Goal: Communication & Community: Answer question/provide support

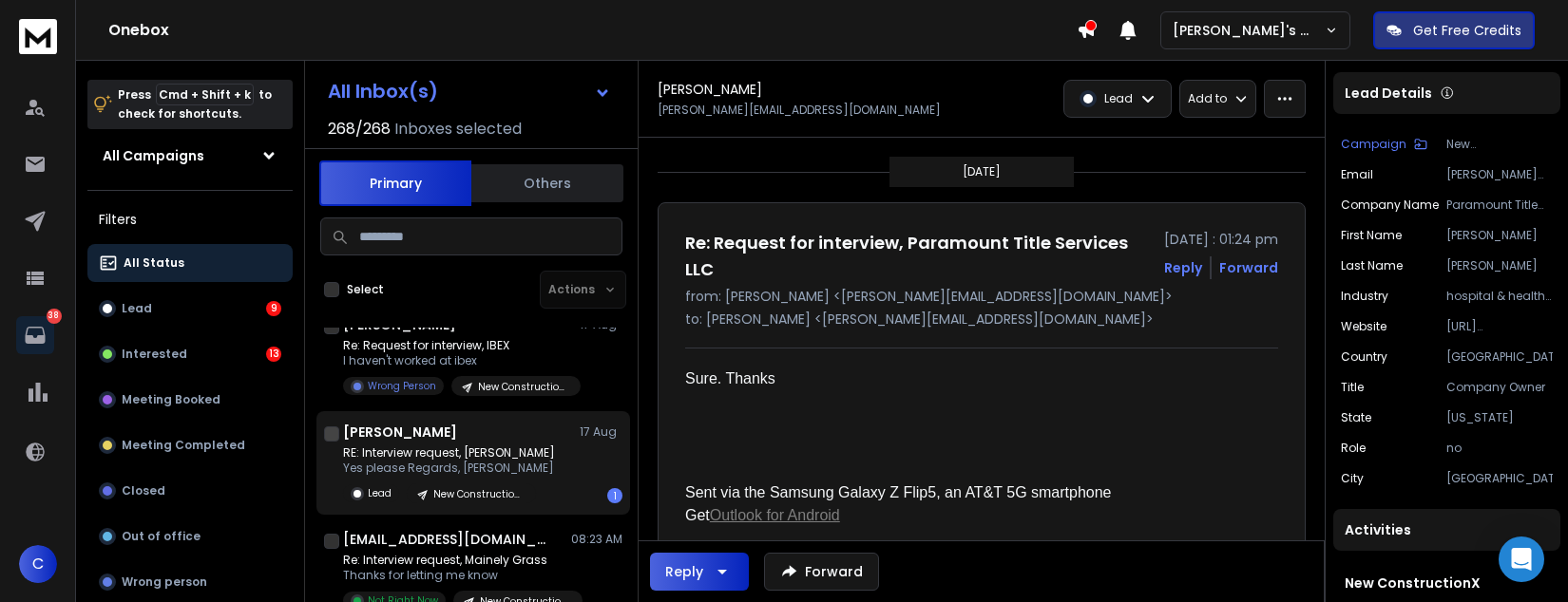
scroll to position [1779, 0]
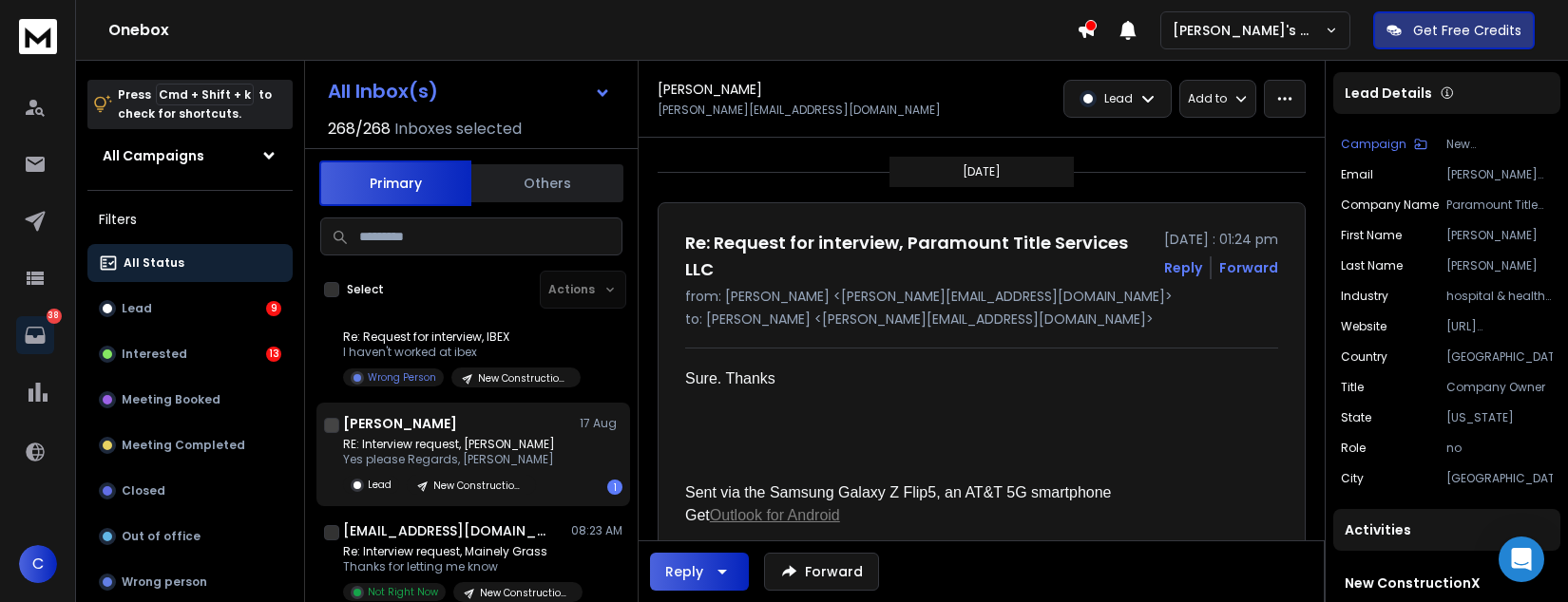
drag, startPoint x: 419, startPoint y: 426, endPoint x: 427, endPoint y: 459, distance: 34.0
click at [419, 437] on p "RE: Interview request, [PERSON_NAME]" at bounding box center [449, 445] width 212 height 15
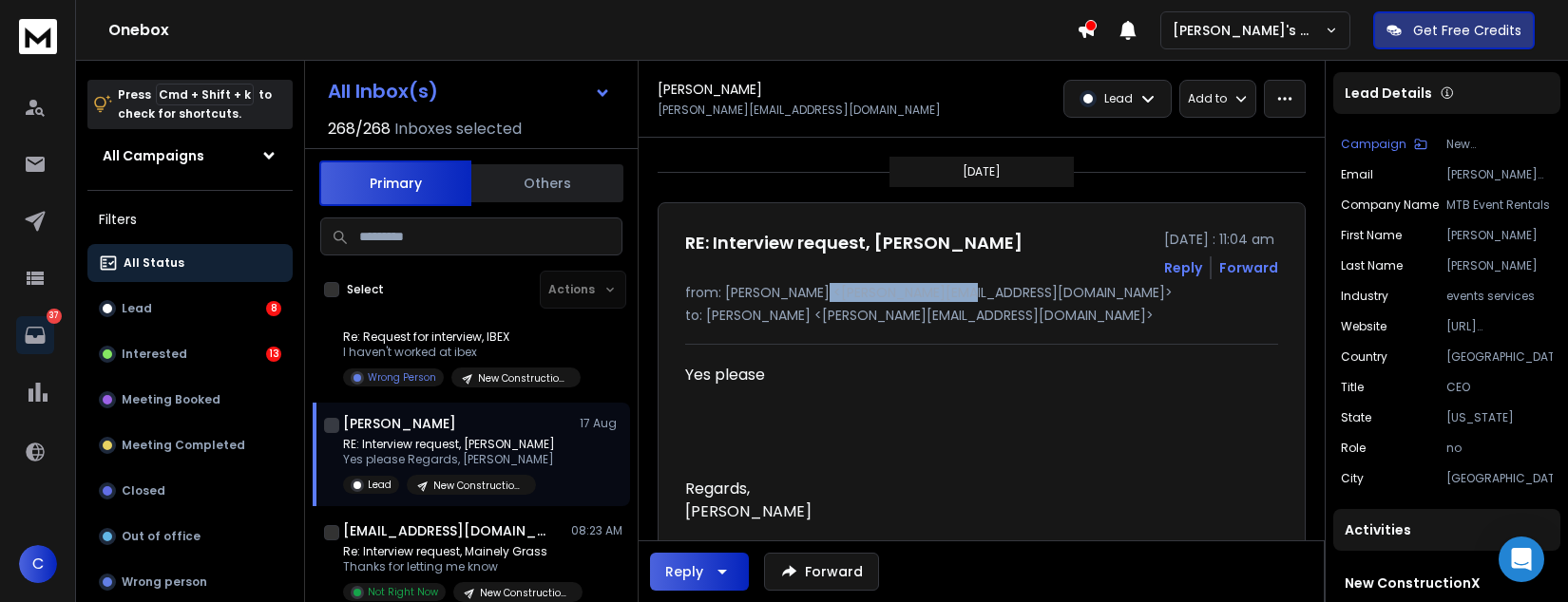
drag, startPoint x: 962, startPoint y: 294, endPoint x: 825, endPoint y: 293, distance: 137.0
click at [825, 293] on p "from: [PERSON_NAME] <[PERSON_NAME][EMAIL_ADDRESS][DOMAIN_NAME]>" at bounding box center [981, 293] width 593 height 19
copy p "[DOMAIN_NAME]"
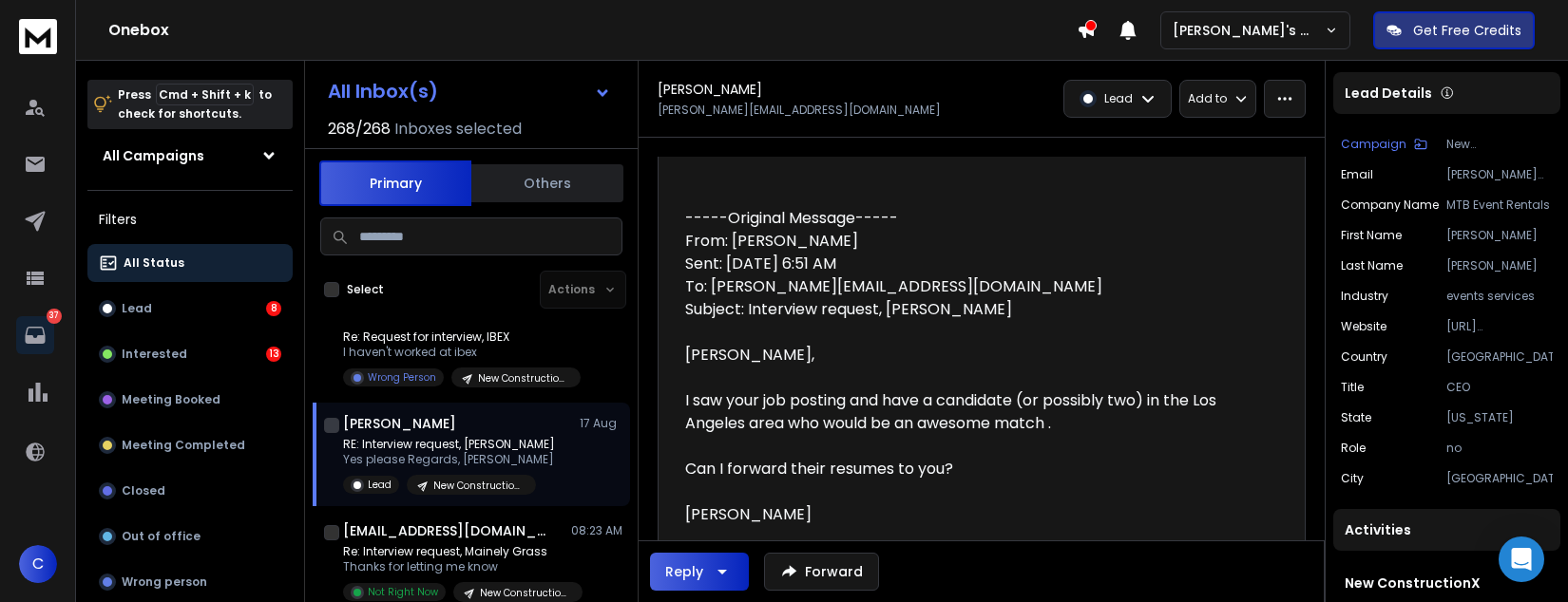
scroll to position [0, 0]
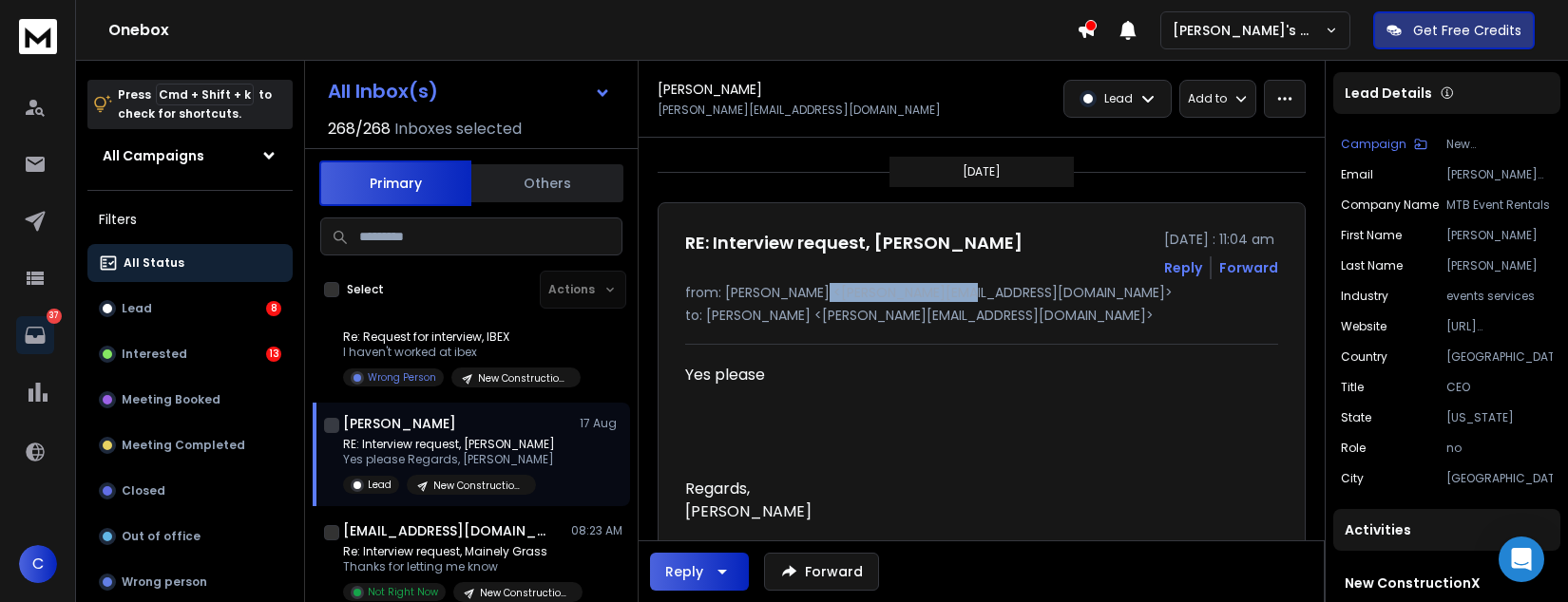
drag, startPoint x: 968, startPoint y: 289, endPoint x: 821, endPoint y: 289, distance: 147.0
click at [821, 289] on p "from: [PERSON_NAME] <[PERSON_NAME][EMAIL_ADDRESS][DOMAIN_NAME]>" at bounding box center [981, 293] width 593 height 19
copy p "[DOMAIN_NAME]"
click at [1169, 266] on button "Reply" at bounding box center [1184, 268] width 38 height 19
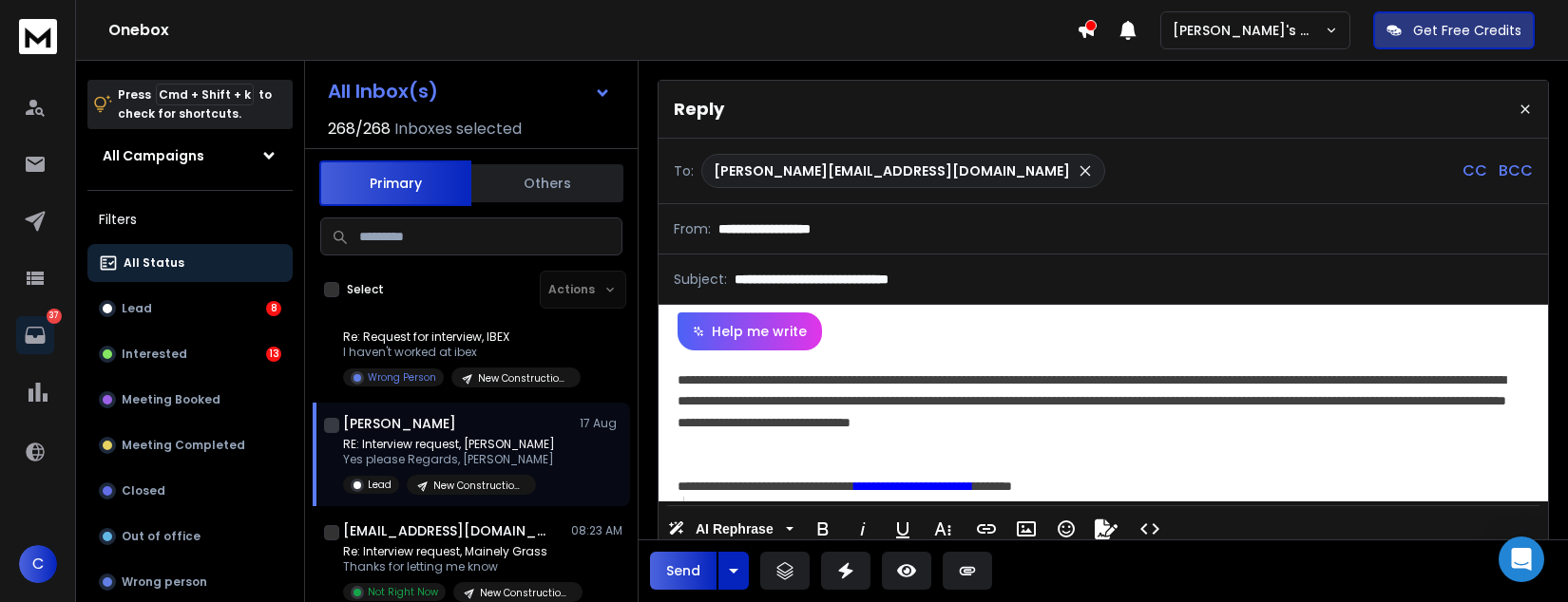
click at [825, 425] on div "**********" at bounding box center [1100, 401] width 846 height 64
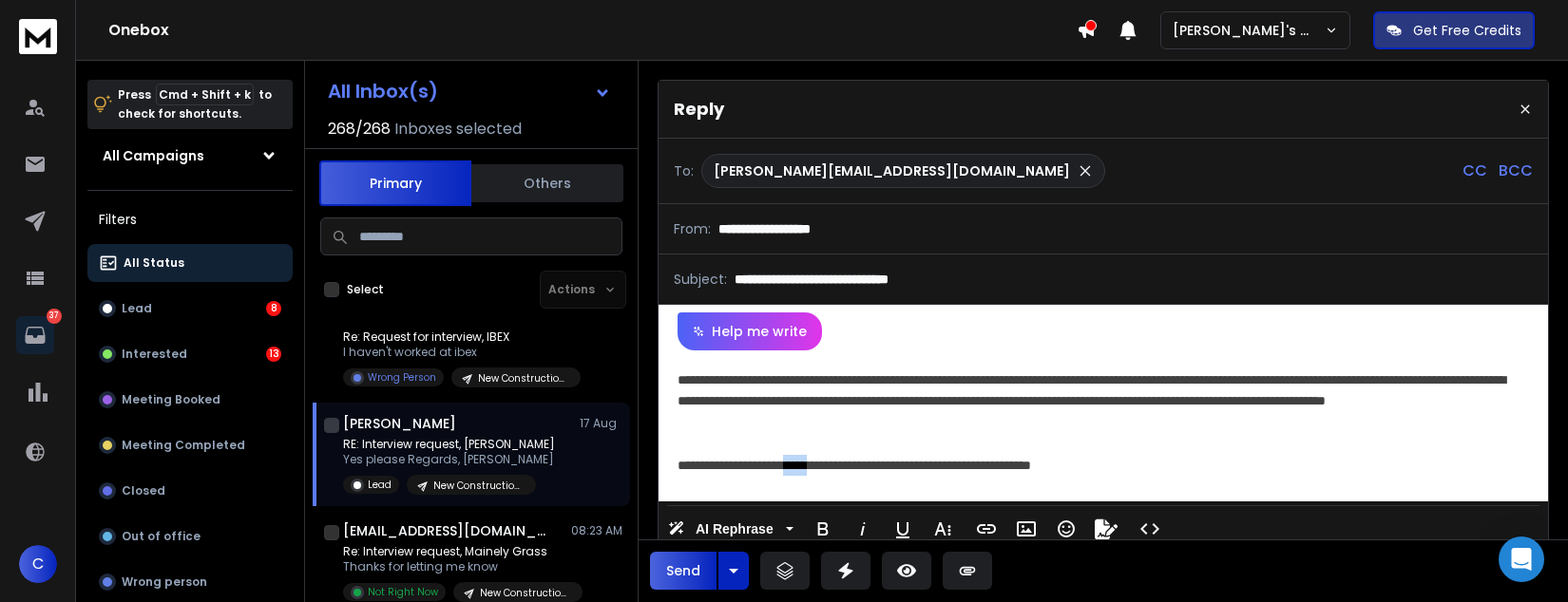
drag, startPoint x: 821, startPoint y: 465, endPoint x: 791, endPoint y: 467, distance: 30.1
click at [790, 468] on div "**********" at bounding box center [1100, 465] width 846 height 21
drag, startPoint x: 795, startPoint y: 465, endPoint x: 833, endPoint y: 440, distance: 45.5
click at [795, 465] on div "**********" at bounding box center [1100, 465] width 846 height 21
drag, startPoint x: 816, startPoint y: 462, endPoint x: 795, endPoint y: 466, distance: 21.4
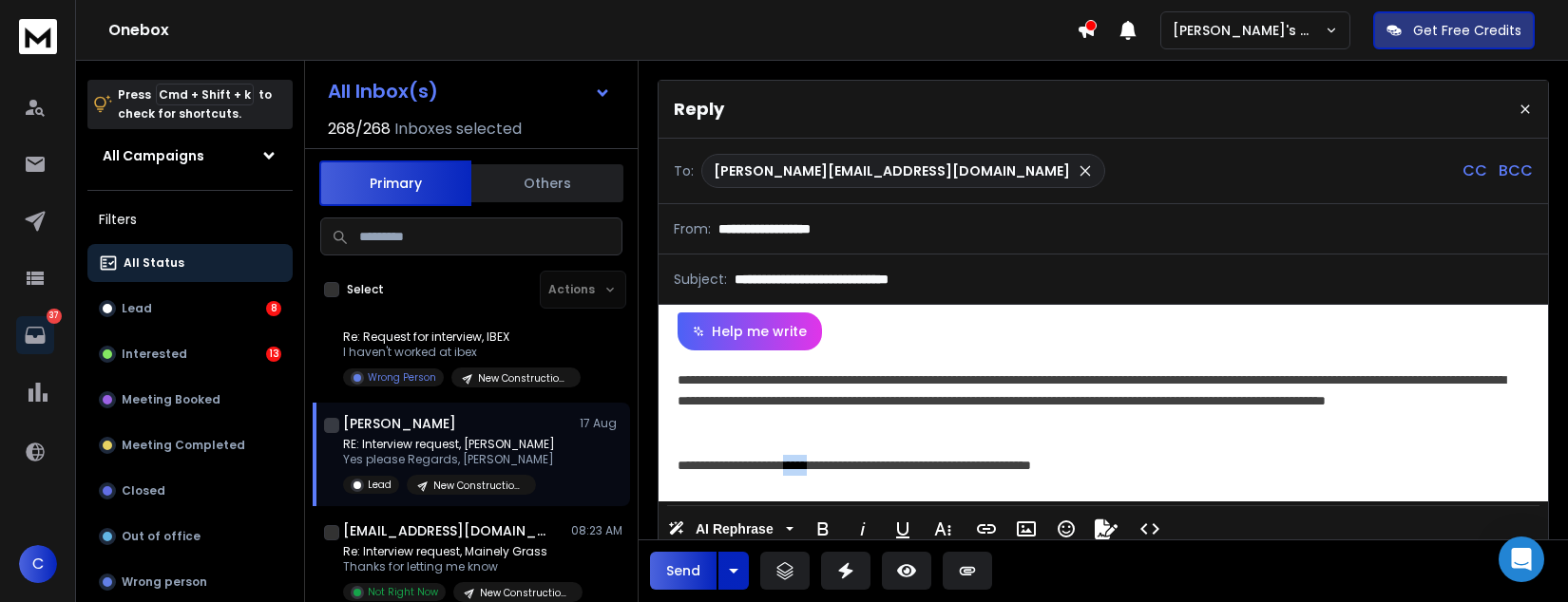
click at [792, 465] on div "**********" at bounding box center [1100, 465] width 846 height 21
drag, startPoint x: 993, startPoint y: 463, endPoint x: 964, endPoint y: 466, distance: 29.2
click at [964, 466] on div "**********" at bounding box center [1100, 465] width 846 height 21
drag, startPoint x: 1161, startPoint y: 464, endPoint x: 980, endPoint y: 466, distance: 181.0
click at [966, 467] on div "**********" at bounding box center [1100, 465] width 846 height 21
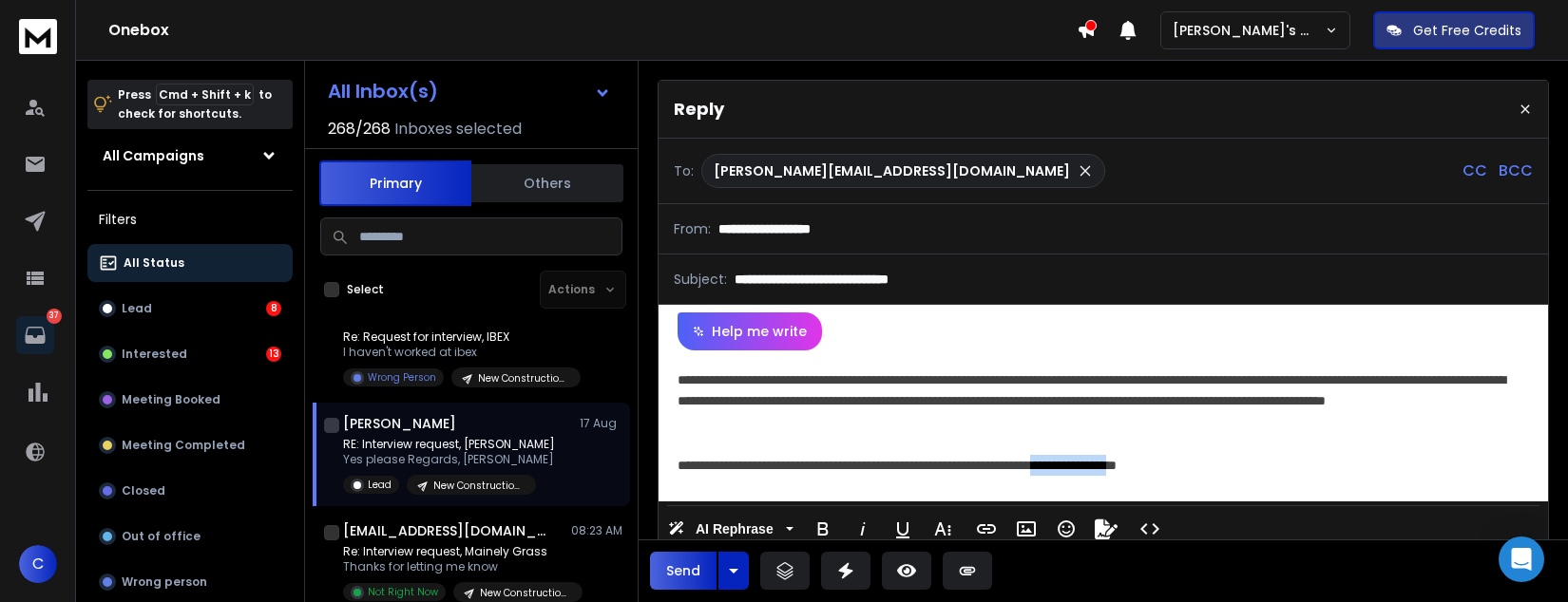
drag, startPoint x: 1205, startPoint y: 465, endPoint x: 1110, endPoint y: 470, distance: 95.1
click at [1110, 470] on div "**********" at bounding box center [1100, 465] width 846 height 21
drag, startPoint x: 679, startPoint y: 571, endPoint x: 697, endPoint y: 572, distance: 18.0
click at [679, 571] on button "Send" at bounding box center [683, 571] width 67 height 38
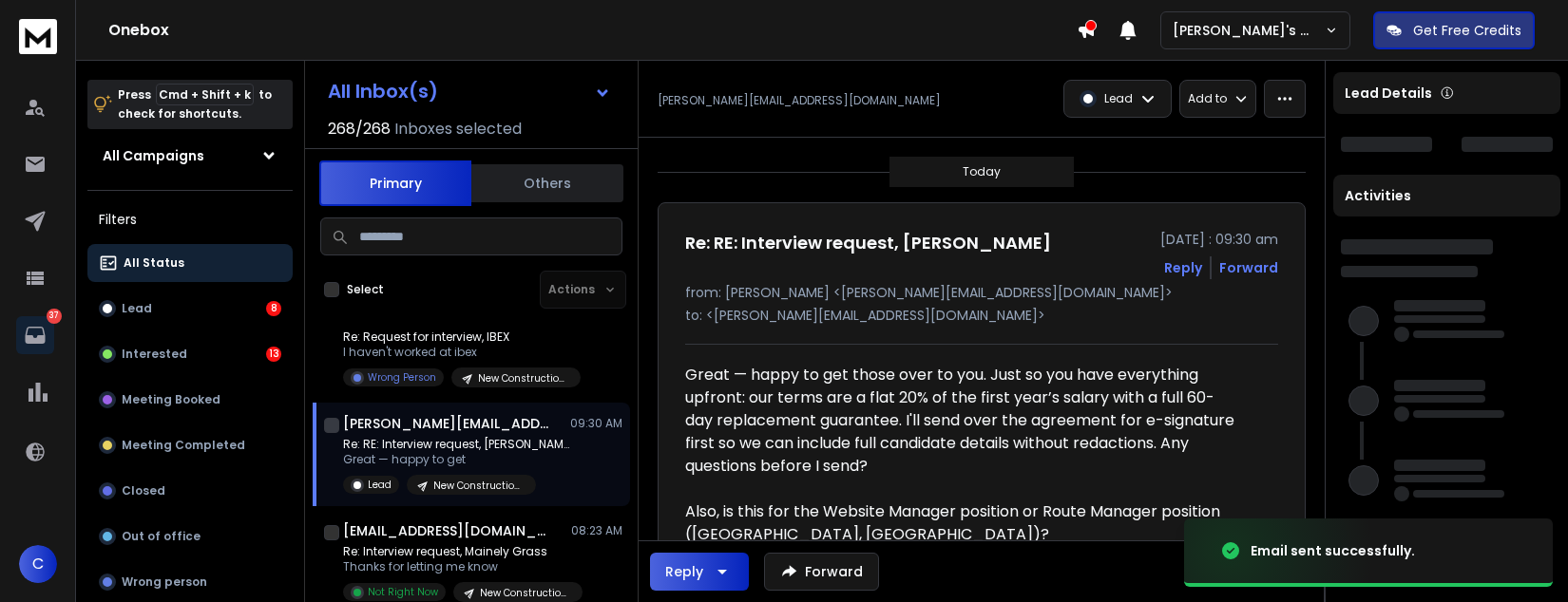
click at [1130, 108] on div "Lead" at bounding box center [1118, 99] width 107 height 36
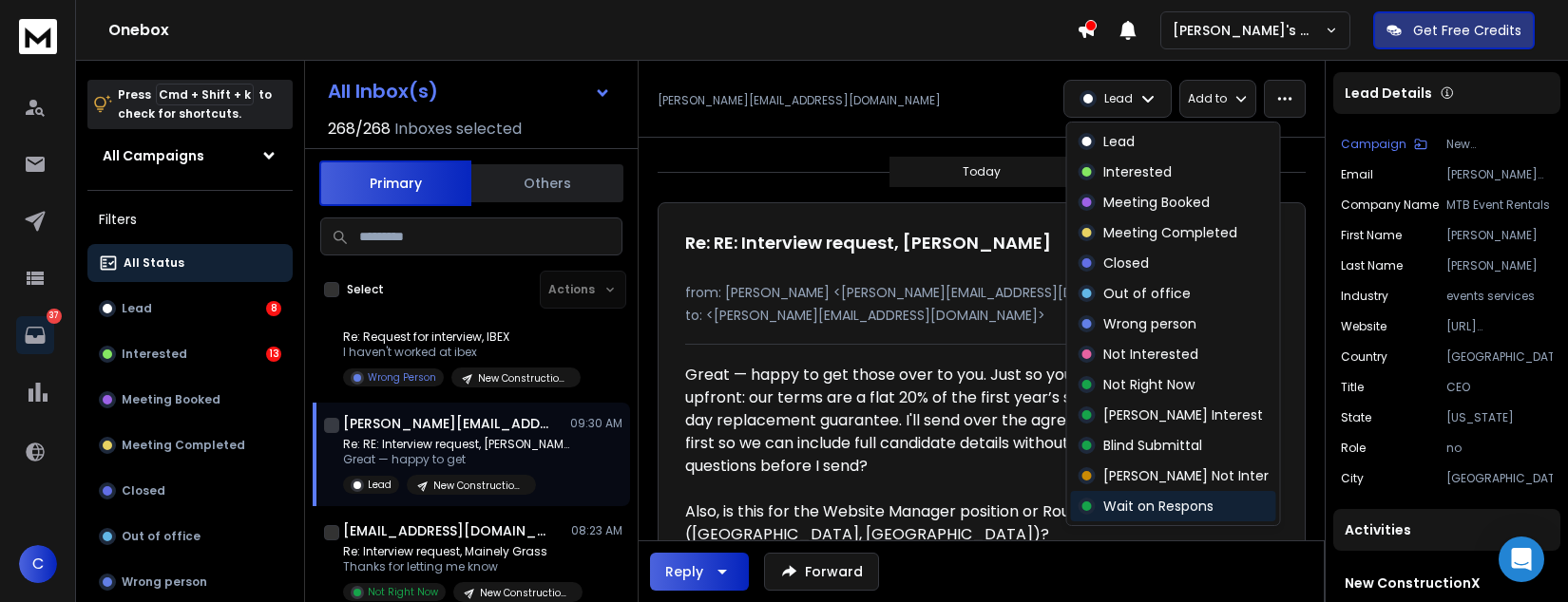
click at [1100, 498] on div "Wait on Respons" at bounding box center [1147, 506] width 135 height 19
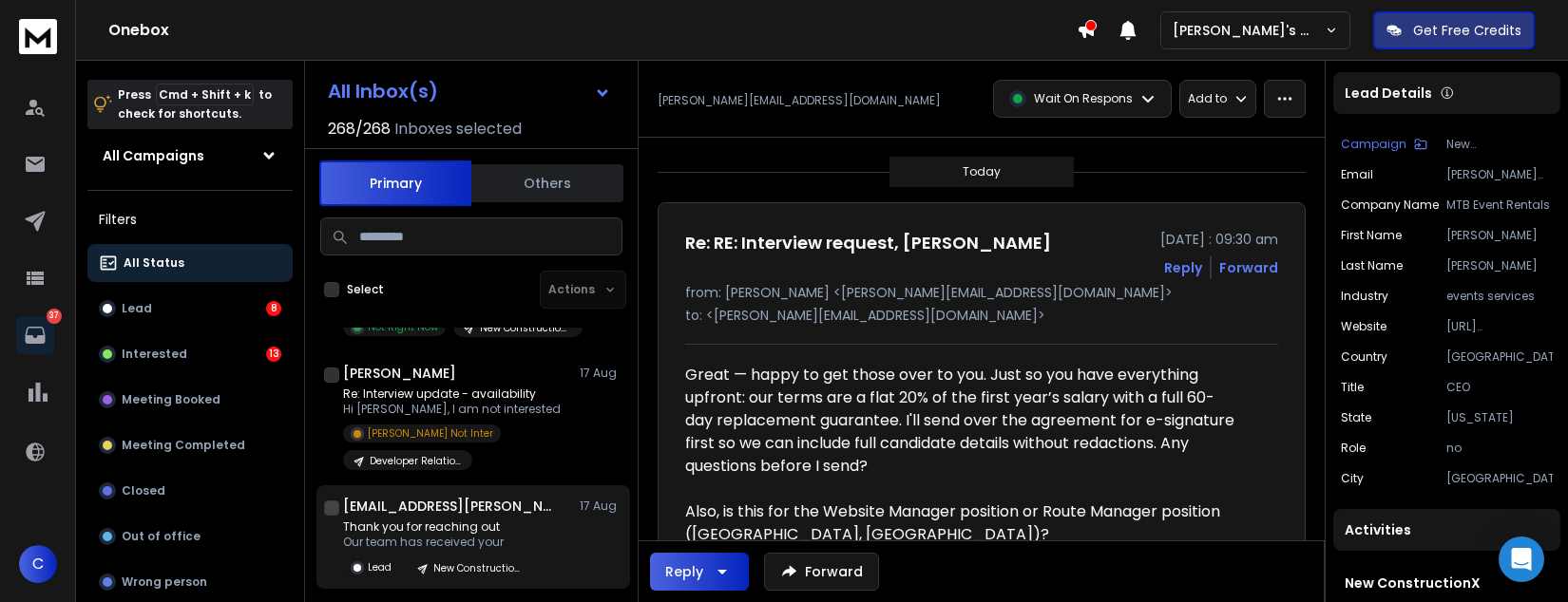
scroll to position [2047, 0]
drag, startPoint x: 494, startPoint y: 476, endPoint x: 516, endPoint y: 475, distance: 22.0
click at [494, 517] on p "Thank you for reaching out" at bounding box center [440, 525] width 193 height 15
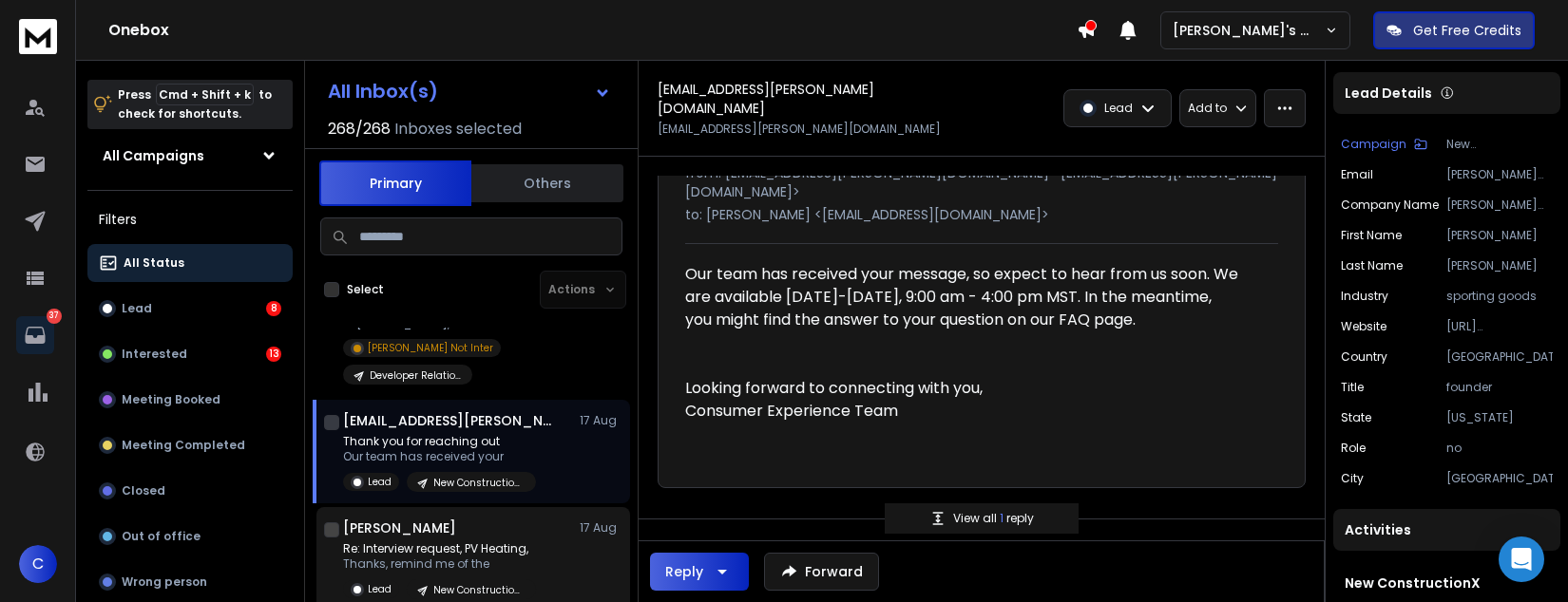
scroll to position [2132, 0]
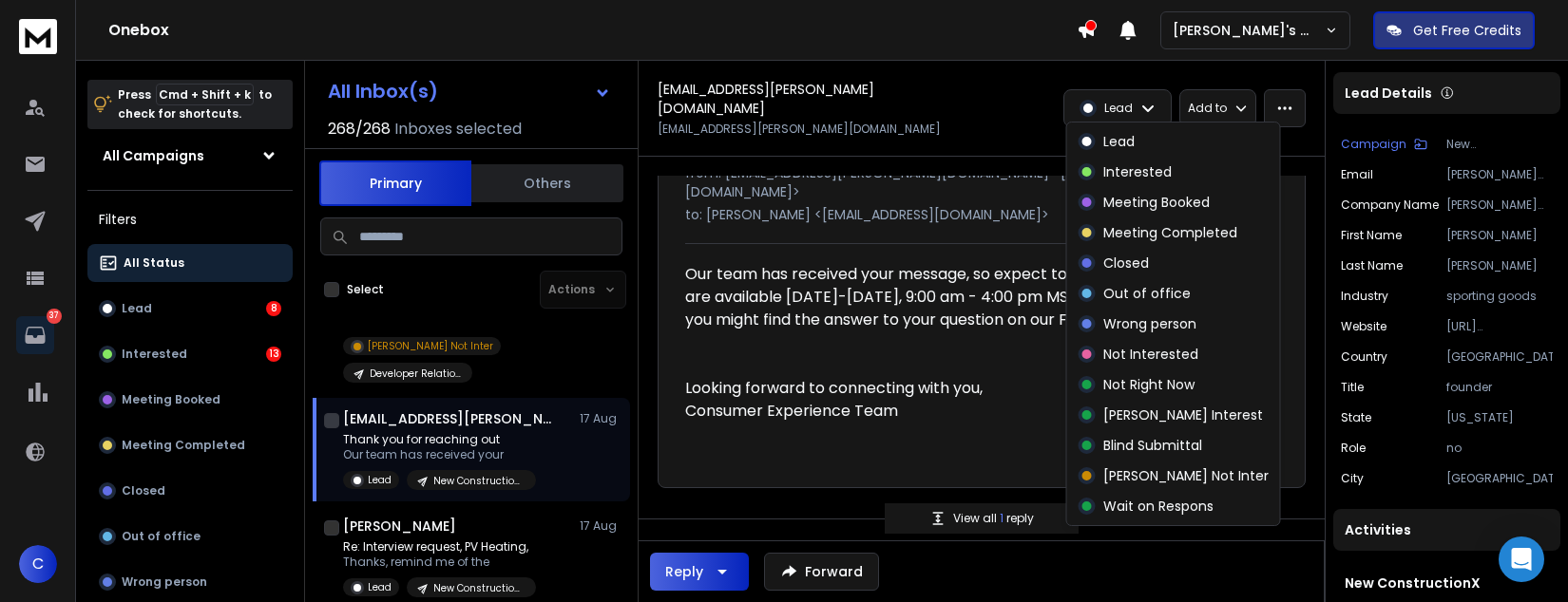
click at [1144, 101] on icon at bounding box center [1148, 108] width 15 height 15
click at [1151, 331] on p "Wrong person" at bounding box center [1150, 324] width 93 height 19
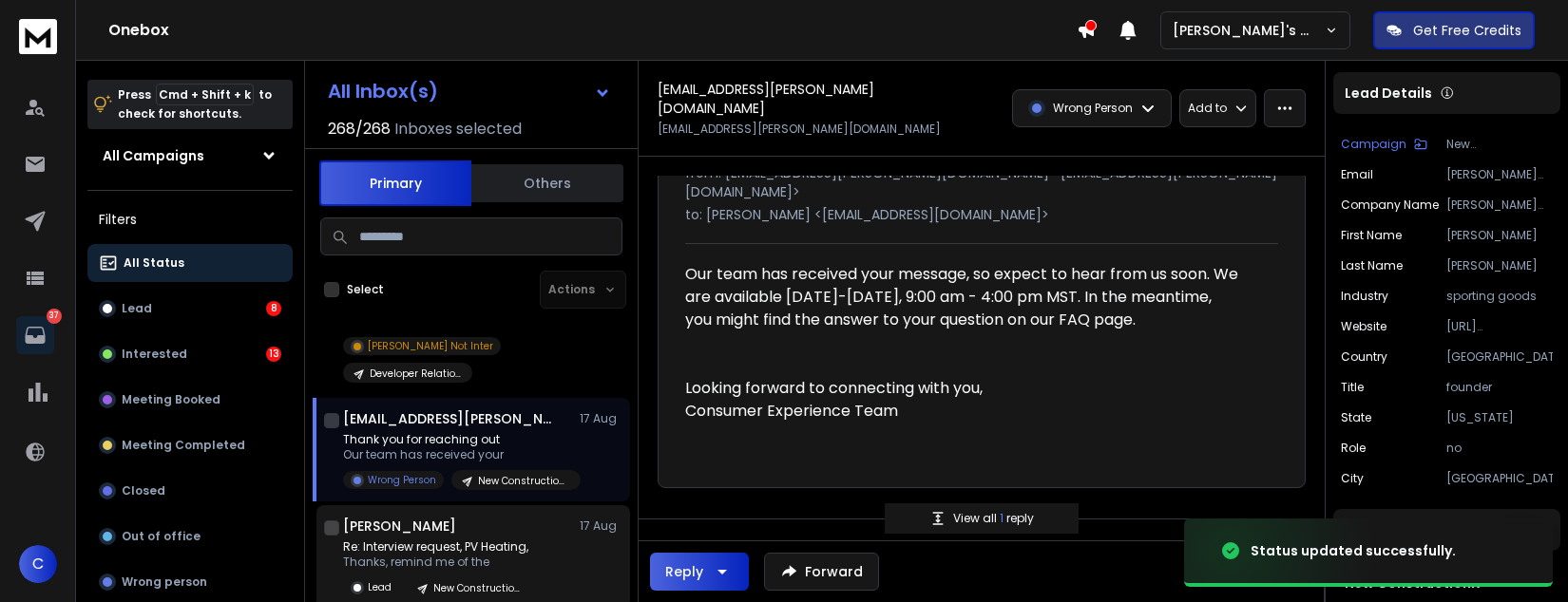
click at [462, 554] on p "Thanks, remind me of the" at bounding box center [440, 562] width 193 height 15
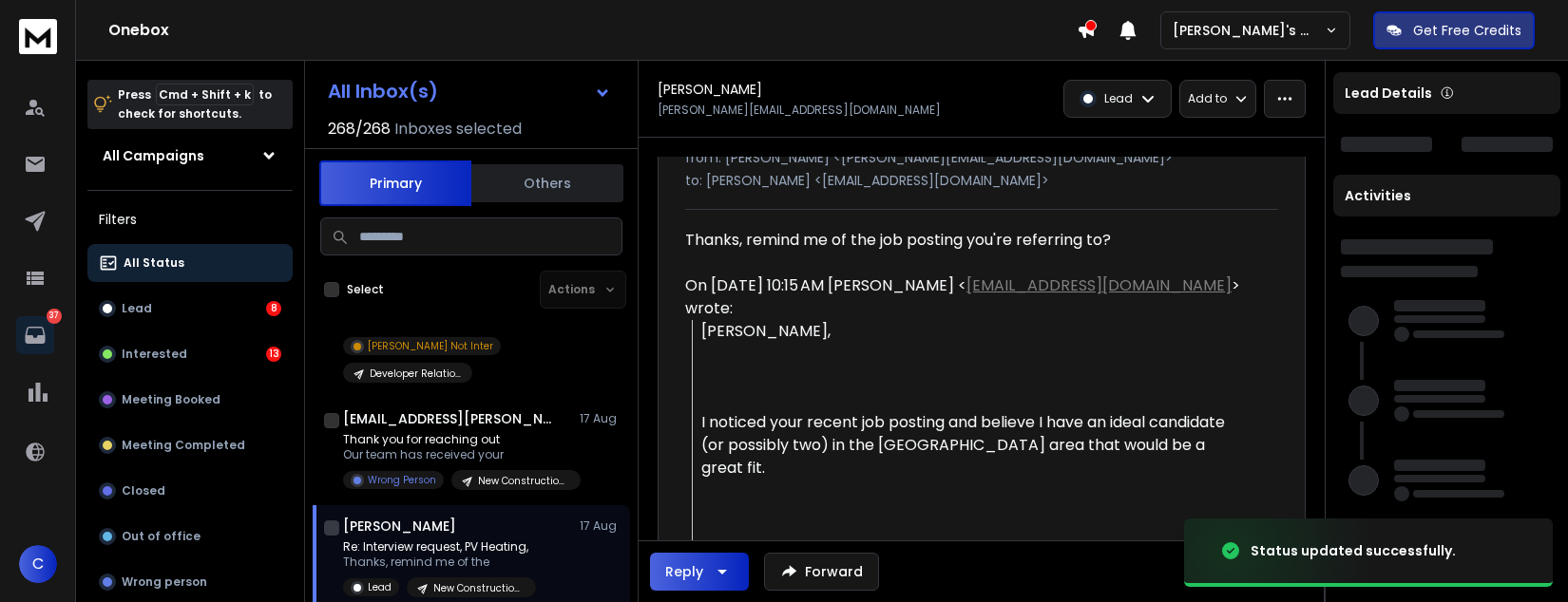
scroll to position [0, 0]
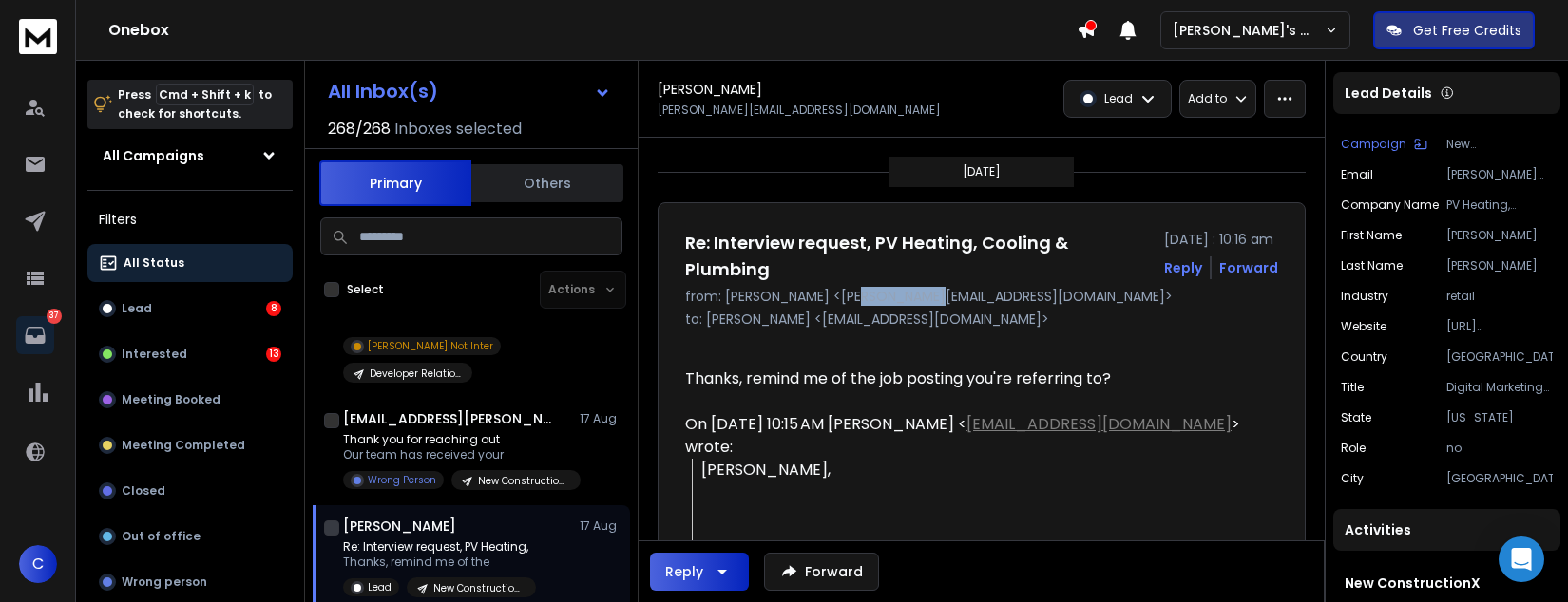
drag, startPoint x: 928, startPoint y: 294, endPoint x: 841, endPoint y: 286, distance: 87.4
click at [840, 287] on p "from: [PERSON_NAME] <[EMAIL_ADDRESS][DOMAIN_NAME]>" at bounding box center [981, 297] width 593 height 19
copy p "from: [PERSON_NAME] <[PERSON_NAME][EMAIL_ADDRESS][DOMAIN_NAME]"
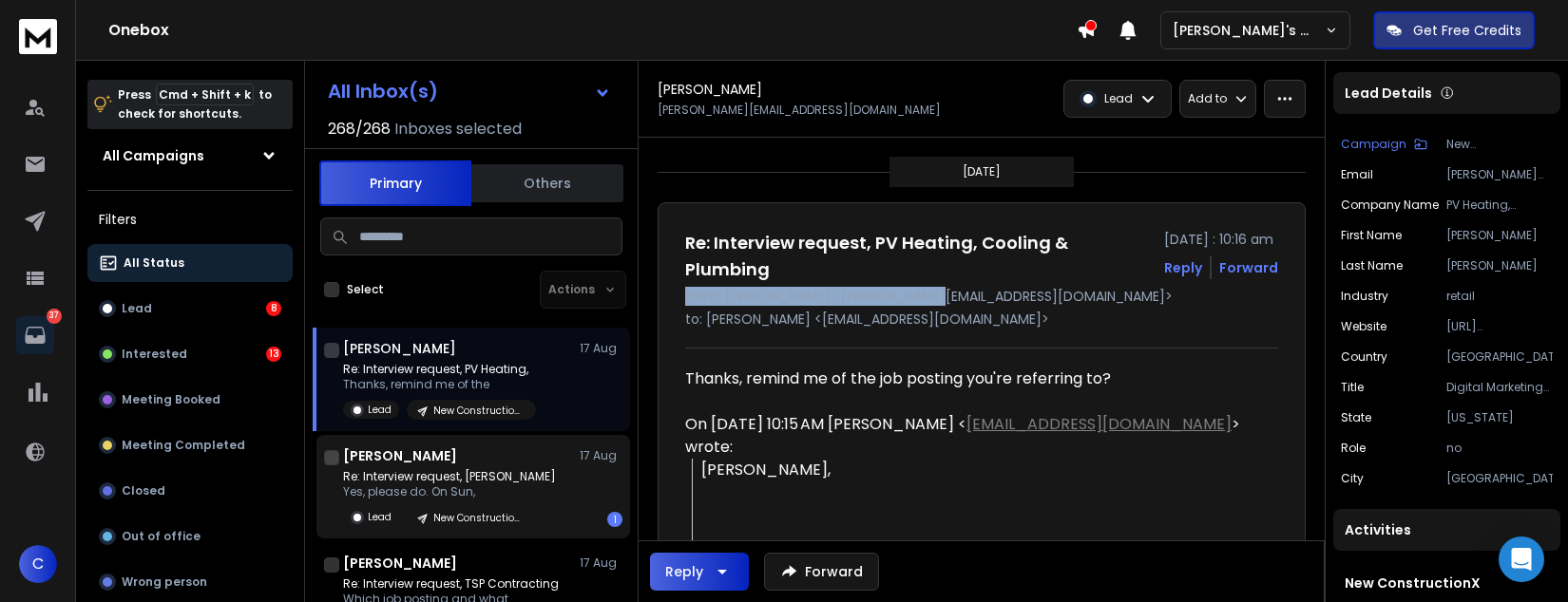
scroll to position [2311, 0]
click at [500, 482] on p "Yes, please do. On Sun," at bounding box center [450, 490] width 213 height 15
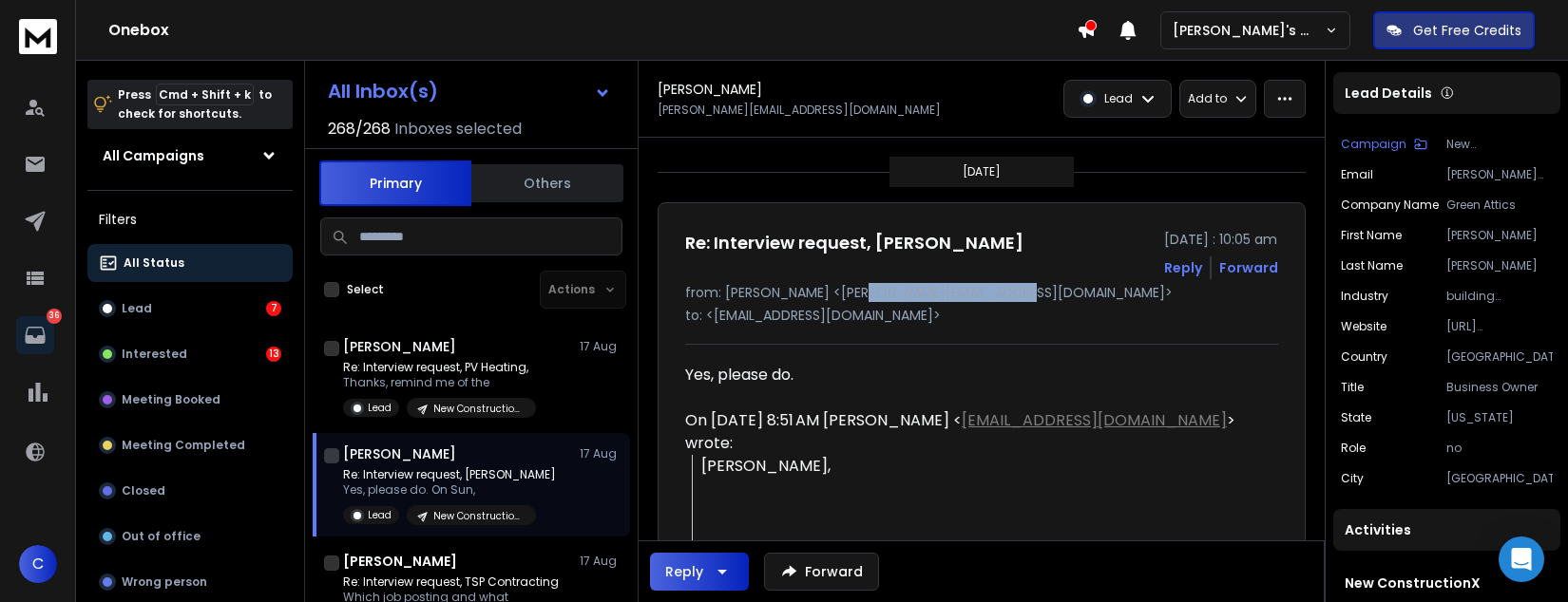
drag, startPoint x: 1026, startPoint y: 293, endPoint x: 868, endPoint y: 353, distance: 169.0
click at [856, 299] on p "from: [PERSON_NAME] <[PERSON_NAME][EMAIL_ADDRESS][DOMAIN_NAME]>" at bounding box center [981, 293] width 593 height 19
copy p "[DOMAIN_NAME]"
click at [1190, 271] on button "Reply" at bounding box center [1184, 268] width 38 height 19
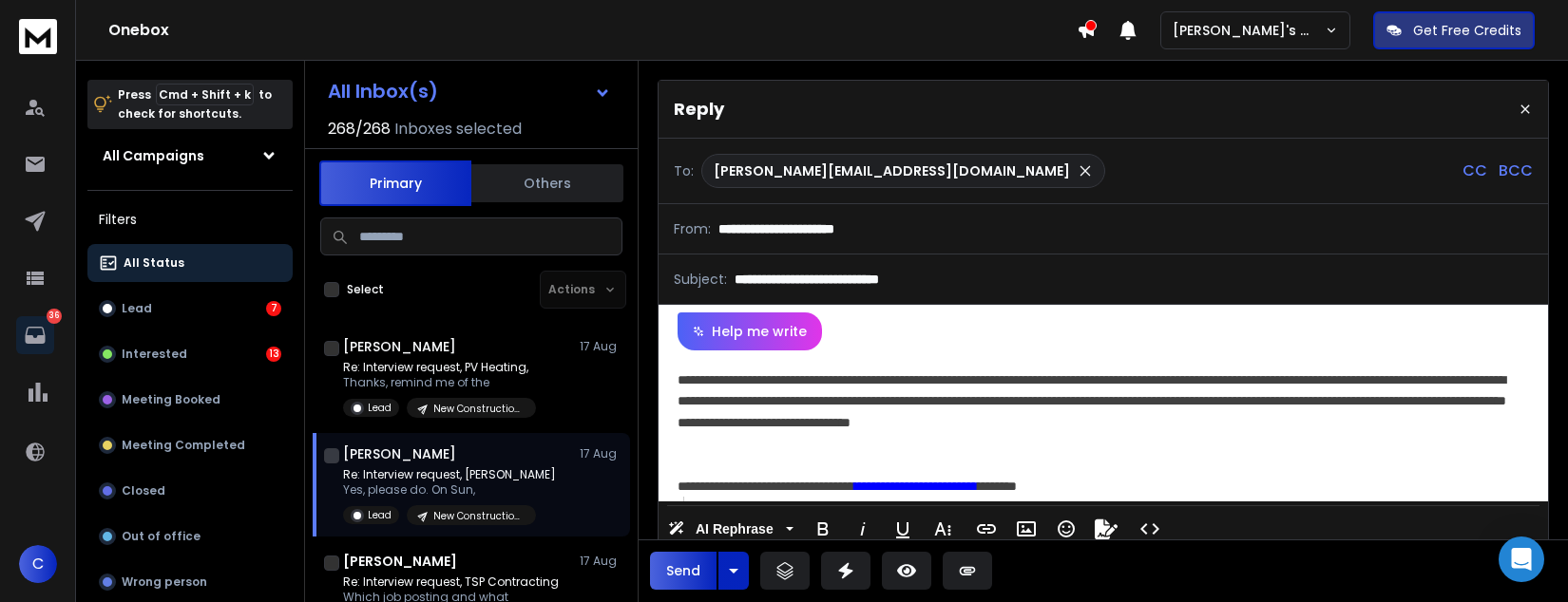
click at [826, 421] on div "**********" at bounding box center [1100, 401] width 846 height 64
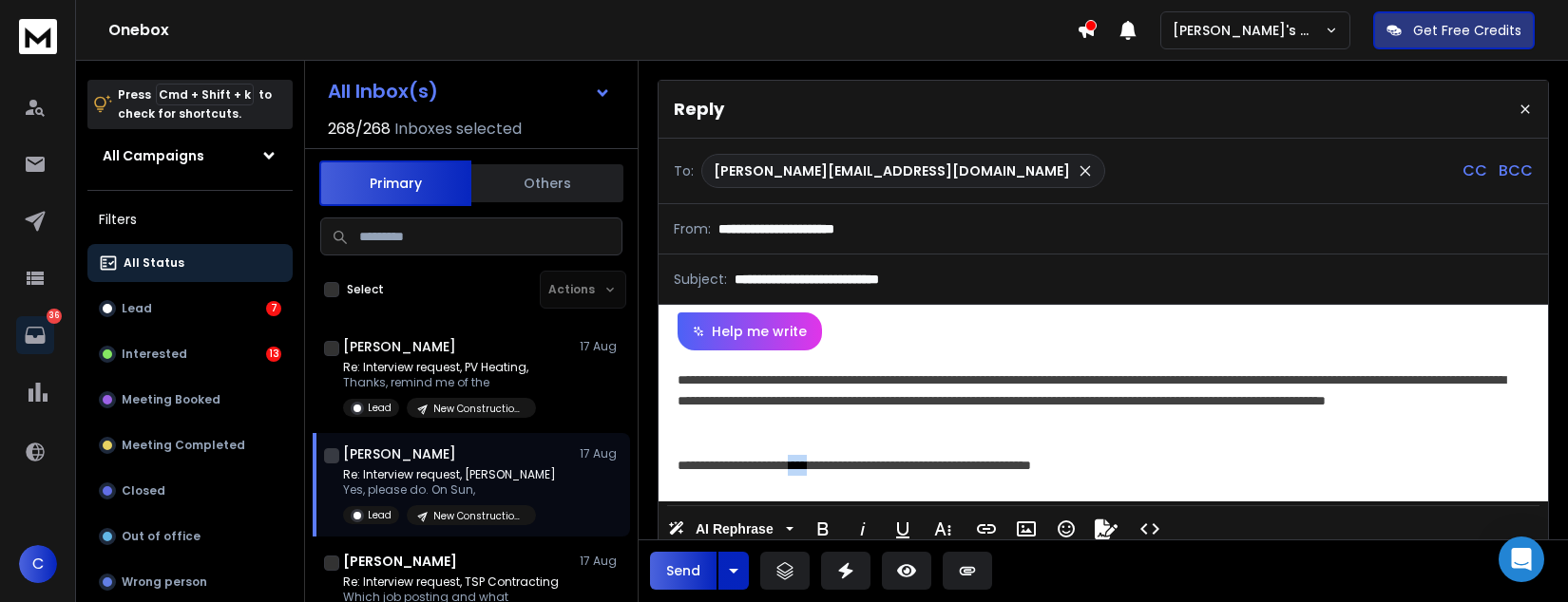
drag, startPoint x: 816, startPoint y: 465, endPoint x: 794, endPoint y: 467, distance: 22.1
click at [794, 468] on div "**********" at bounding box center [1100, 465] width 846 height 21
click at [808, 468] on div "**********" at bounding box center [1100, 465] width 846 height 21
drag, startPoint x: 818, startPoint y: 466, endPoint x: 789, endPoint y: 468, distance: 29.1
click at [789, 468] on div "**********" at bounding box center [1100, 465] width 846 height 21
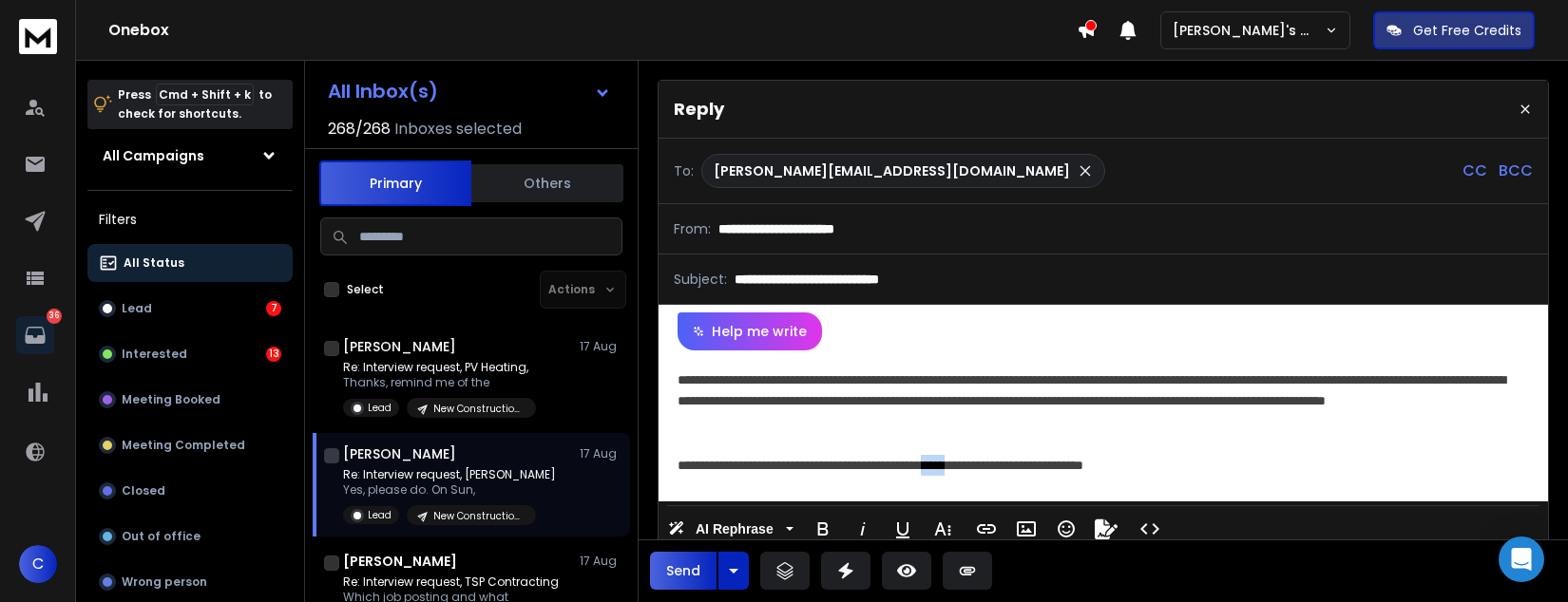
drag, startPoint x: 999, startPoint y: 464, endPoint x: 976, endPoint y: 465, distance: 23.0
click at [970, 467] on div "**********" at bounding box center [1100, 465] width 846 height 21
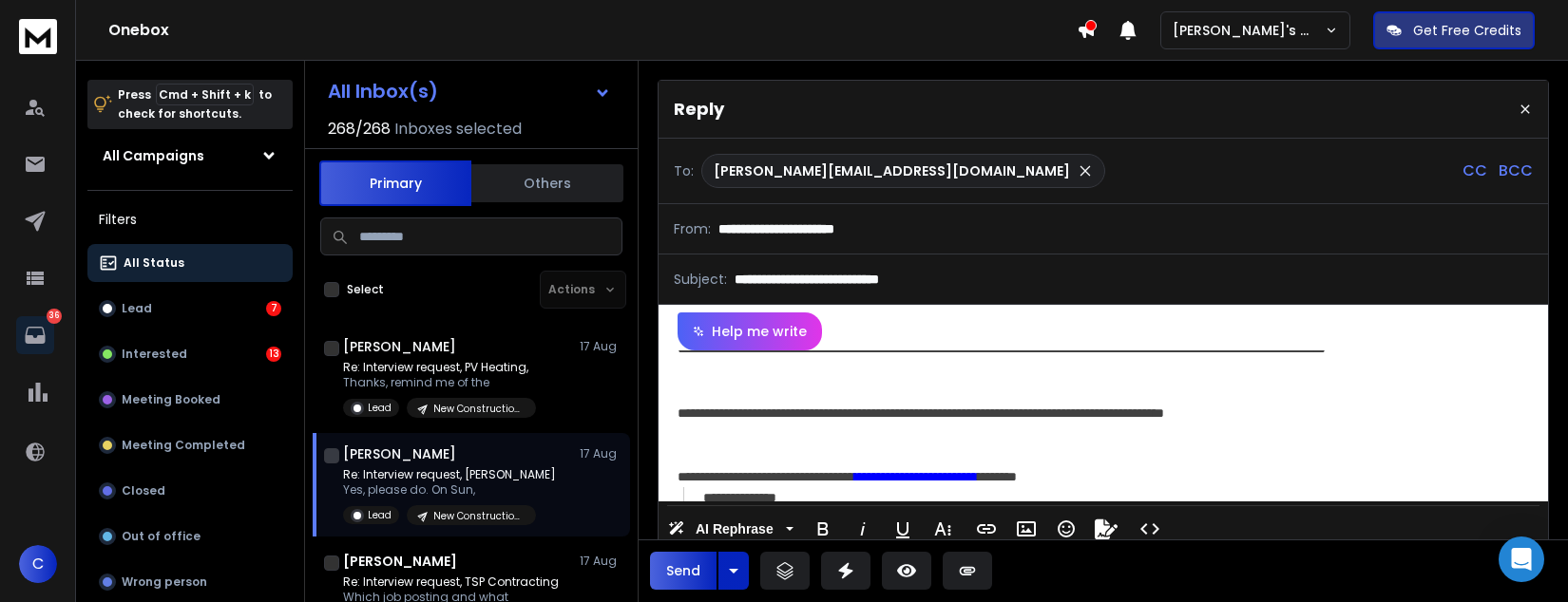
scroll to position [51, 0]
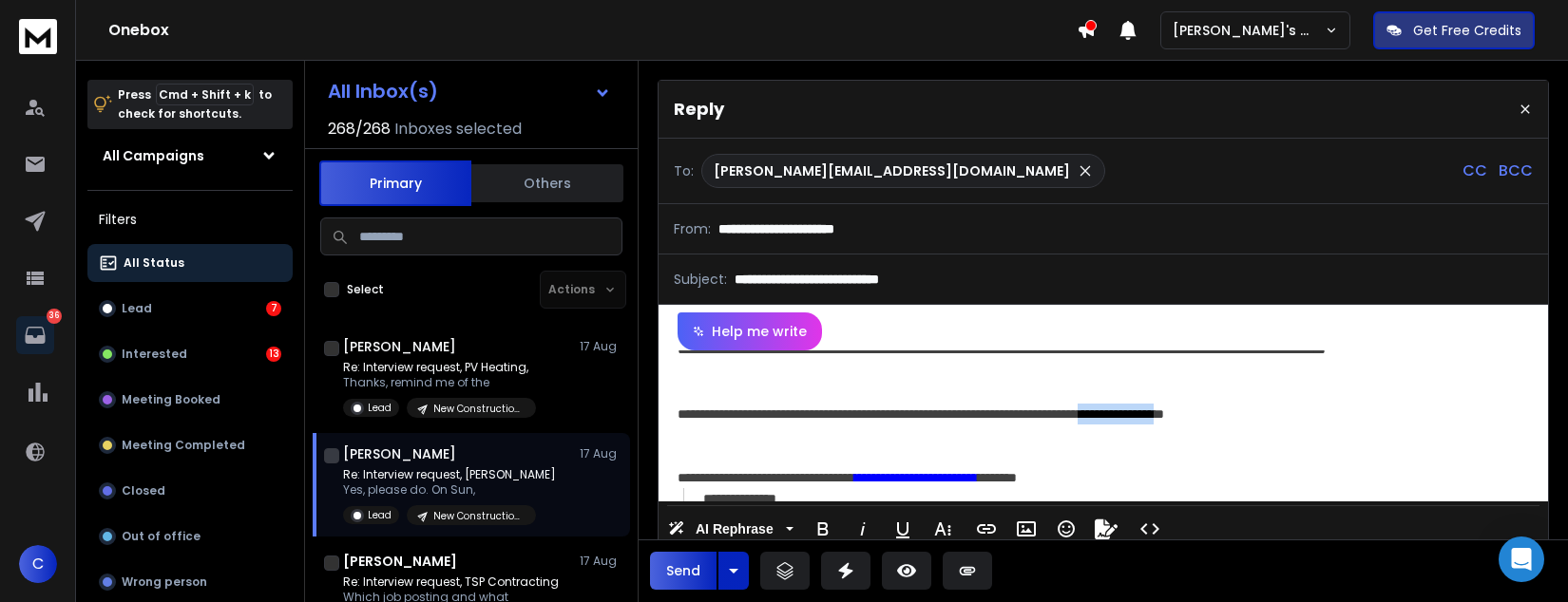
drag, startPoint x: 1247, startPoint y: 413, endPoint x: 1156, endPoint y: 414, distance: 91.0
click at [1157, 416] on div "**********" at bounding box center [1100, 415] width 846 height 21
click at [671, 581] on button "Send" at bounding box center [683, 571] width 67 height 38
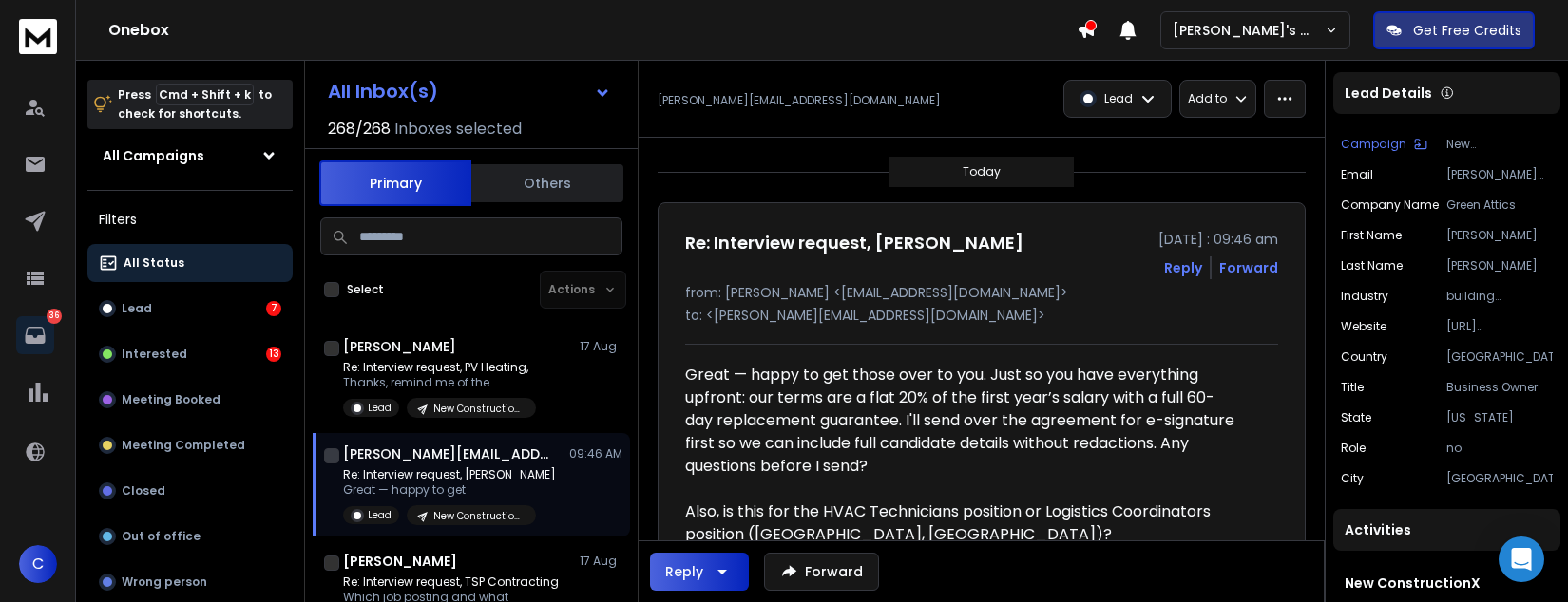
click at [1139, 98] on div "Lead" at bounding box center [1118, 99] width 107 height 36
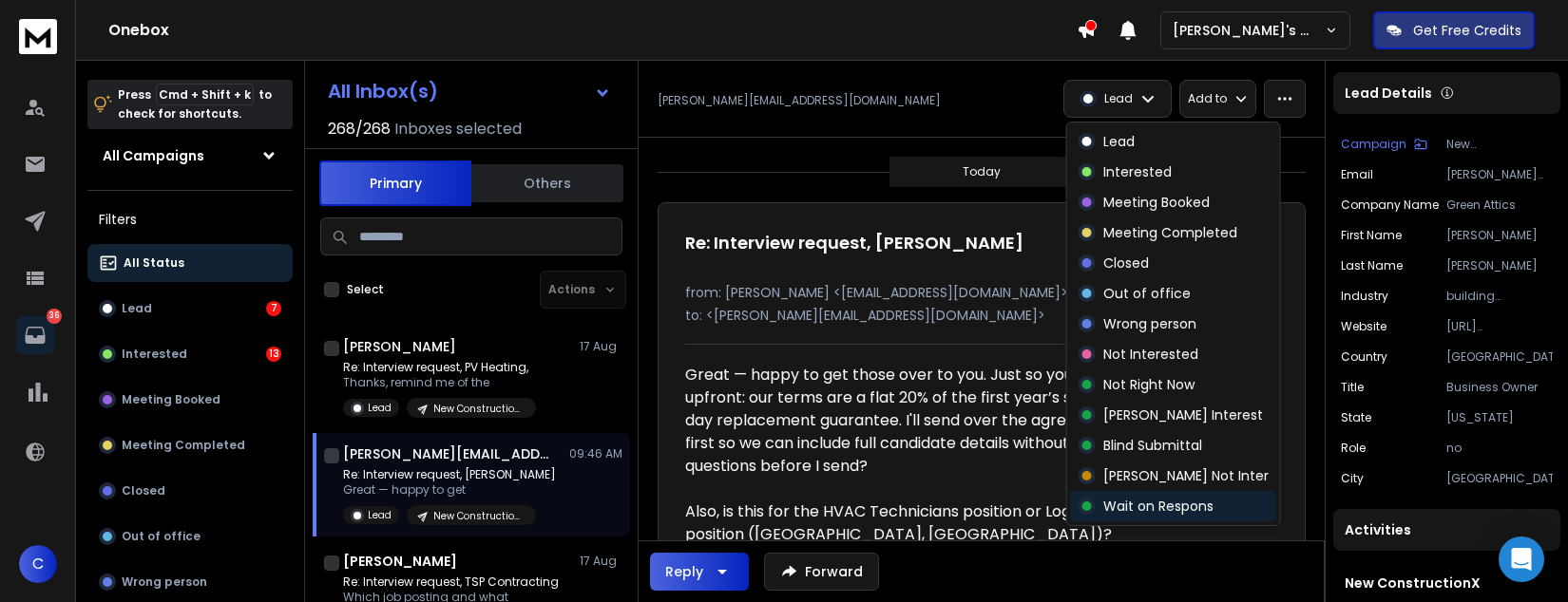
click at [1134, 504] on p "Wait on Respons" at bounding box center [1159, 506] width 110 height 19
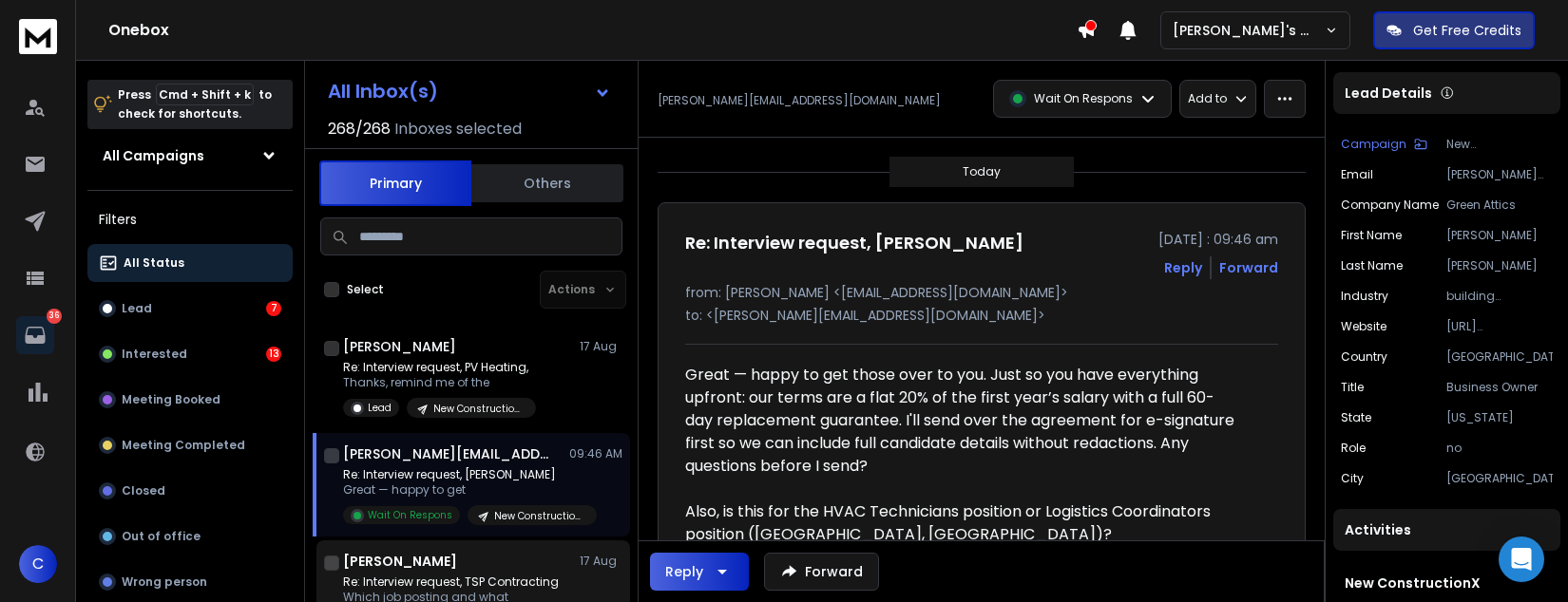
click at [517, 590] on p "Which job posting and what" at bounding box center [451, 597] width 216 height 15
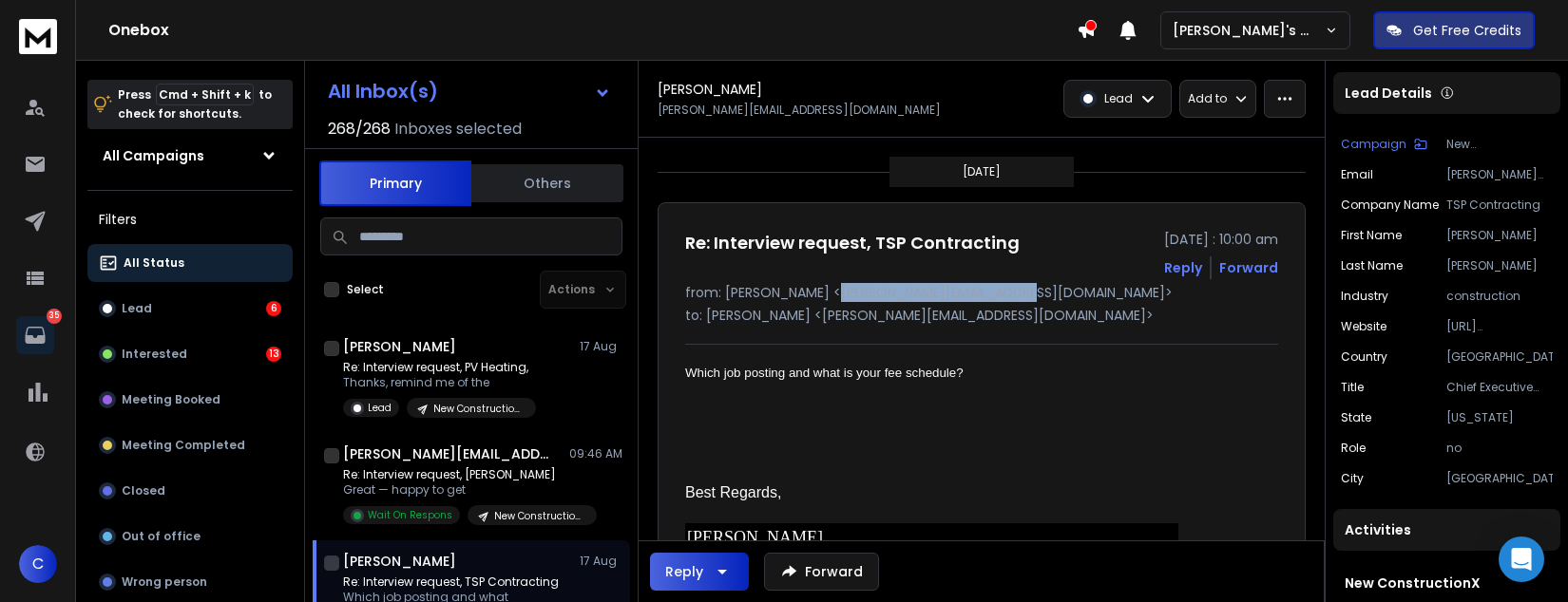
drag, startPoint x: 992, startPoint y: 296, endPoint x: 846, endPoint y: 296, distance: 146.0
click at [834, 298] on p "from: [PERSON_NAME] <[PERSON_NAME][EMAIL_ADDRESS][DOMAIN_NAME]>" at bounding box center [981, 293] width 593 height 19
copy p "[EMAIL_ADDRESS][DOMAIN_NAME]"
click at [1171, 266] on button "Reply" at bounding box center [1184, 268] width 38 height 19
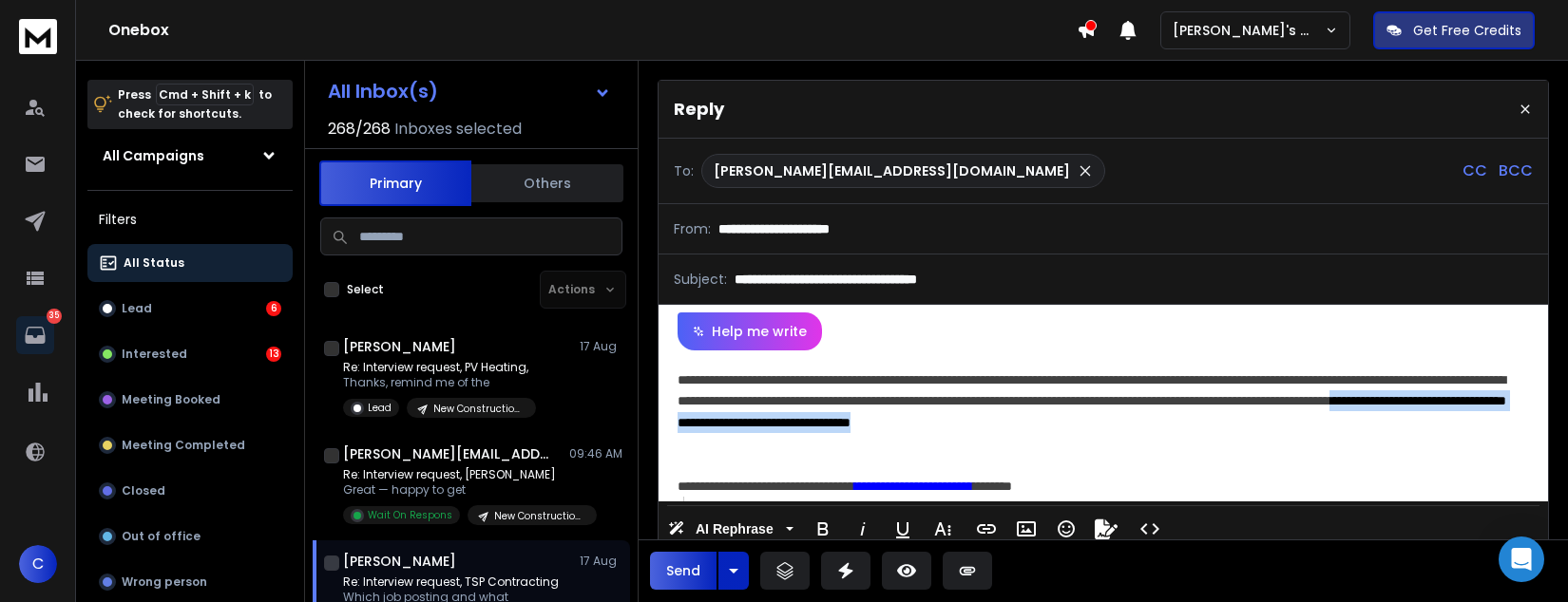
drag, startPoint x: 1217, startPoint y: 411, endPoint x: 828, endPoint y: 420, distance: 389.1
click at [828, 420] on div "**********" at bounding box center [1100, 401] width 846 height 64
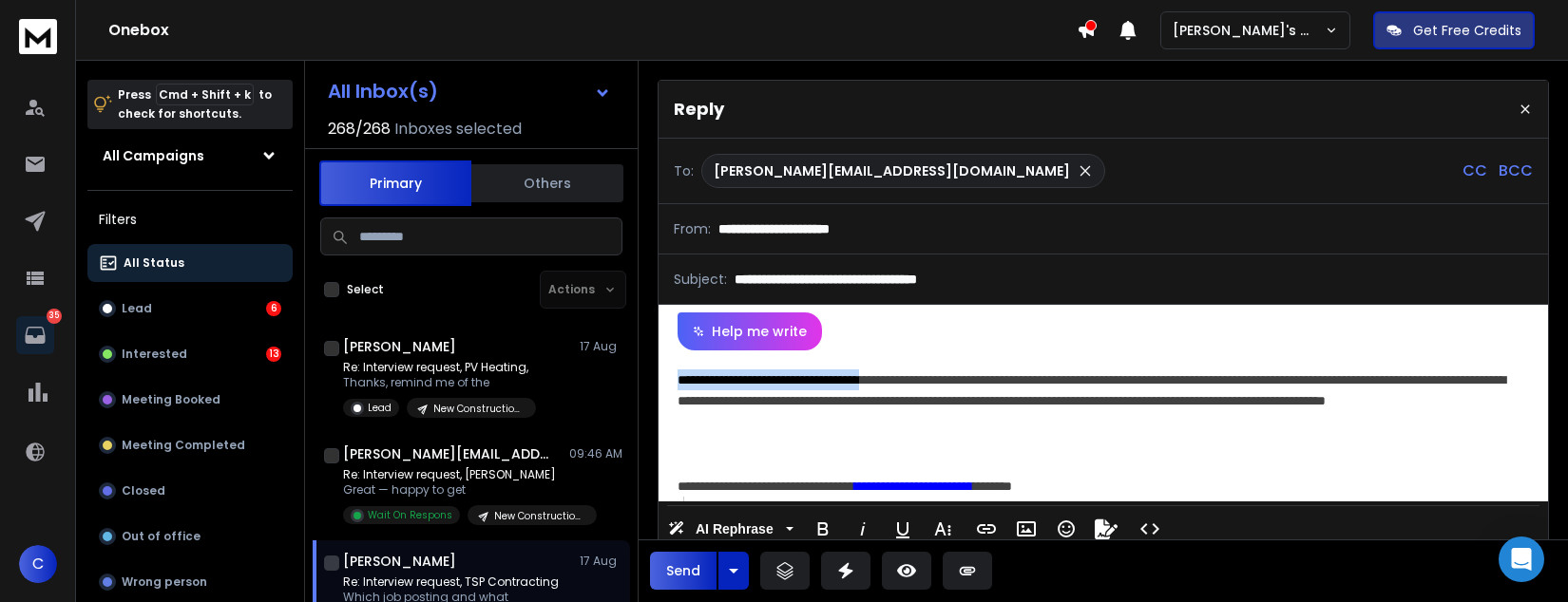
drag, startPoint x: 910, startPoint y: 382, endPoint x: 676, endPoint y: 380, distance: 234.0
click at [677, 380] on div "**********" at bounding box center [1100, 401] width 846 height 64
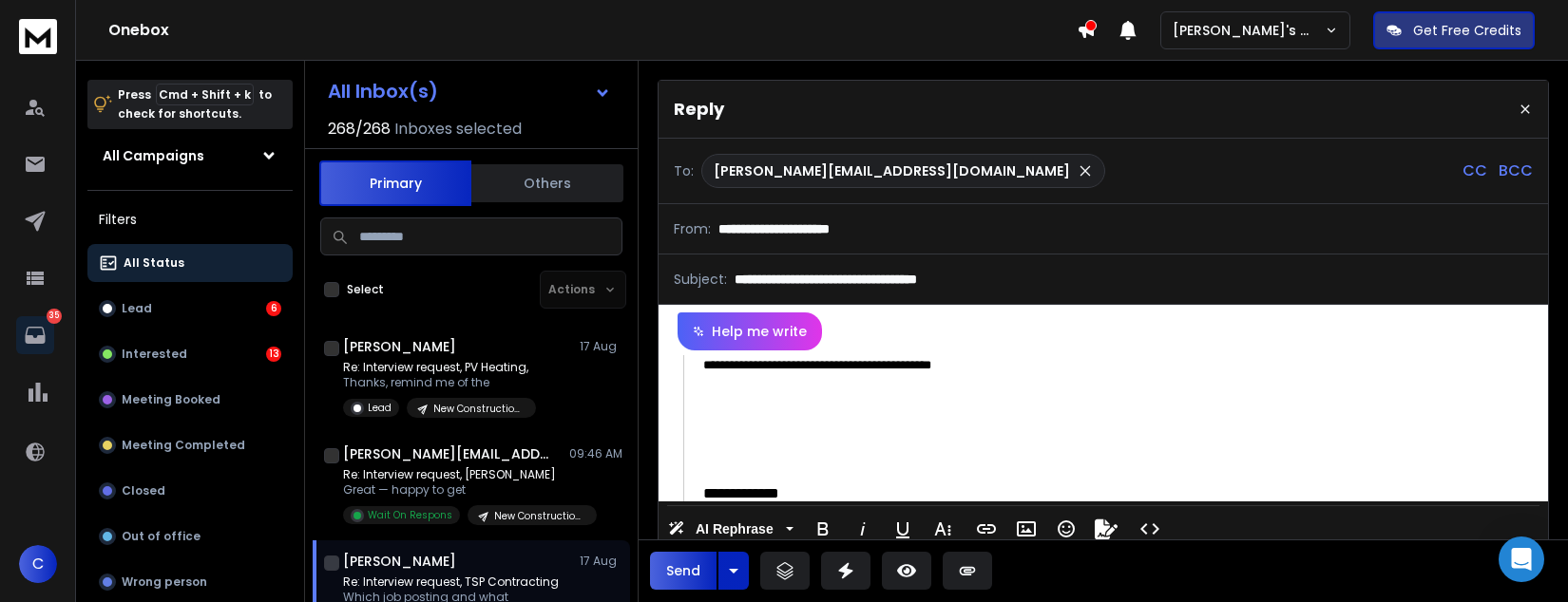
scroll to position [0, 0]
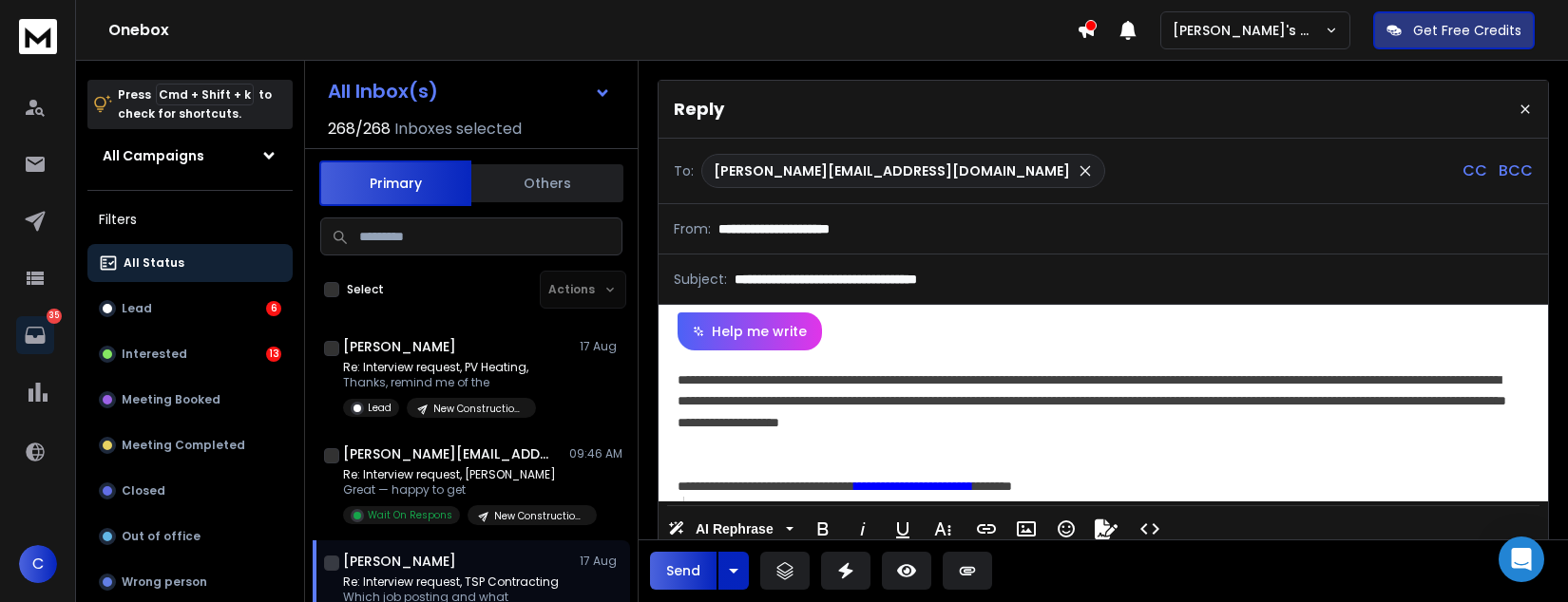
click at [686, 576] on button "Send" at bounding box center [683, 571] width 67 height 38
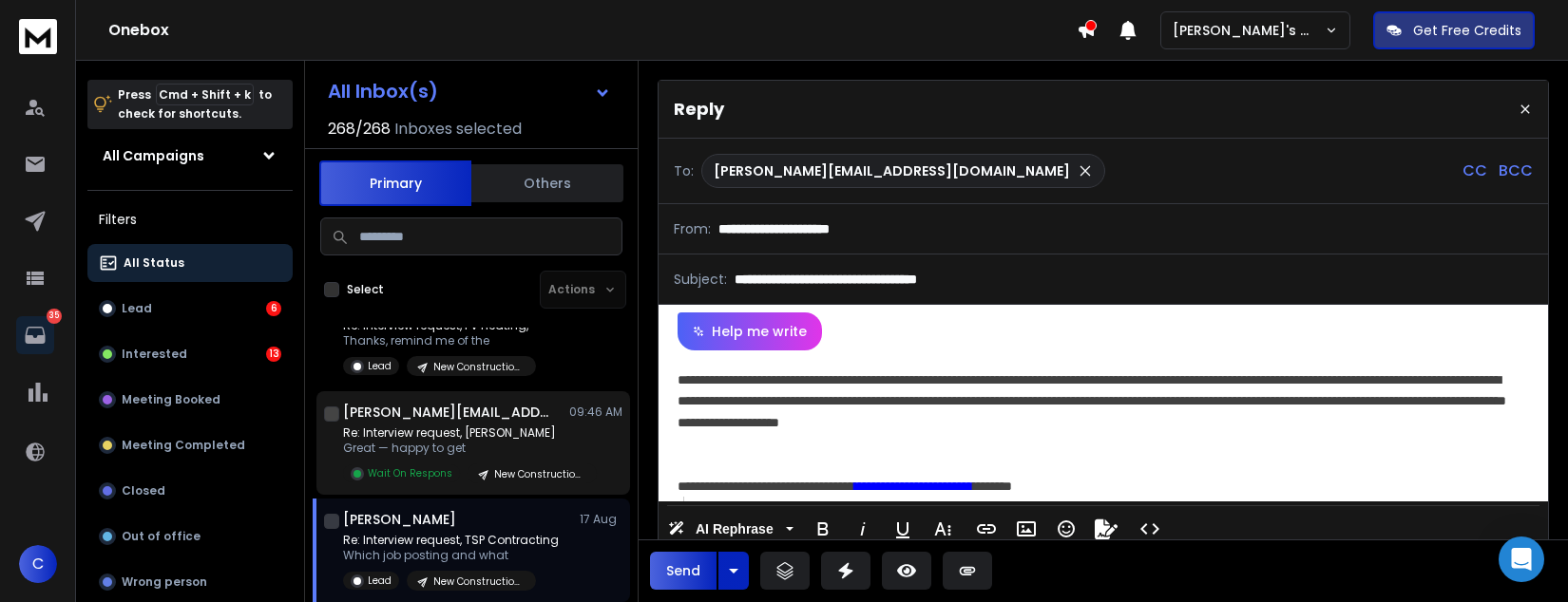
scroll to position [2359, 0]
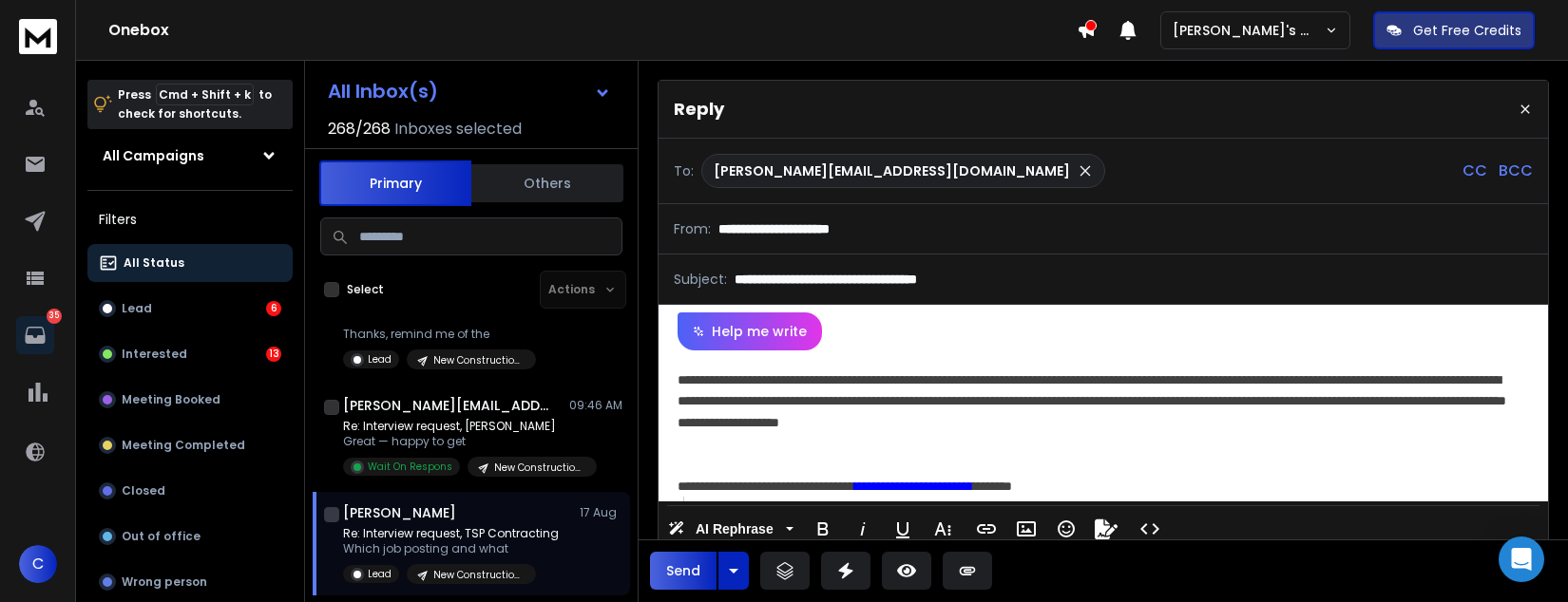
click at [678, 568] on button "Send" at bounding box center [683, 571] width 67 height 38
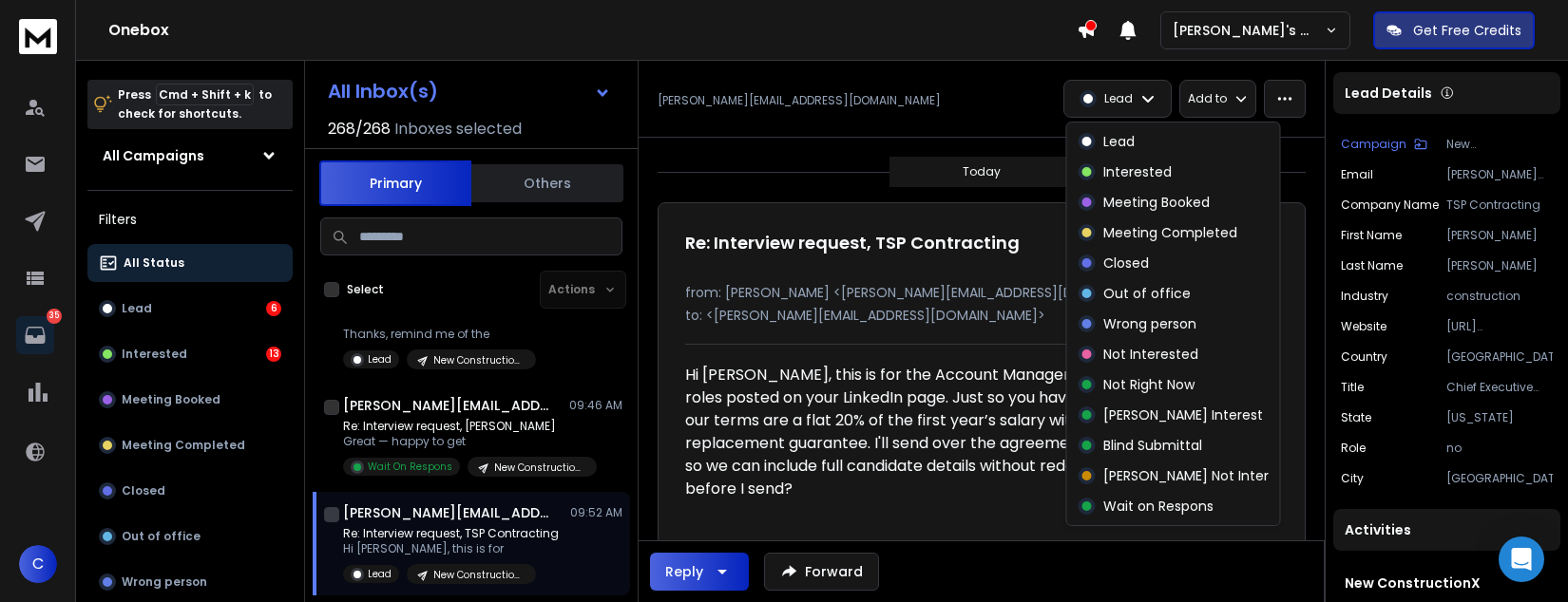
click at [1103, 95] on div "Lead" at bounding box center [1118, 99] width 107 height 36
click at [1144, 502] on p "Wait on Respons" at bounding box center [1159, 506] width 110 height 19
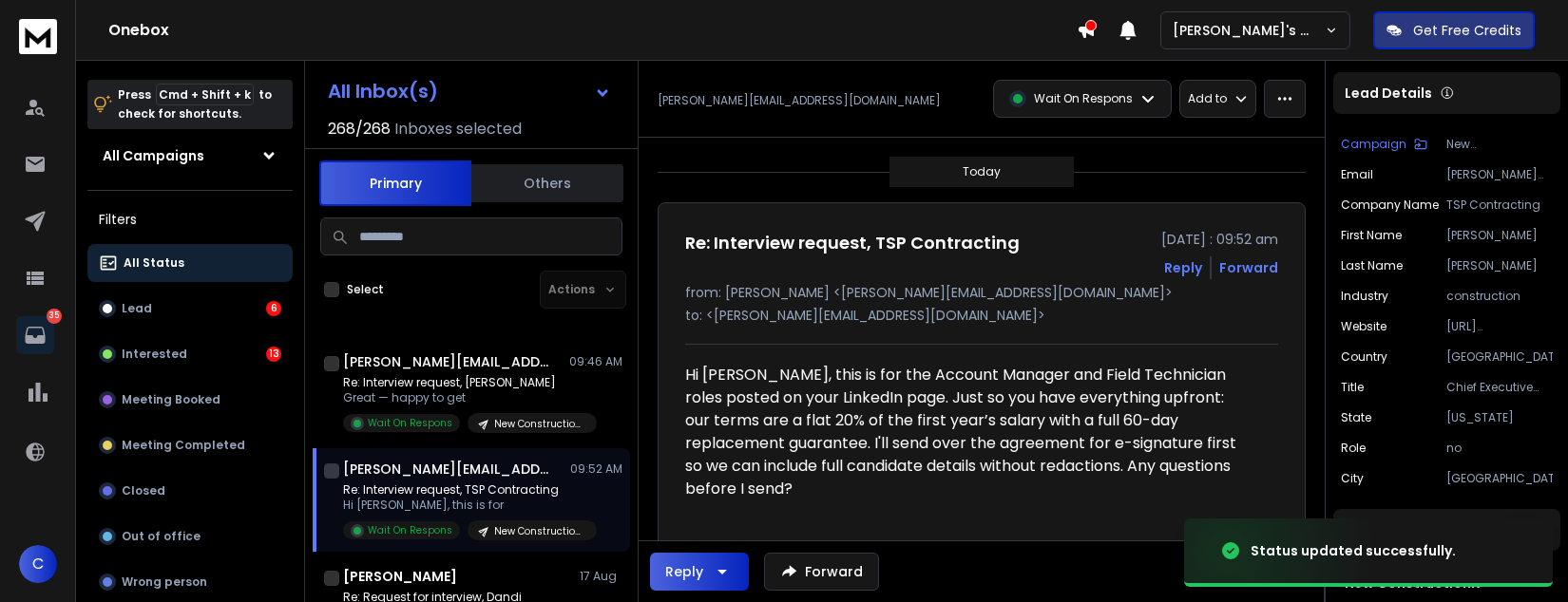
scroll to position [2407, 0]
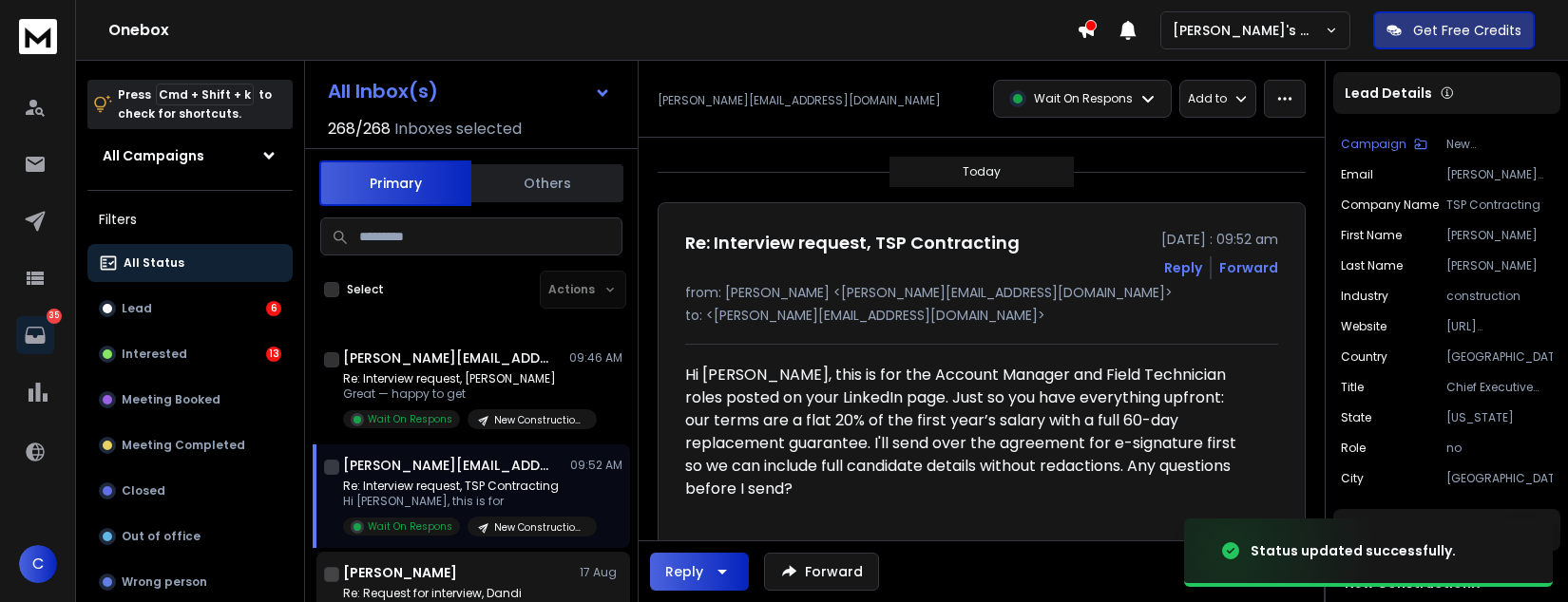
click at [461, 586] on p "Re: Request for interview, Dandi" at bounding box center [440, 593] width 193 height 15
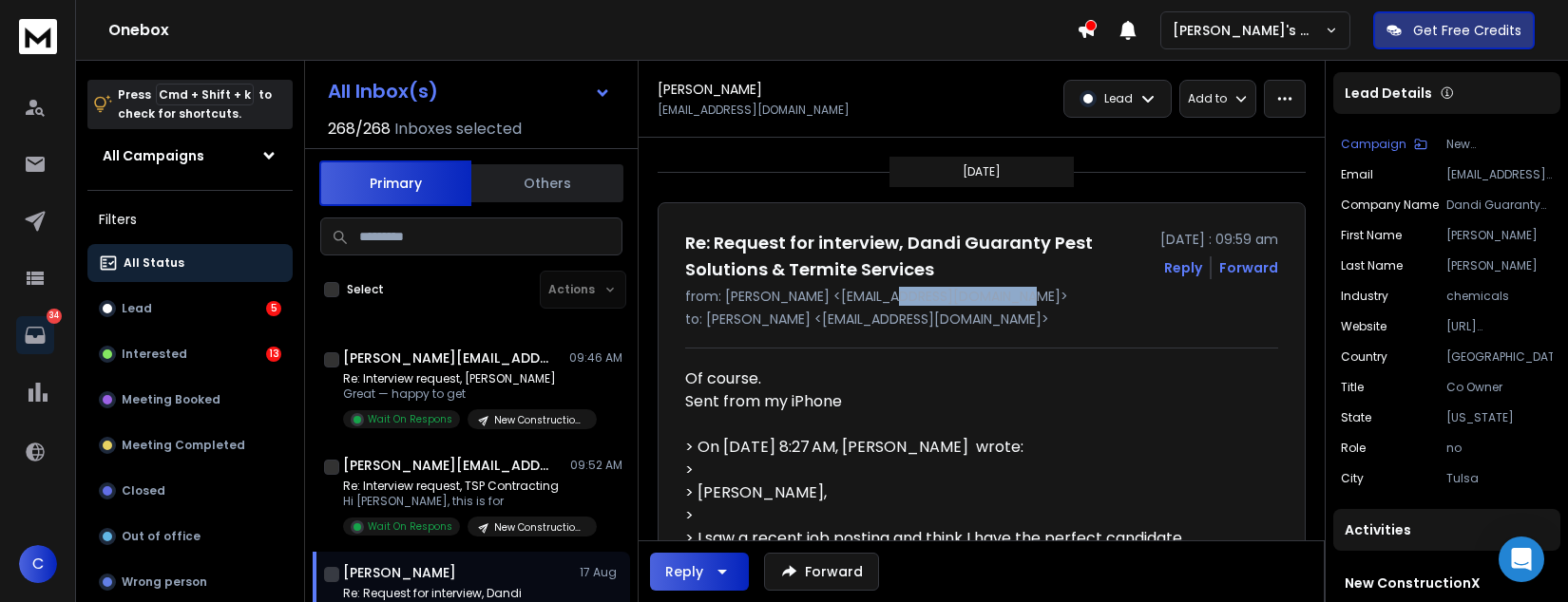
drag, startPoint x: 1035, startPoint y: 293, endPoint x: 909, endPoint y: 318, distance: 128.5
click at [905, 301] on p "from: [PERSON_NAME] <[EMAIL_ADDRESS][DOMAIN_NAME]>" at bounding box center [981, 297] width 593 height 19
copy p "[DOMAIN_NAME]"
click at [1188, 268] on button "Reply" at bounding box center [1184, 268] width 38 height 19
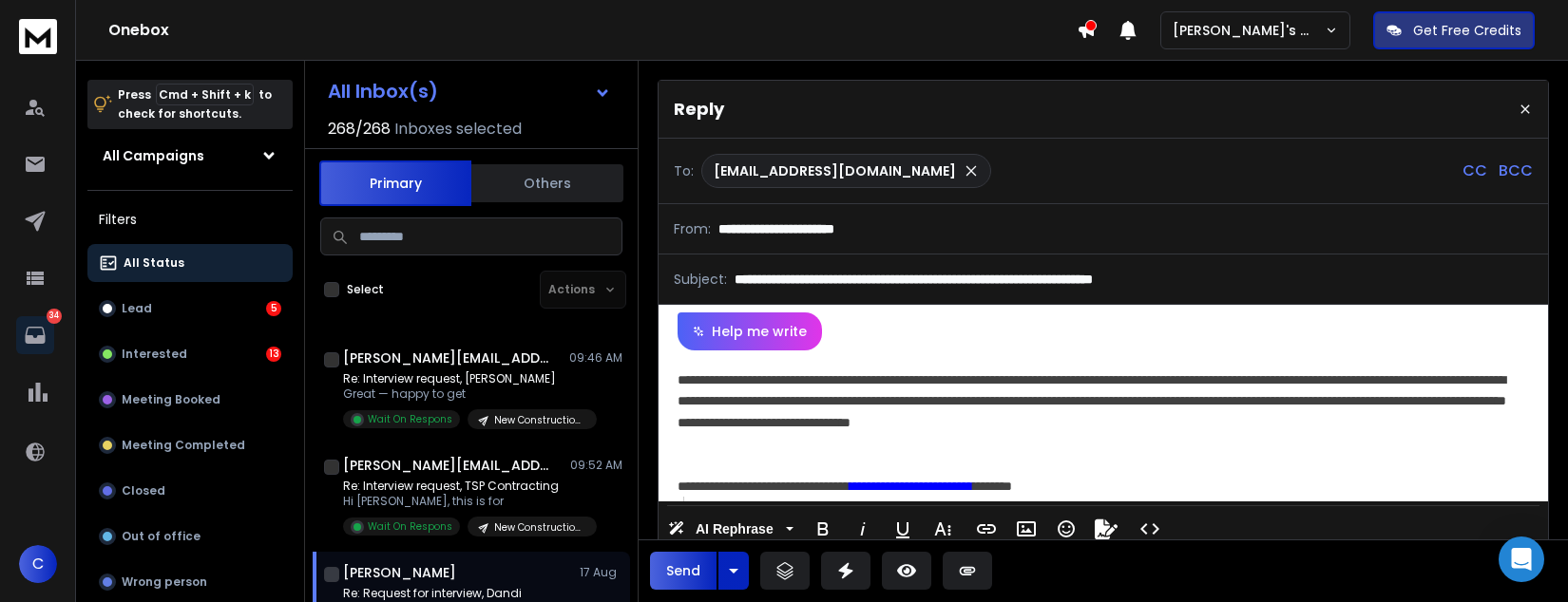
click at [829, 425] on div "**********" at bounding box center [1100, 401] width 846 height 64
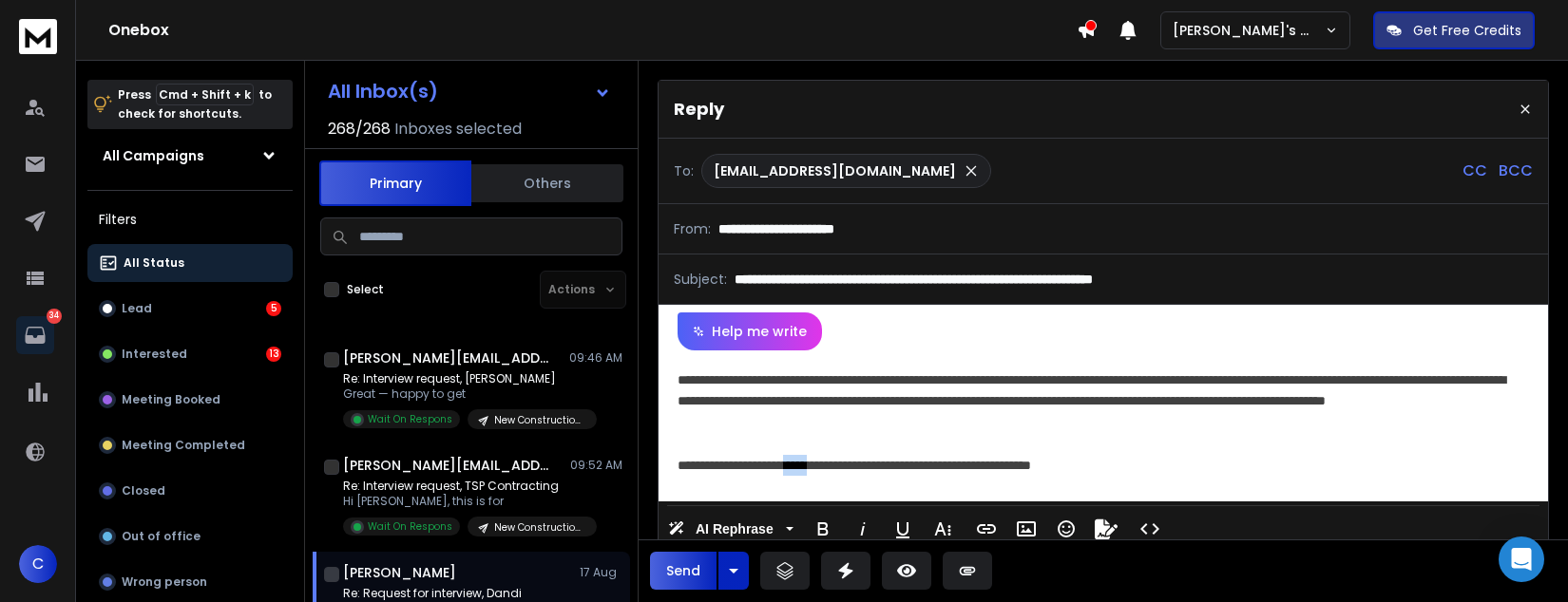
drag, startPoint x: 822, startPoint y: 461, endPoint x: 796, endPoint y: 460, distance: 26.0
click at [789, 462] on div "**********" at bounding box center [1100, 465] width 846 height 21
drag, startPoint x: 923, startPoint y: 460, endPoint x: 803, endPoint y: 463, distance: 120.0
click at [794, 467] on div "**********" at bounding box center [1100, 465] width 846 height 21
click at [801, 460] on div "**********" at bounding box center [1100, 465] width 846 height 21
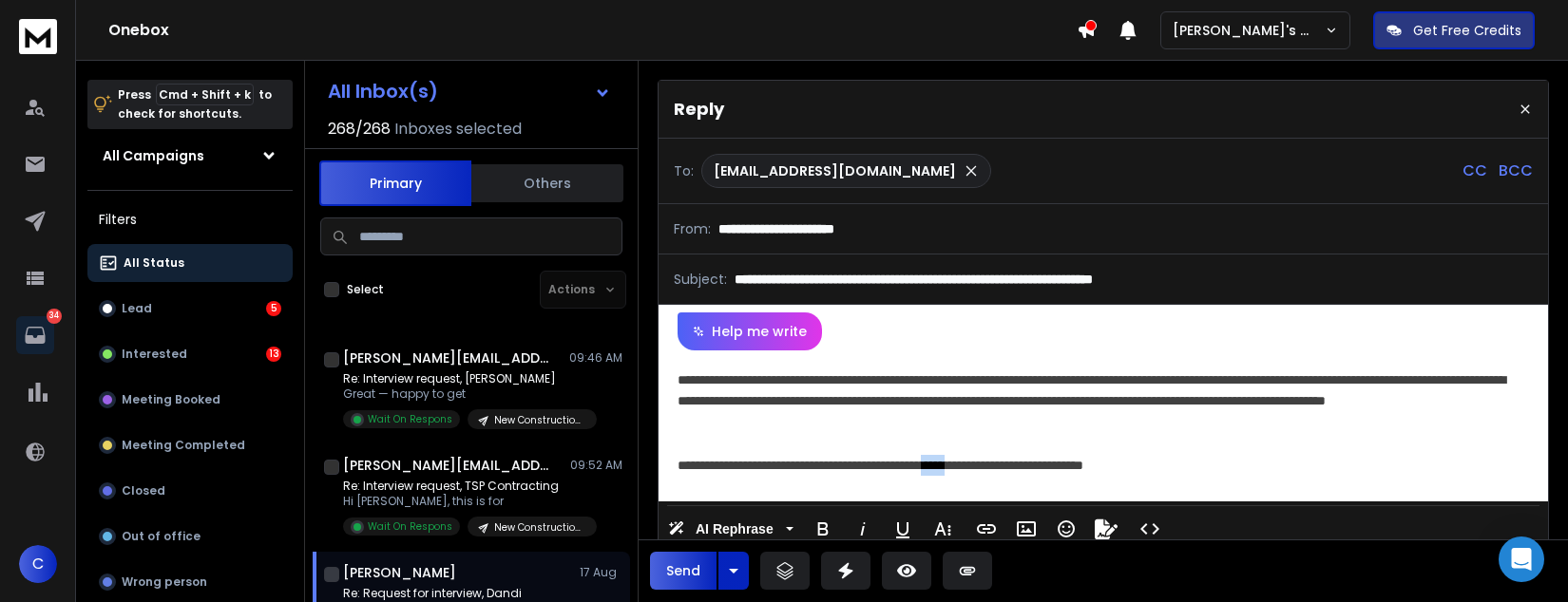
drag, startPoint x: 985, startPoint y: 465, endPoint x: 958, endPoint y: 465, distance: 27.0
click at [954, 467] on div "**********" at bounding box center [1100, 465] width 846 height 21
drag, startPoint x: 965, startPoint y: 464, endPoint x: 1251, endPoint y: 572, distance: 305.7
click at [0, 0] on div "34 C Onebox [PERSON_NAME]'s Workspace Get Free Credits Press Cmd + Shift + k to…" at bounding box center [784, 331] width 1568 height 663
drag, startPoint x: 1233, startPoint y: 466, endPoint x: 1137, endPoint y: 468, distance: 96.0
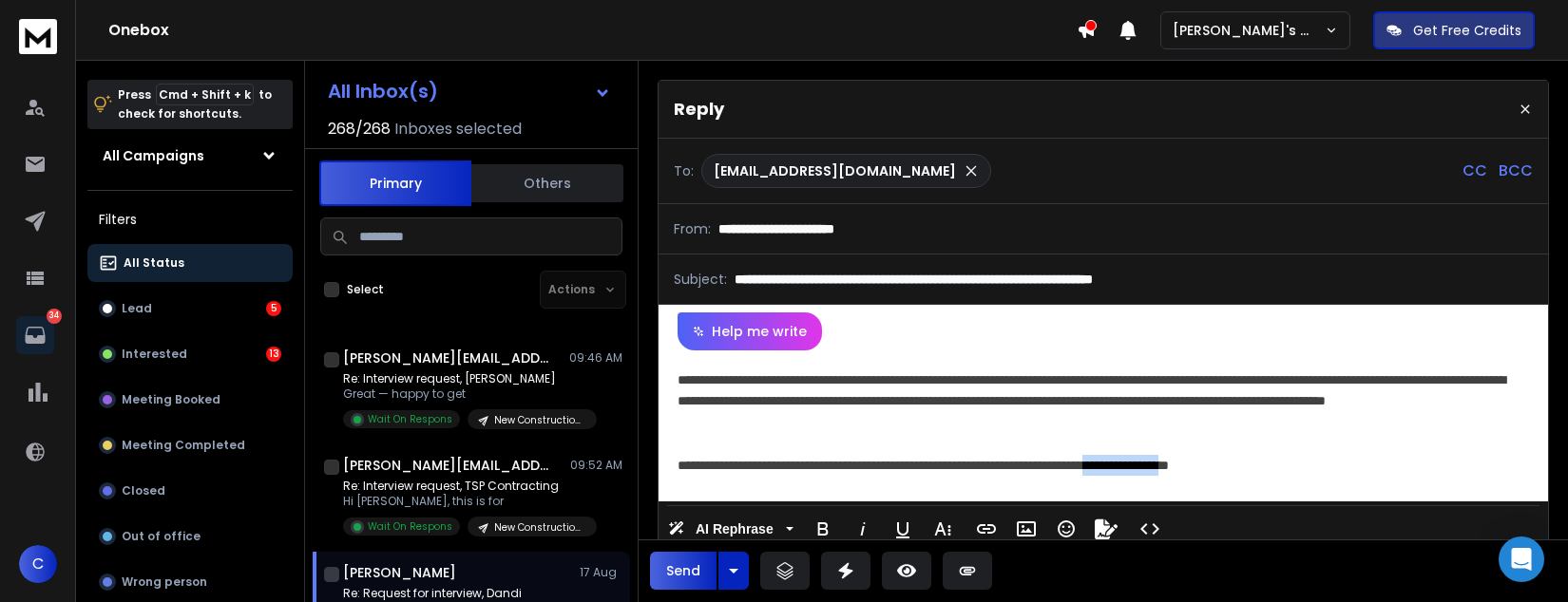
click at [1138, 468] on div "**********" at bounding box center [1100, 465] width 846 height 21
click at [668, 572] on button "Send" at bounding box center [683, 571] width 67 height 38
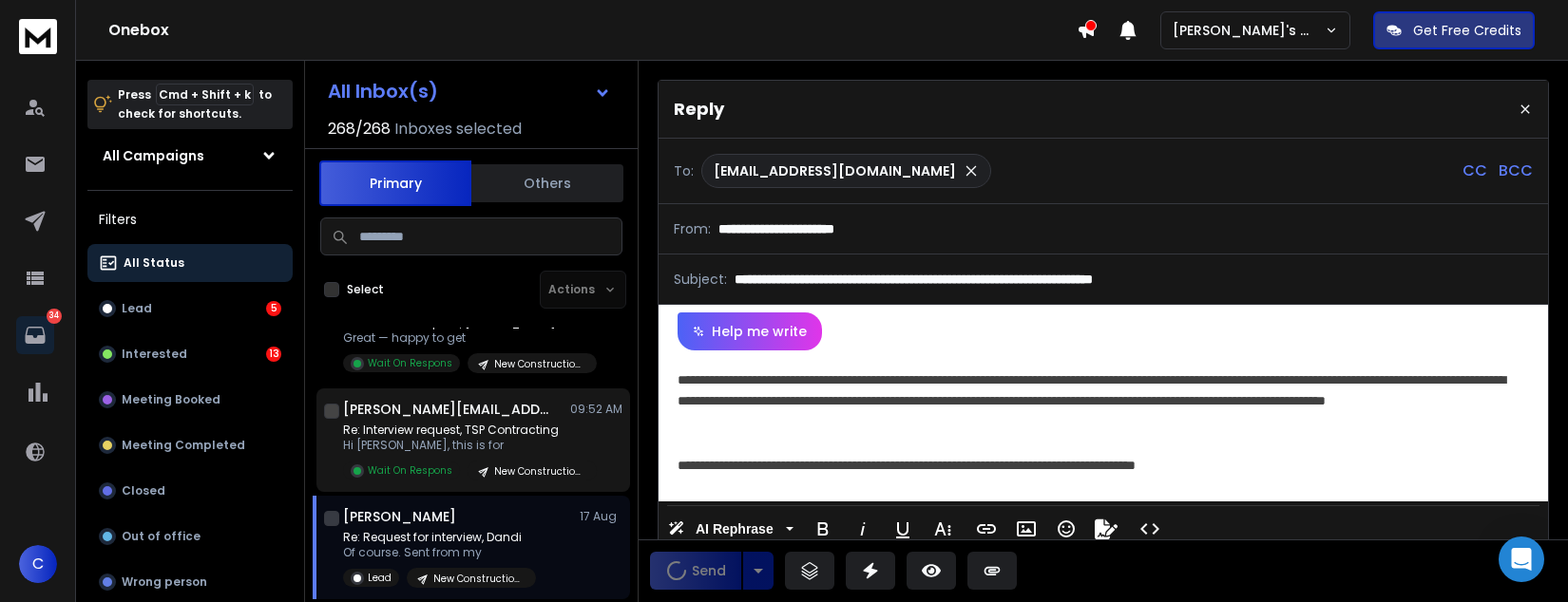
scroll to position [2518, 0]
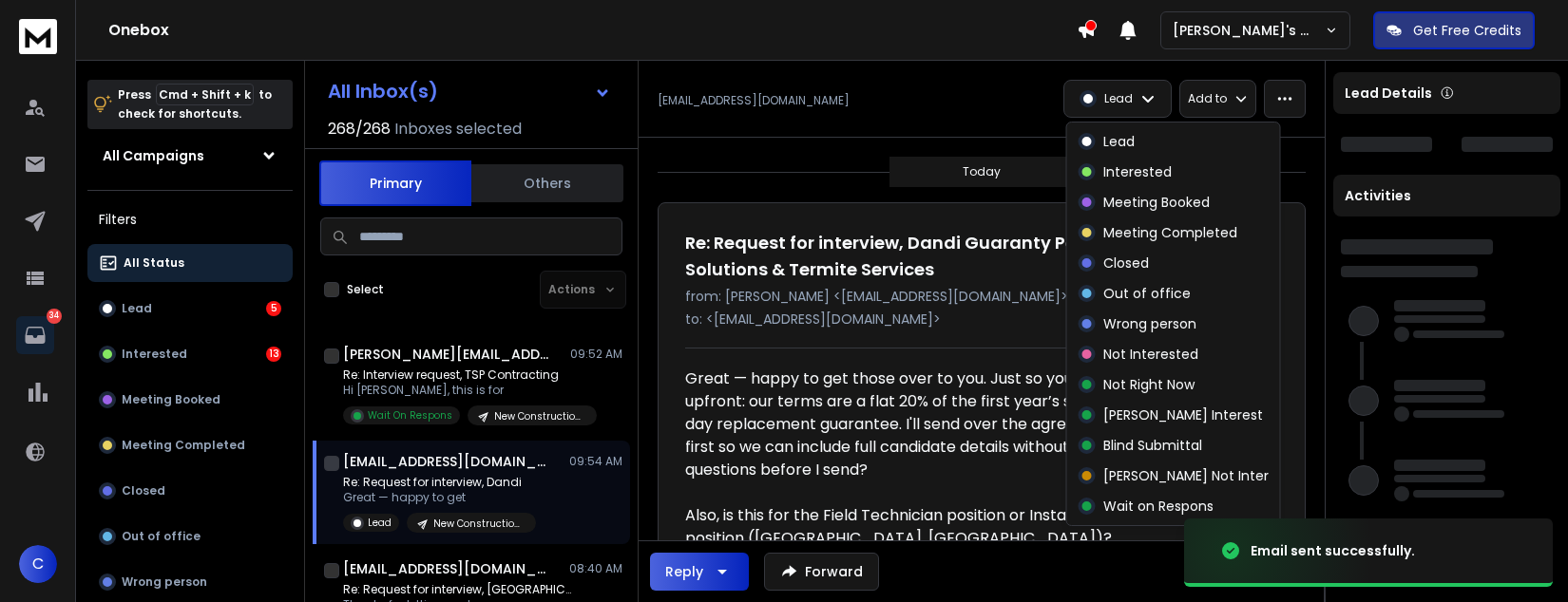
click at [1131, 108] on div "Lead" at bounding box center [1118, 99] width 107 height 36
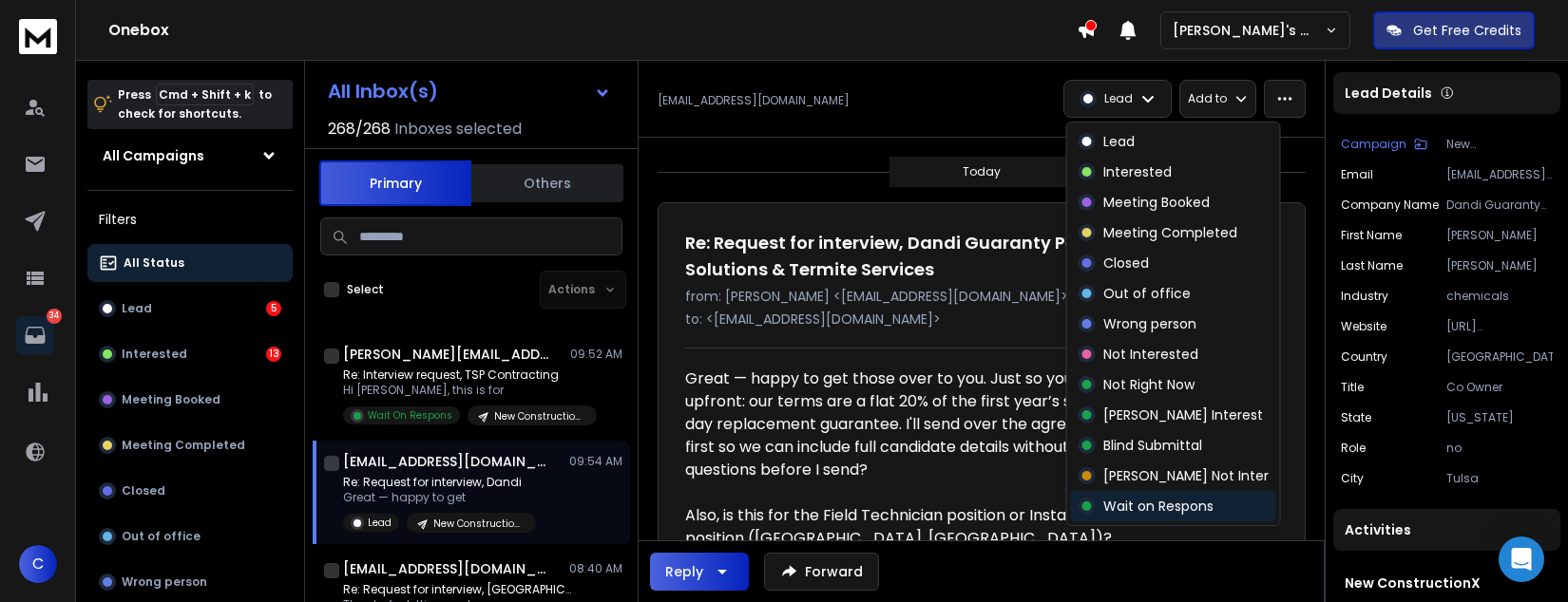
click at [1145, 510] on p "Wait on Respons" at bounding box center [1159, 506] width 110 height 19
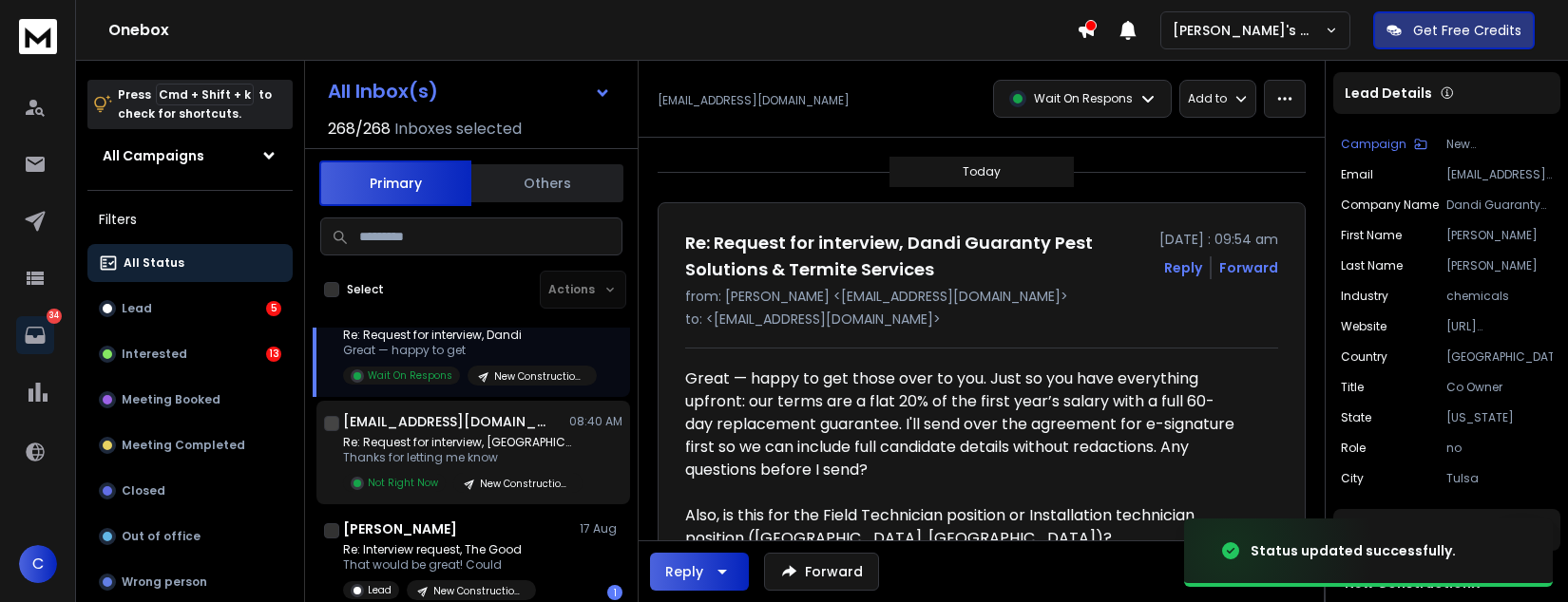
scroll to position [2674, 0]
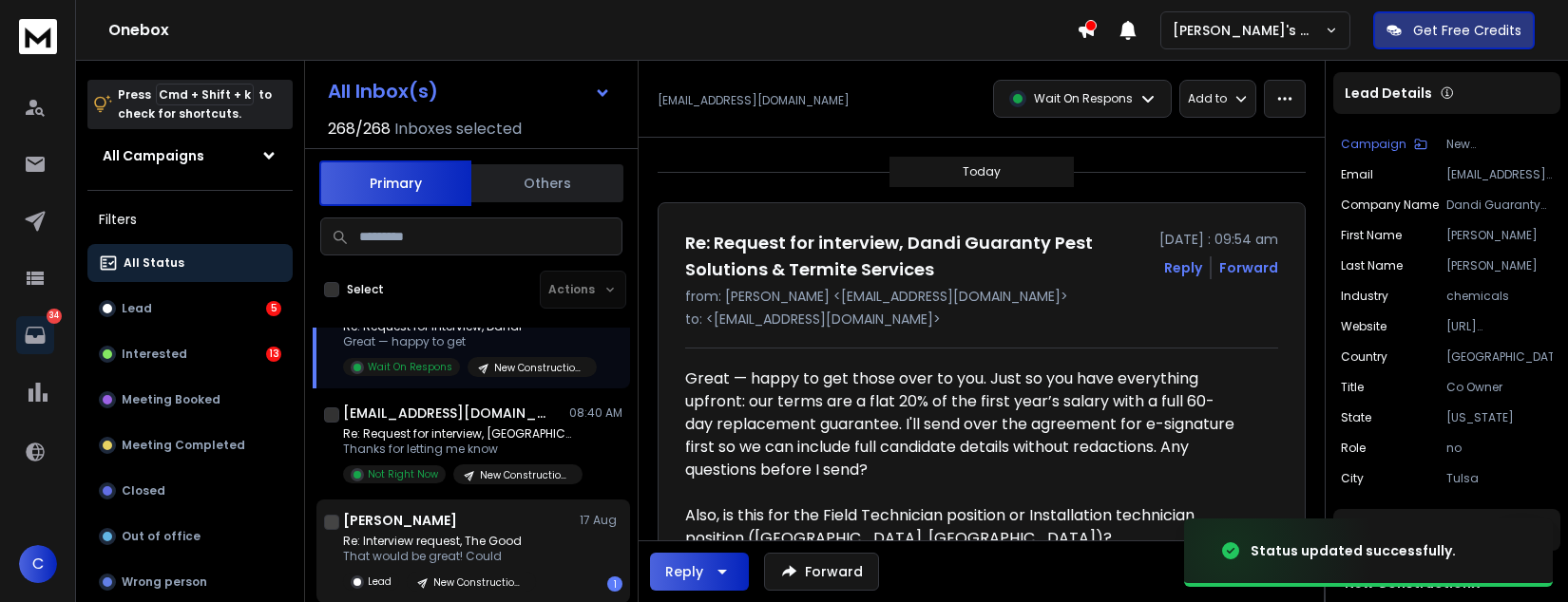
click at [470, 511] on div "[PERSON_NAME] [DATE]" at bounding box center [483, 520] width 280 height 19
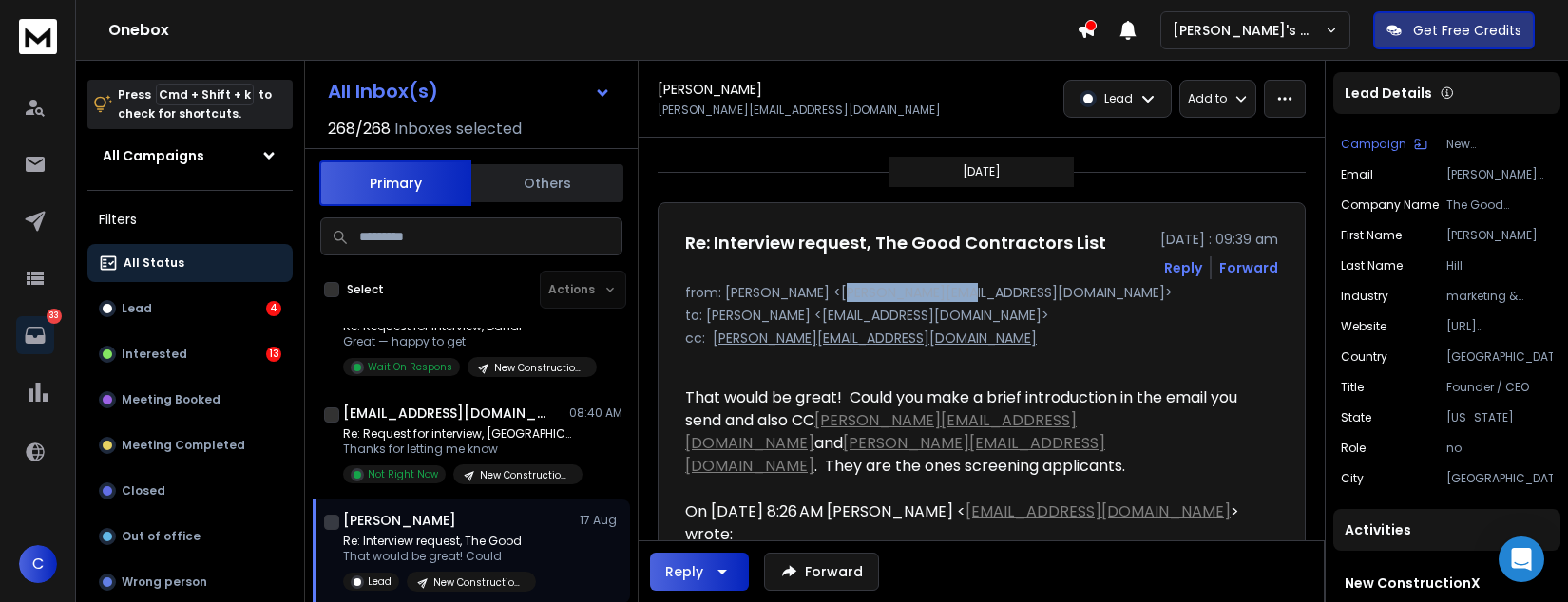
drag, startPoint x: 941, startPoint y: 292, endPoint x: 833, endPoint y: 290, distance: 108.0
click at [833, 290] on p "from: [PERSON_NAME] <[PERSON_NAME][EMAIL_ADDRESS][DOMAIN_NAME]>" at bounding box center [981, 293] width 593 height 19
copy p "[DOMAIN_NAME]"
click at [1180, 264] on button "Reply" at bounding box center [1184, 268] width 38 height 19
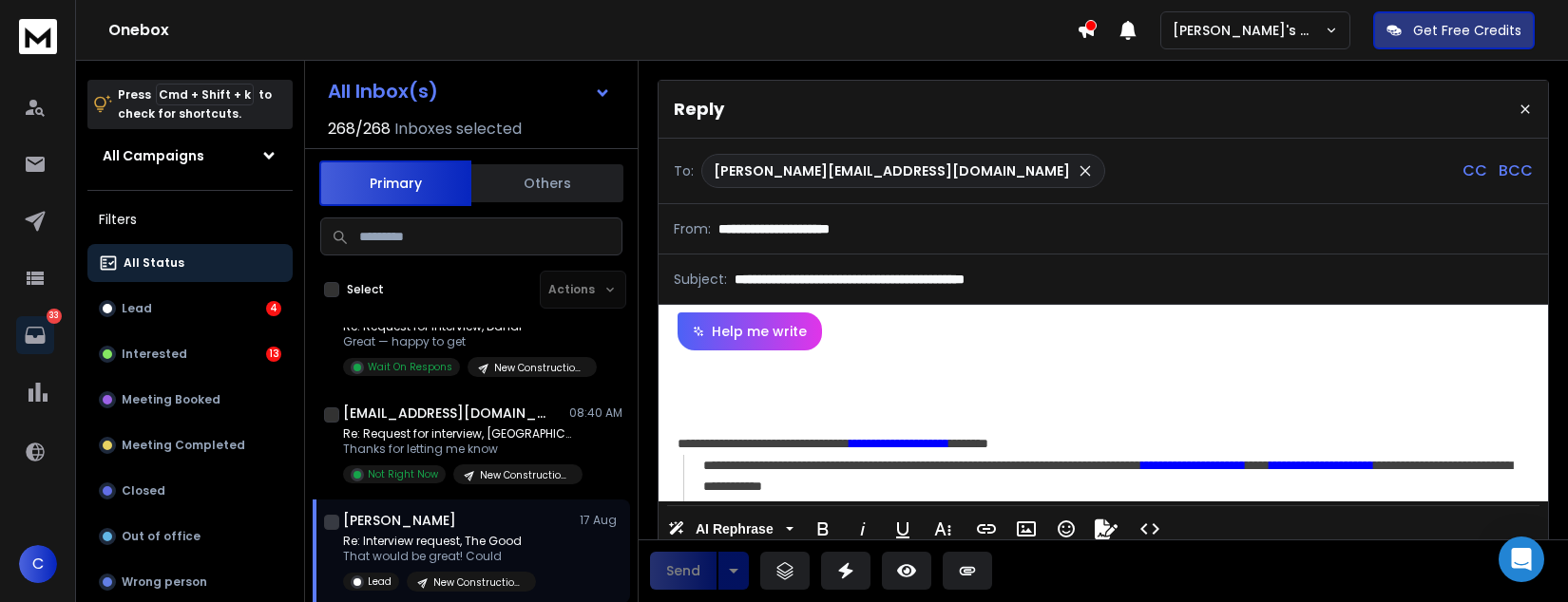
click at [805, 374] on div at bounding box center [1103, 380] width 852 height 21
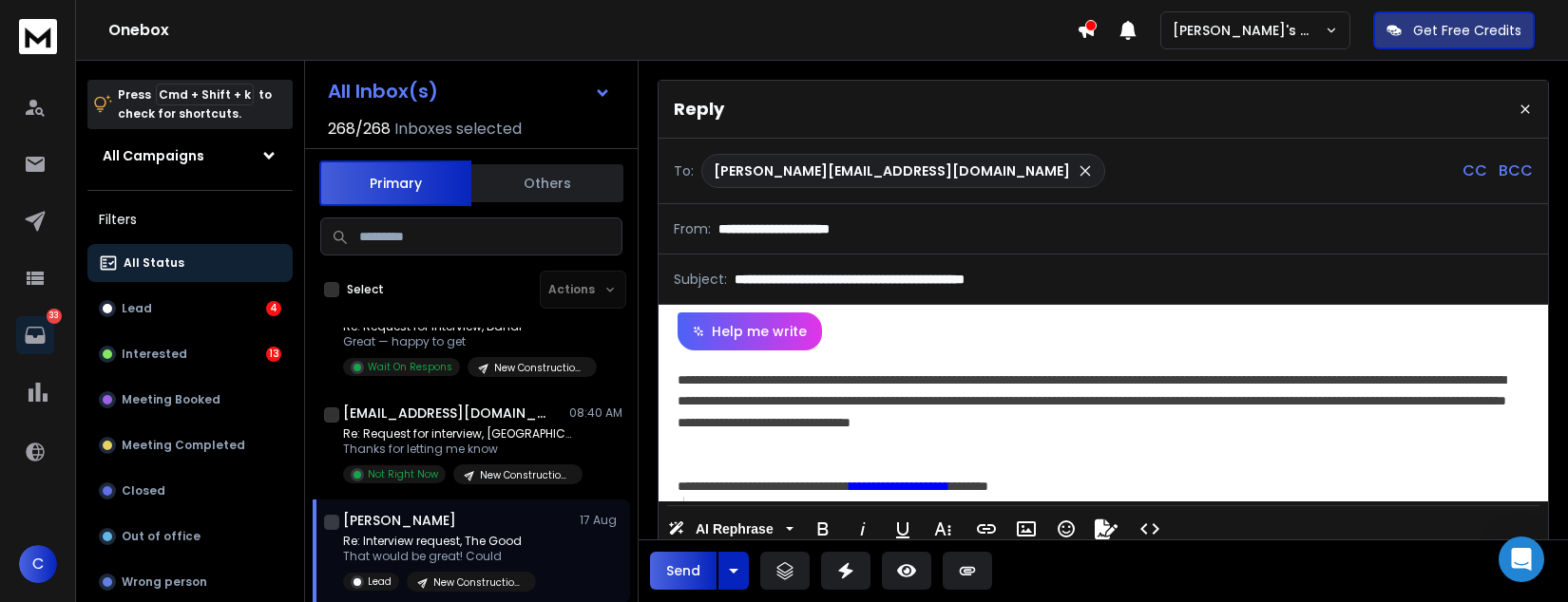
click at [824, 420] on div "**********" at bounding box center [1100, 401] width 846 height 64
click at [830, 422] on div "**********" at bounding box center [1100, 401] width 846 height 64
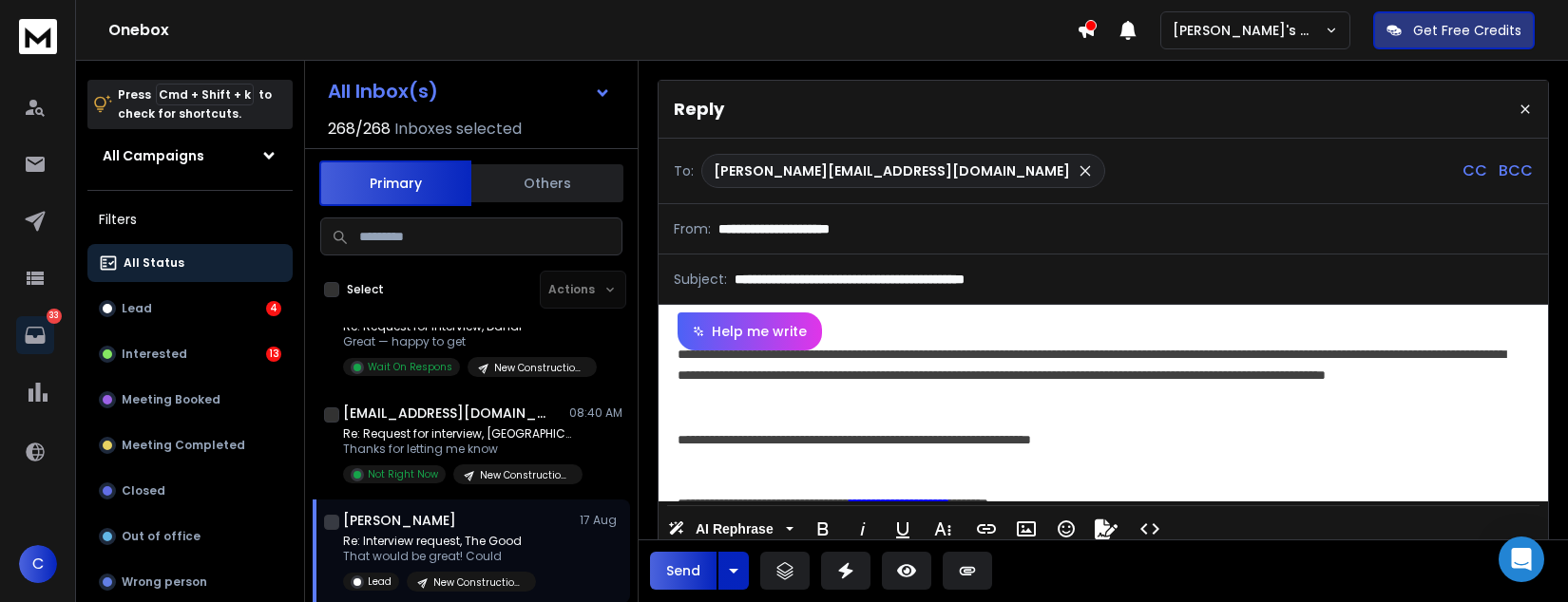
scroll to position [27, 0]
drag, startPoint x: 820, startPoint y: 437, endPoint x: 793, endPoint y: 439, distance: 27.1
click at [1023, 437] on div "**********" at bounding box center [1100, 439] width 846 height 21
drag, startPoint x: 1306, startPoint y: 438, endPoint x: 1222, endPoint y: 440, distance: 84.0
click at [1214, 443] on div "**********" at bounding box center [1100, 439] width 846 height 21
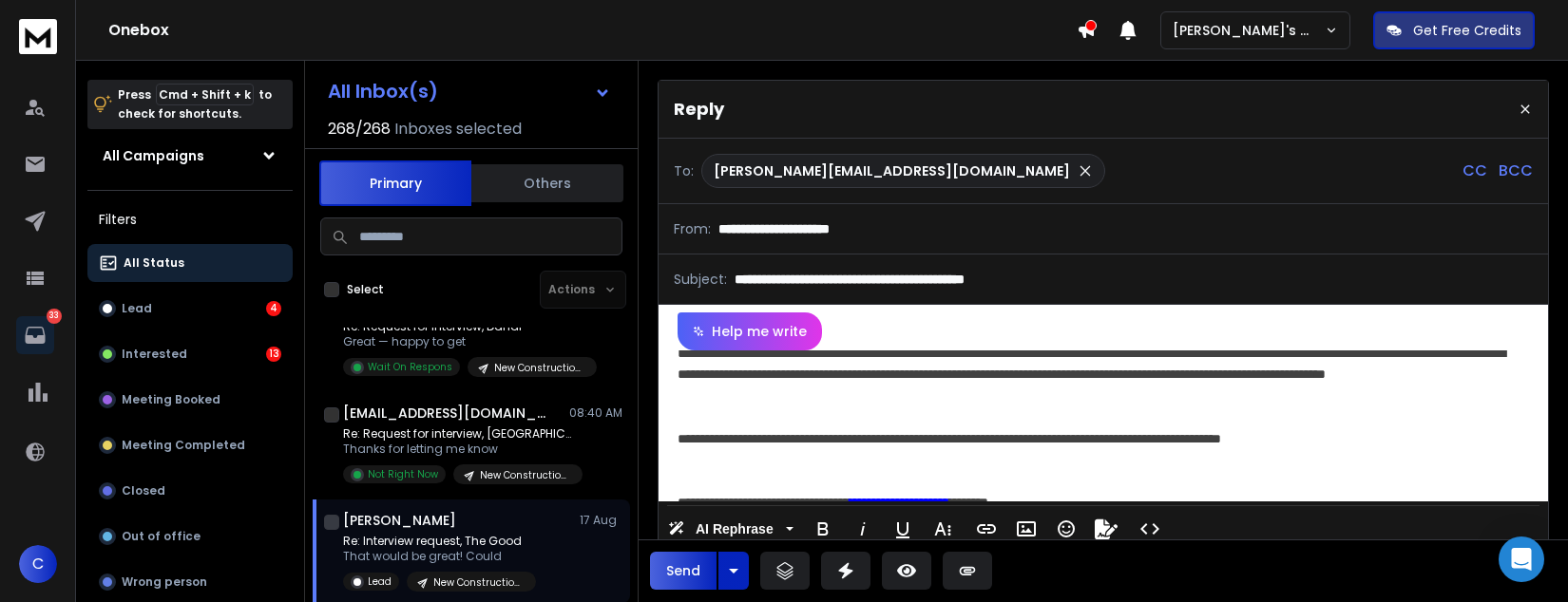
paste div
click at [690, 554] on button "Send" at bounding box center [683, 571] width 67 height 38
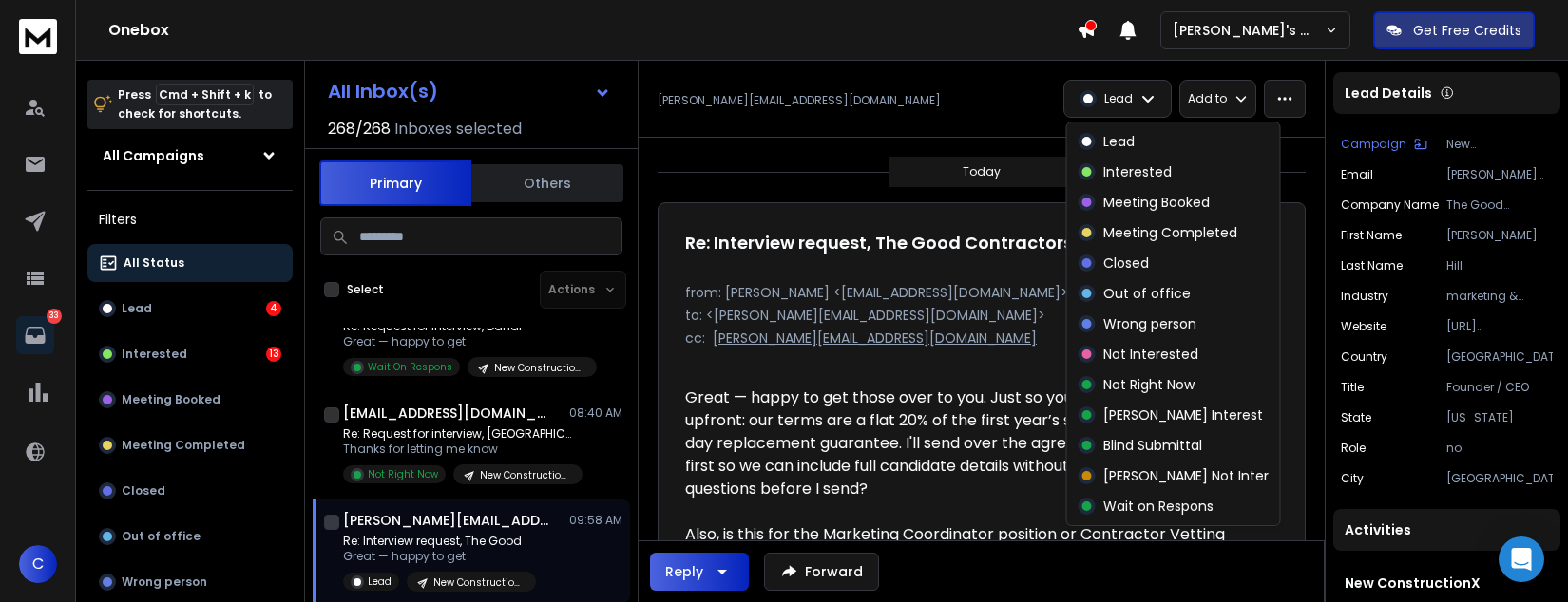
click at [1097, 94] on div at bounding box center [1088, 99] width 17 height 17
drag, startPoint x: 1157, startPoint y: 497, endPoint x: 1326, endPoint y: 408, distance: 191.0
click at [1157, 497] on p "Wait on Respons" at bounding box center [1159, 506] width 110 height 19
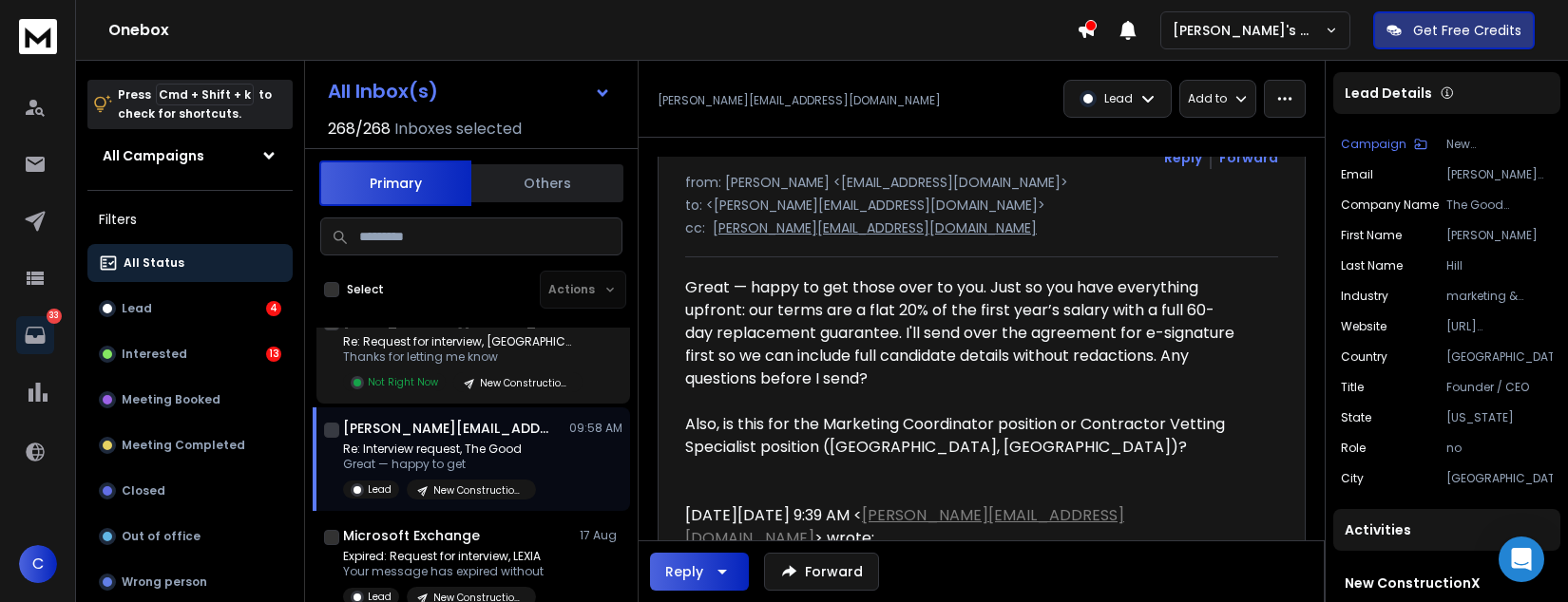
scroll to position [2769, 0]
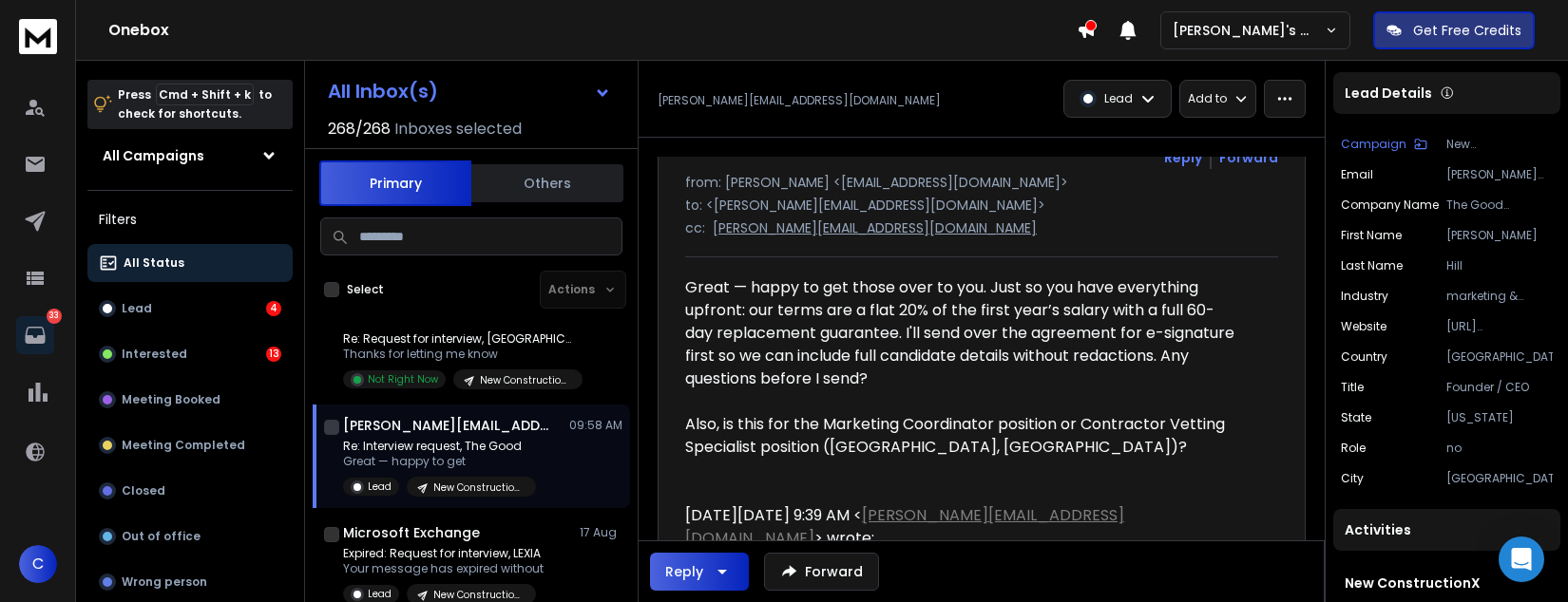
click at [1129, 107] on div "Lead" at bounding box center [1118, 99] width 107 height 36
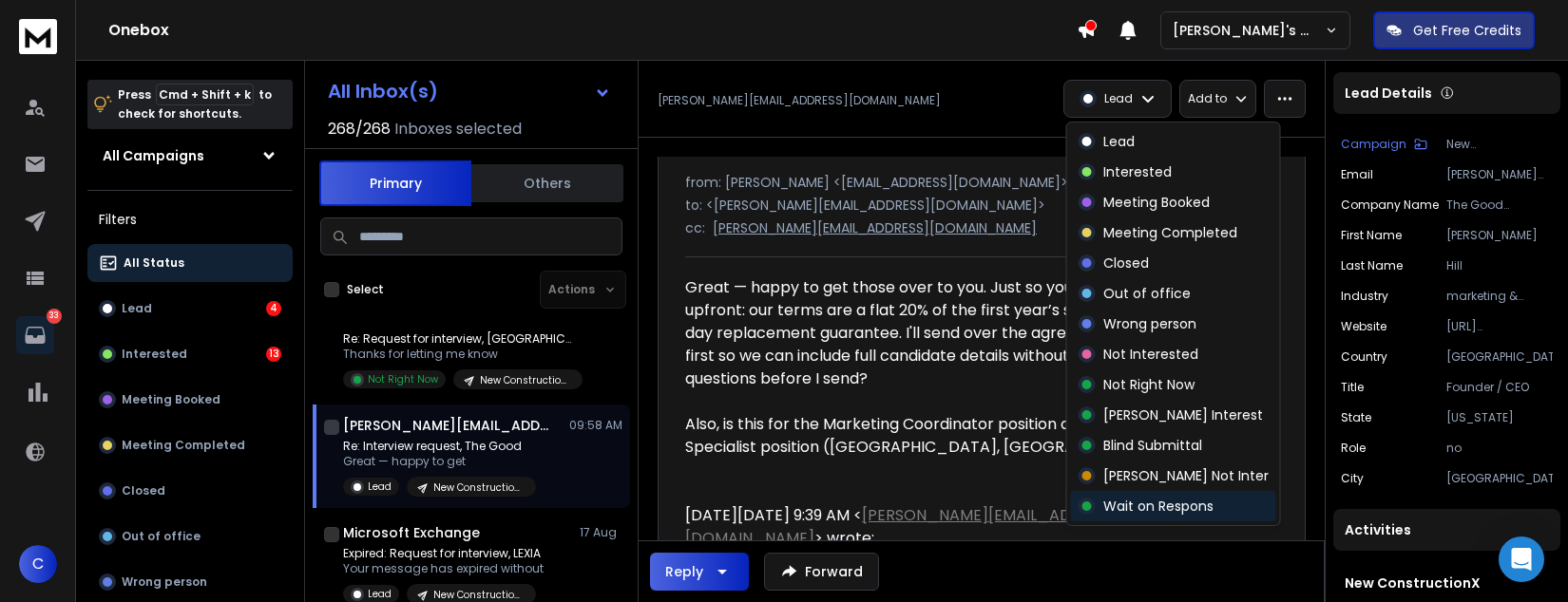
click at [1149, 508] on p "Wait on Respons" at bounding box center [1159, 506] width 110 height 19
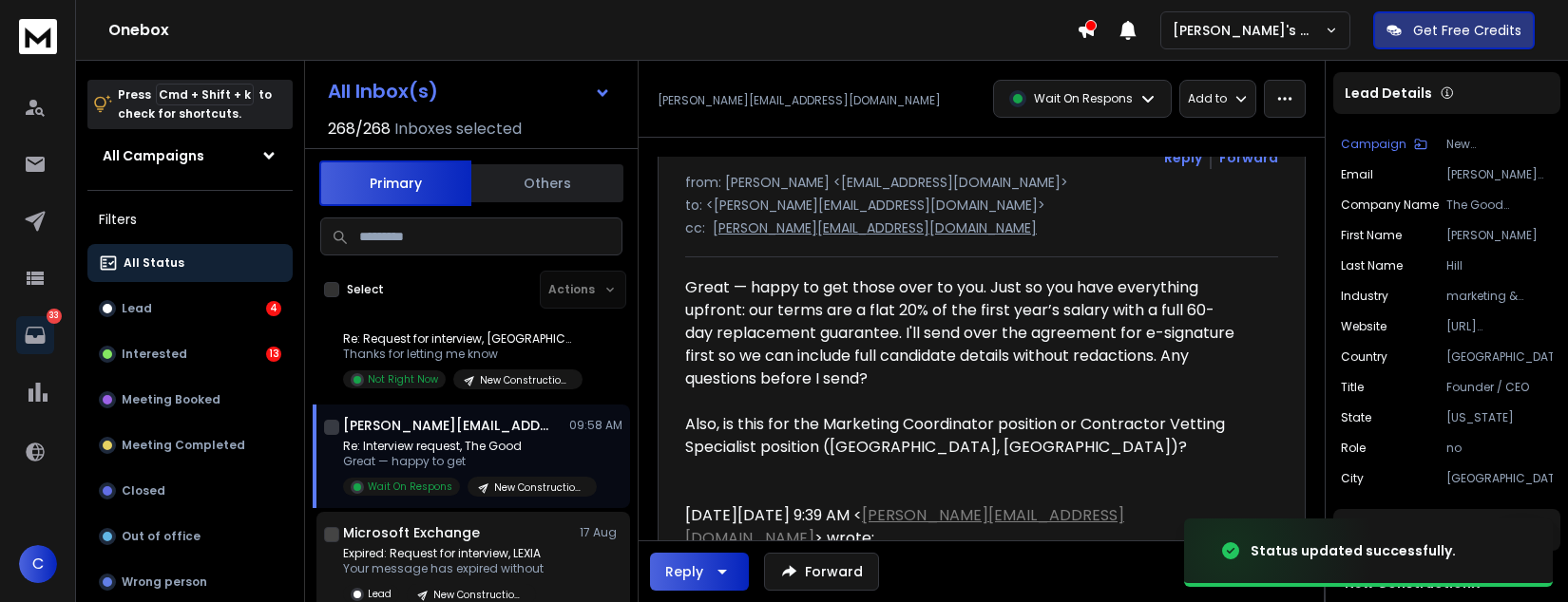
drag, startPoint x: 479, startPoint y: 512, endPoint x: 515, endPoint y: 546, distance: 49.5
click at [479, 561] on p "Your message has expired without" at bounding box center [443, 569] width 201 height 15
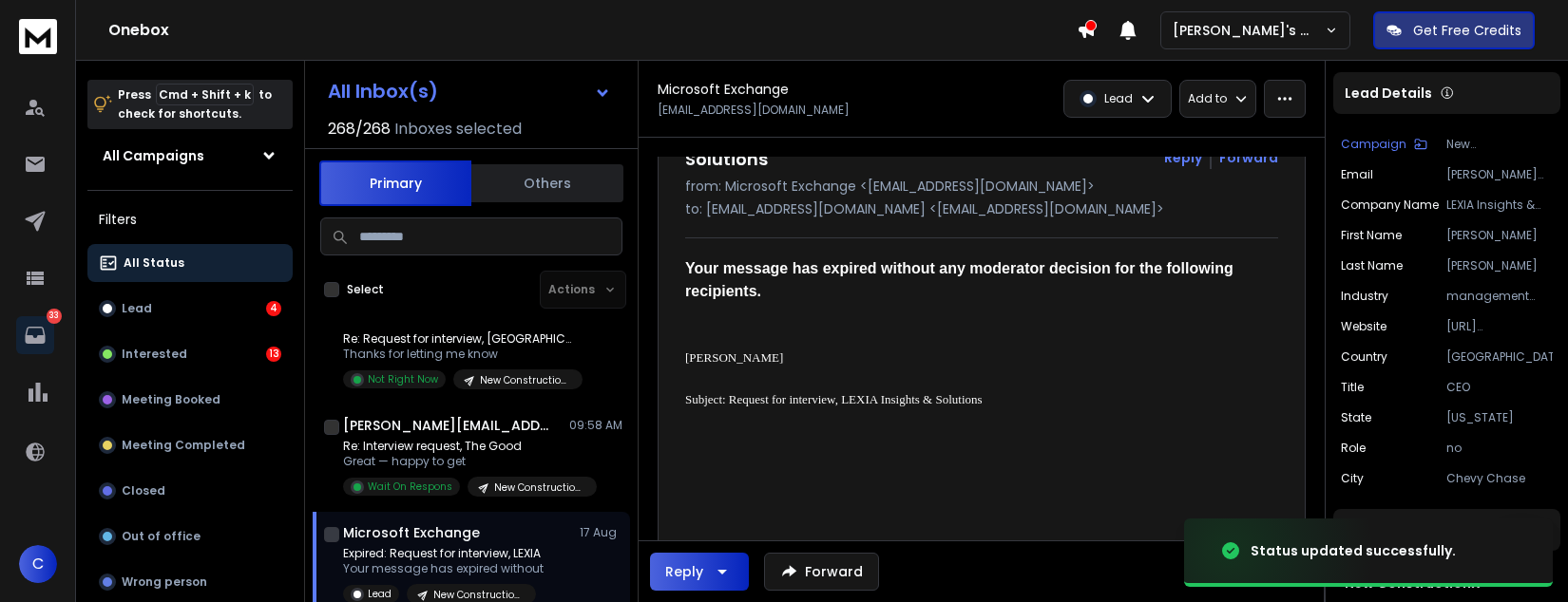
click at [1107, 110] on div "Lead" at bounding box center [1118, 99] width 107 height 36
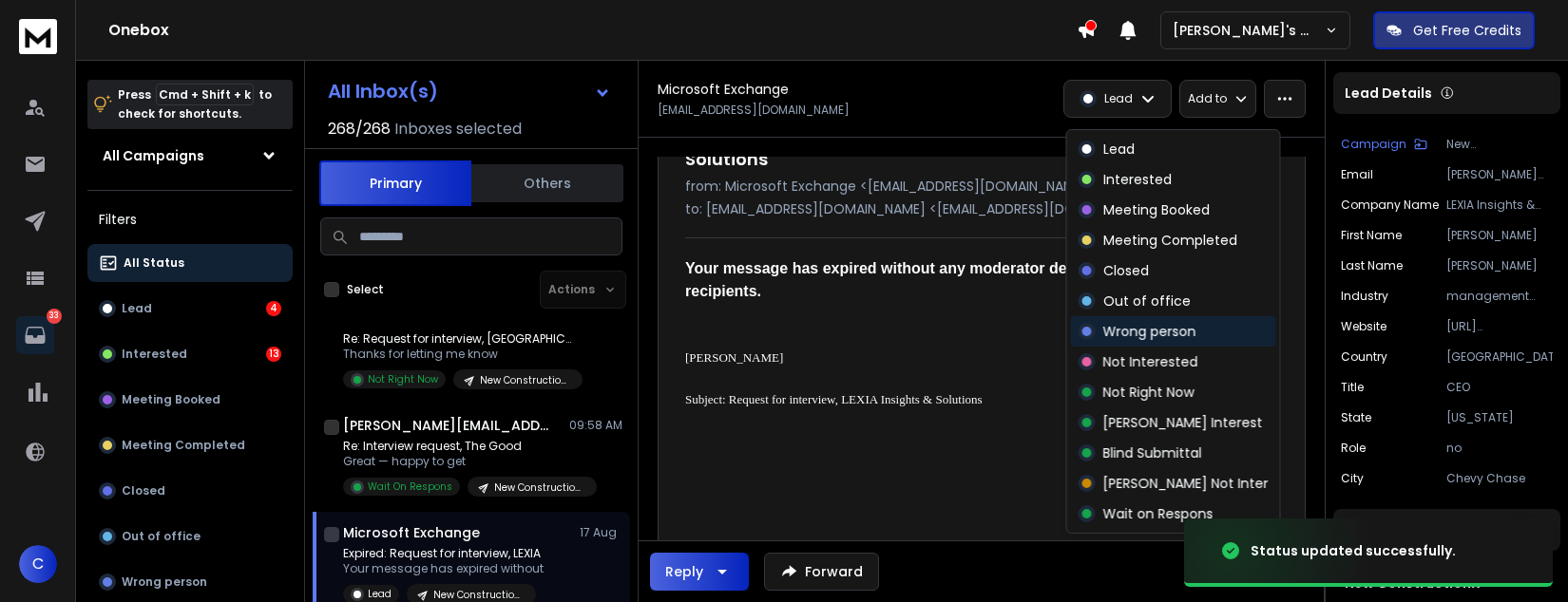
click at [1131, 324] on p "Wrong person" at bounding box center [1150, 332] width 93 height 19
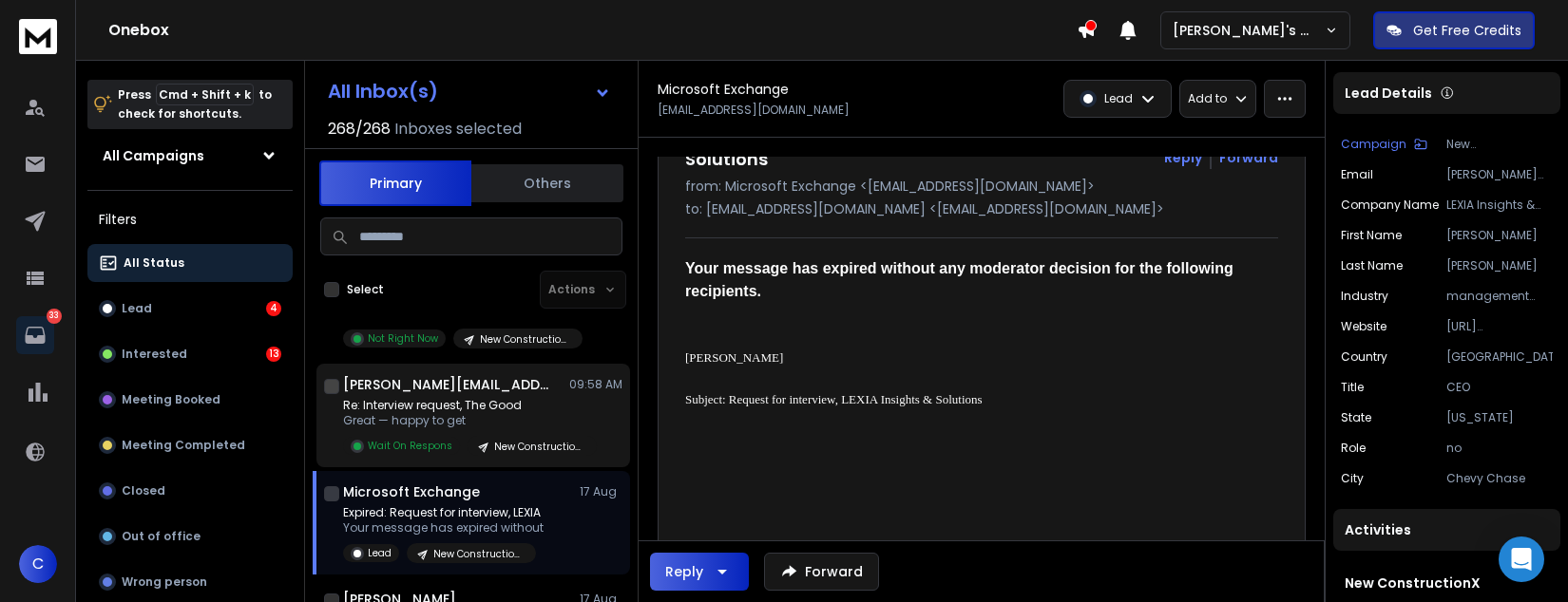
scroll to position [2832, 0]
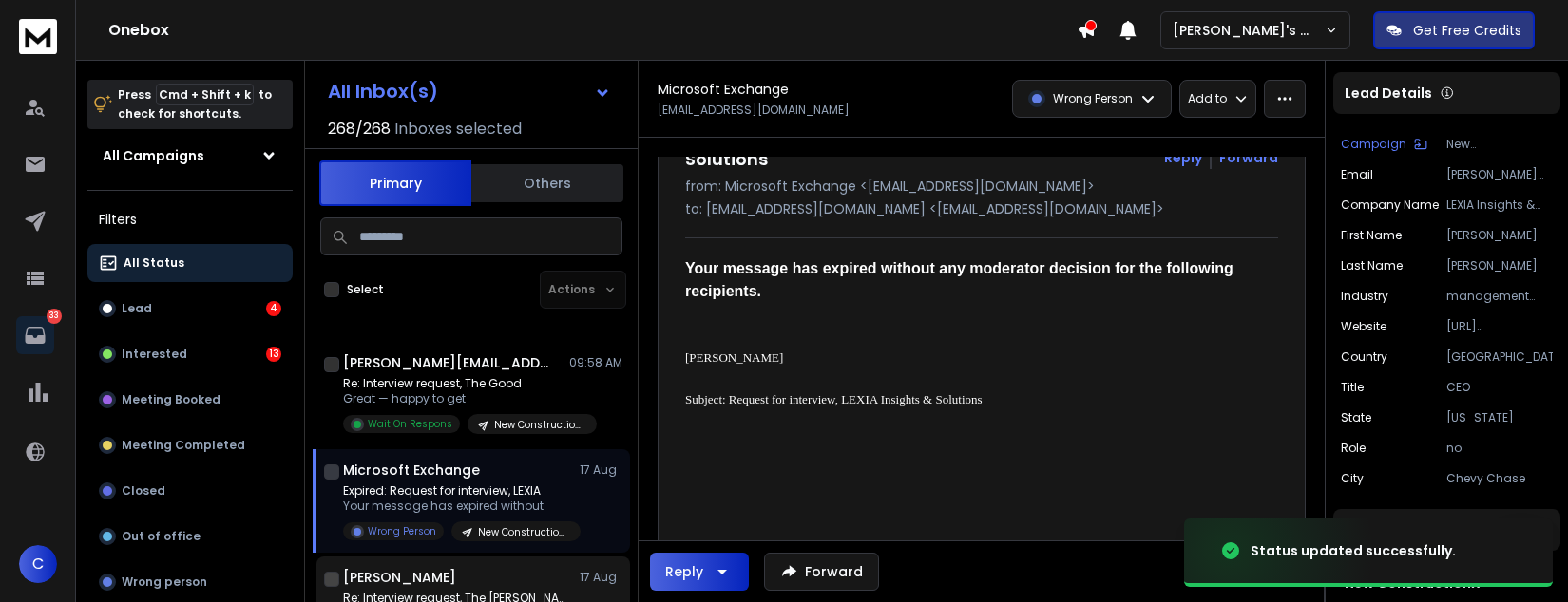
drag, startPoint x: 485, startPoint y: 535, endPoint x: 575, endPoint y: 538, distance: 90.0
click at [486, 568] on div "[PERSON_NAME] [DATE] Re: Interview request, The [PERSON_NAME] Sure. Sent from m…" at bounding box center [483, 608] width 280 height 81
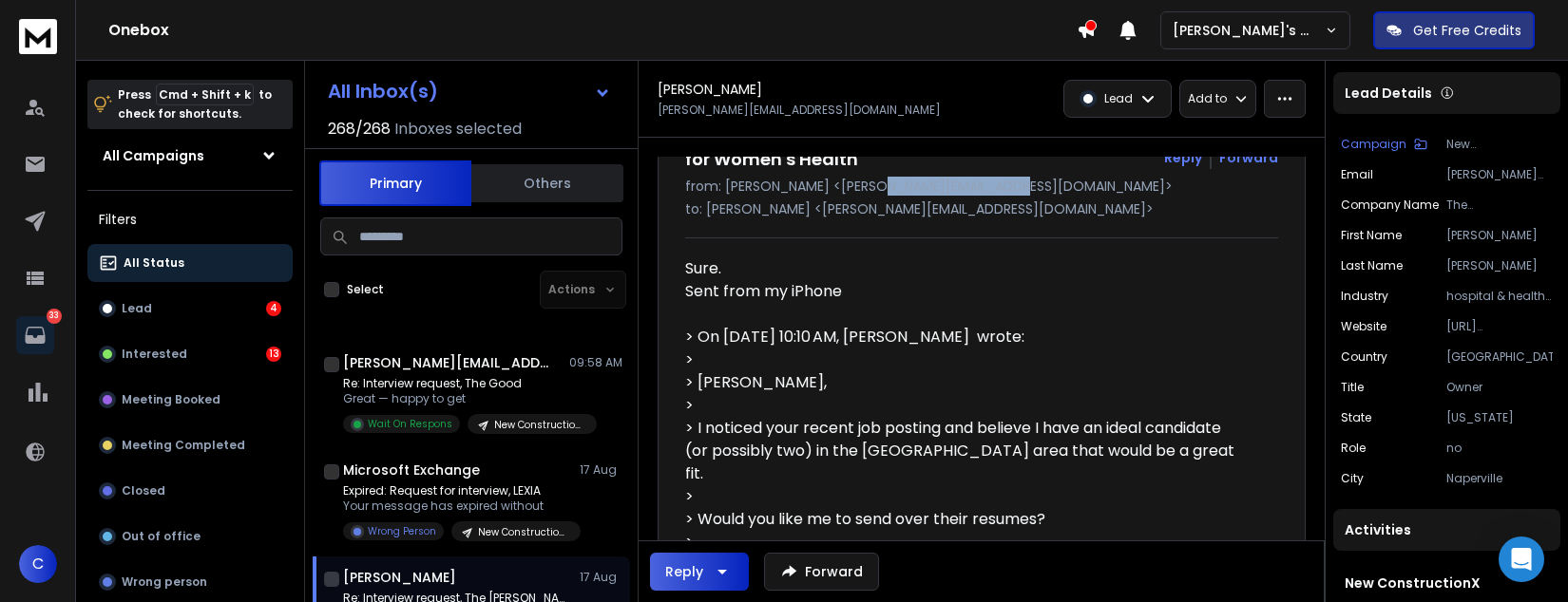
drag, startPoint x: 1007, startPoint y: 183, endPoint x: 875, endPoint y: 187, distance: 132.1
click at [875, 187] on p "from: [PERSON_NAME] <[PERSON_NAME][EMAIL_ADDRESS][DOMAIN_NAME]>" at bounding box center [981, 186] width 593 height 19
copy p "[DOMAIN_NAME]"
click at [1185, 161] on button "Reply" at bounding box center [1184, 158] width 38 height 19
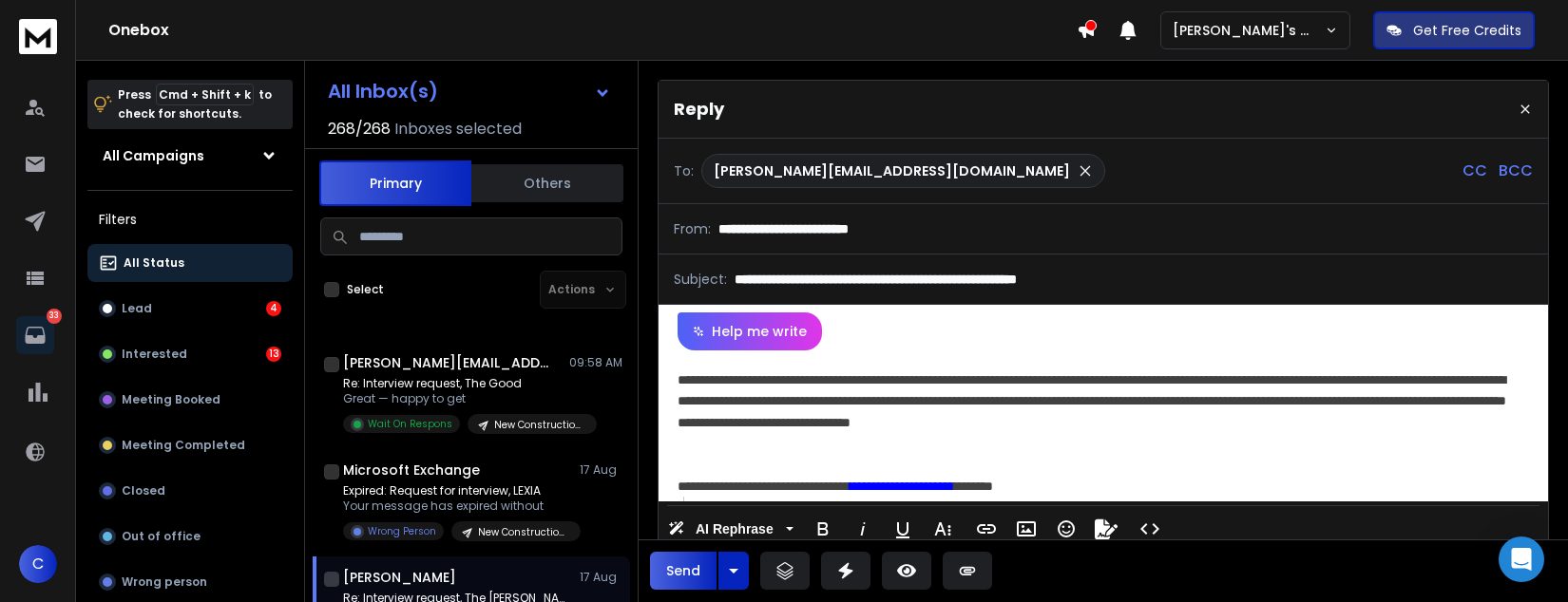
click at [826, 424] on div "**********" at bounding box center [1100, 401] width 846 height 64
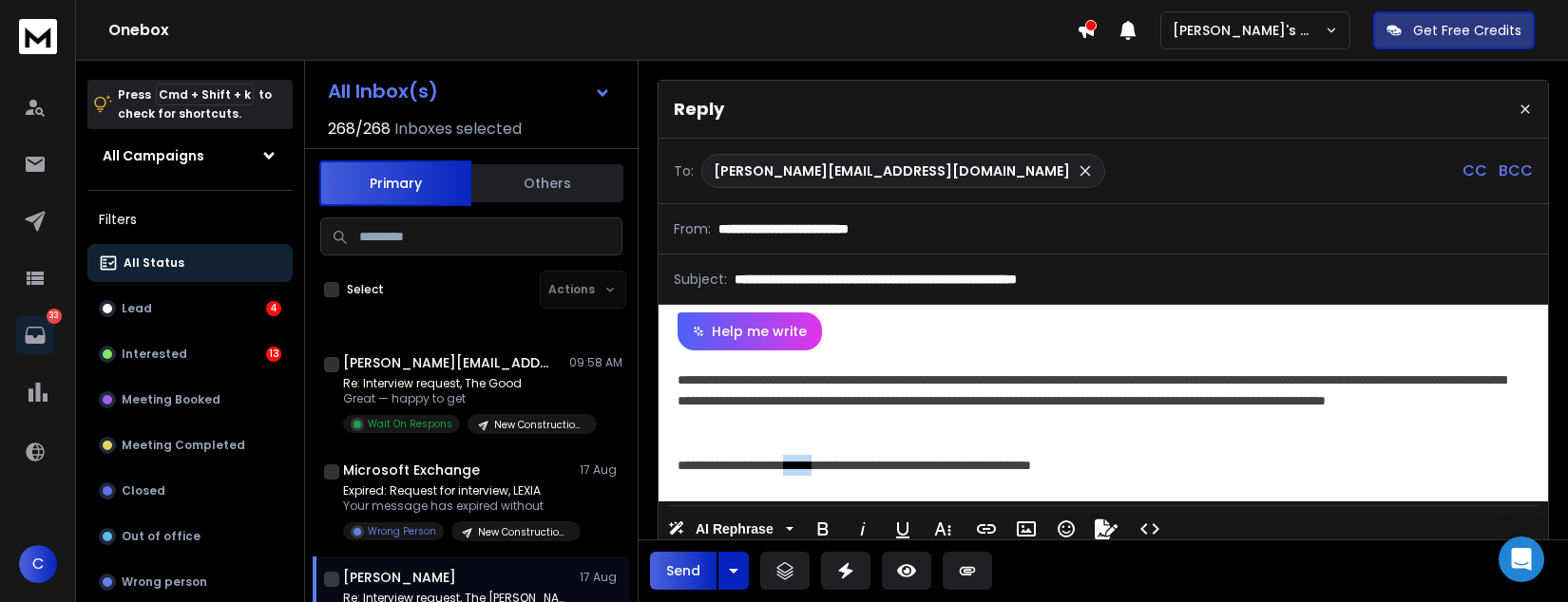
drag, startPoint x: 824, startPoint y: 467, endPoint x: 791, endPoint y: 467, distance: 33.0
click at [788, 467] on div "**********" at bounding box center [1100, 465] width 846 height 21
click at [822, 465] on div "**********" at bounding box center [1100, 465] width 846 height 21
drag, startPoint x: 820, startPoint y: 463, endPoint x: 802, endPoint y: 463, distance: 18.0
click at [792, 465] on div "**********" at bounding box center [1100, 465] width 846 height 21
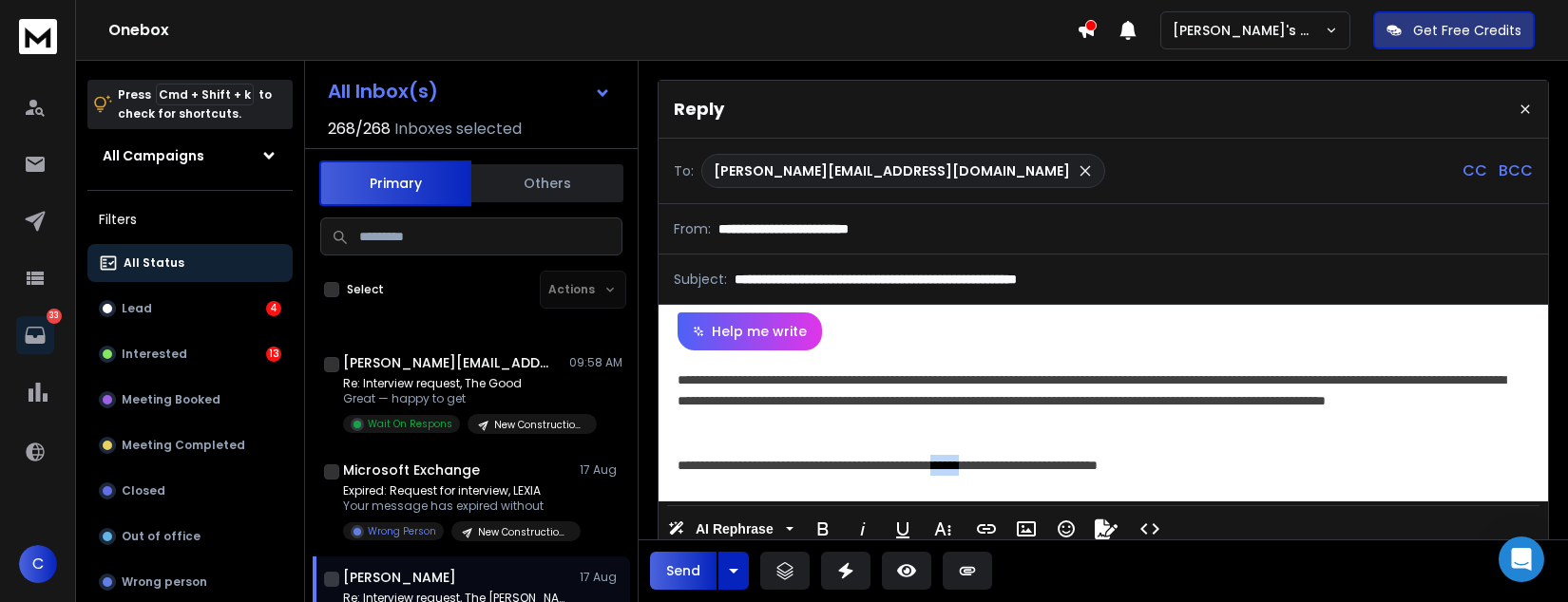
drag, startPoint x: 1029, startPoint y: 459, endPoint x: 999, endPoint y: 464, distance: 30.4
click at [996, 464] on div "**********" at bounding box center [1100, 465] width 846 height 21
drag, startPoint x: 1251, startPoint y: 462, endPoint x: 1152, endPoint y: 467, distance: 99.1
click at [1152, 467] on div "**********" at bounding box center [1100, 465] width 846 height 21
click at [1241, 465] on div "**********" at bounding box center [1100, 465] width 846 height 21
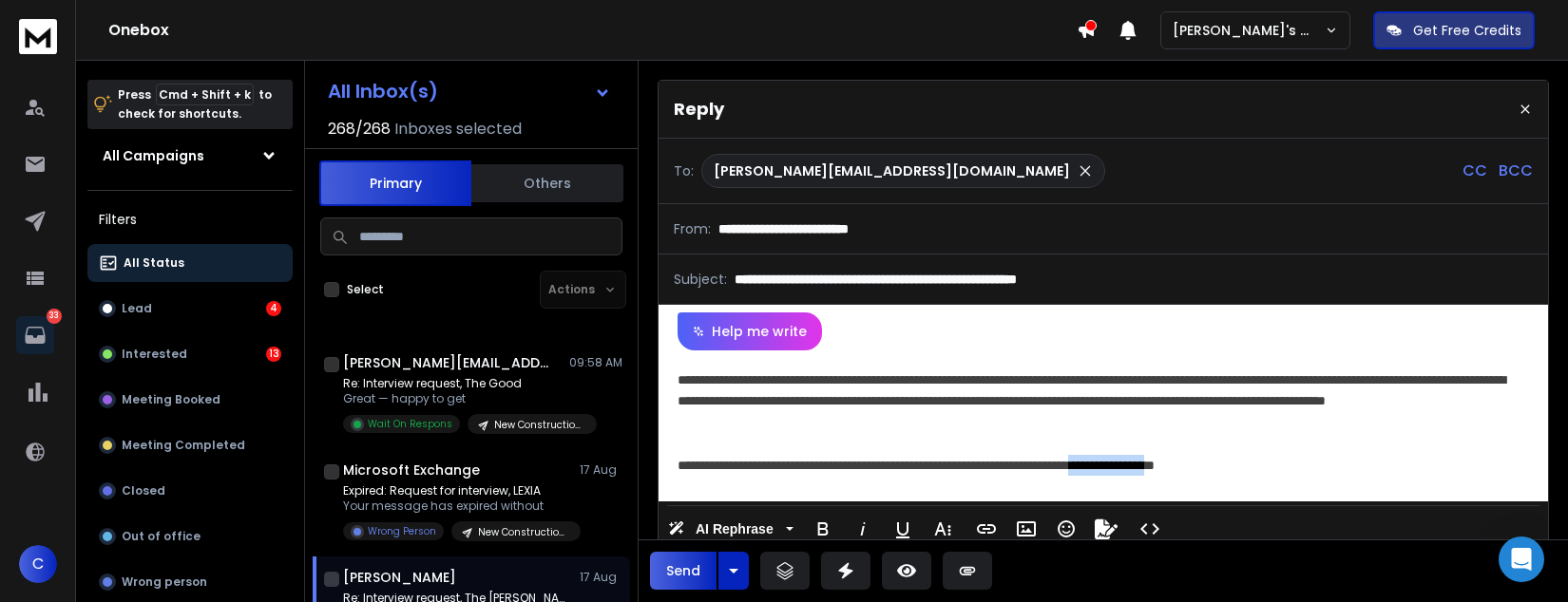
drag, startPoint x: 1245, startPoint y: 465, endPoint x: 1171, endPoint y: 462, distance: 74.1
click at [1159, 463] on div "**********" at bounding box center [1100, 465] width 846 height 21
drag, startPoint x: 931, startPoint y: 461, endPoint x: 784, endPoint y: 457, distance: 147.1
click at [784, 457] on div "**********" at bounding box center [1100, 465] width 846 height 21
click at [792, 461] on div "**********" at bounding box center [1100, 465] width 846 height 21
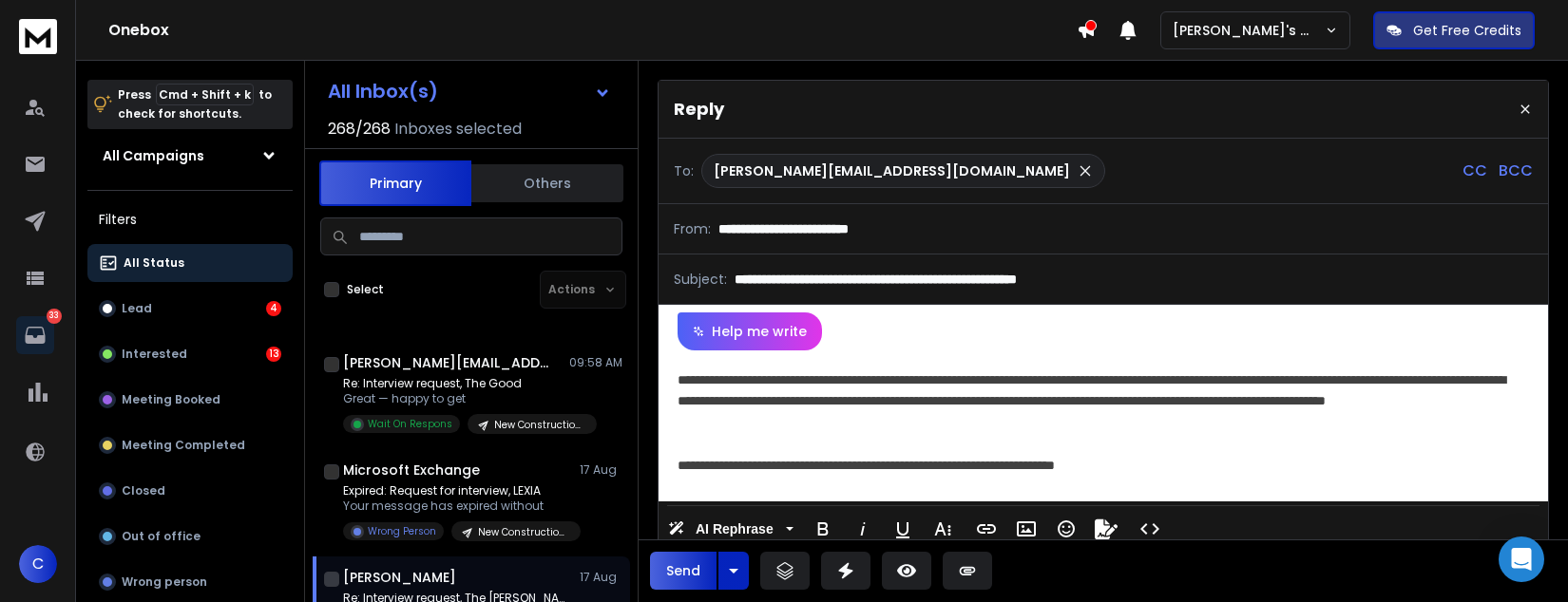
click at [788, 464] on div "**********" at bounding box center [1100, 465] width 846 height 21
click at [695, 573] on button "Send" at bounding box center [683, 571] width 67 height 38
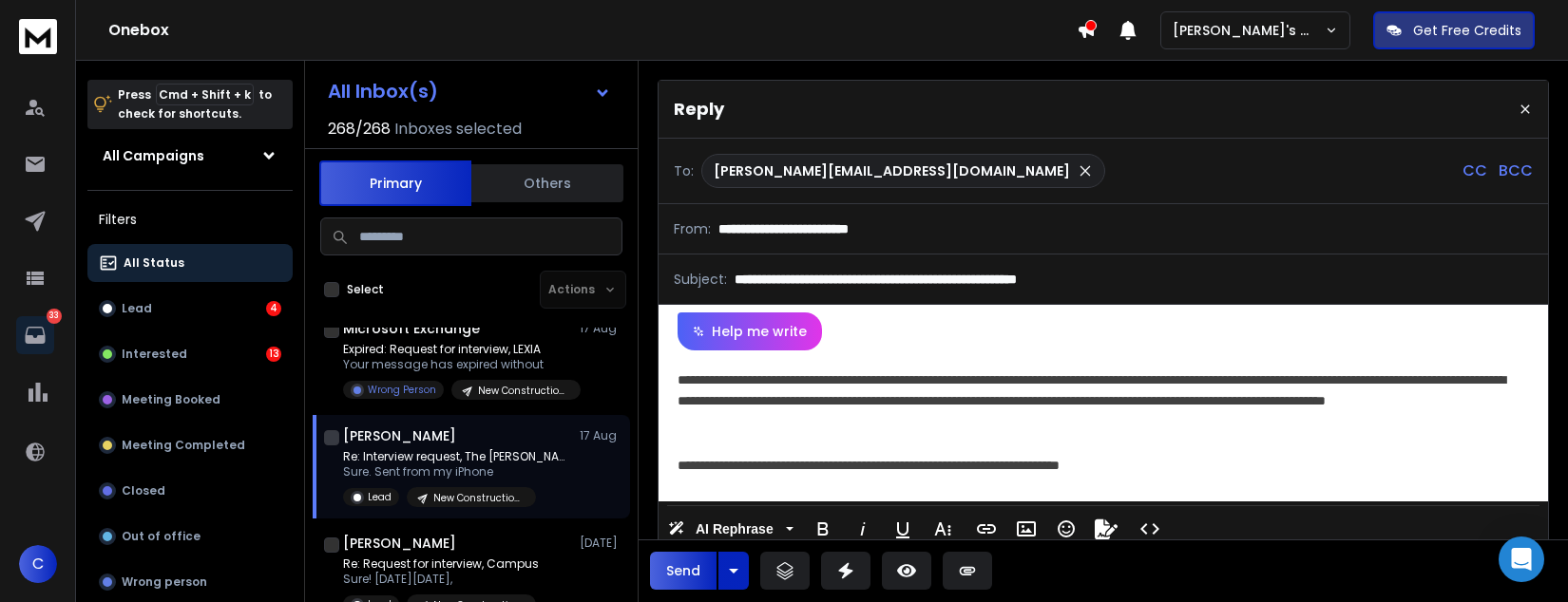
scroll to position [2980, 0]
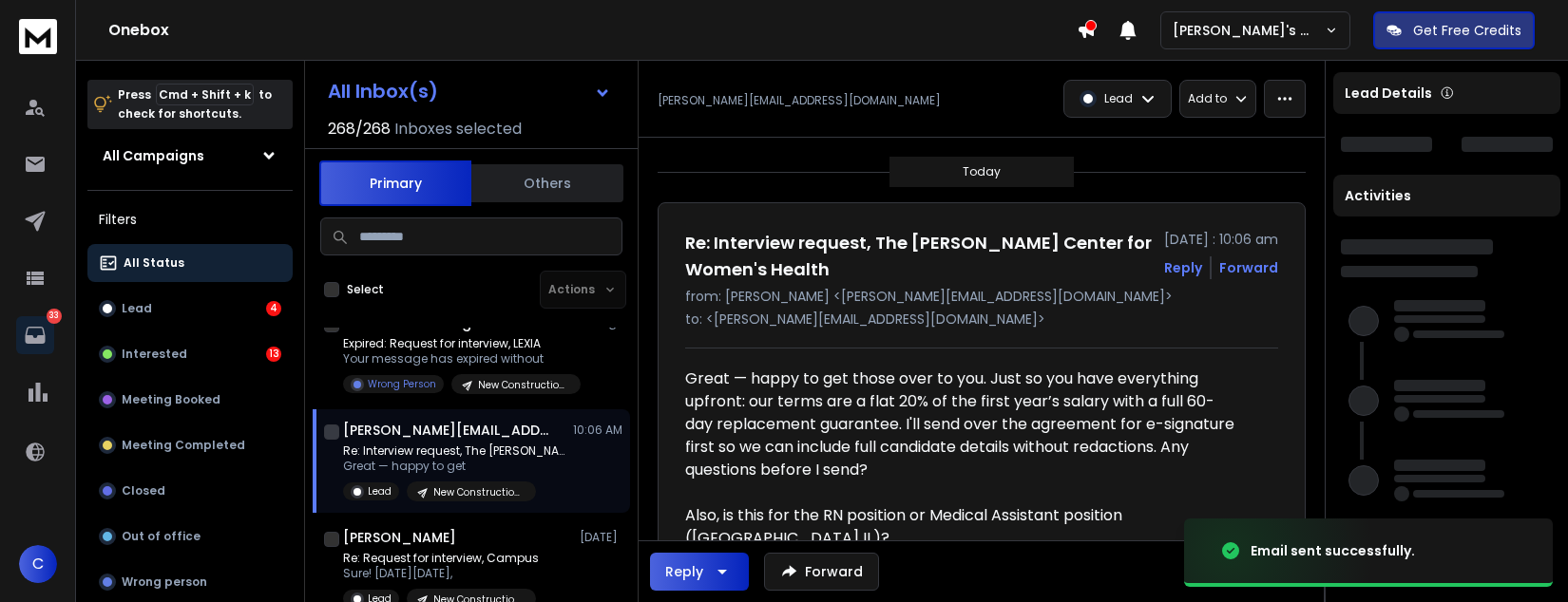
click at [1095, 107] on div "Lead" at bounding box center [1118, 99] width 107 height 36
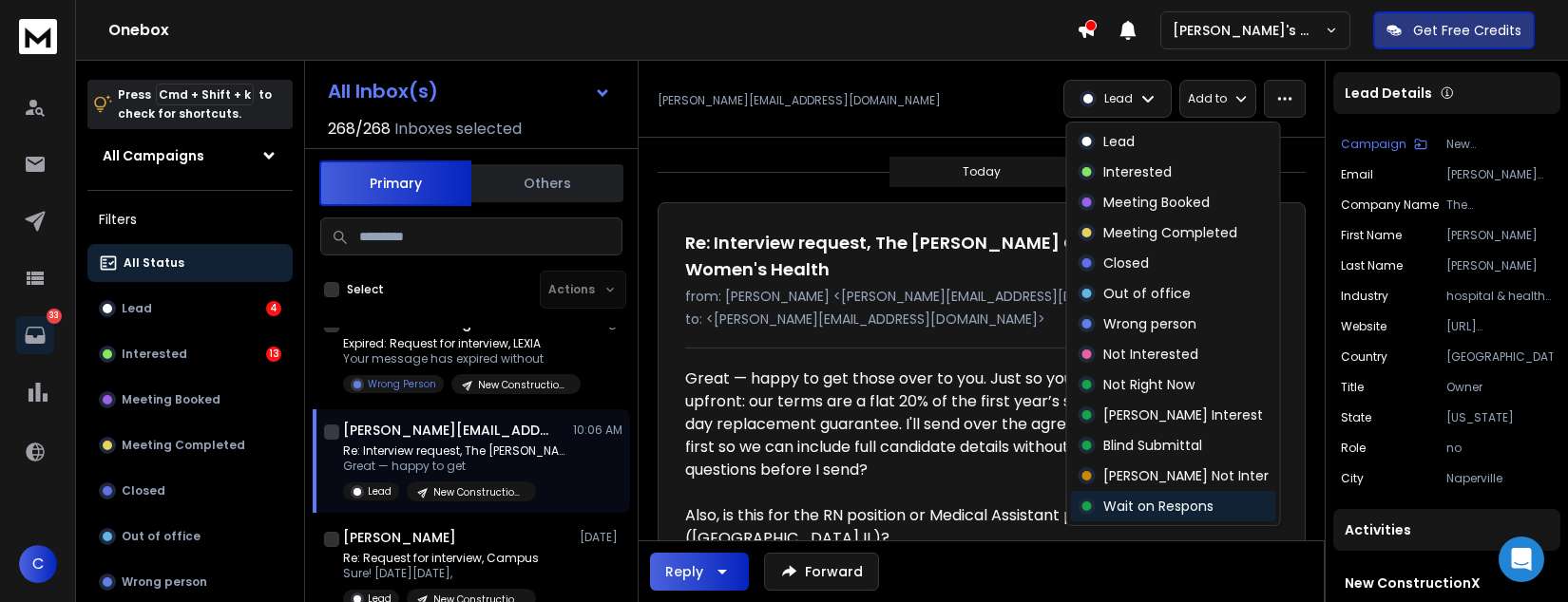
click at [1150, 492] on div "Wait on Respons" at bounding box center [1174, 506] width 206 height 30
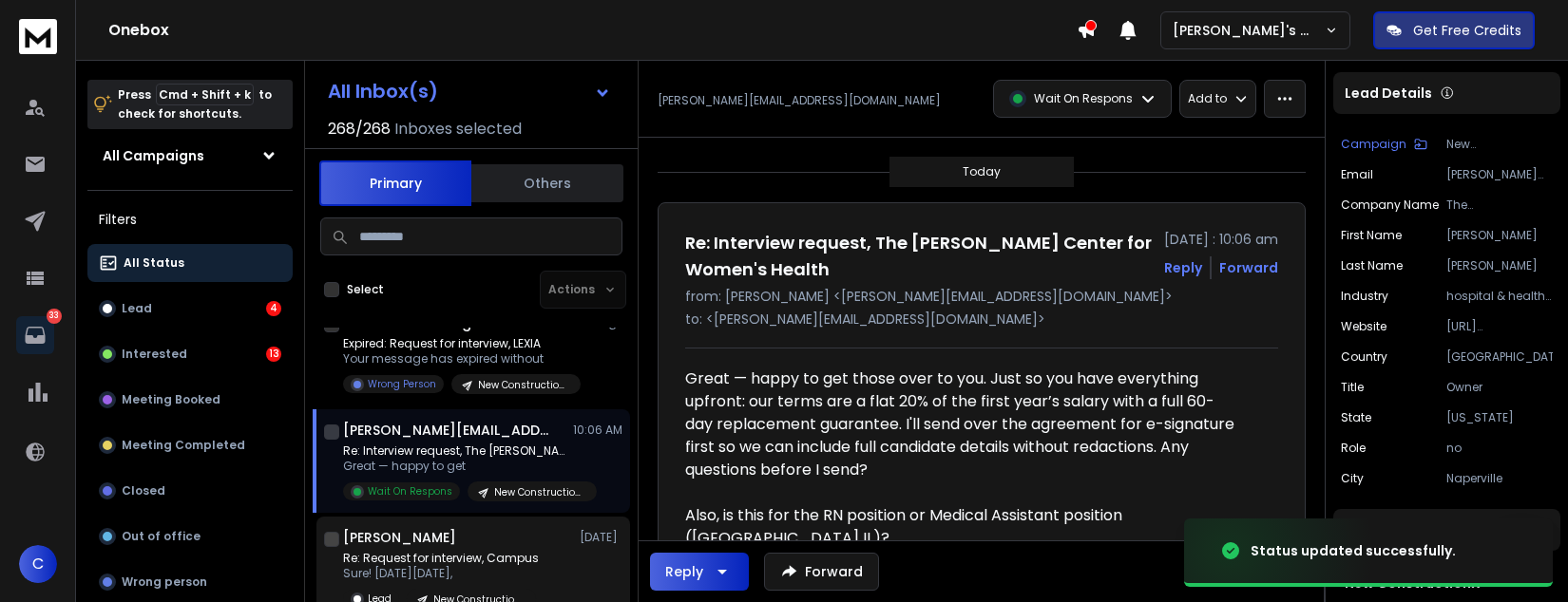
click at [461, 566] on p "Sure! [DATE][DATE]," at bounding box center [441, 573] width 196 height 15
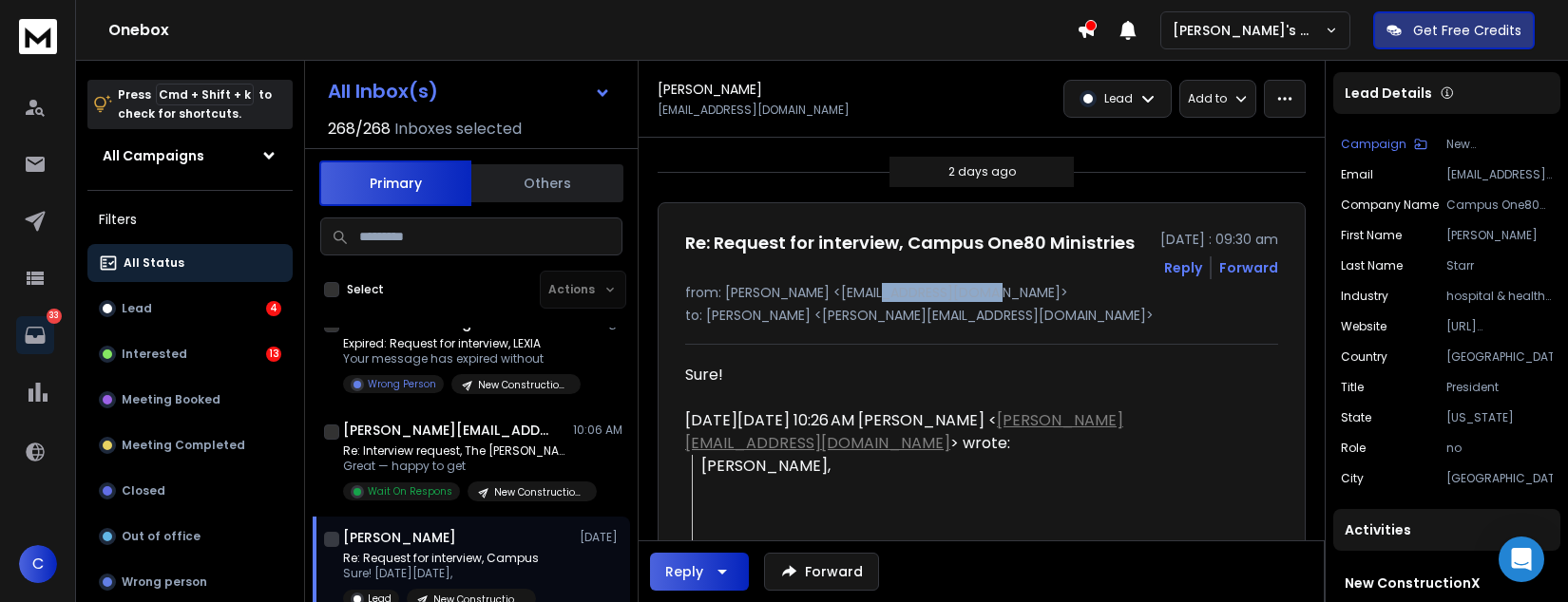
drag, startPoint x: 992, startPoint y: 293, endPoint x: 872, endPoint y: 295, distance: 120.0
click at [860, 298] on p "from: [PERSON_NAME] <[EMAIL_ADDRESS][DOMAIN_NAME]>" at bounding box center [981, 293] width 593 height 19
click at [1166, 266] on button "Reply" at bounding box center [1184, 268] width 38 height 19
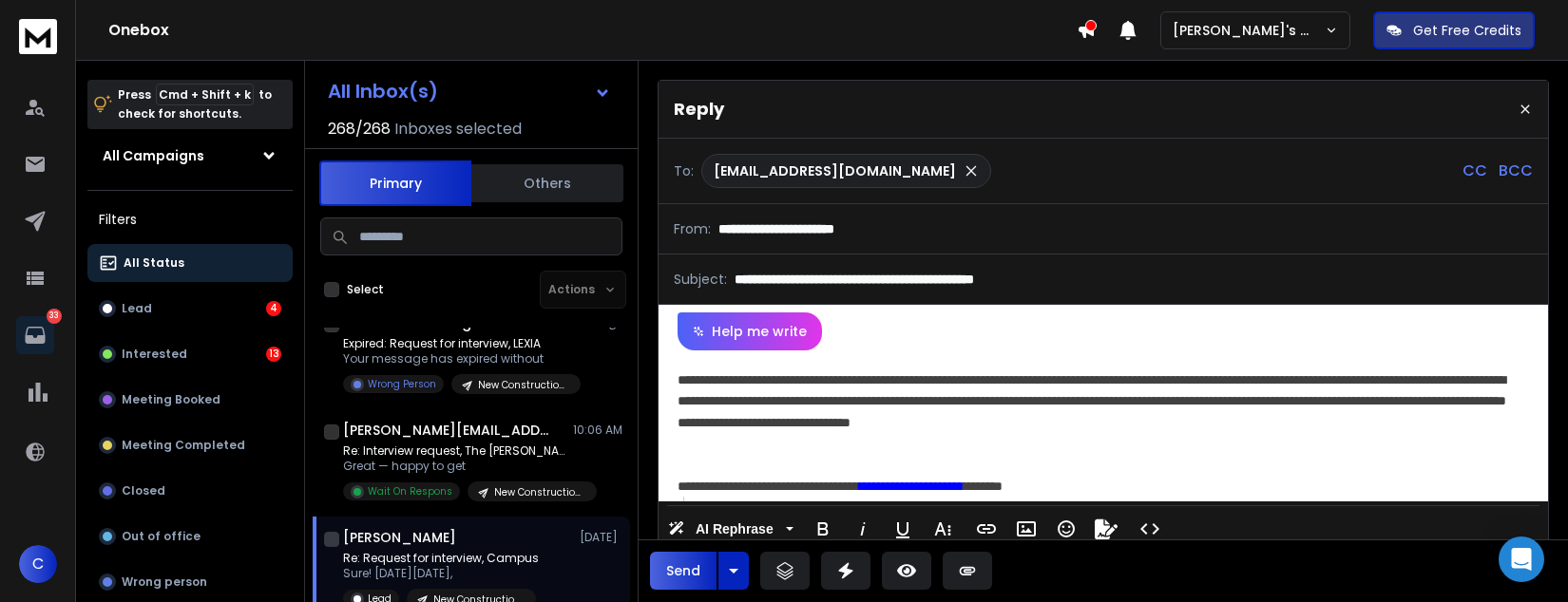
click at [829, 422] on div "**********" at bounding box center [1100, 401] width 846 height 64
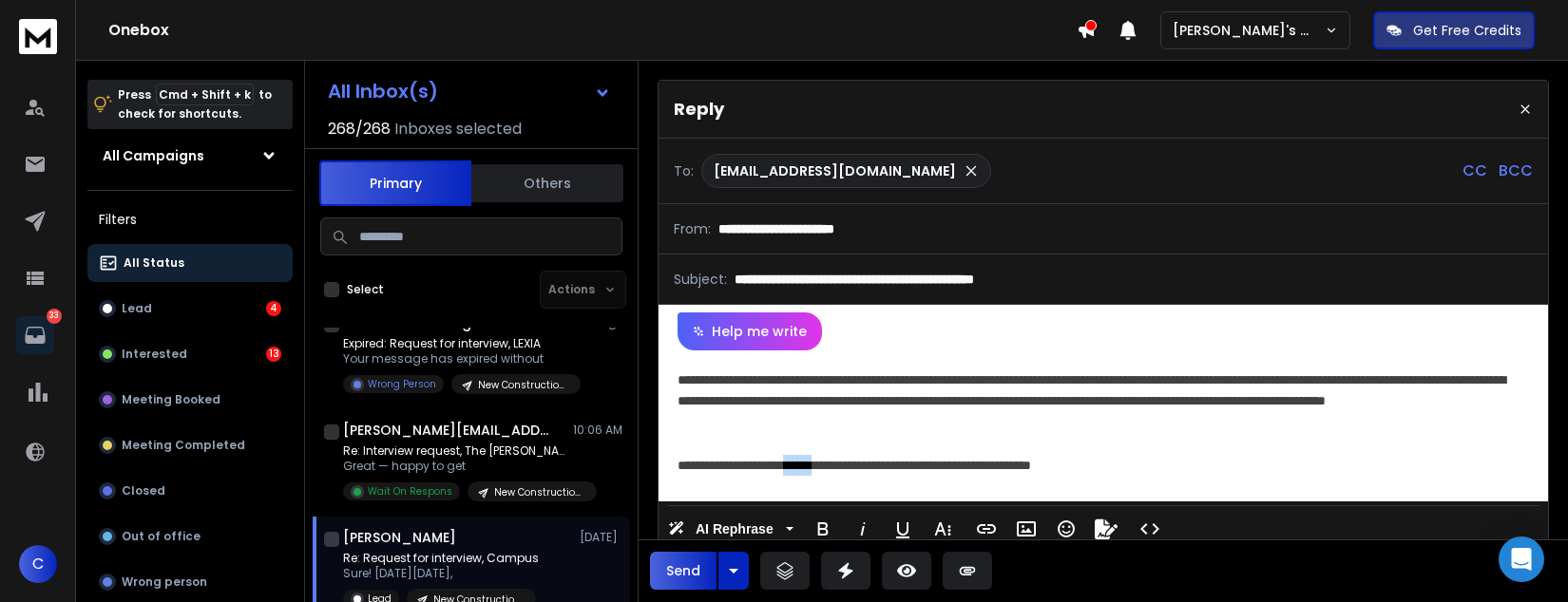
drag, startPoint x: 820, startPoint y: 462, endPoint x: 794, endPoint y: 462, distance: 26.0
click at [793, 463] on div "**********" at bounding box center [1100, 465] width 846 height 21
paste div
drag, startPoint x: 1014, startPoint y: 466, endPoint x: 1000, endPoint y: 468, distance: 14.1
click at [1001, 469] on div "**********" at bounding box center [1100, 465] width 846 height 21
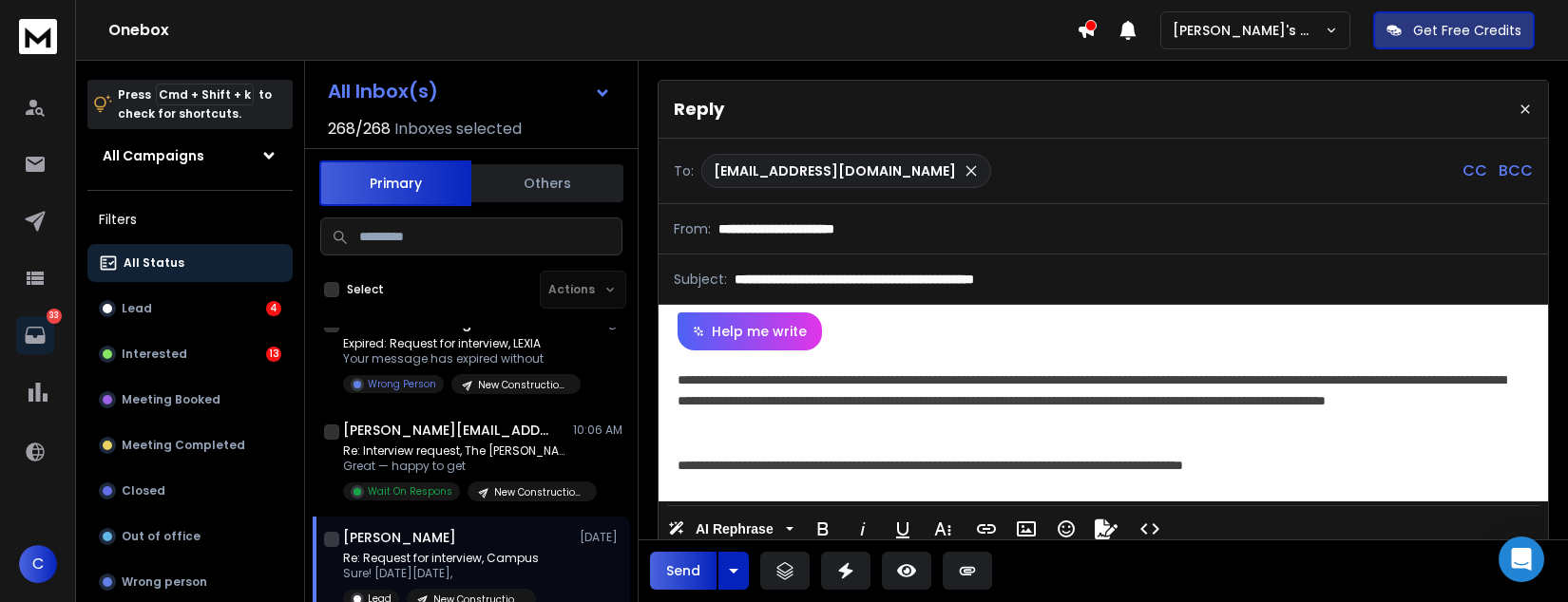
click at [1000, 464] on div "**********" at bounding box center [1100, 465] width 846 height 21
drag, startPoint x: 1250, startPoint y: 462, endPoint x: 1171, endPoint y: 464, distance: 79.0
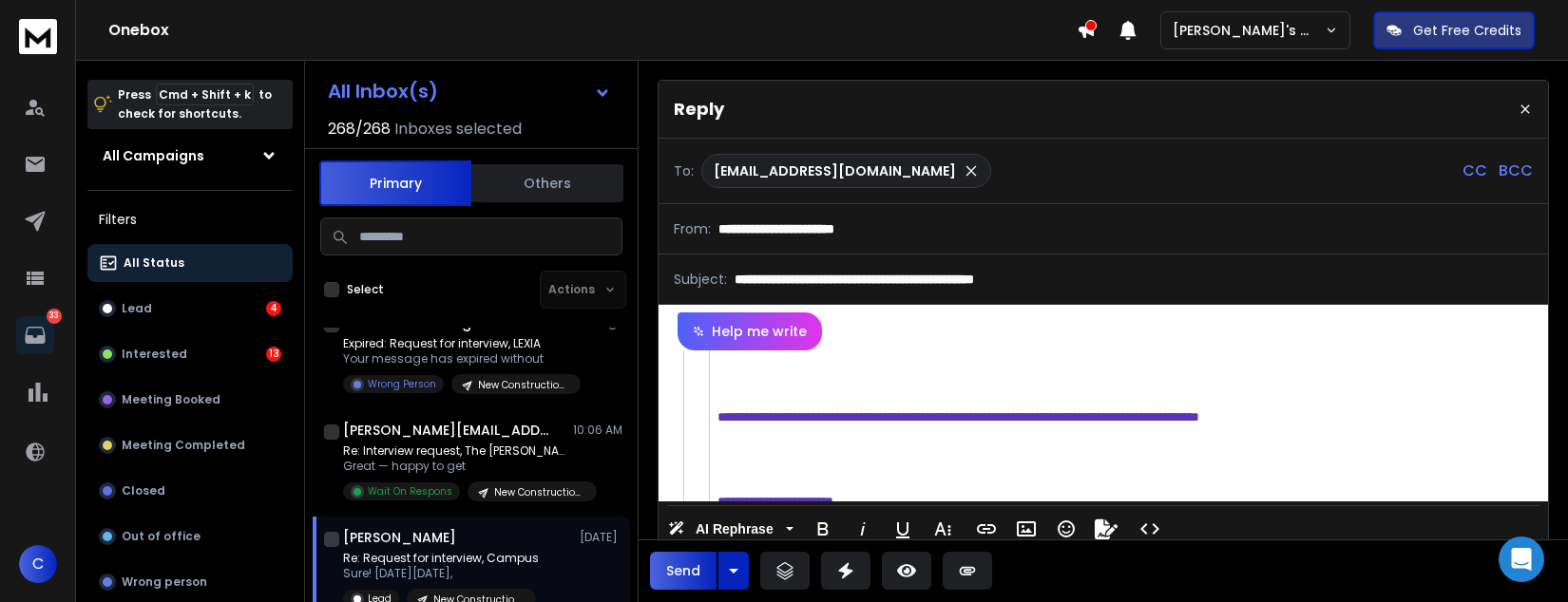
scroll to position [0, 0]
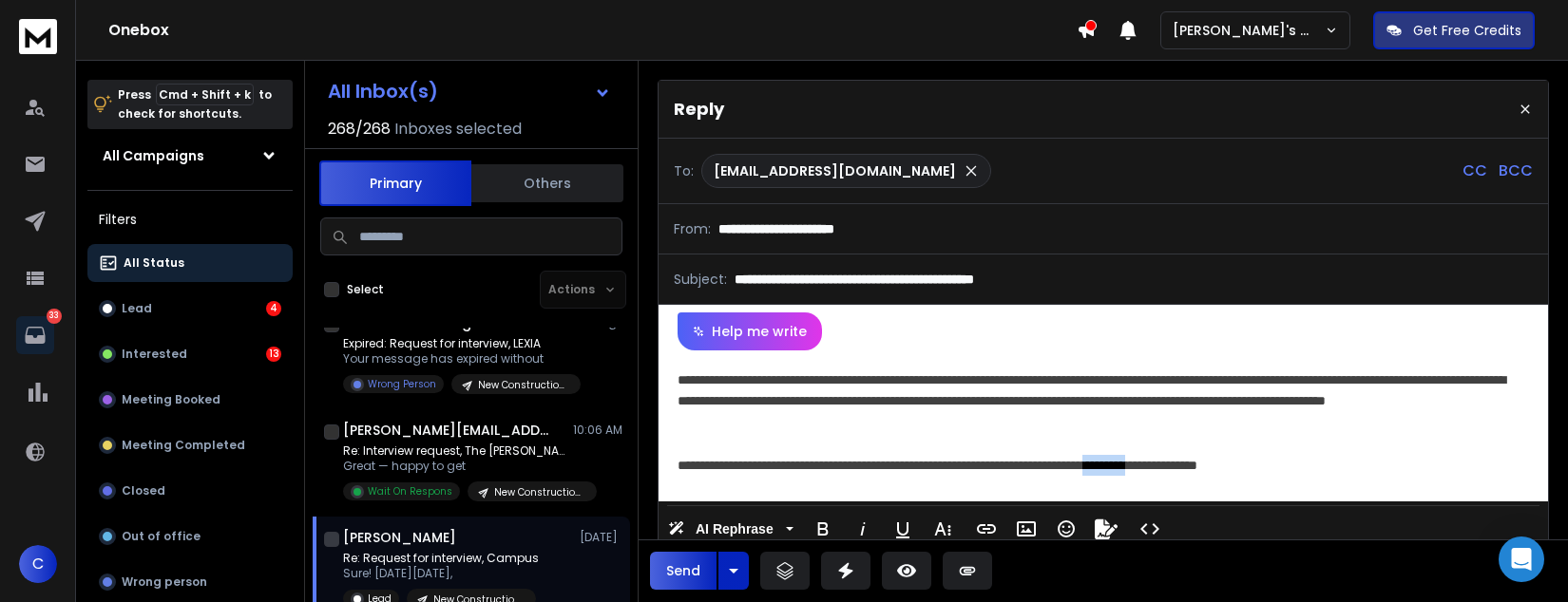
drag, startPoint x: 1213, startPoint y: 464, endPoint x: 1163, endPoint y: 465, distance: 50.0
click at [1164, 465] on div "**********" at bounding box center [1100, 465] width 846 height 21
click at [660, 569] on button "Send" at bounding box center [683, 571] width 67 height 38
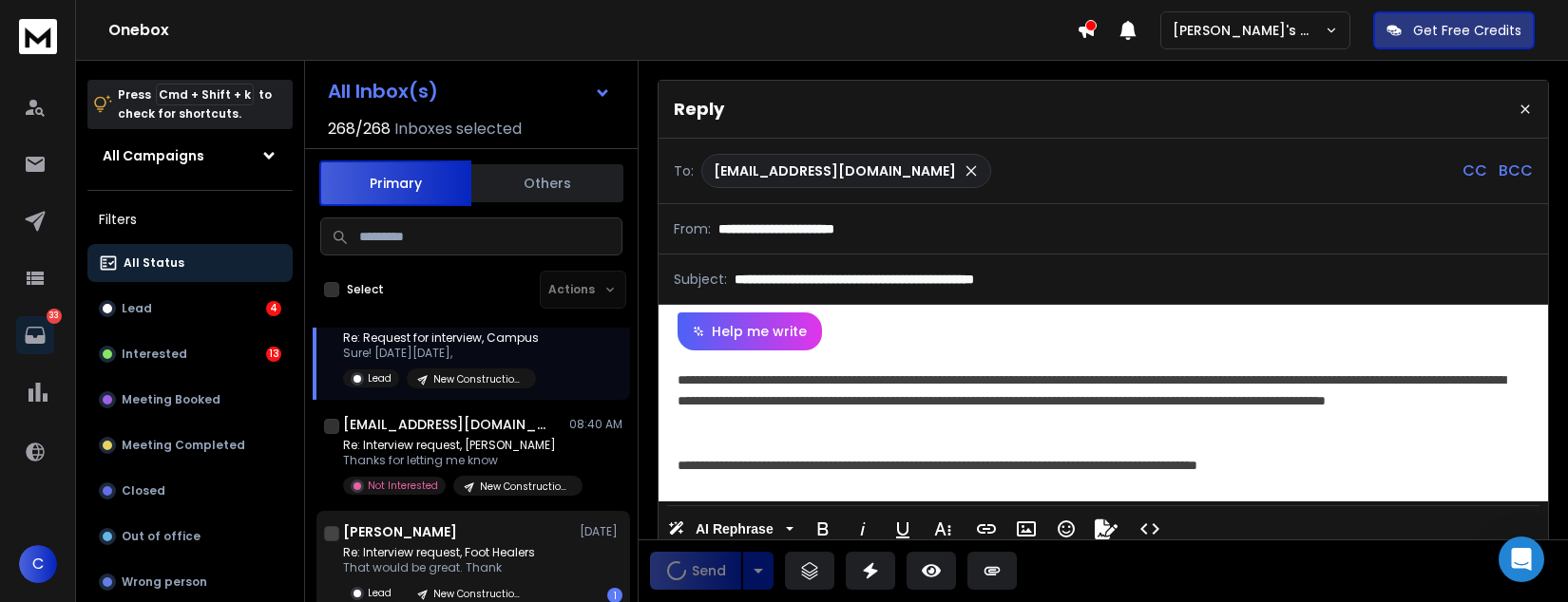
scroll to position [3202, 0]
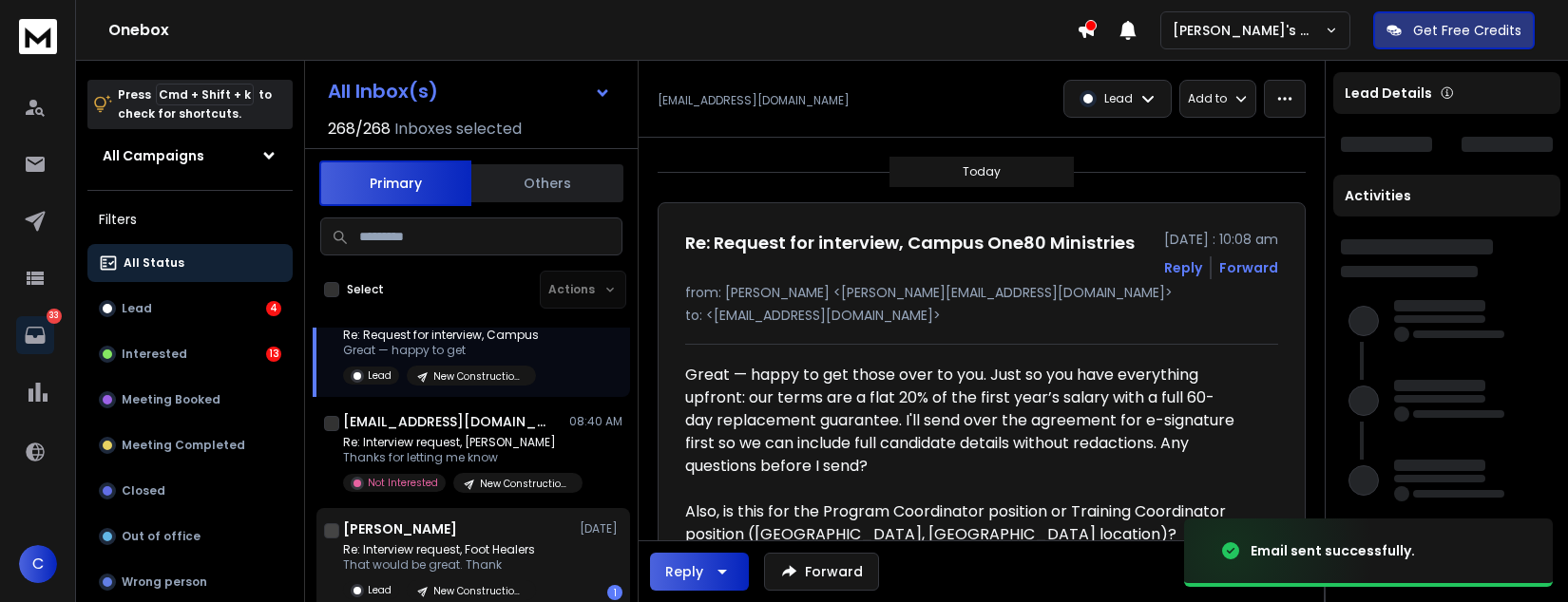
click at [475, 557] on p "That would be great. Thank" at bounding box center [440, 565] width 193 height 15
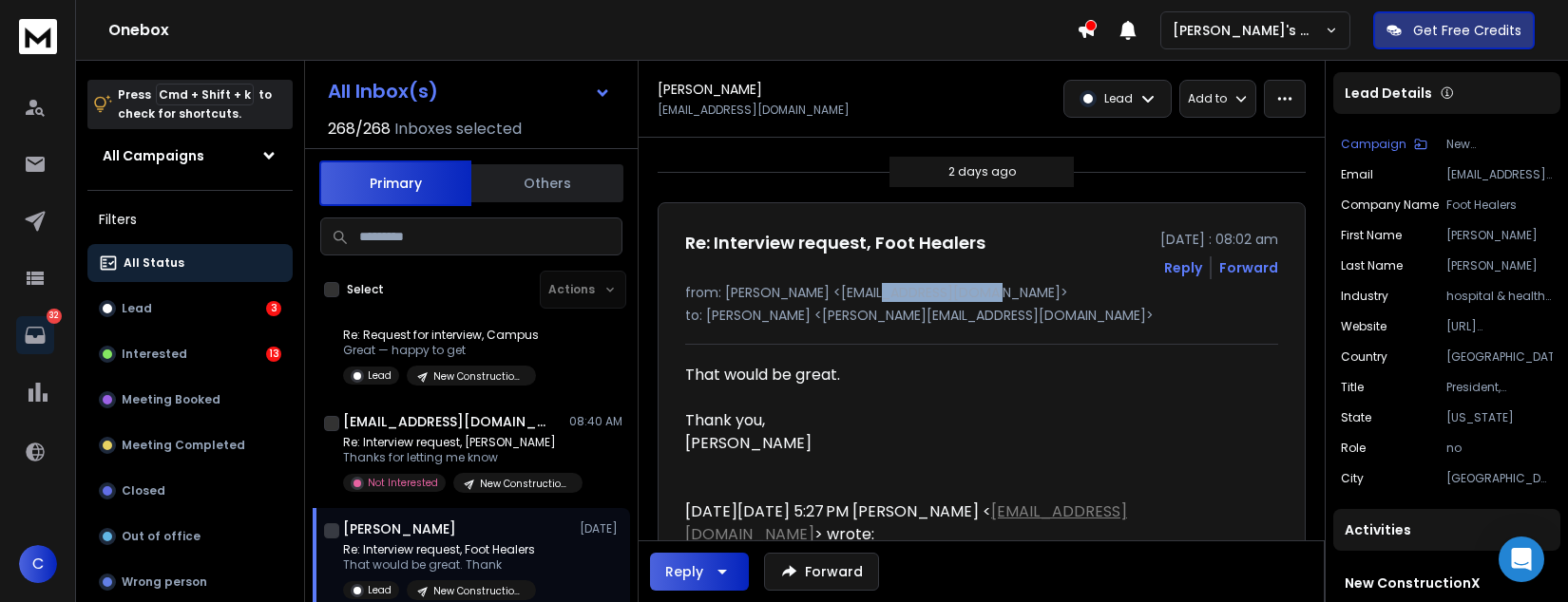
drag, startPoint x: 990, startPoint y: 290, endPoint x: 884, endPoint y: 306, distance: 107.2
click at [879, 295] on p "from: [PERSON_NAME] <[EMAIL_ADDRESS][DOMAIN_NAME]>" at bounding box center [981, 293] width 593 height 19
click at [1192, 266] on button "Reply" at bounding box center [1184, 268] width 38 height 19
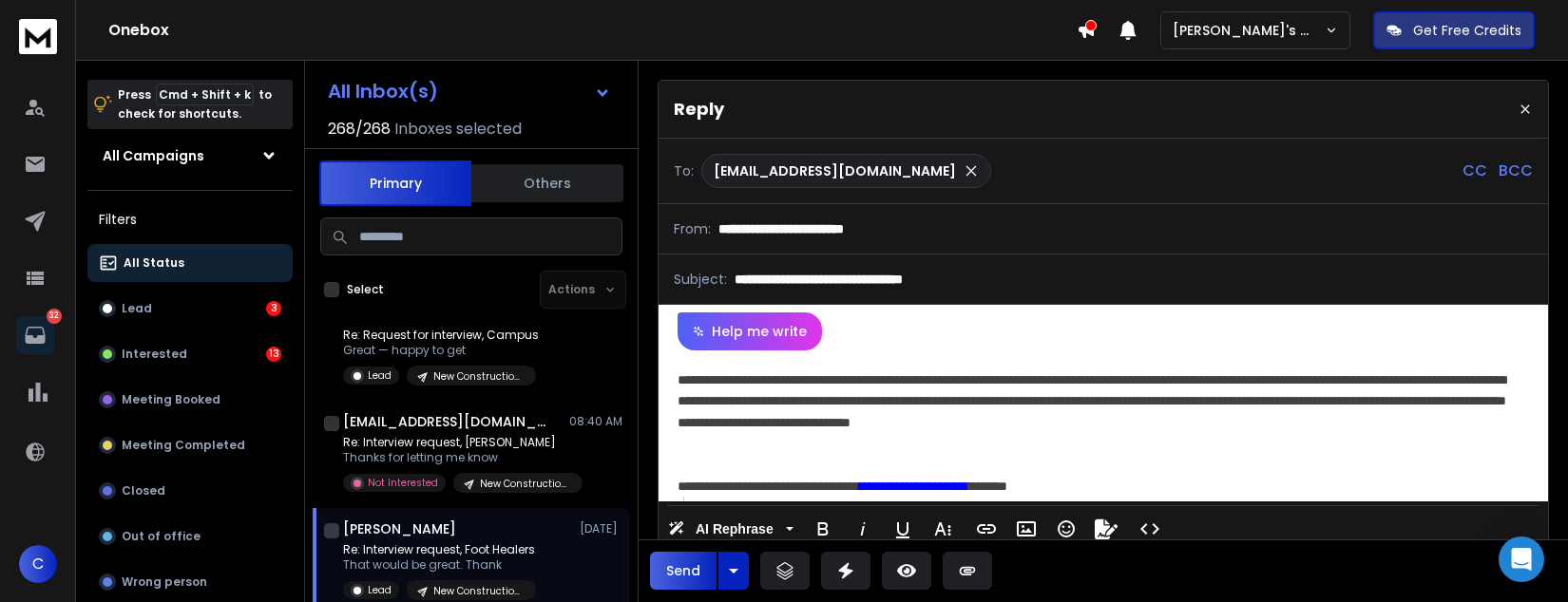
click at [826, 426] on div "**********" at bounding box center [1100, 401] width 846 height 64
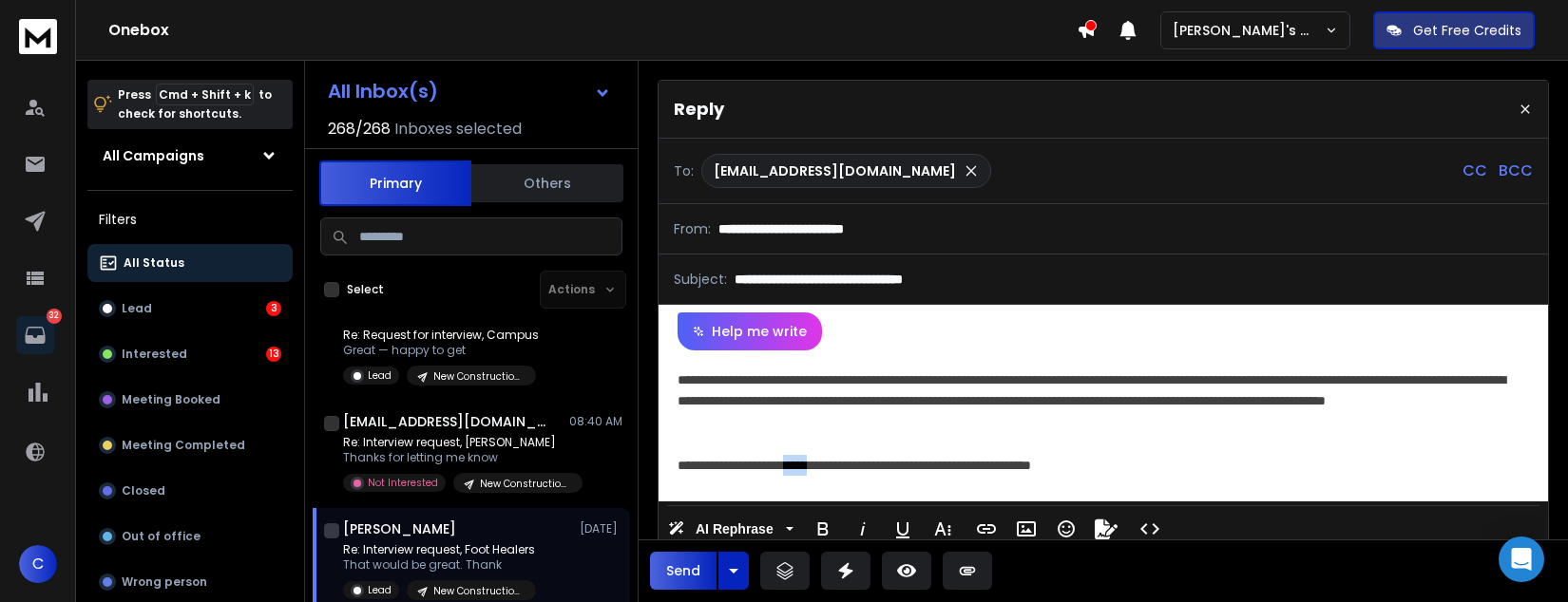
drag, startPoint x: 820, startPoint y: 464, endPoint x: 797, endPoint y: 468, distance: 23.3
click at [791, 468] on div "**********" at bounding box center [1100, 465] width 846 height 21
drag, startPoint x: 884, startPoint y: 462, endPoint x: 792, endPoint y: 465, distance: 92.0
click at [790, 465] on div "**********" at bounding box center [1100, 465] width 846 height 21
paste div
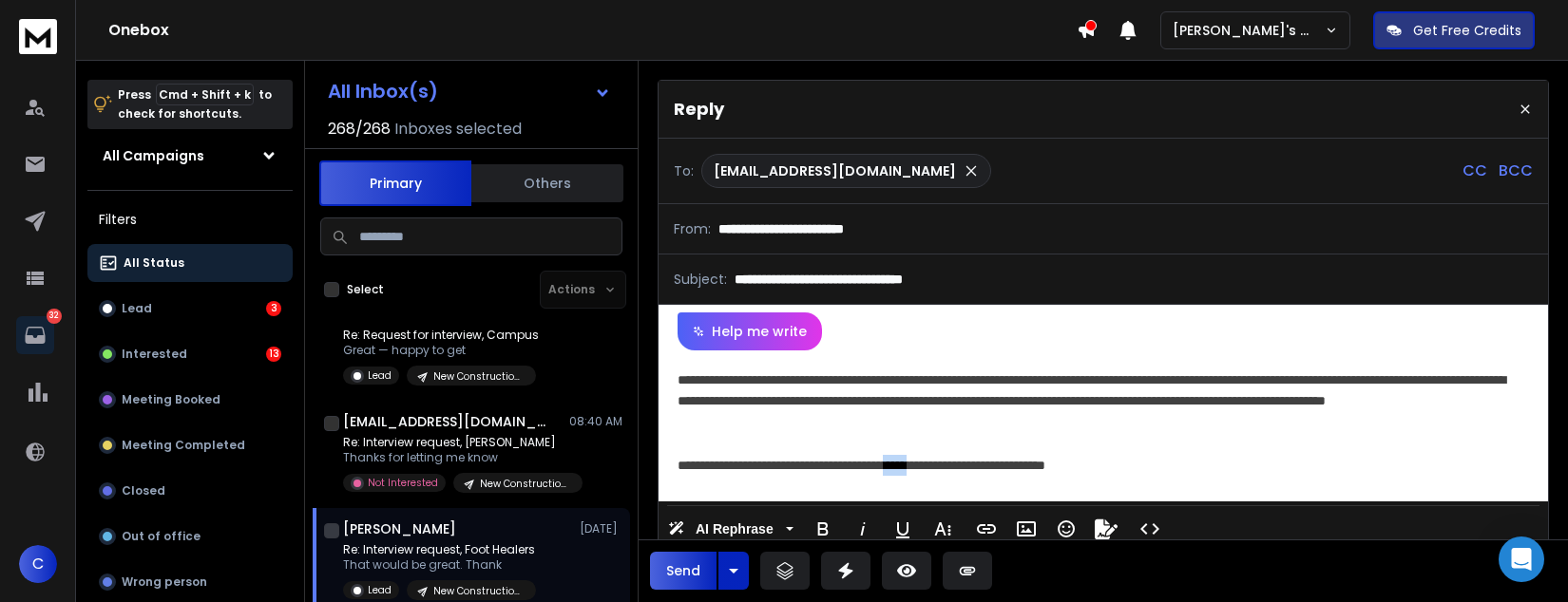
drag, startPoint x: 940, startPoint y: 465, endPoint x: 910, endPoint y: 468, distance: 30.1
click at [910, 468] on div "**********" at bounding box center [1100, 465] width 846 height 21
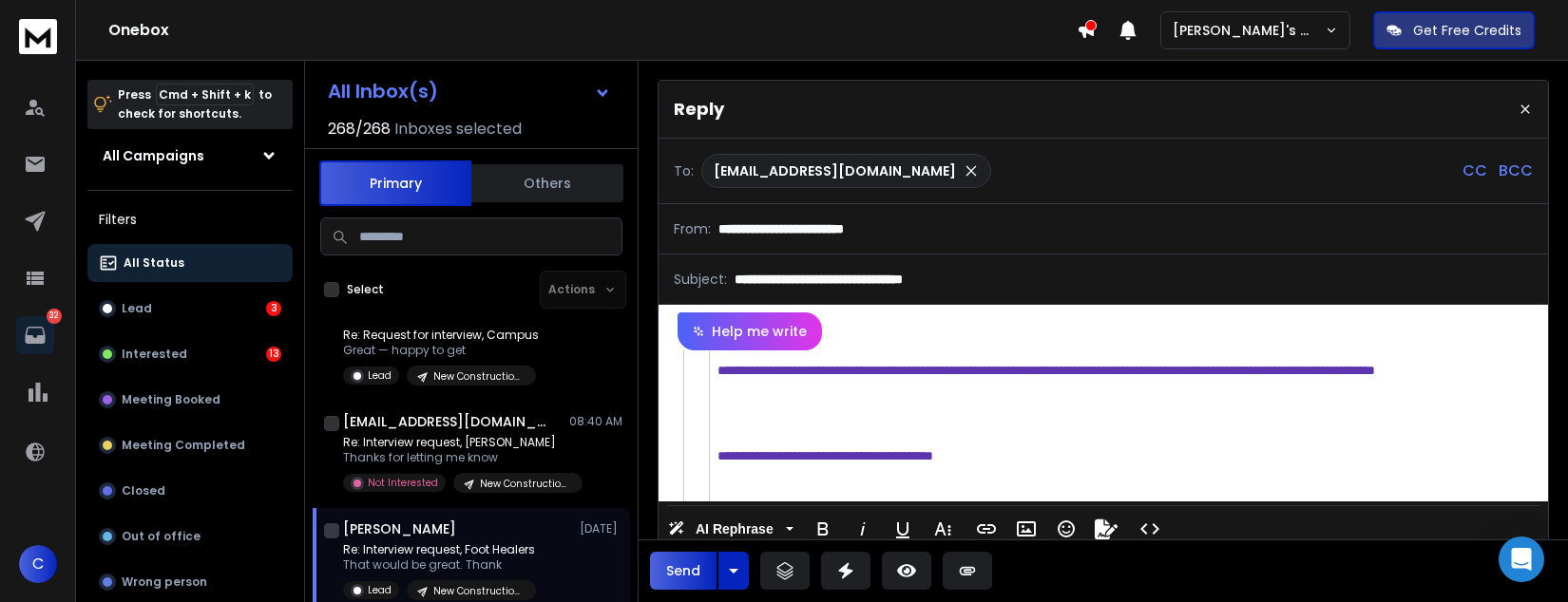
scroll to position [0, 0]
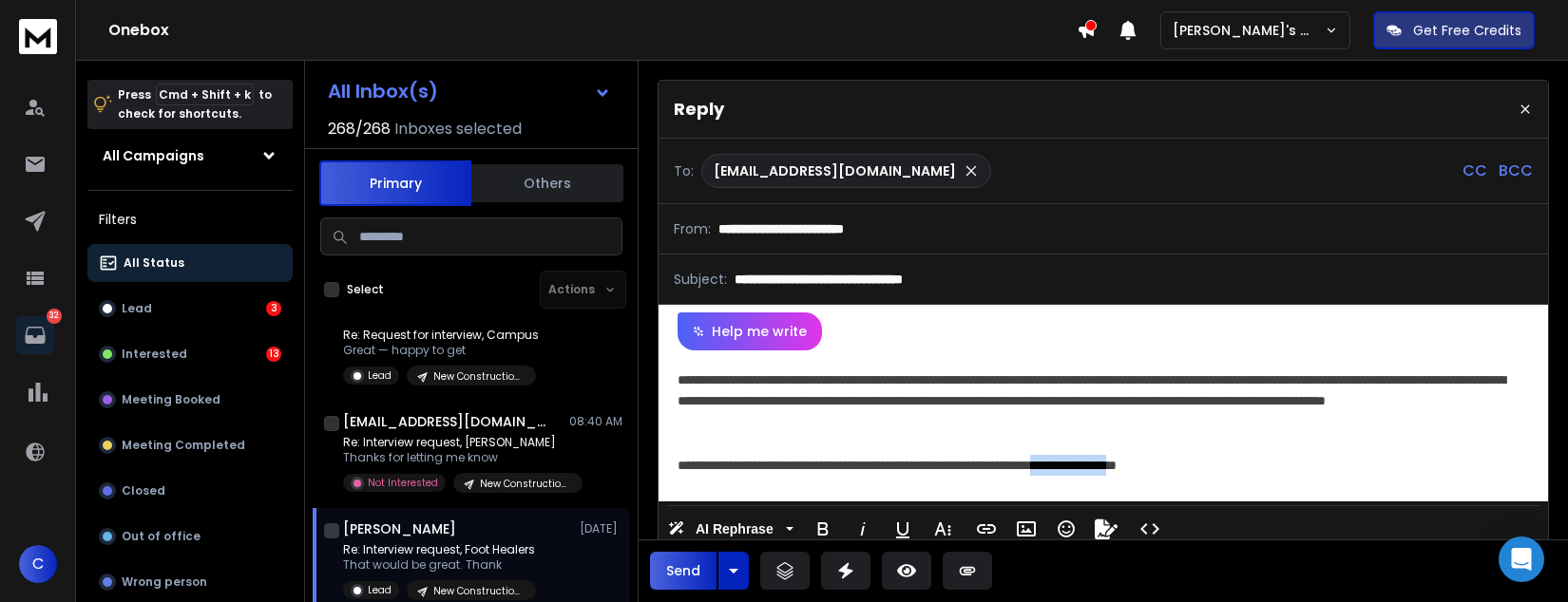
drag, startPoint x: 1168, startPoint y: 461, endPoint x: 1073, endPoint y: 468, distance: 95.3
click at [1077, 468] on div "**********" at bounding box center [1100, 465] width 846 height 21
click at [688, 572] on button "Send" at bounding box center [683, 571] width 67 height 38
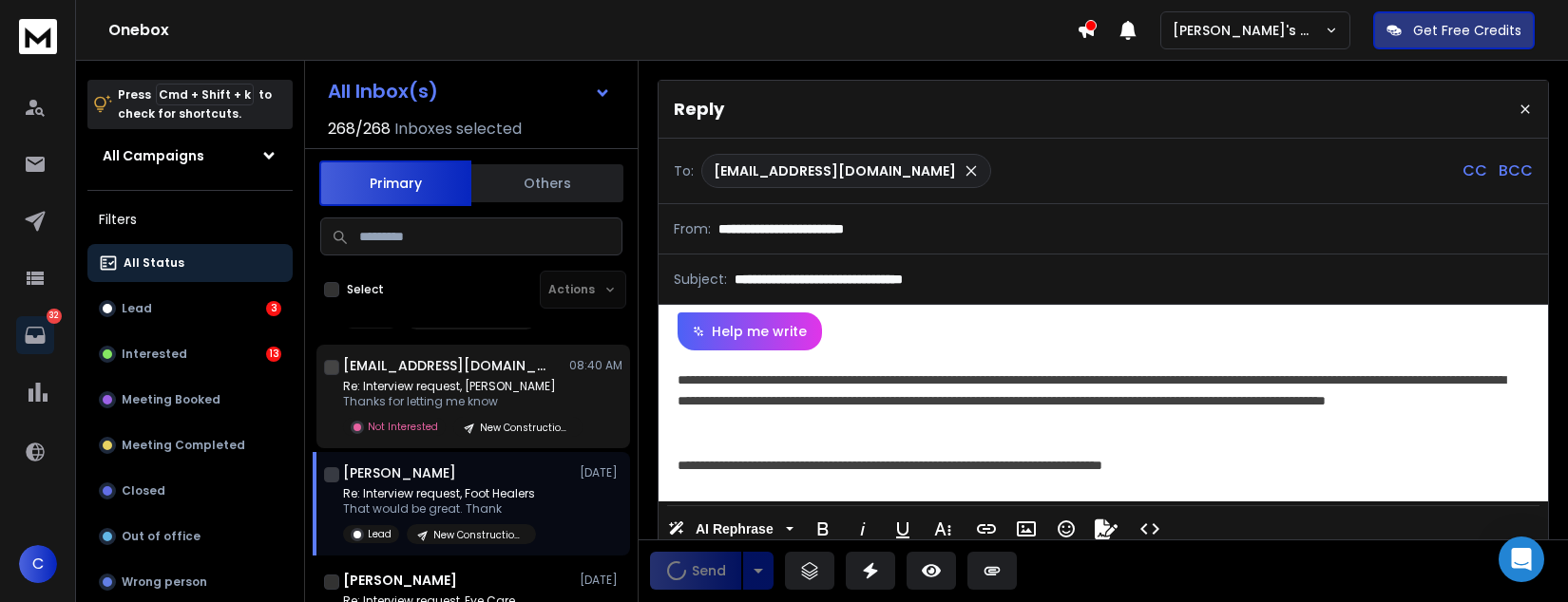
scroll to position [3270, 0]
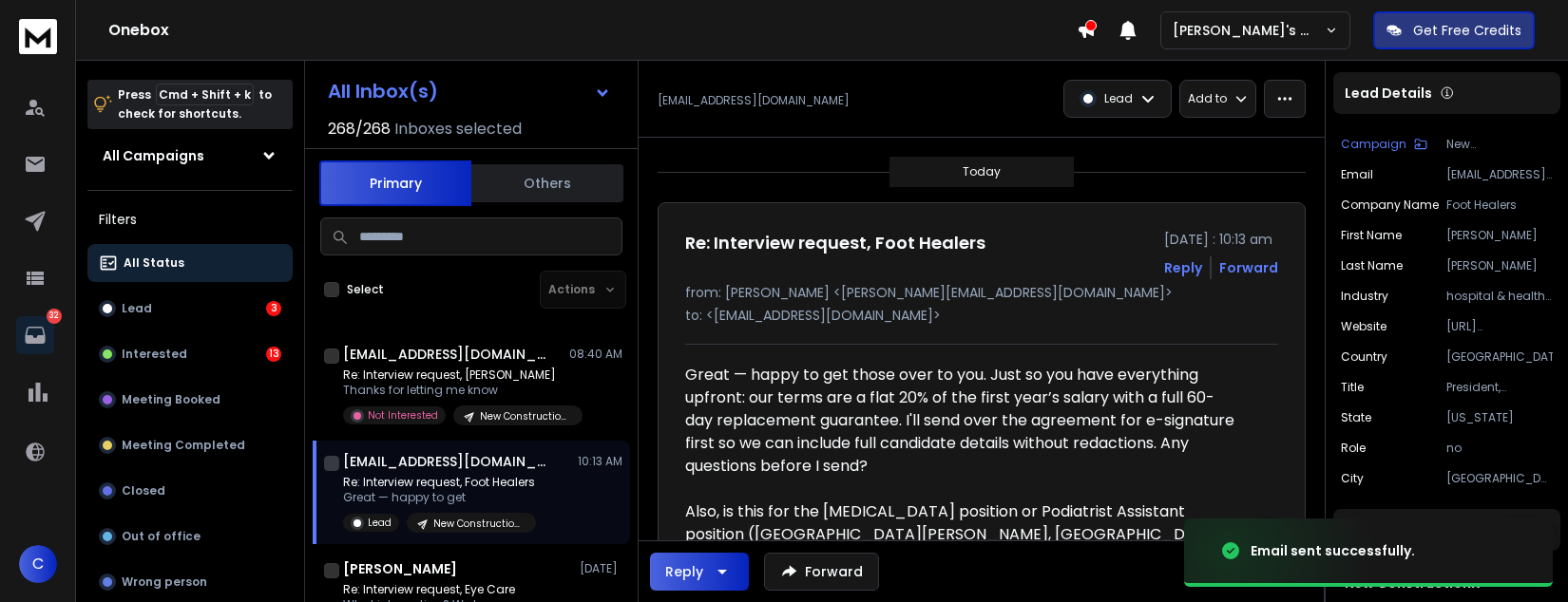
click at [1135, 102] on div "Lead" at bounding box center [1118, 99] width 107 height 36
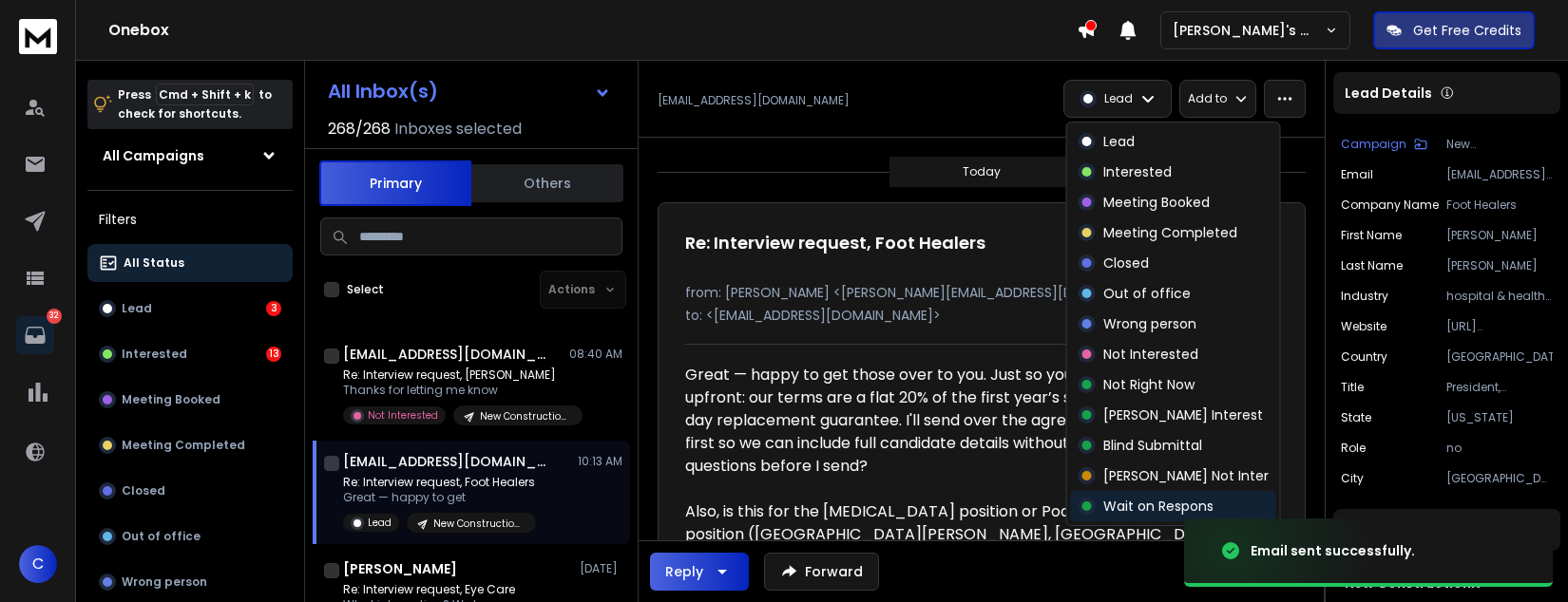
drag, startPoint x: 1163, startPoint y: 502, endPoint x: 1282, endPoint y: 399, distance: 157.4
click at [1163, 502] on p "Wait on Respons" at bounding box center [1159, 506] width 110 height 19
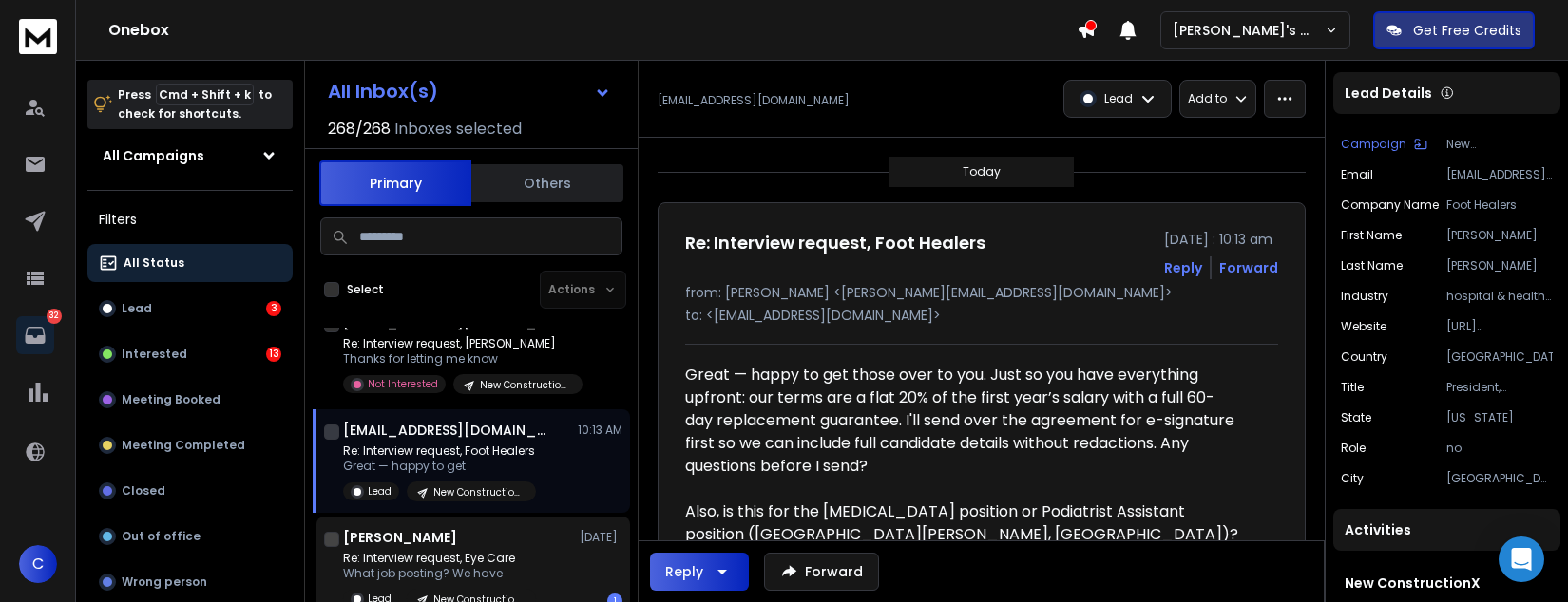
scroll to position [3320, 0]
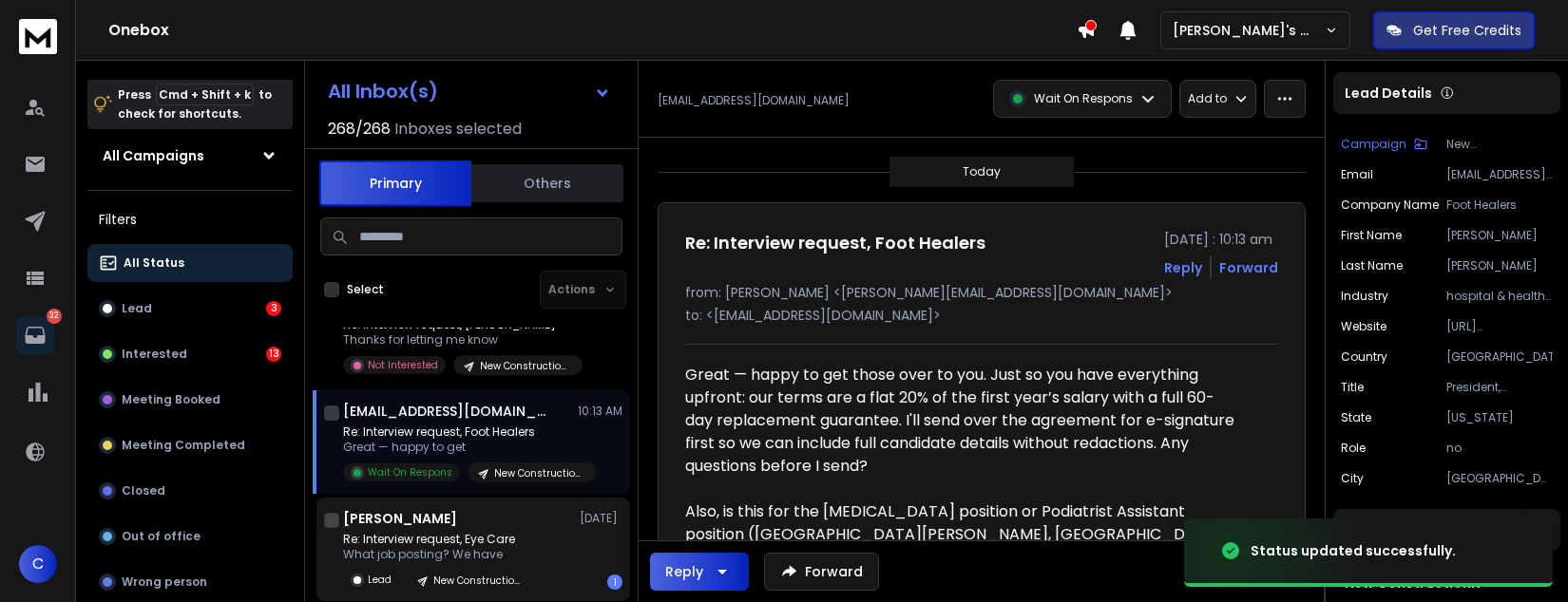
click at [492, 532] on div "Re: Interview request, Eye Care What job posting? We have Lead New ConstructionX" at bounding box center [440, 560] width 193 height 58
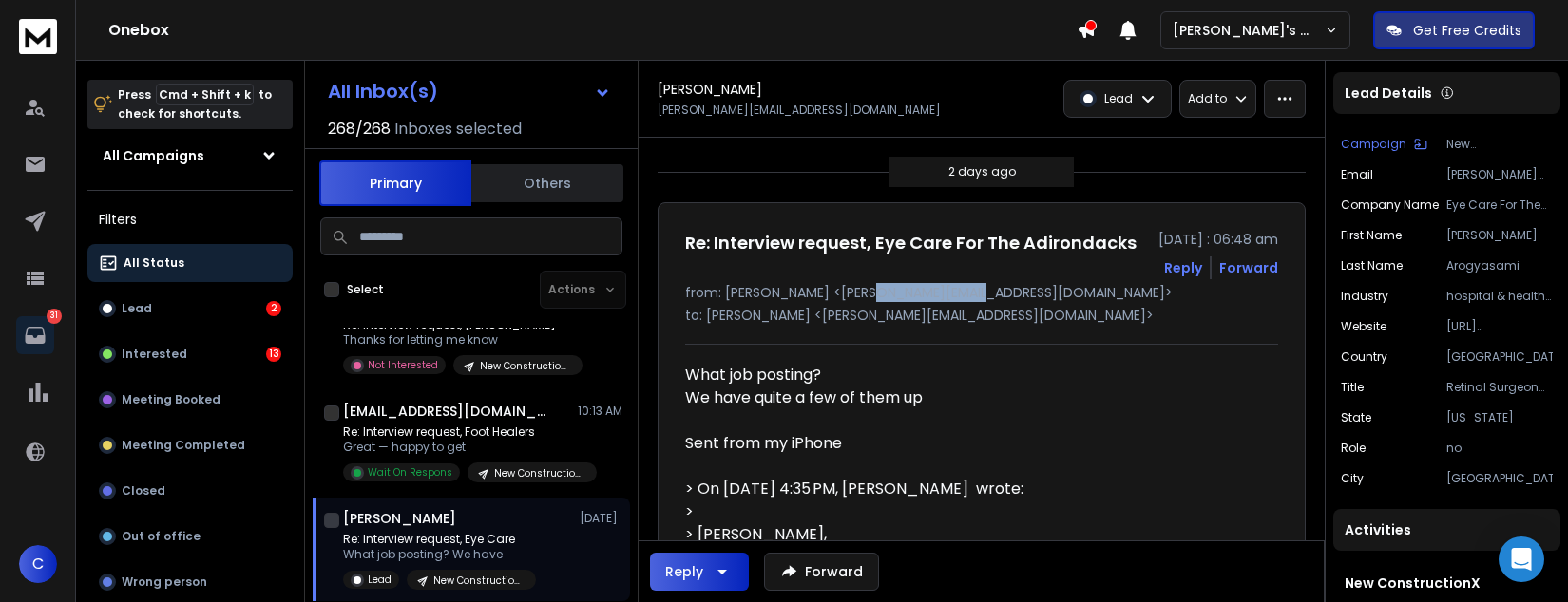
drag, startPoint x: 987, startPoint y: 299, endPoint x: 887, endPoint y: 303, distance: 100.1
click at [879, 296] on p "from: [PERSON_NAME] <[PERSON_NAME][EMAIL_ADDRESS][DOMAIN_NAME]>" at bounding box center [981, 293] width 593 height 19
click at [1189, 266] on button "Reply" at bounding box center [1184, 268] width 38 height 19
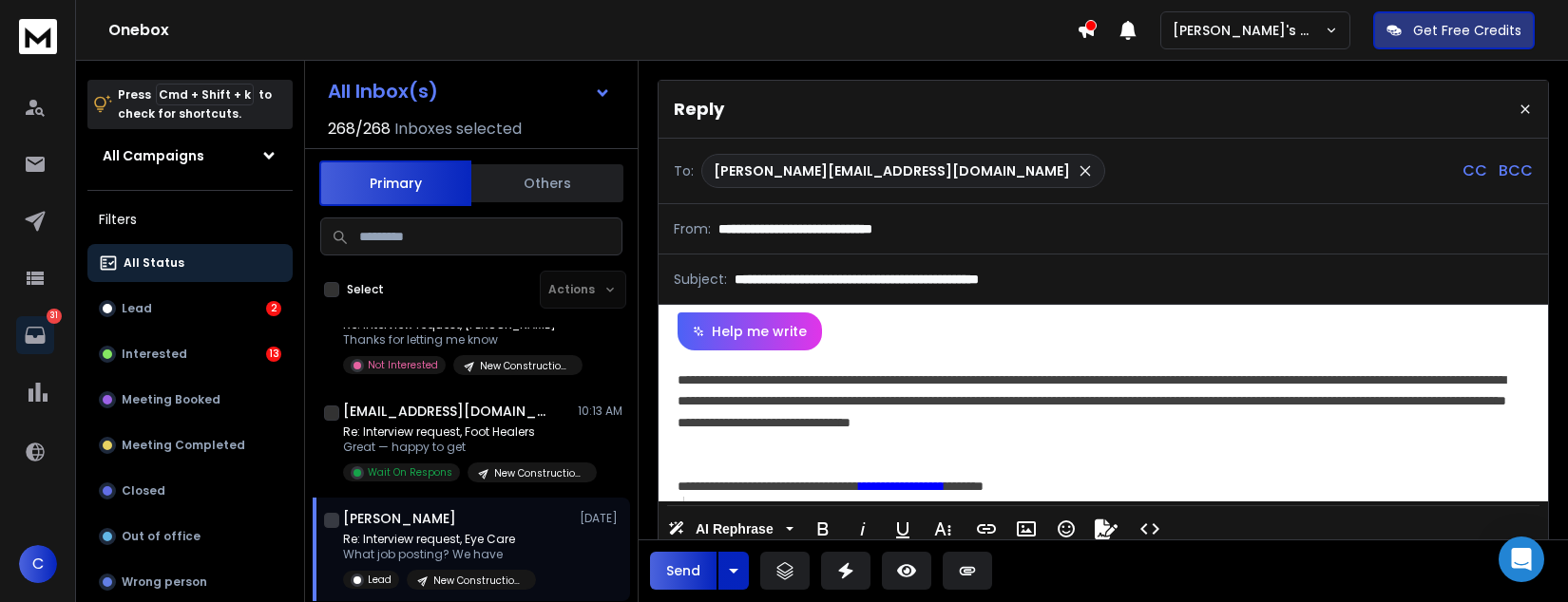
drag, startPoint x: 826, startPoint y: 423, endPoint x: 843, endPoint y: 419, distance: 17.5
click at [826, 423] on div "**********" at bounding box center [1100, 401] width 846 height 64
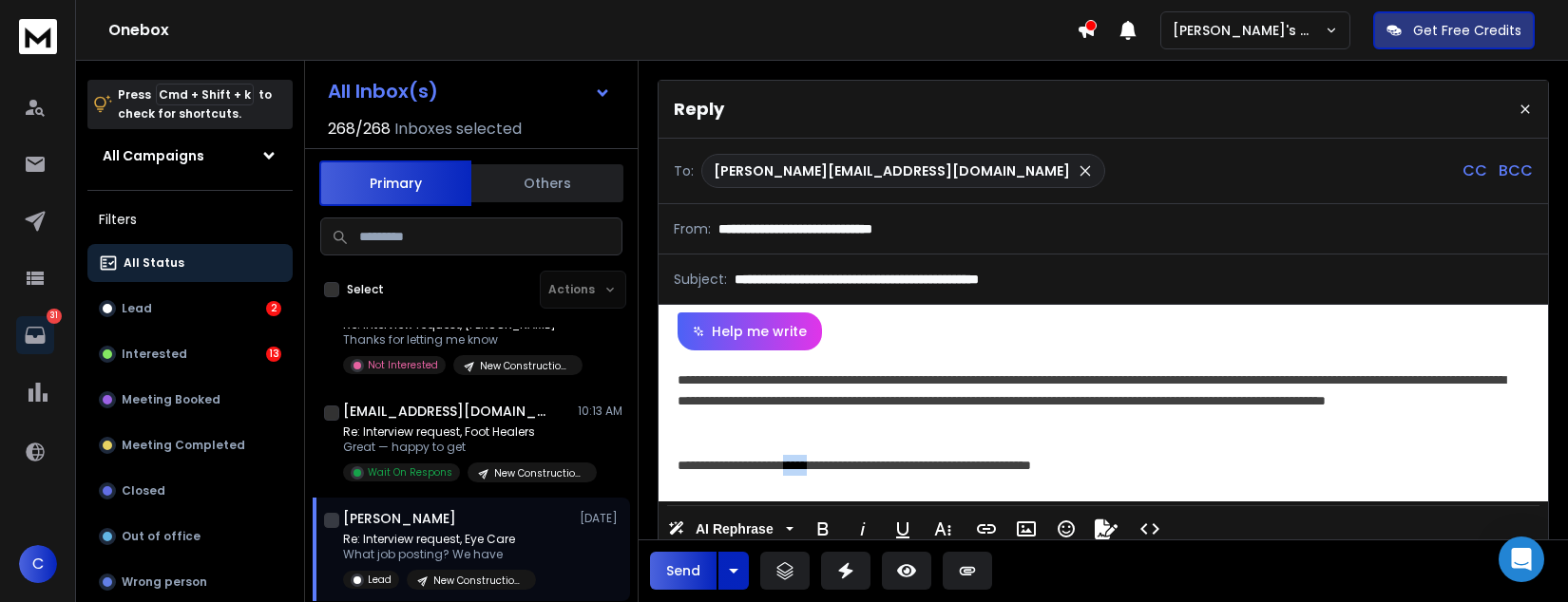
drag, startPoint x: 821, startPoint y: 466, endPoint x: 796, endPoint y: 467, distance: 25.0
click at [792, 467] on div "**********" at bounding box center [1100, 465] width 846 height 21
drag, startPoint x: 1003, startPoint y: 462, endPoint x: 977, endPoint y: 465, distance: 26.2
click at [973, 464] on div "**********" at bounding box center [1100, 465] width 846 height 21
drag, startPoint x: 1249, startPoint y: 459, endPoint x: 1172, endPoint y: 463, distance: 77.1
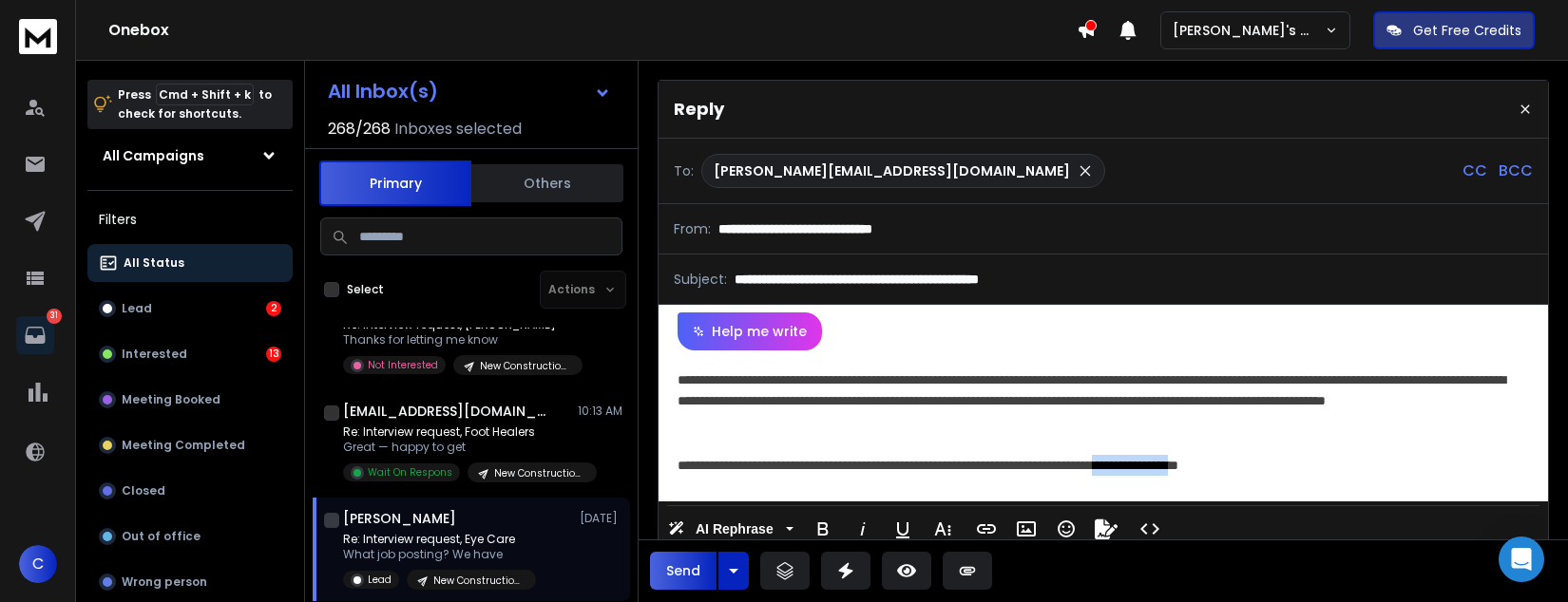
click at [1159, 464] on div "**********" at bounding box center [1100, 465] width 846 height 21
click at [1159, 465] on div "**********" at bounding box center [1100, 465] width 846 height 21
click at [1104, 465] on div "**********" at bounding box center [1100, 465] width 846 height 21
drag, startPoint x: 1094, startPoint y: 466, endPoint x: 1076, endPoint y: 461, distance: 18.7
click at [1043, 467] on div "**********" at bounding box center [1100, 465] width 846 height 21
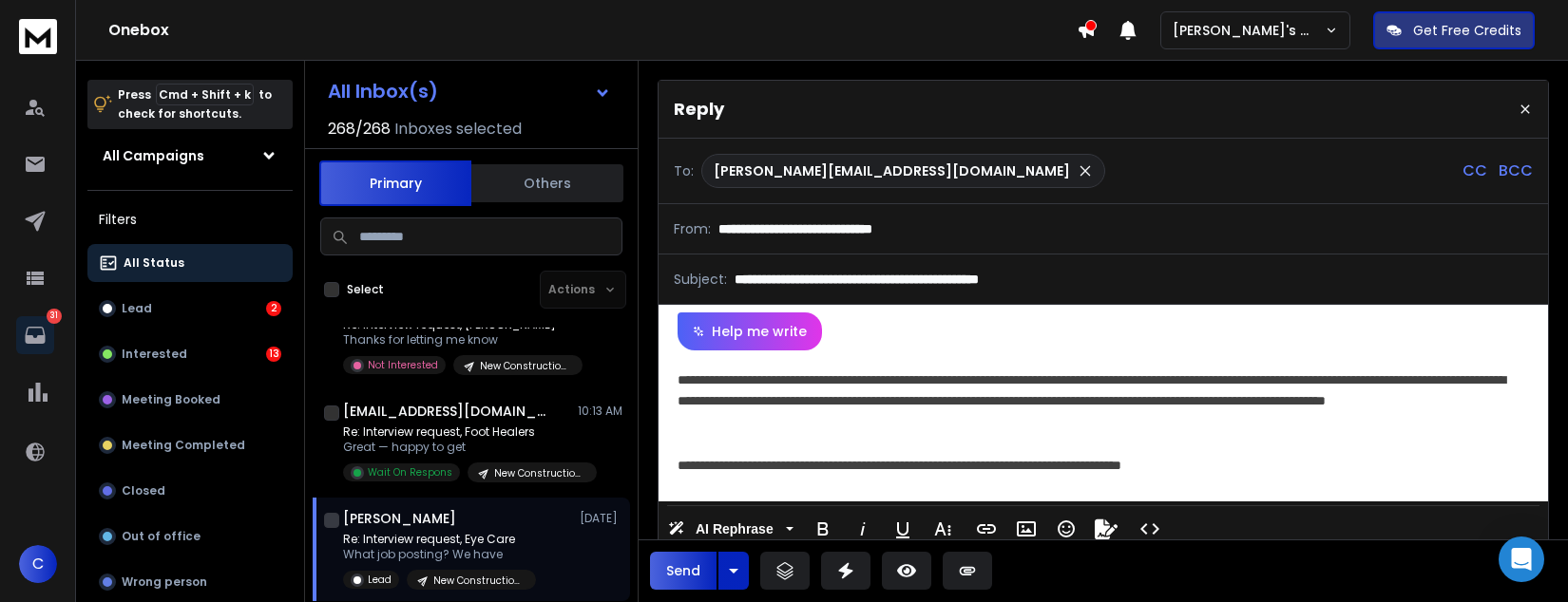
click at [676, 575] on button "Send" at bounding box center [683, 571] width 67 height 38
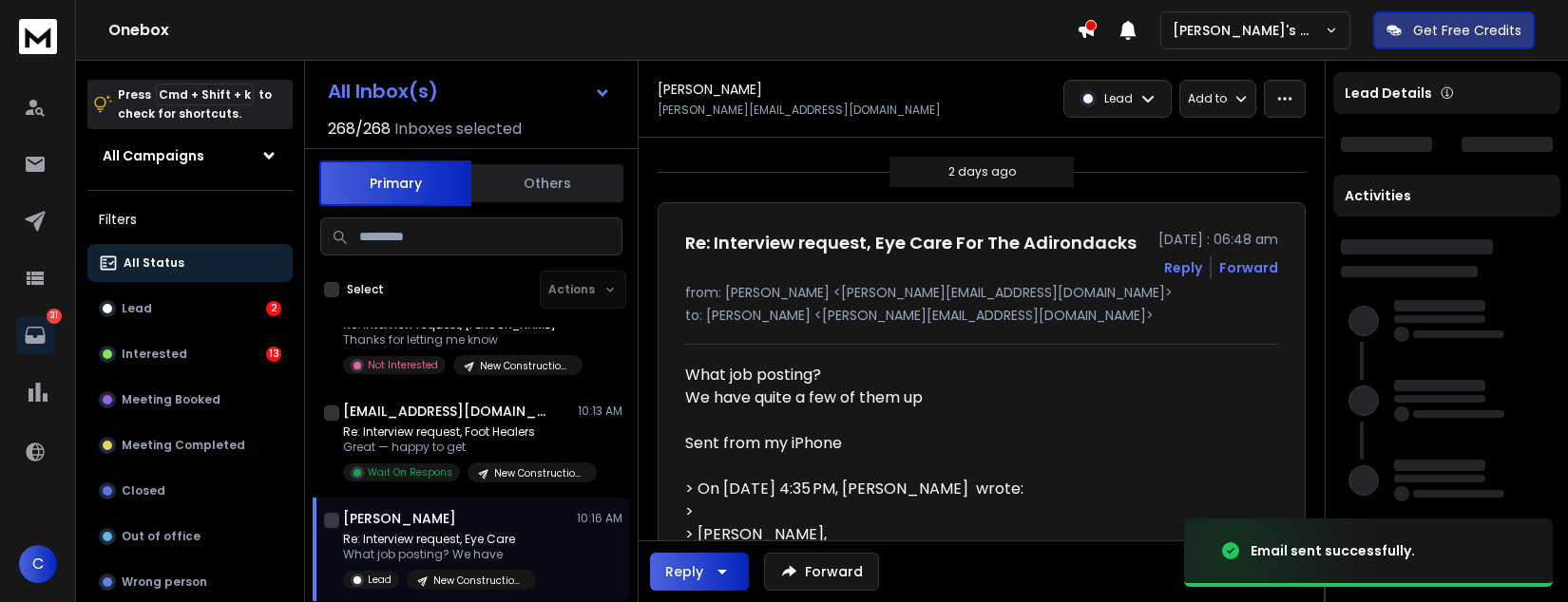
click at [1097, 122] on div "[PERSON_NAME] Arogyasami [PERSON_NAME] Arogyasami [PERSON_NAME][EMAIL_ADDRESS][…" at bounding box center [981, 99] width 686 height 77
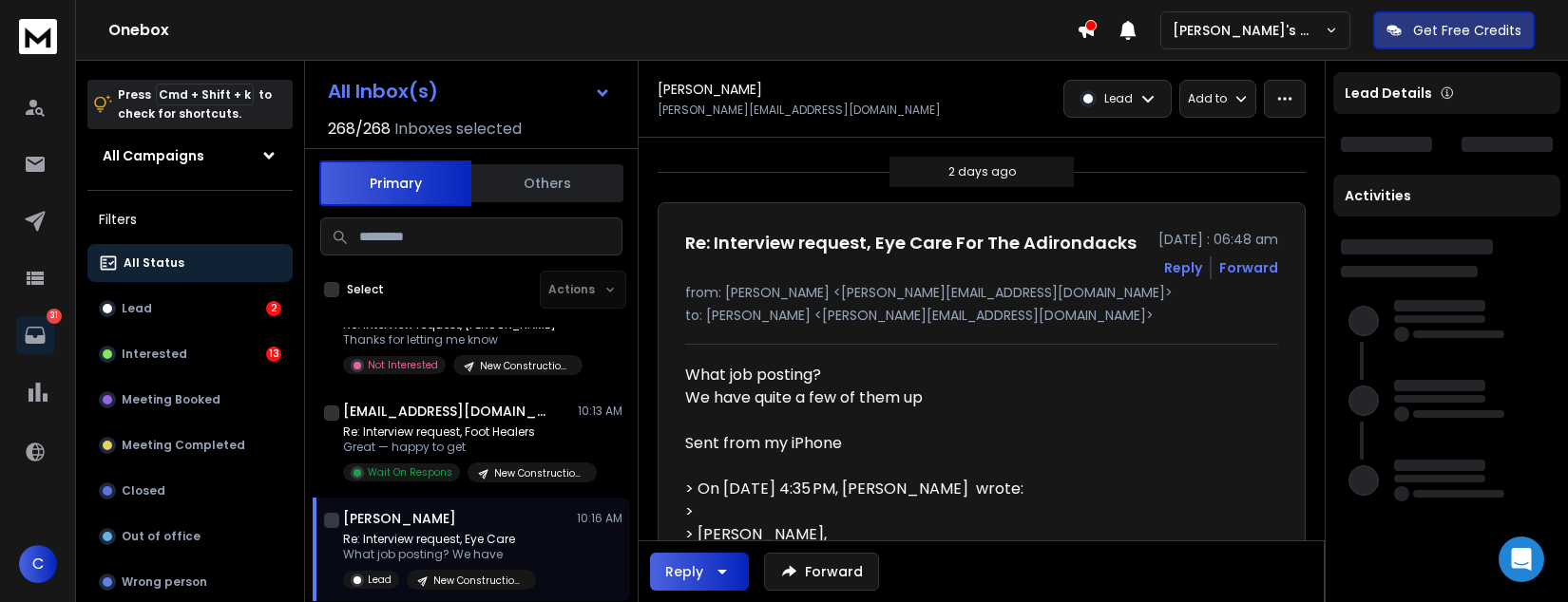
click at [1099, 106] on div "Lead" at bounding box center [1118, 99] width 107 height 36
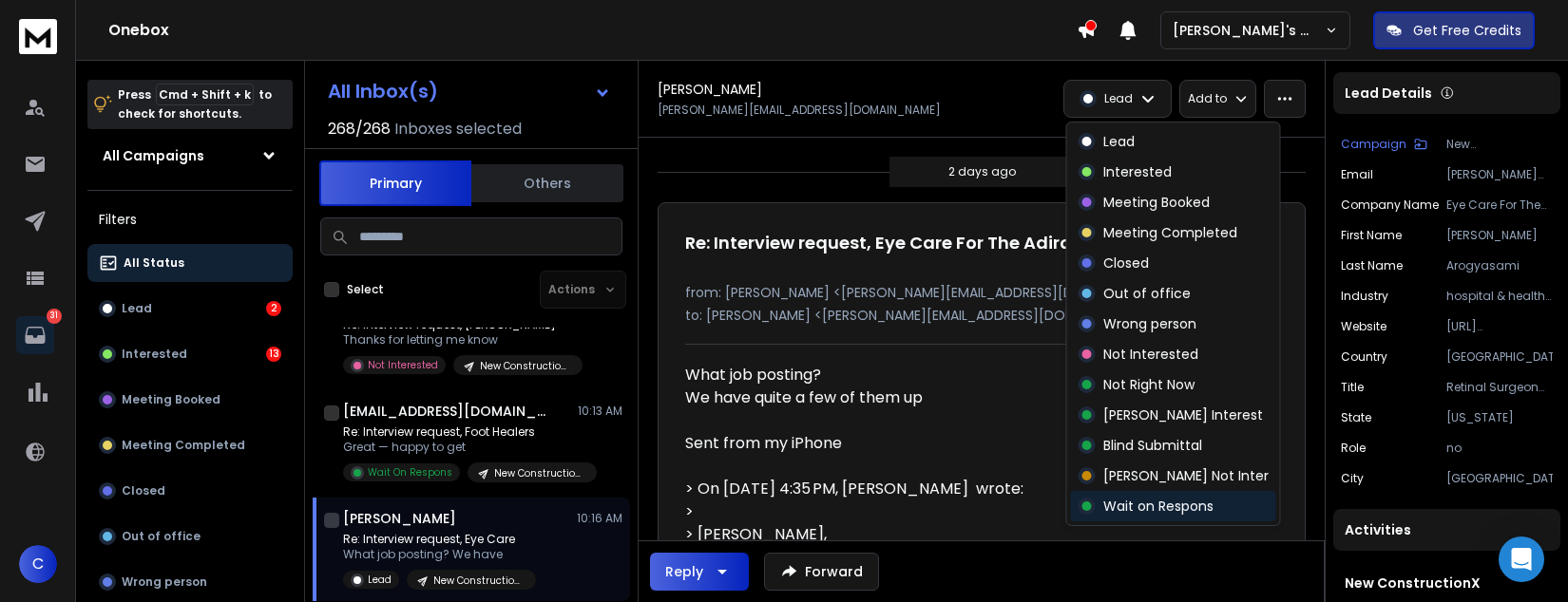
click at [1147, 499] on p "Wait on Respons" at bounding box center [1159, 506] width 110 height 19
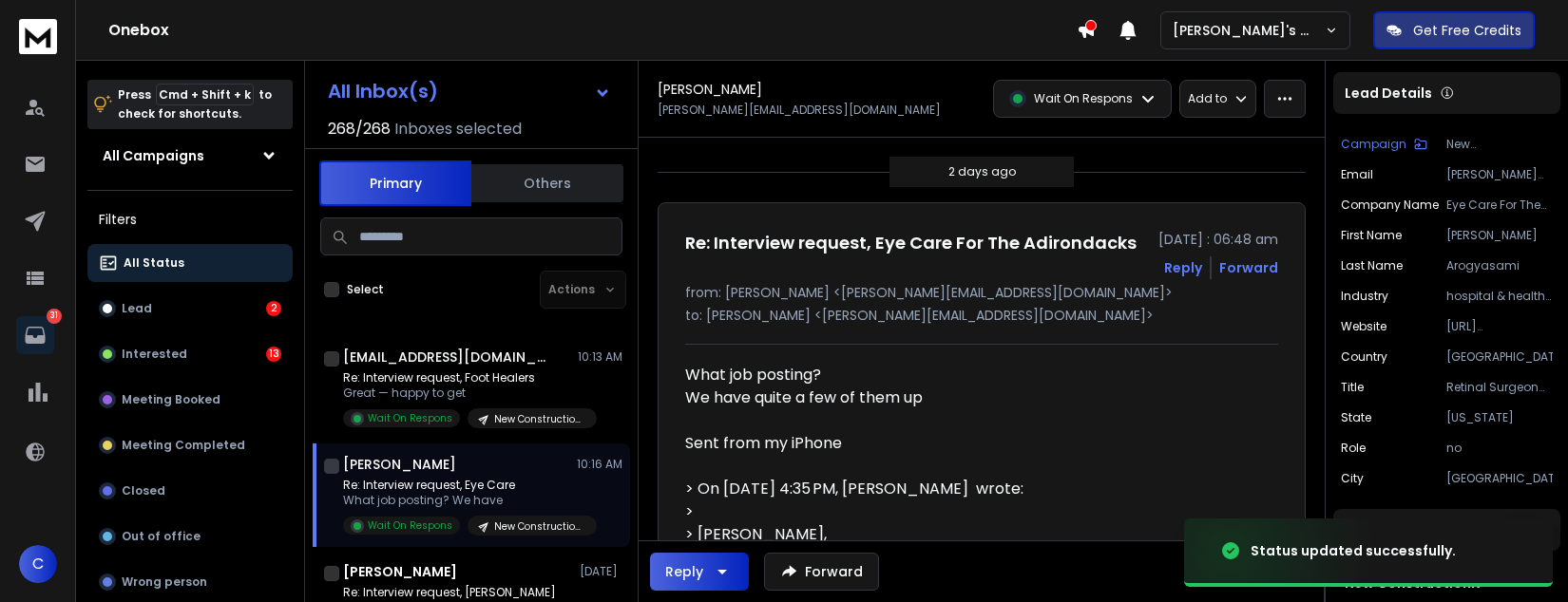
scroll to position [3430, 0]
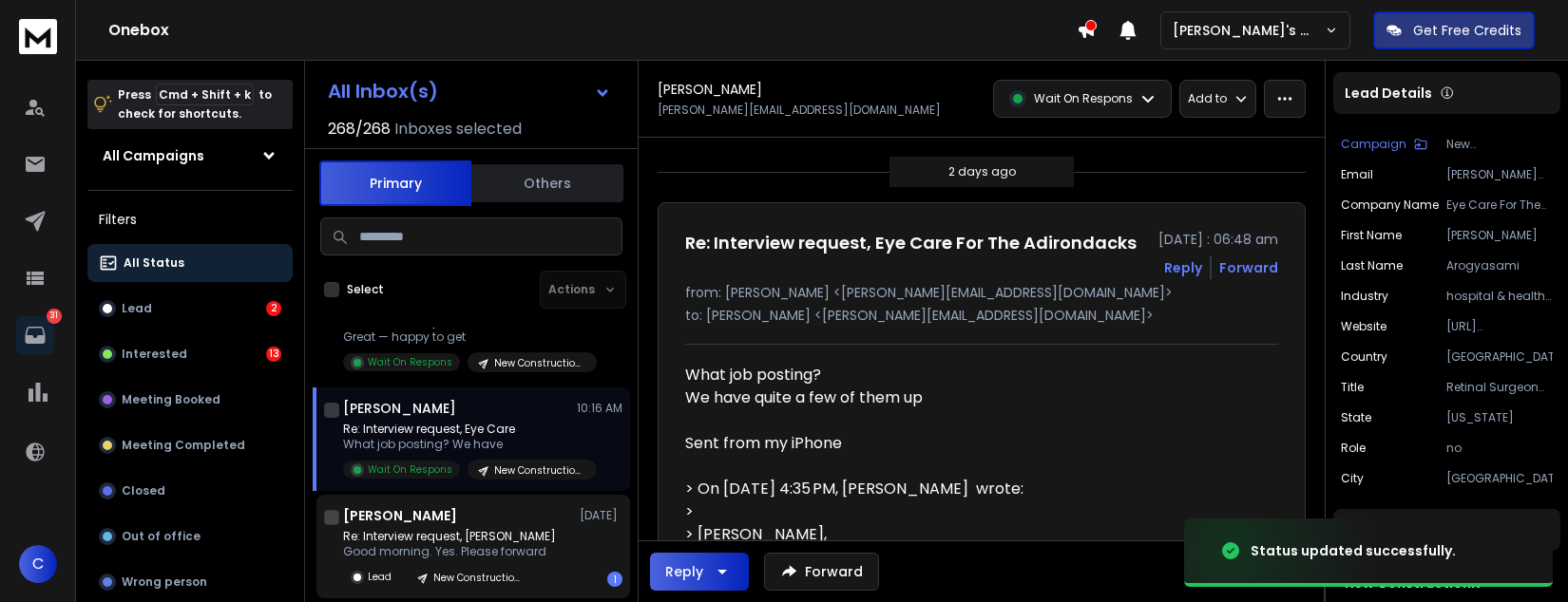
click at [511, 529] on p "Re: Interview request, [PERSON_NAME]" at bounding box center [450, 536] width 213 height 15
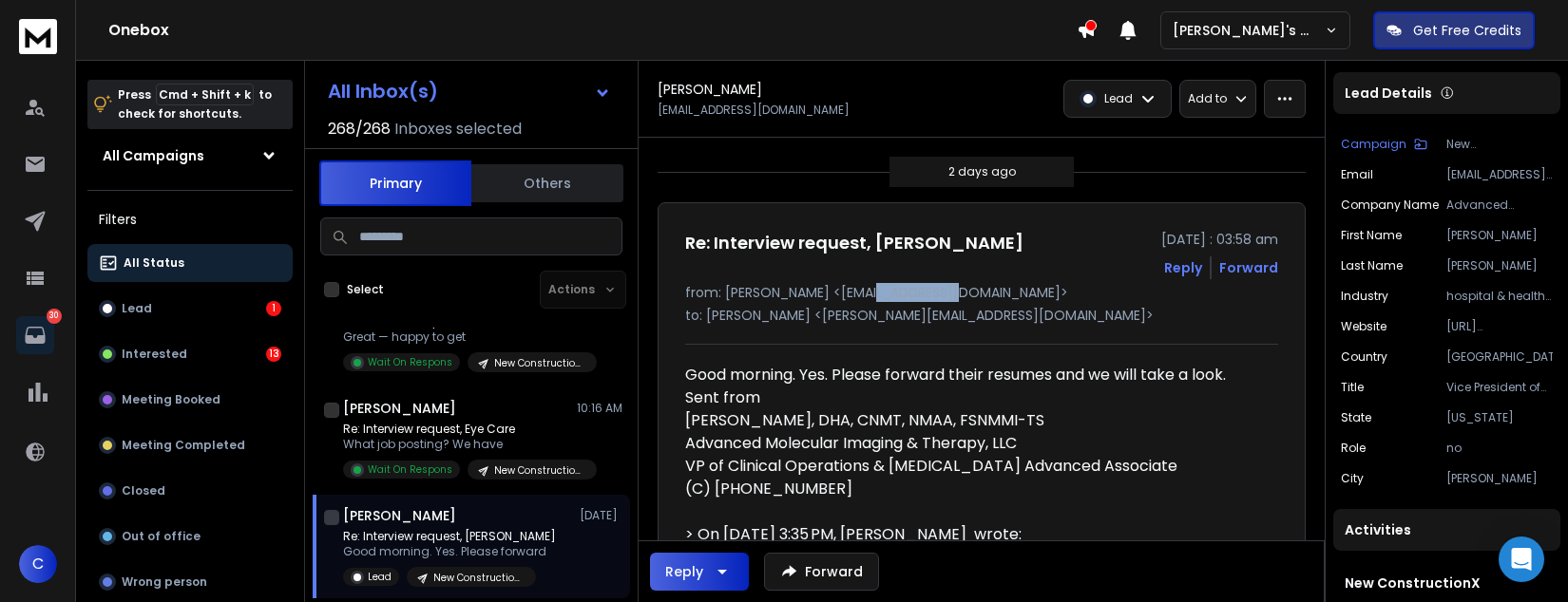
drag, startPoint x: 944, startPoint y: 289, endPoint x: 870, endPoint y: 297, distance: 74.4
click at [869, 297] on p "from: [PERSON_NAME] <[EMAIL_ADDRESS][DOMAIN_NAME]>" at bounding box center [981, 293] width 593 height 19
click at [1183, 268] on button "Reply" at bounding box center [1184, 268] width 38 height 19
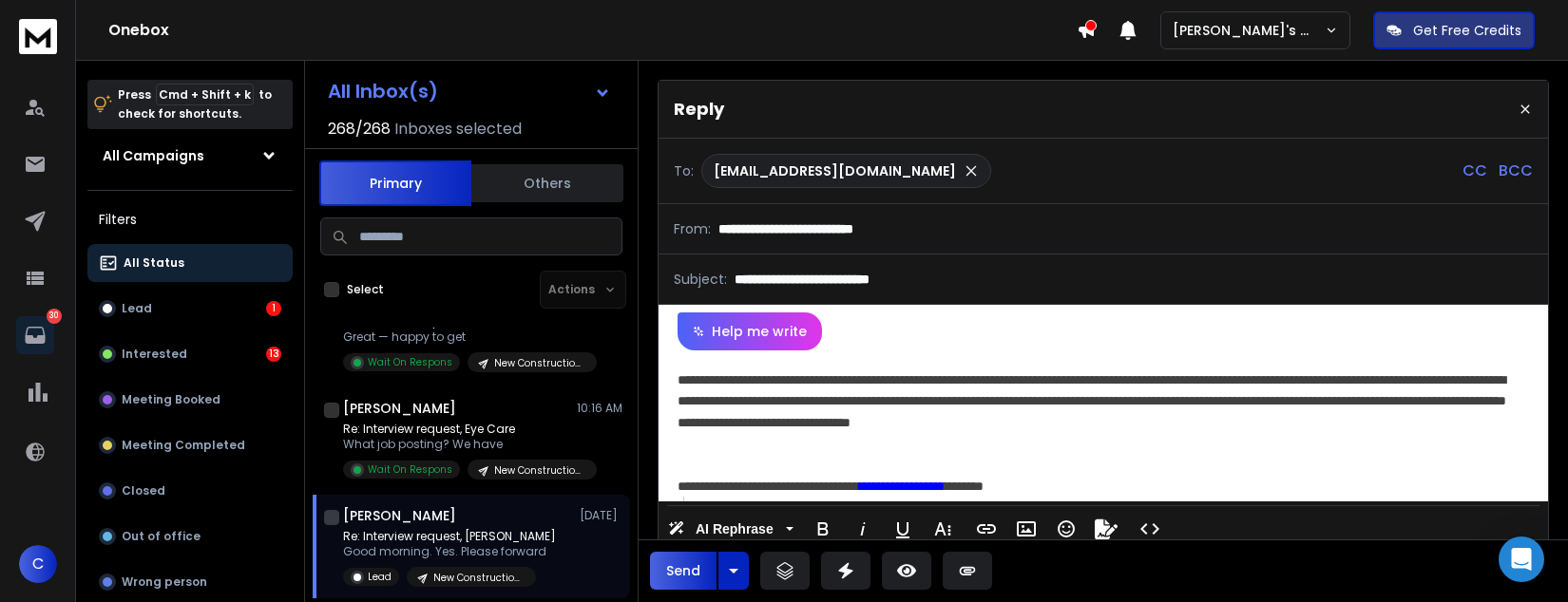
click at [829, 421] on div "**********" at bounding box center [1100, 401] width 846 height 64
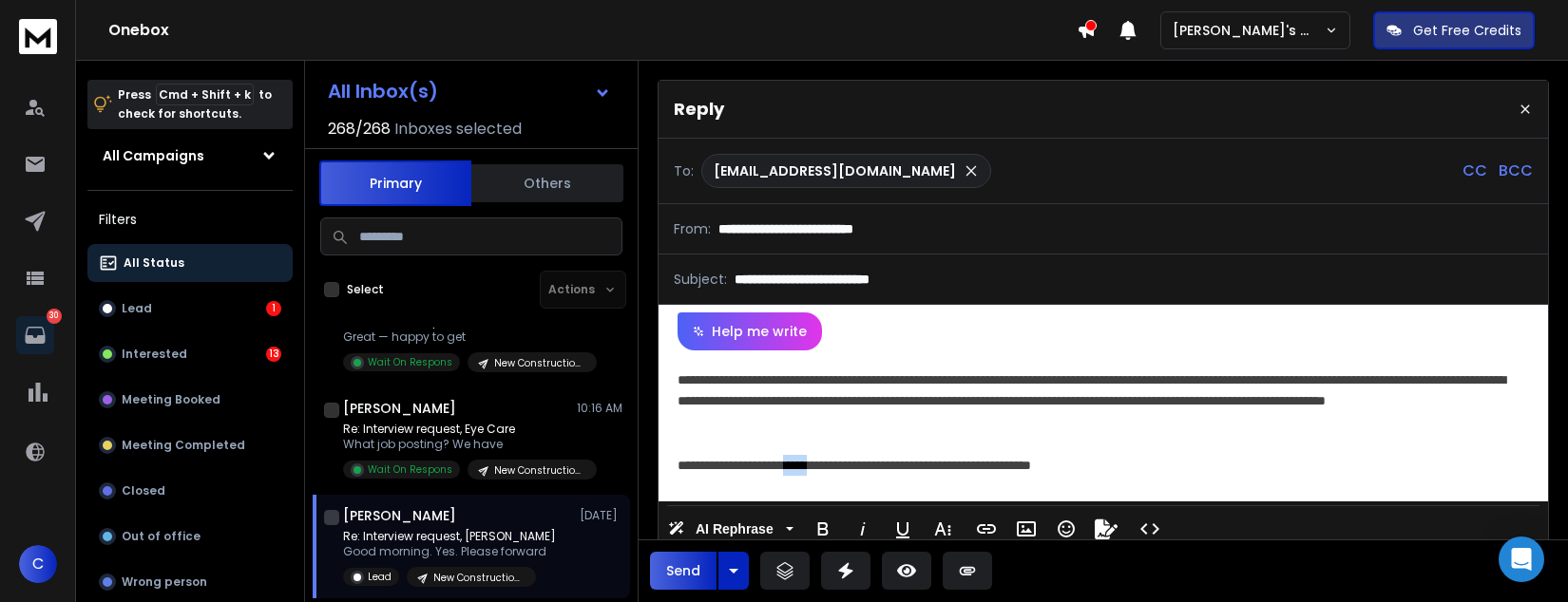
drag, startPoint x: 822, startPoint y: 467, endPoint x: 793, endPoint y: 468, distance: 29.0
click at [791, 470] on div "**********" at bounding box center [1100, 465] width 846 height 21
drag, startPoint x: 1024, startPoint y: 467, endPoint x: 1001, endPoint y: 470, distance: 23.2
click at [996, 469] on div "**********" at bounding box center [1100, 465] width 846 height 21
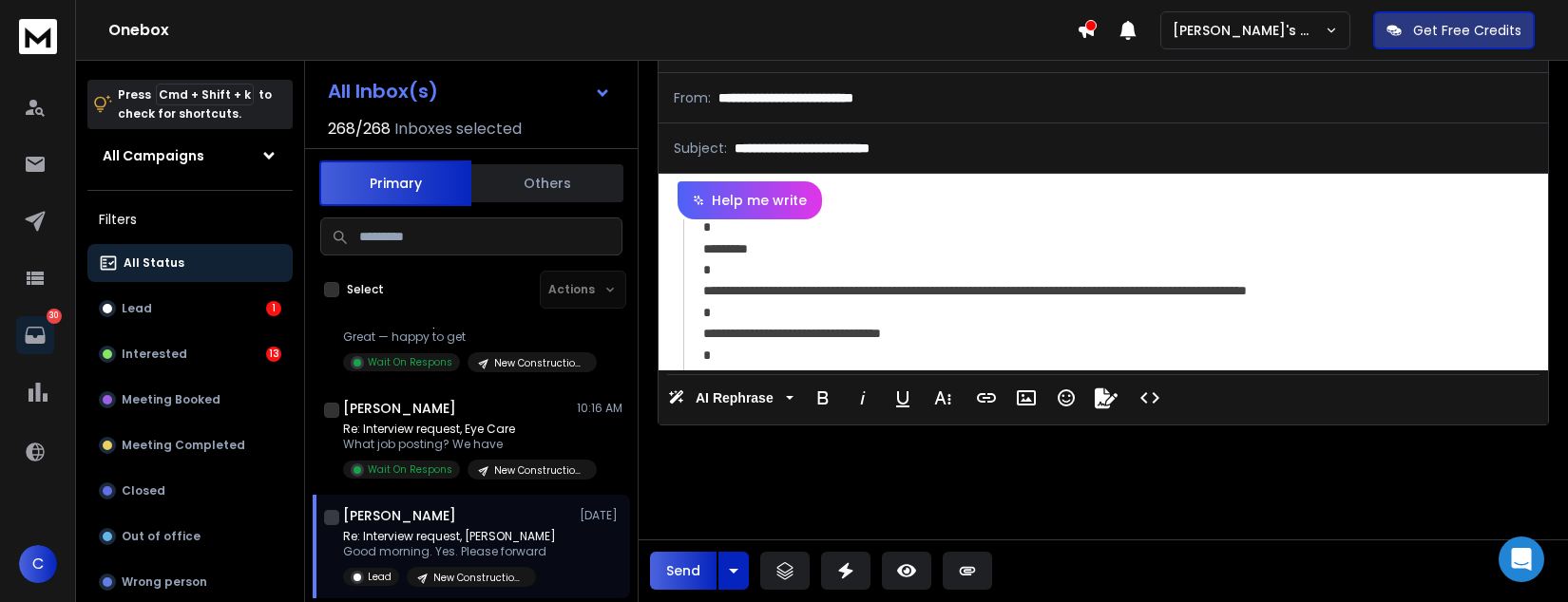
scroll to position [0, 0]
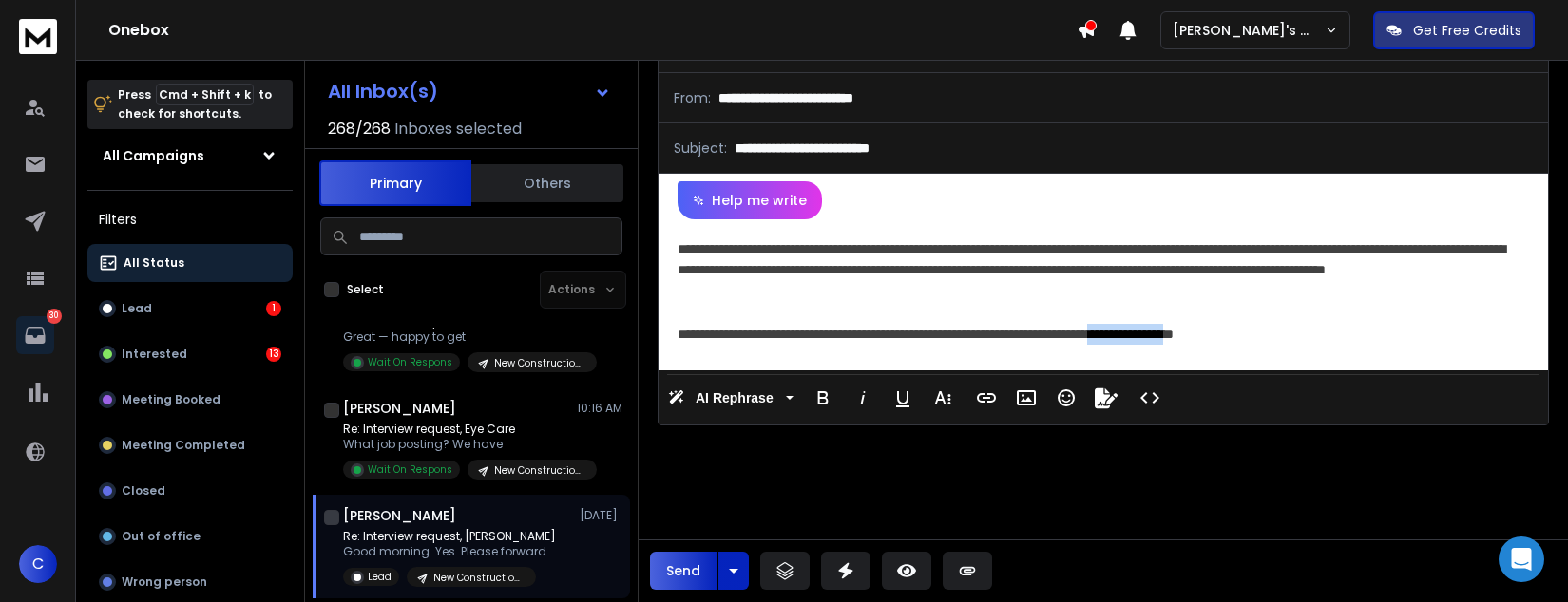
drag, startPoint x: 1251, startPoint y: 331, endPoint x: 1177, endPoint y: 337, distance: 74.2
click at [1159, 337] on div "**********" at bounding box center [1100, 335] width 846 height 21
click at [686, 563] on button "Send" at bounding box center [683, 571] width 67 height 38
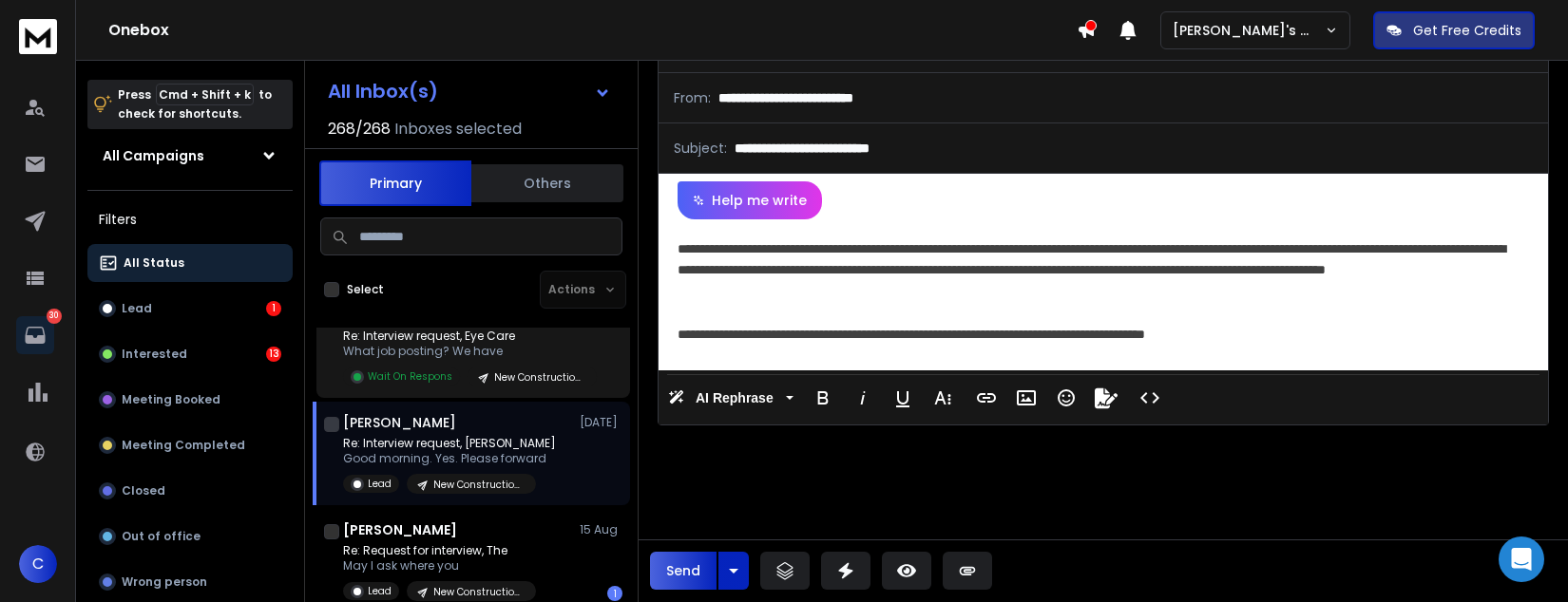
scroll to position [3529, 0]
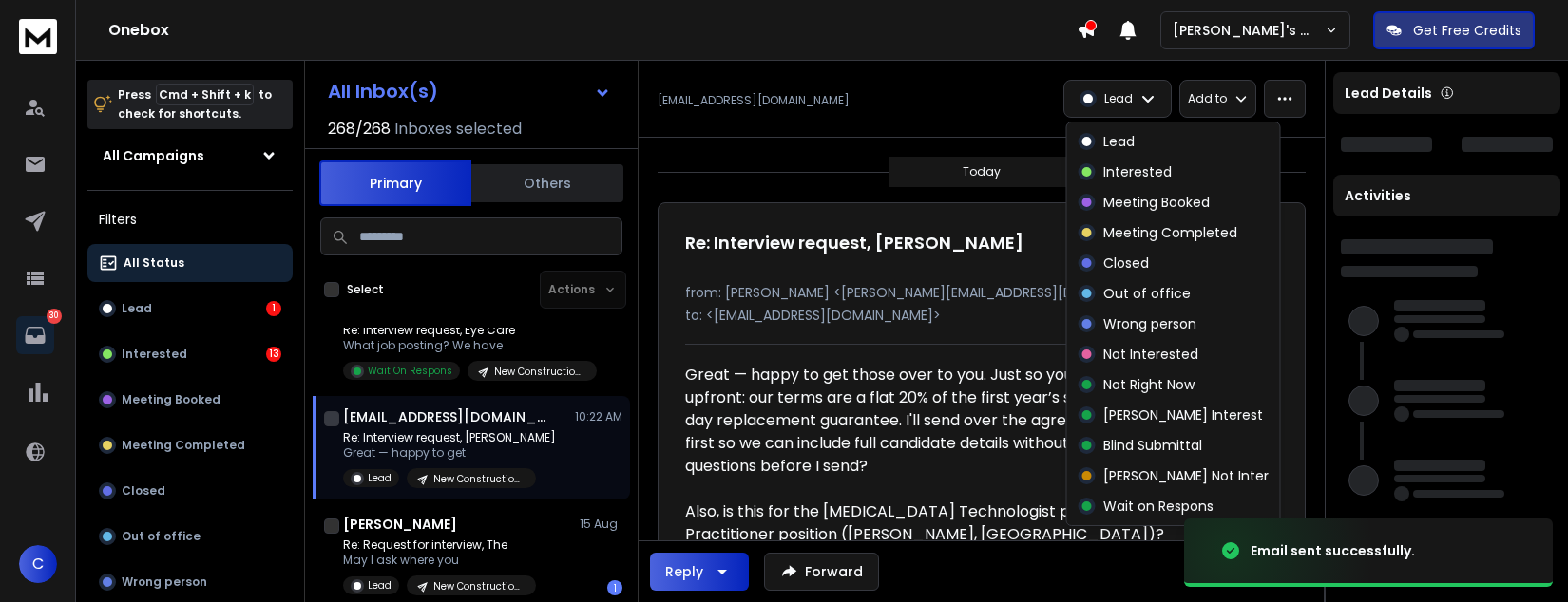
click at [1098, 103] on div "Lead" at bounding box center [1118, 99] width 107 height 36
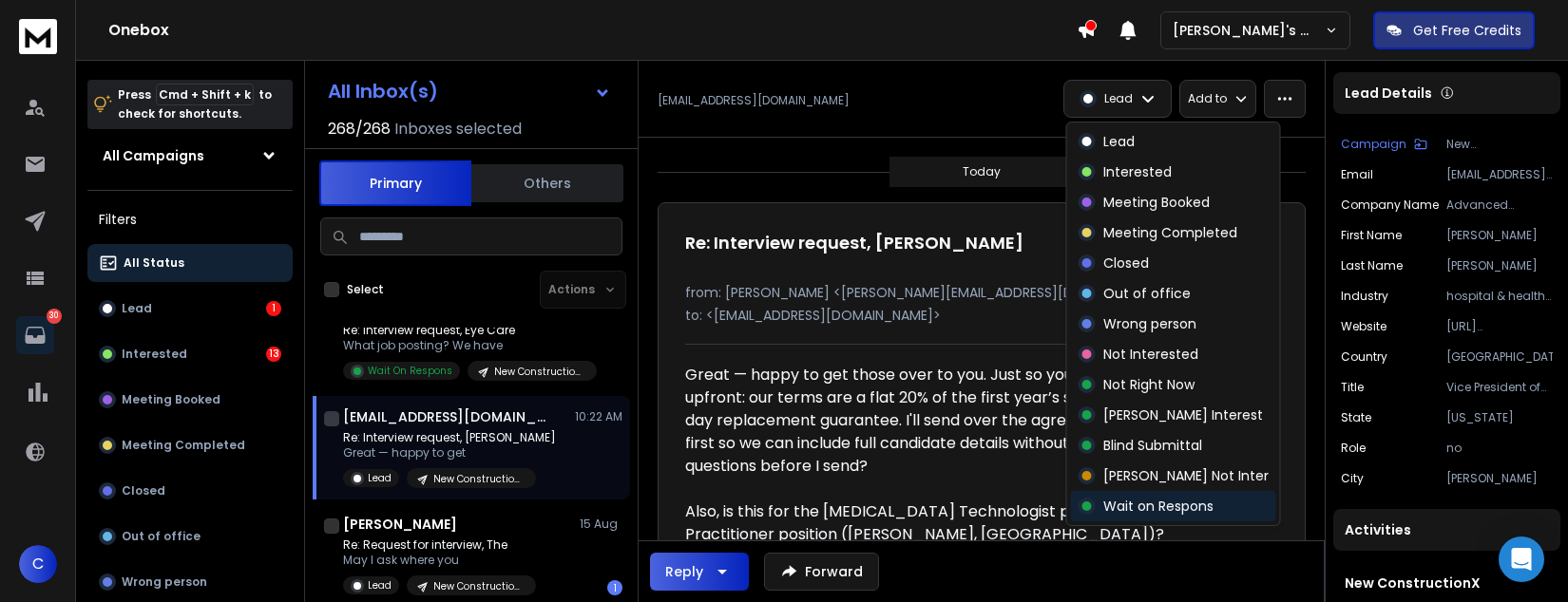
drag, startPoint x: 1162, startPoint y: 509, endPoint x: 1204, endPoint y: 504, distance: 42.3
click at [1162, 509] on p "Wait on Respons" at bounding box center [1159, 506] width 110 height 19
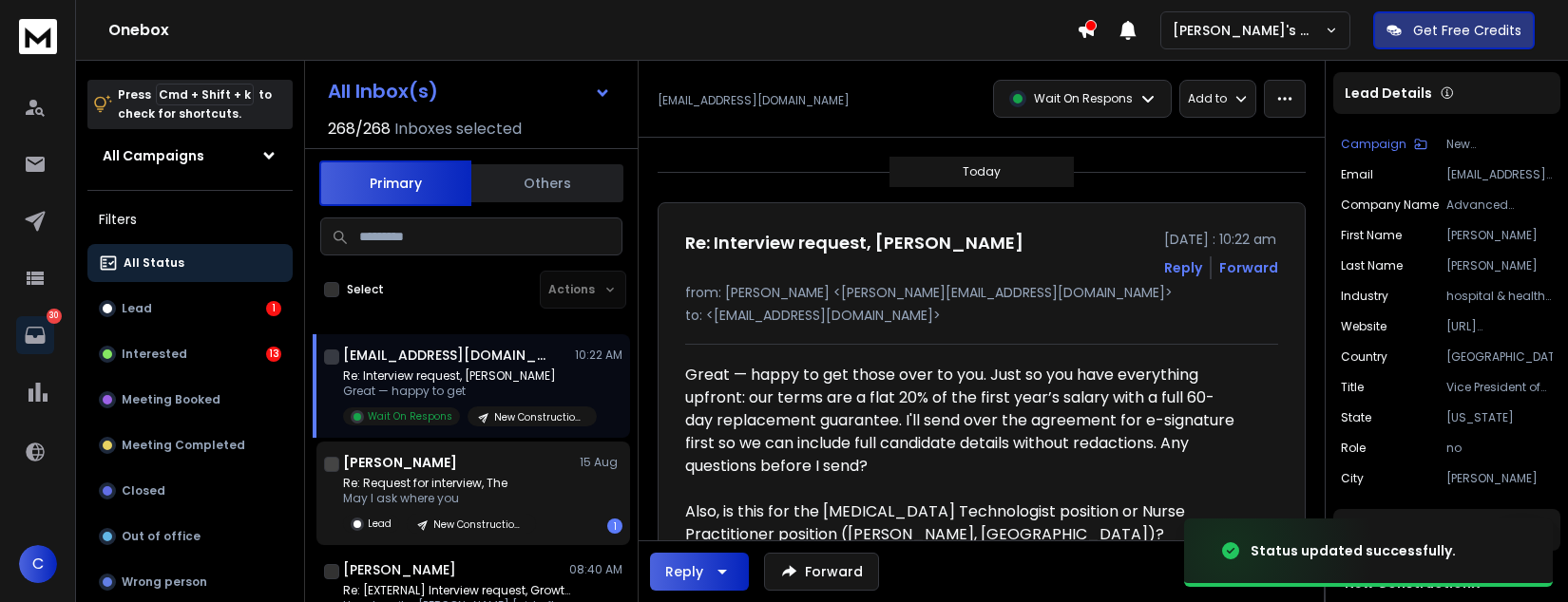
scroll to position [3612, 0]
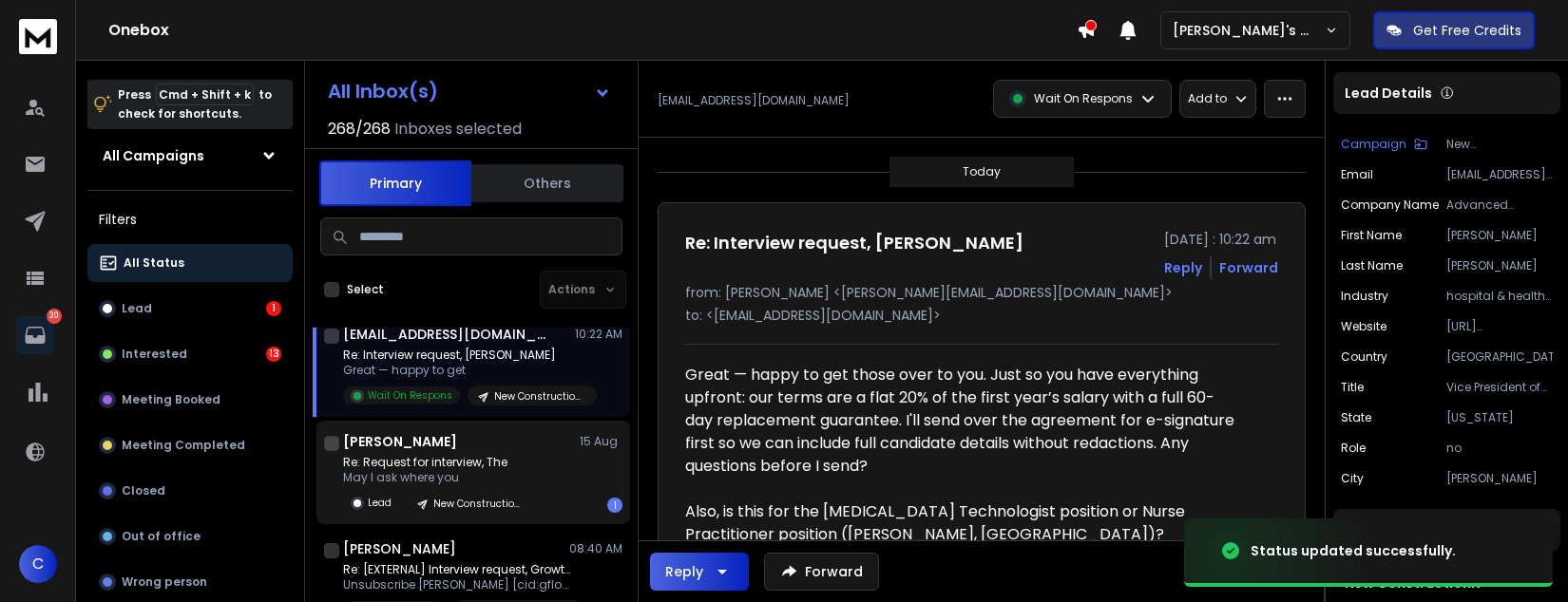
click at [495, 470] on p "May I ask where you" at bounding box center [440, 477] width 193 height 15
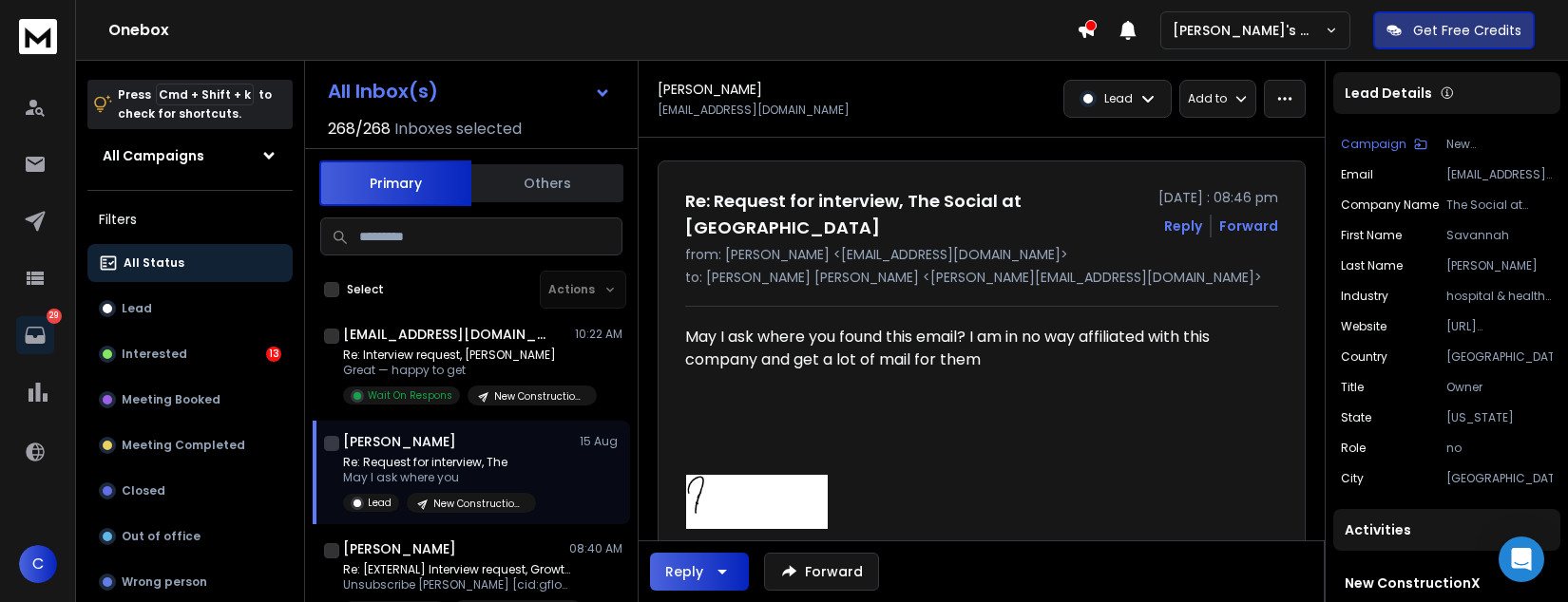
scroll to position [33, 0]
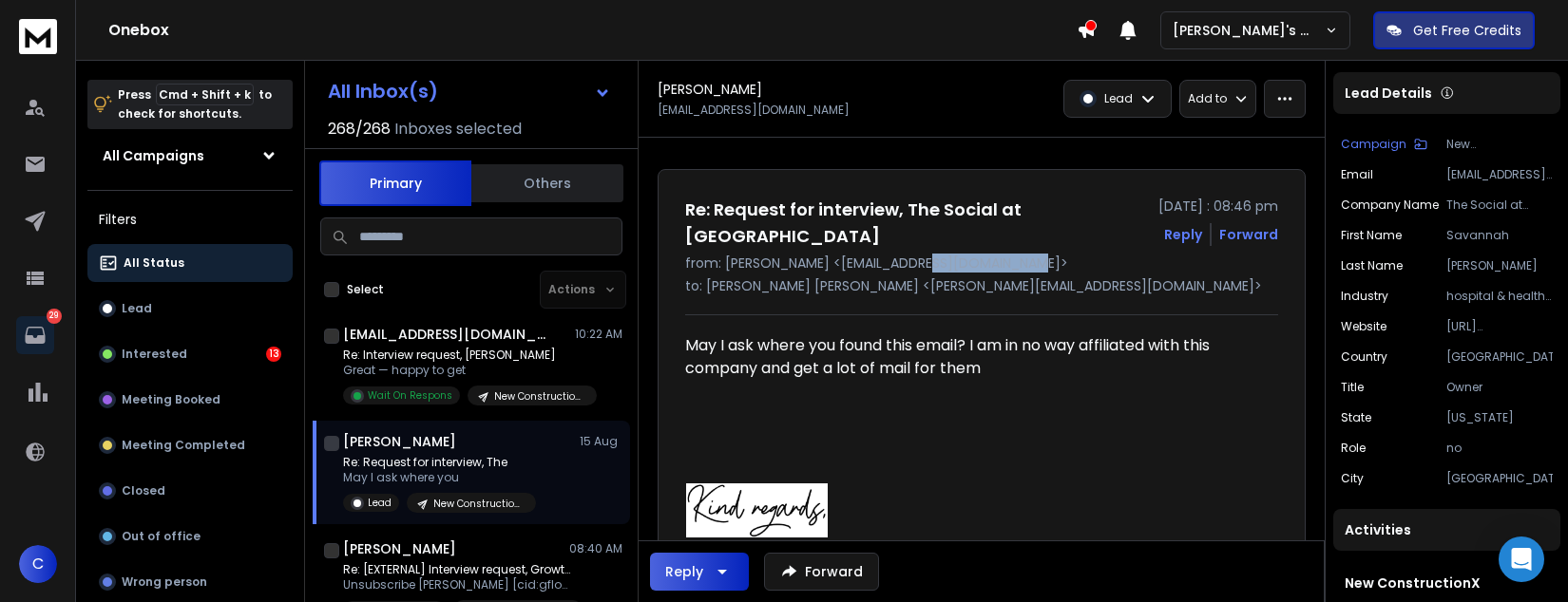
drag, startPoint x: 999, startPoint y: 264, endPoint x: 946, endPoint y: 264, distance: 53.0
click at [942, 264] on p "from: [PERSON_NAME] <[EMAIL_ADDRESS][DOMAIN_NAME]>" at bounding box center [981, 263] width 593 height 19
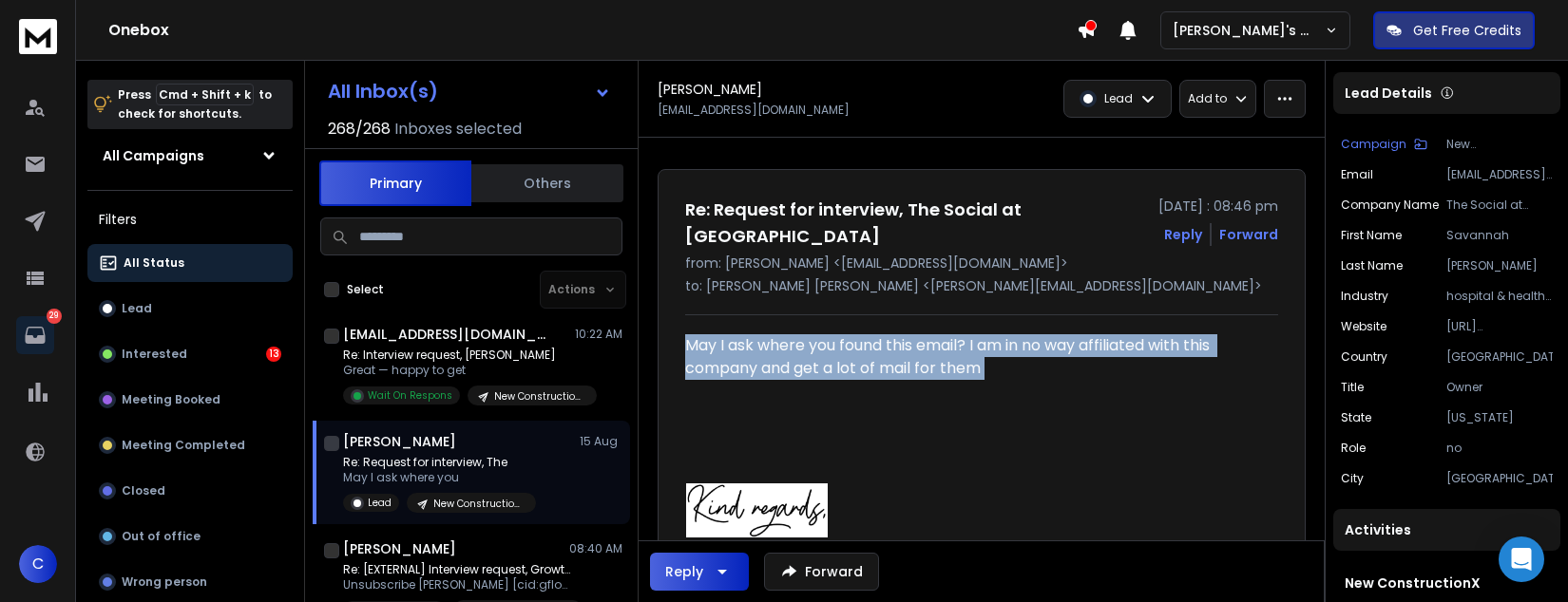
drag, startPoint x: 732, startPoint y: 355, endPoint x: 714, endPoint y: 345, distance: 20.6
click at [1180, 233] on button "Reply" at bounding box center [1184, 235] width 38 height 19
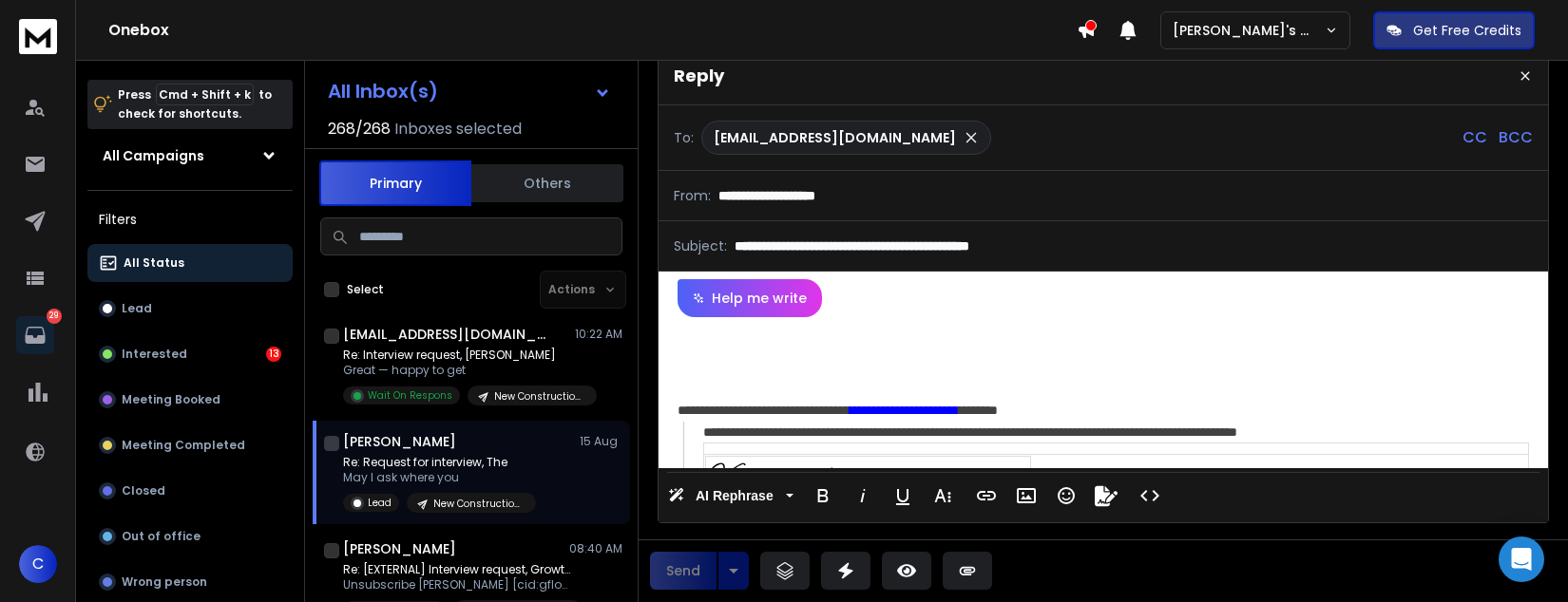
scroll to position [0, 0]
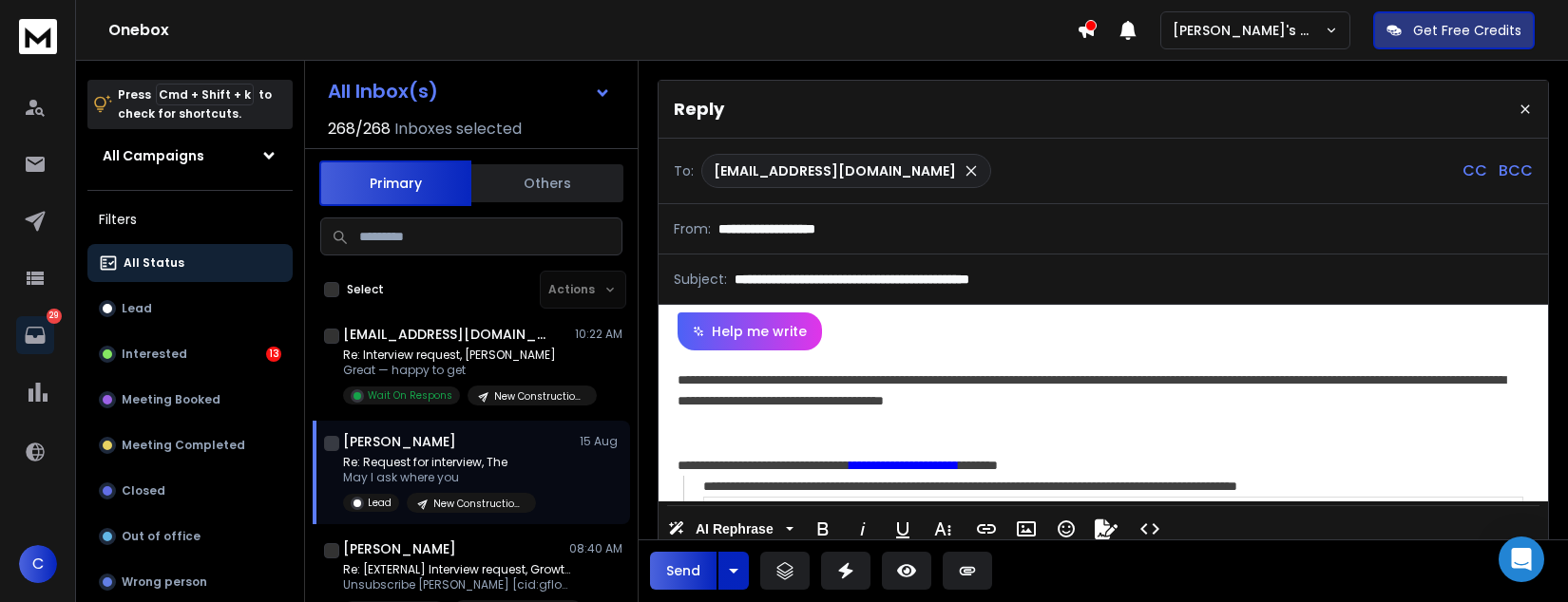
click at [1197, 409] on div "**********" at bounding box center [1100, 391] width 846 height 43
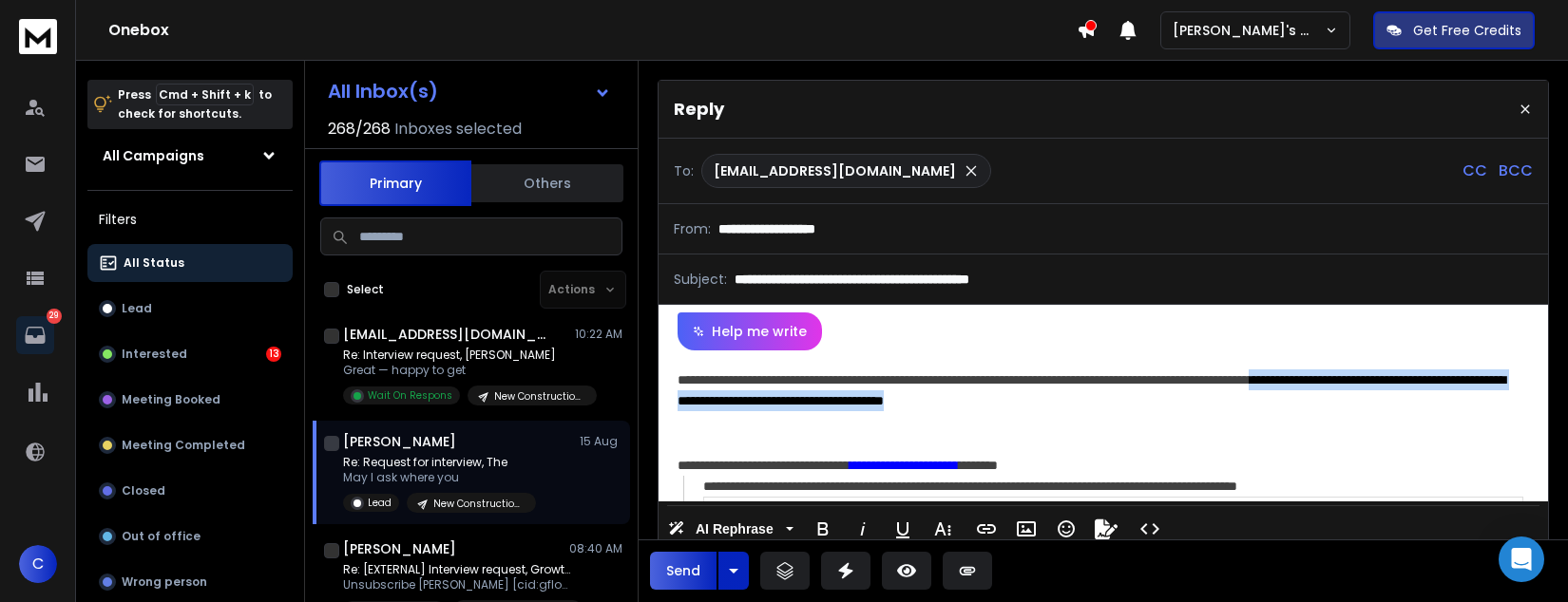
drag, startPoint x: 1392, startPoint y: 380, endPoint x: 1392, endPoint y: 395, distance: 15.0
click at [1392, 395] on div "**********" at bounding box center [1100, 391] width 846 height 43
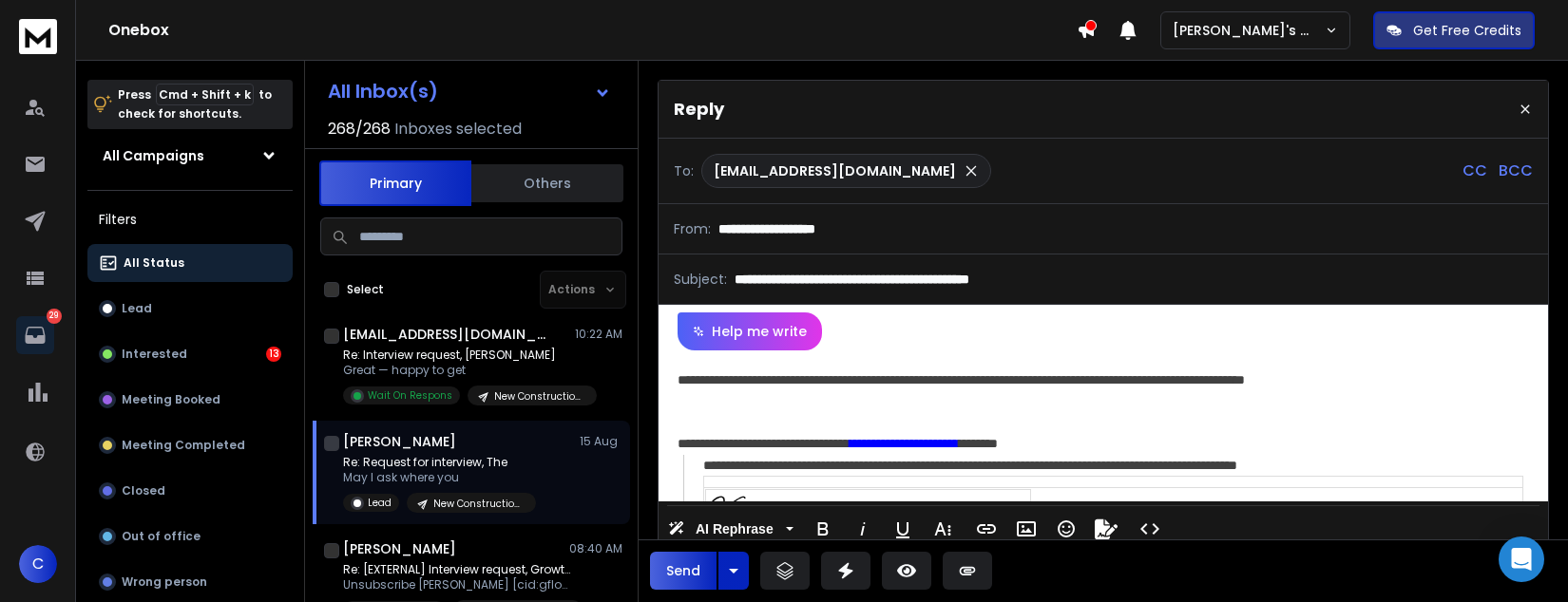
click at [692, 587] on button "Send" at bounding box center [683, 571] width 67 height 38
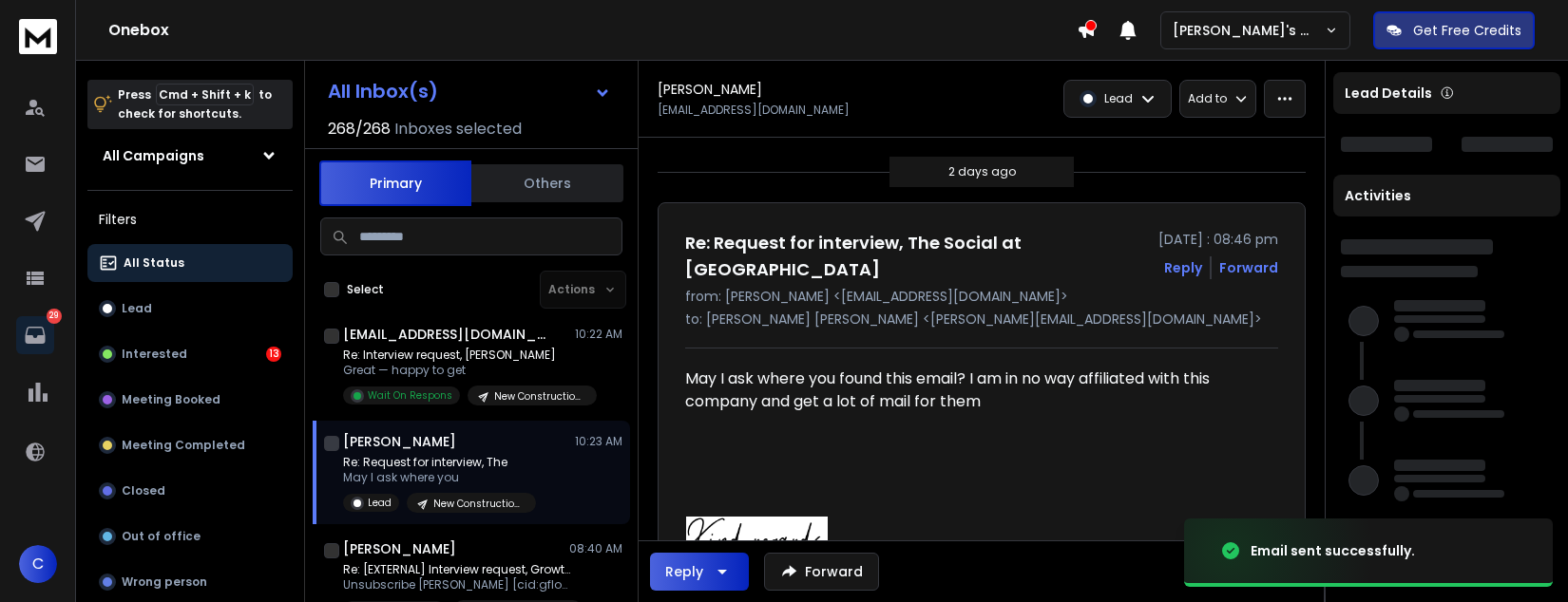
click at [1146, 99] on icon at bounding box center [1148, 99] width 15 height 15
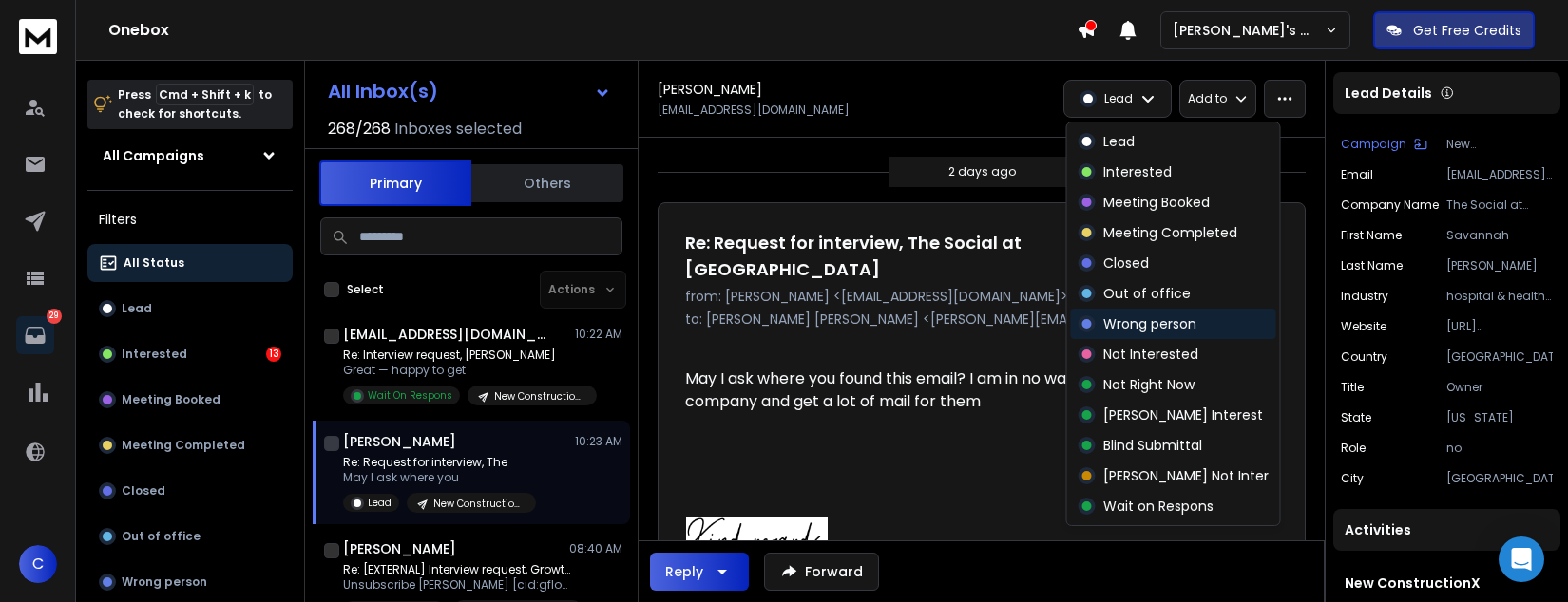
drag, startPoint x: 1161, startPoint y: 323, endPoint x: 1216, endPoint y: 325, distance: 55.0
click at [1161, 322] on p "Wrong person" at bounding box center [1150, 324] width 93 height 19
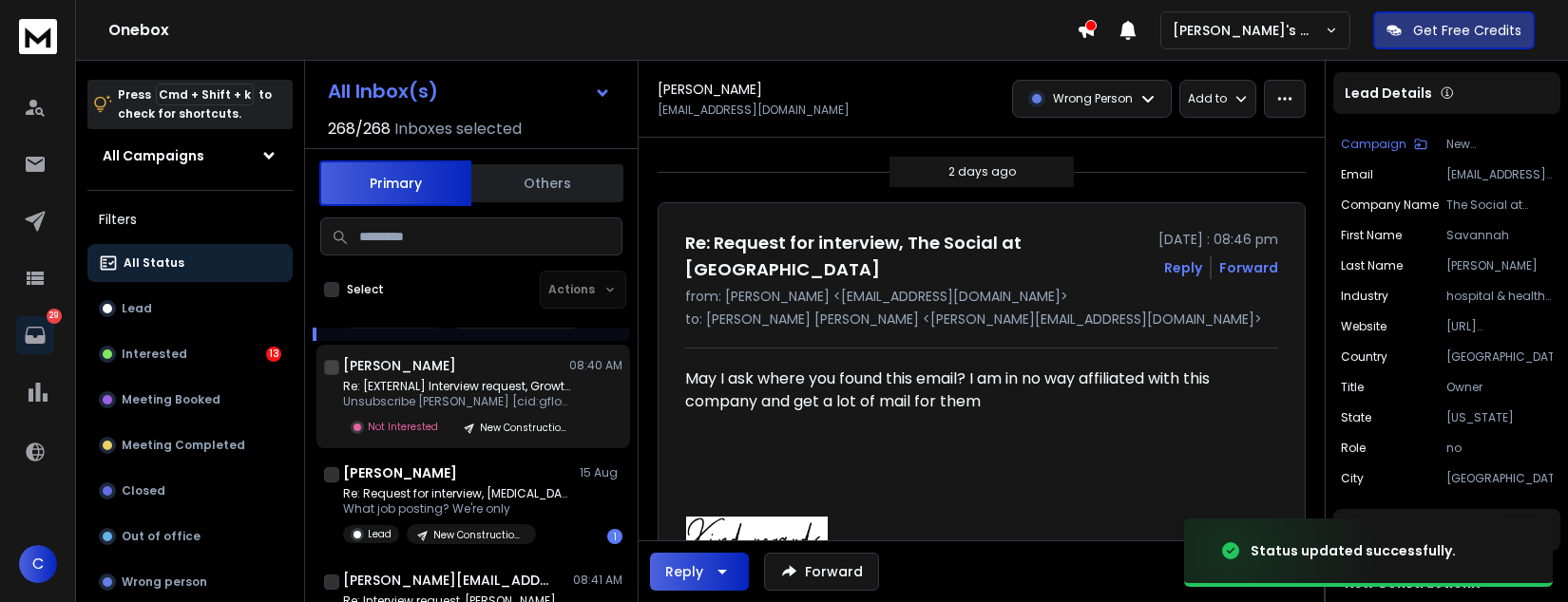
scroll to position [3796, 0]
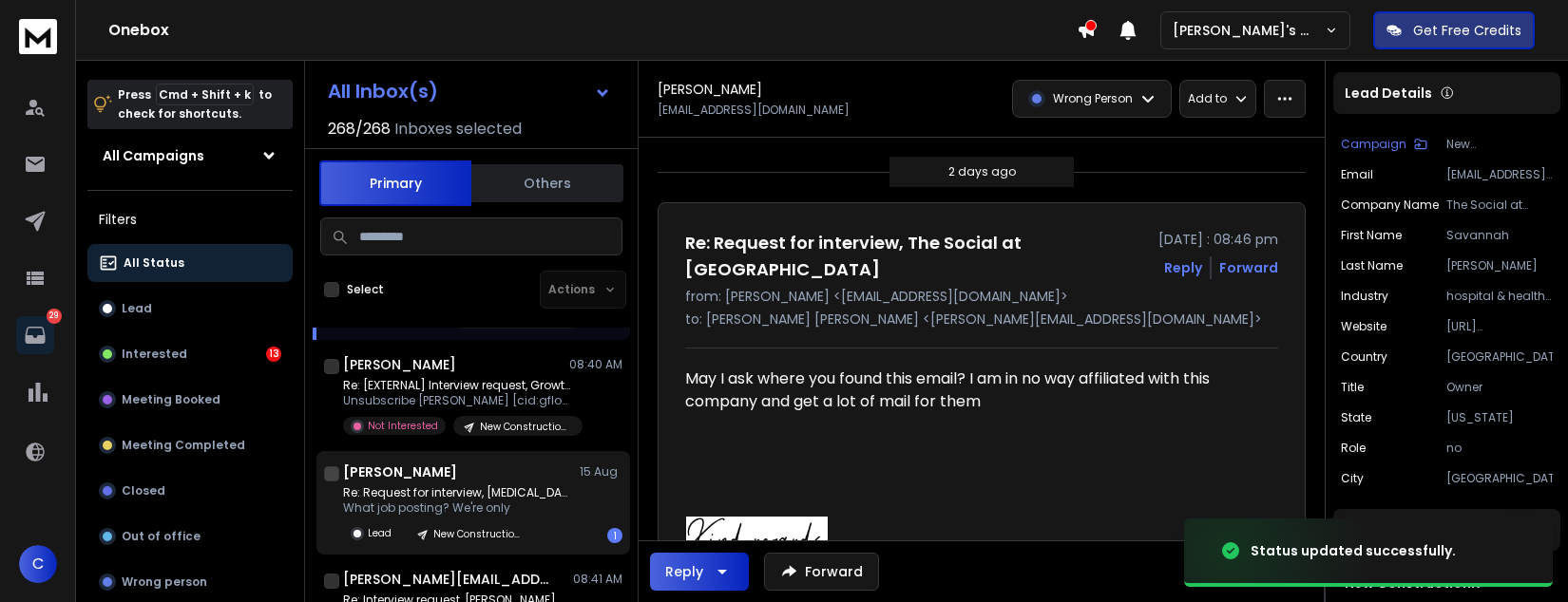
click at [559, 485] on div "Re: Request for interview, [MEDICAL_DATA] What job posting? We're only Lead New…" at bounding box center [483, 514] width 280 height 58
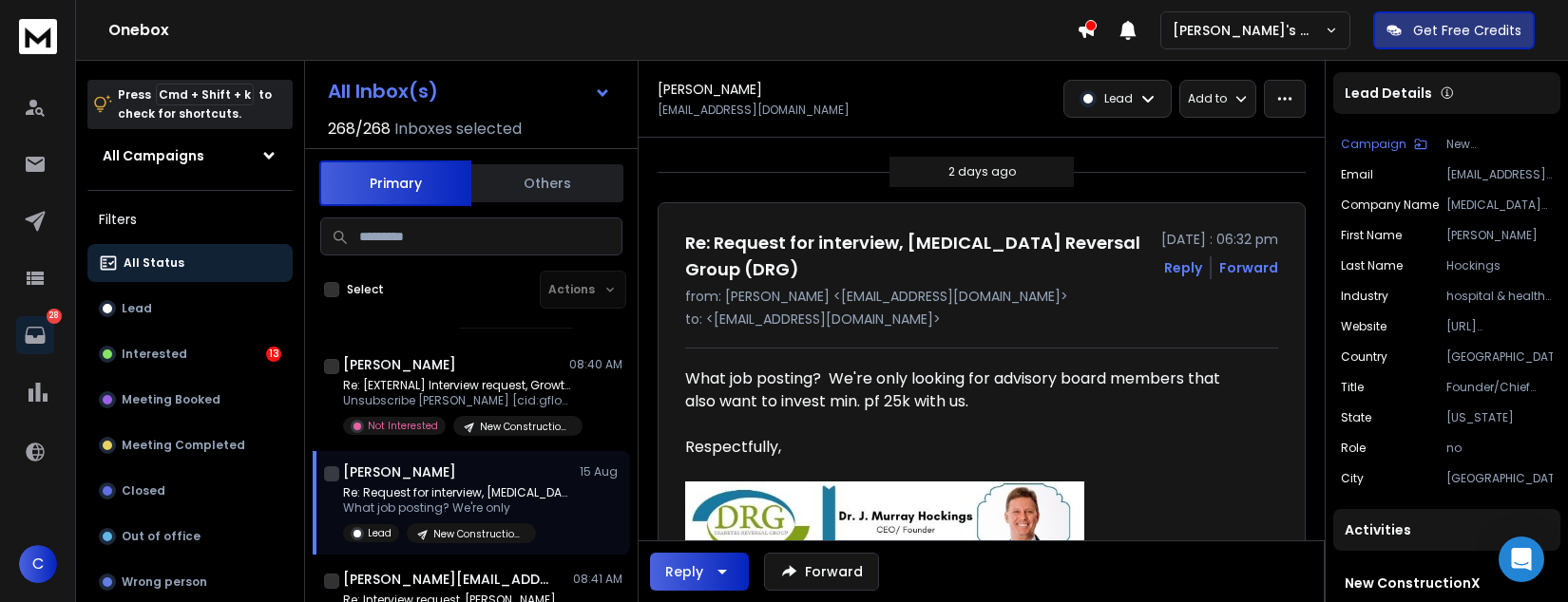
drag, startPoint x: 1111, startPoint y: 294, endPoint x: 934, endPoint y: 290, distance: 177.0
click at [934, 289] on p "from: [PERSON_NAME] <[EMAIL_ADDRESS][DOMAIN_NAME]>" at bounding box center [981, 297] width 593 height 19
drag, startPoint x: 1114, startPoint y: 300, endPoint x: 931, endPoint y: 301, distance: 183.0
click at [931, 301] on p "from: [PERSON_NAME] <[EMAIL_ADDRESS][DOMAIN_NAME]>" at bounding box center [981, 297] width 593 height 19
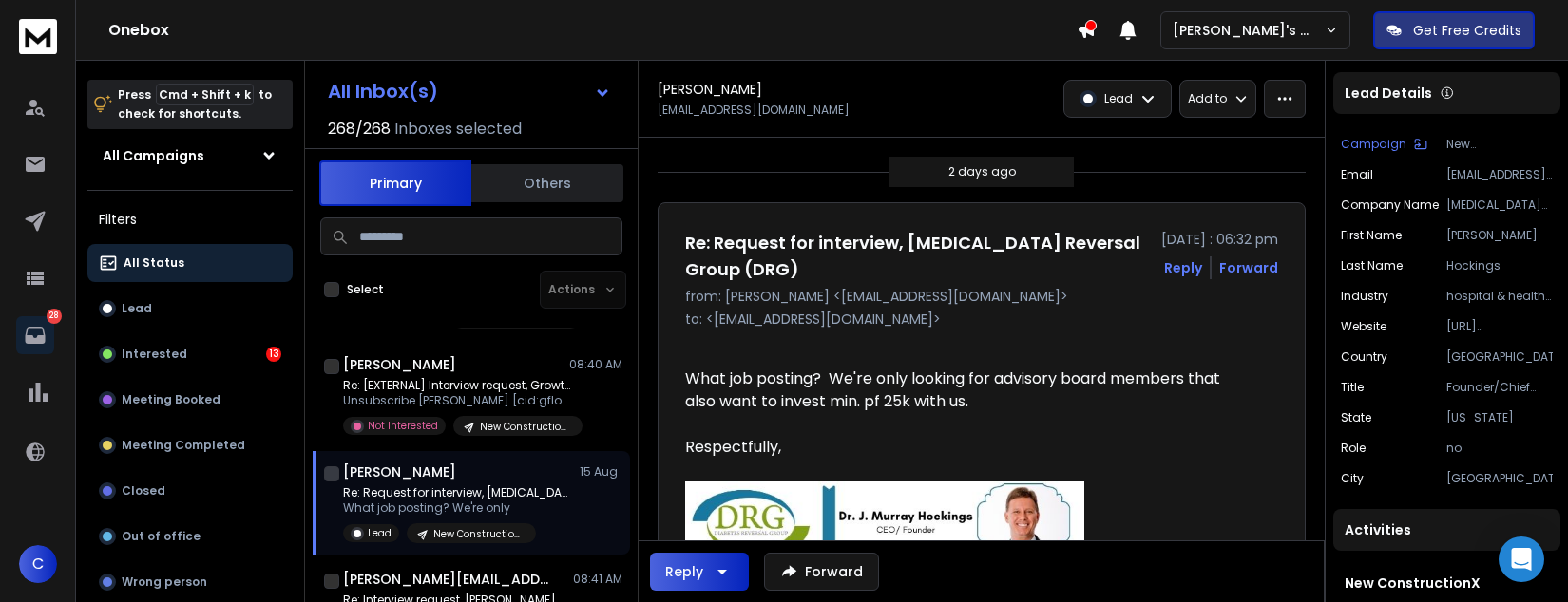
click at [1165, 259] on button "Reply" at bounding box center [1184, 268] width 38 height 19
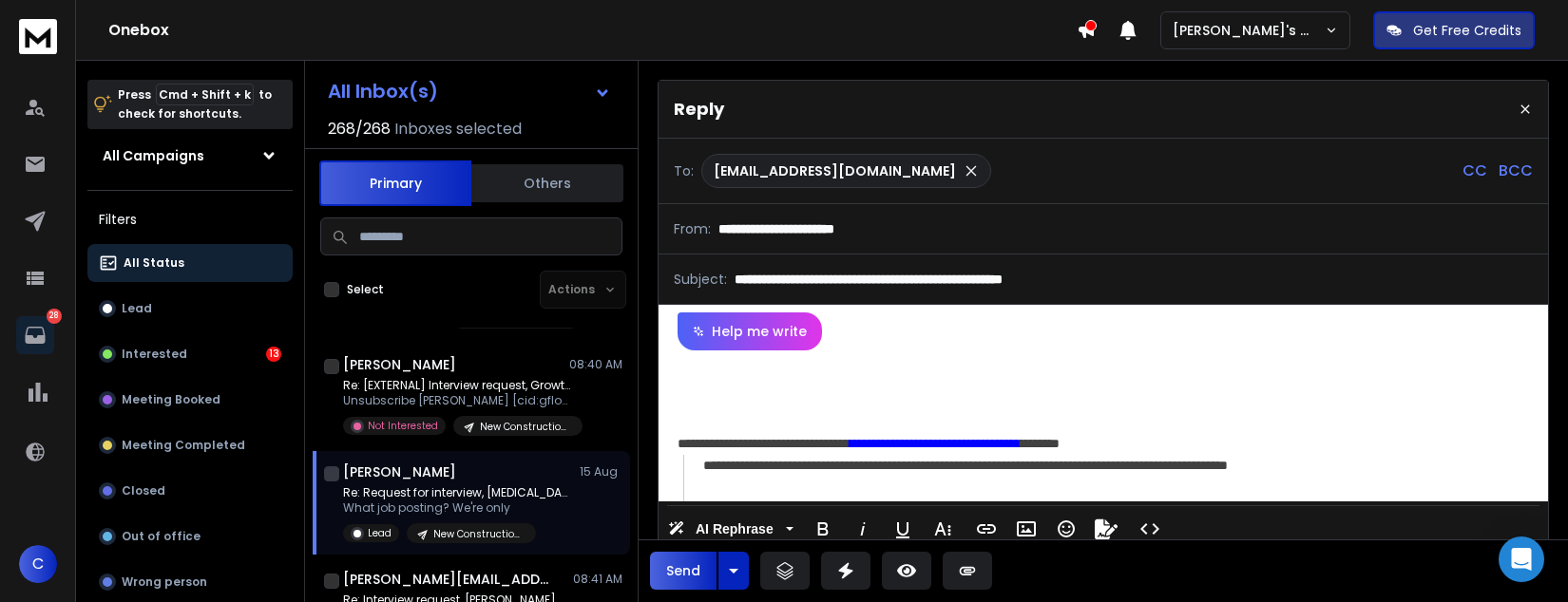
click at [936, 370] on div at bounding box center [1103, 380] width 852 height 21
paste div
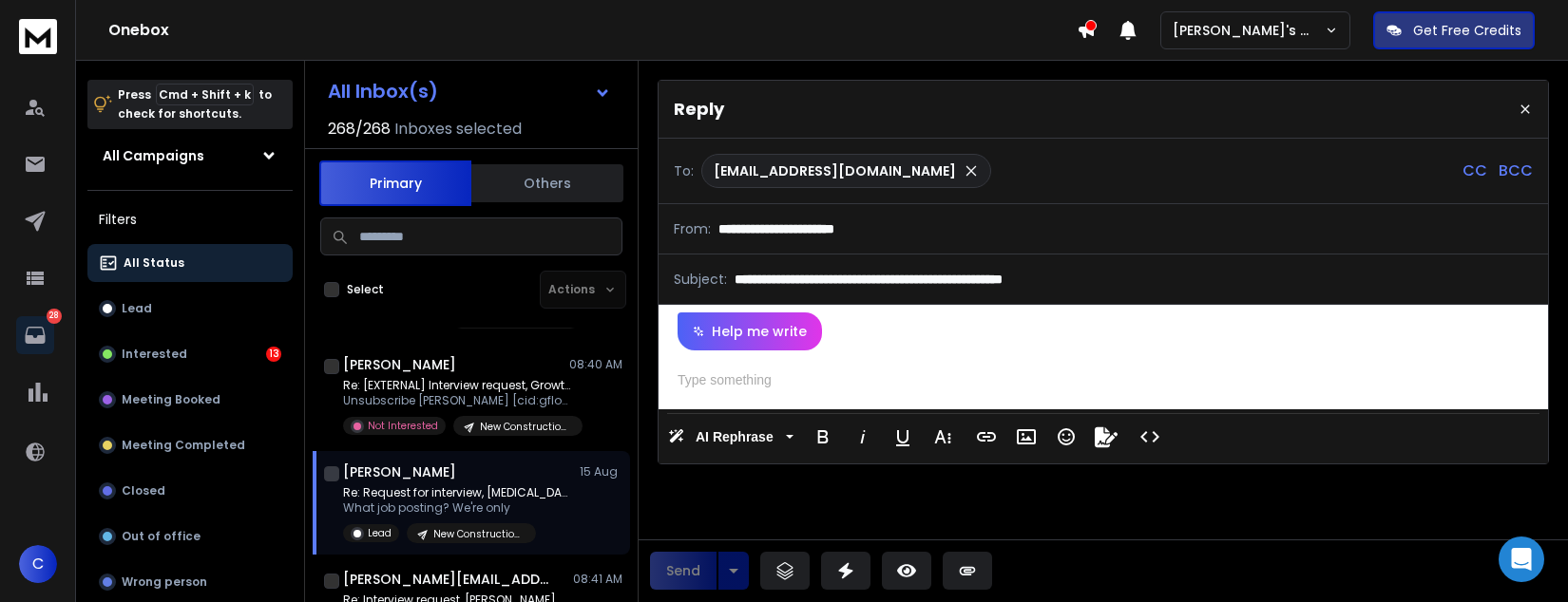
click at [795, 383] on div at bounding box center [1103, 380] width 852 height 21
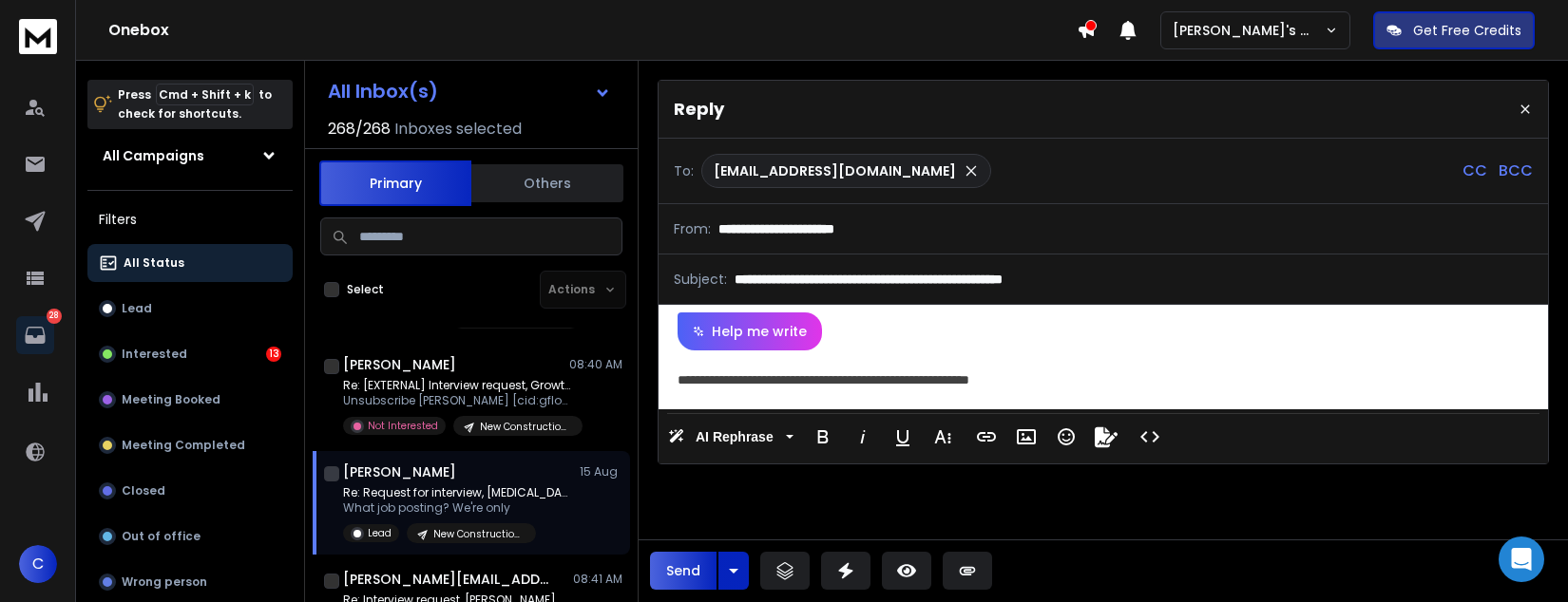
drag, startPoint x: 797, startPoint y: 379, endPoint x: 984, endPoint y: 12, distance: 411.9
click at [0, 0] on div "28 C Onebox [PERSON_NAME]'s Workspace Get Free Credits Press Cmd + Shift + k to…" at bounding box center [784, 331] width 1568 height 663
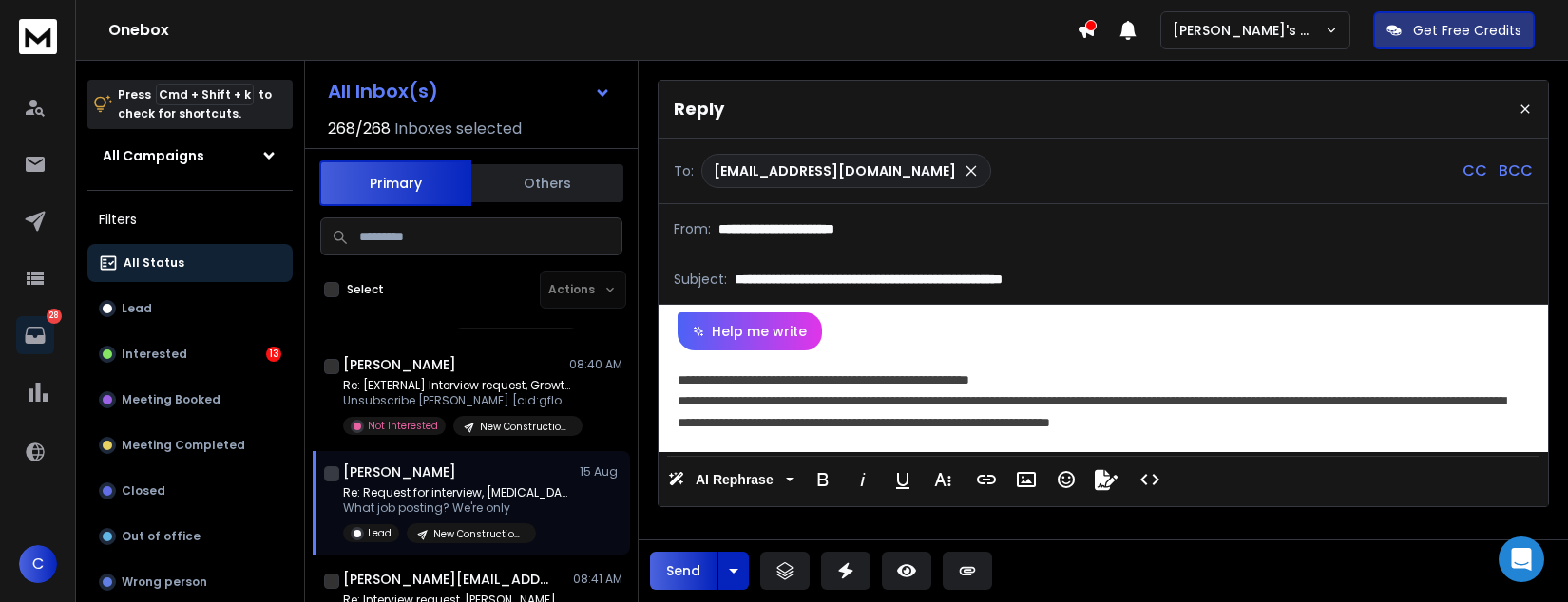
click at [679, 405] on div "**********" at bounding box center [1100, 412] width 846 height 43
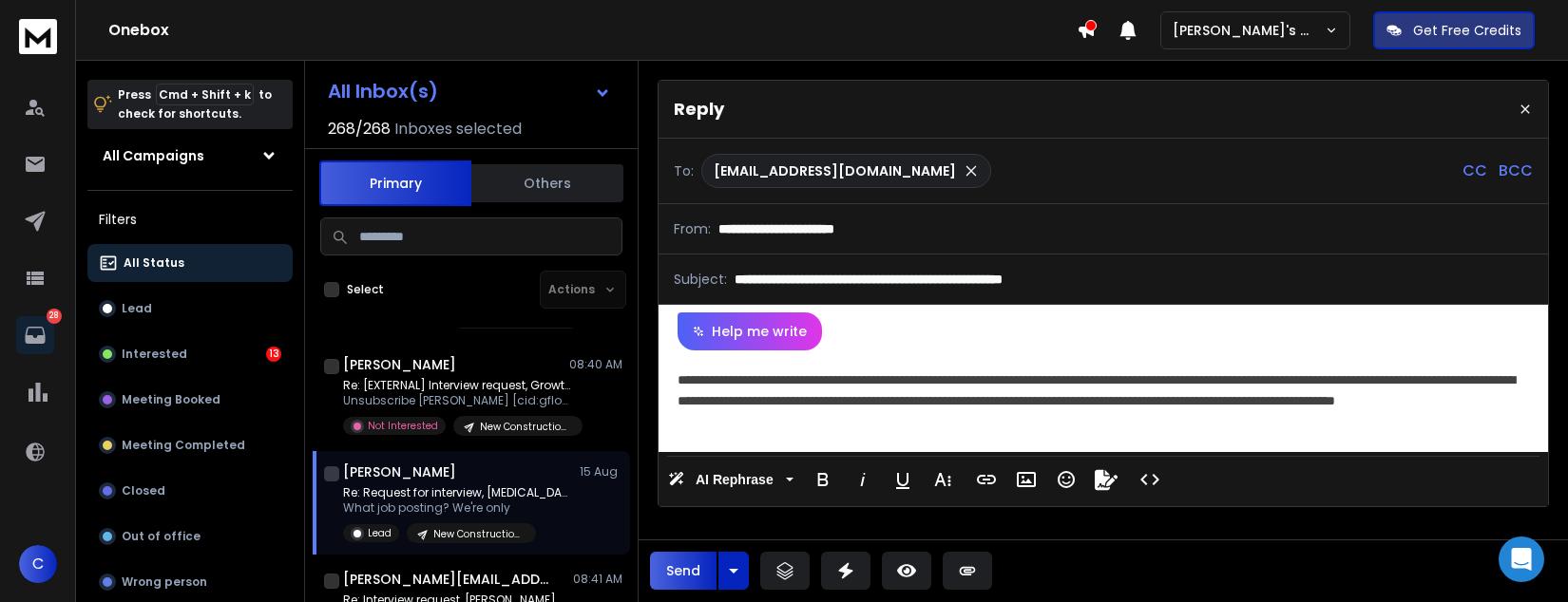
click at [668, 573] on button "Send" at bounding box center [683, 571] width 67 height 38
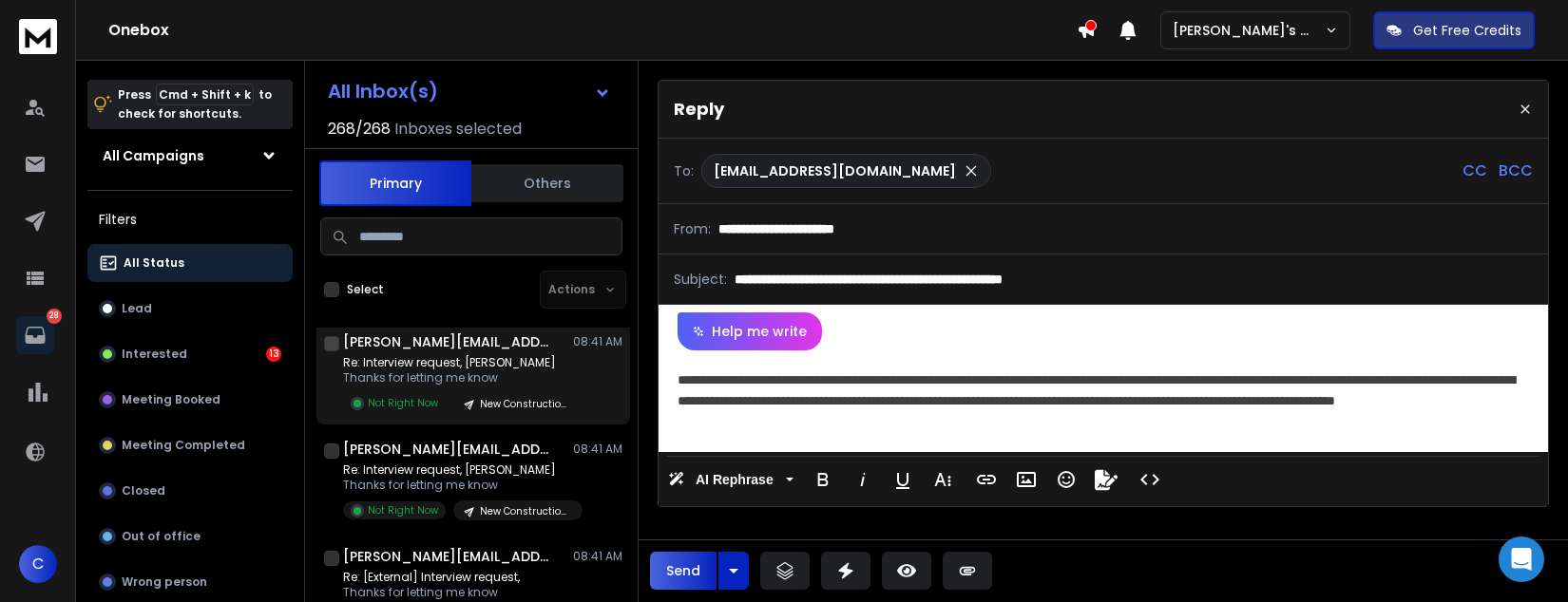
scroll to position [4038, 0]
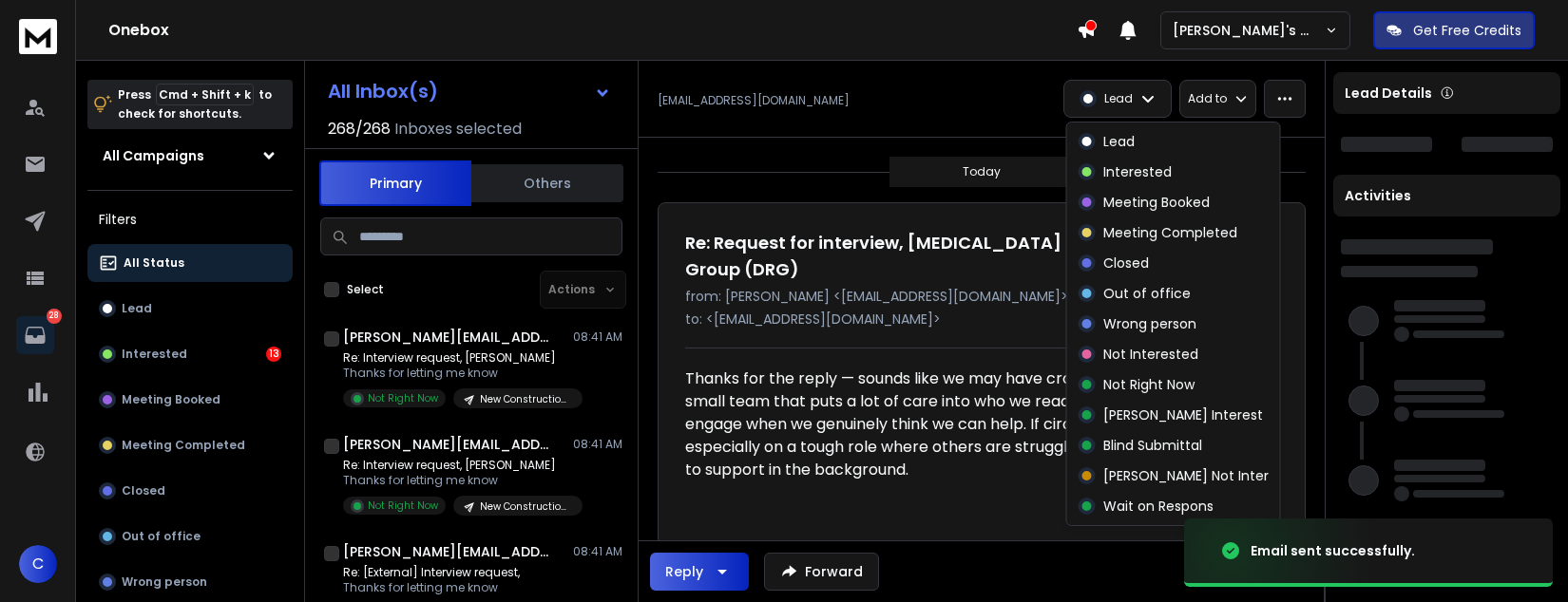
click at [1129, 102] on p "Lead" at bounding box center [1119, 99] width 29 height 15
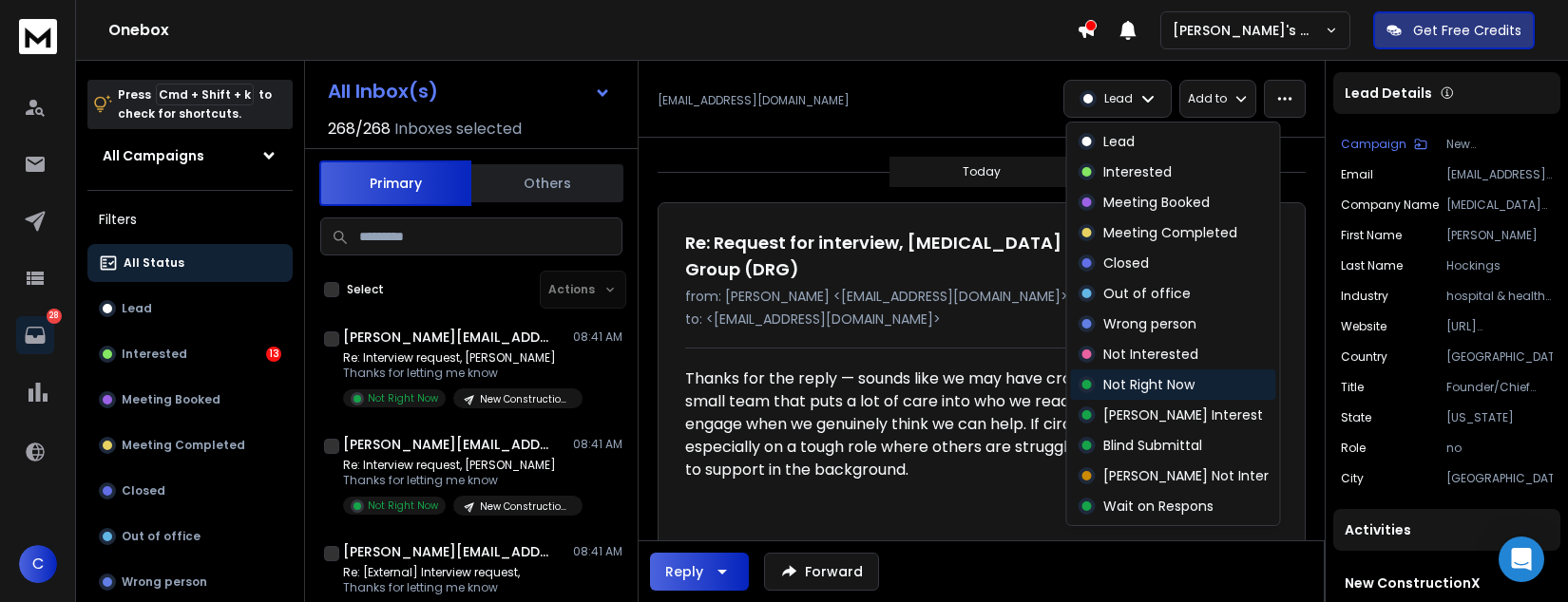
drag, startPoint x: 1135, startPoint y: 374, endPoint x: 1148, endPoint y: 342, distance: 34.5
click at [1135, 374] on div "Not Right Now" at bounding box center [1174, 385] width 206 height 30
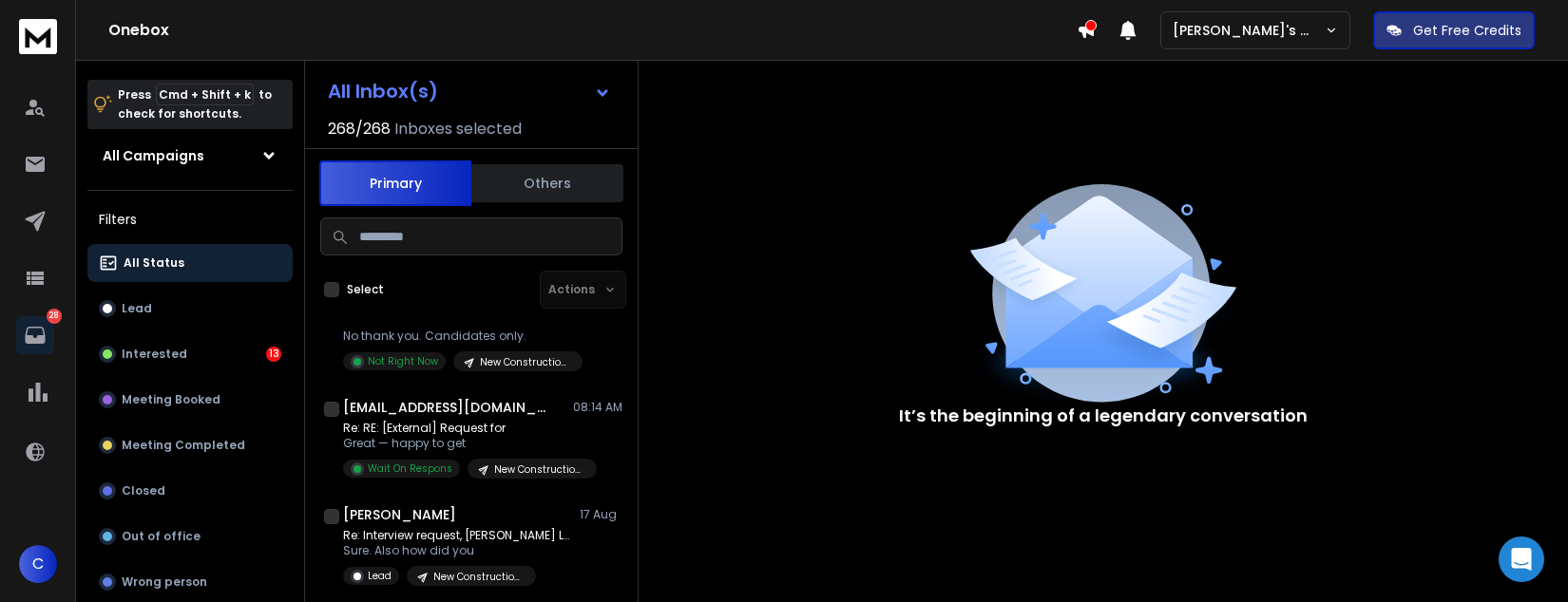
scroll to position [528, 0]
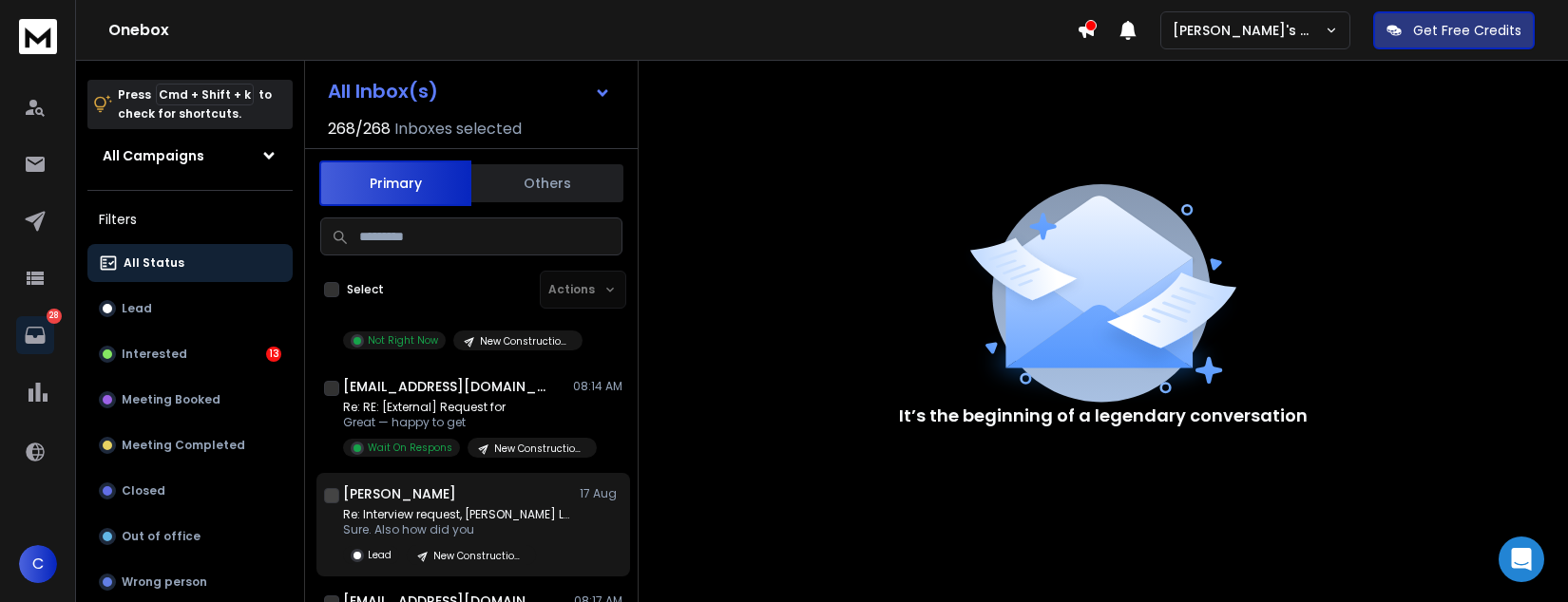
click at [524, 507] on p "Re: Interview request, [PERSON_NAME] Landscape" at bounding box center [458, 515] width 228 height 15
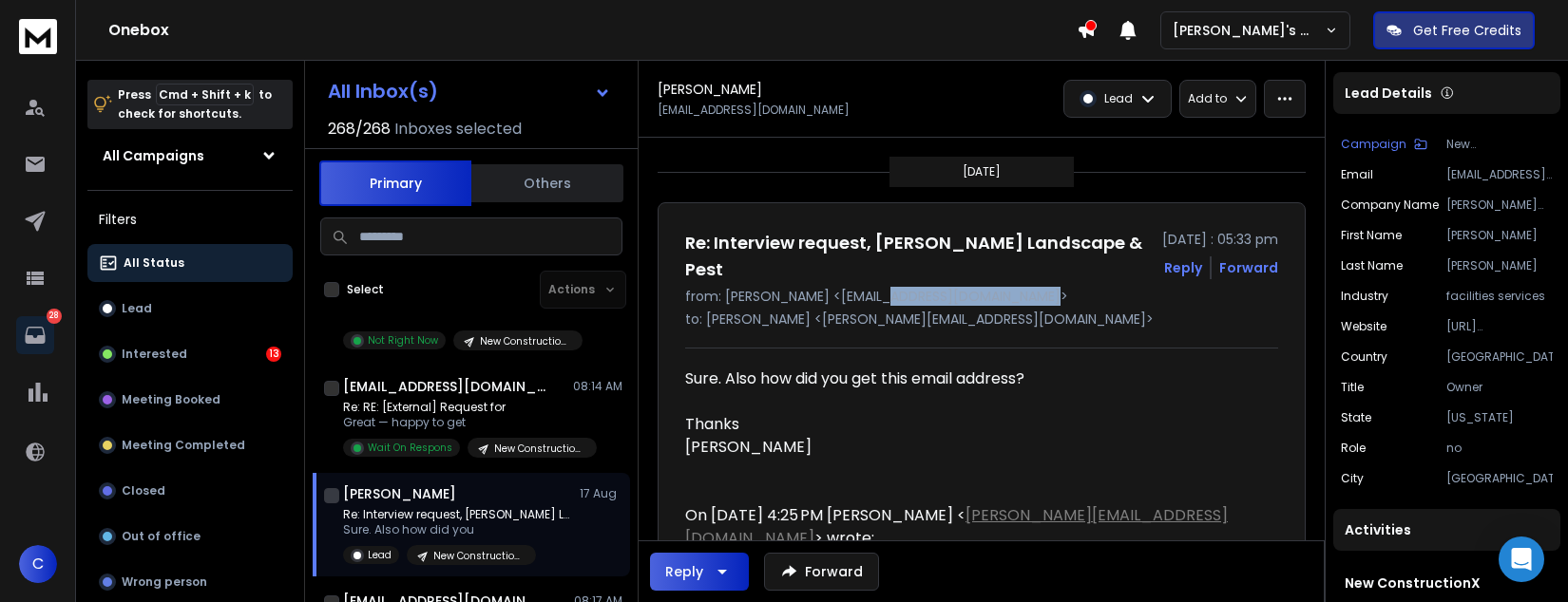
drag, startPoint x: 1058, startPoint y: 292, endPoint x: 889, endPoint y: 353, distance: 179.7
click at [887, 294] on p "from: [PERSON_NAME] <[EMAIL_ADDRESS][DOMAIN_NAME]>" at bounding box center [981, 297] width 593 height 19
click at [1068, 378] on div "Sure. Also how did you get this email address? Thanks [PERSON_NAME]" at bounding box center [962, 414] width 555 height 91
drag, startPoint x: 908, startPoint y: 377, endPoint x: 684, endPoint y: 378, distance: 224.0
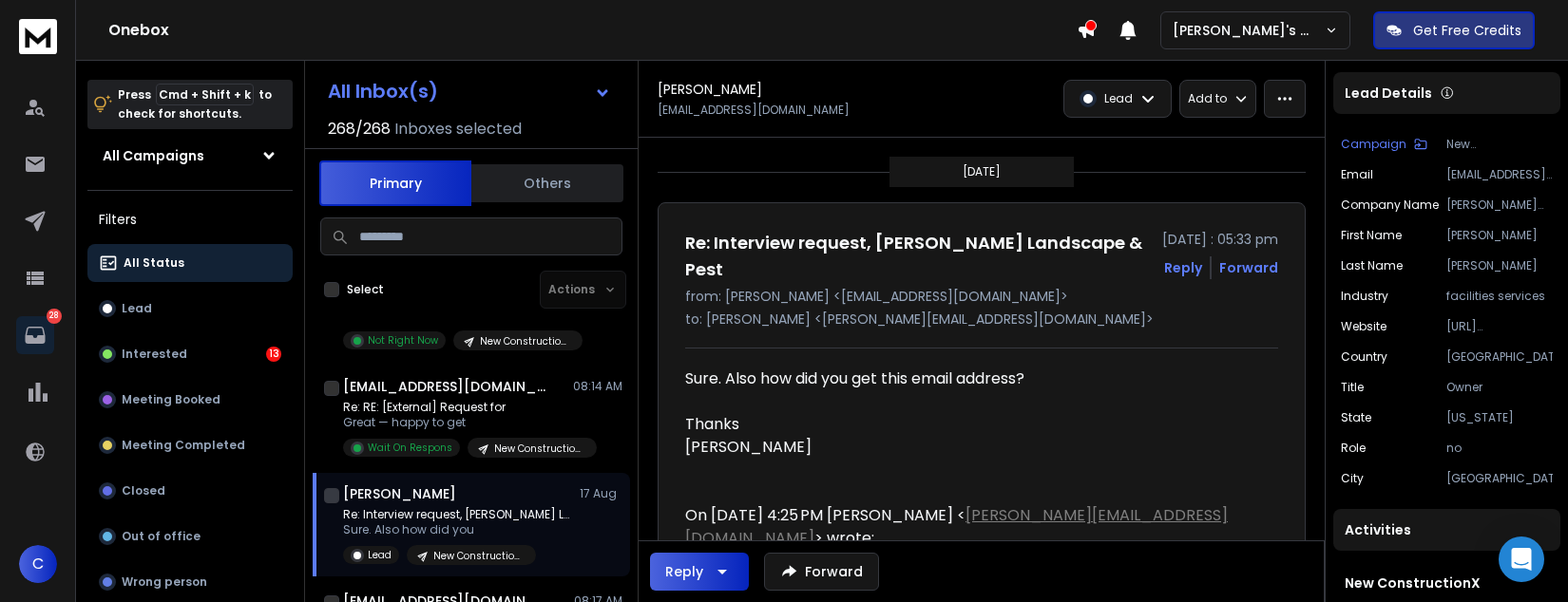
click at [1185, 268] on button "Reply" at bounding box center [1184, 268] width 38 height 19
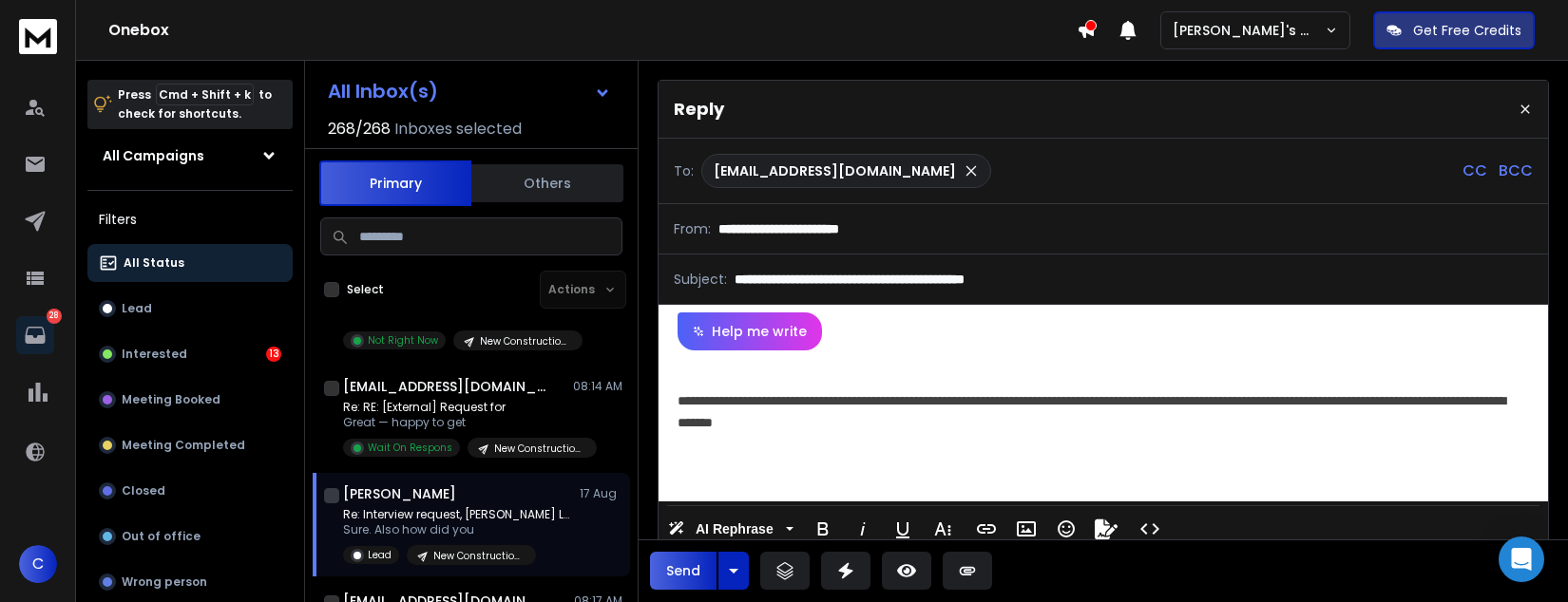
click at [831, 398] on div "**********" at bounding box center [1100, 412] width 846 height 43
click at [941, 431] on div "**********" at bounding box center [1100, 412] width 846 height 43
click at [679, 402] on div "**********" at bounding box center [1100, 412] width 846 height 43
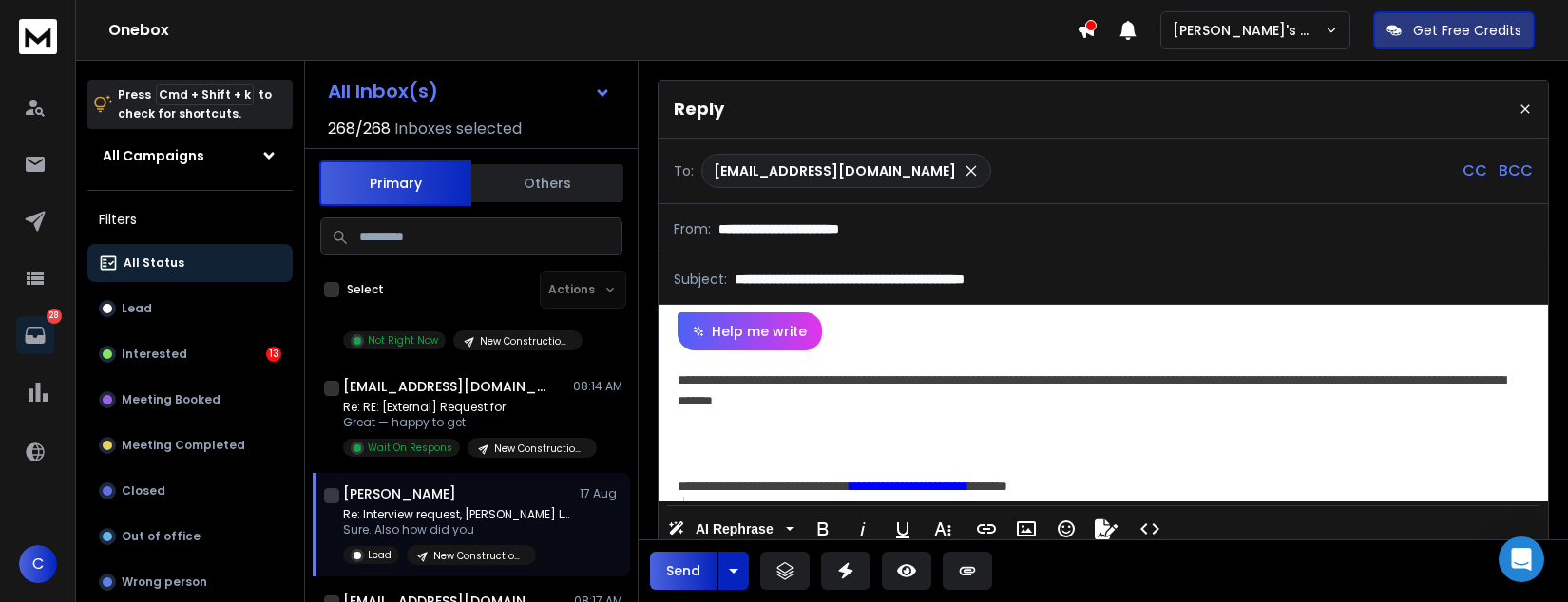
click at [993, 405] on div "**********" at bounding box center [1100, 391] width 846 height 43
drag, startPoint x: 714, startPoint y: 449, endPoint x: 684, endPoint y: 446, distance: 30.1
click at [670, 446] on div "**********" at bounding box center [1103, 426] width 890 height 151
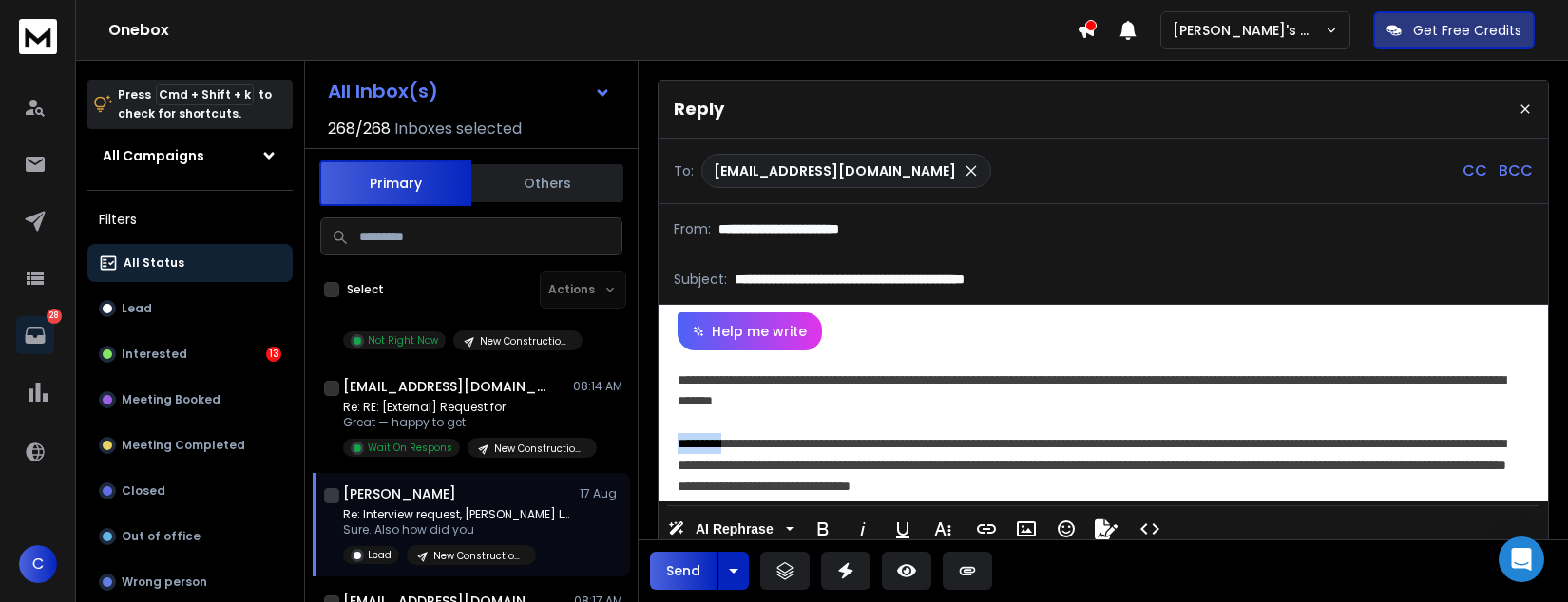
drag, startPoint x: 738, startPoint y: 444, endPoint x: 676, endPoint y: 445, distance: 62.0
click at [677, 445] on div "**********" at bounding box center [1100, 465] width 846 height 64
drag, startPoint x: 854, startPoint y: 443, endPoint x: 734, endPoint y: 442, distance: 120.0
click at [736, 447] on div "**********" at bounding box center [1100, 465] width 846 height 64
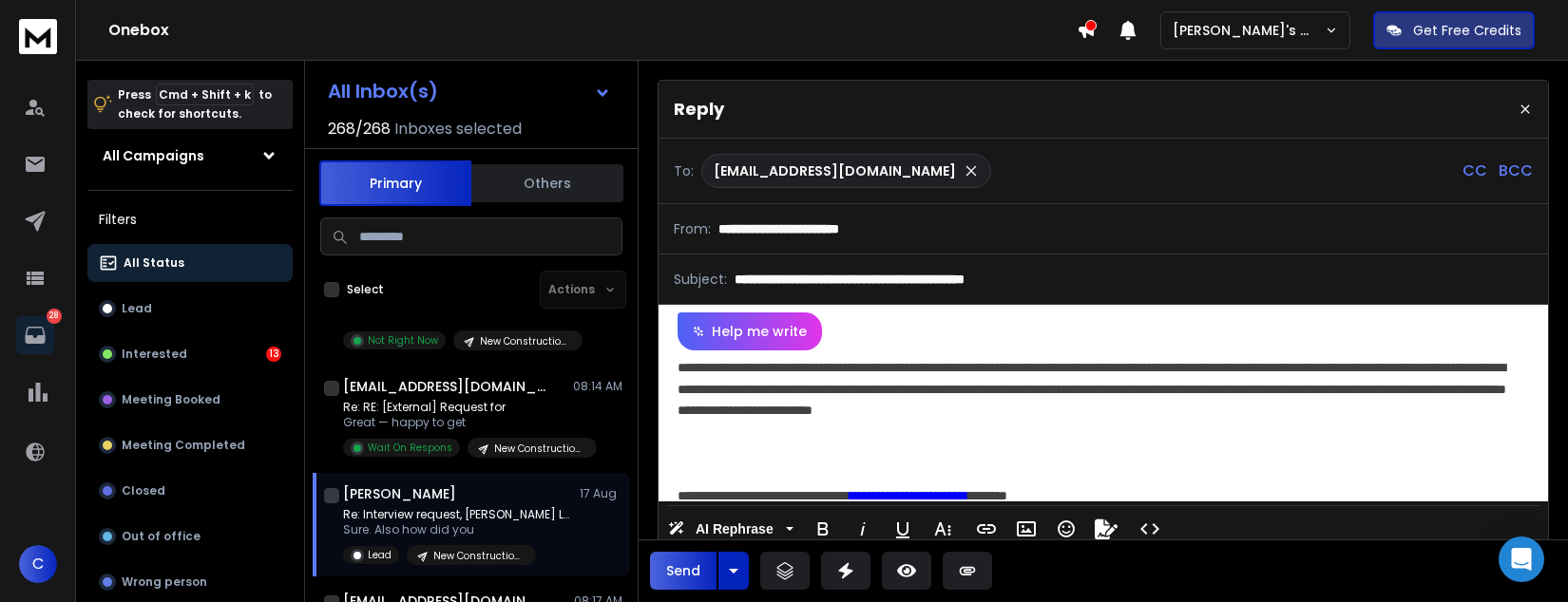
scroll to position [77, 0]
click at [828, 410] on div "**********" at bounding box center [1100, 388] width 846 height 64
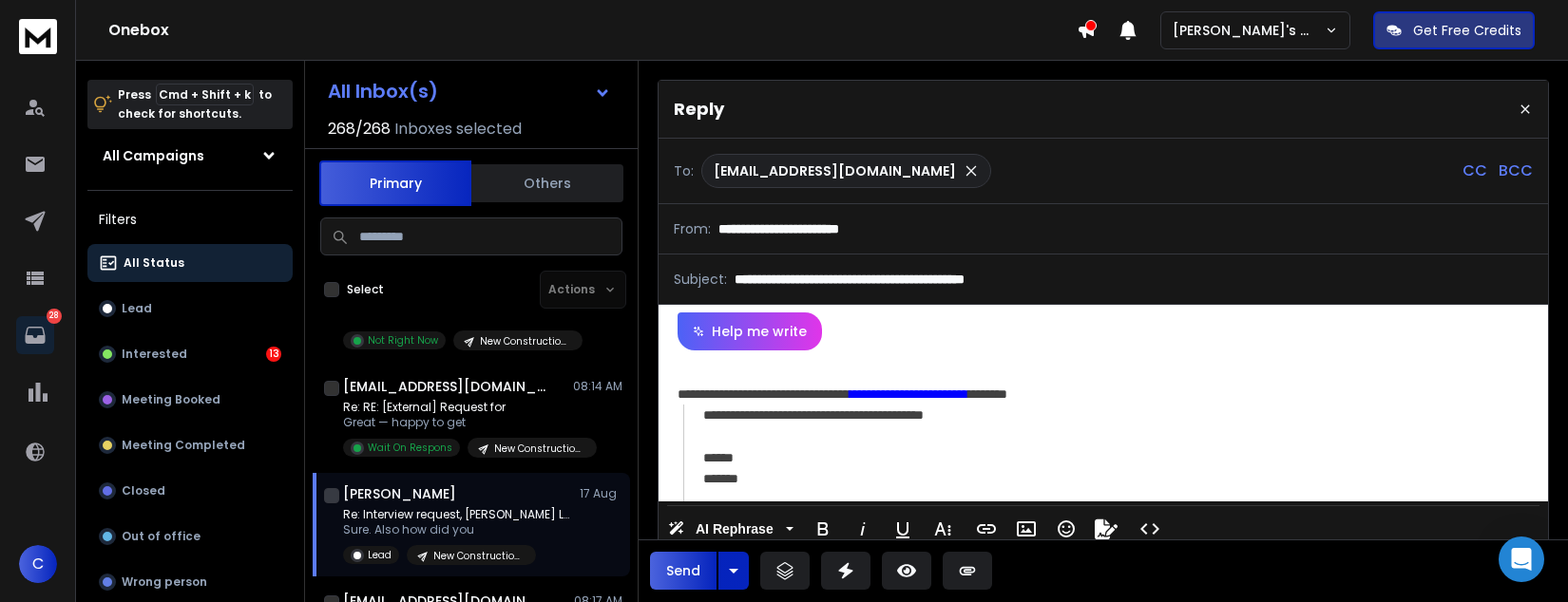
scroll to position [181, 0]
drag, startPoint x: 1088, startPoint y: 390, endPoint x: 951, endPoint y: 394, distance: 137.1
click at [947, 395] on link "**********" at bounding box center [909, 392] width 119 height 13
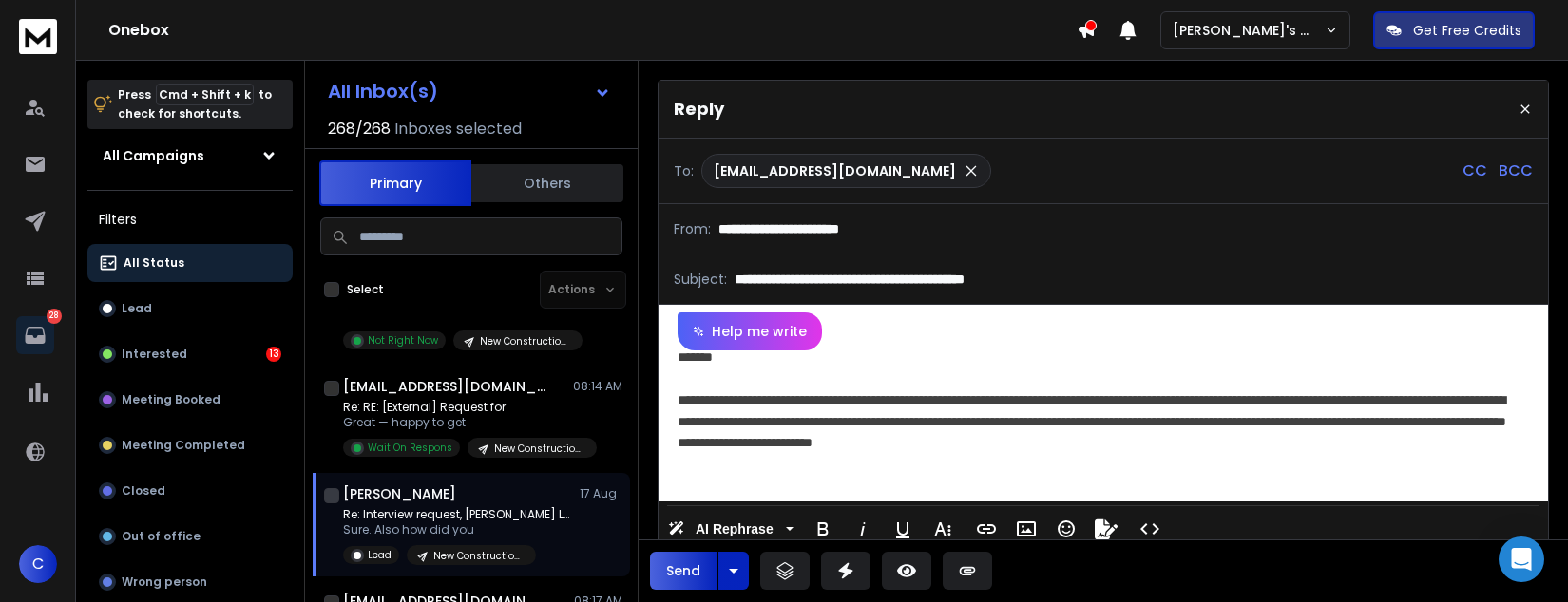
scroll to position [49, 0]
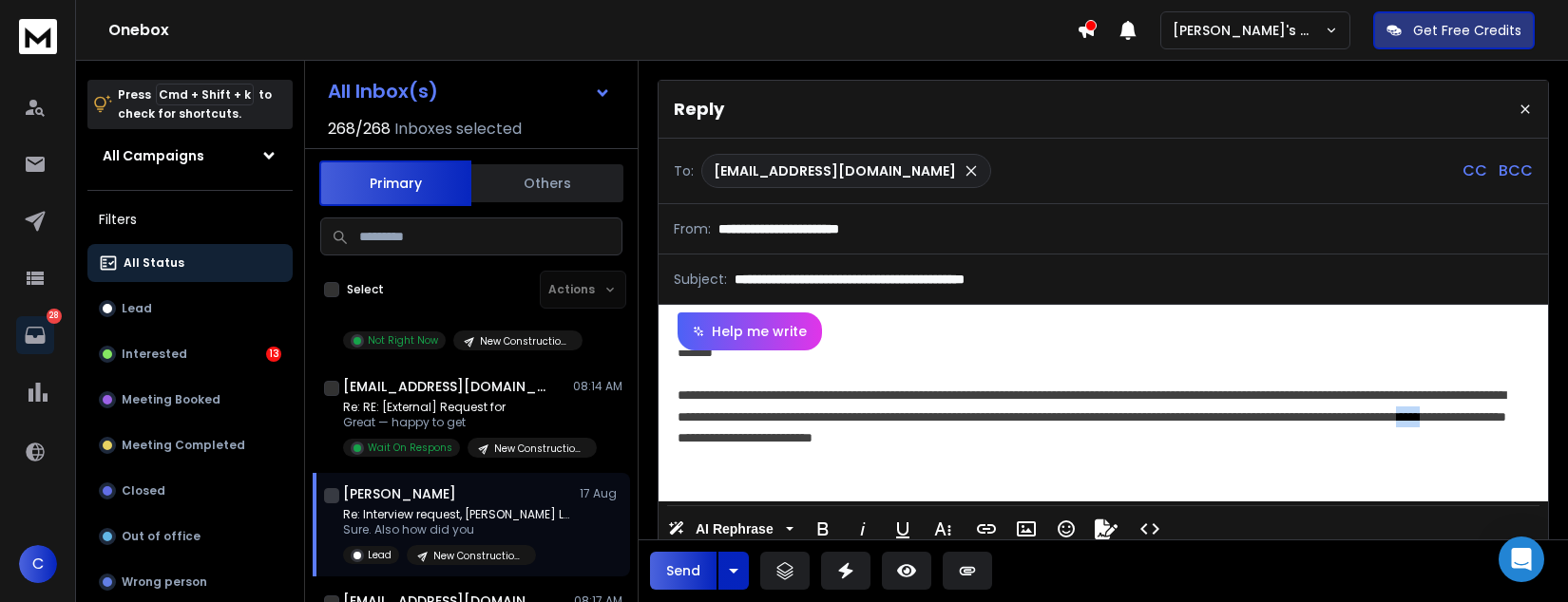
drag, startPoint x: 970, startPoint y: 437, endPoint x: 941, endPoint y: 440, distance: 29.2
click at [941, 440] on div "**********" at bounding box center [1100, 417] width 846 height 64
click at [830, 437] on div "**********" at bounding box center [1100, 417] width 846 height 64
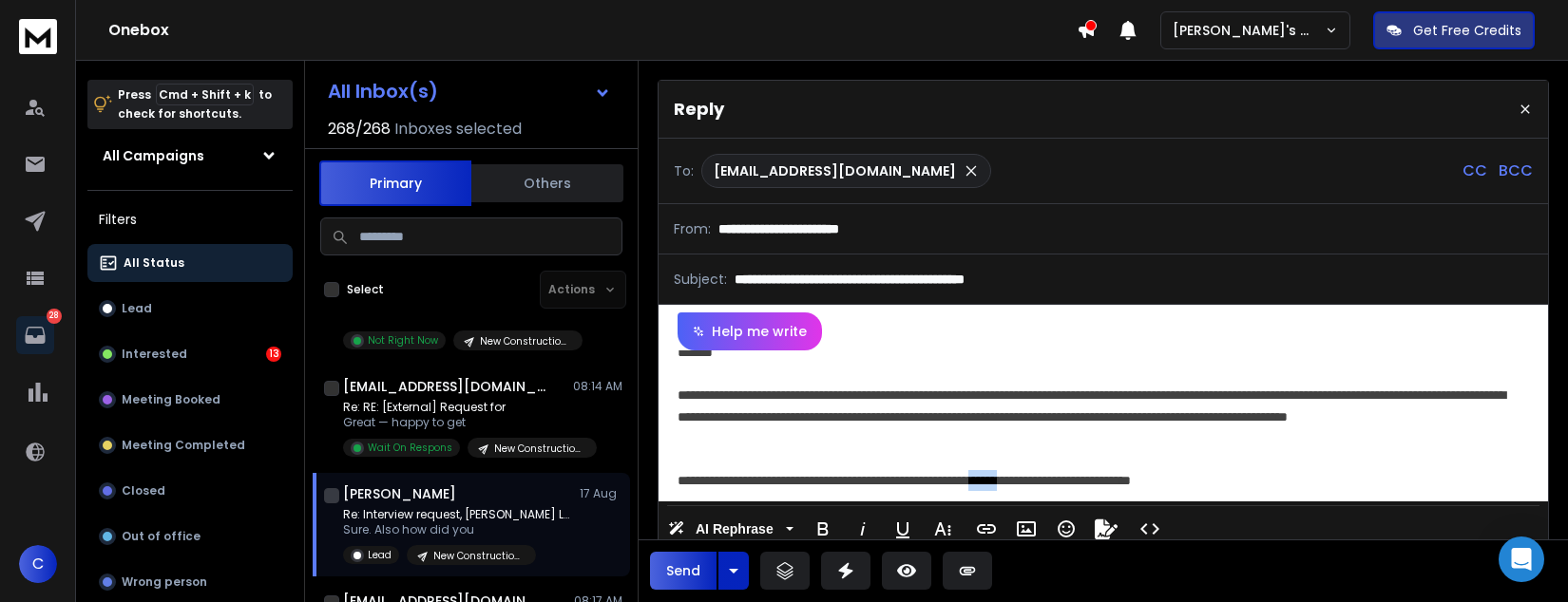
drag, startPoint x: 1064, startPoint y: 479, endPoint x: 1032, endPoint y: 478, distance: 32.0
click at [1029, 479] on div "**********" at bounding box center [1100, 480] width 846 height 21
drag, startPoint x: 1361, startPoint y: 478, endPoint x: 1285, endPoint y: 482, distance: 76.1
click at [1269, 483] on div "**********" at bounding box center [1100, 480] width 846 height 21
click at [1197, 433] on div "**********" at bounding box center [1100, 417] width 846 height 64
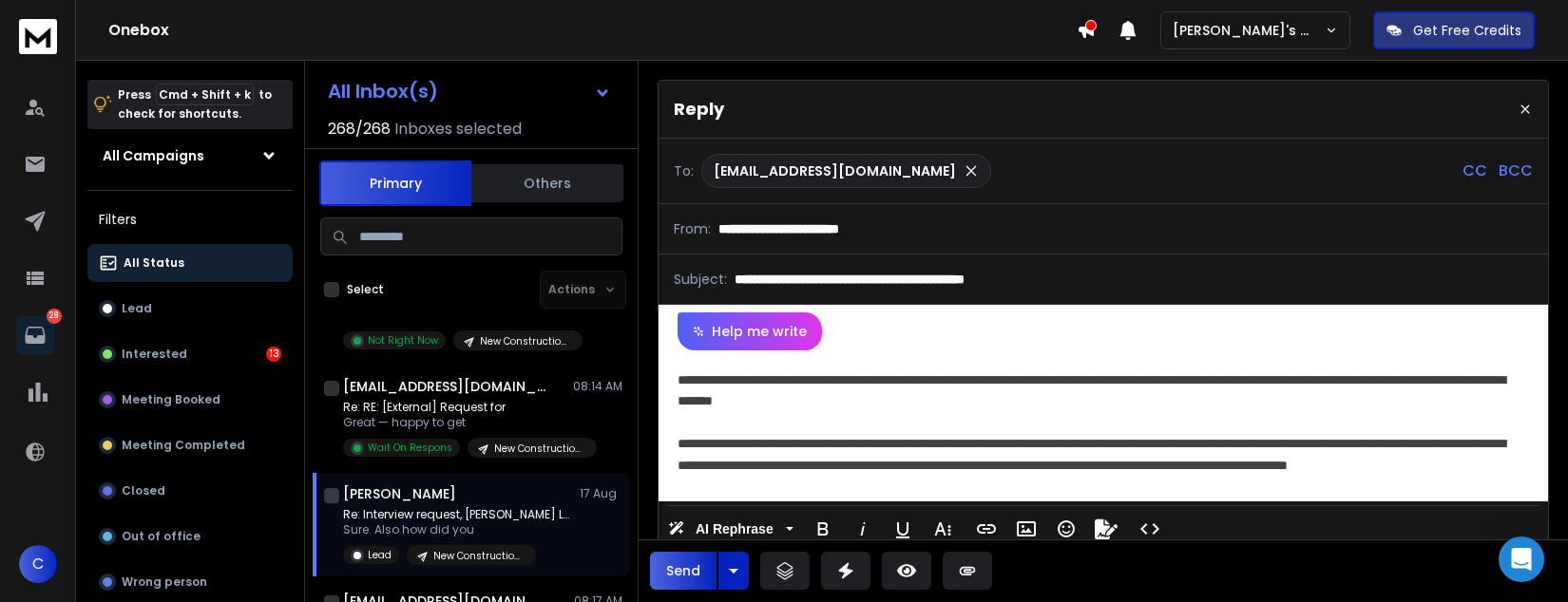
scroll to position [6, 0]
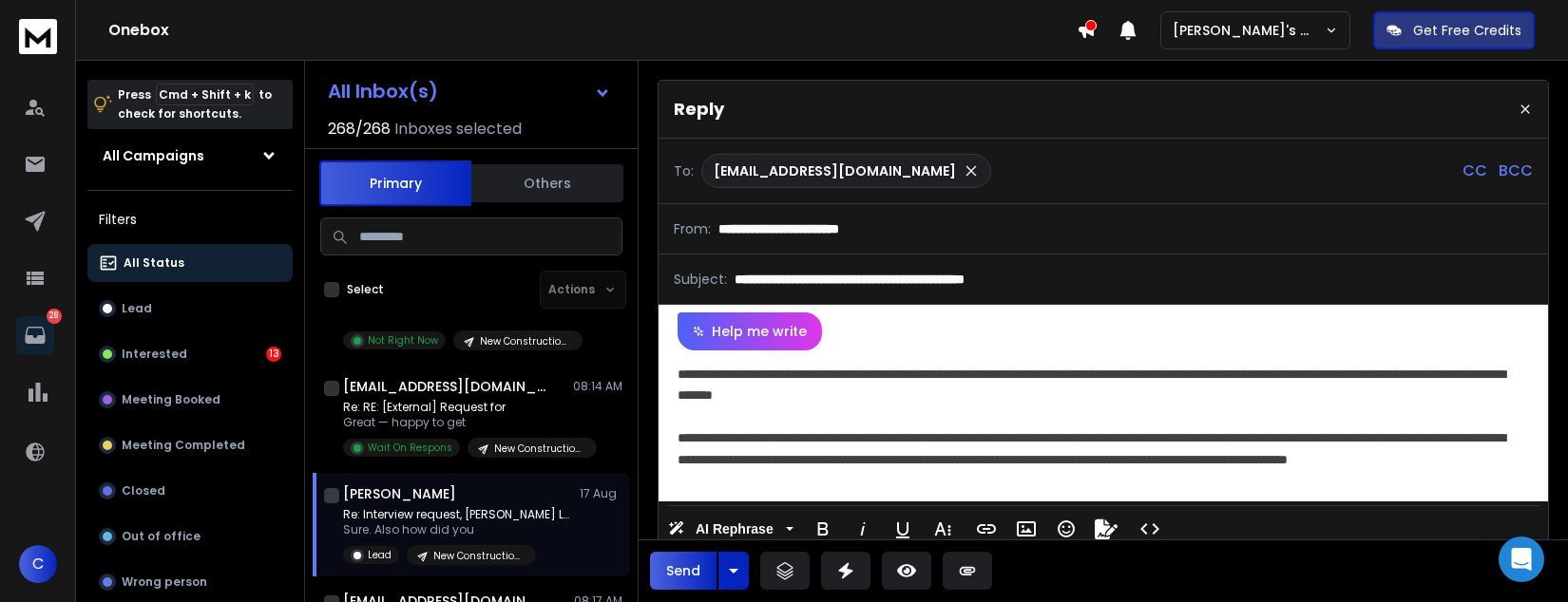
click at [681, 569] on button "Send" at bounding box center [683, 571] width 67 height 38
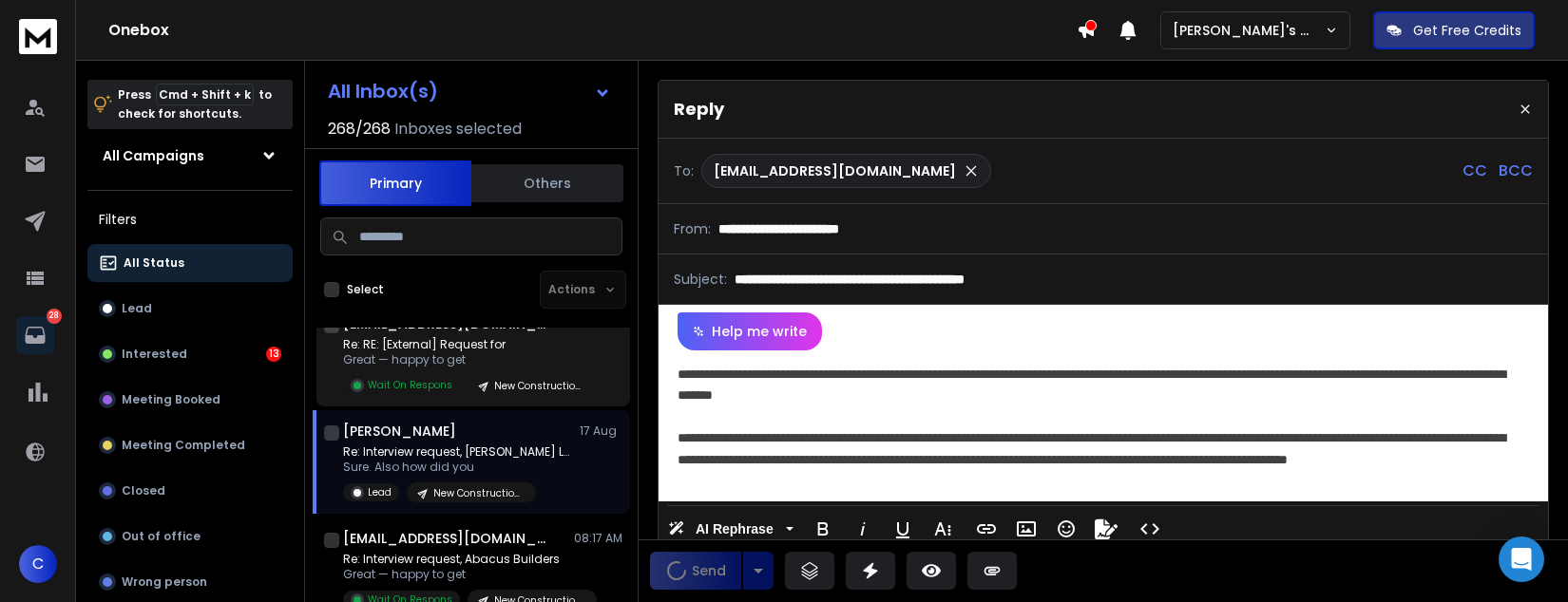
scroll to position [594, 0]
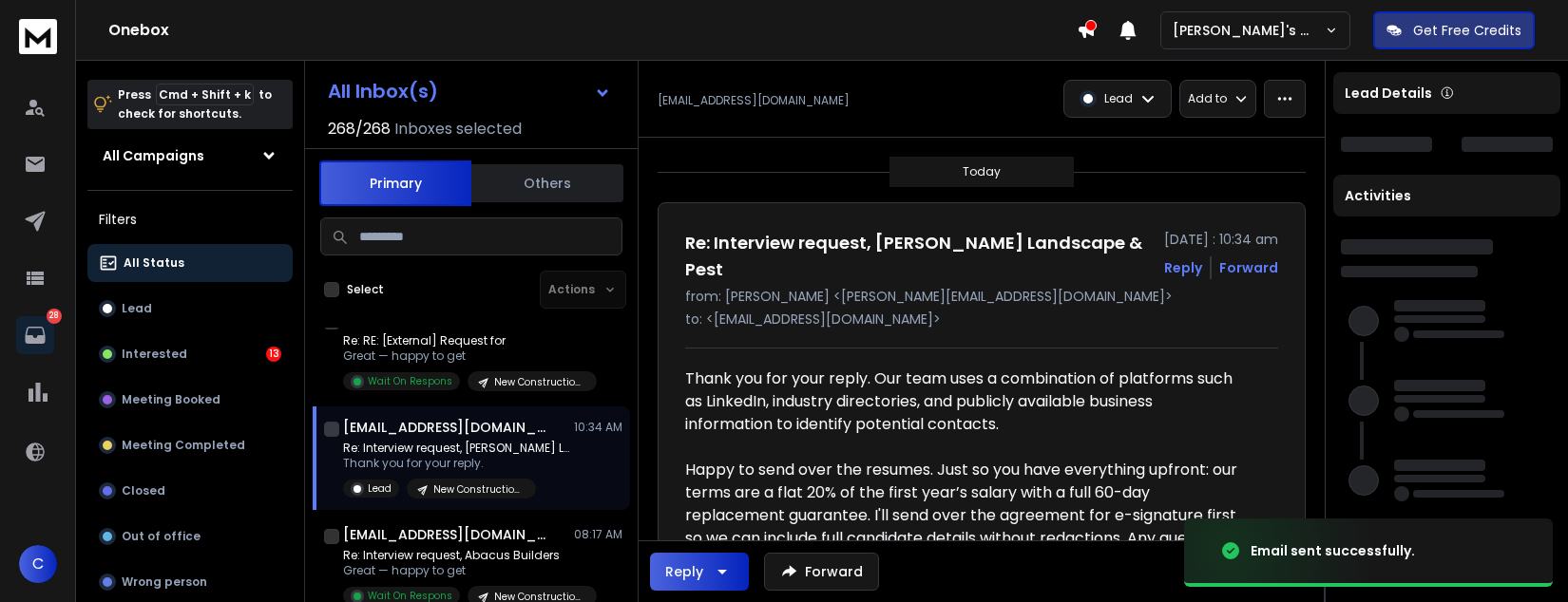
click at [1134, 101] on div "Lead" at bounding box center [1118, 99] width 107 height 36
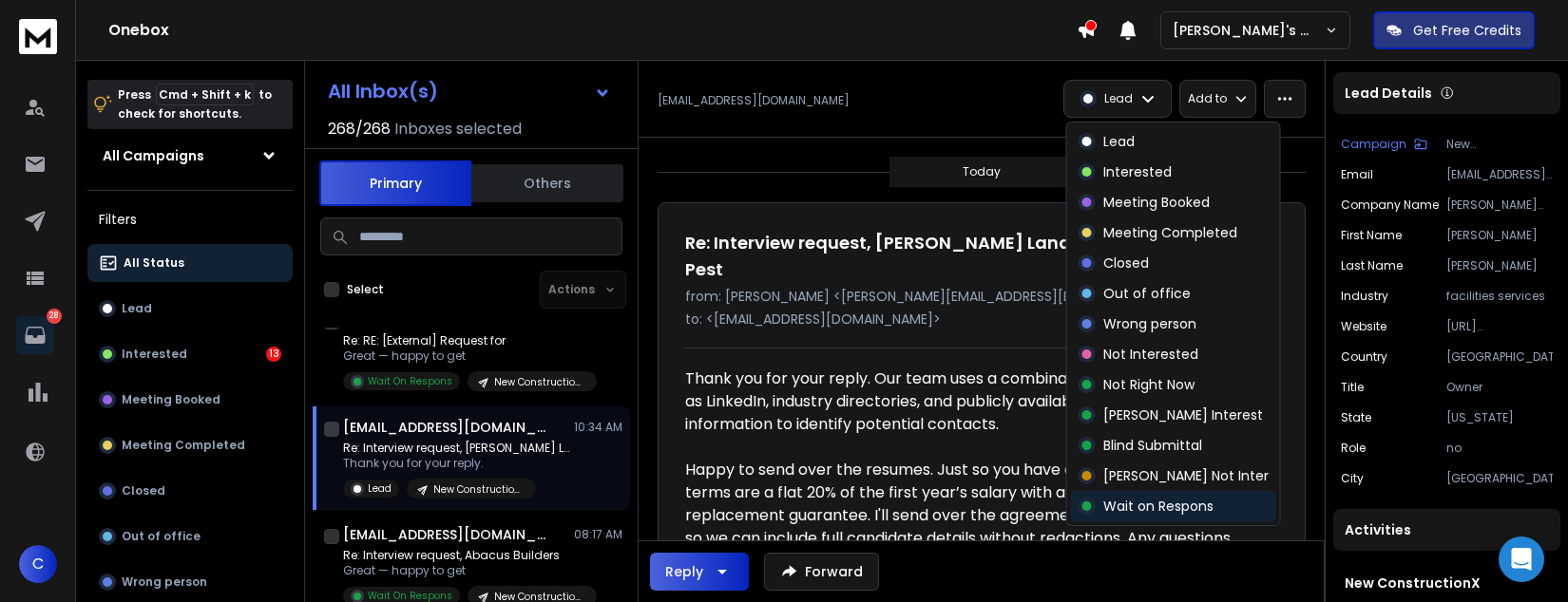
click at [1133, 499] on p "Wait on Respons" at bounding box center [1159, 506] width 110 height 19
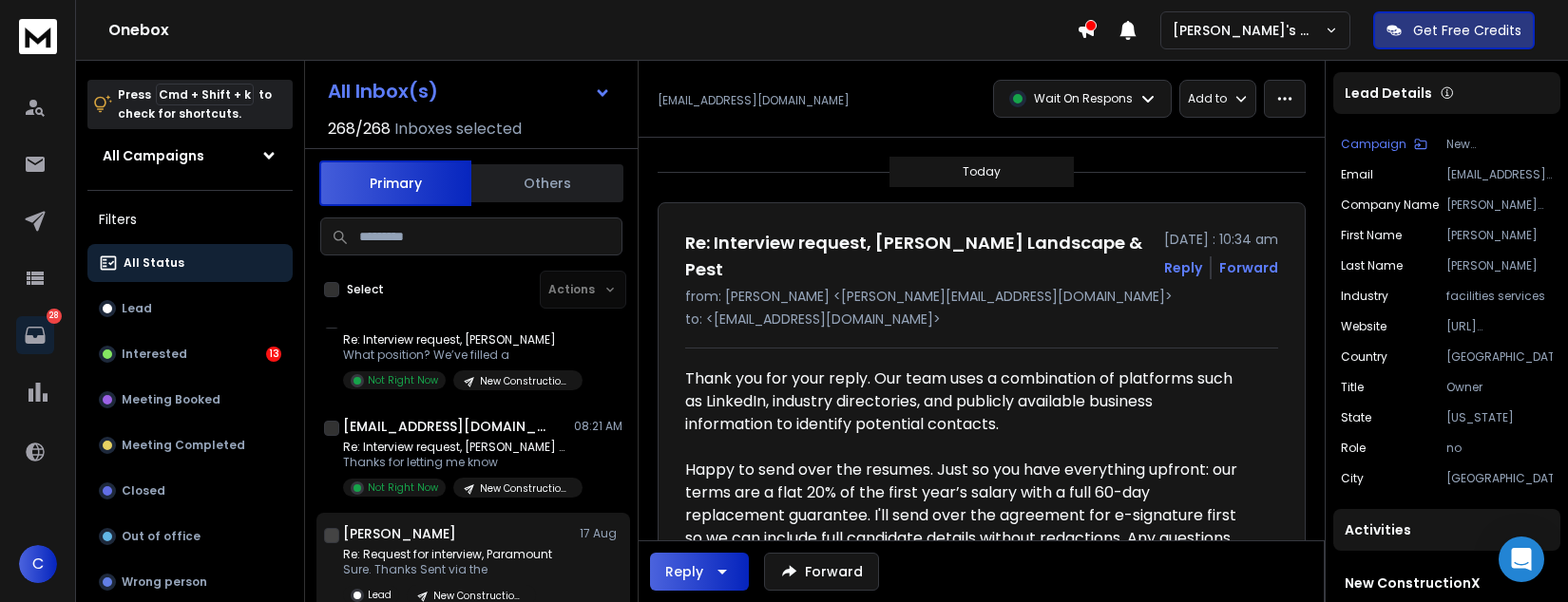
scroll to position [1486, 0]
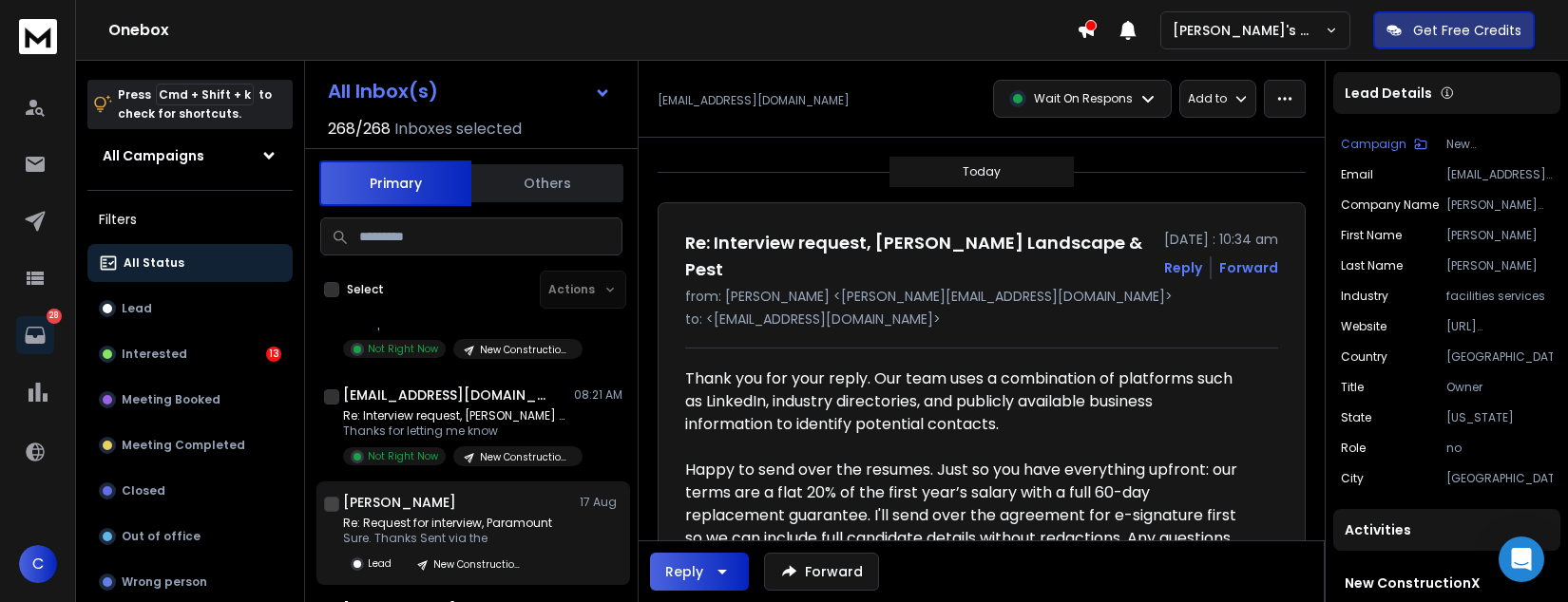
click at [500, 515] on p "Re: Request for interview, Paramount" at bounding box center [448, 523] width 209 height 15
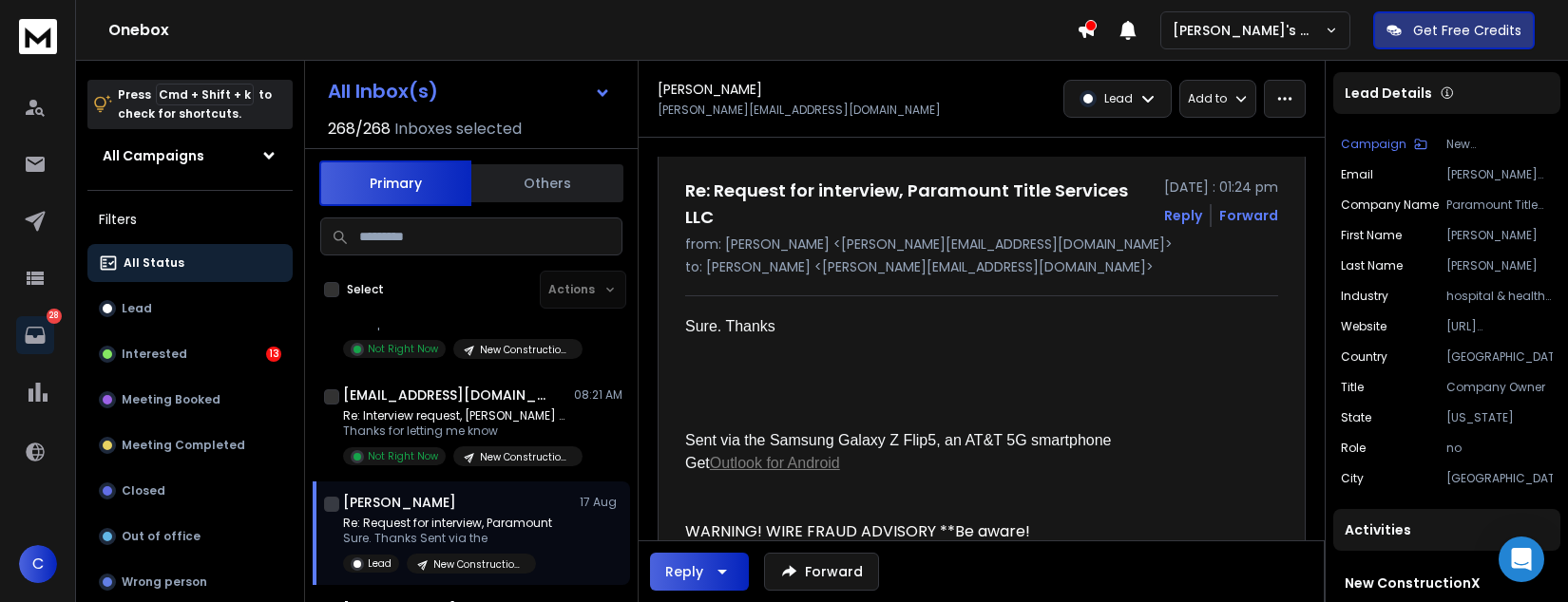
scroll to position [62, 0]
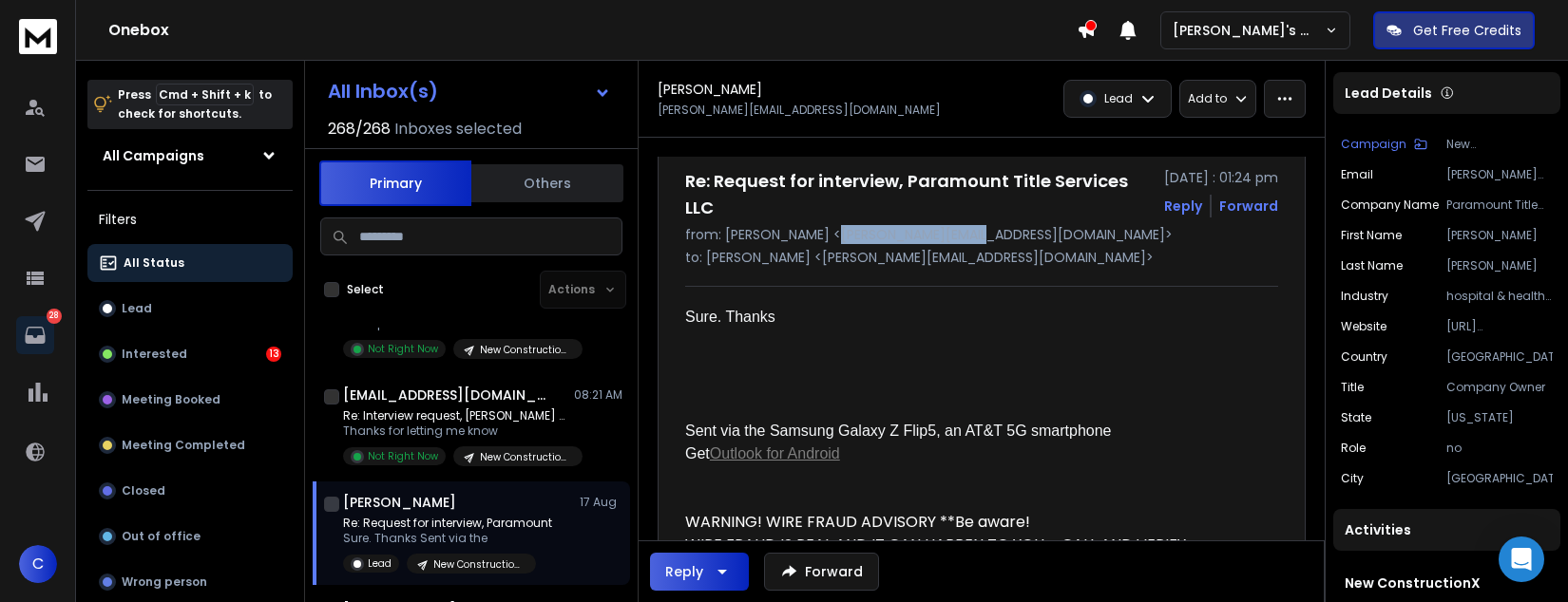
drag, startPoint x: 958, startPoint y: 233, endPoint x: 829, endPoint y: 239, distance: 129.1
click at [823, 240] on p "from: [PERSON_NAME] <[PERSON_NAME][EMAIL_ADDRESS][DOMAIN_NAME]>" at bounding box center [981, 235] width 593 height 19
click at [1175, 206] on button "Reply" at bounding box center [1184, 206] width 38 height 19
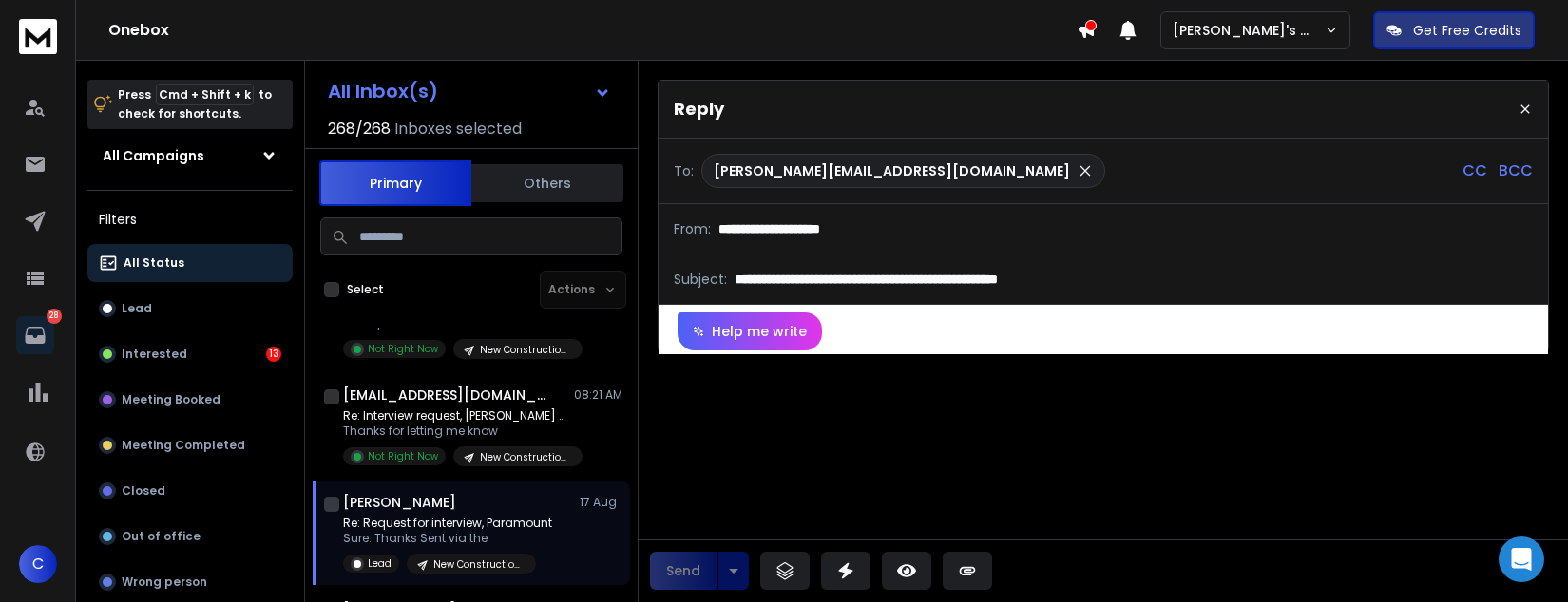
scroll to position [0, 0]
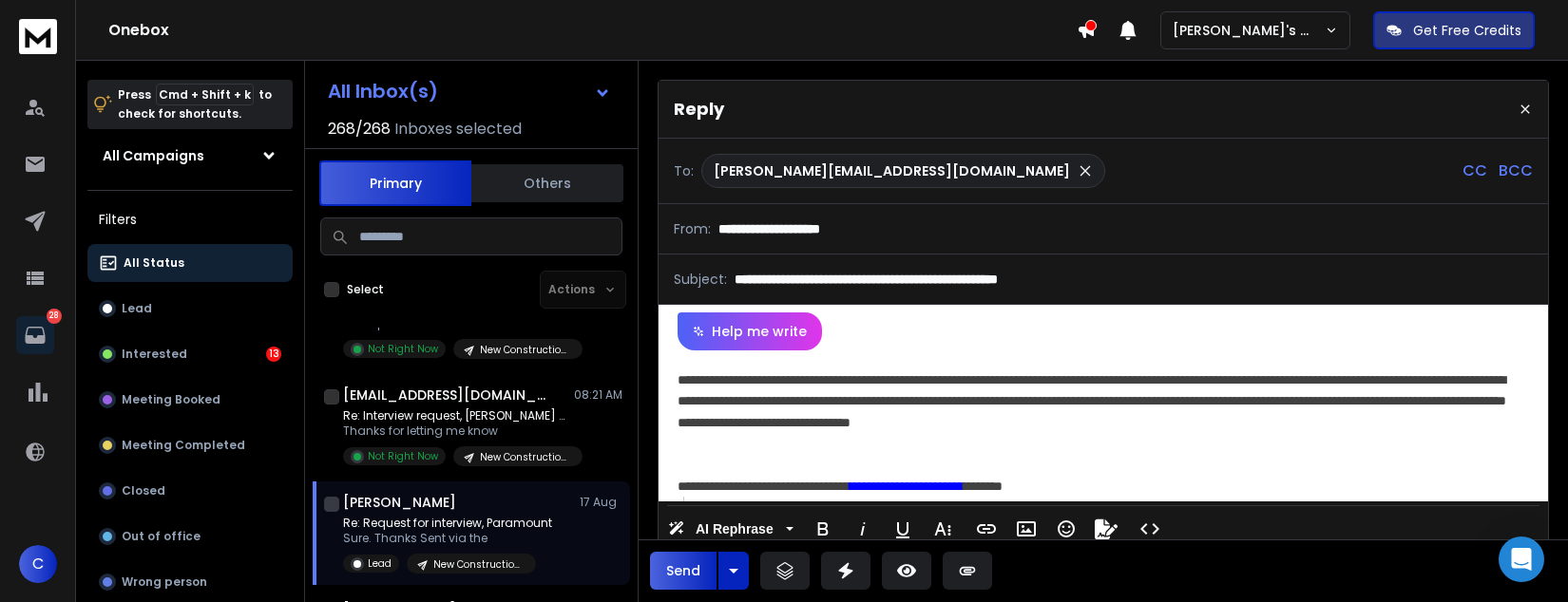
click at [826, 419] on div "**********" at bounding box center [1100, 401] width 846 height 64
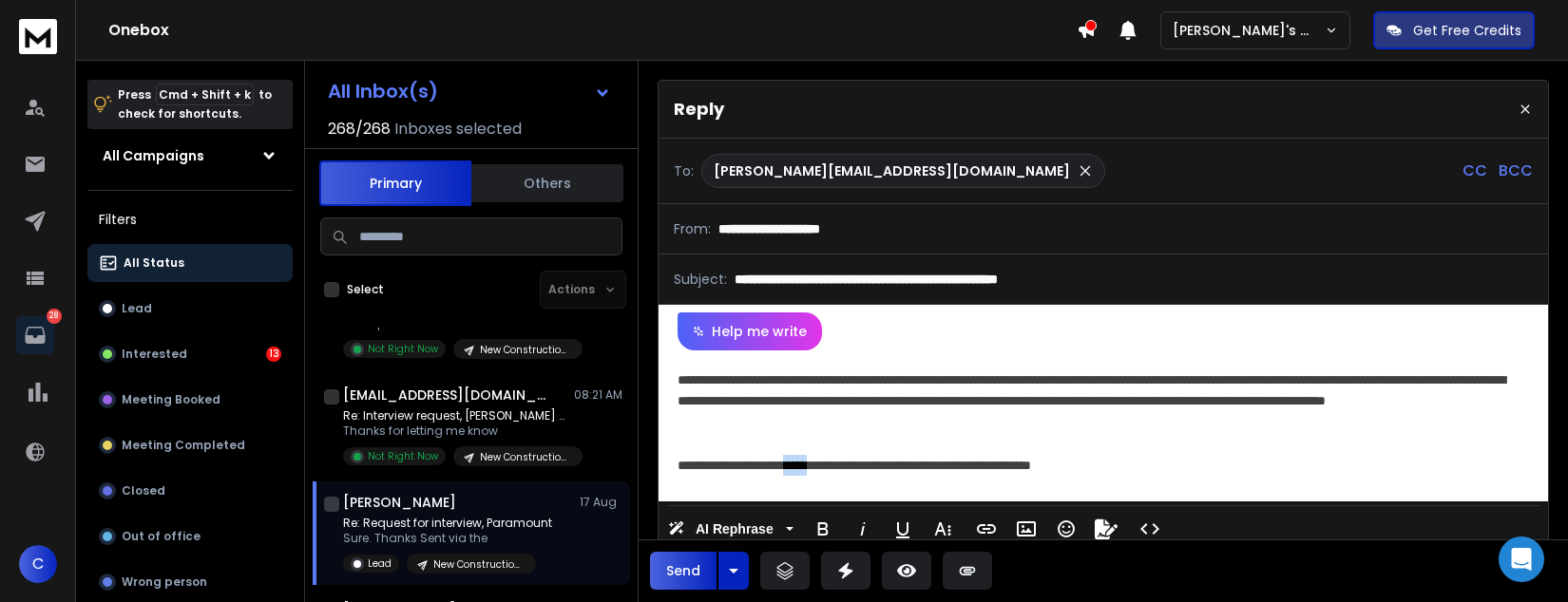
drag, startPoint x: 815, startPoint y: 461, endPoint x: 801, endPoint y: 462, distance: 14.0
click at [790, 463] on div "**********" at bounding box center [1100, 465] width 846 height 21
drag, startPoint x: 981, startPoint y: 462, endPoint x: 958, endPoint y: 463, distance: 23.0
click at [955, 464] on div "**********" at bounding box center [1100, 465] width 846 height 21
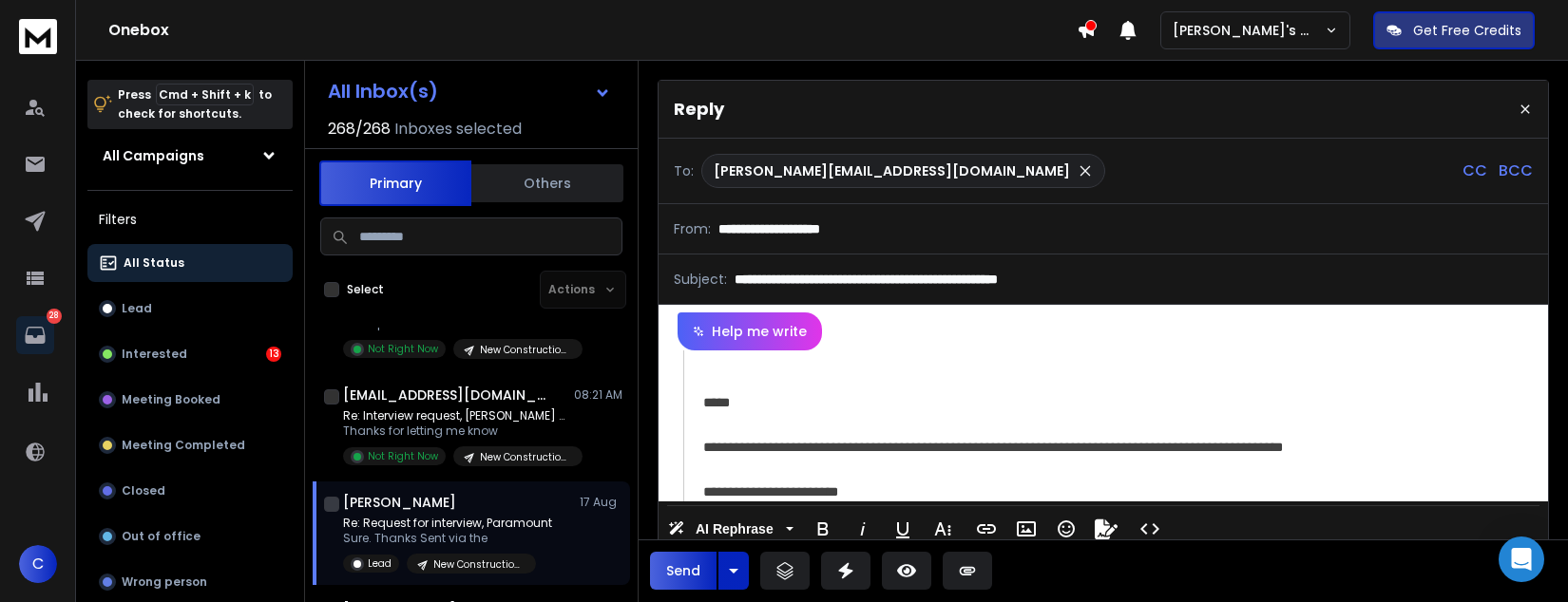
scroll to position [1001, 0]
drag, startPoint x: 1249, startPoint y: 470, endPoint x: 1214, endPoint y: 473, distance: 35.1
click at [1214, 473] on div "**********" at bounding box center [1114, 483] width 822 height 401
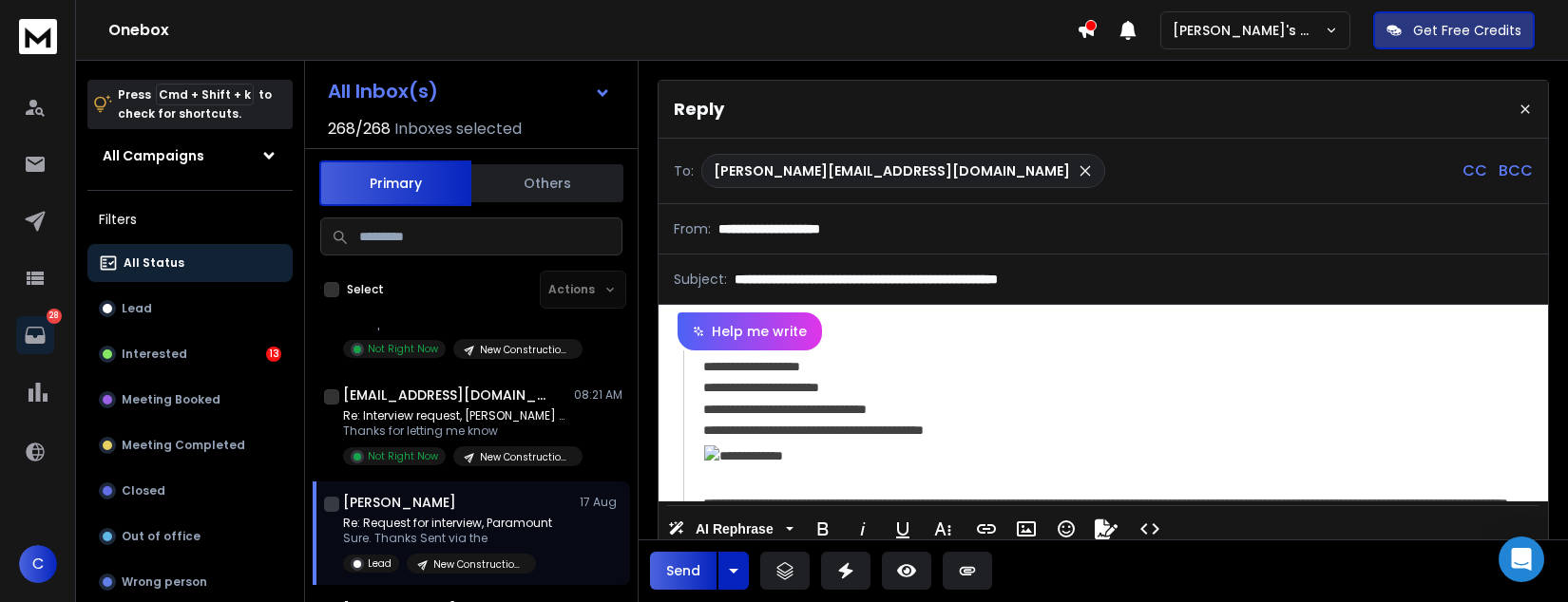
scroll to position [0, 0]
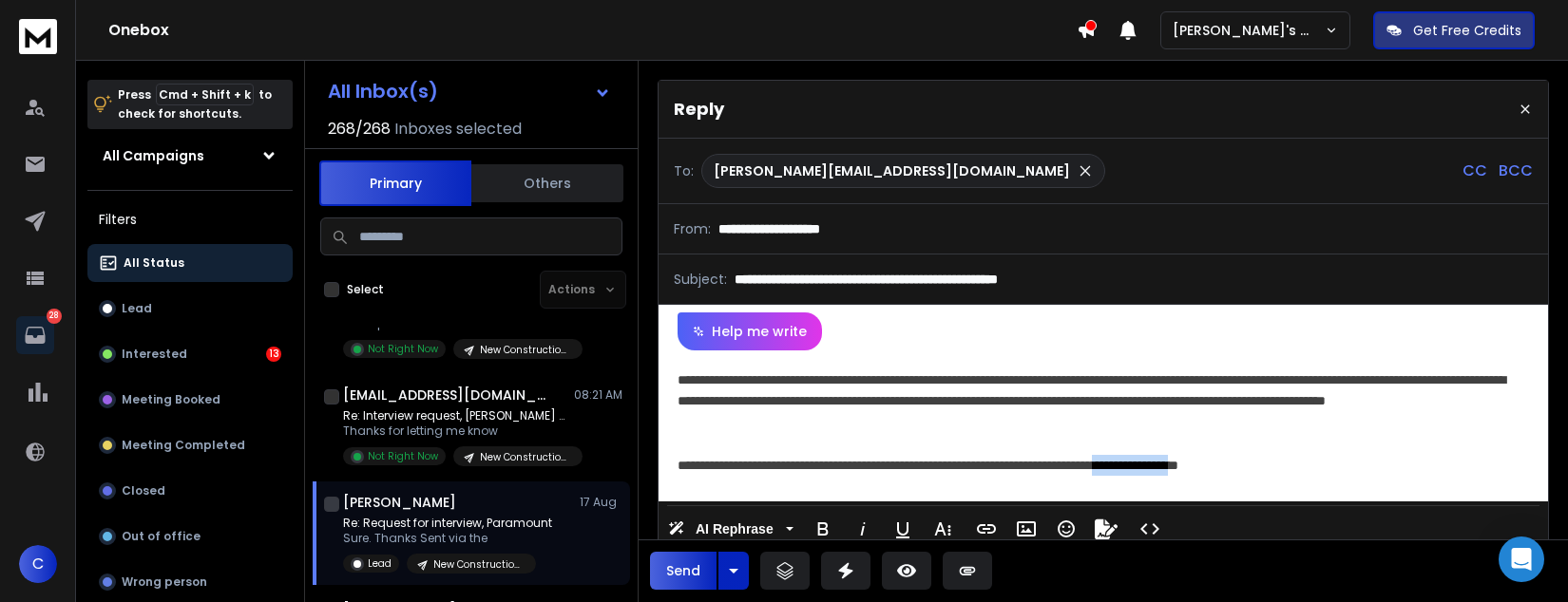
drag, startPoint x: 1257, startPoint y: 462, endPoint x: 1166, endPoint y: 465, distance: 91.0
click at [1165, 466] on div "**********" at bounding box center [1100, 465] width 846 height 21
click at [669, 566] on button "Send" at bounding box center [683, 571] width 67 height 38
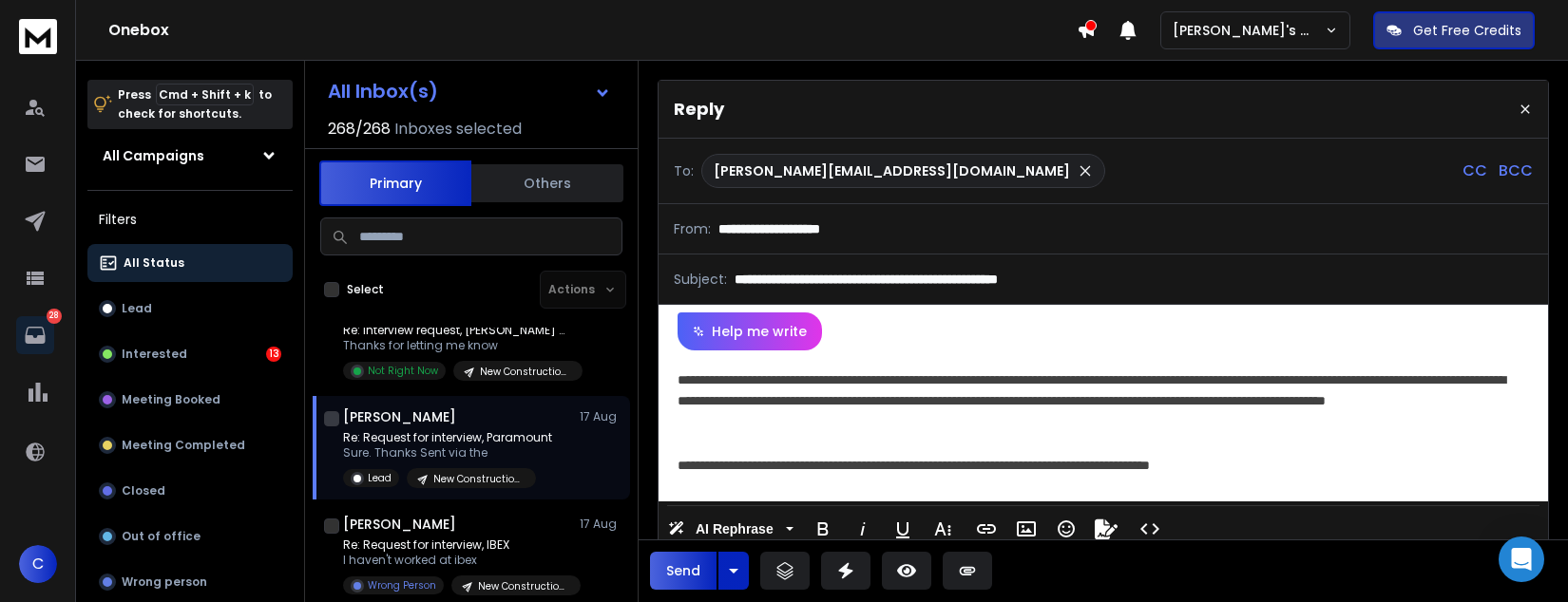
scroll to position [1572, 0]
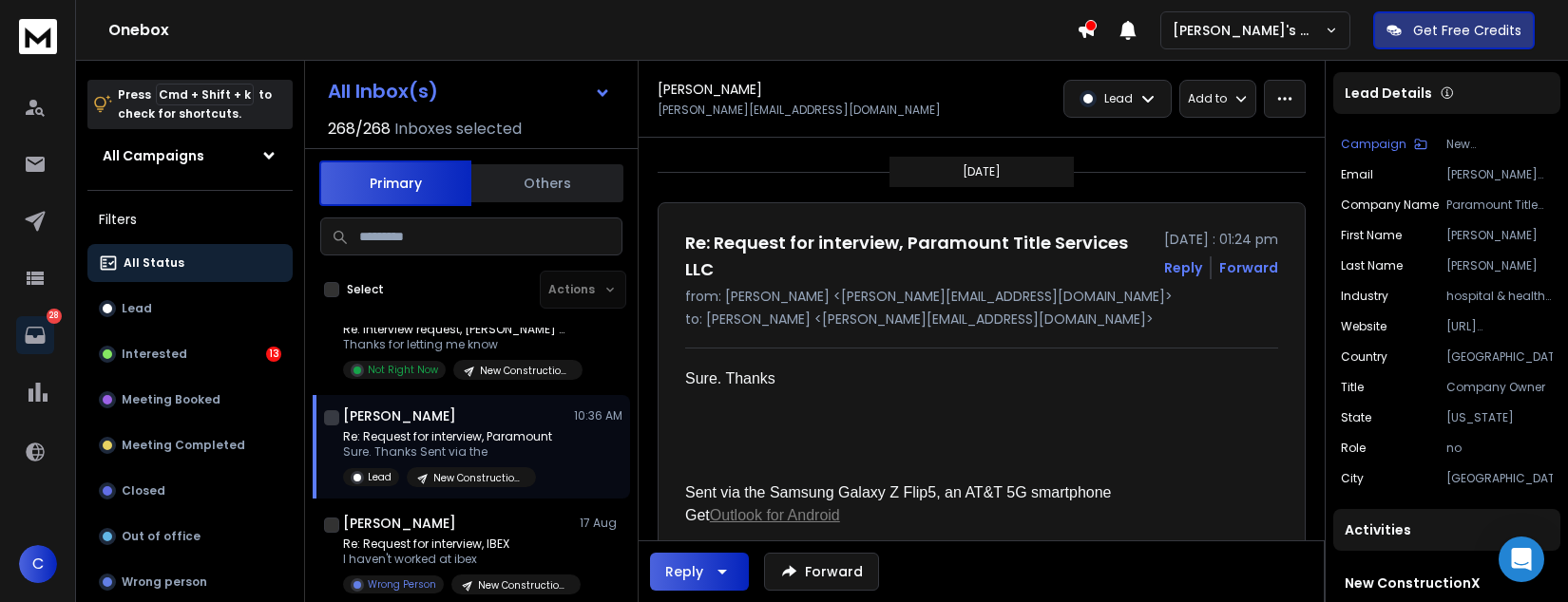
click at [1146, 104] on icon at bounding box center [1148, 99] width 15 height 15
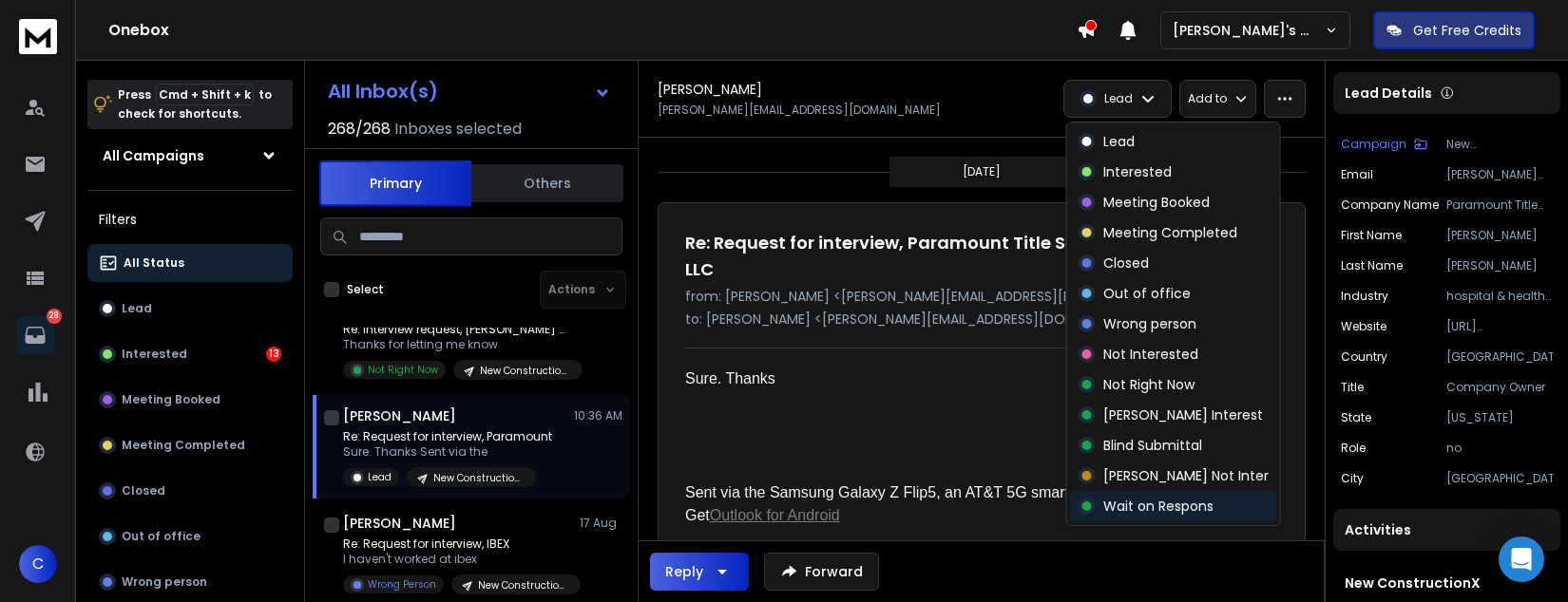
click at [1152, 509] on p "Wait on Respons" at bounding box center [1159, 506] width 110 height 19
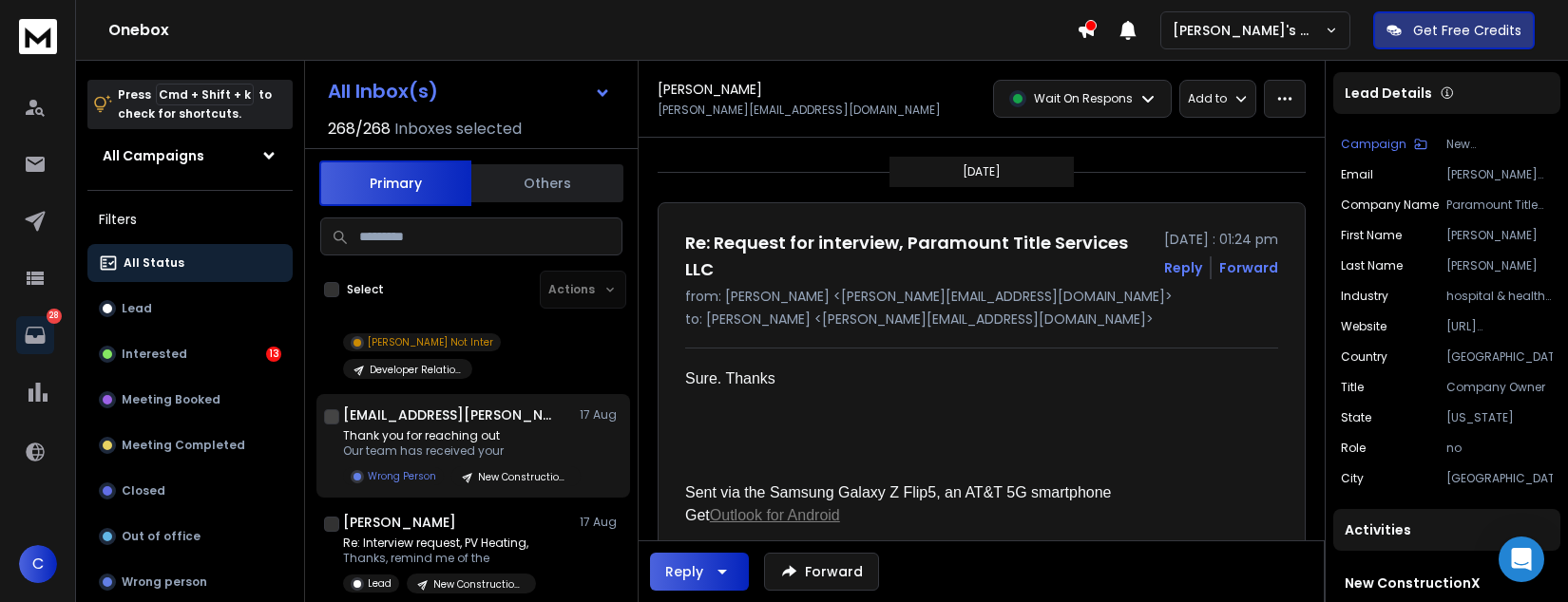
scroll to position [2142, 0]
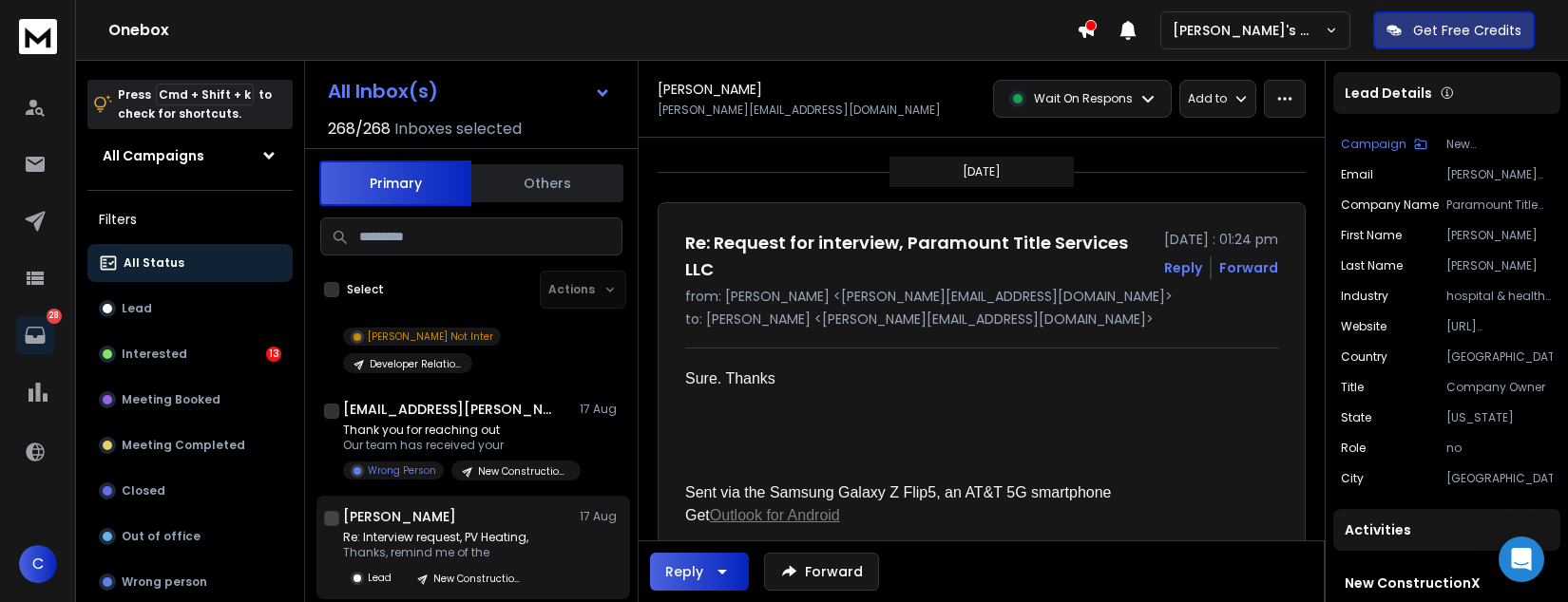
drag, startPoint x: 486, startPoint y: 507, endPoint x: 538, endPoint y: 542, distance: 62.7
click at [486, 545] on p "Thanks, remind me of the" at bounding box center [440, 553] width 193 height 15
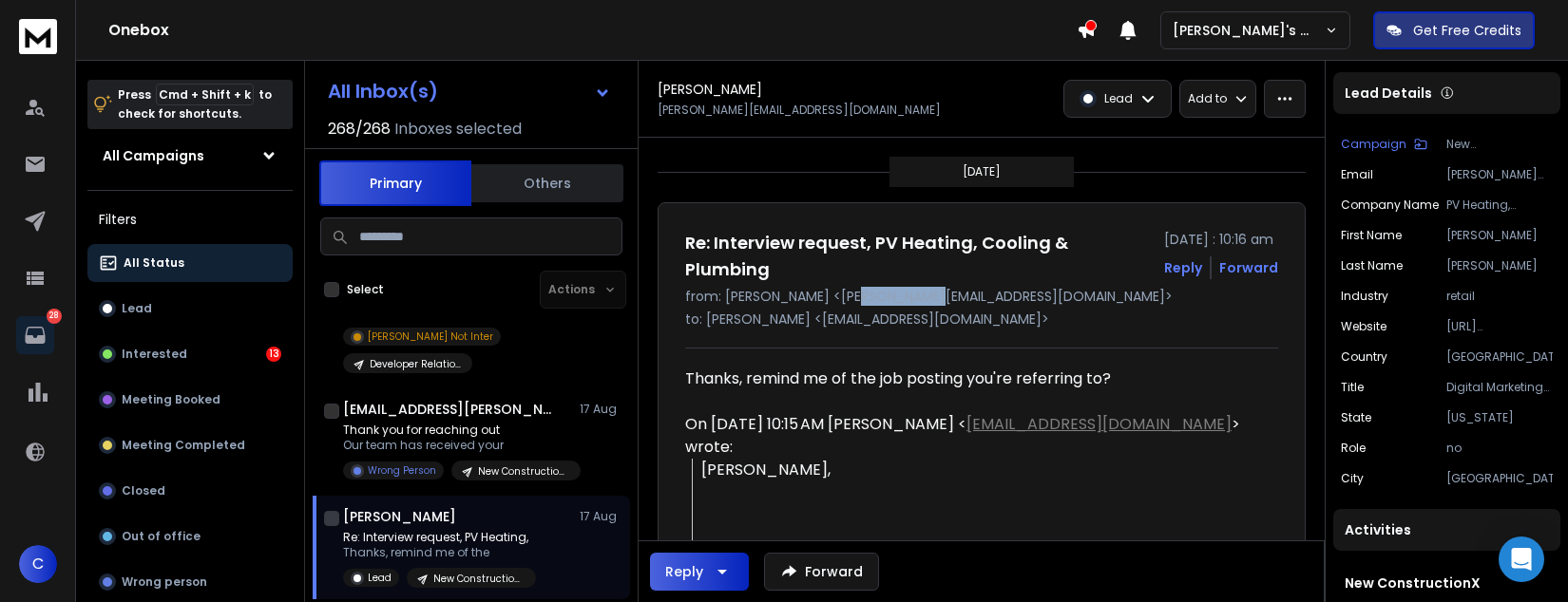
drag, startPoint x: 928, startPoint y: 288, endPoint x: 911, endPoint y: 297, distance: 19.2
click at [838, 300] on p "from: [PERSON_NAME] <[EMAIL_ADDRESS][DOMAIN_NAME]>" at bounding box center [981, 297] width 593 height 19
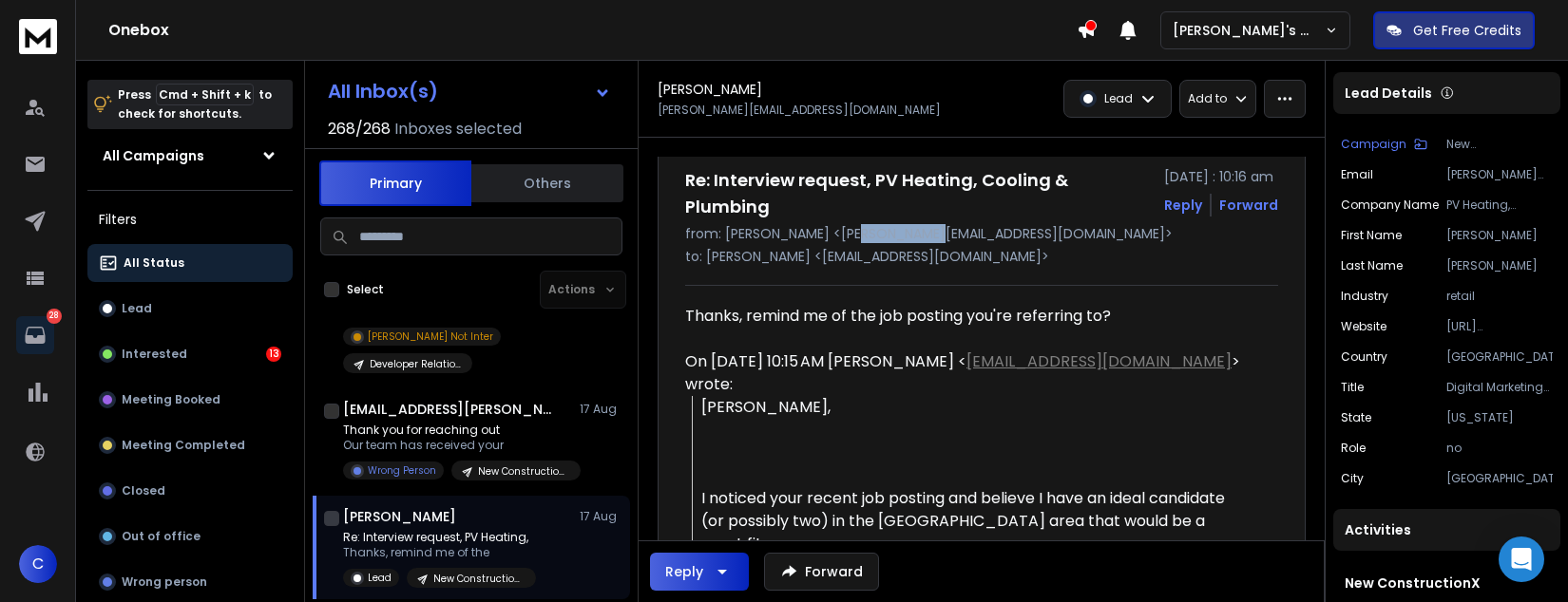
scroll to position [105, 0]
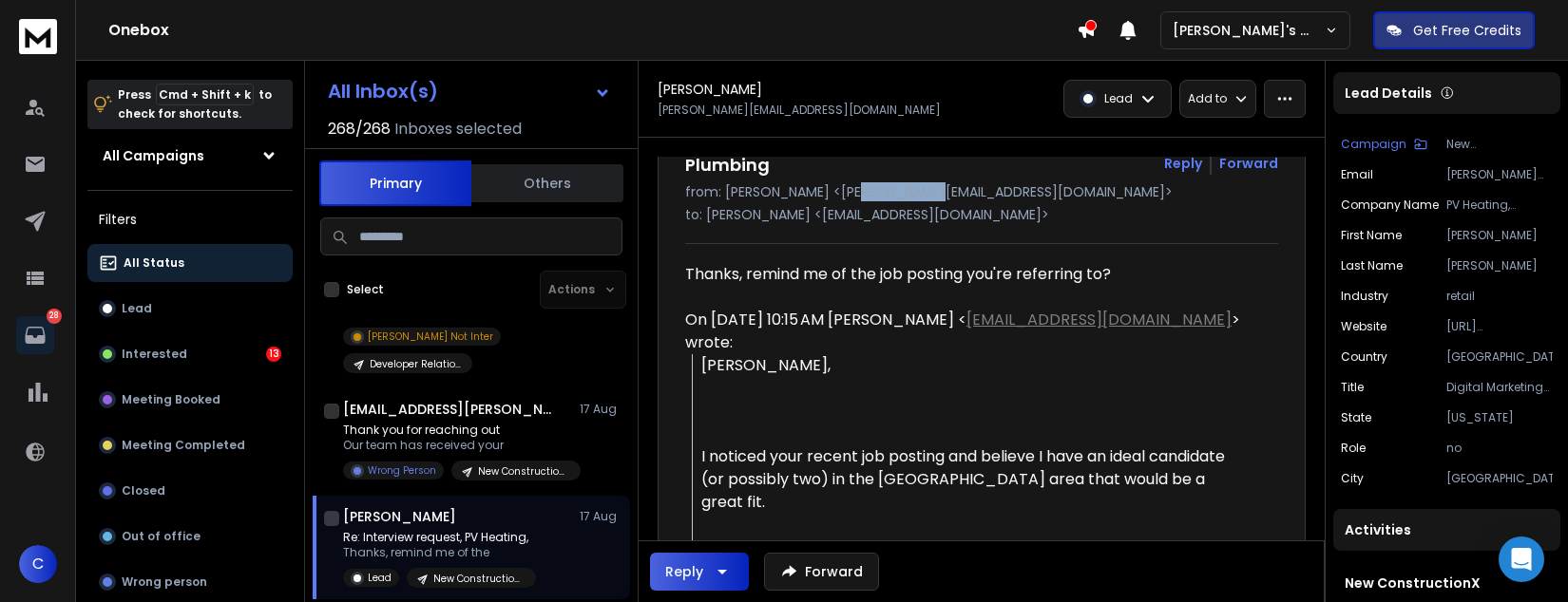
click at [1191, 167] on button "Reply" at bounding box center [1184, 164] width 38 height 19
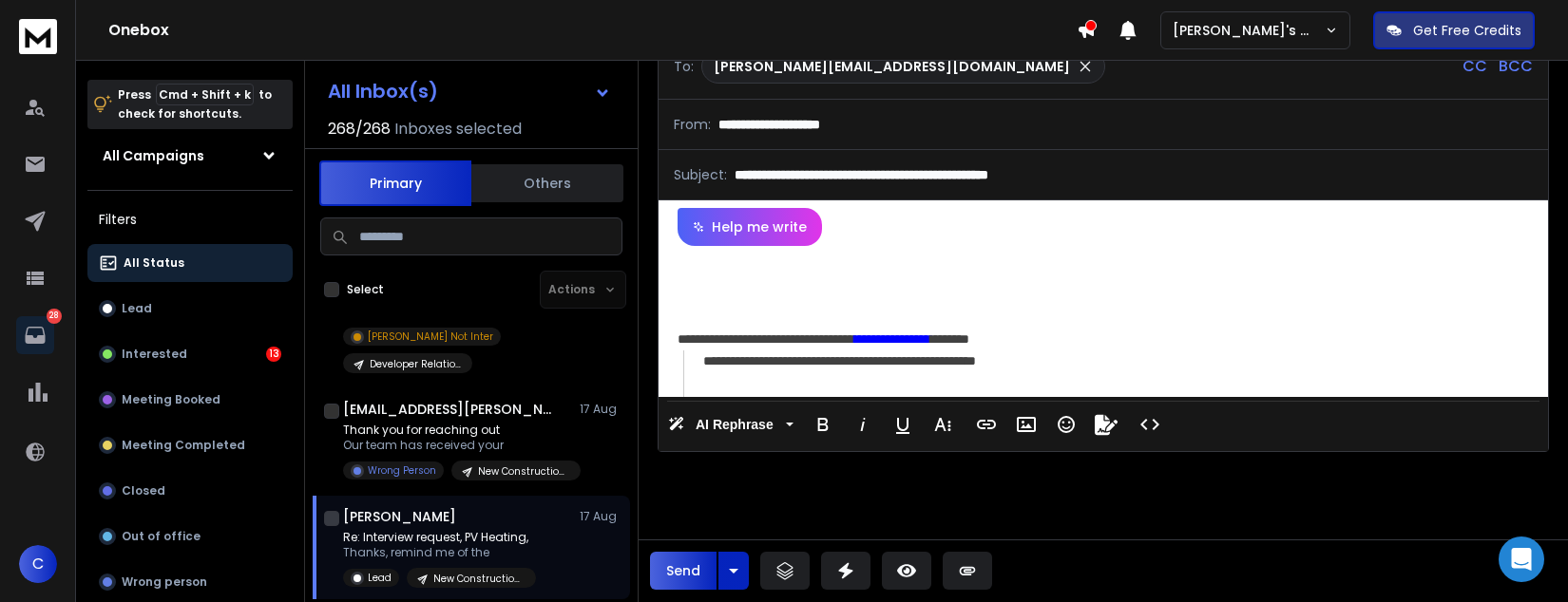
scroll to position [93, 0]
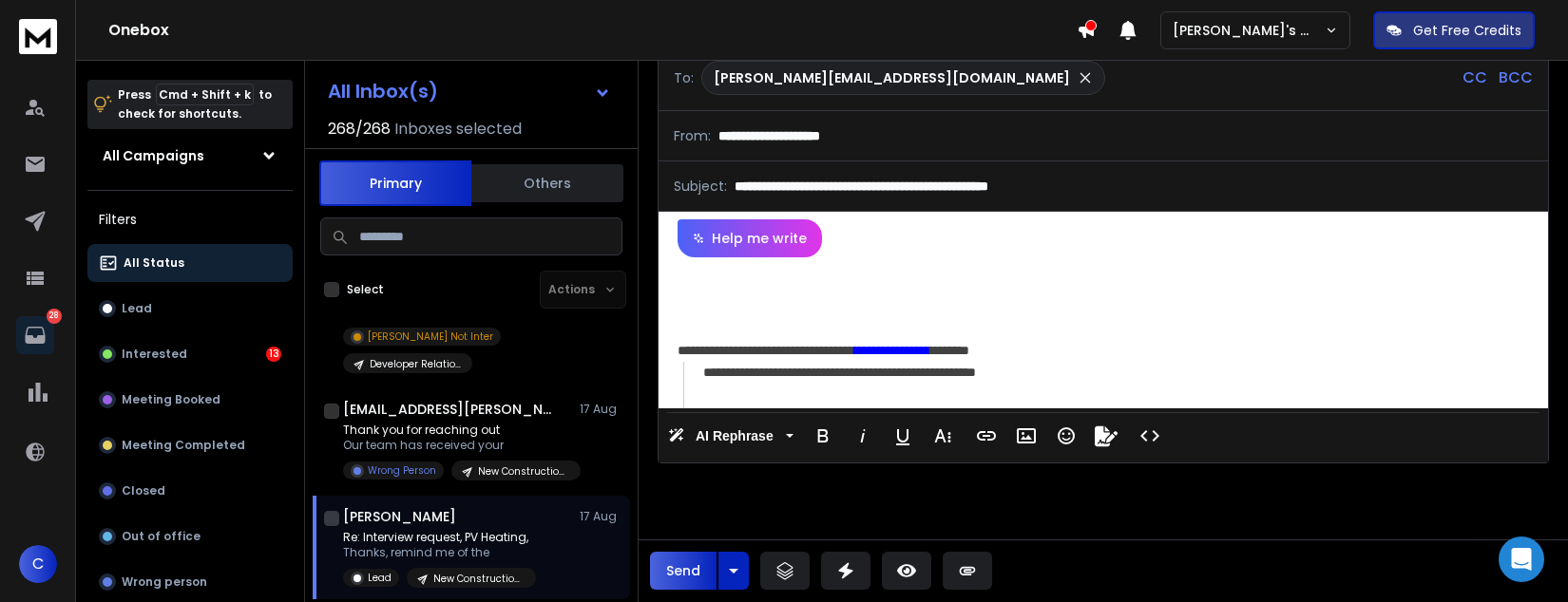
click at [895, 282] on div at bounding box center [1103, 287] width 852 height 21
paste div
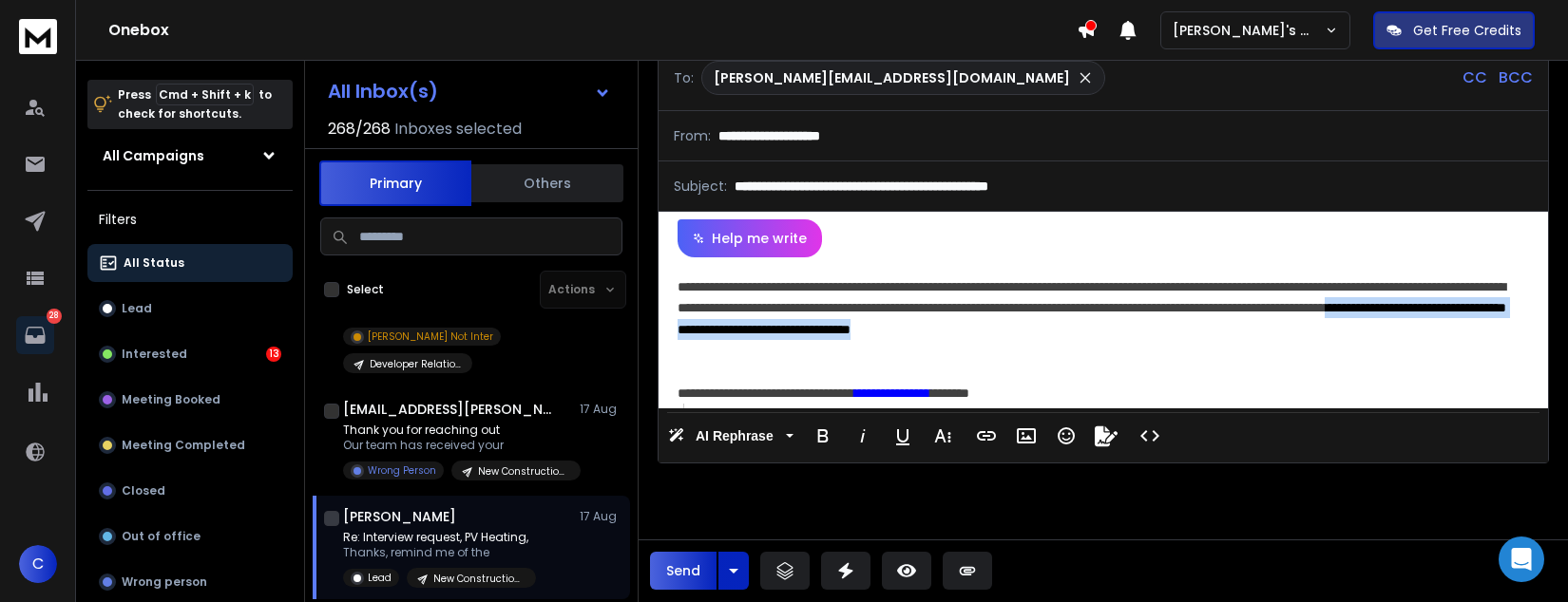
drag, startPoint x: 1197, startPoint y: 333, endPoint x: 823, endPoint y: 332, distance: 374.0
click at [823, 332] on div "**********" at bounding box center [1100, 308] width 846 height 64
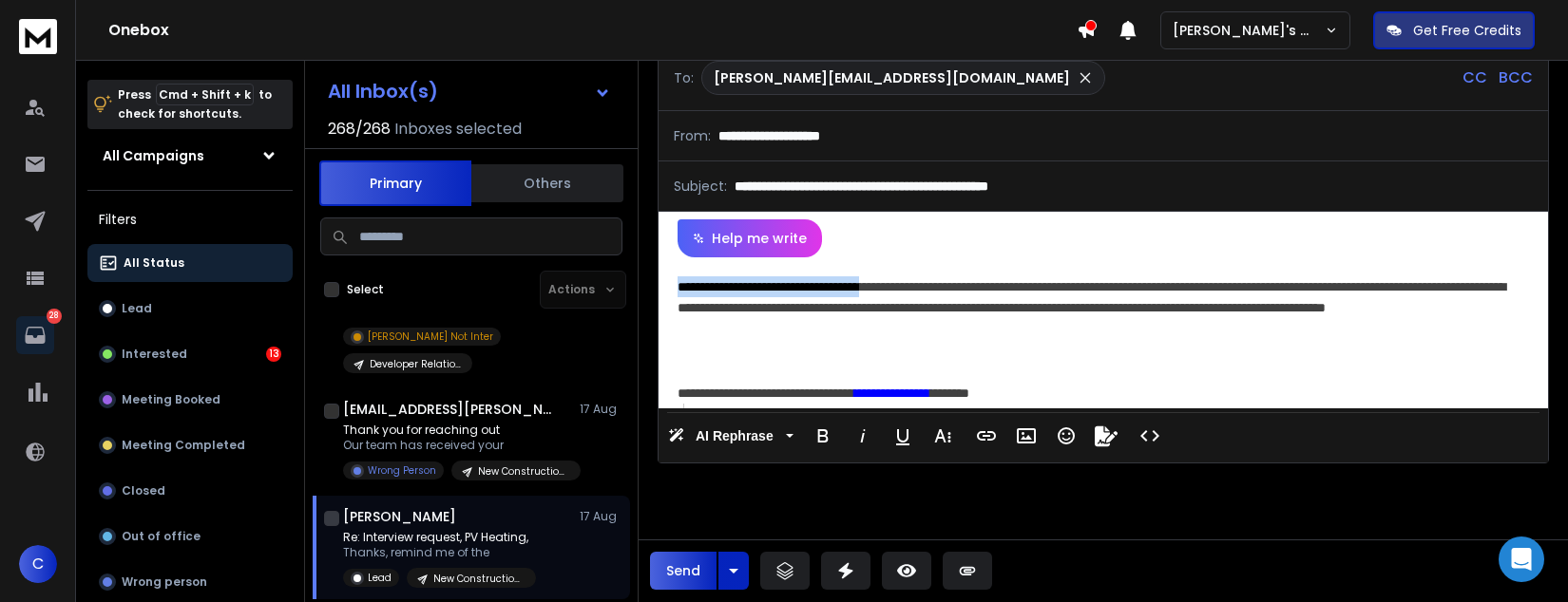
drag, startPoint x: 907, startPoint y: 283, endPoint x: 646, endPoint y: 287, distance: 261.0
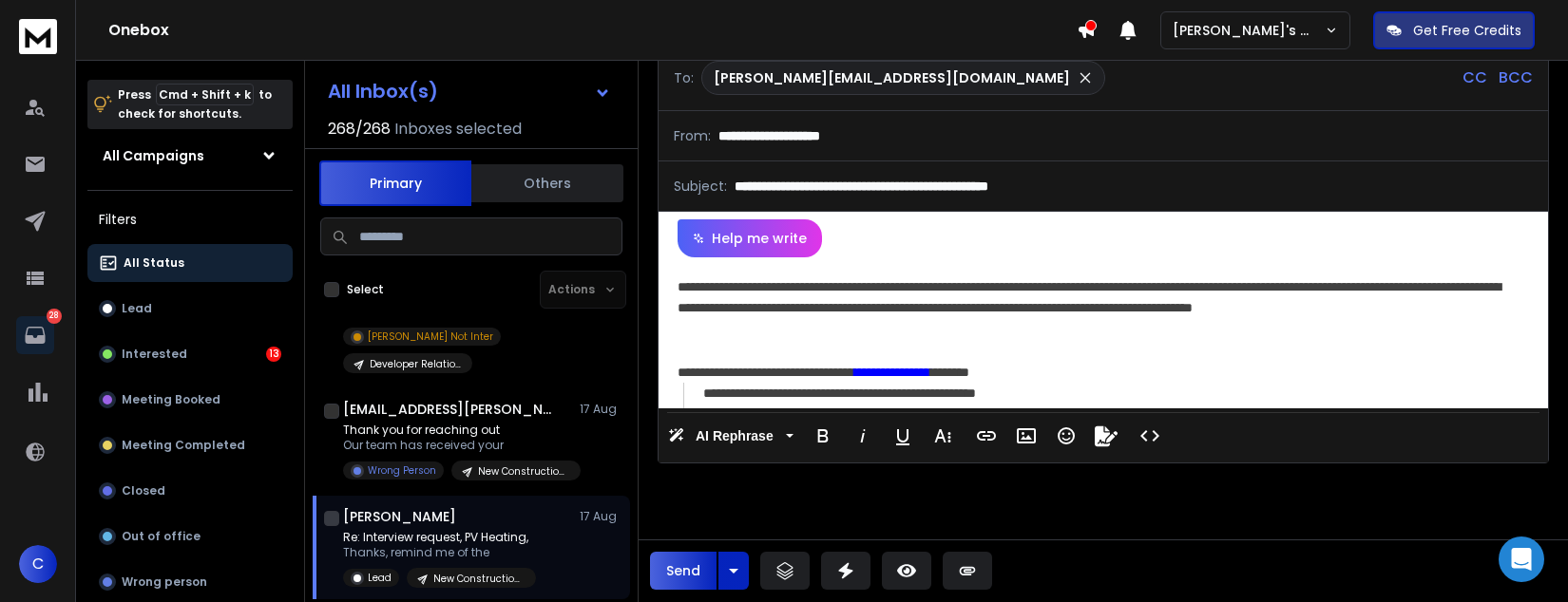
scroll to position [0, 0]
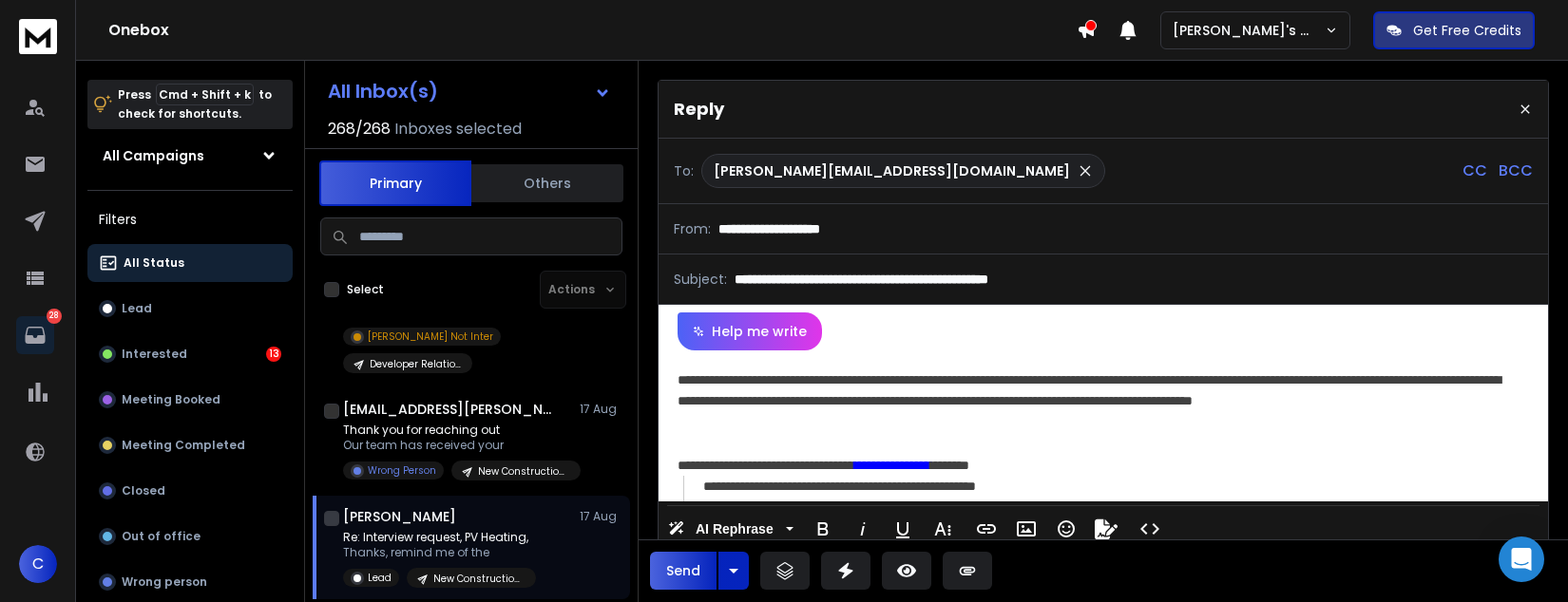
click at [1525, 106] on icon at bounding box center [1525, 109] width 15 height 15
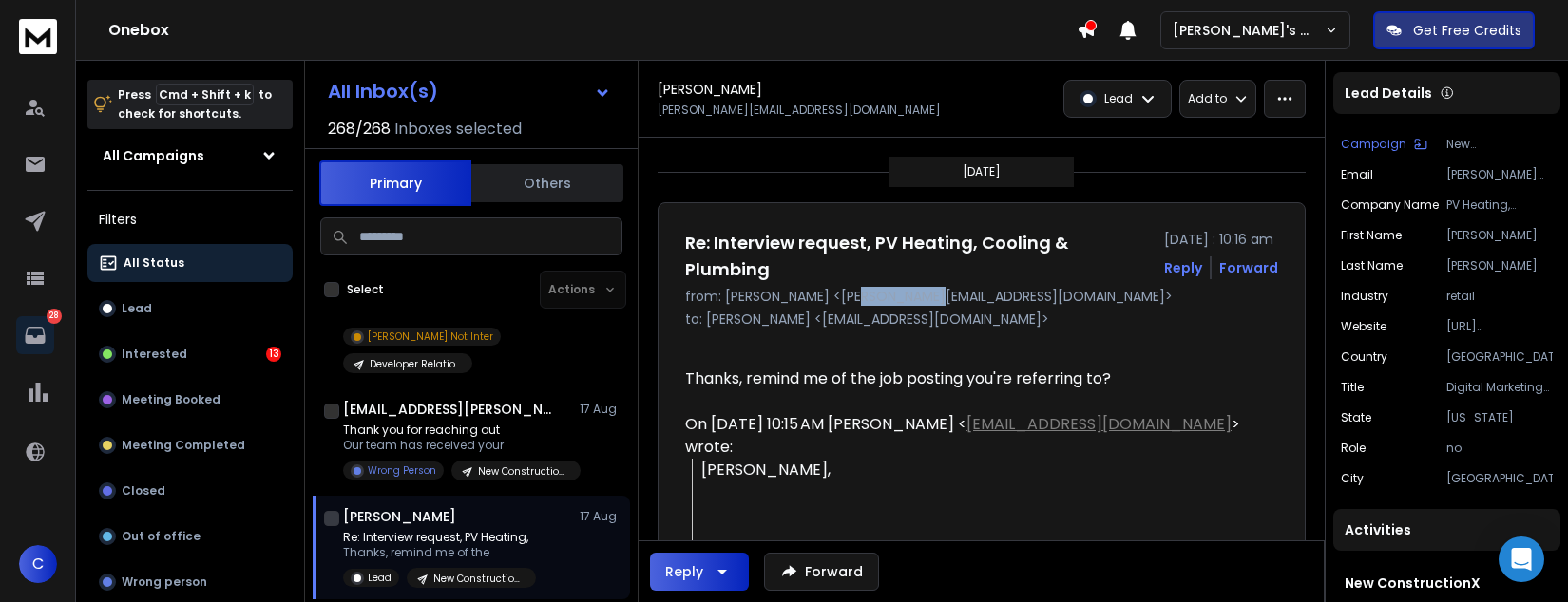
drag, startPoint x: 923, startPoint y: 291, endPoint x: 869, endPoint y: 294, distance: 54.1
click at [844, 295] on p "from: [PERSON_NAME] <[EMAIL_ADDRESS][DOMAIN_NAME]>" at bounding box center [981, 297] width 593 height 19
click at [1183, 262] on button "Reply" at bounding box center [1184, 268] width 38 height 19
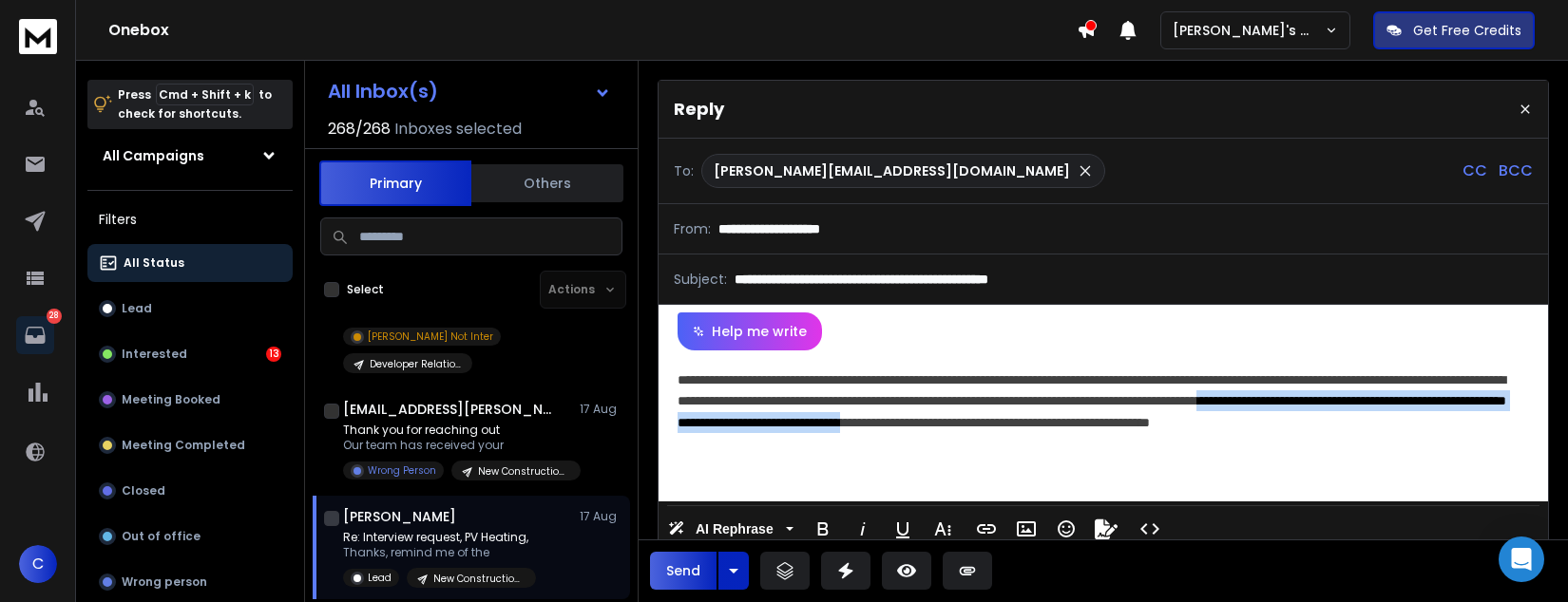
drag, startPoint x: 1268, startPoint y: 422, endPoint x: 669, endPoint y: 425, distance: 599.0
click at [670, 425] on div "**********" at bounding box center [1103, 426] width 890 height 151
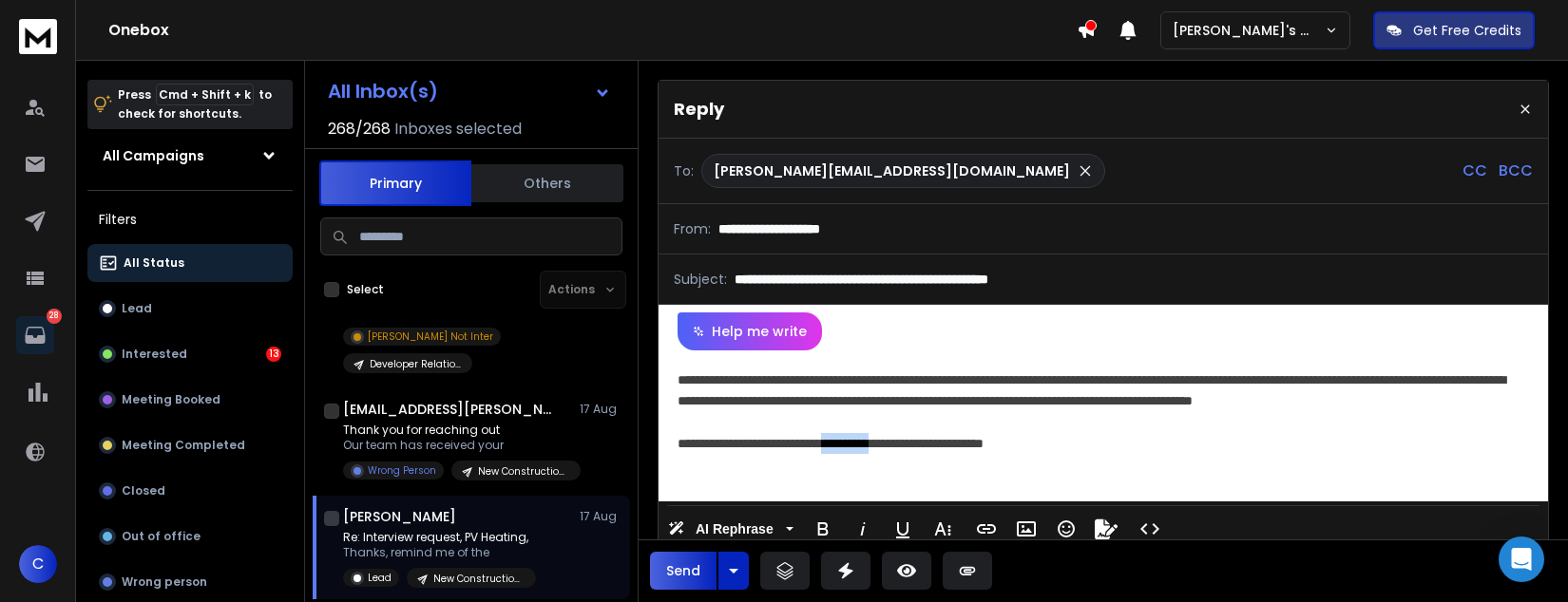
drag, startPoint x: 892, startPoint y: 442, endPoint x: 858, endPoint y: 443, distance: 34.0
click at [840, 444] on div "**********" at bounding box center [1100, 444] width 846 height 21
drag, startPoint x: 1071, startPoint y: 445, endPoint x: 1025, endPoint y: 448, distance: 46.1
drag, startPoint x: 1072, startPoint y: 443, endPoint x: 1019, endPoint y: 446, distance: 53.1
click at [1019, 446] on div "**********" at bounding box center [1100, 444] width 846 height 21
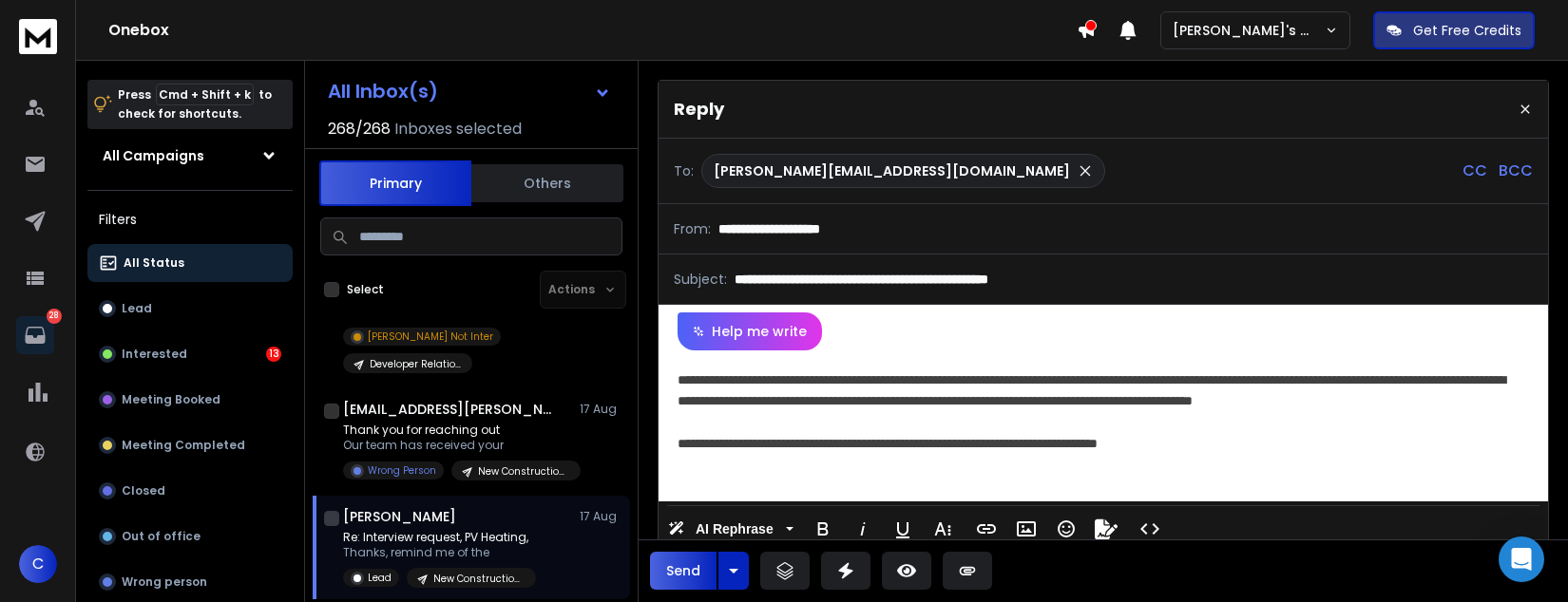
click at [1518, 107] on icon at bounding box center [1525, 109] width 15 height 15
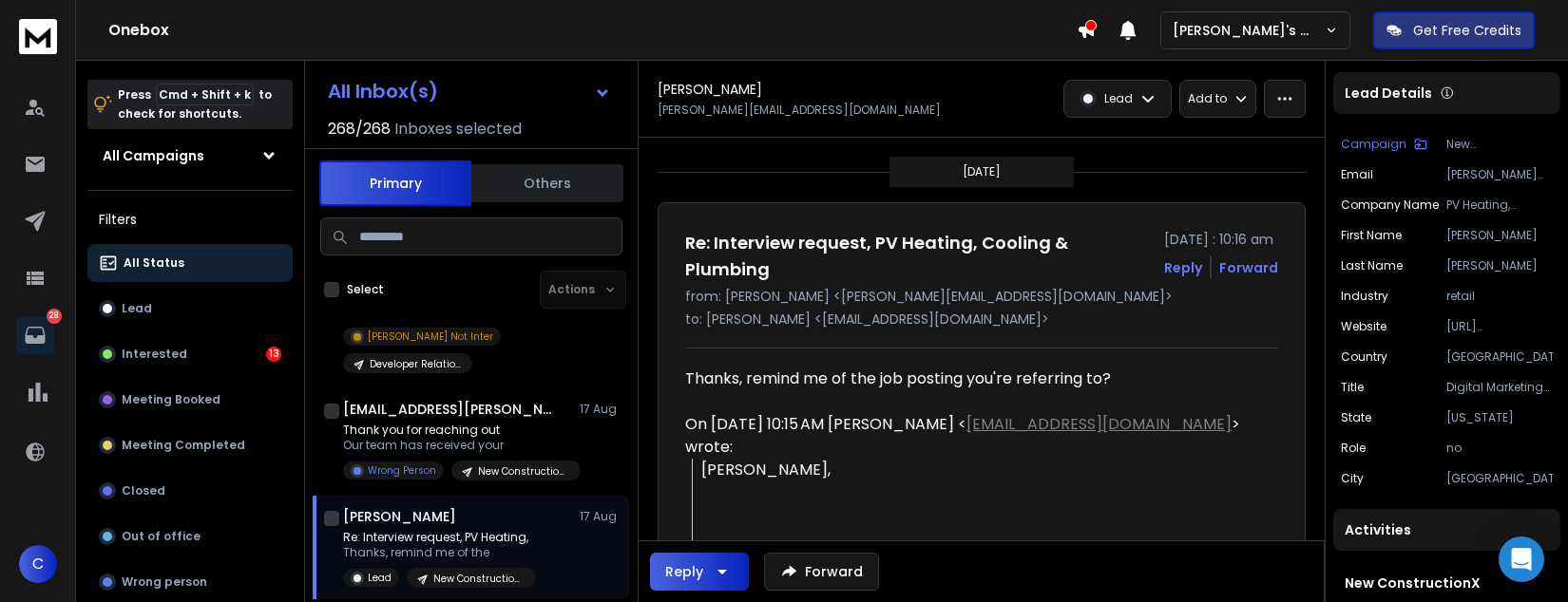
click at [1185, 264] on button "Reply" at bounding box center [1184, 268] width 38 height 19
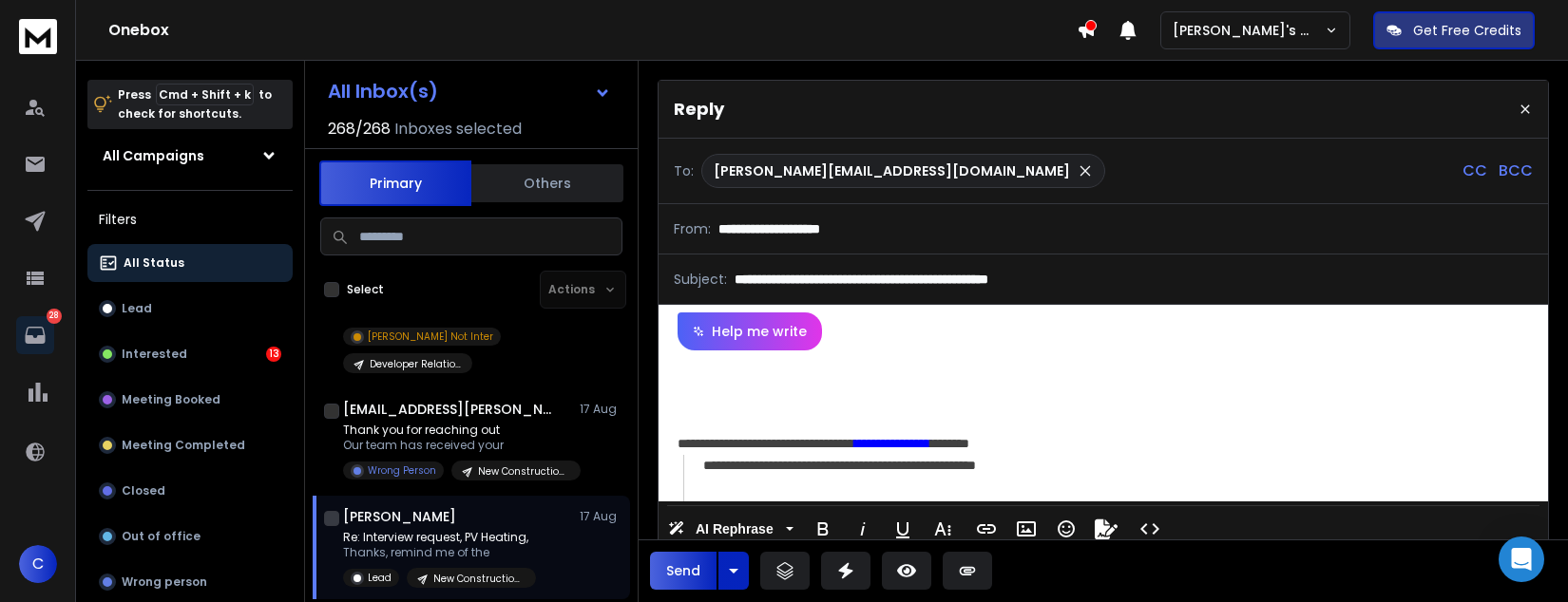
click at [898, 383] on div at bounding box center [1103, 380] width 852 height 21
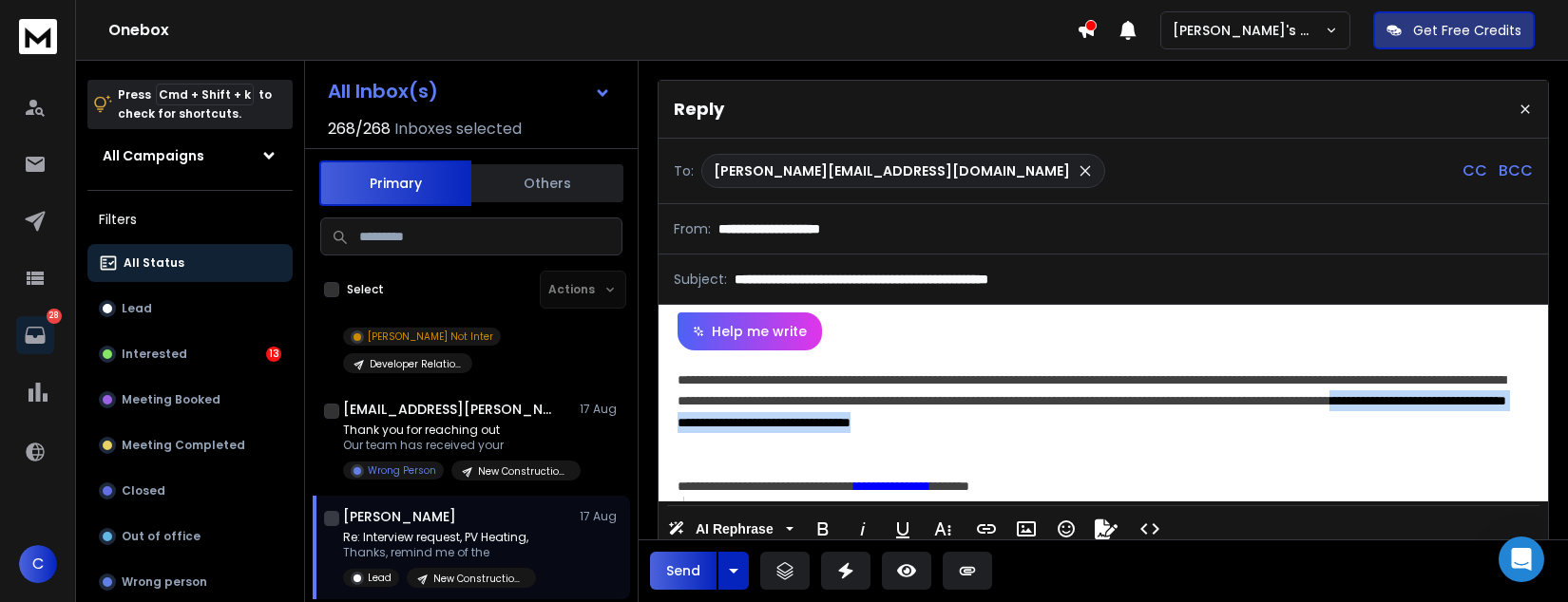
drag, startPoint x: 1208, startPoint y: 420, endPoint x: 825, endPoint y: 425, distance: 383.0
click at [826, 426] on div "**********" at bounding box center [1100, 401] width 846 height 64
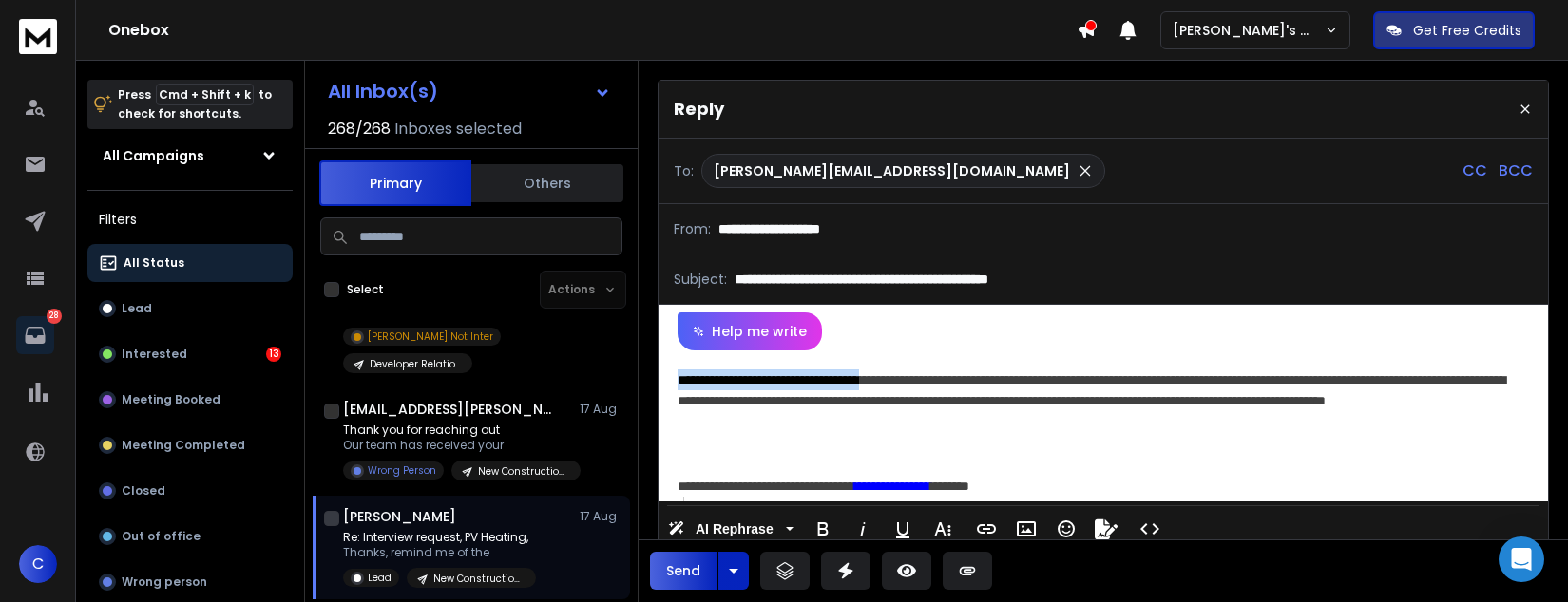
drag, startPoint x: 908, startPoint y: 379, endPoint x: 631, endPoint y: 374, distance: 277.0
click at [631, 374] on div "All Inbox(s) 268 / 268 Inboxes selected Primary Others Select Actions [PERSON_N…" at bounding box center [936, 361] width 1264 height 602
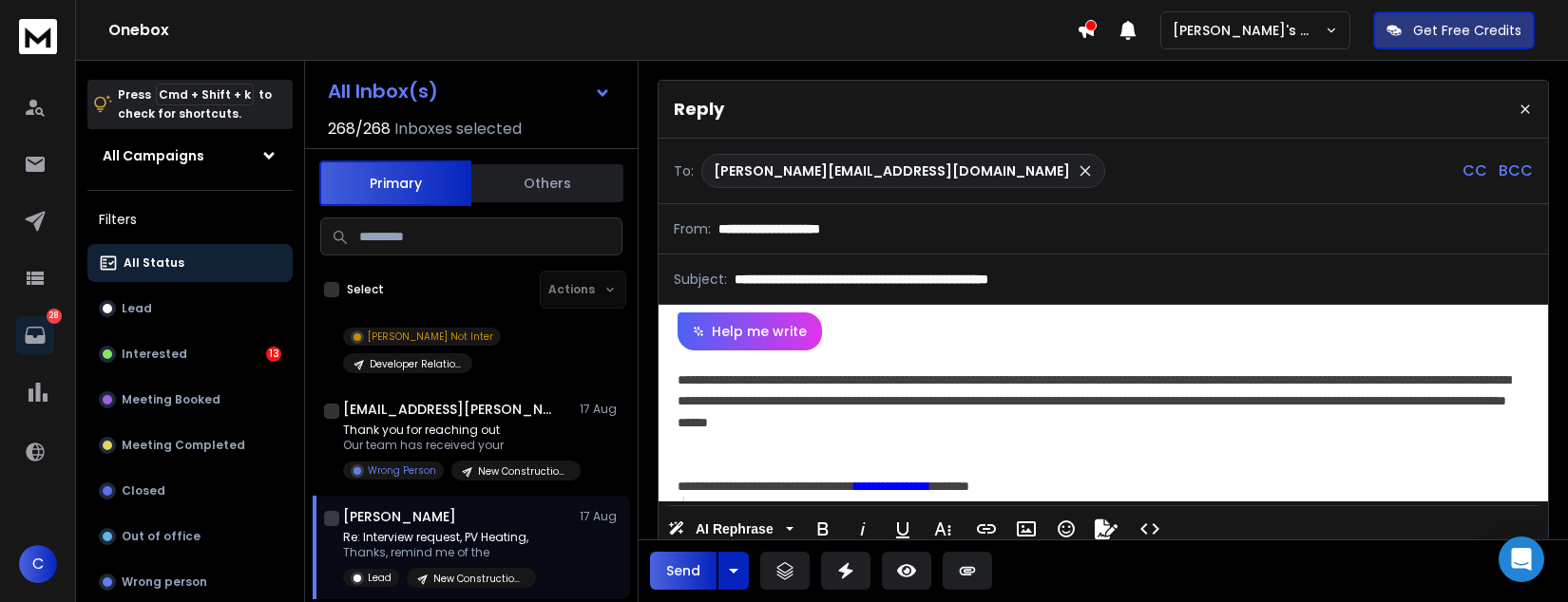
click at [680, 568] on button "Send" at bounding box center [683, 571] width 67 height 38
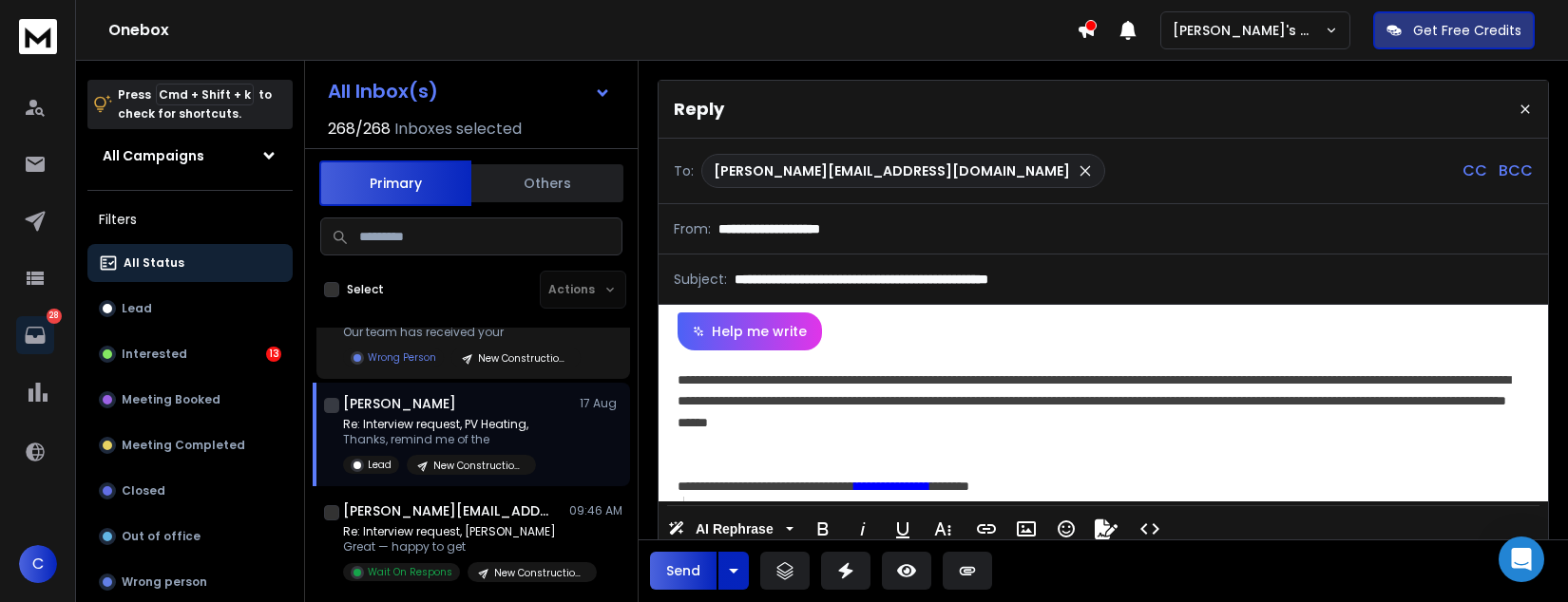
scroll to position [2255, 0]
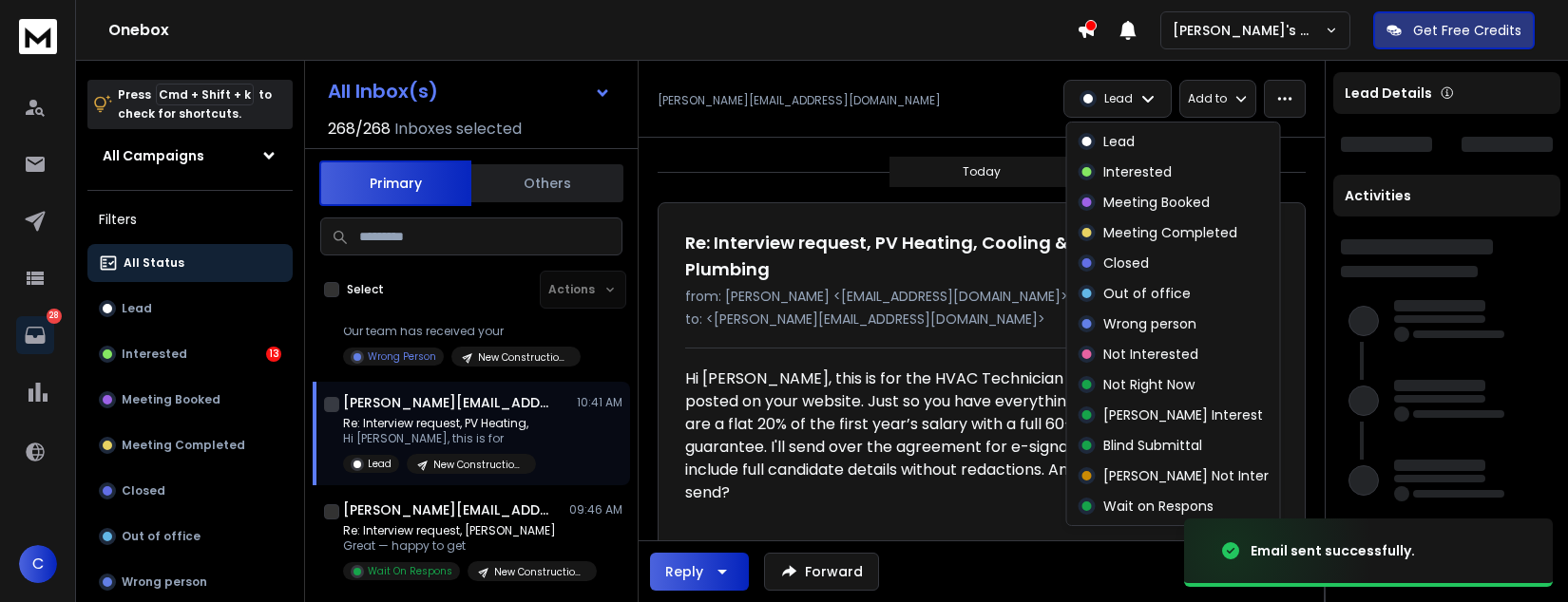
click at [1141, 105] on icon at bounding box center [1148, 99] width 15 height 15
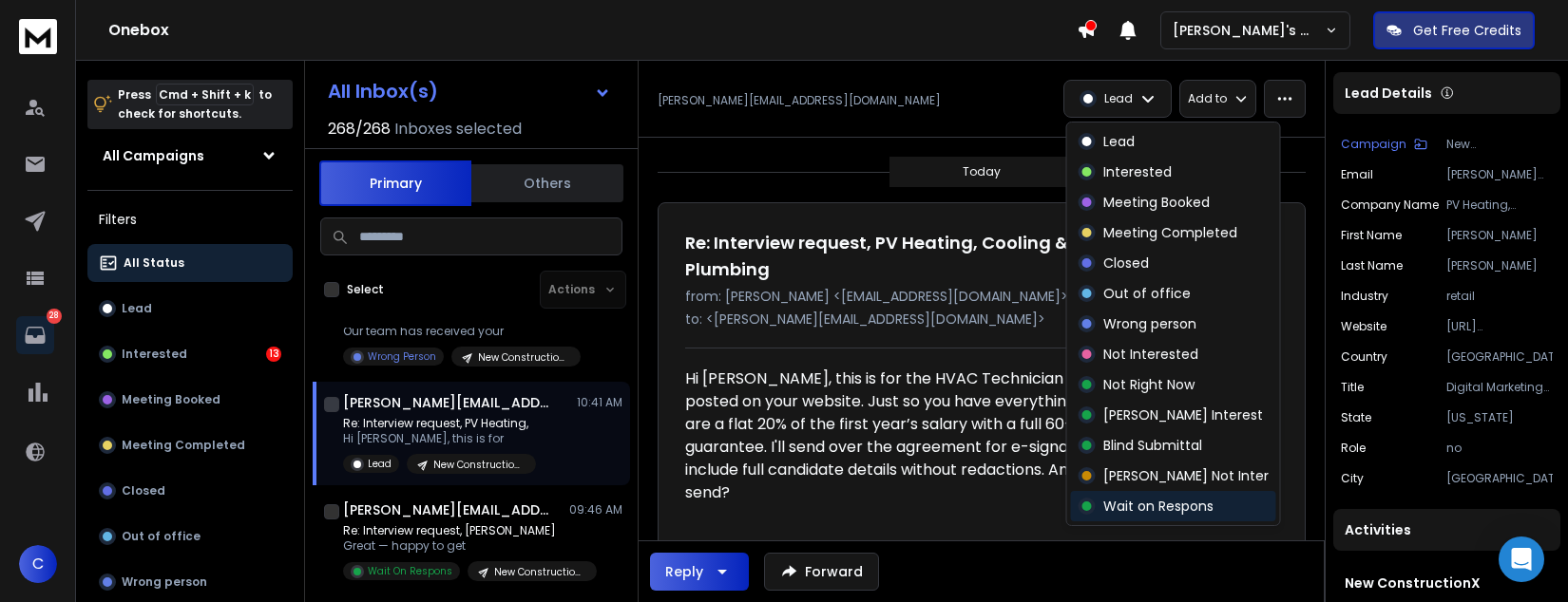
click at [1134, 501] on p "Wait on Respons" at bounding box center [1159, 506] width 110 height 19
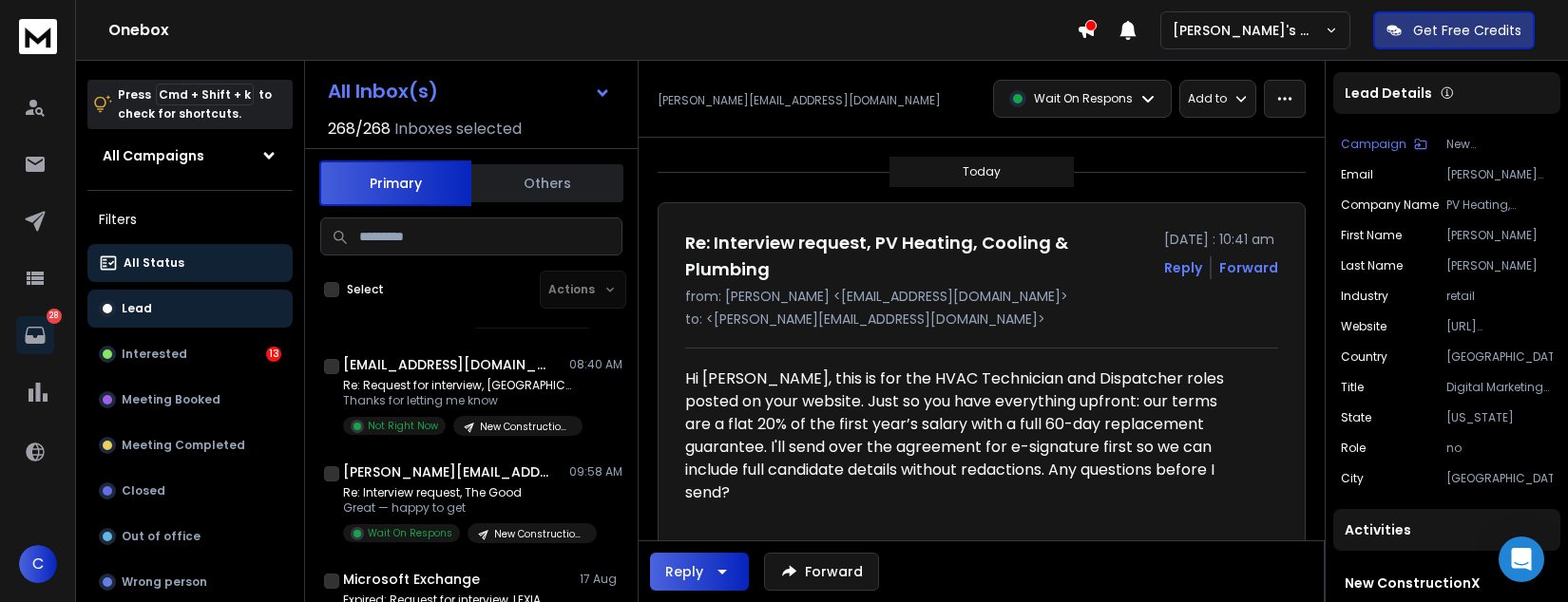
scroll to position [2709, 0]
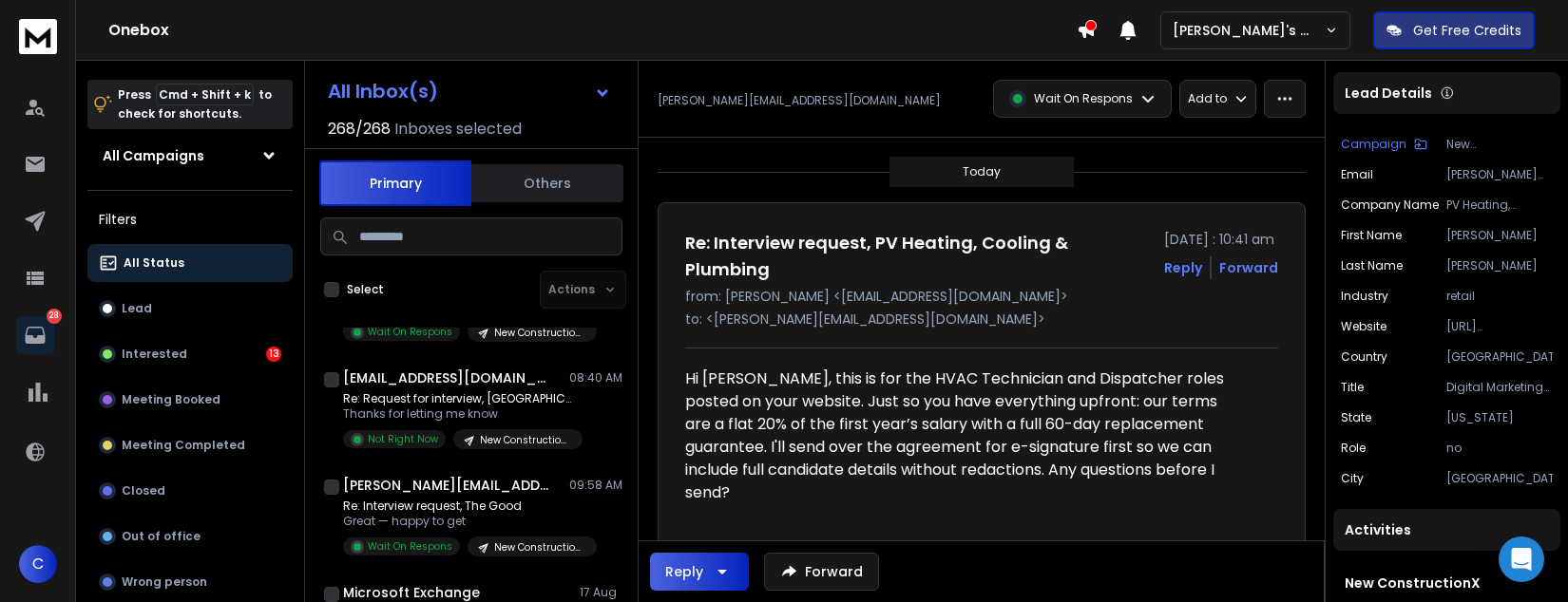
click at [169, 305] on button "Lead" at bounding box center [190, 309] width 206 height 38
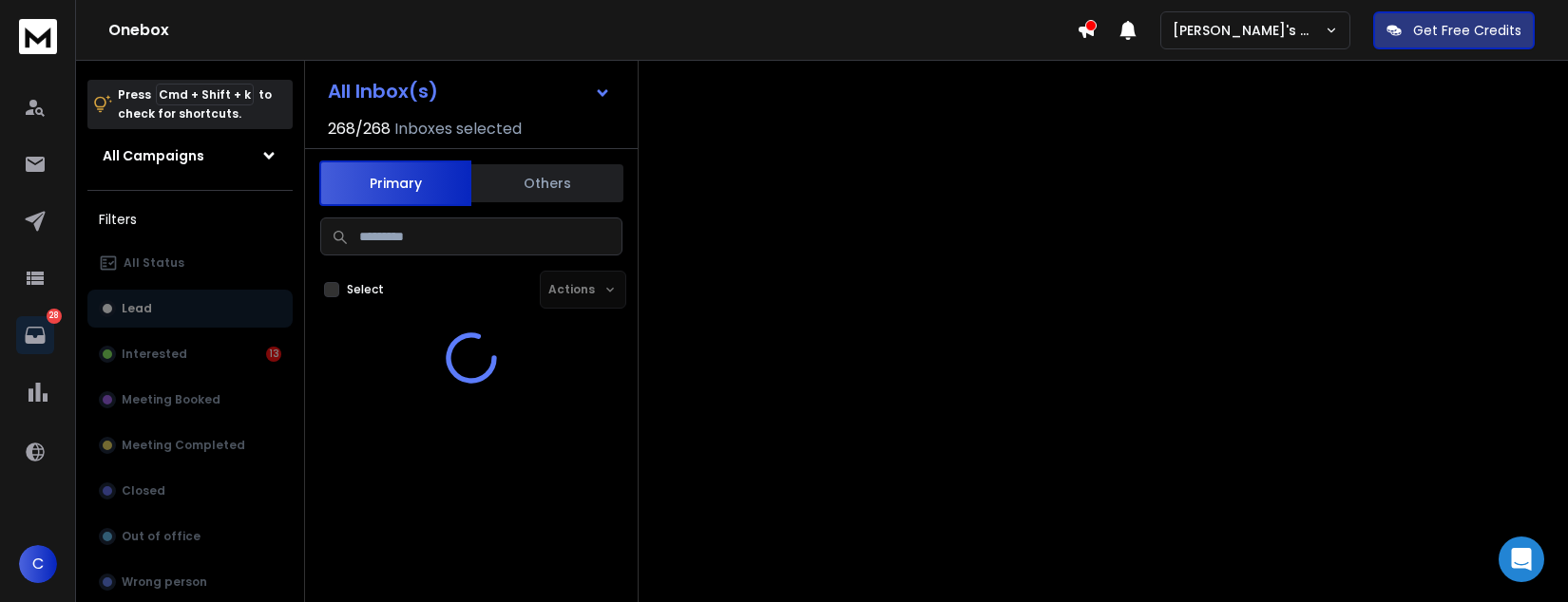
scroll to position [0, 0]
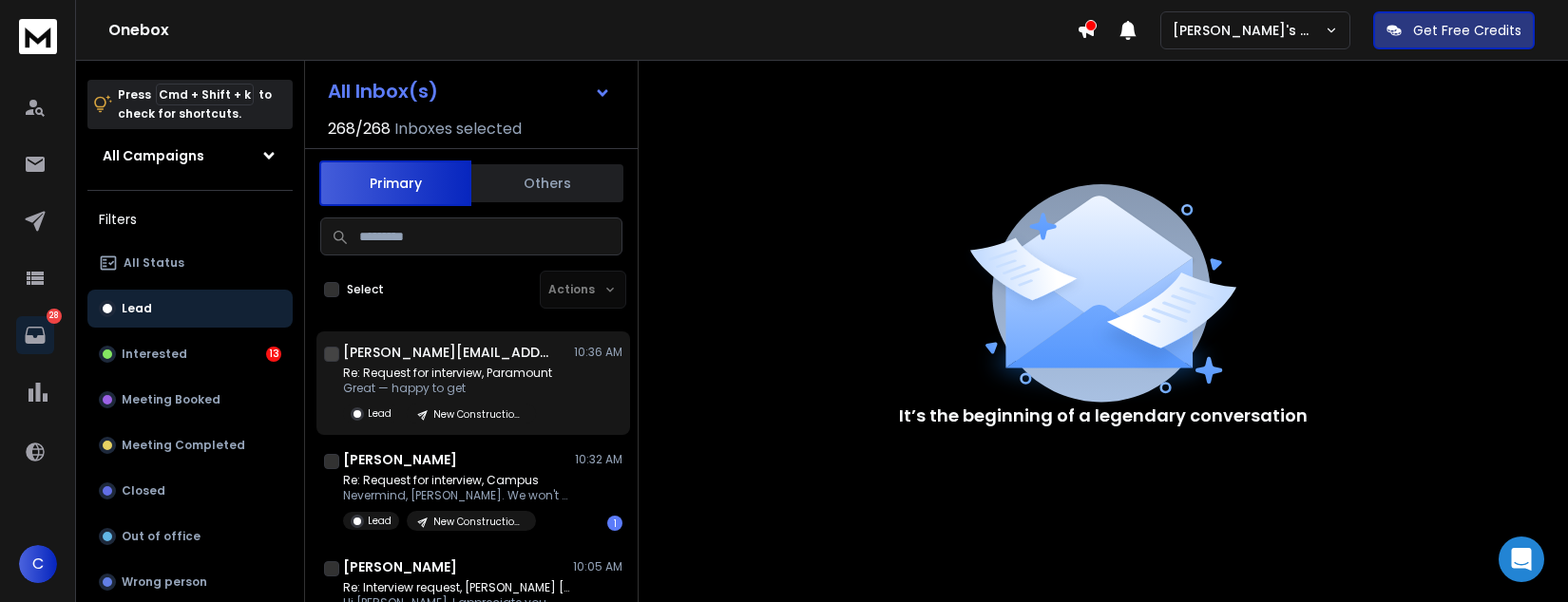
drag, startPoint x: 488, startPoint y: 377, endPoint x: 500, endPoint y: 382, distance: 13.0
click at [488, 377] on p "Re: Request for interview, Paramount" at bounding box center [448, 374] width 209 height 15
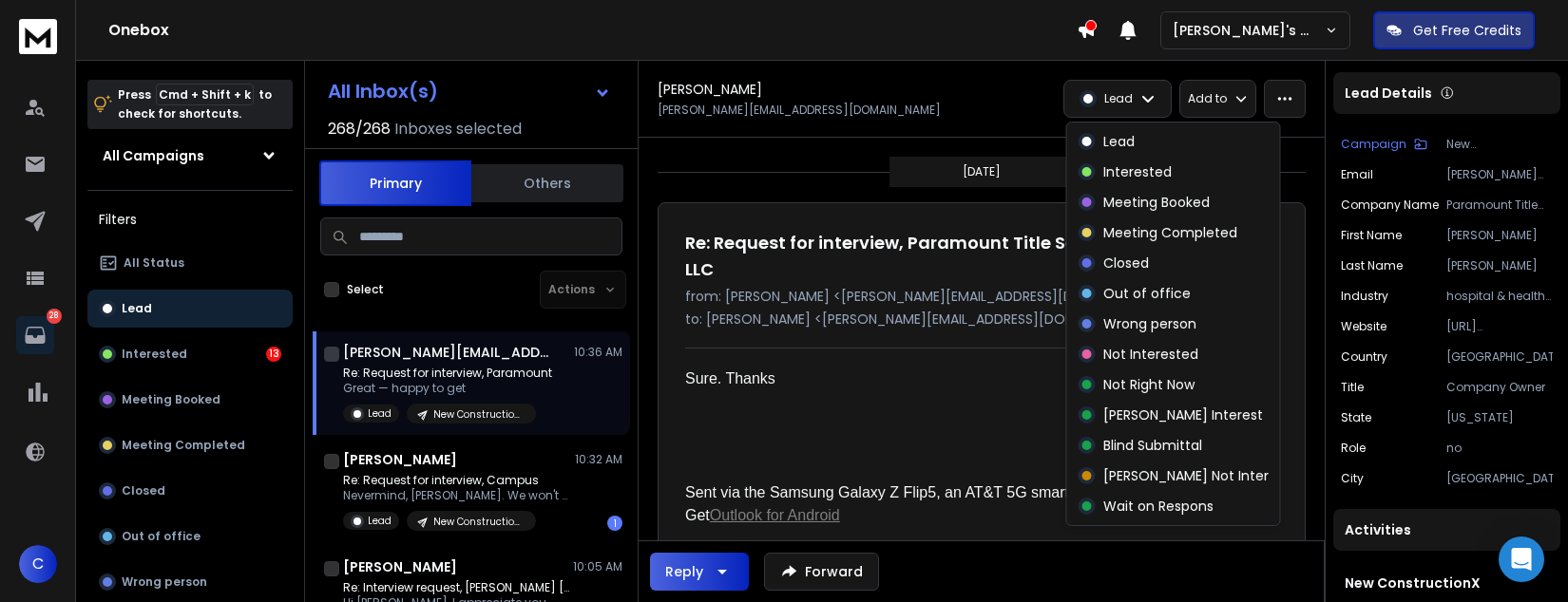
click at [1160, 107] on div "Lead" at bounding box center [1118, 99] width 107 height 36
click at [1134, 511] on p "Wait on Respons" at bounding box center [1159, 506] width 110 height 19
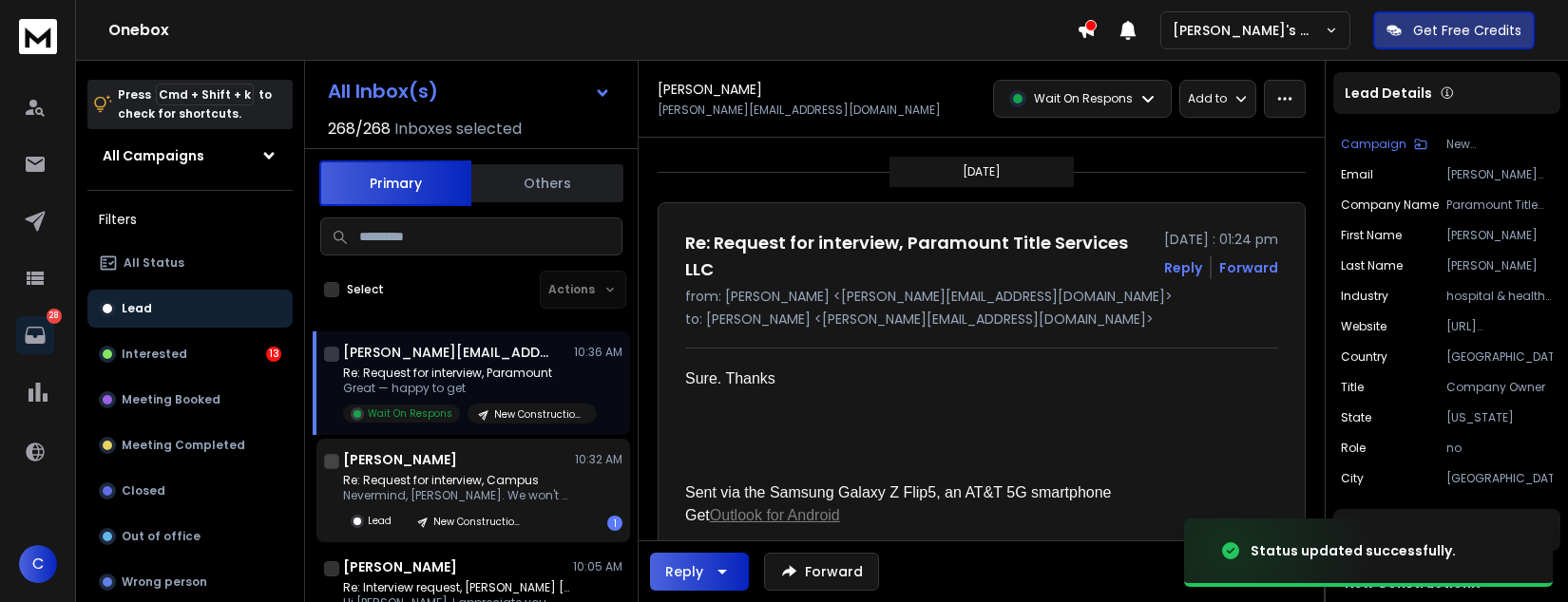
click at [451, 495] on p "Nevermind, [PERSON_NAME]. We won't be" at bounding box center [458, 495] width 228 height 15
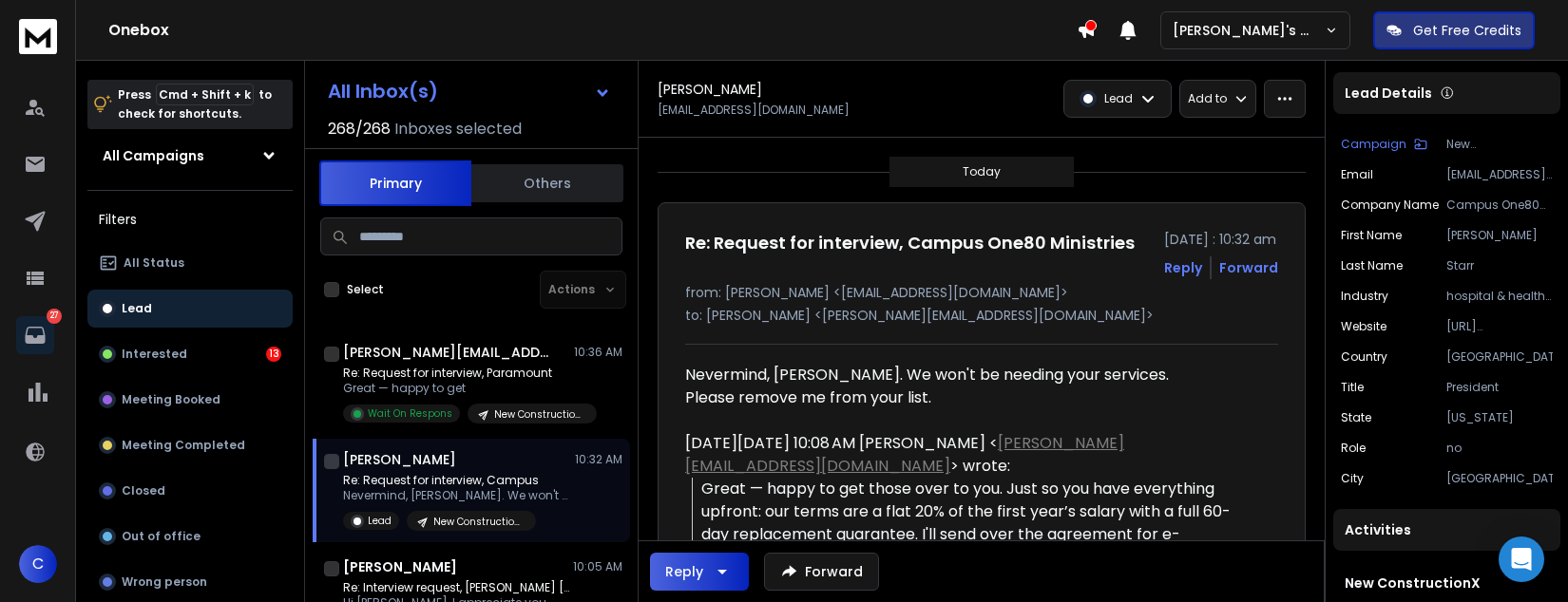
click at [1189, 262] on button "Reply" at bounding box center [1184, 268] width 38 height 19
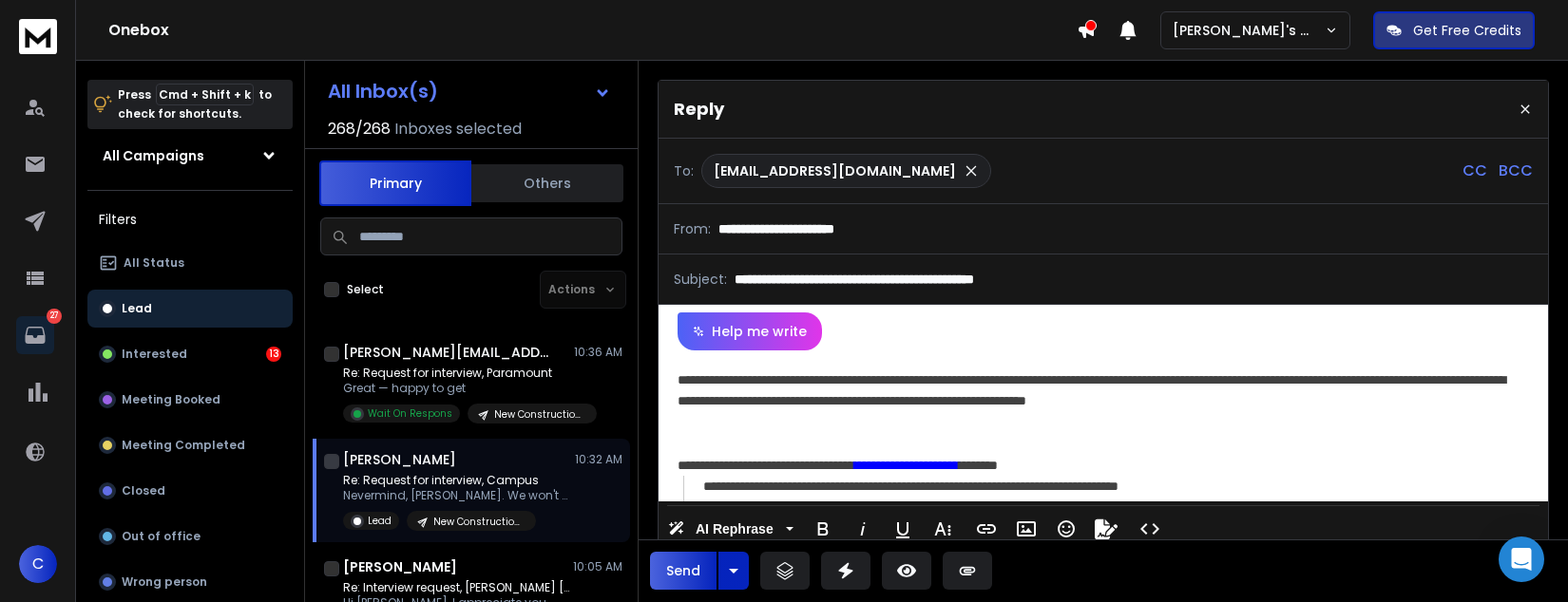
drag, startPoint x: 676, startPoint y: 573, endPoint x: 688, endPoint y: 565, distance: 14.4
click at [677, 572] on button "Send" at bounding box center [683, 571] width 67 height 38
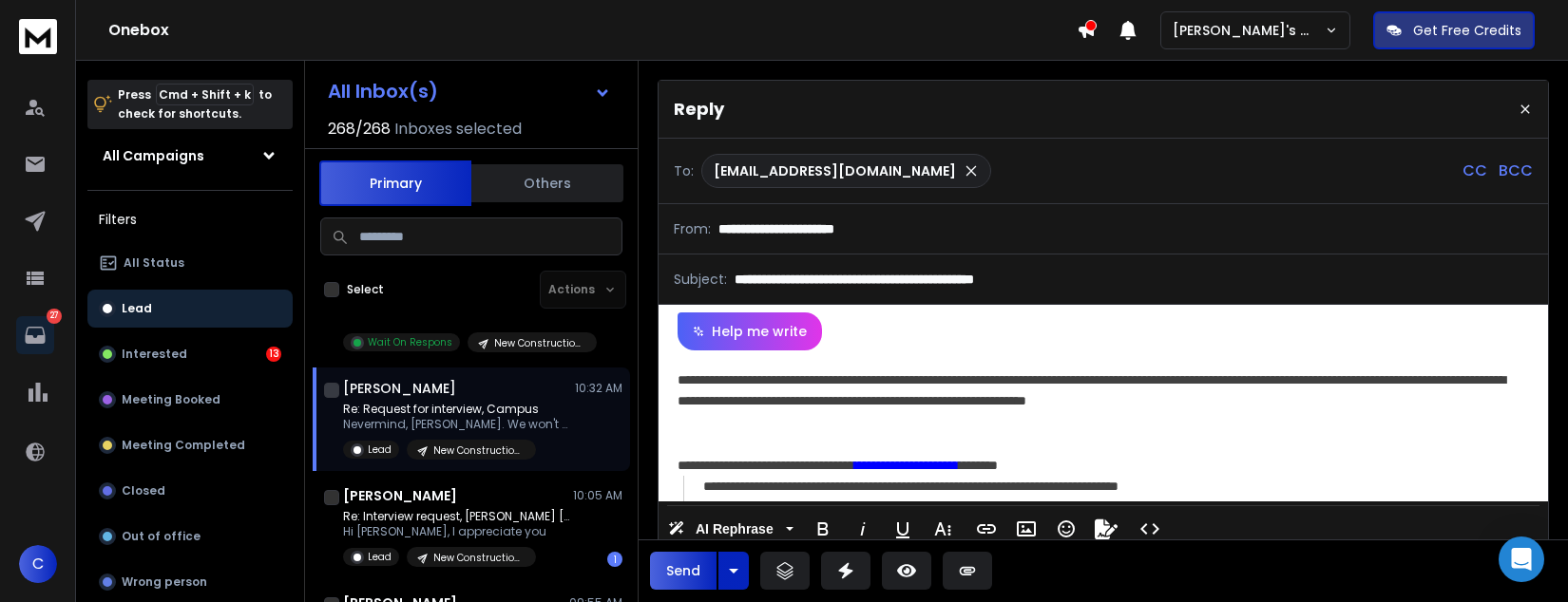
scroll to position [73, 0]
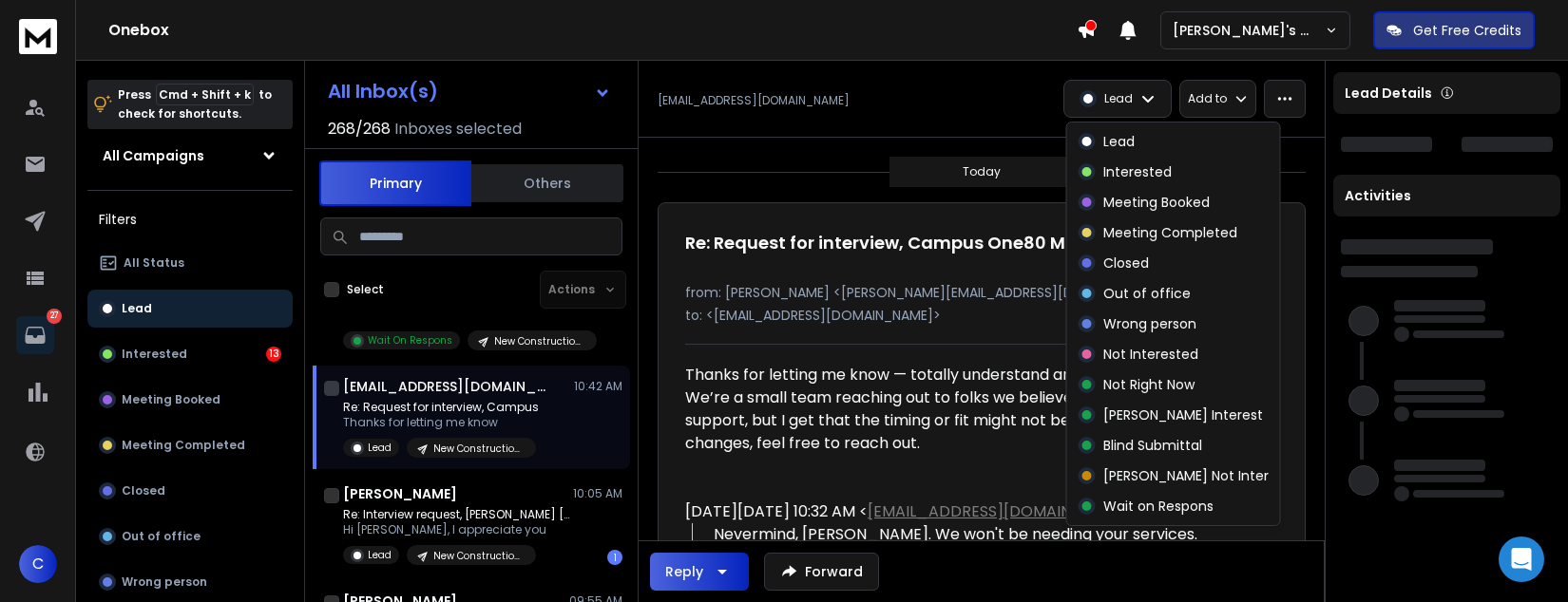
click at [1135, 96] on div "Lead" at bounding box center [1118, 99] width 107 height 36
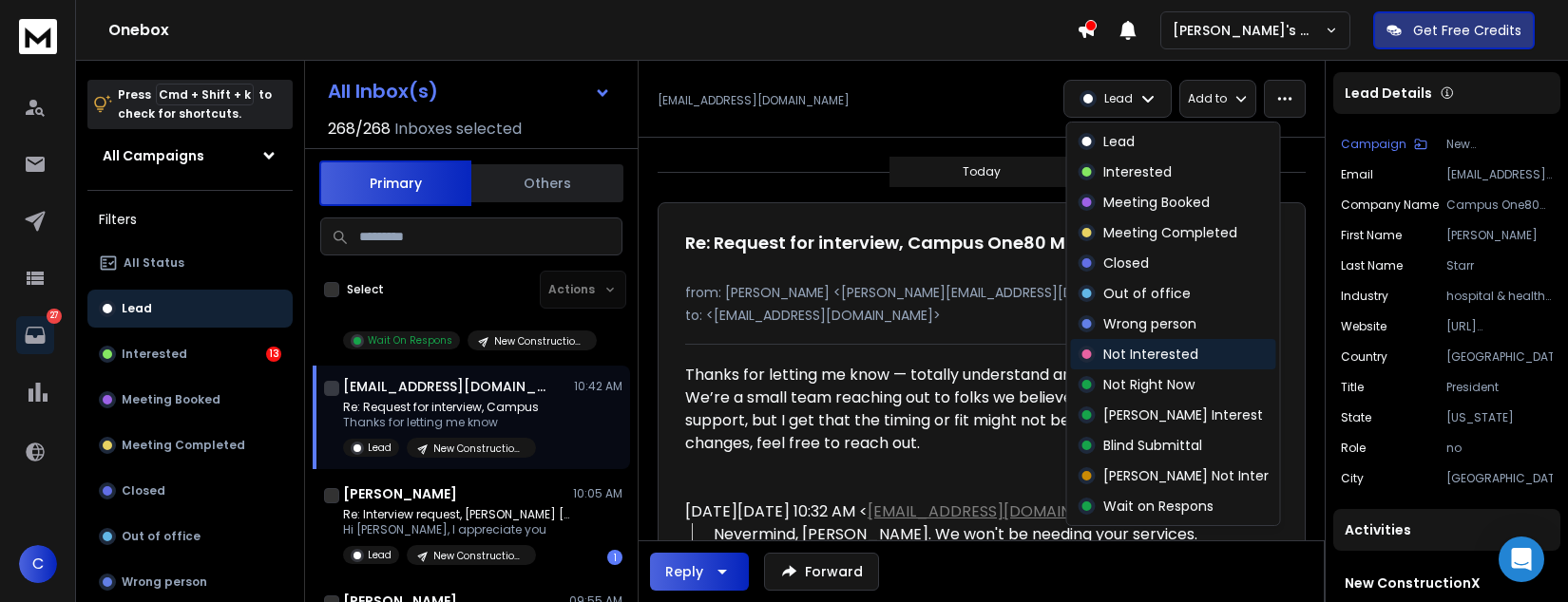
click at [1154, 356] on p "Not Interested" at bounding box center [1151, 355] width 95 height 19
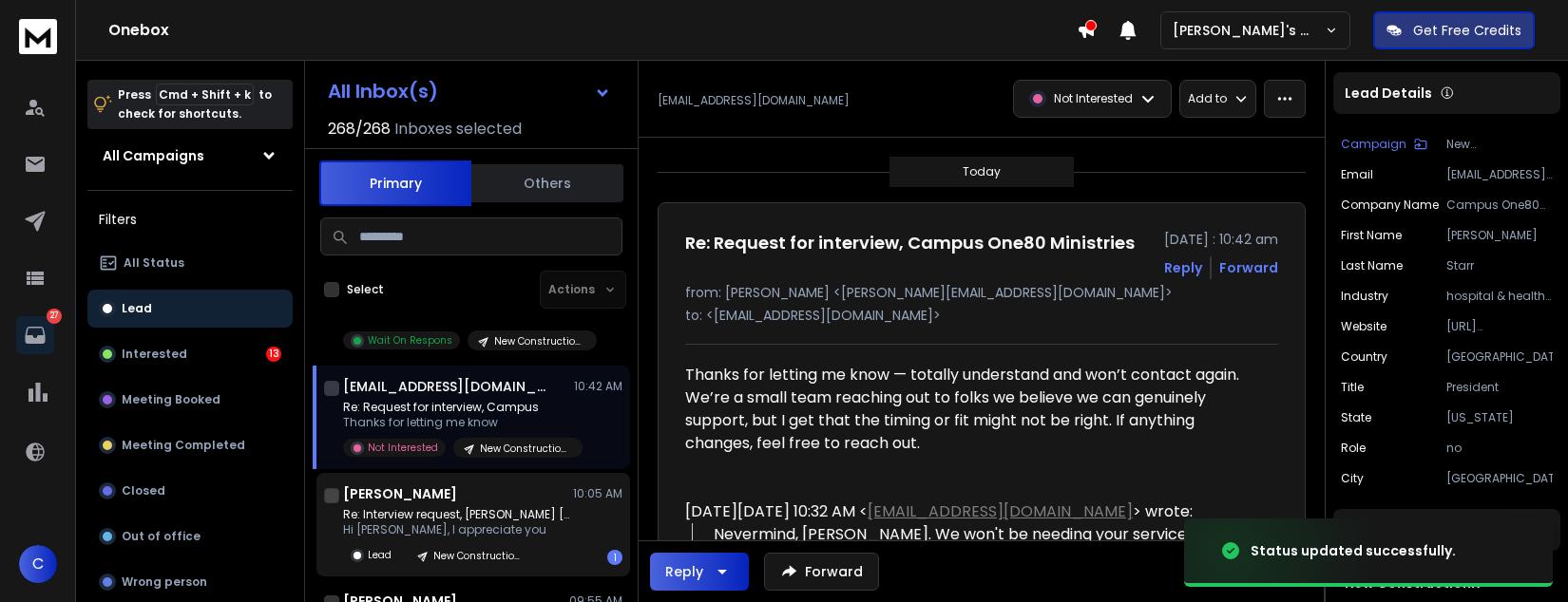
drag, startPoint x: 464, startPoint y: 535, endPoint x: 529, endPoint y: 528, distance: 65.4
click at [464, 535] on p "Hi [PERSON_NAME], I appreciate you" at bounding box center [458, 530] width 228 height 15
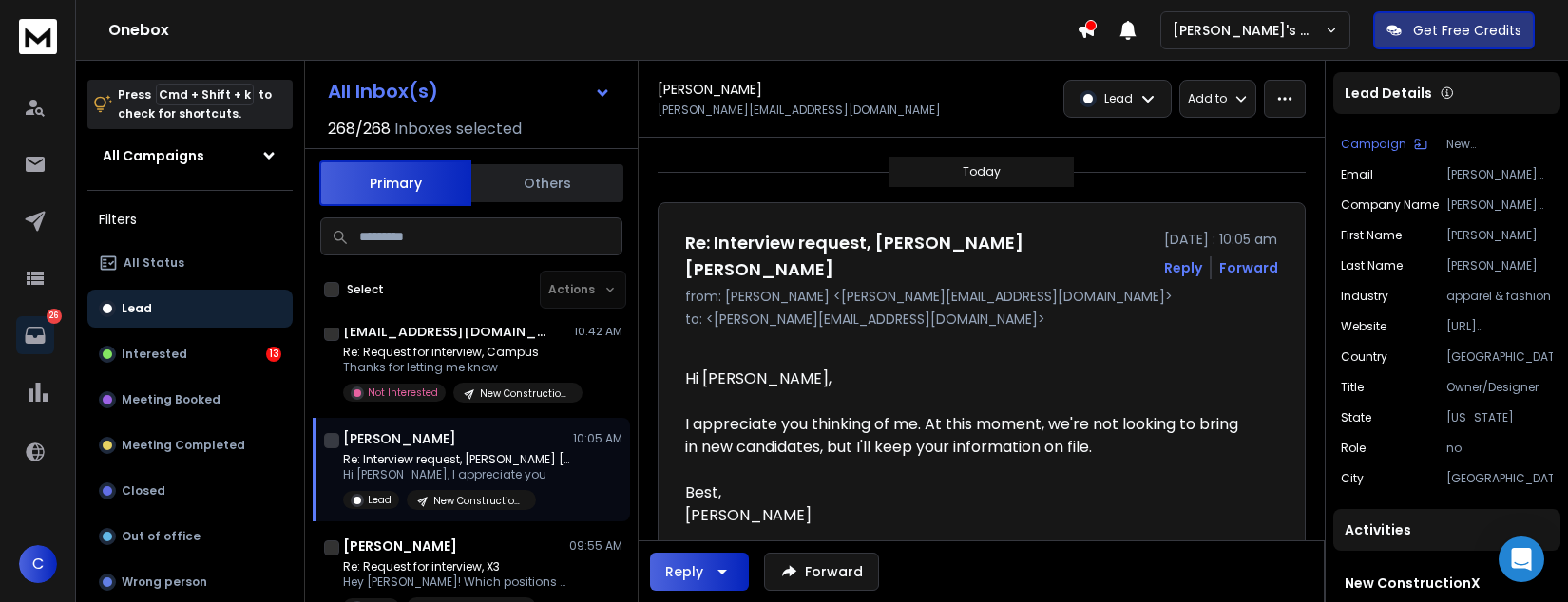
scroll to position [148, 0]
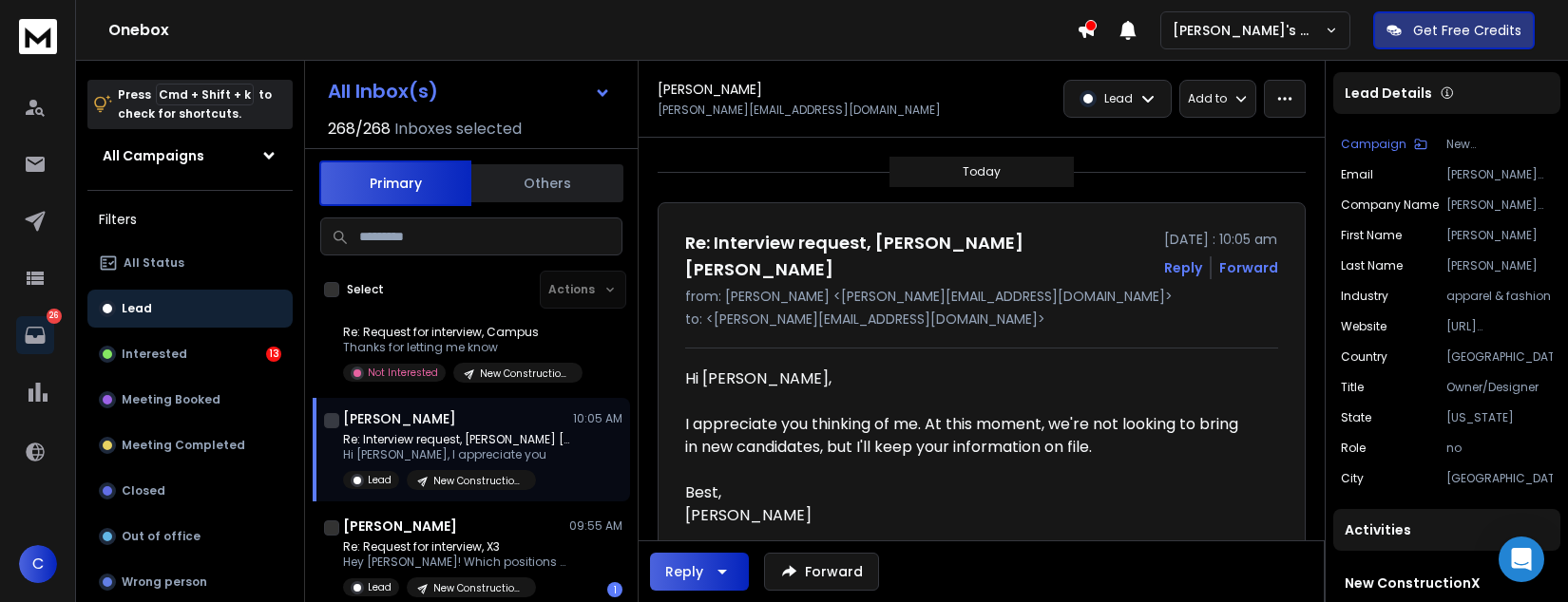
click at [1177, 269] on button "Reply" at bounding box center [1184, 268] width 38 height 19
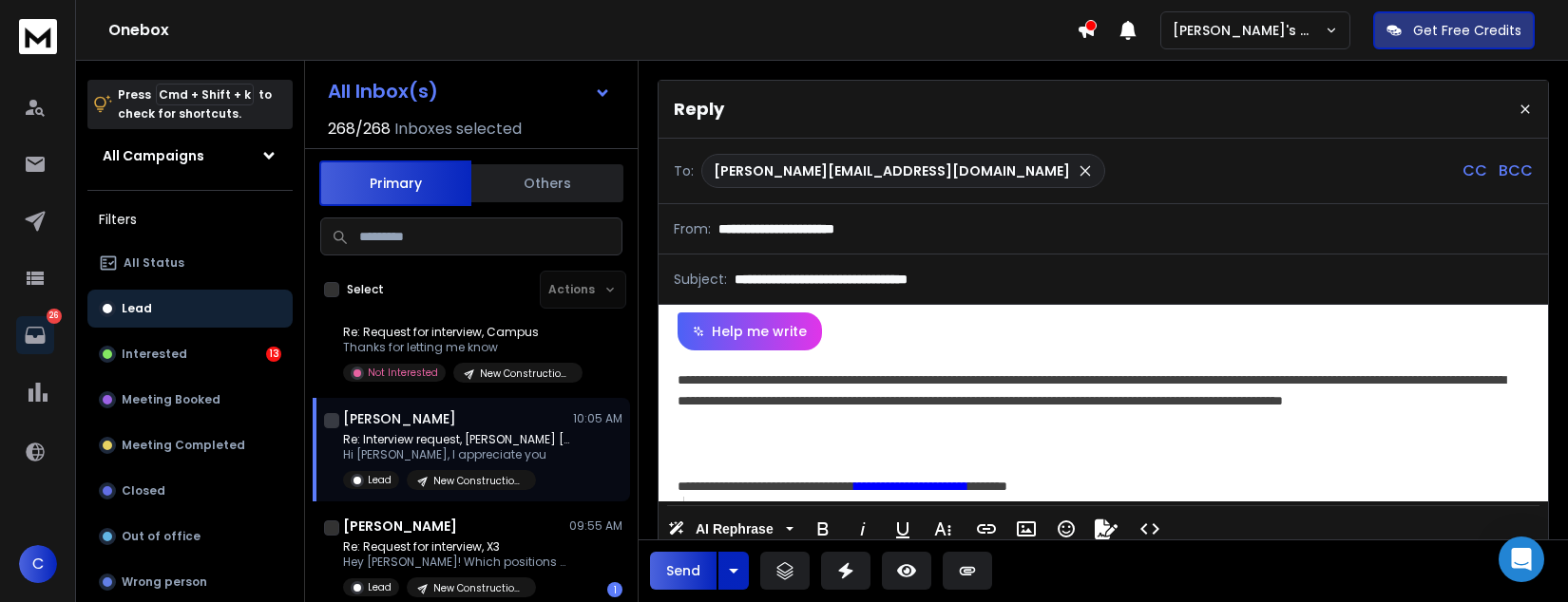
click at [666, 572] on button "Send" at bounding box center [683, 571] width 67 height 38
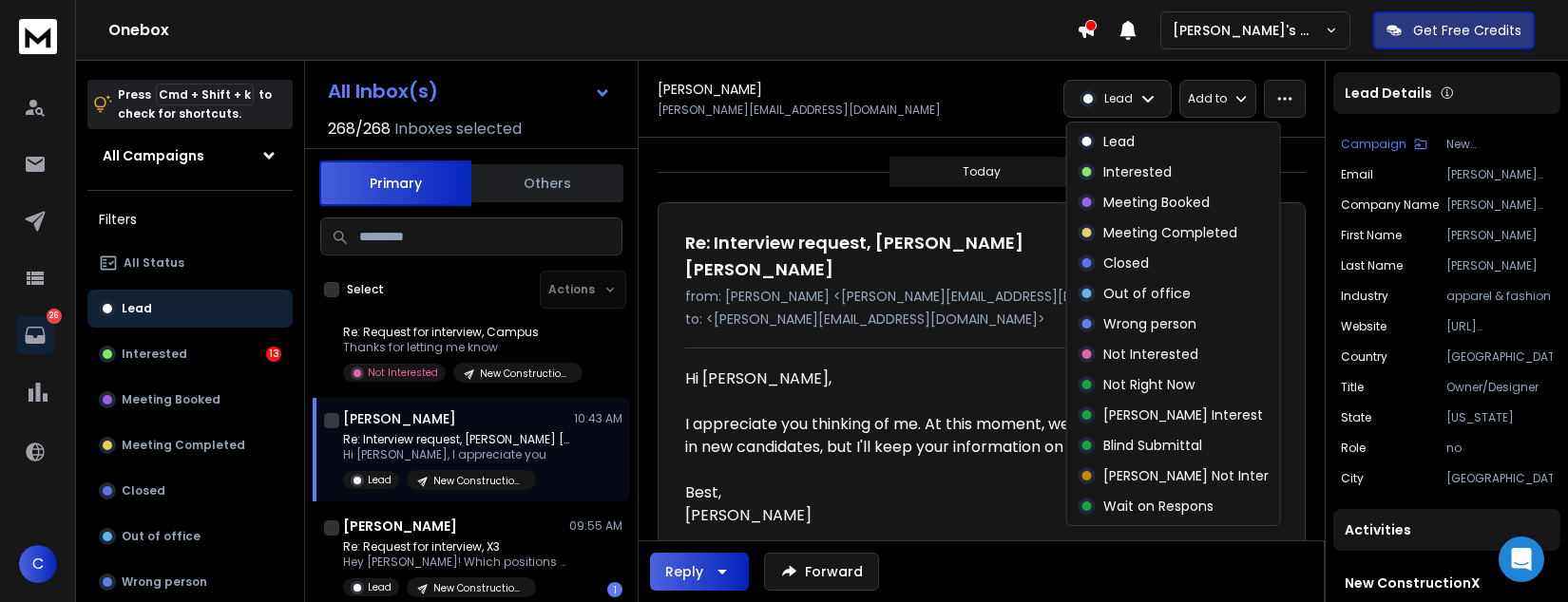
click at [1111, 95] on p "Lead" at bounding box center [1119, 99] width 29 height 15
click at [1133, 379] on p "Not Right Now" at bounding box center [1149, 385] width 91 height 19
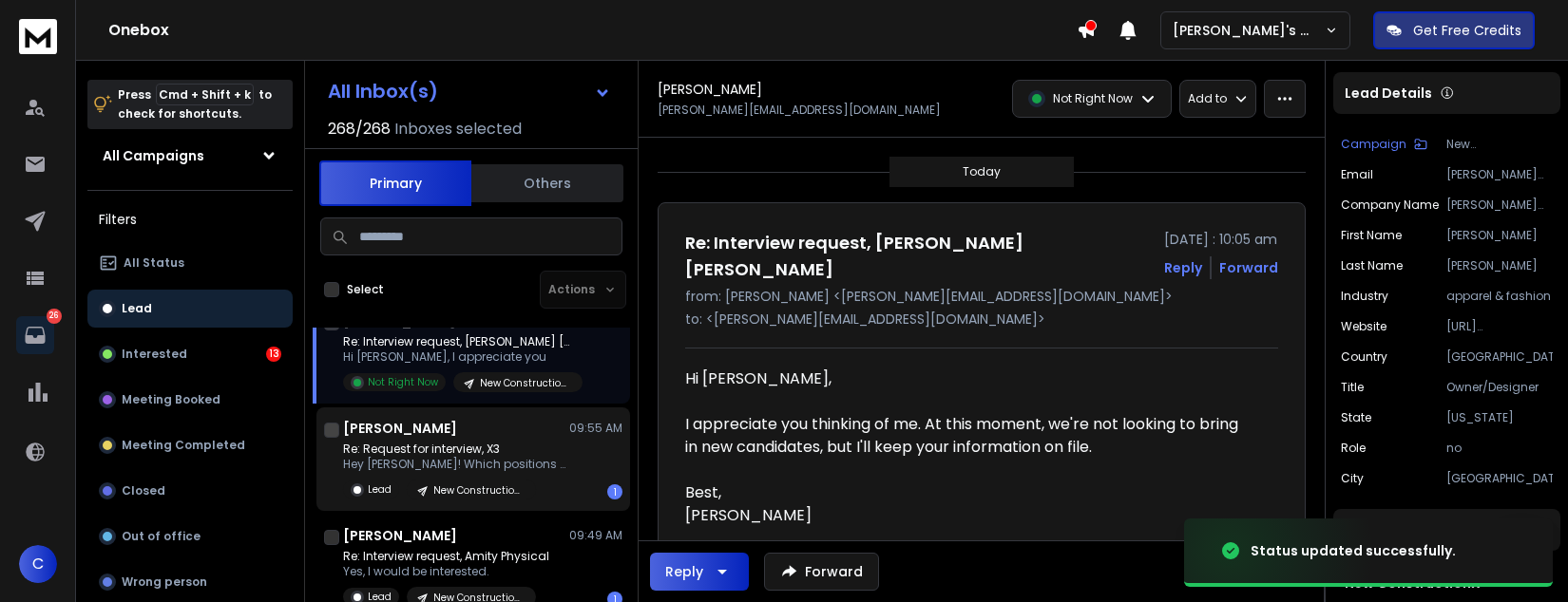
scroll to position [249, 0]
click at [441, 440] on p "Re: Request for interview, X3" at bounding box center [458, 447] width 228 height 15
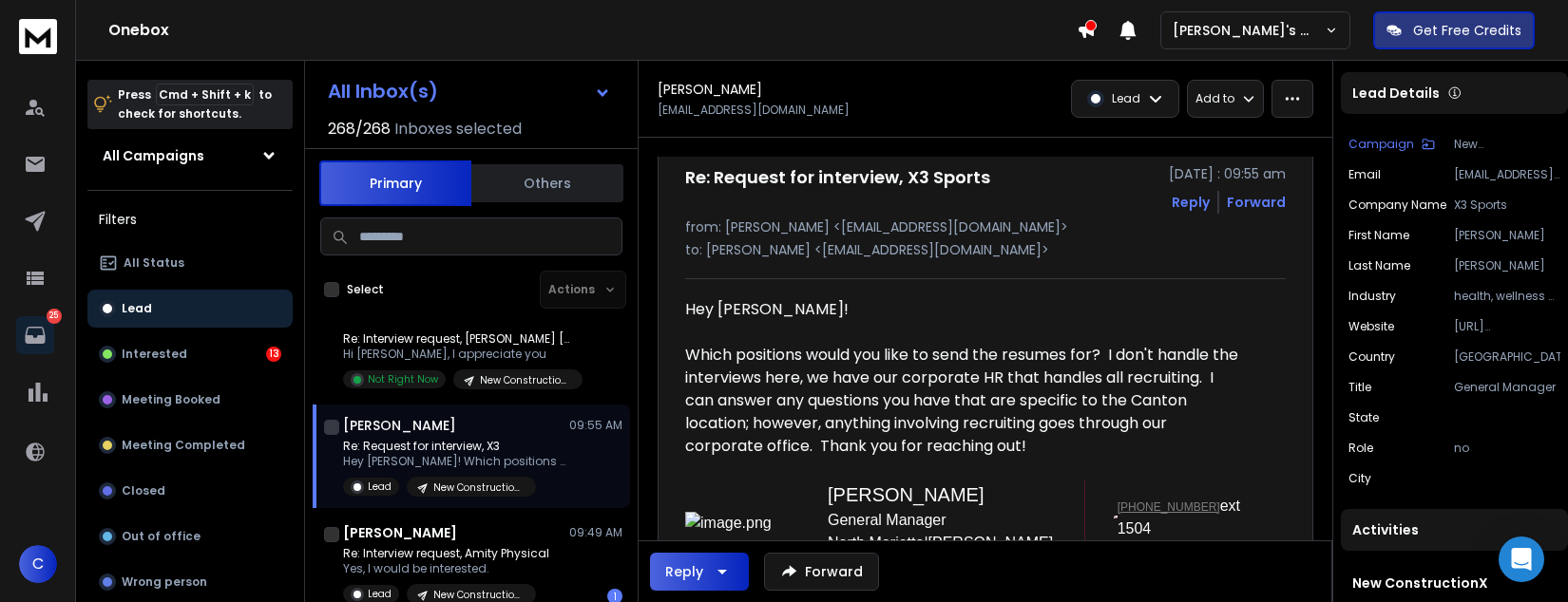
scroll to position [72, 0]
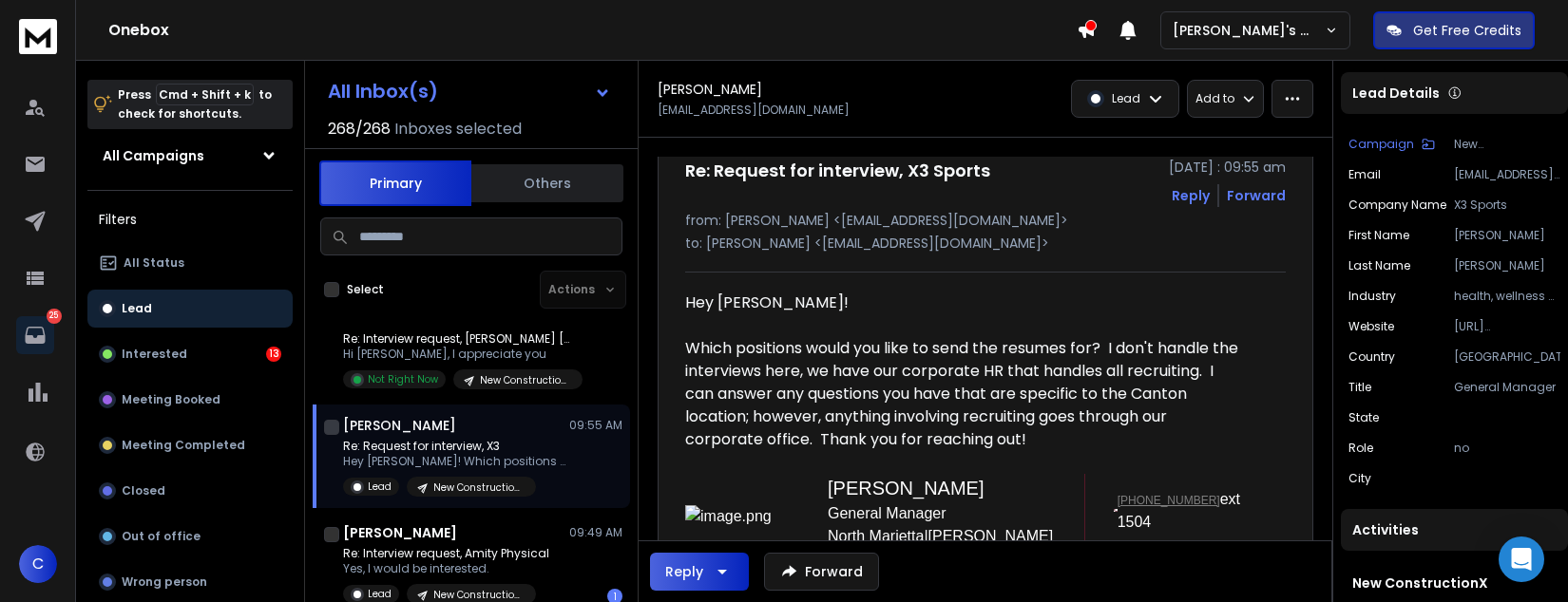
click at [1198, 186] on button "Reply" at bounding box center [1191, 196] width 38 height 19
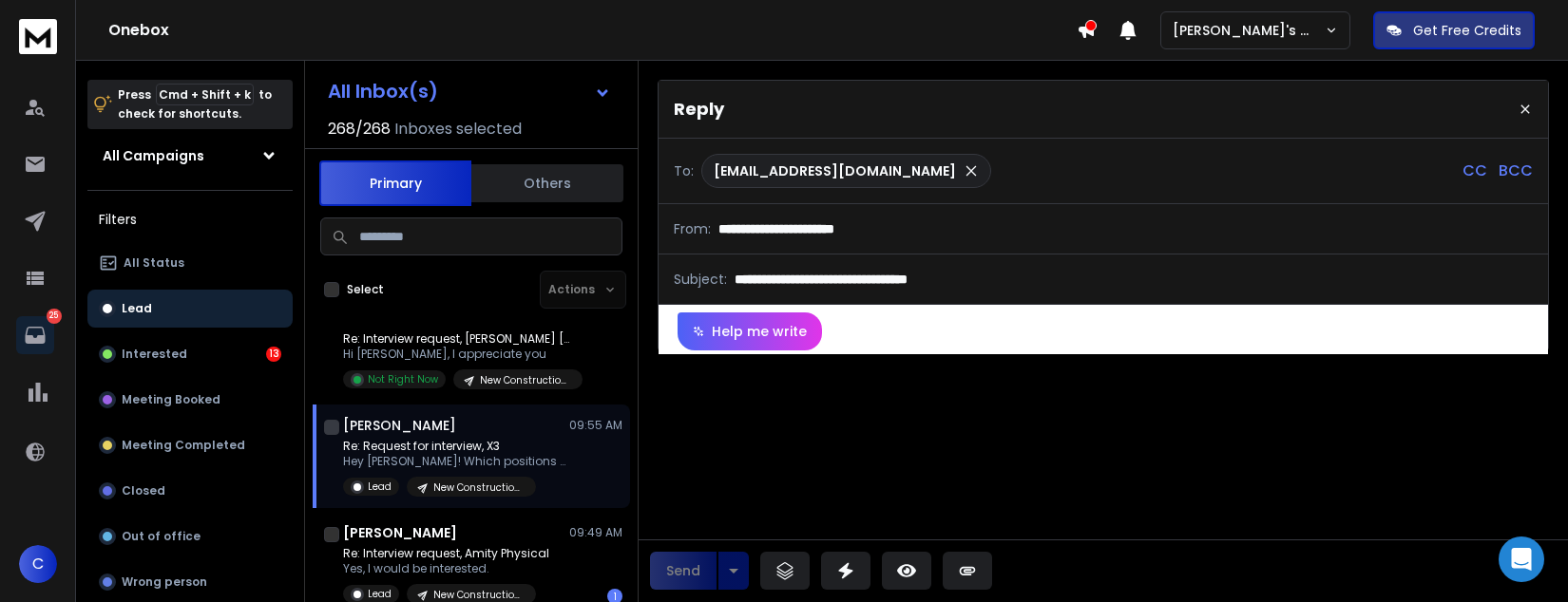
scroll to position [0, 0]
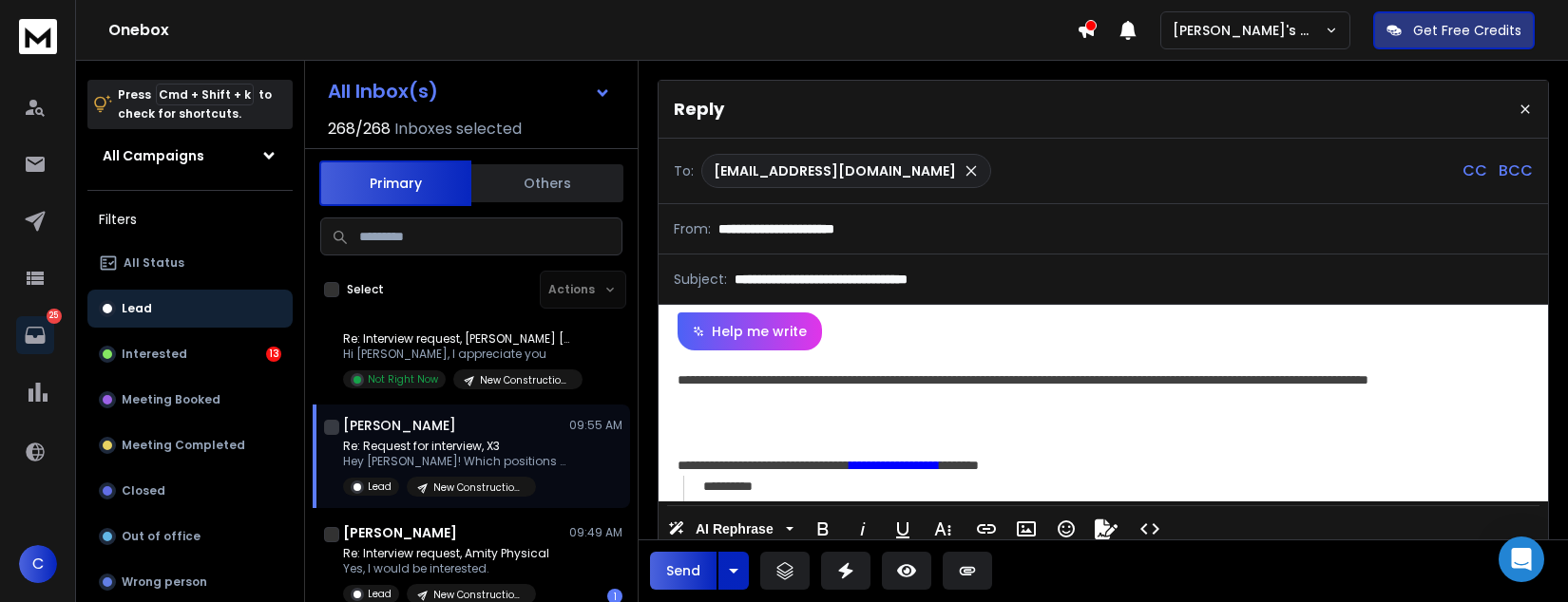
click at [691, 572] on button "Send" at bounding box center [683, 571] width 67 height 38
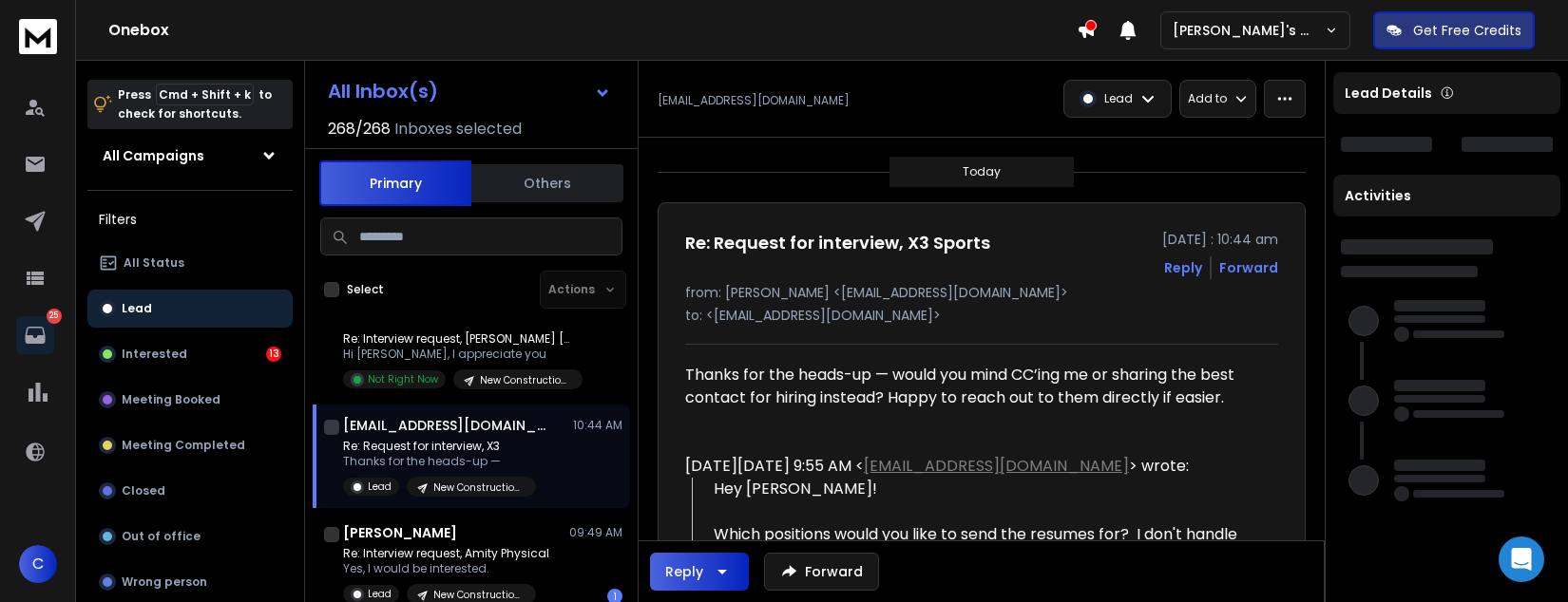
click at [1134, 101] on div "Lead" at bounding box center [1118, 99] width 107 height 36
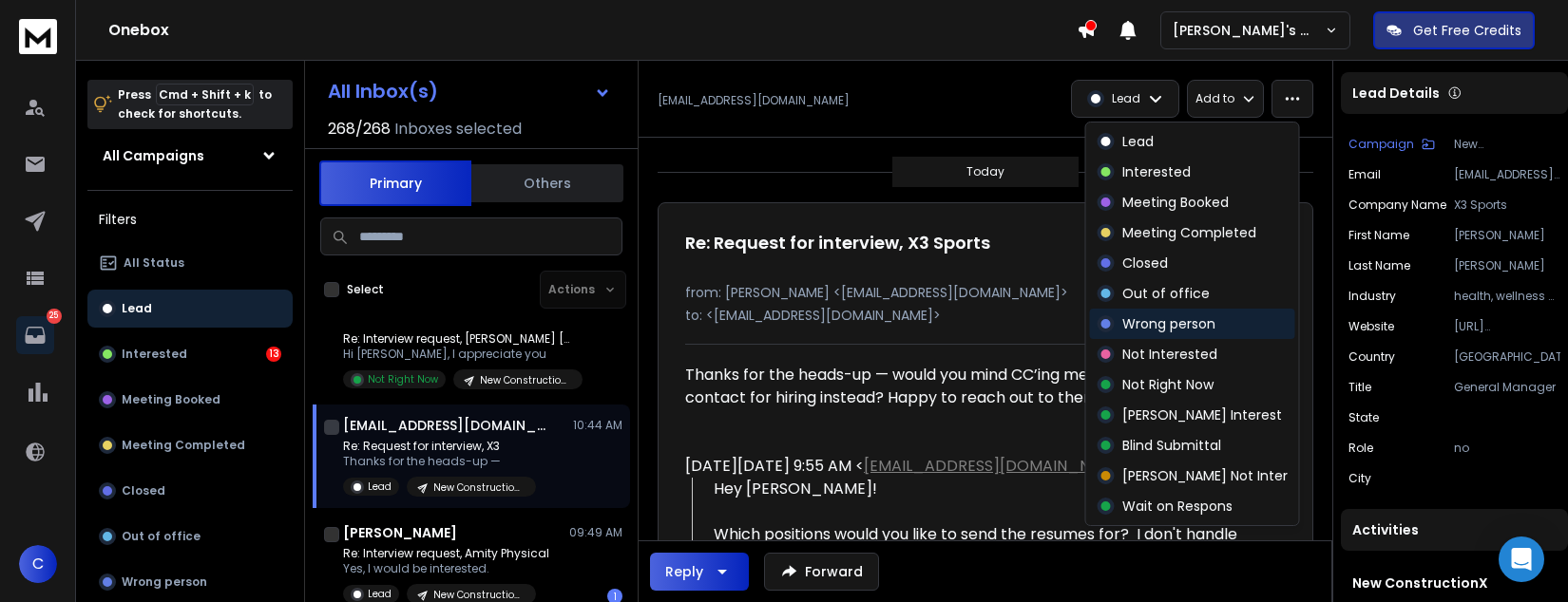
click at [1136, 326] on p "Wrong person" at bounding box center [1169, 324] width 93 height 19
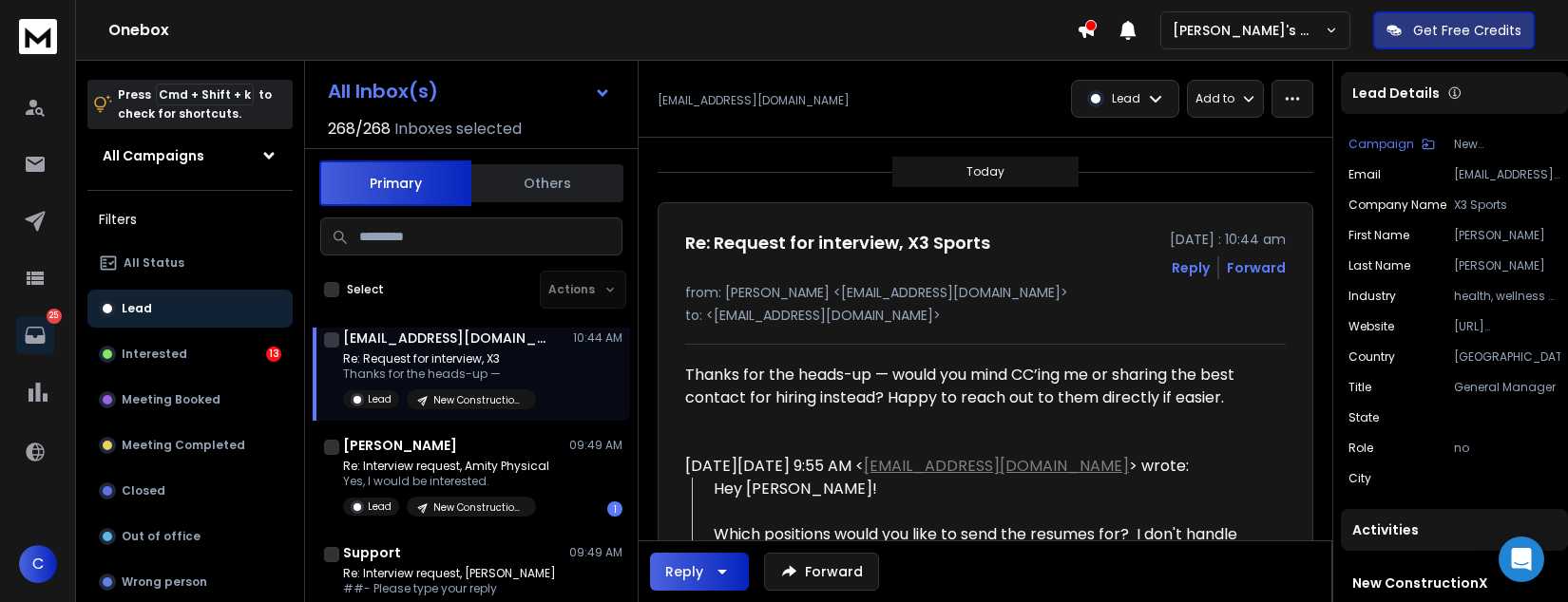
scroll to position [339, 0]
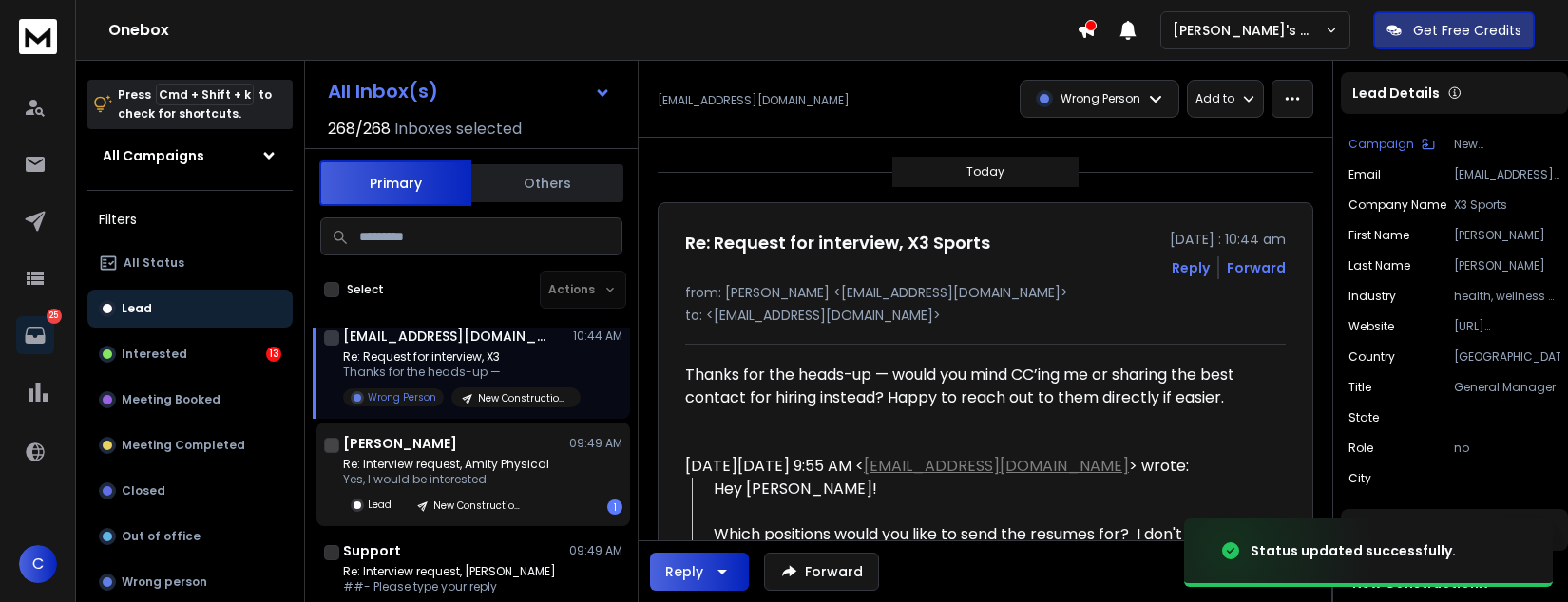
click at [480, 479] on p "Yes, I would be interested." at bounding box center [446, 479] width 206 height 15
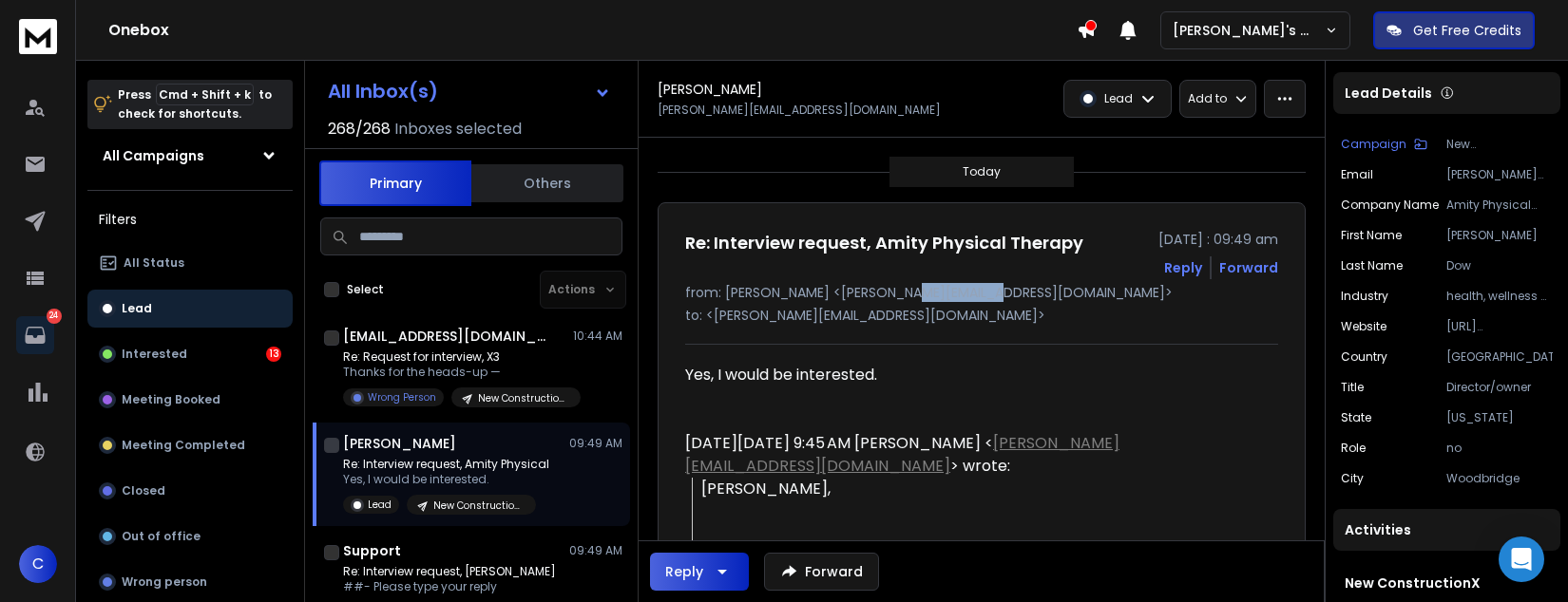
drag, startPoint x: 999, startPoint y: 291, endPoint x: 916, endPoint y: 295, distance: 83.1
click at [916, 295] on p "from: [PERSON_NAME] <[PERSON_NAME][EMAIL_ADDRESS][DOMAIN_NAME]>" at bounding box center [981, 293] width 593 height 19
click at [1171, 262] on button "Reply" at bounding box center [1184, 268] width 38 height 19
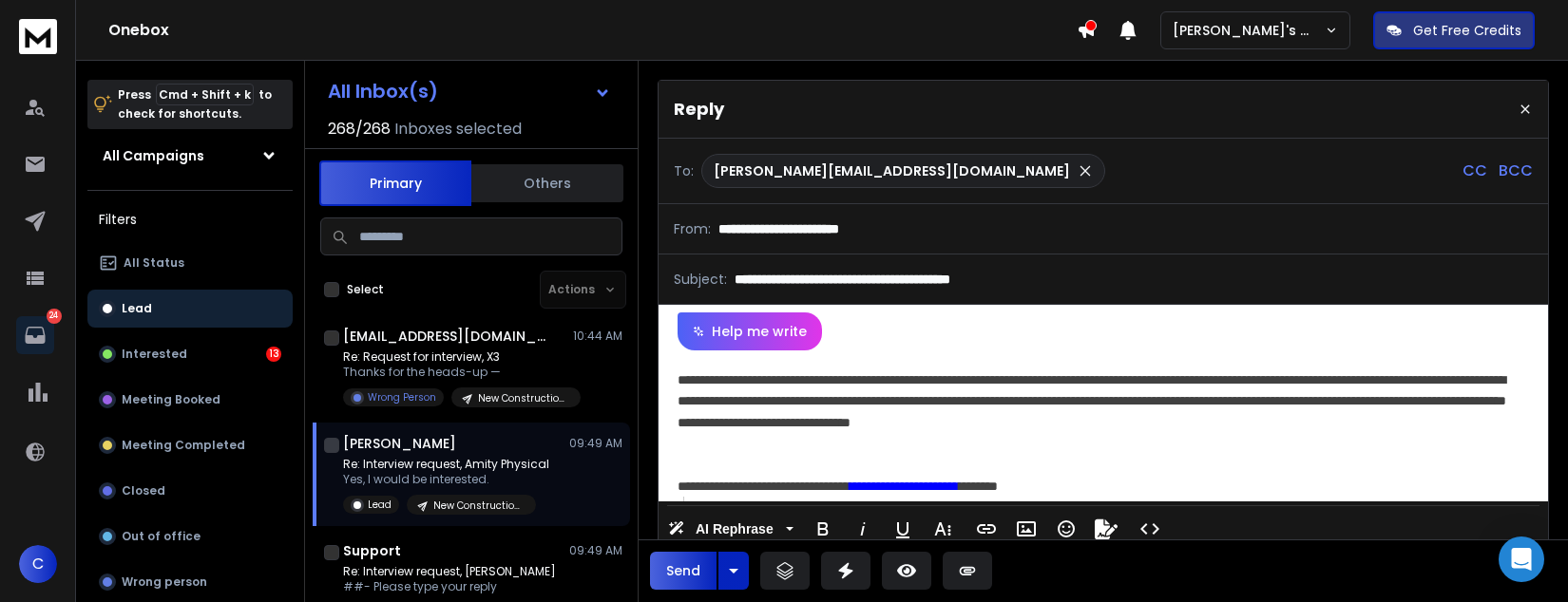
click at [830, 426] on div "**********" at bounding box center [1100, 401] width 846 height 64
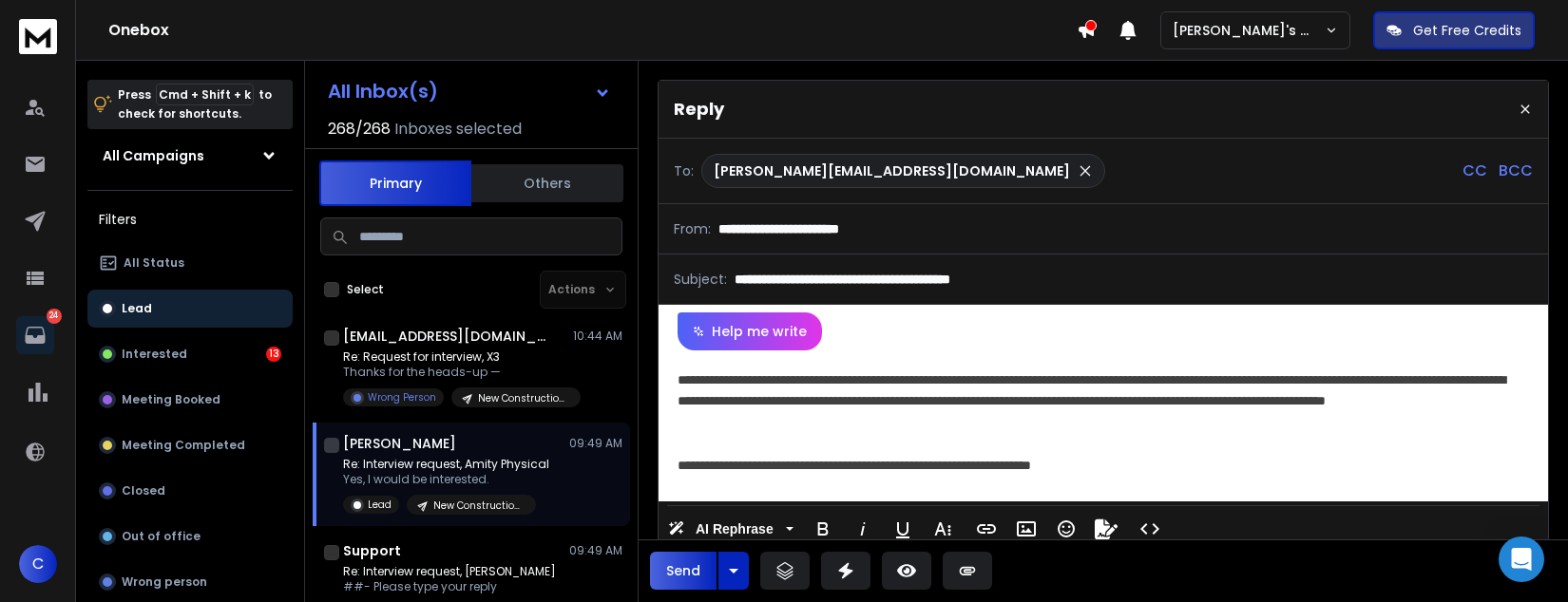
scroll to position [5, 0]
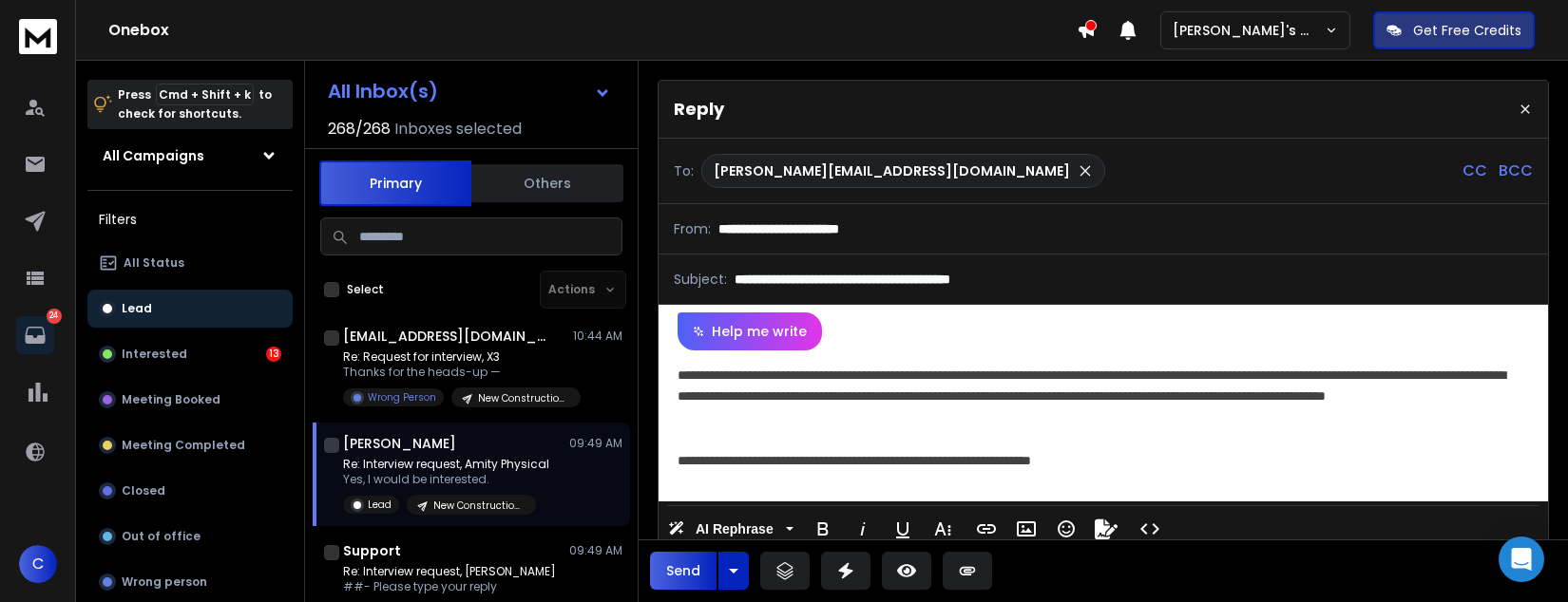
drag, startPoint x: 823, startPoint y: 465, endPoint x: 795, endPoint y: 458, distance: 28.9
click at [793, 458] on div "**********" at bounding box center [1100, 460] width 846 height 21
click at [1211, 582] on div "Send" at bounding box center [1103, 571] width 930 height 38
drag, startPoint x: 1004, startPoint y: 459, endPoint x: 978, endPoint y: 461, distance: 26.1
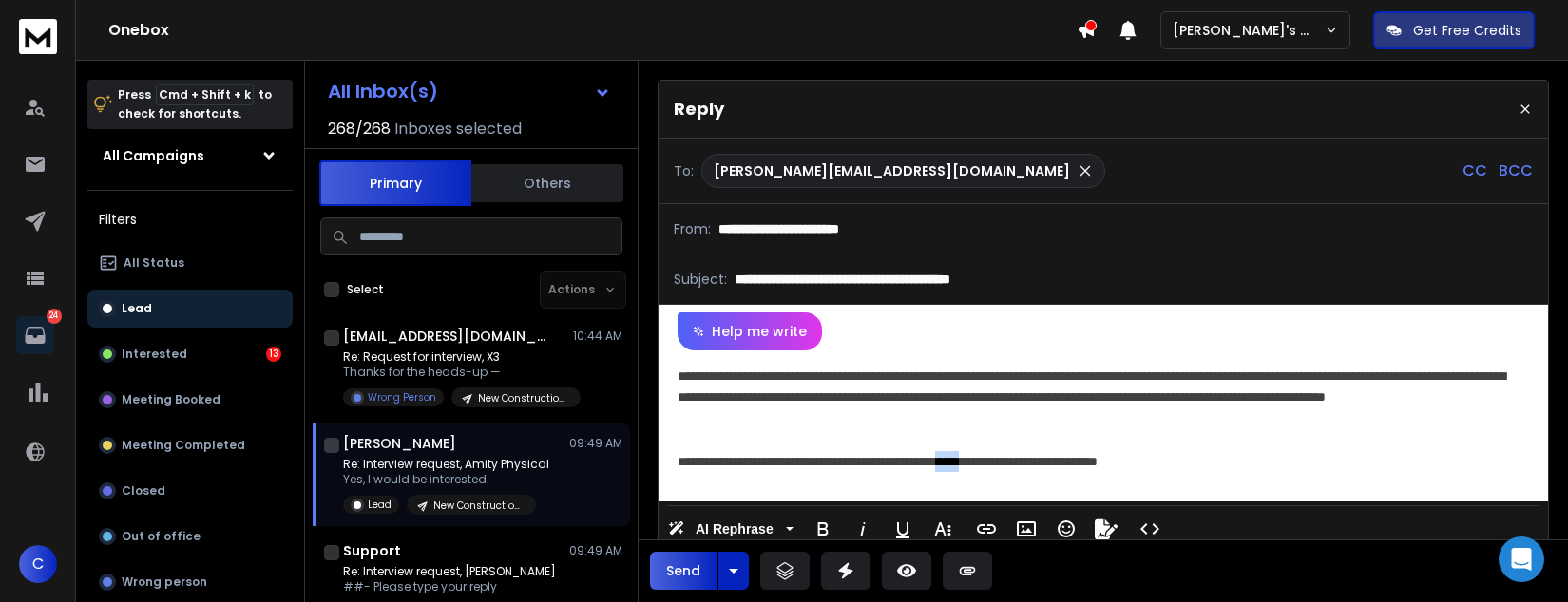
click at [973, 462] on div "**********" at bounding box center [1100, 461] width 846 height 21
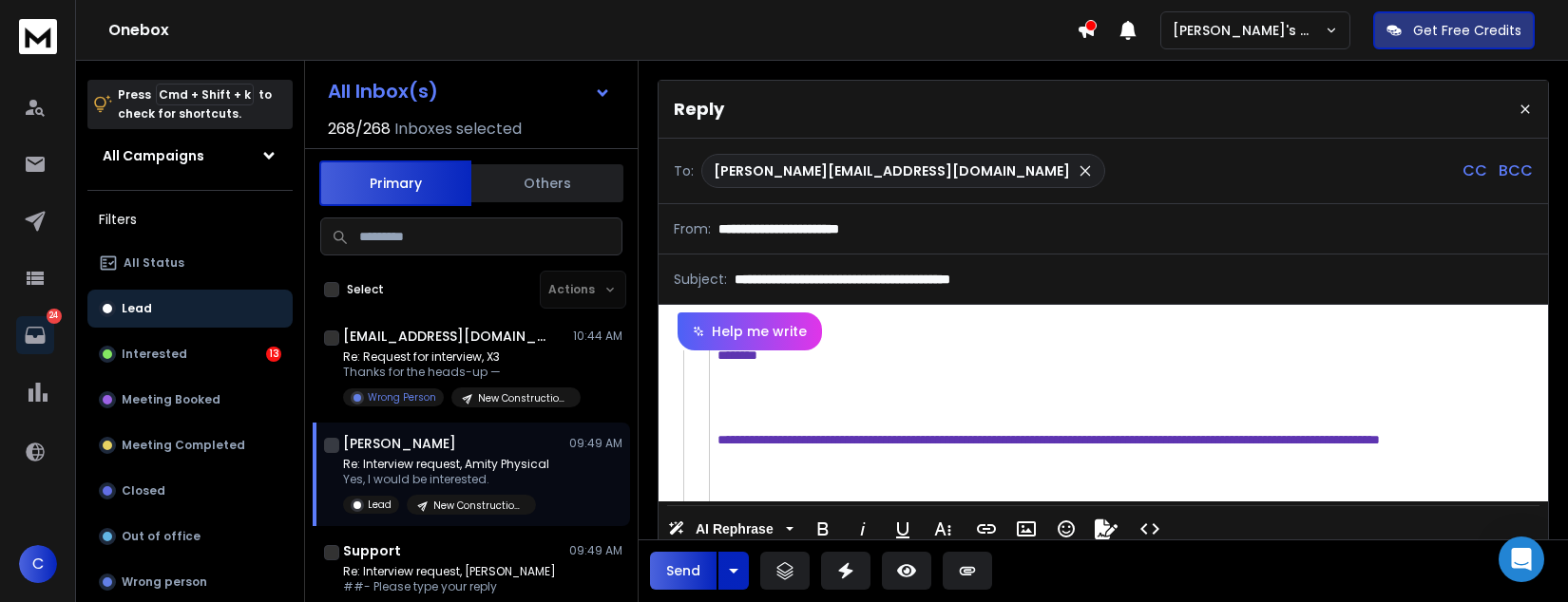
scroll to position [291, 0]
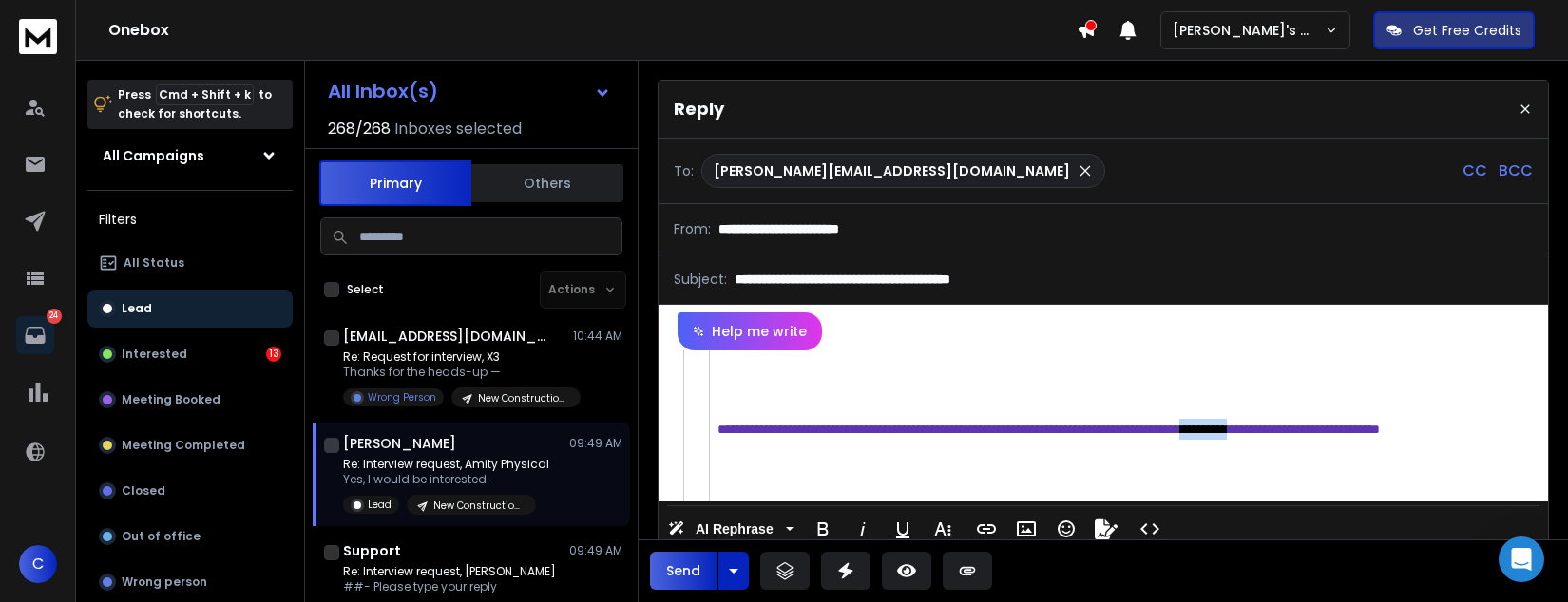
drag, startPoint x: 1339, startPoint y: 428, endPoint x: 1266, endPoint y: 433, distance: 73.2
click at [1266, 433] on blockquote "**********" at bounding box center [1117, 569] width 816 height 468
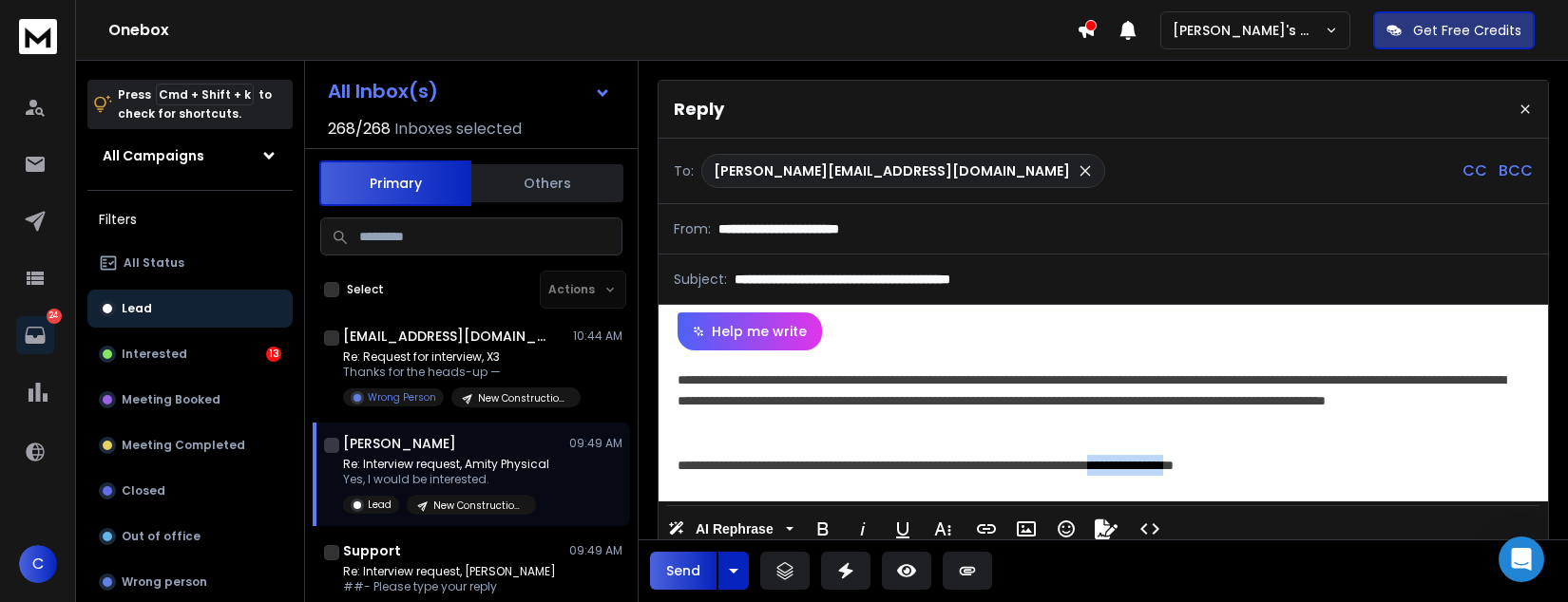
drag, startPoint x: 1252, startPoint y: 469, endPoint x: 1166, endPoint y: 467, distance: 86.0
click at [1160, 469] on div "**********" at bounding box center [1100, 465] width 846 height 21
click at [686, 560] on button "Send" at bounding box center [683, 571] width 67 height 38
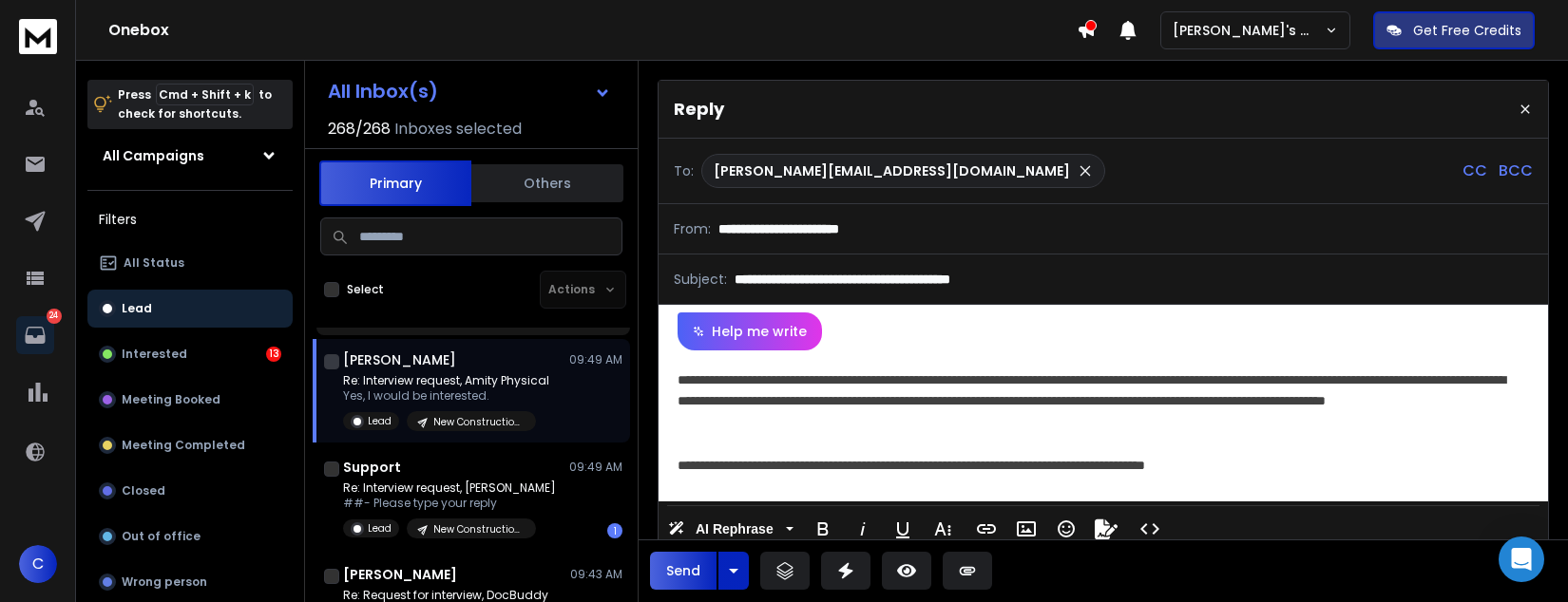
scroll to position [454, 0]
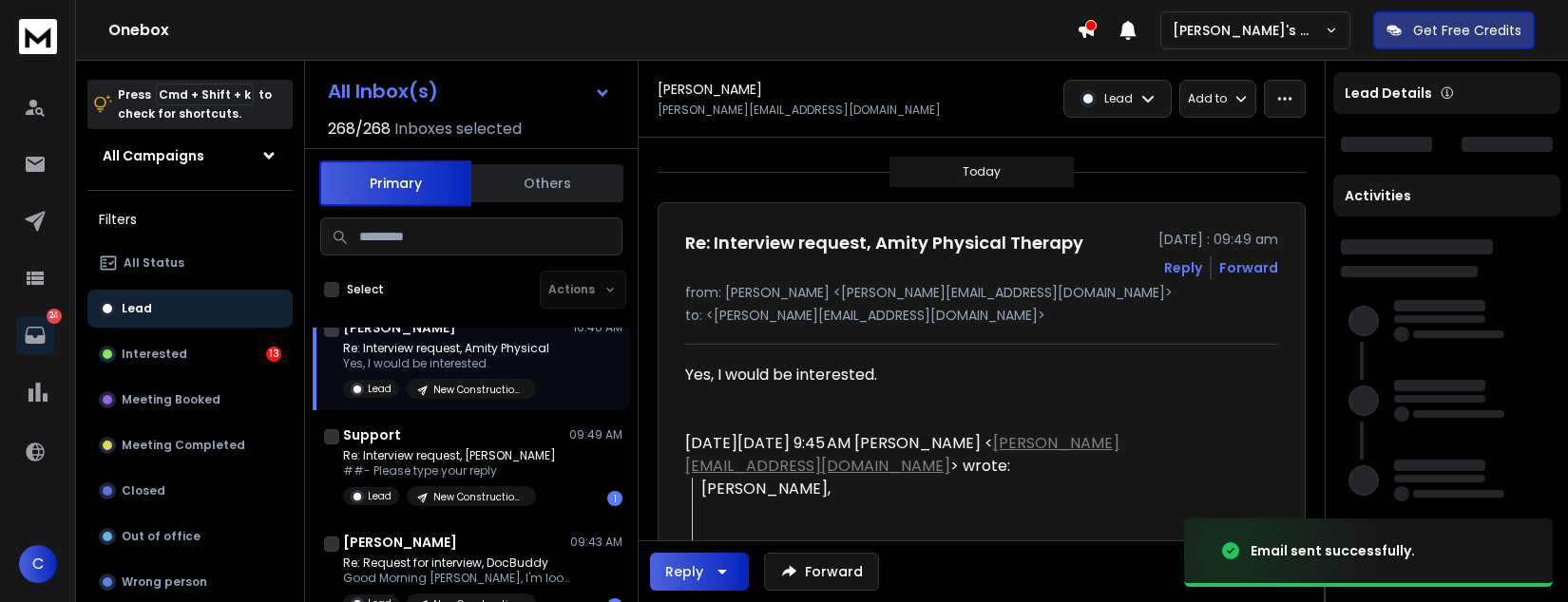
click at [1125, 95] on p "Lead" at bounding box center [1119, 99] width 29 height 15
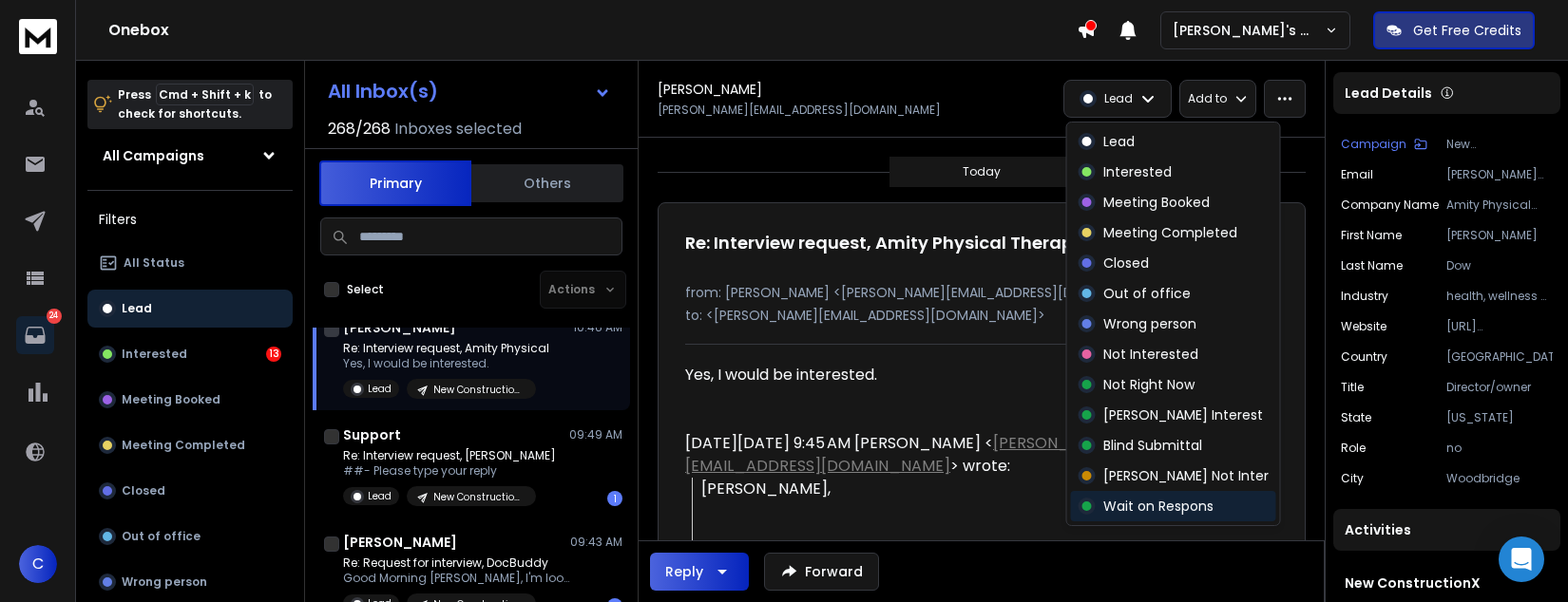
drag, startPoint x: 1152, startPoint y: 499, endPoint x: 1241, endPoint y: 432, distance: 111.4
click at [1152, 499] on p "Wait on Respons" at bounding box center [1159, 506] width 110 height 19
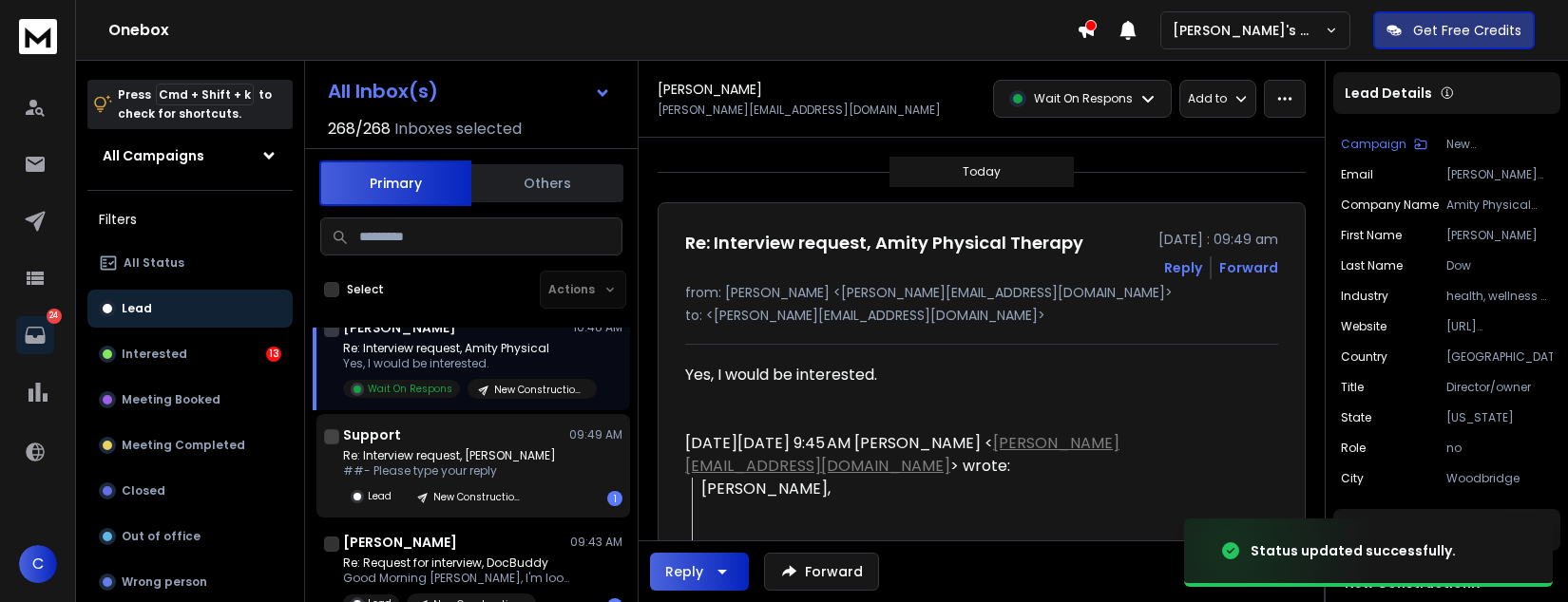
click at [487, 475] on p "##- Please type your reply" at bounding box center [450, 471] width 213 height 15
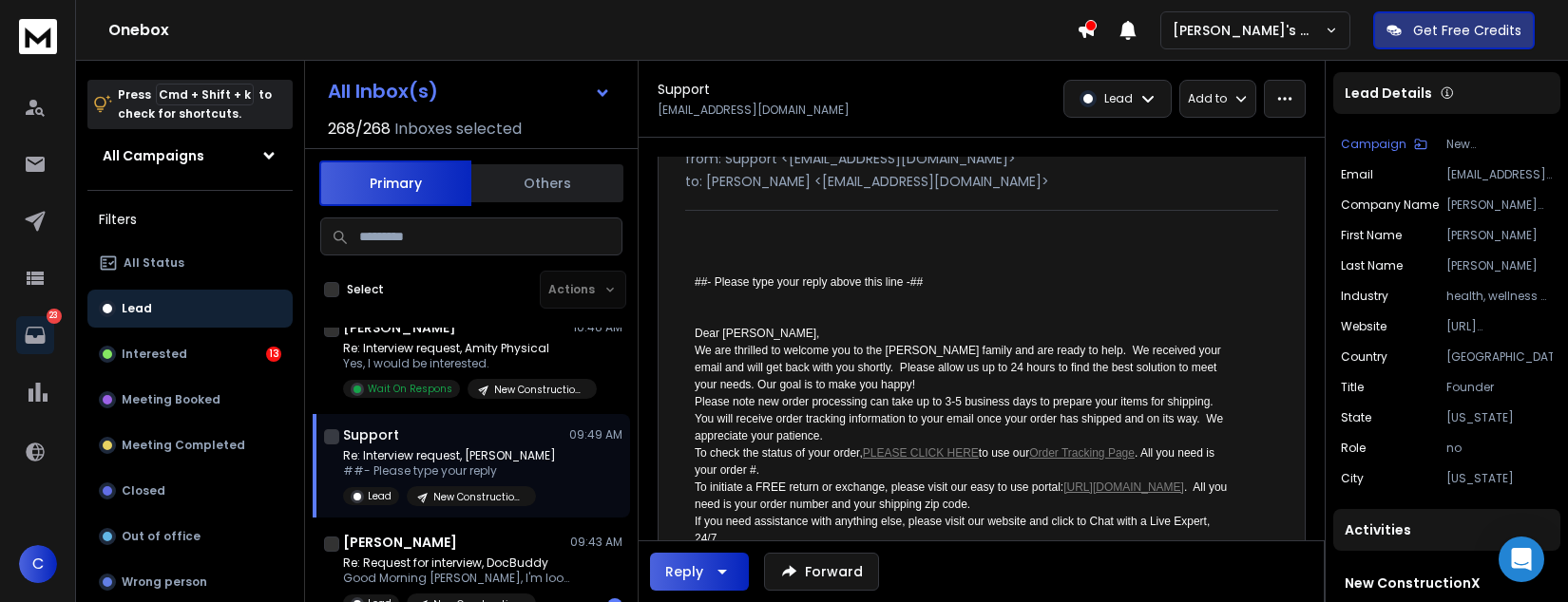
scroll to position [136, 0]
click at [1146, 107] on div "Lead" at bounding box center [1118, 99] width 107 height 36
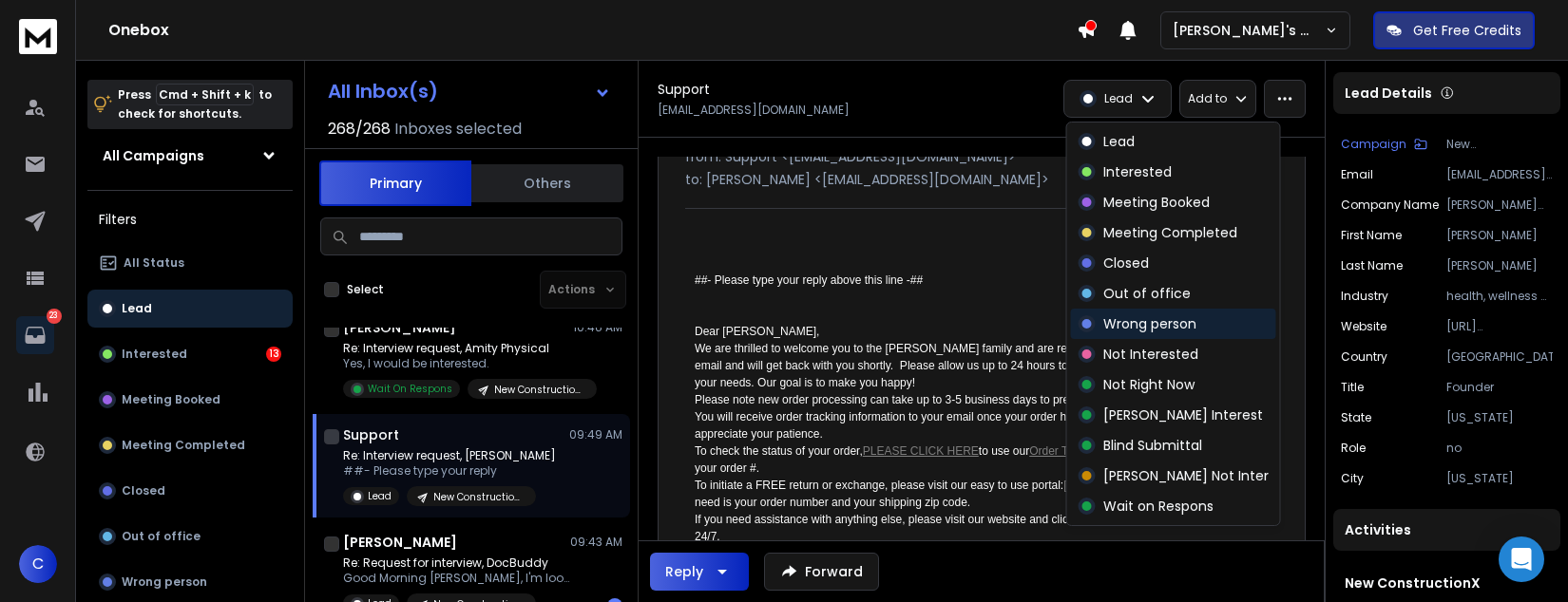
click at [1167, 319] on p "Wrong person" at bounding box center [1150, 324] width 93 height 19
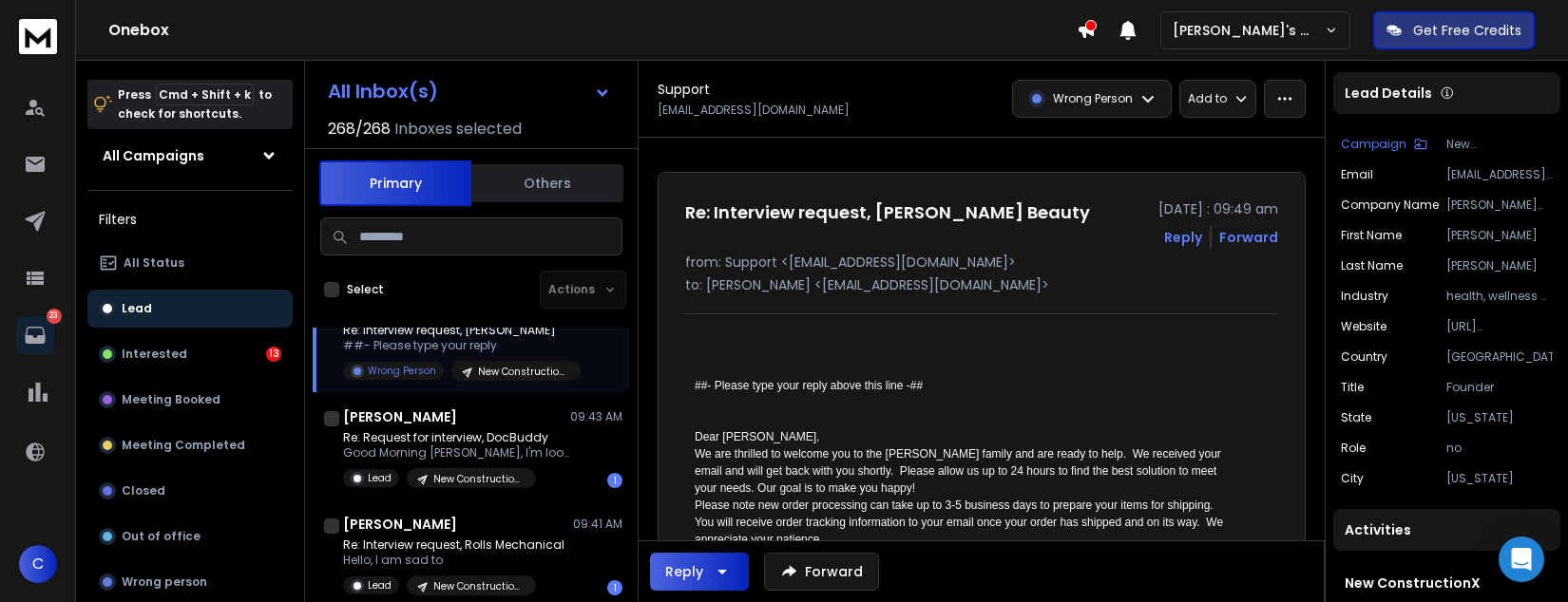
scroll to position [0, 0]
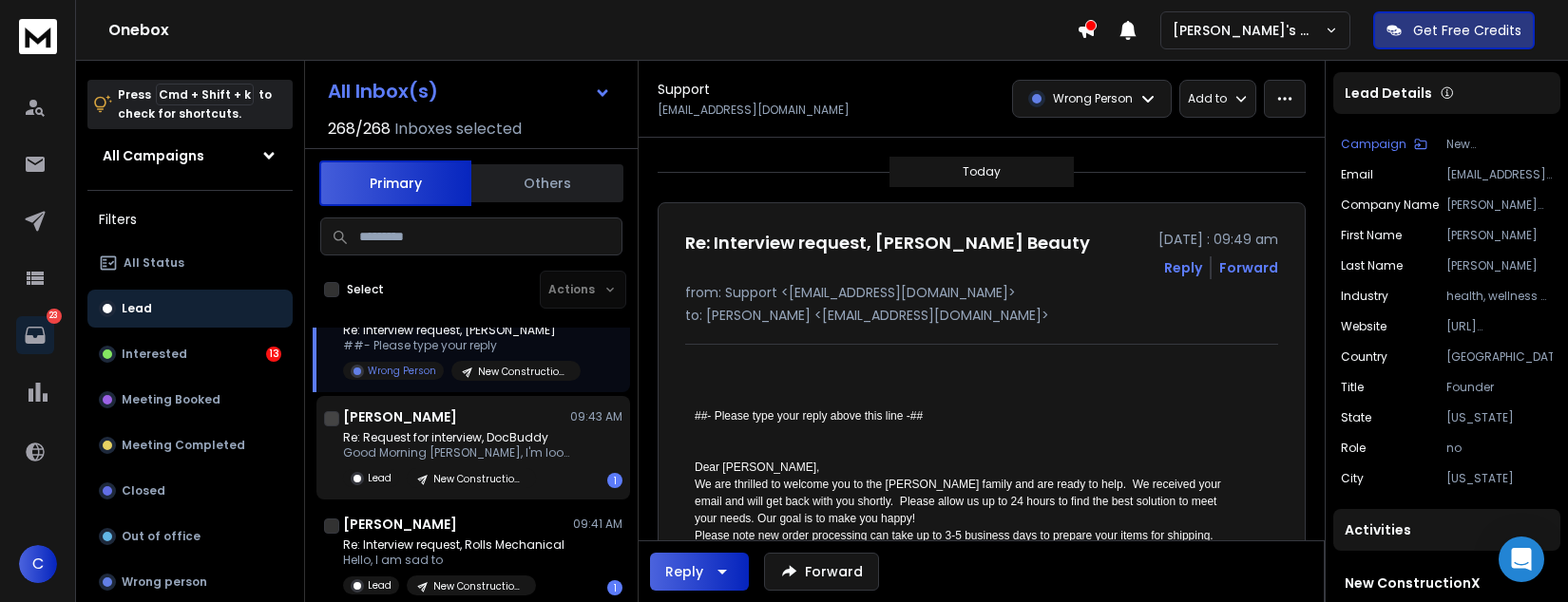
click at [556, 449] on div "Re: Request for interview, DocBuddy Good Morning [PERSON_NAME], I'm looping Lea…" at bounding box center [483, 459] width 280 height 58
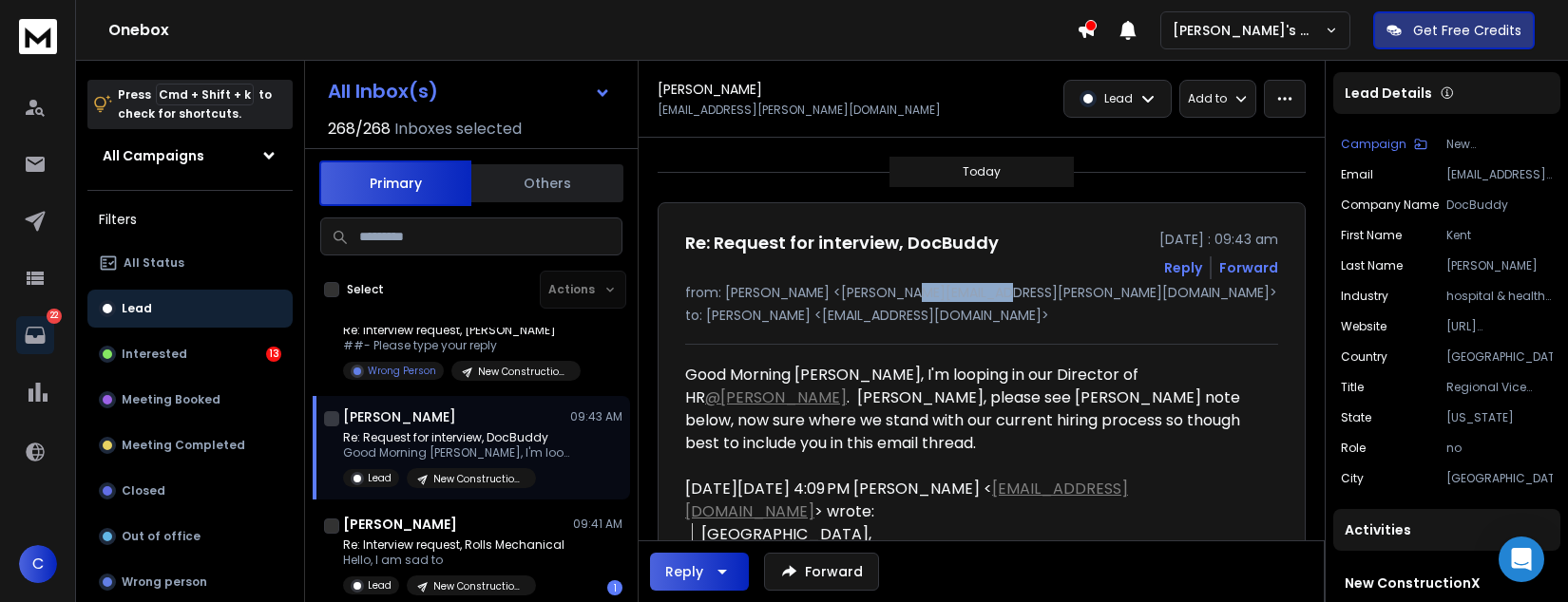
drag, startPoint x: 1003, startPoint y: 292, endPoint x: 910, endPoint y: 287, distance: 93.1
click at [903, 286] on p "from: [PERSON_NAME] <[PERSON_NAME][EMAIL_ADDRESS][PERSON_NAME][DOMAIN_NAME]>" at bounding box center [981, 293] width 593 height 19
click at [1189, 269] on button "Reply" at bounding box center [1184, 268] width 38 height 19
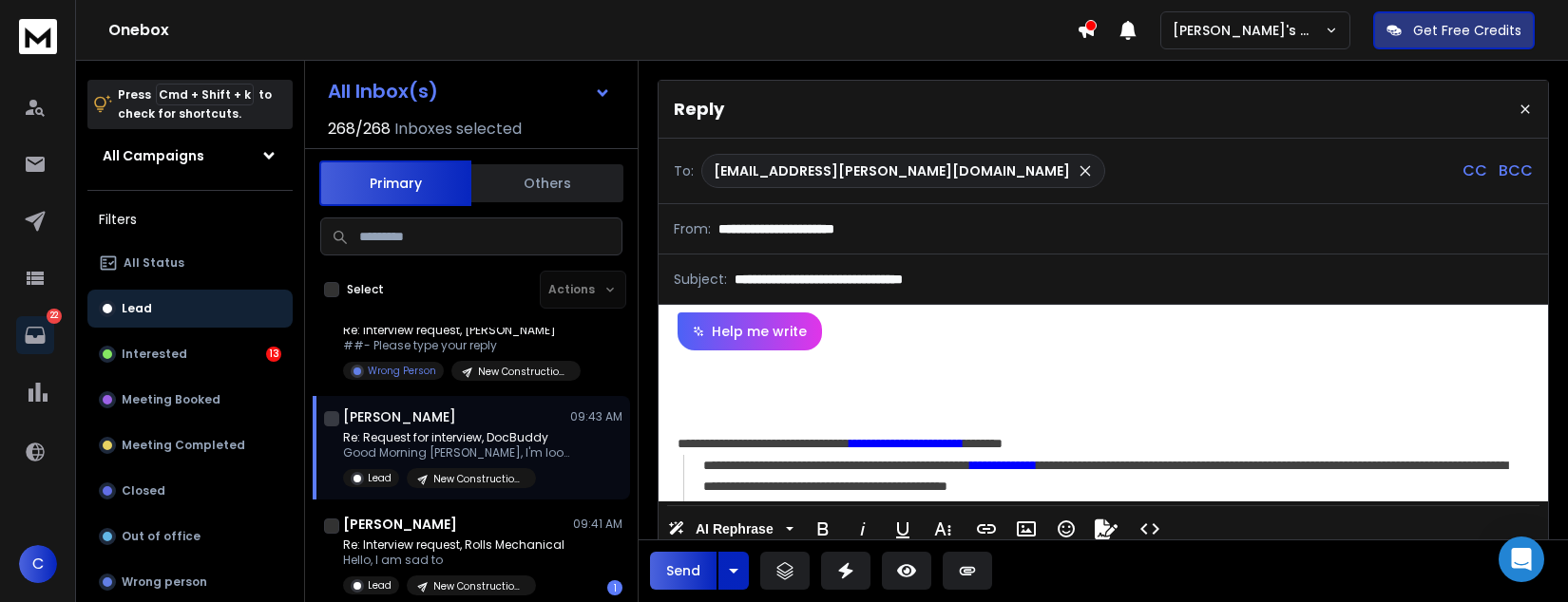
click at [1462, 174] on p "CC" at bounding box center [1475, 171] width 25 height 23
drag, startPoint x: 1164, startPoint y: 458, endPoint x: 1150, endPoint y: 473, distance: 20.5
click at [1164, 458] on div "**********" at bounding box center [1103, 426] width 890 height 151
drag, startPoint x: 1476, startPoint y: 168, endPoint x: 1226, endPoint y: 175, distance: 250.1
click at [1475, 168] on p "CC" at bounding box center [1475, 171] width 25 height 23
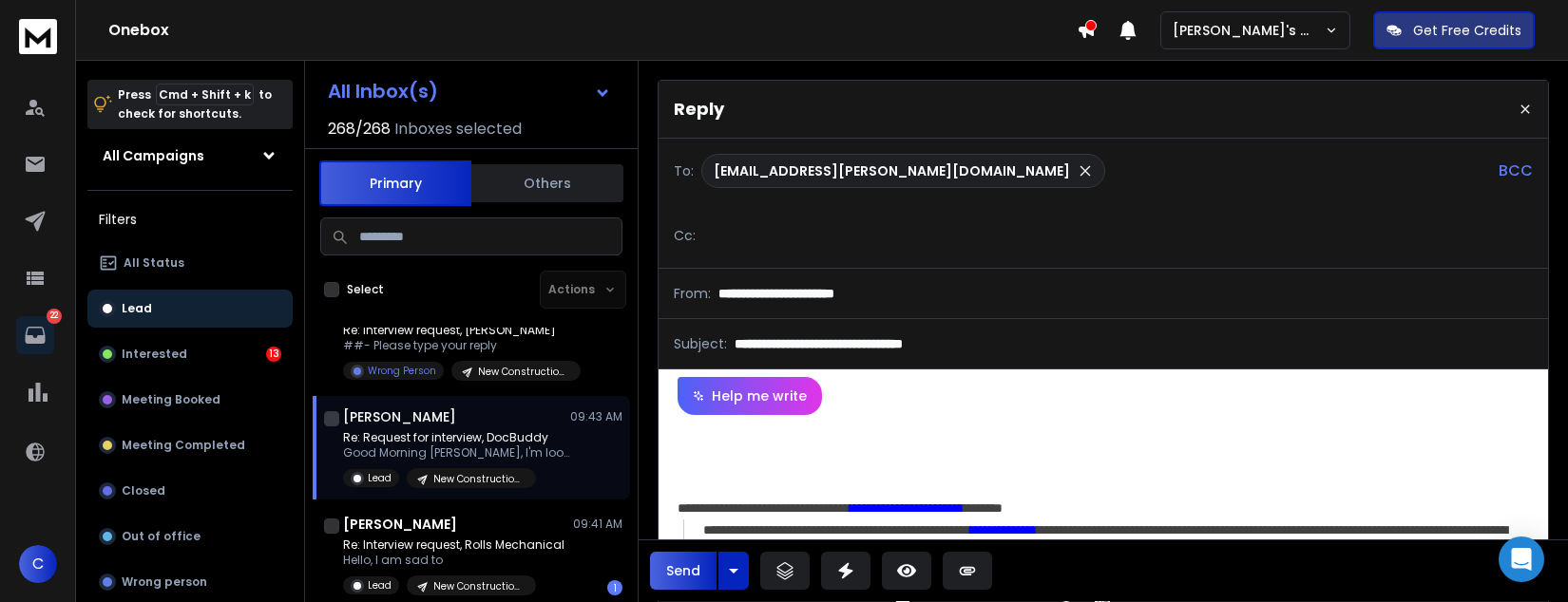
click at [1147, 171] on div "[EMAIL_ADDRESS][PERSON_NAME][DOMAIN_NAME]" at bounding box center [1096, 171] width 790 height 34
click at [1113, 178] on input at bounding box center [1180, 171] width 133 height 34
paste input "**********"
type input "**********"
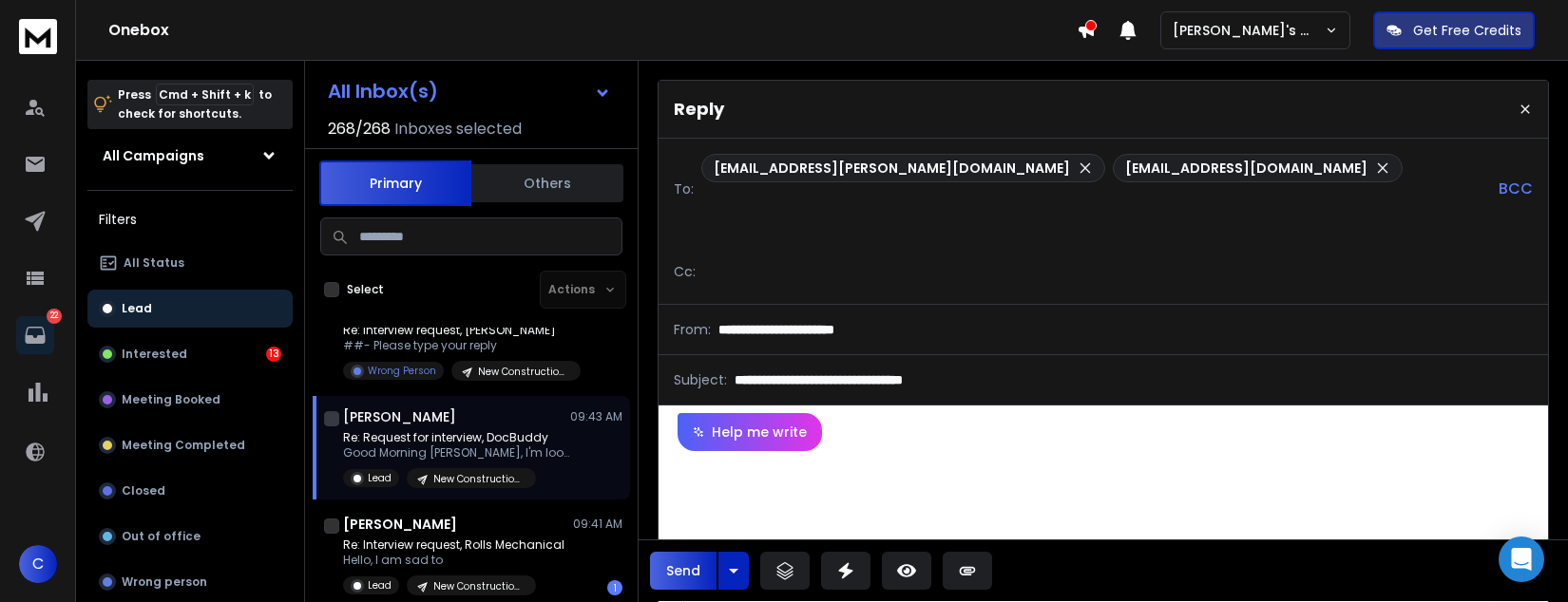
click at [1125, 454] on div "**********" at bounding box center [1103, 526] width 890 height 151
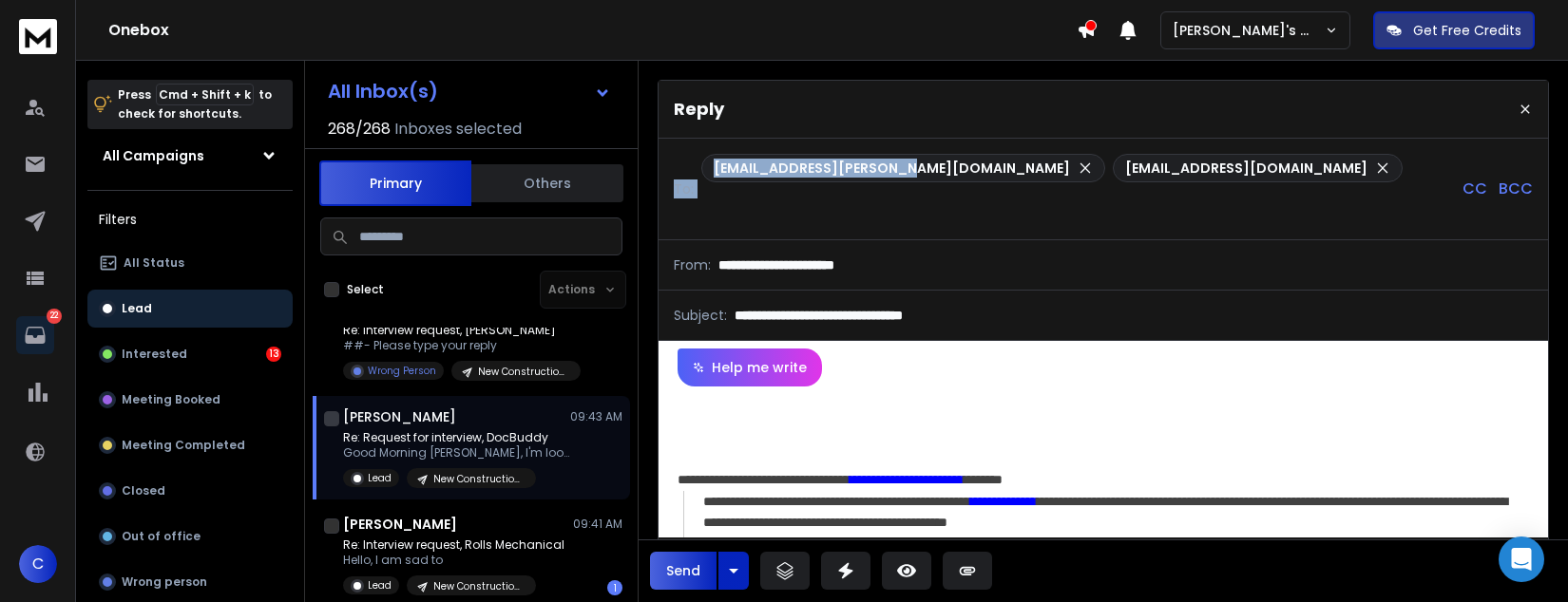
drag, startPoint x: 904, startPoint y: 170, endPoint x: 673, endPoint y: 171, distance: 231.0
click at [662, 167] on div "To: [EMAIL_ADDRESS][PERSON_NAME][DOMAIN_NAME] [EMAIL_ADDRESS][DOMAIN_NAME] CC B…" at bounding box center [1103, 189] width 890 height 101
click at [899, 173] on p "[EMAIL_ADDRESS][PERSON_NAME][DOMAIN_NAME]" at bounding box center [892, 168] width 357 height 19
drag, startPoint x: 911, startPoint y: 172, endPoint x: 734, endPoint y: 169, distance: 177.0
click at [710, 169] on div "[EMAIL_ADDRESS][PERSON_NAME][DOMAIN_NAME]" at bounding box center [903, 168] width 404 height 29
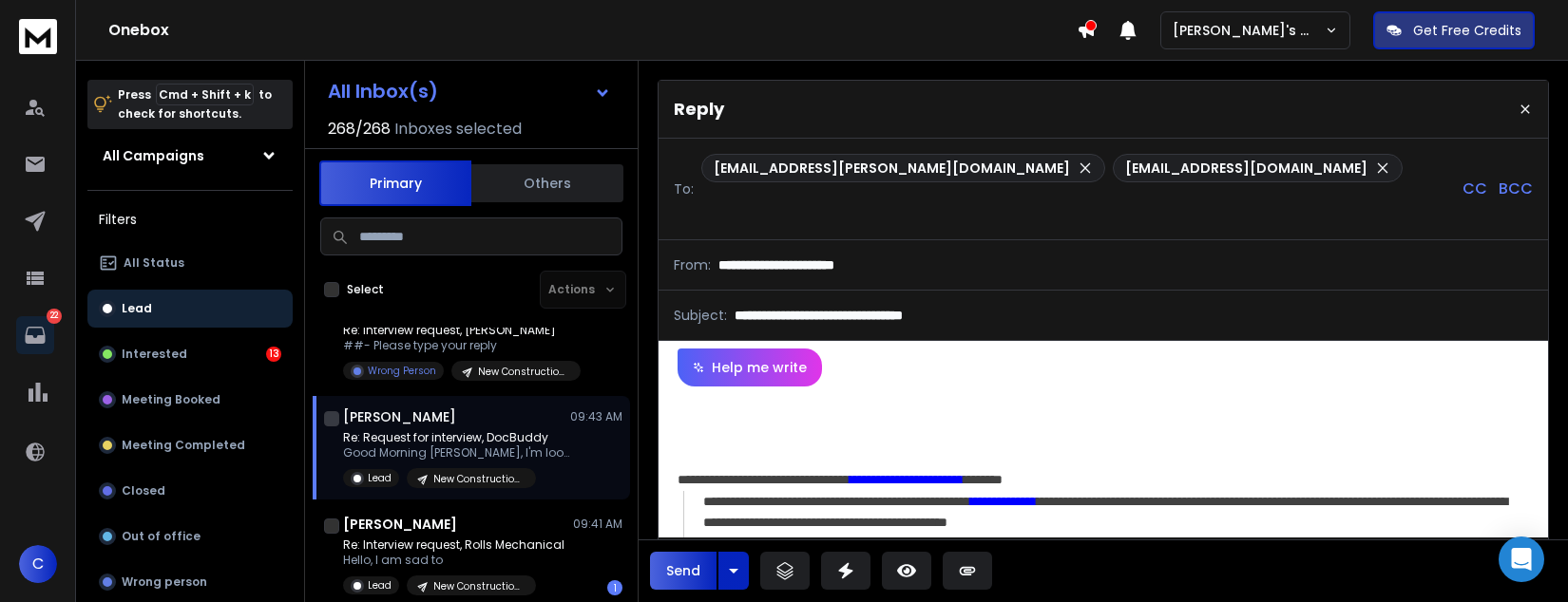
click at [1078, 172] on icon at bounding box center [1086, 168] width 15 height 15
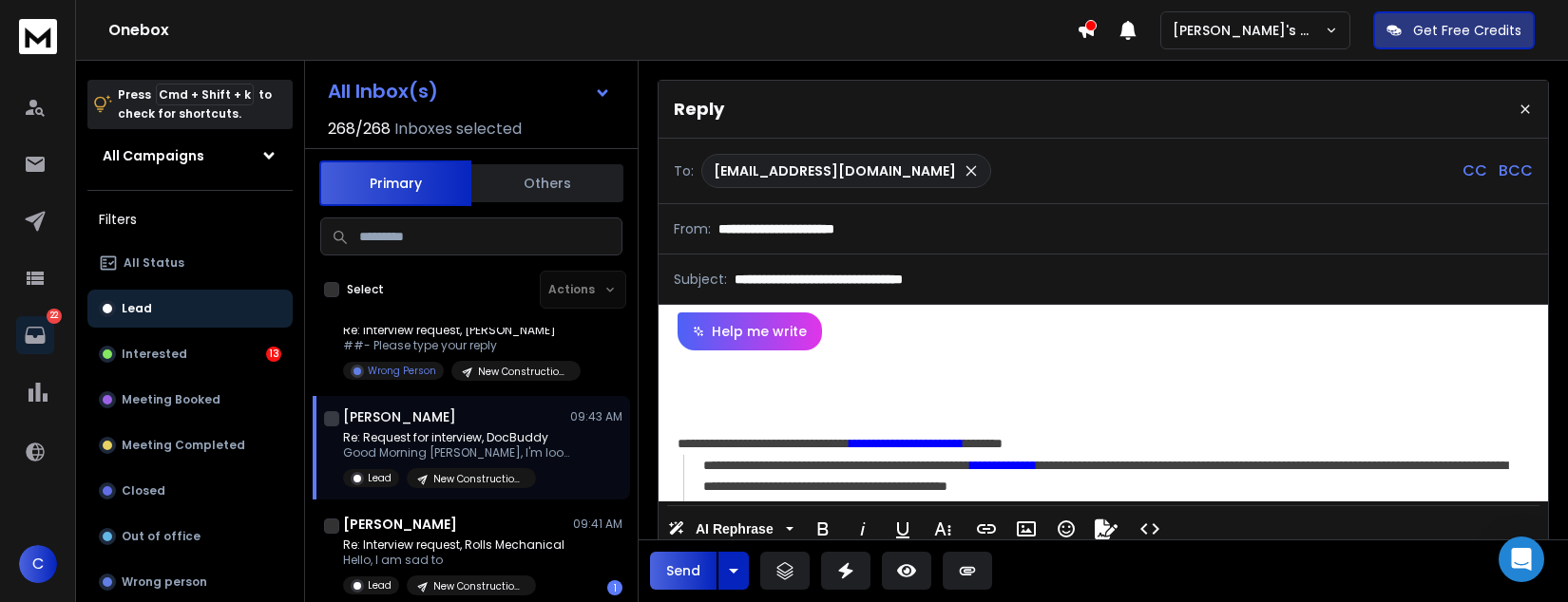
drag, startPoint x: 1476, startPoint y: 178, endPoint x: 1398, endPoint y: 181, distance: 78.1
click at [1475, 178] on p "CC" at bounding box center [1475, 171] width 25 height 23
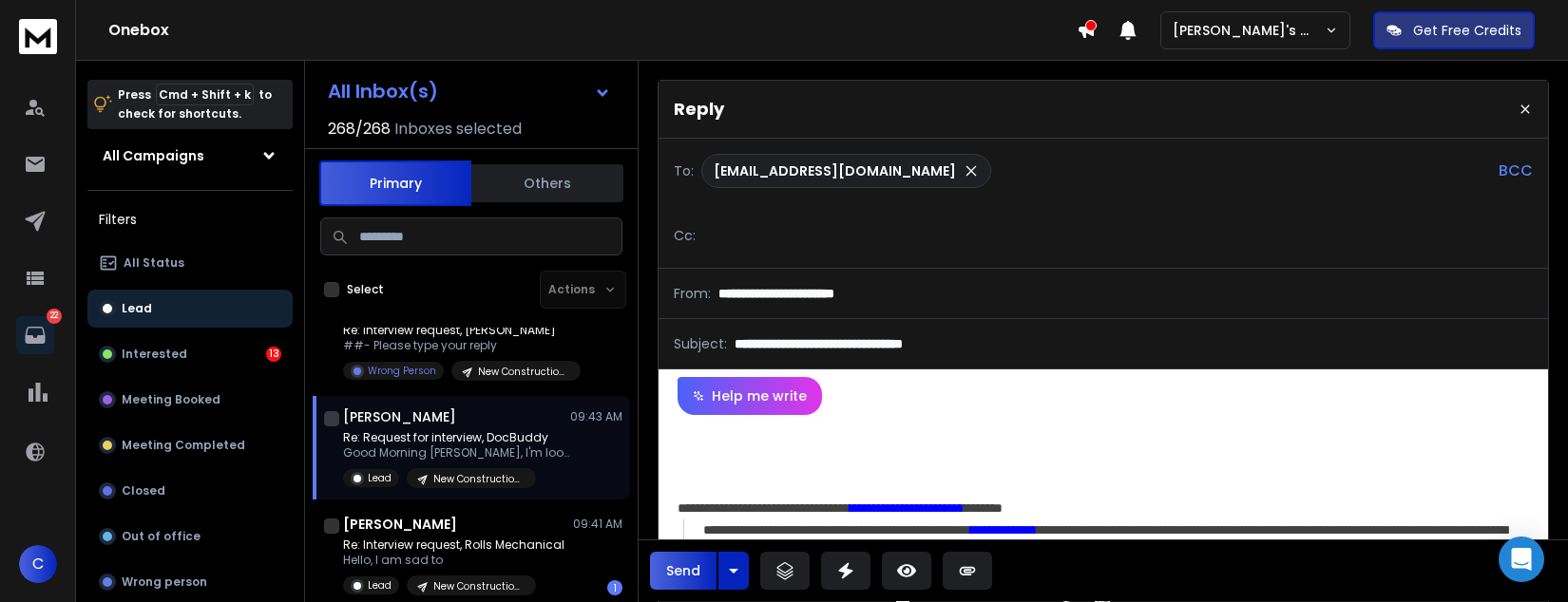
click at [933, 229] on div at bounding box center [1118, 236] width 830 height 34
click at [901, 233] on div at bounding box center [1118, 236] width 830 height 34
click at [746, 242] on input at bounding box center [770, 236] width 133 height 34
paste input "**********"
type input "**********"
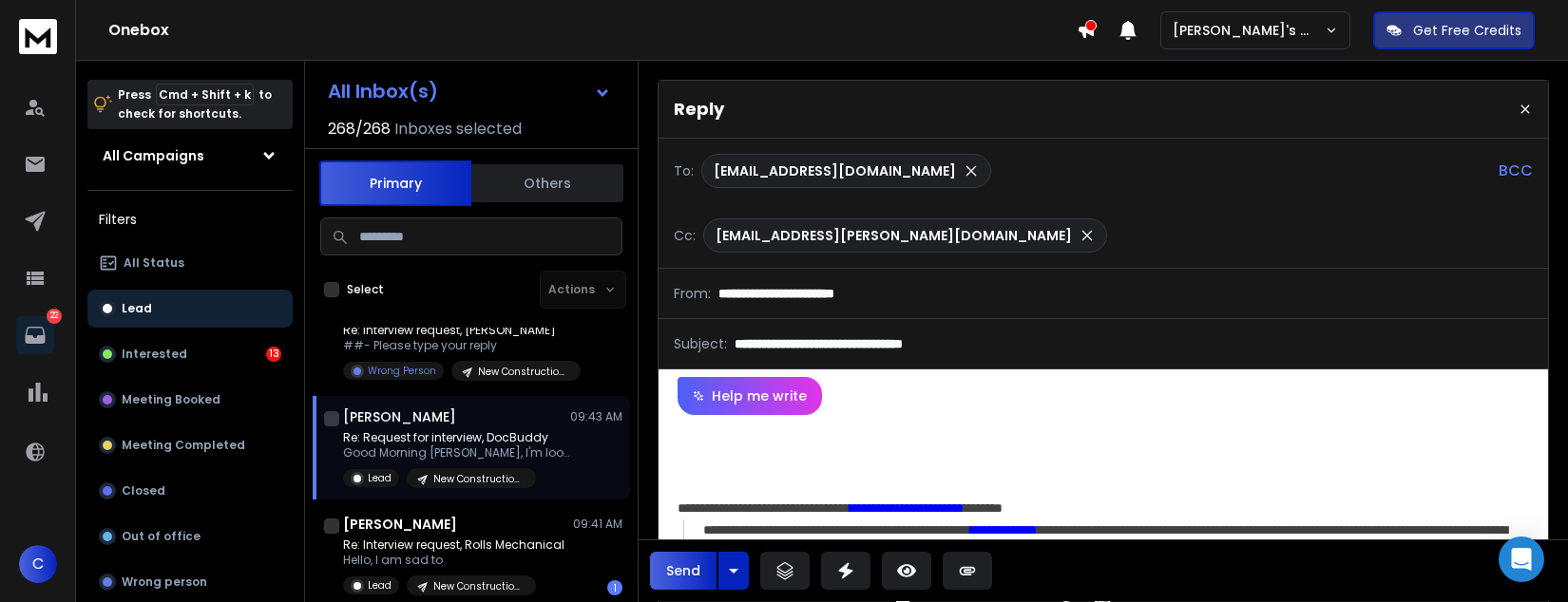
click at [866, 456] on div "**********" at bounding box center [1103, 491] width 890 height 151
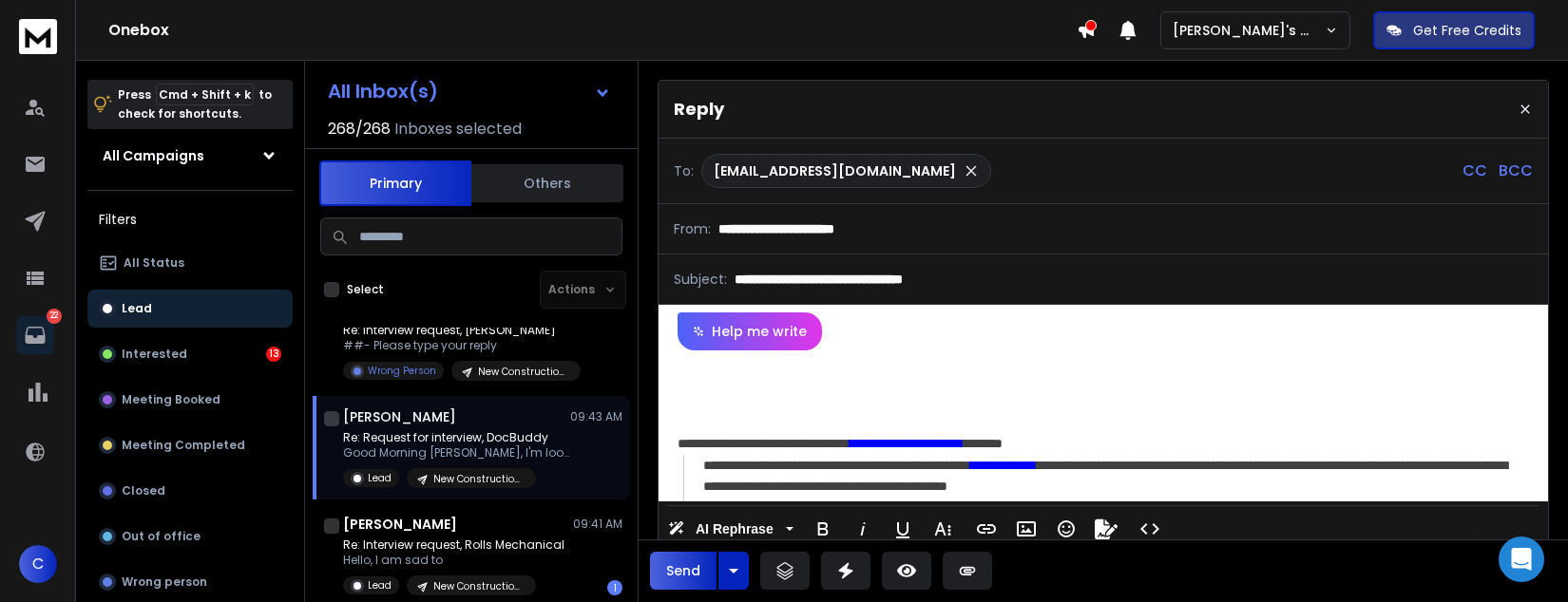
click at [865, 379] on div at bounding box center [1103, 380] width 852 height 21
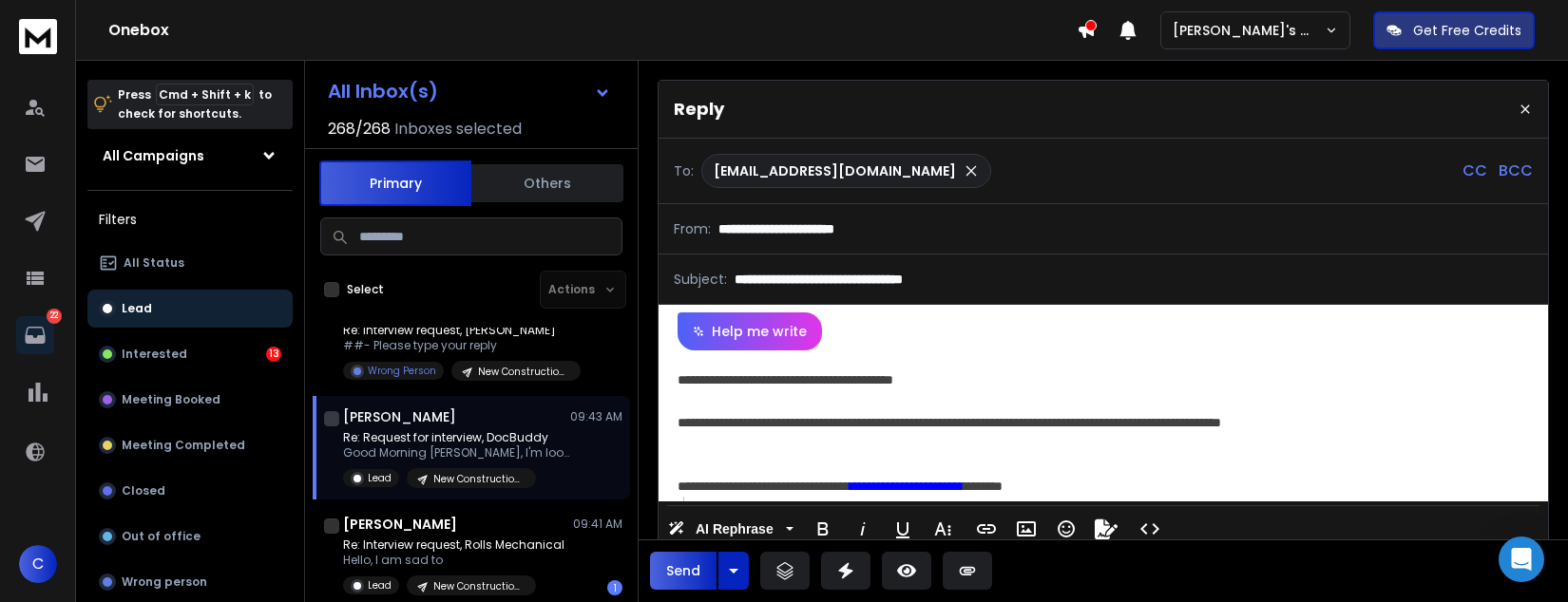
click at [667, 421] on div "**********" at bounding box center [1103, 426] width 890 height 151
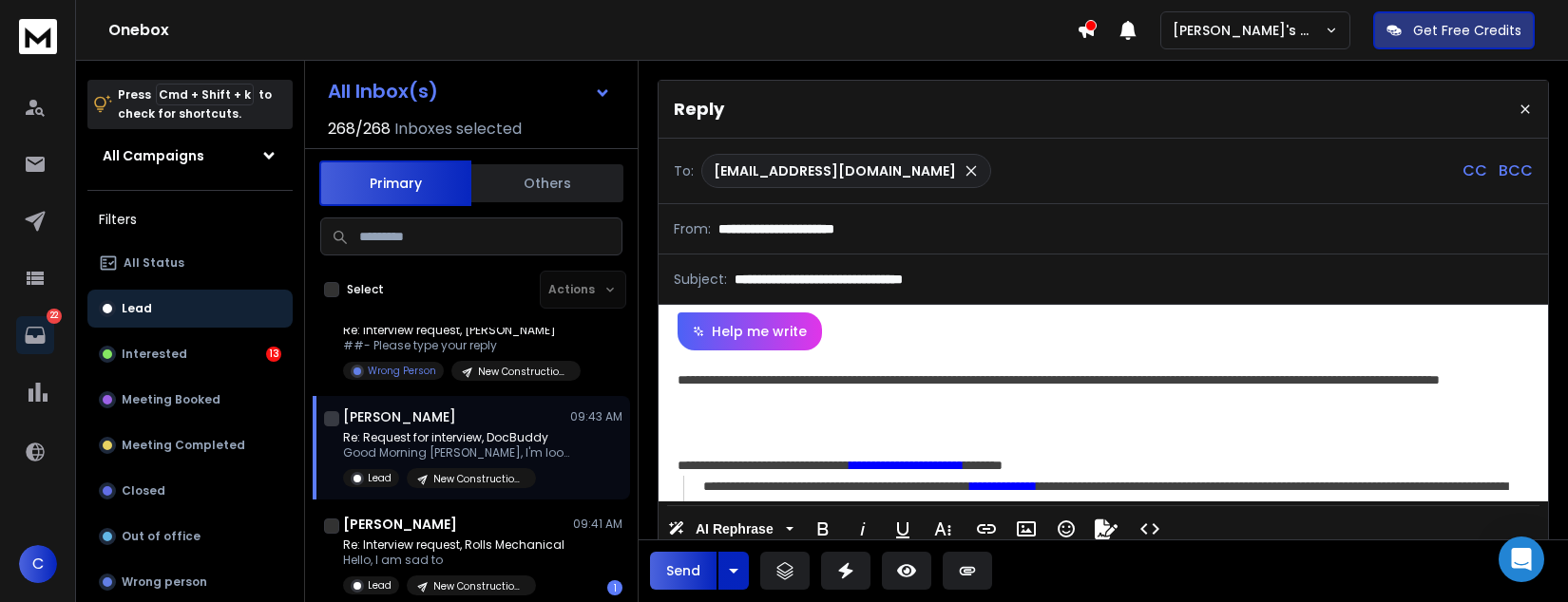
click at [668, 566] on button "Send" at bounding box center [683, 571] width 67 height 38
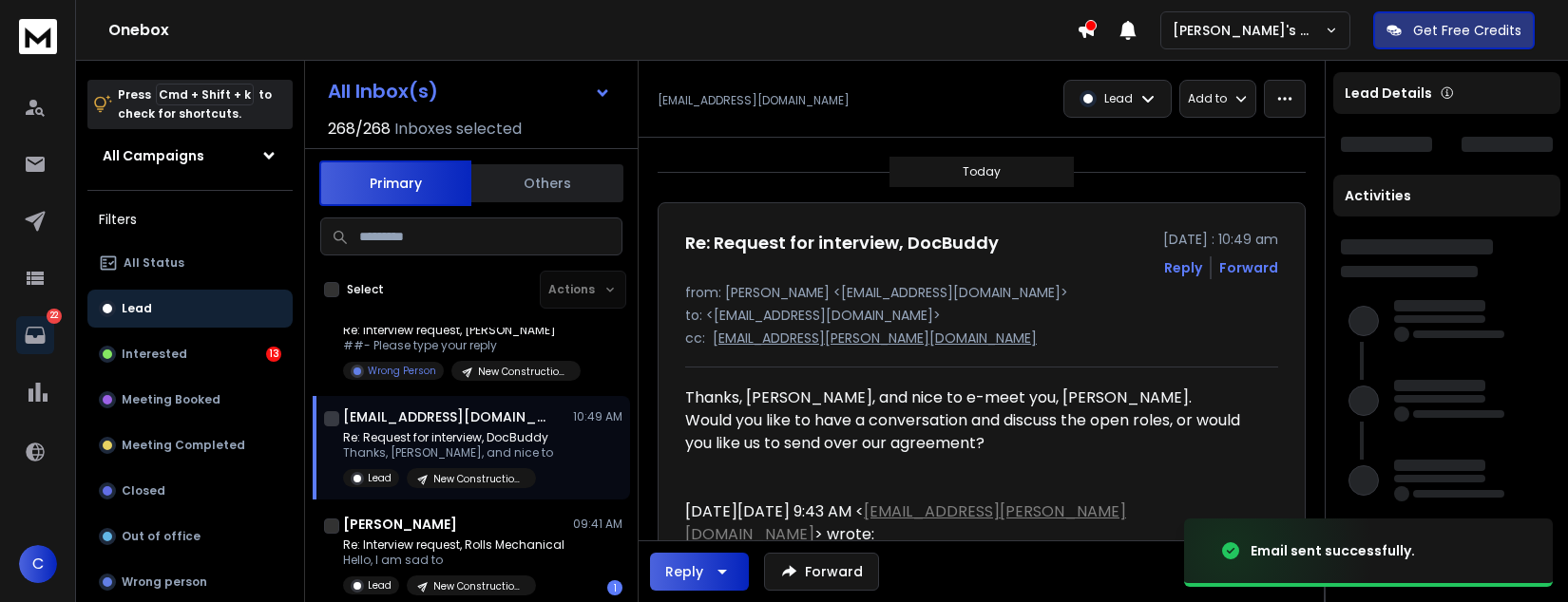
click at [1094, 97] on div at bounding box center [1088, 99] width 17 height 17
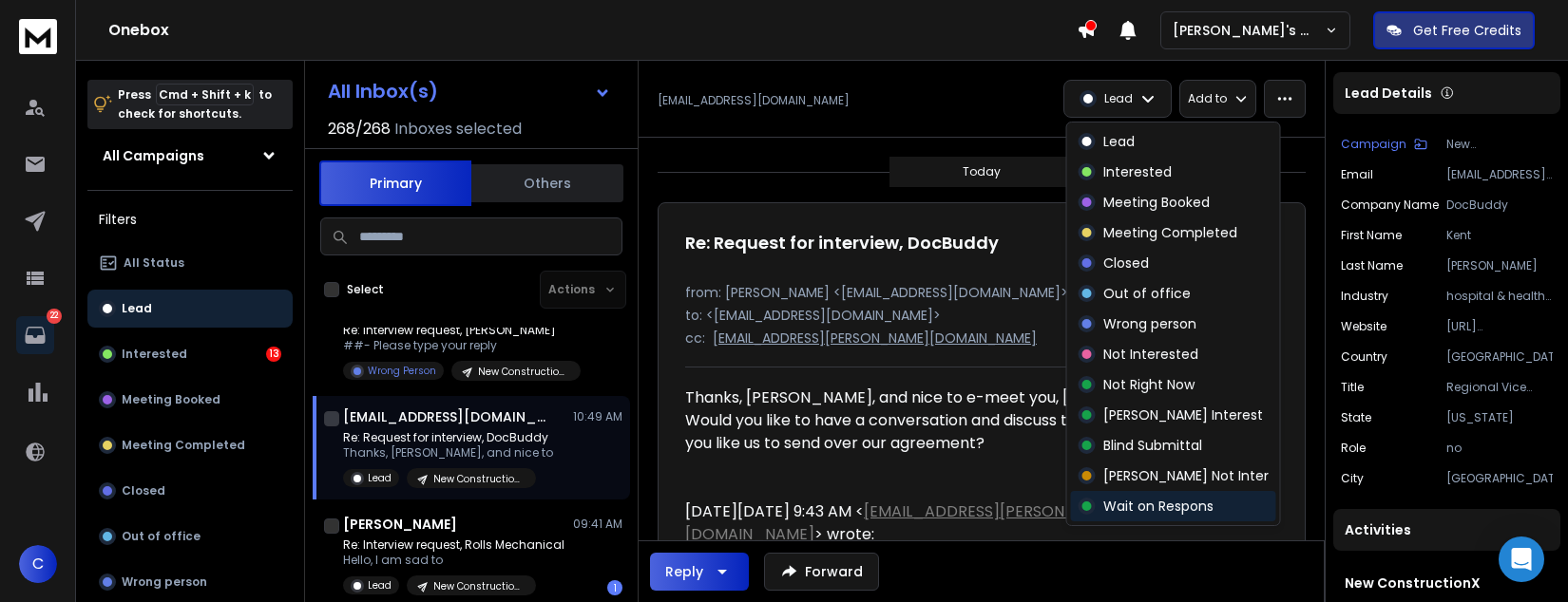
click at [1098, 504] on div "Wait on Respons" at bounding box center [1147, 506] width 135 height 19
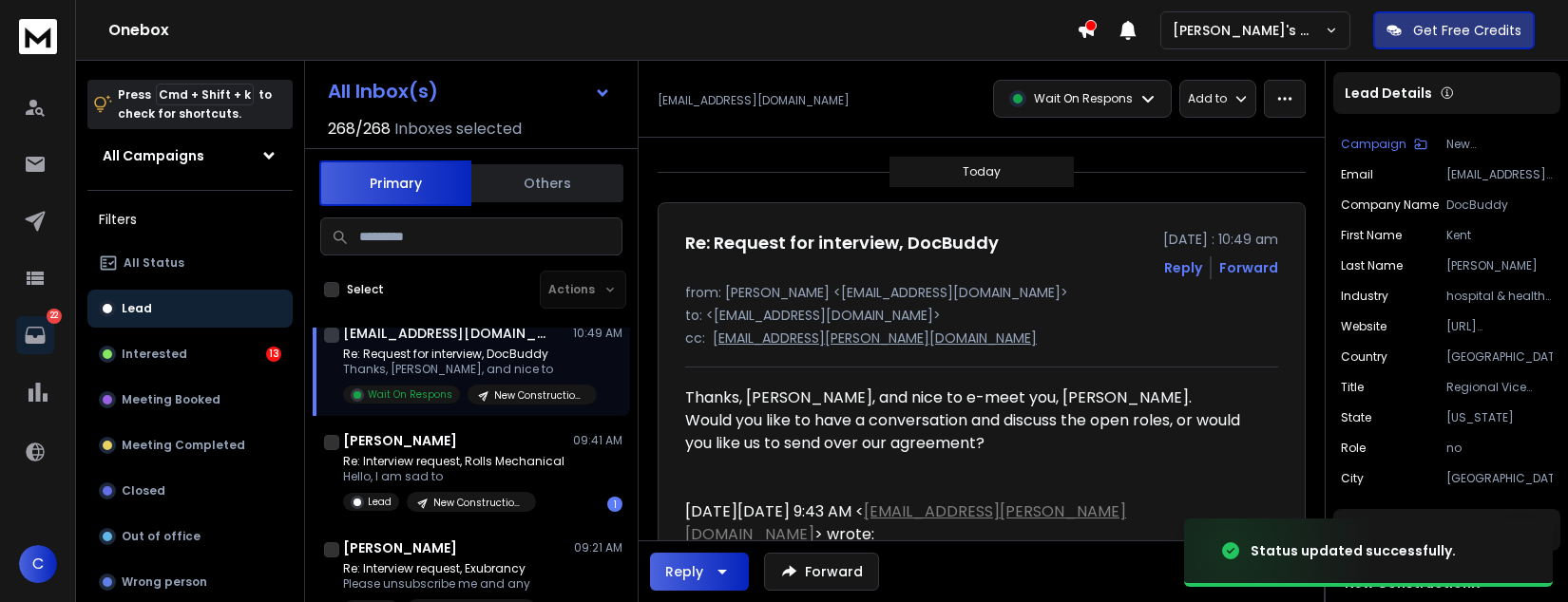
scroll to position [673, 0]
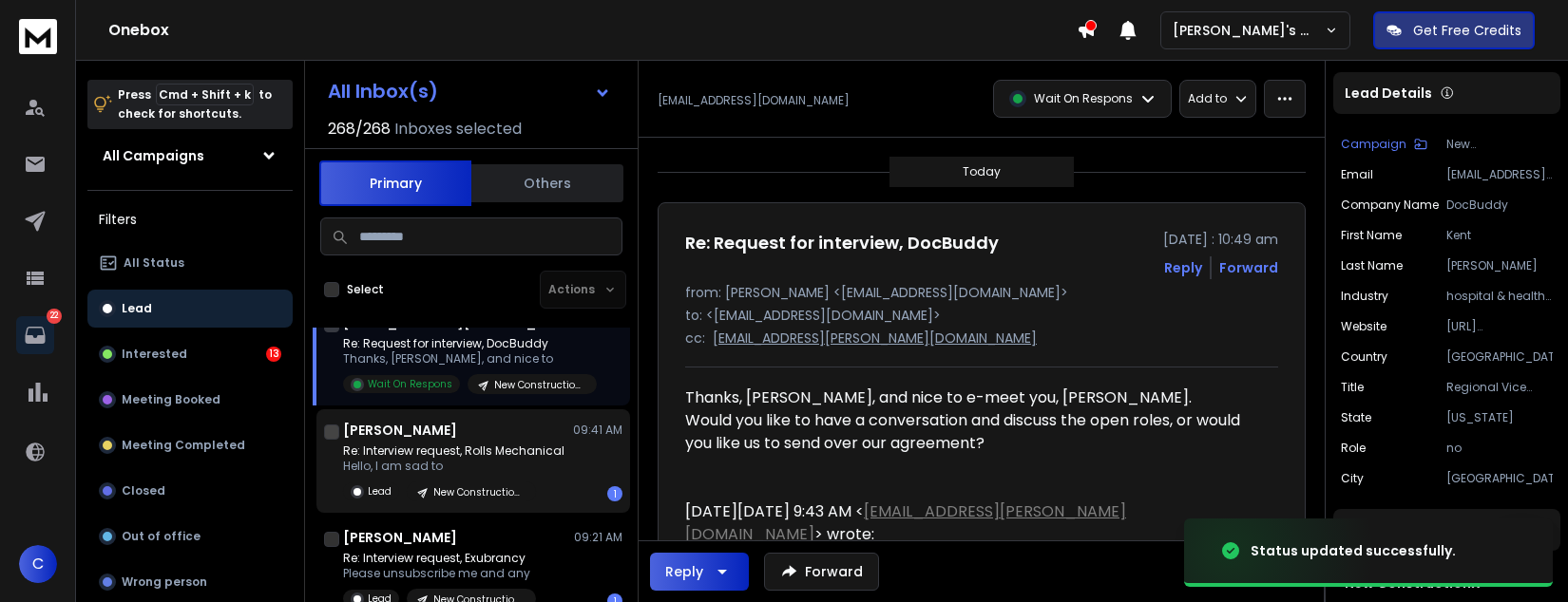
drag, startPoint x: 496, startPoint y: 469, endPoint x: 508, endPoint y: 462, distance: 13.9
click at [496, 469] on p "Hello, I am sad to" at bounding box center [454, 466] width 222 height 15
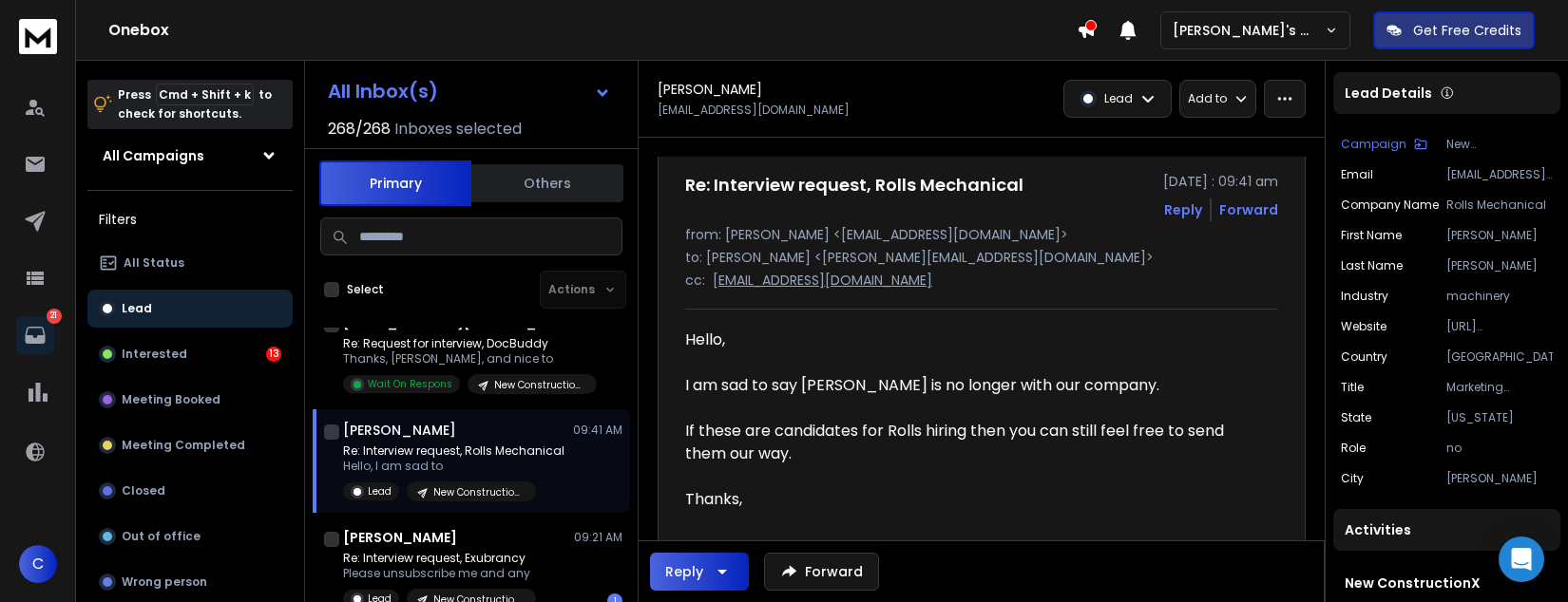
scroll to position [59, 0]
drag, startPoint x: 974, startPoint y: 229, endPoint x: 916, endPoint y: 234, distance: 58.2
click at [904, 239] on p "from: [PERSON_NAME] <[EMAIL_ADDRESS][DOMAIN_NAME]>" at bounding box center [981, 234] width 593 height 19
click at [1179, 203] on button "Reply" at bounding box center [1184, 209] width 38 height 19
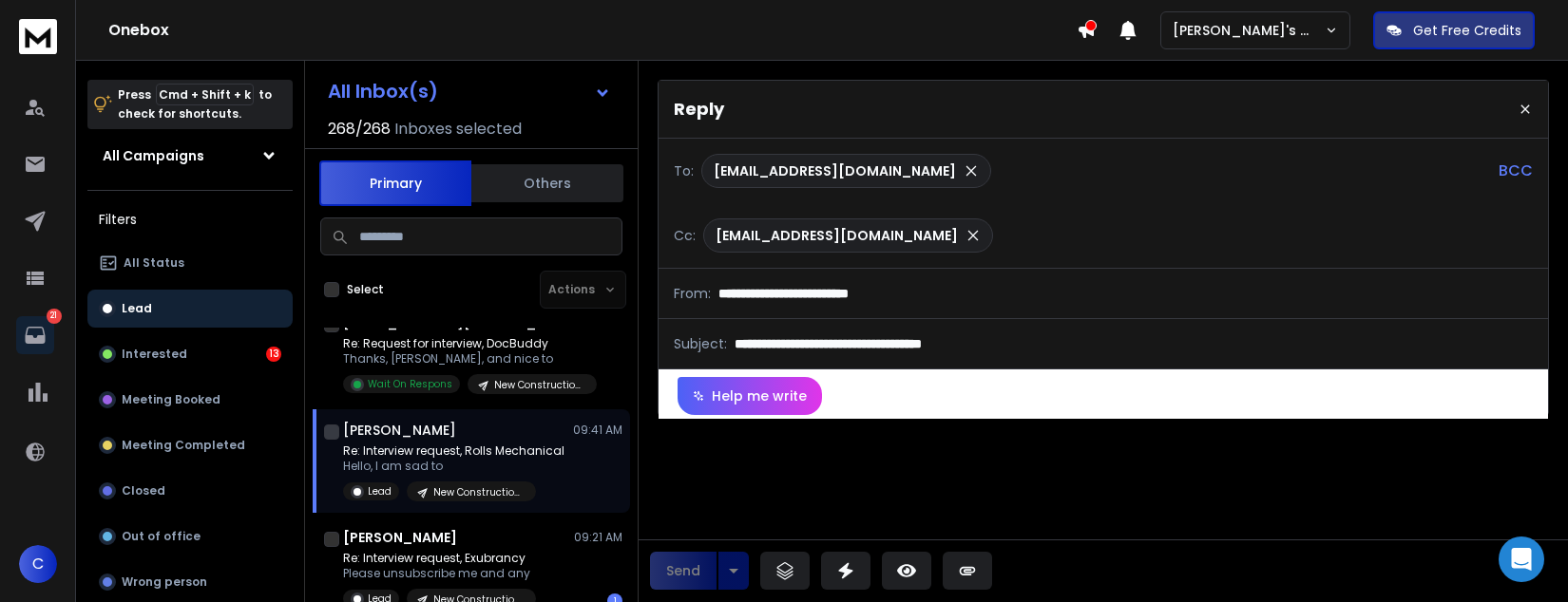
scroll to position [0, 0]
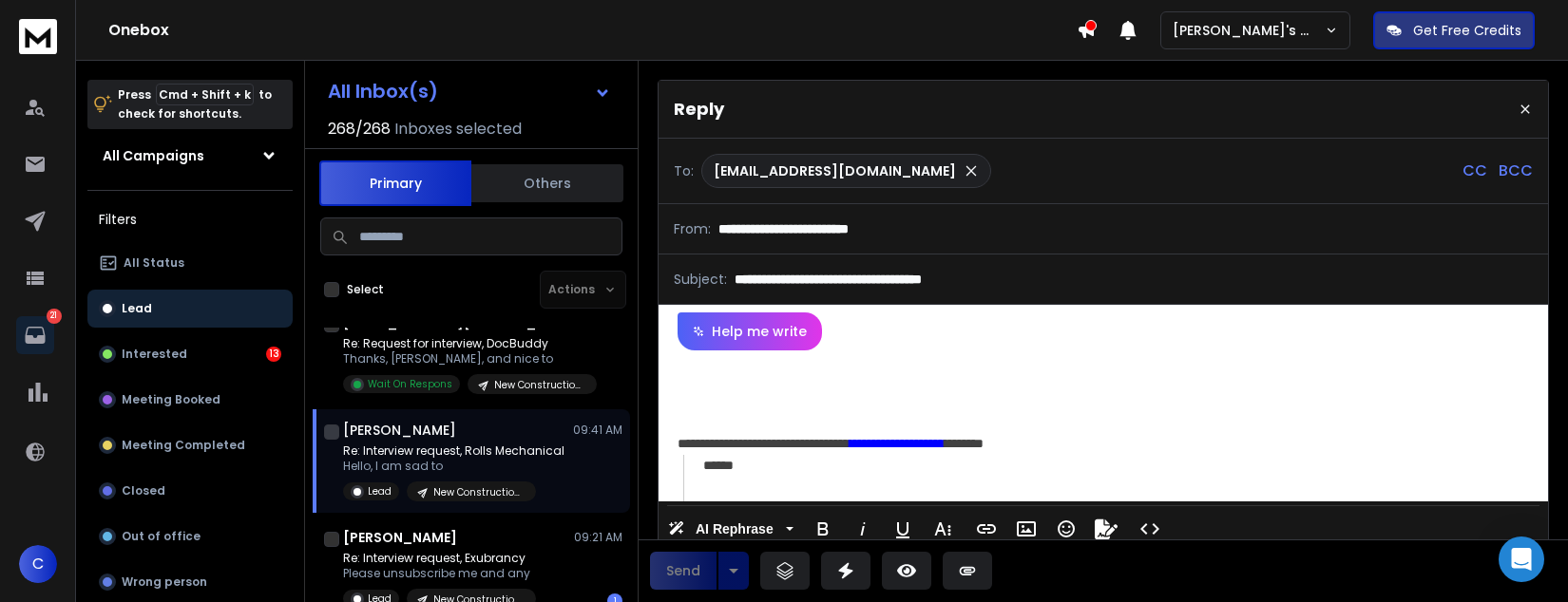
click at [730, 367] on div "**********" at bounding box center [1103, 426] width 890 height 151
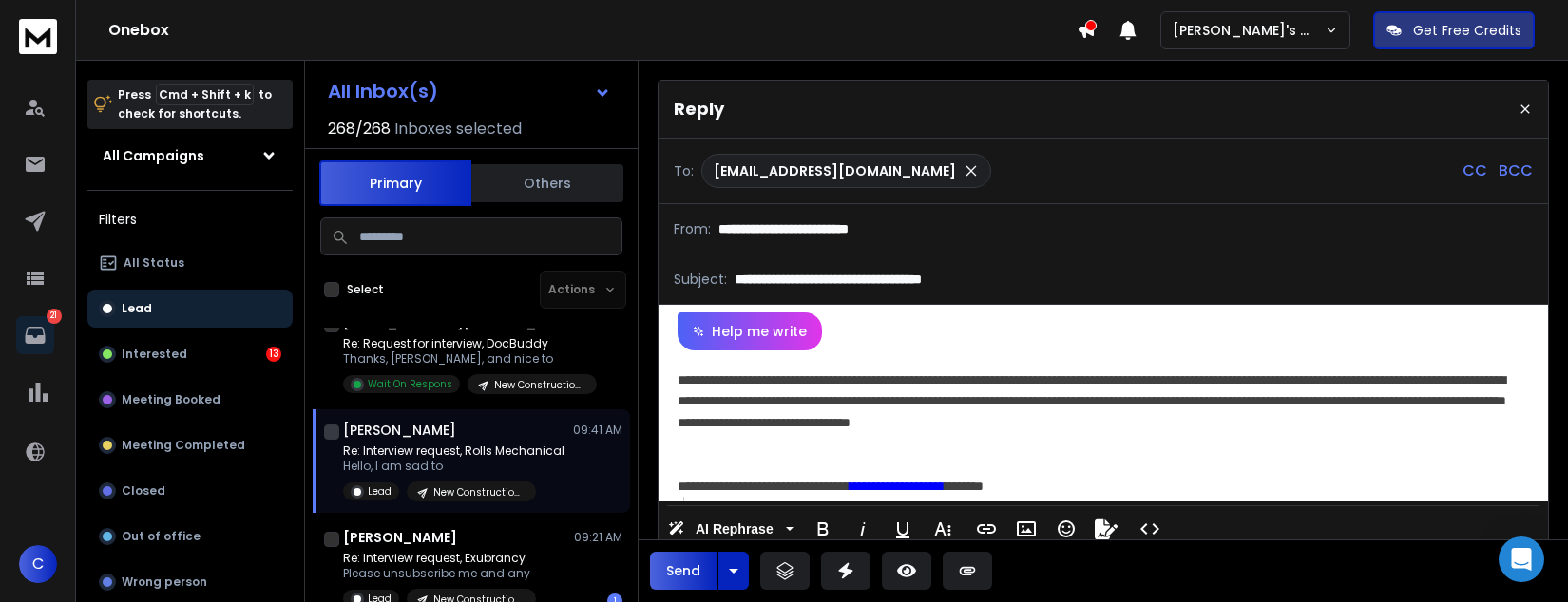
click at [827, 429] on div "**********" at bounding box center [1100, 401] width 846 height 64
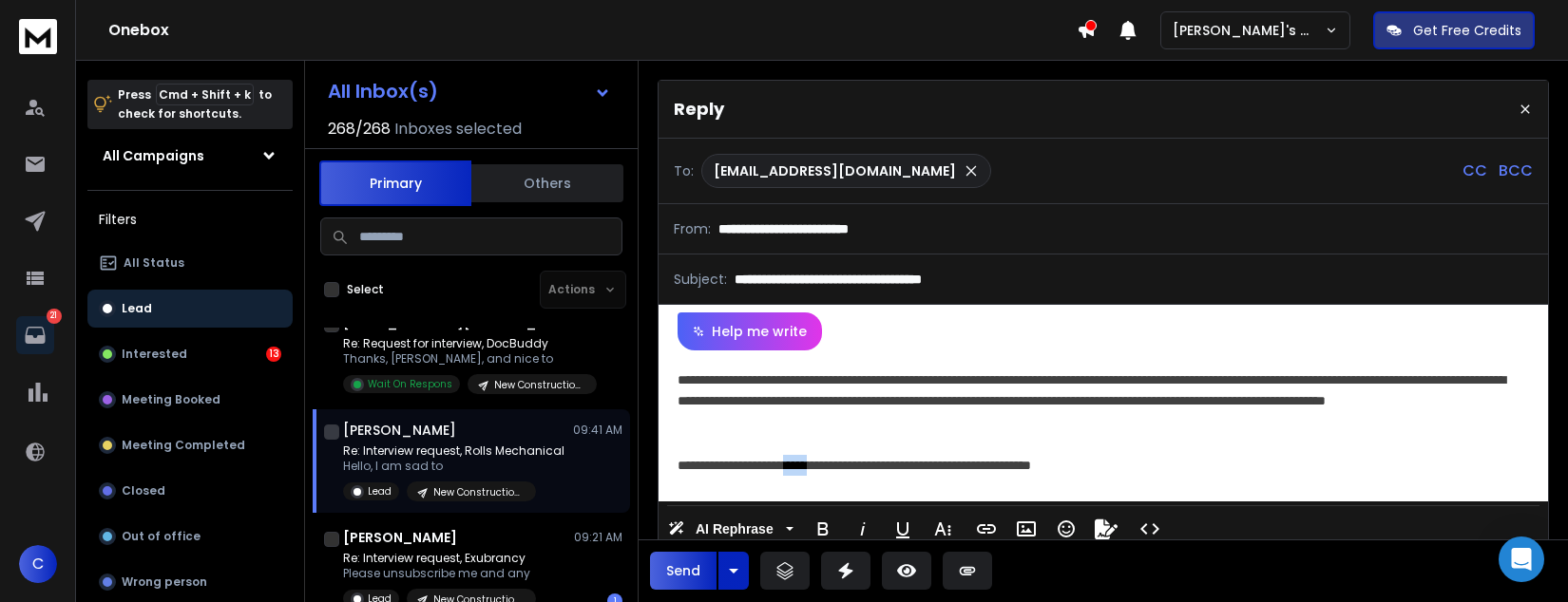
drag, startPoint x: 822, startPoint y: 463, endPoint x: 795, endPoint y: 466, distance: 27.2
click at [792, 466] on div "**********" at bounding box center [1100, 465] width 846 height 21
drag, startPoint x: 1044, startPoint y: 464, endPoint x: 1027, endPoint y: 465, distance: 17.0
drag, startPoint x: 991, startPoint y: 464, endPoint x: 1003, endPoint y: 465, distance: 12.0
click at [991, 464] on div "**********" at bounding box center [1100, 465] width 846 height 21
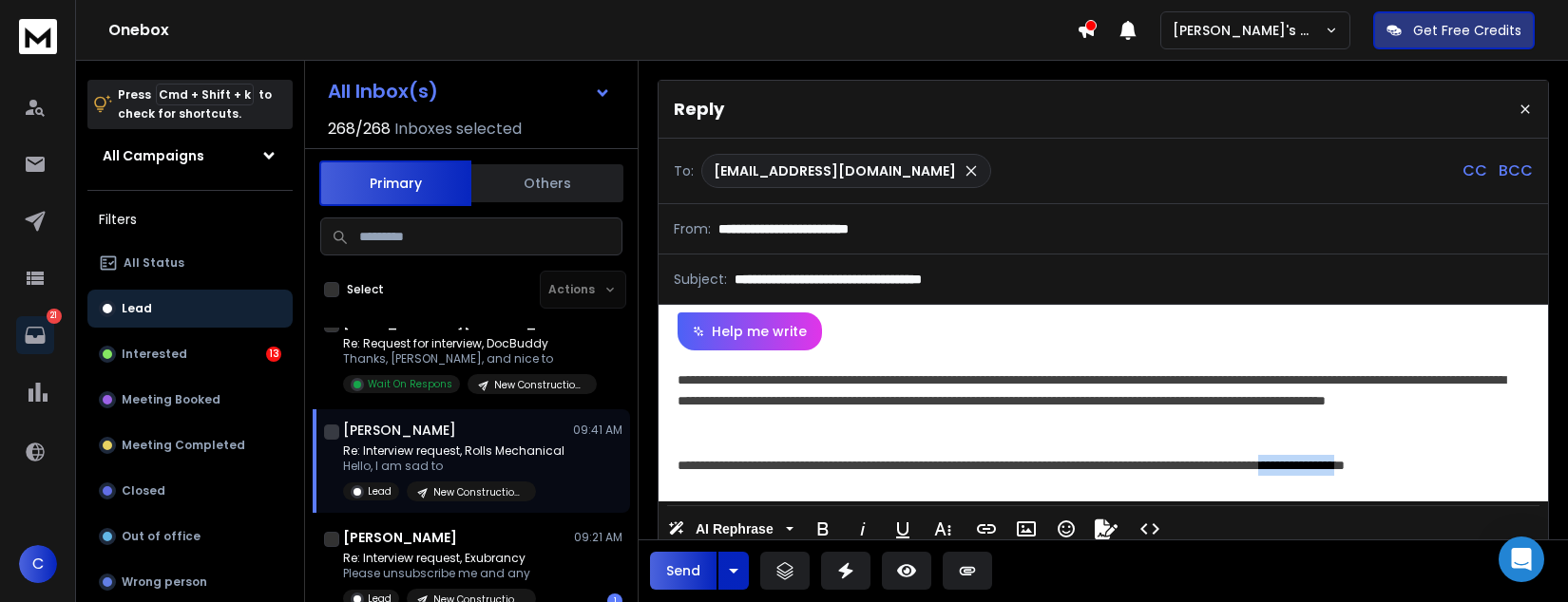
drag, startPoint x: 1482, startPoint y: 462, endPoint x: 1410, endPoint y: 462, distance: 72.0
drag, startPoint x: 1481, startPoint y: 465, endPoint x: 1396, endPoint y: 466, distance: 85.0
click at [1387, 465] on div "**********" at bounding box center [1100, 465] width 846 height 21
click at [651, 571] on button "Send" at bounding box center [683, 571] width 67 height 38
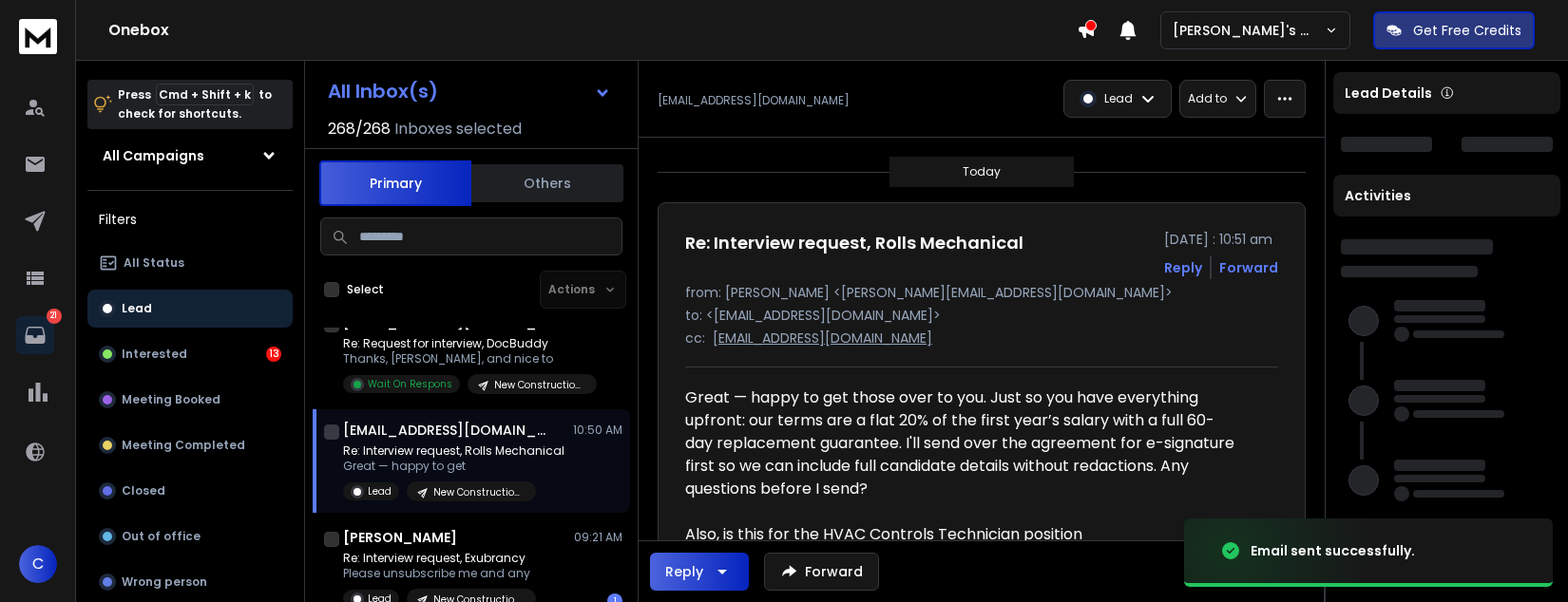
click at [1147, 117] on div "Lead" at bounding box center [1118, 99] width 108 height 38
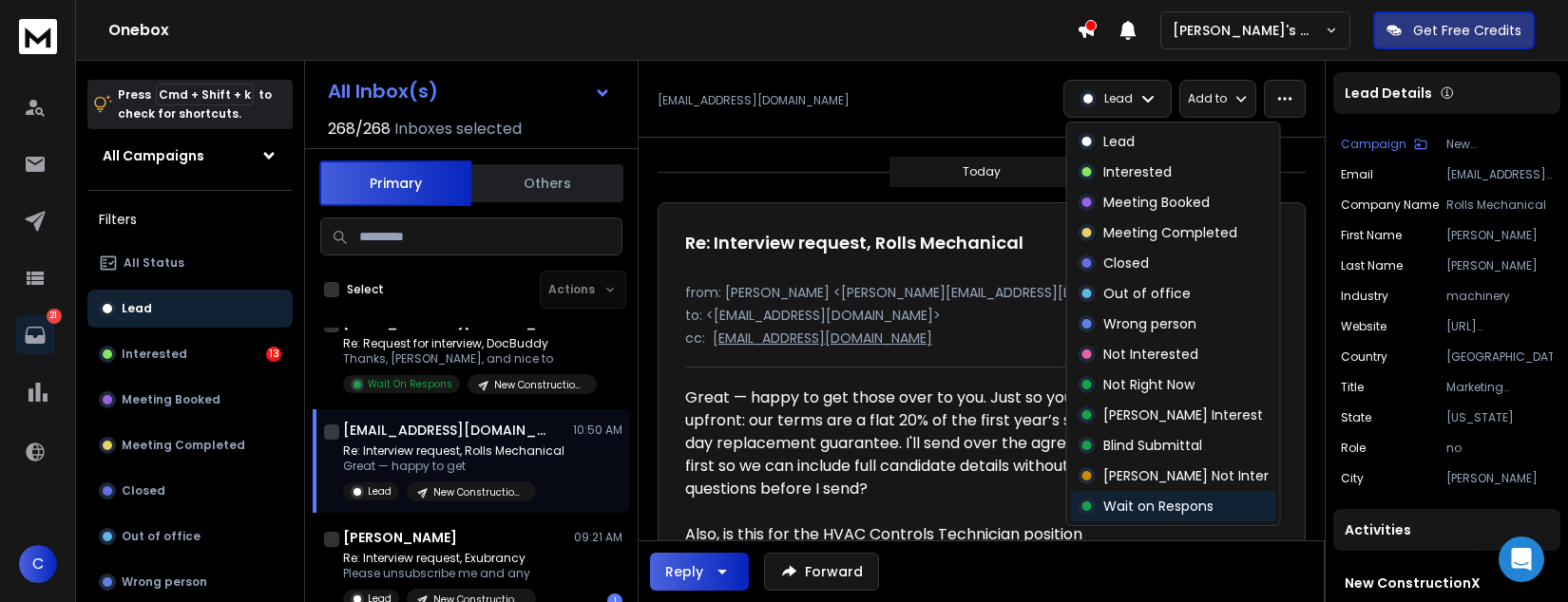
drag, startPoint x: 1148, startPoint y: 500, endPoint x: 1231, endPoint y: 486, distance: 84.2
click at [1148, 501] on p "Wait on Respons" at bounding box center [1159, 506] width 110 height 19
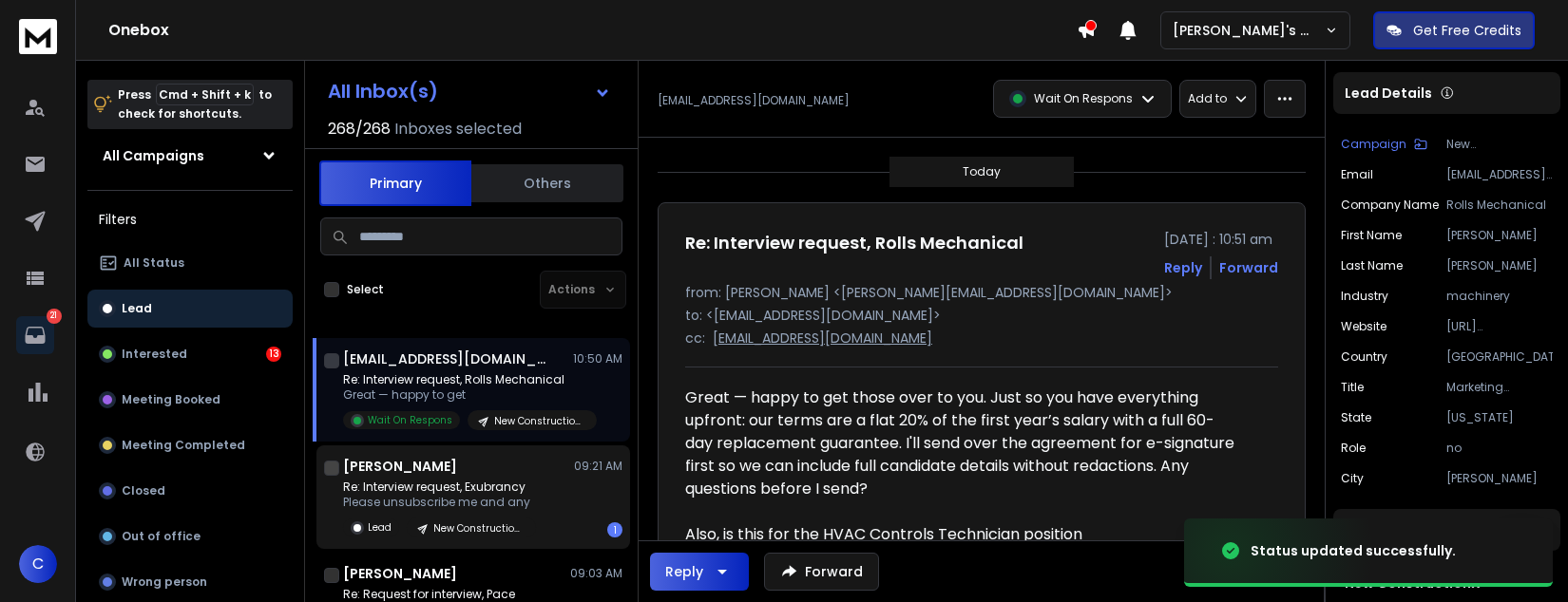
scroll to position [746, 0]
drag, startPoint x: 486, startPoint y: 490, endPoint x: 490, endPoint y: 508, distance: 18.4
click at [485, 490] on p "Re: Interview request, Exubrancy" at bounding box center [440, 486] width 193 height 15
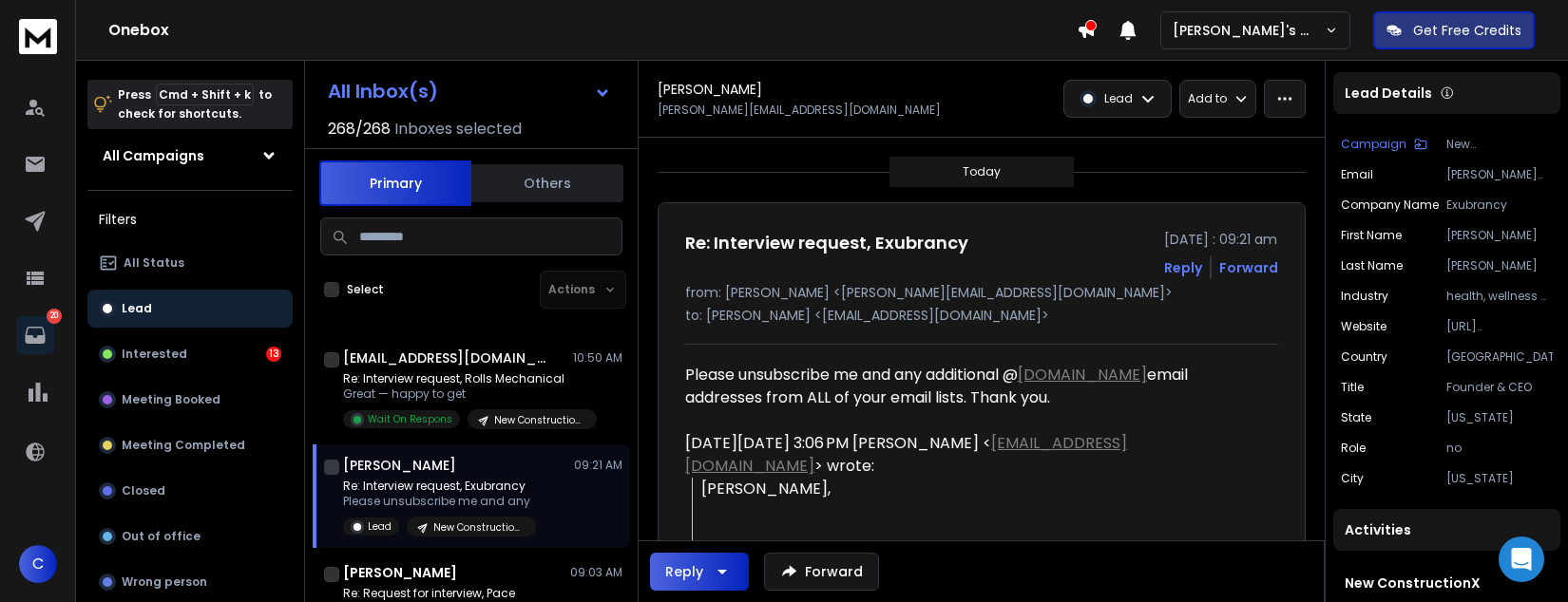
click at [1170, 267] on button "Reply" at bounding box center [1184, 268] width 38 height 19
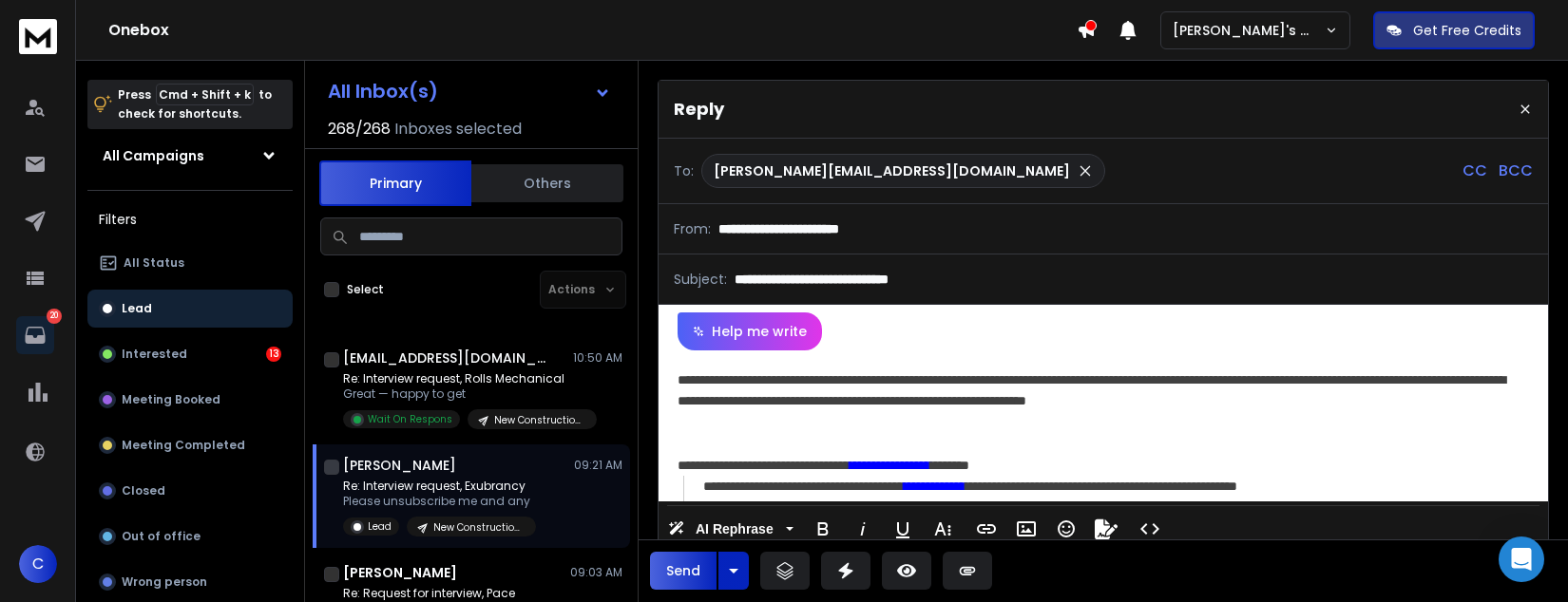
click at [676, 579] on button "Send" at bounding box center [683, 571] width 67 height 38
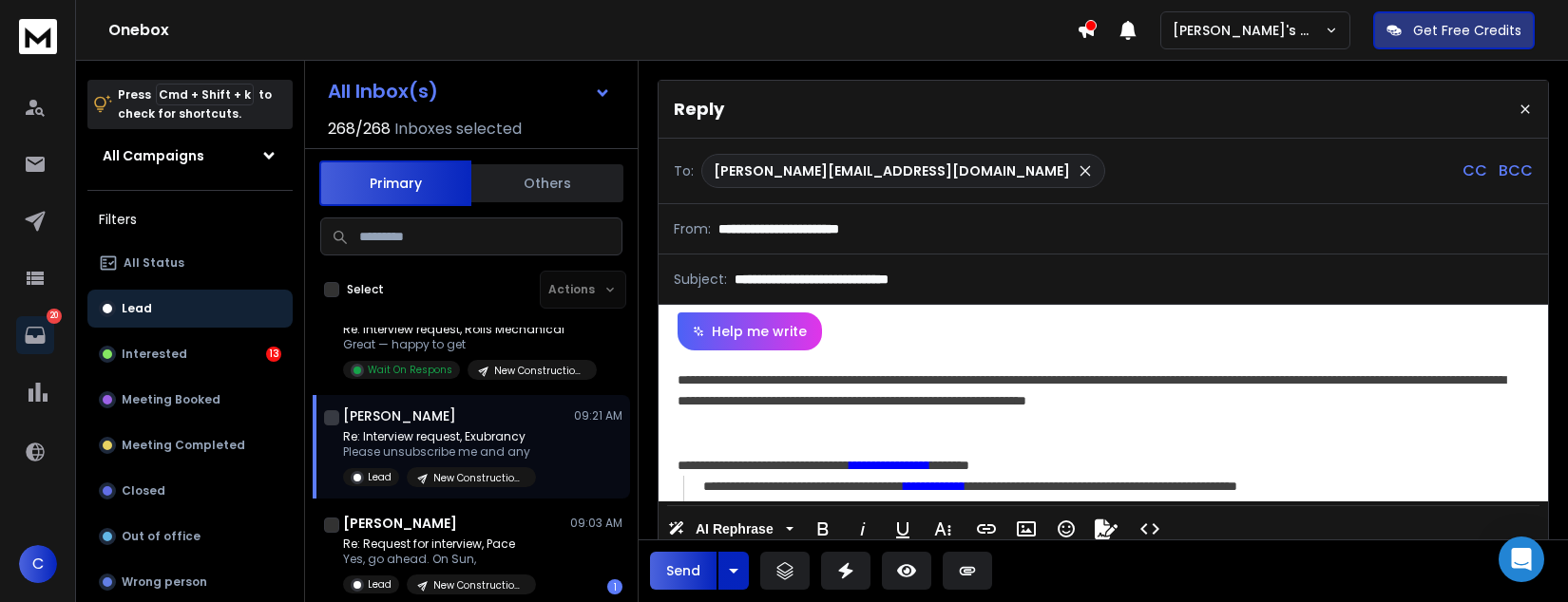
scroll to position [816, 0]
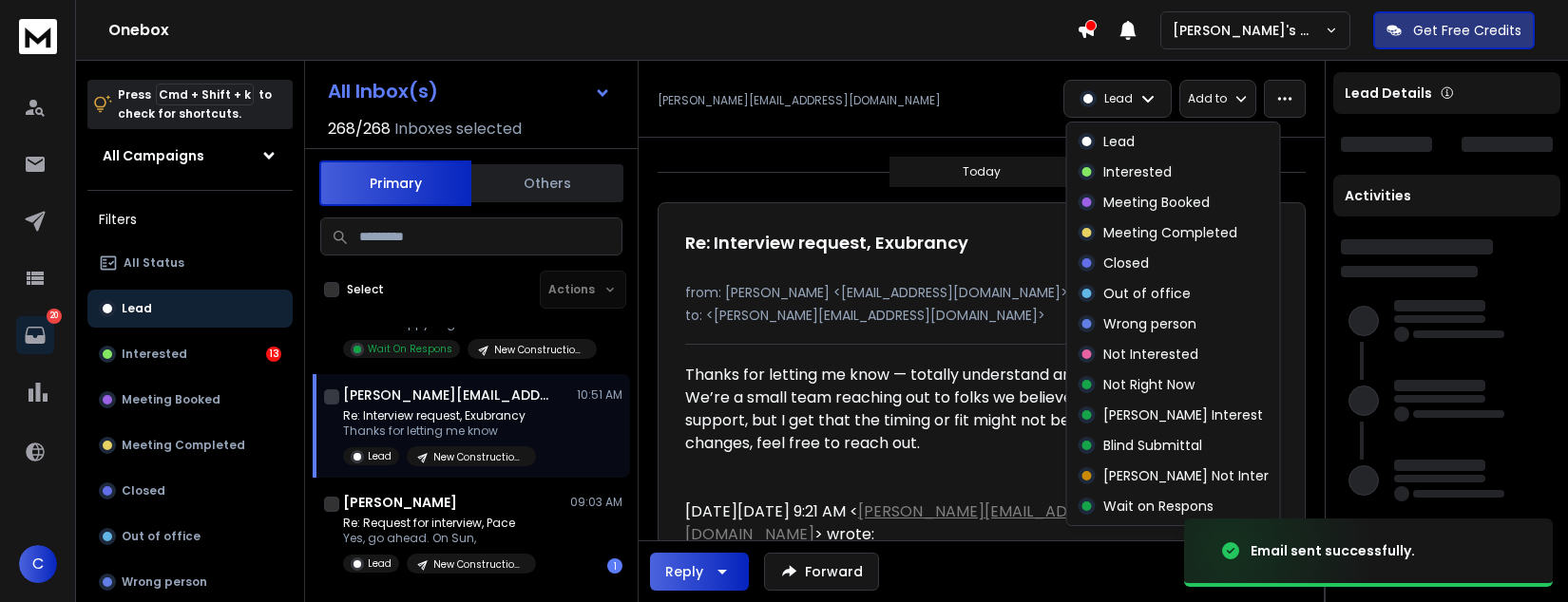
click at [1121, 105] on p "Lead" at bounding box center [1119, 99] width 29 height 15
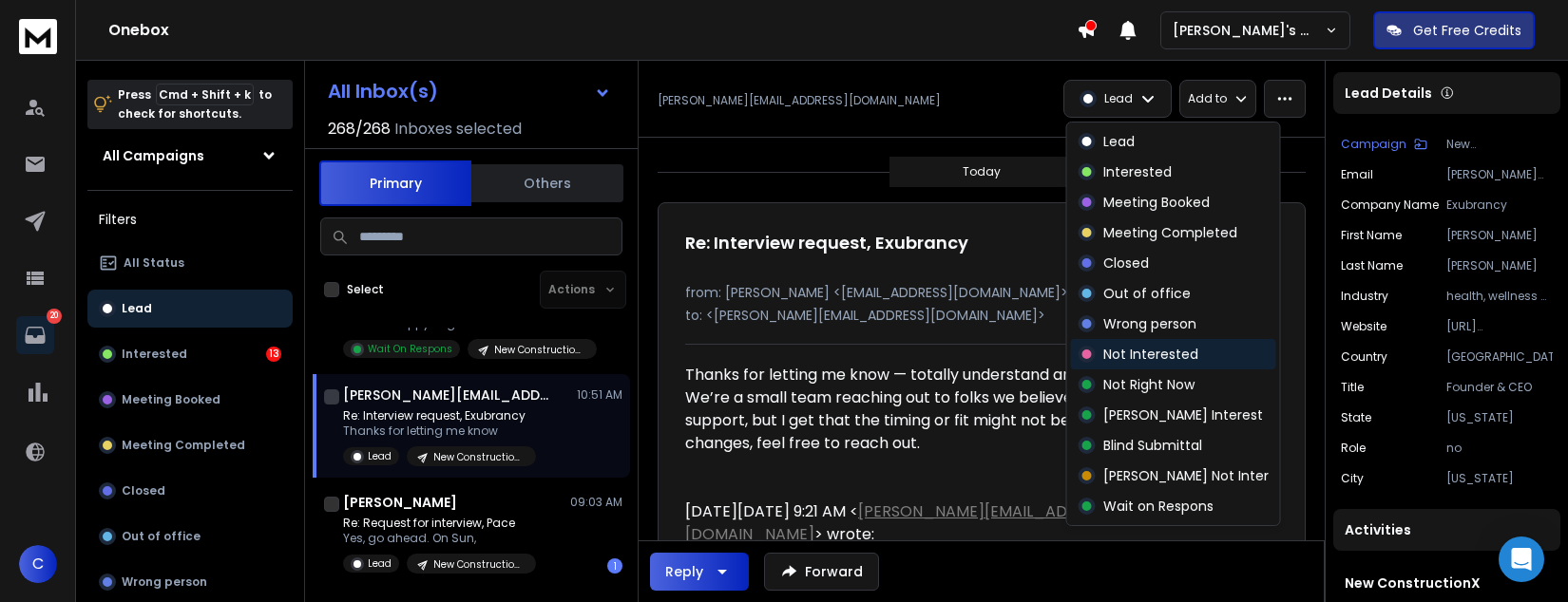
click at [1155, 355] on p "Not Interested" at bounding box center [1151, 355] width 95 height 19
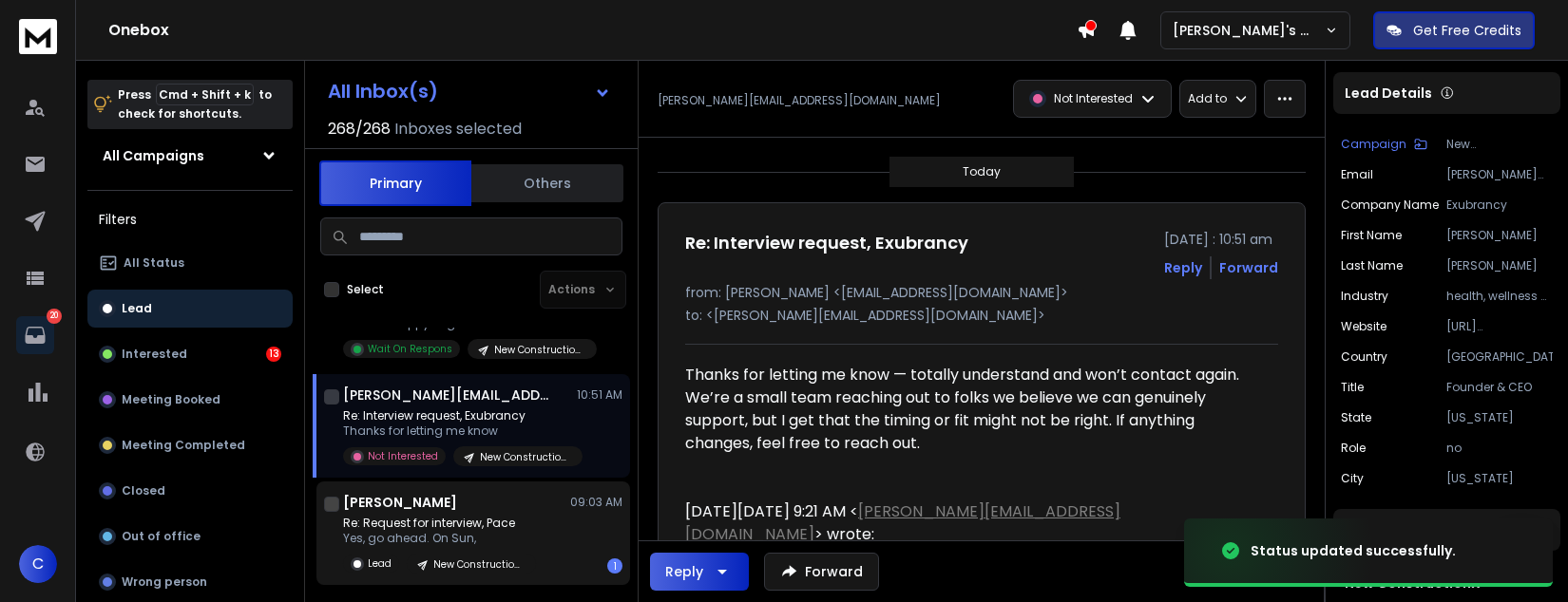
drag, startPoint x: 495, startPoint y: 537, endPoint x: 495, endPoint y: 557, distance: 20.0
click at [495, 537] on p "Yes, go ahead. On Sun," at bounding box center [440, 538] width 193 height 15
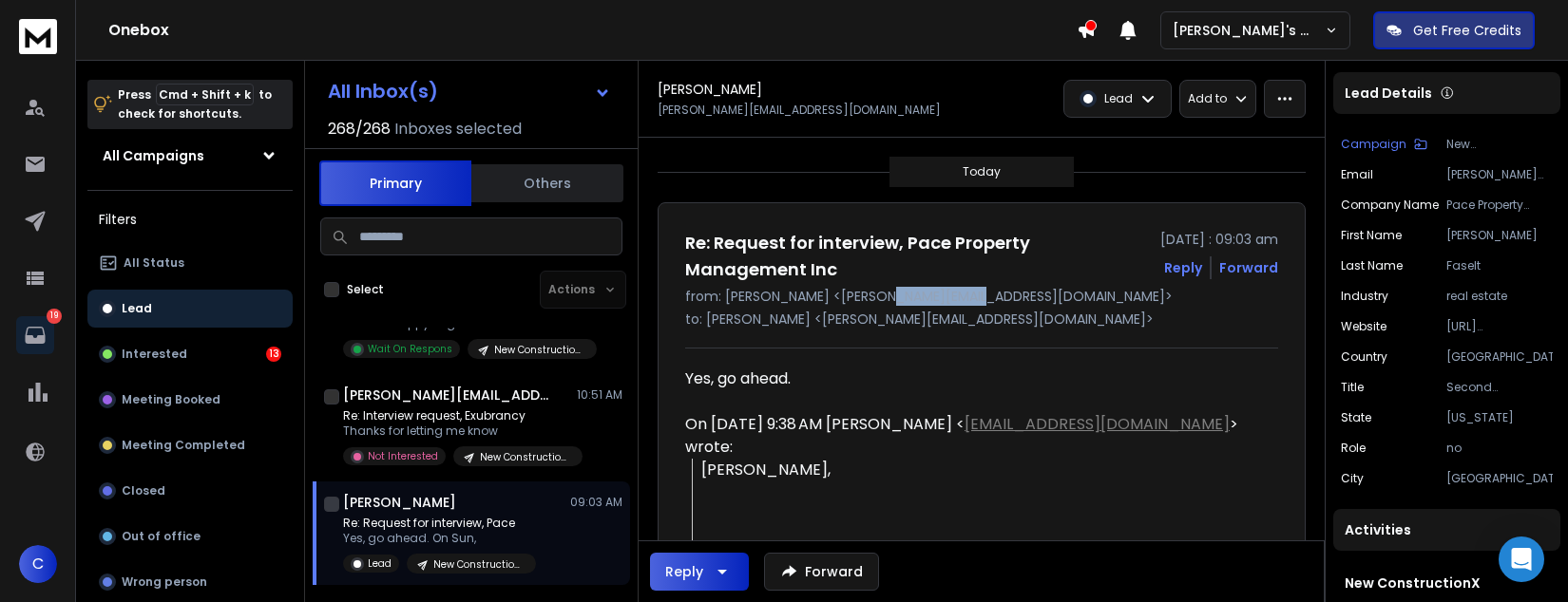
drag, startPoint x: 994, startPoint y: 298, endPoint x: 890, endPoint y: 288, distance: 104.5
click at [890, 288] on p "from: [PERSON_NAME] <[PERSON_NAME][EMAIL_ADDRESS][DOMAIN_NAME]>" at bounding box center [981, 297] width 593 height 19
click at [1194, 271] on button "Reply" at bounding box center [1184, 268] width 38 height 19
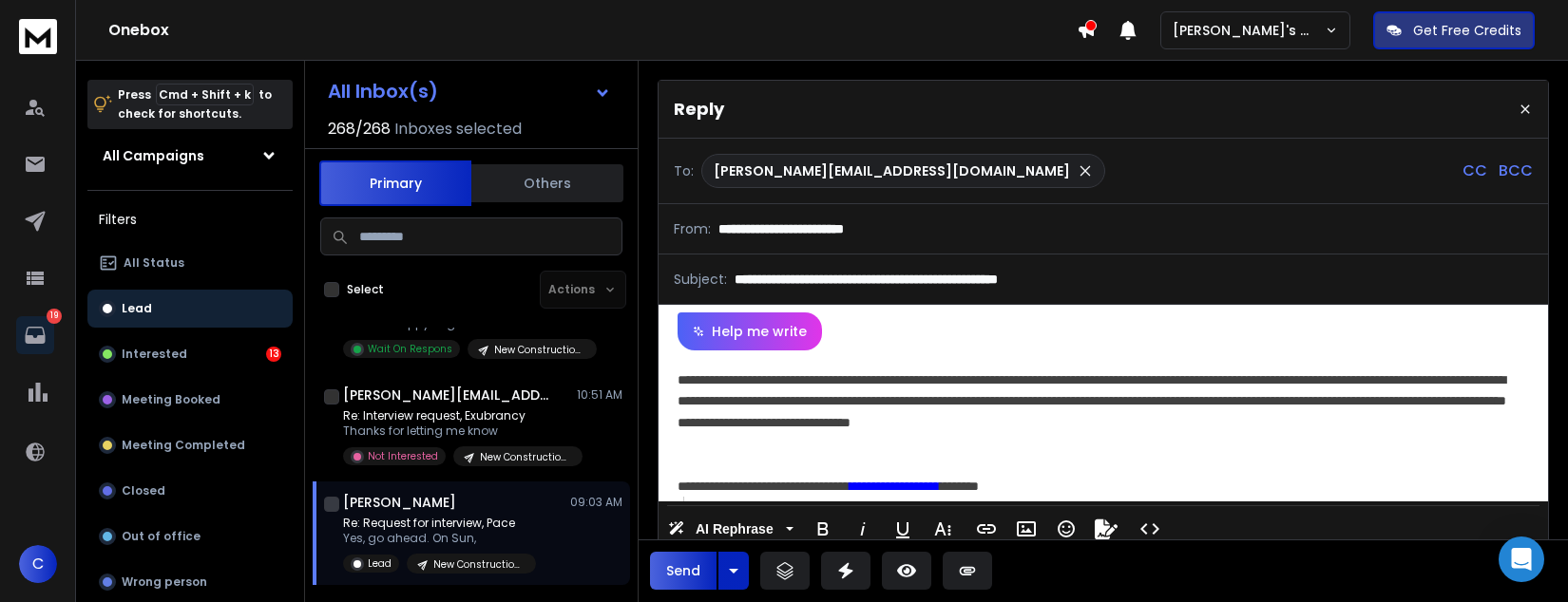
click at [830, 428] on div "**********" at bounding box center [1100, 401] width 846 height 64
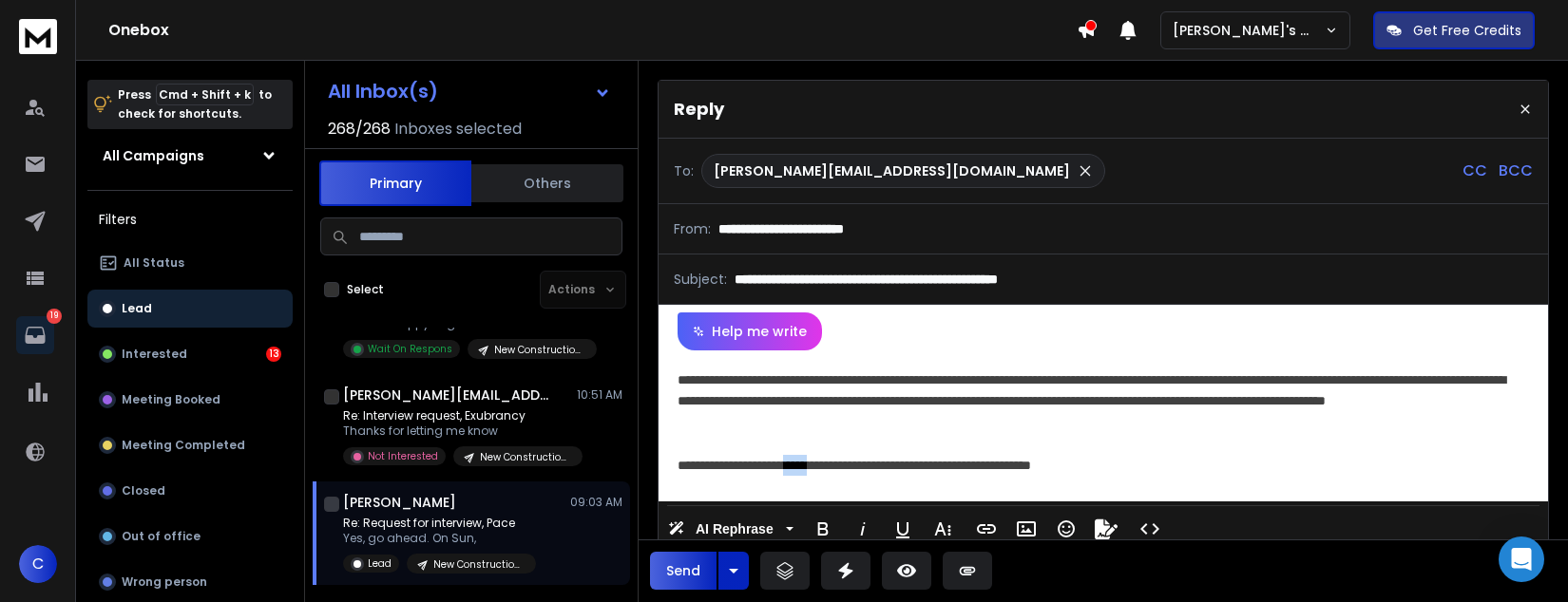
drag, startPoint x: 821, startPoint y: 465, endPoint x: 796, endPoint y: 465, distance: 25.0
click at [793, 466] on div "**********" at bounding box center [1100, 465] width 846 height 21
drag, startPoint x: 1055, startPoint y: 462, endPoint x: 1031, endPoint y: 463, distance: 24.0
click at [1025, 464] on div "**********" at bounding box center [1100, 465] width 846 height 21
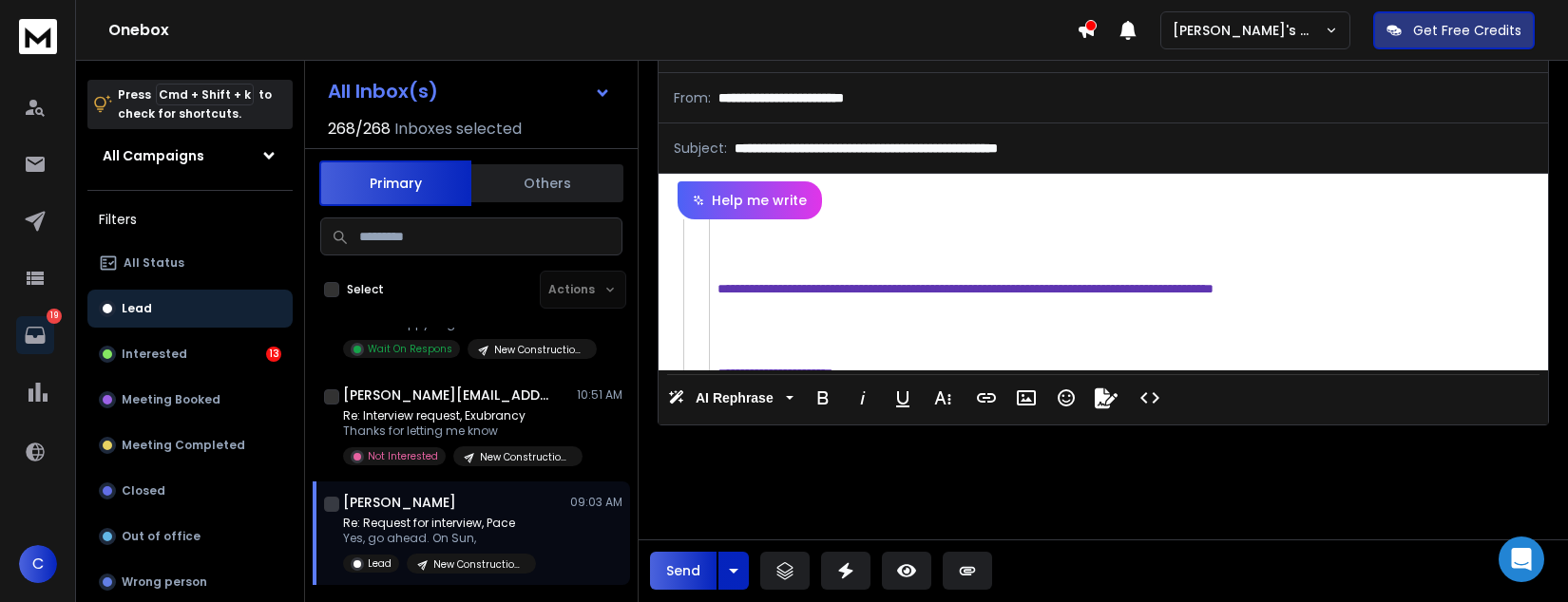
scroll to position [287, 0]
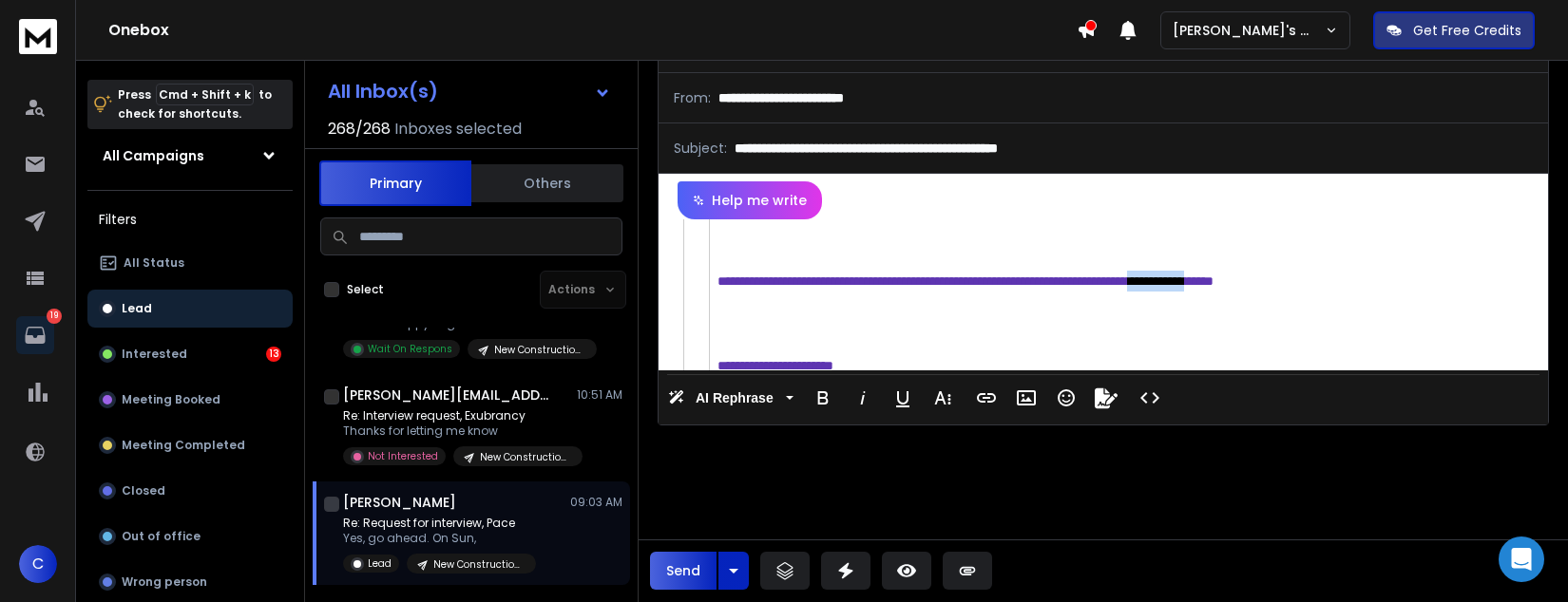
drag, startPoint x: 1283, startPoint y: 282, endPoint x: 1208, endPoint y: 284, distance: 75.0
click at [1206, 284] on blockquote "**********" at bounding box center [1117, 398] width 816 height 426
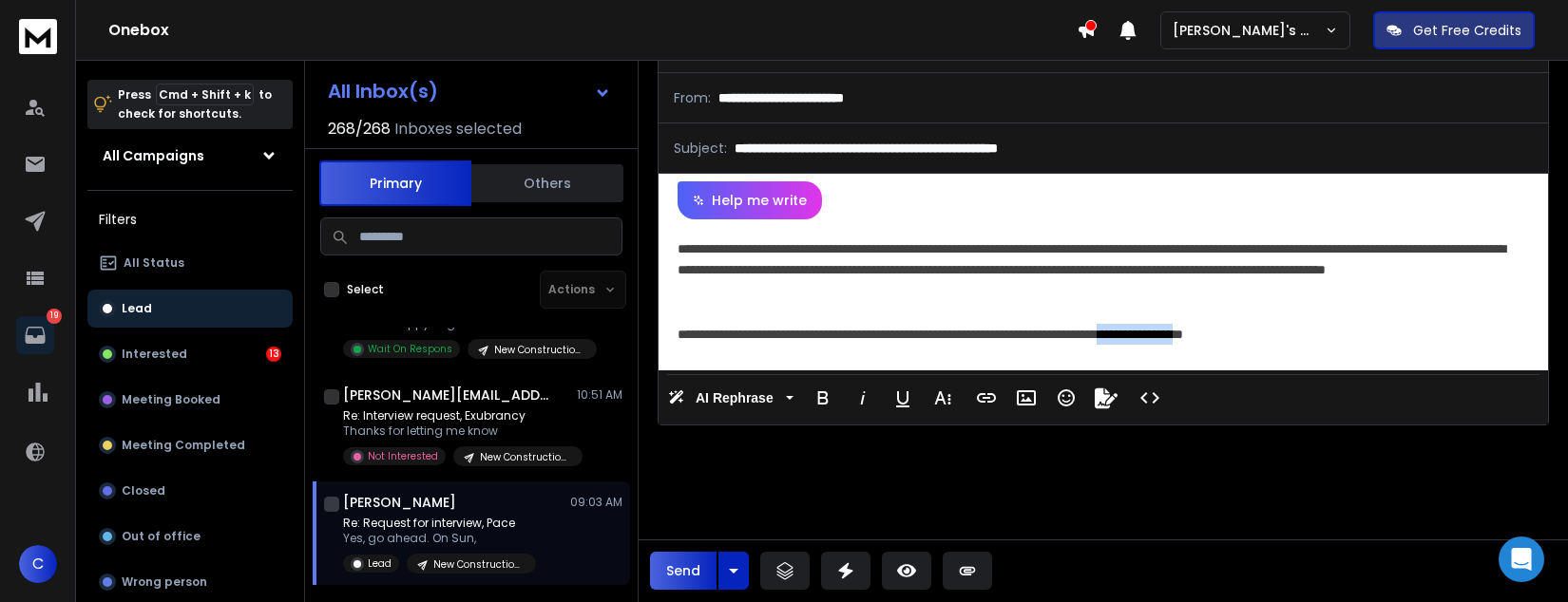
drag, startPoint x: 1277, startPoint y: 332, endPoint x: 1186, endPoint y: 337, distance: 91.1
click at [1185, 337] on div "**********" at bounding box center [1100, 335] width 846 height 21
click at [683, 569] on button "Send" at bounding box center [683, 571] width 67 height 38
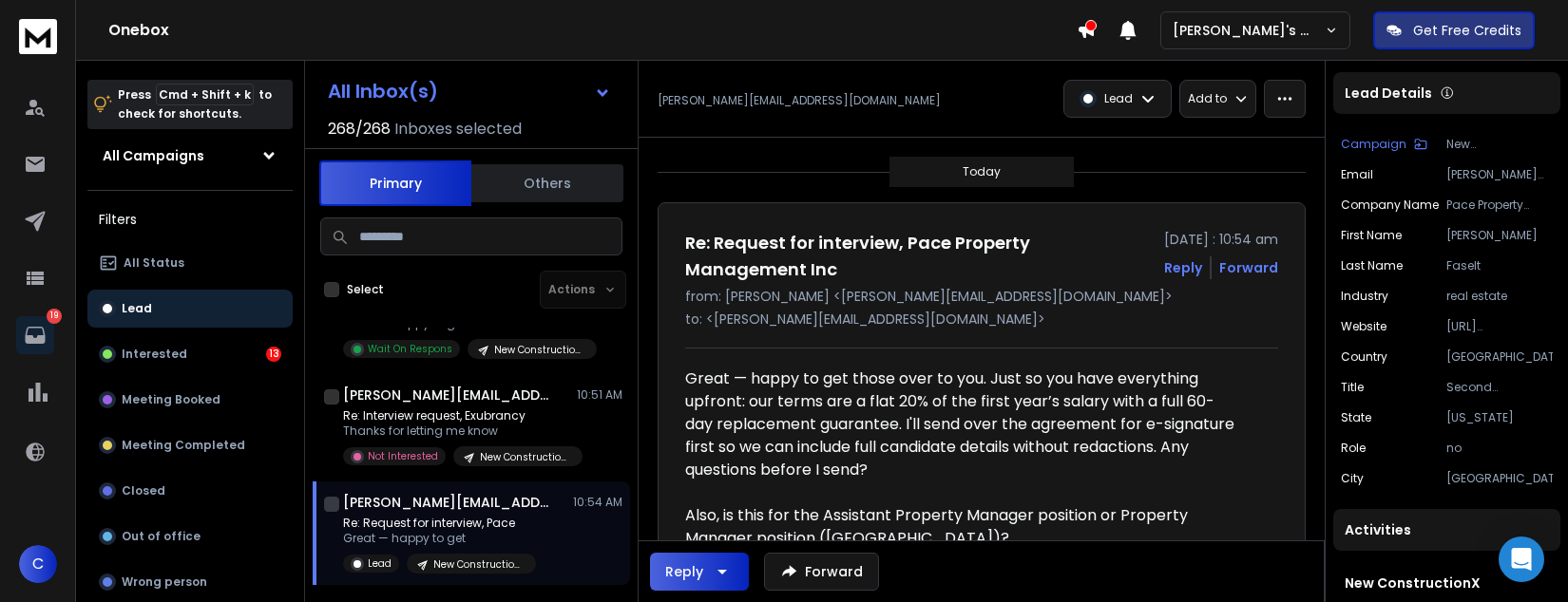
click at [1133, 93] on p "Lead" at bounding box center [1119, 99] width 29 height 15
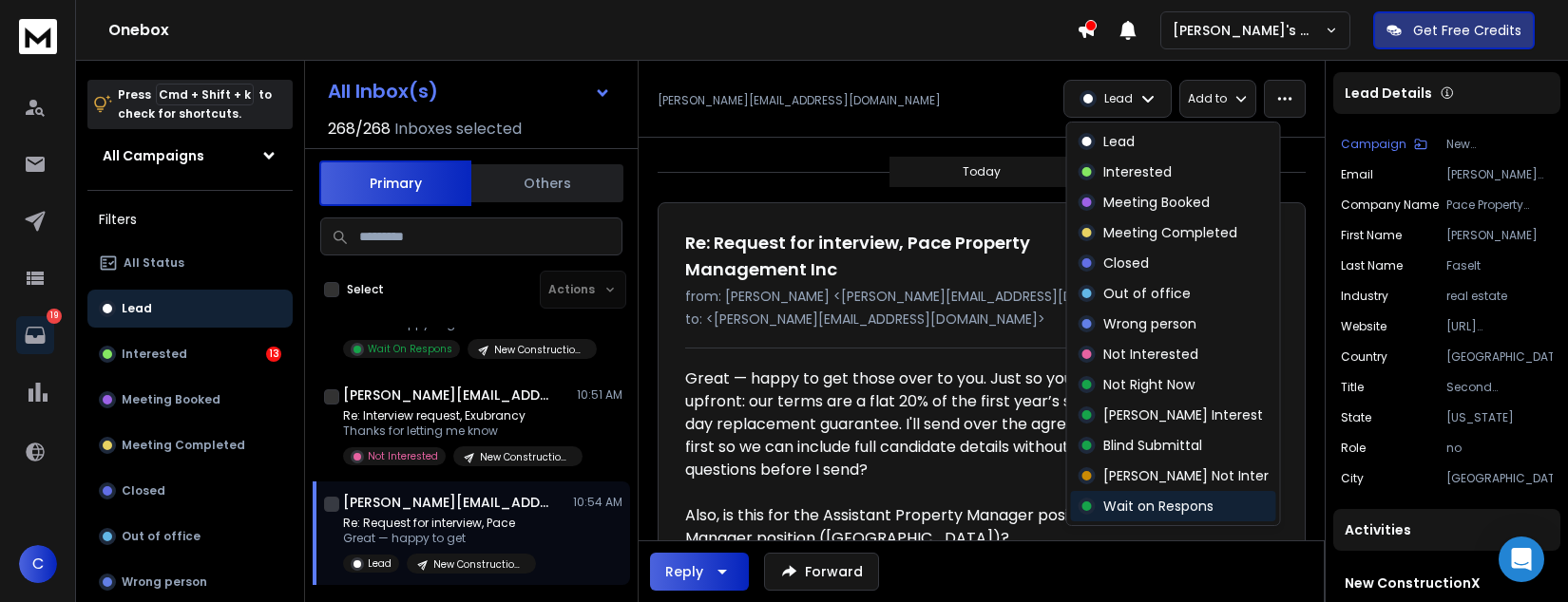
drag, startPoint x: 1173, startPoint y: 498, endPoint x: 1194, endPoint y: 459, distance: 44.3
click at [1173, 498] on p "Wait on Respons" at bounding box center [1159, 506] width 110 height 19
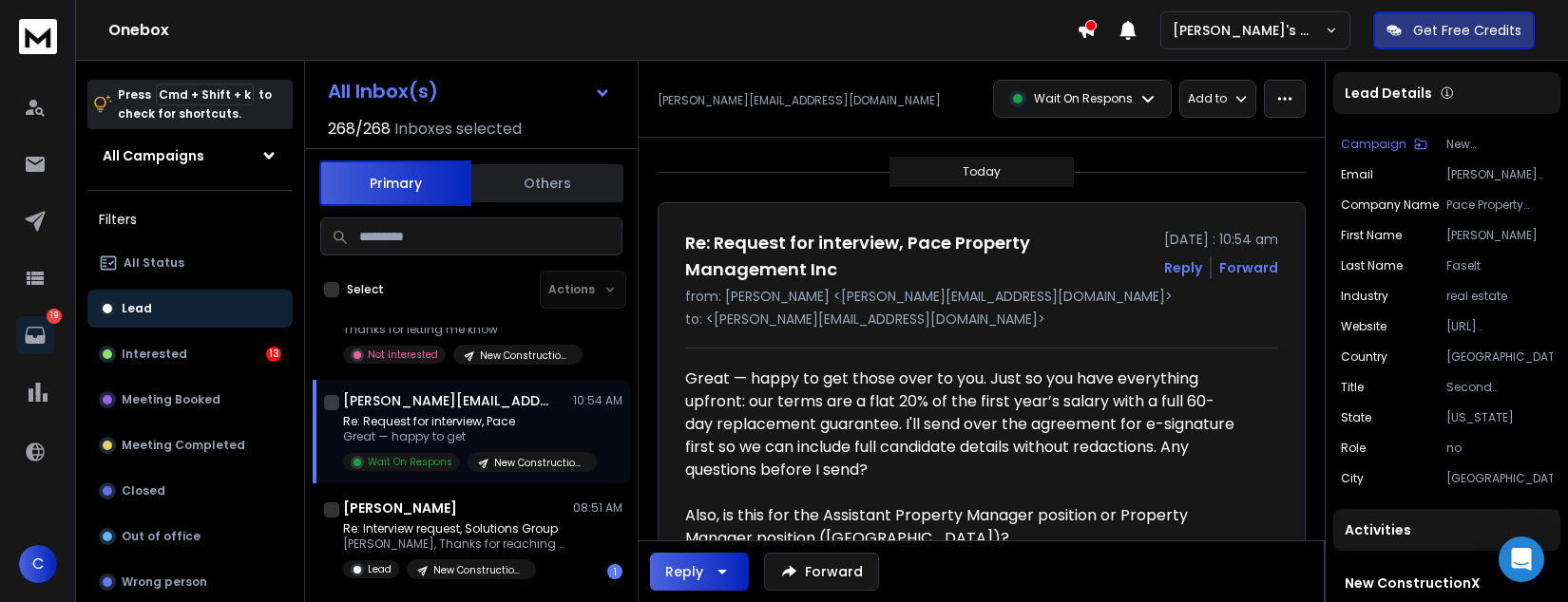
scroll to position [920, 0]
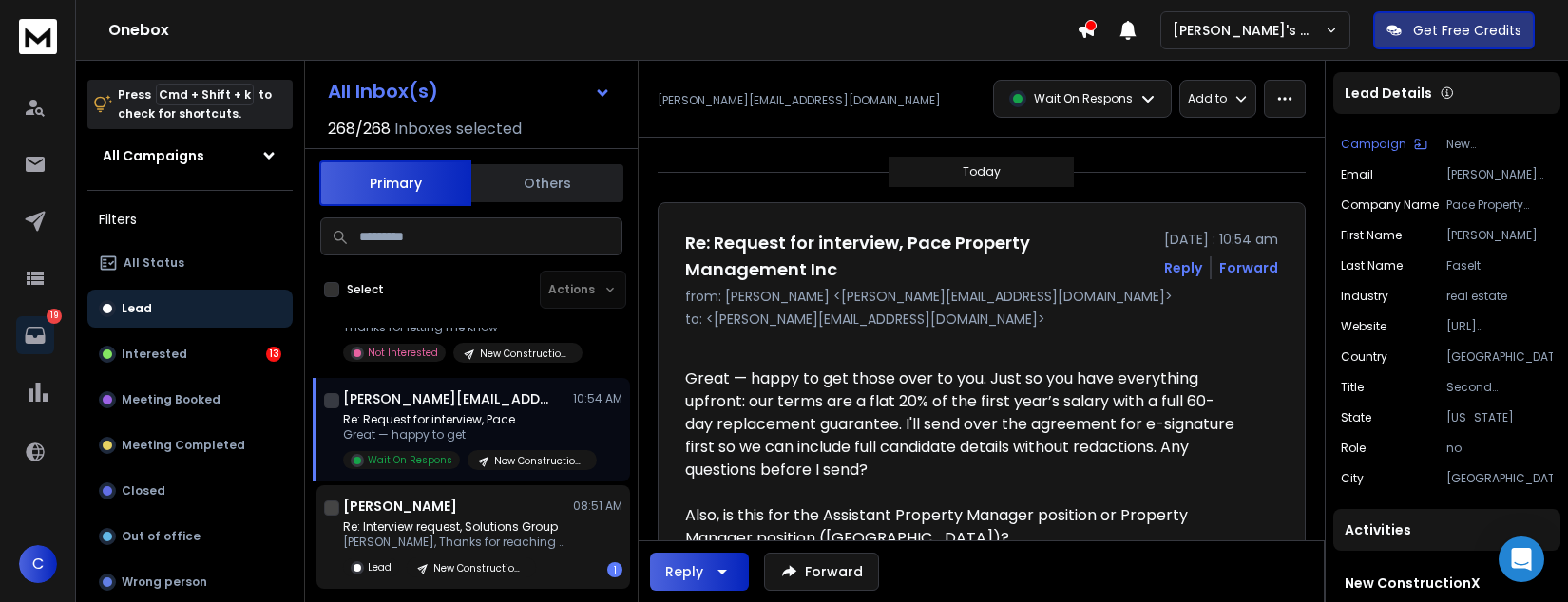
click at [526, 527] on p "Re: Interview request, Solutions Group" at bounding box center [458, 527] width 228 height 15
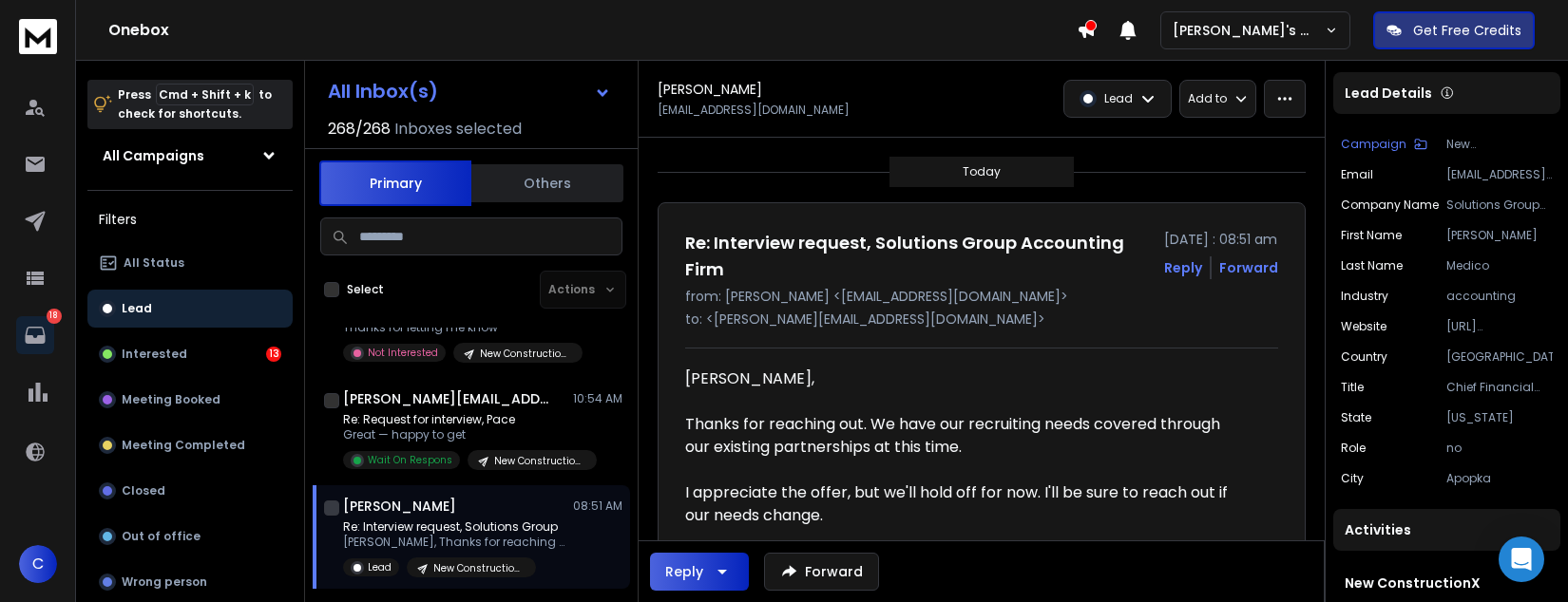
scroll to position [15, 0]
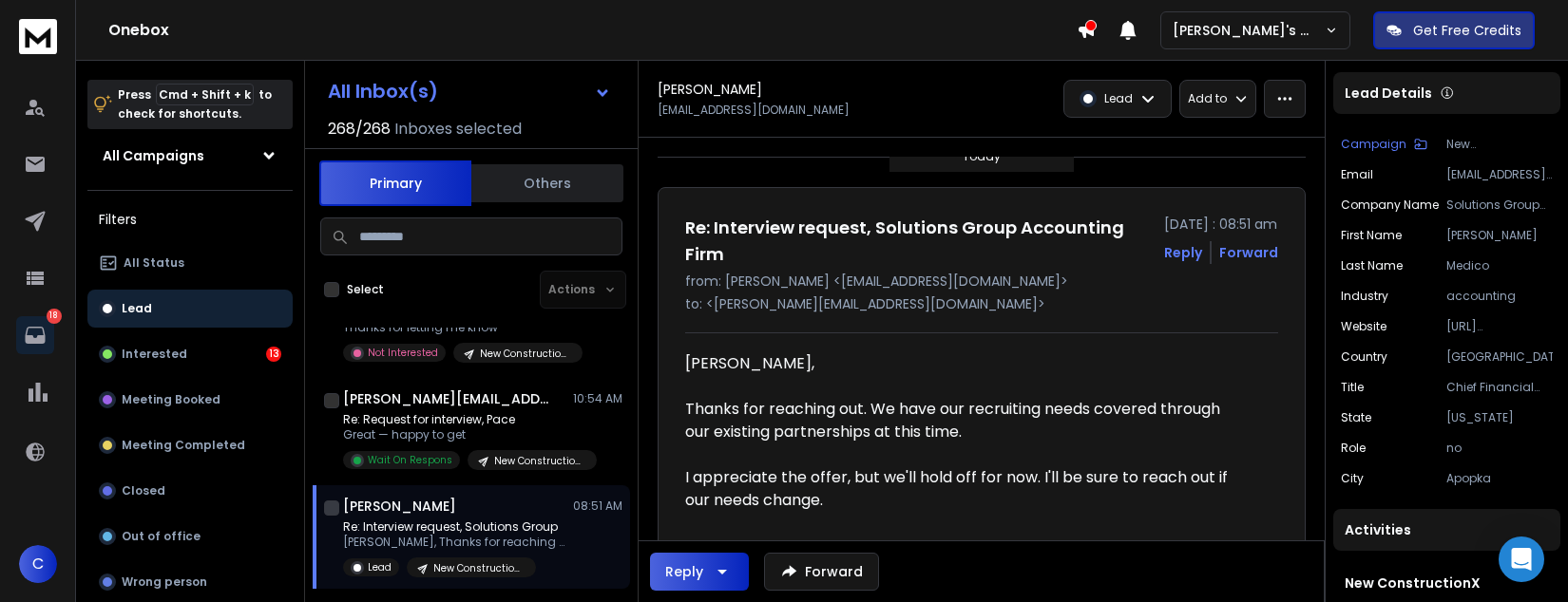
click at [1189, 258] on button "Reply" at bounding box center [1184, 253] width 38 height 19
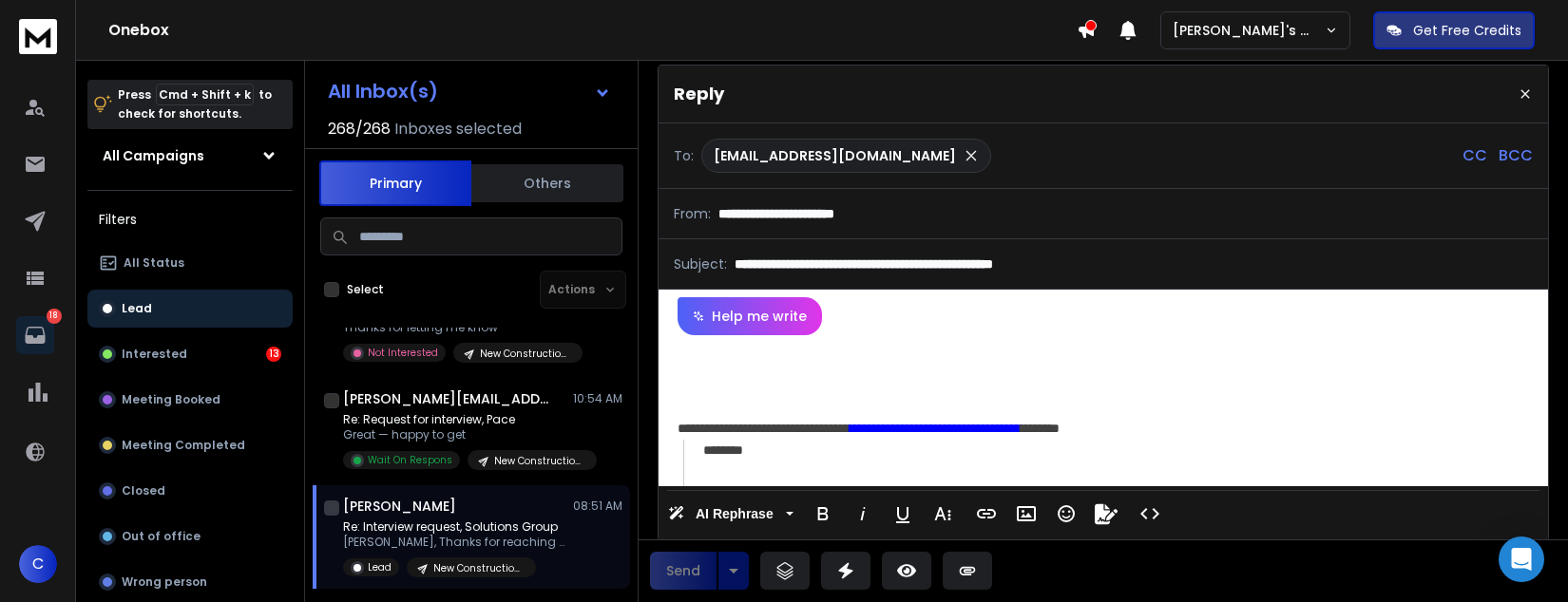
scroll to position [0, 0]
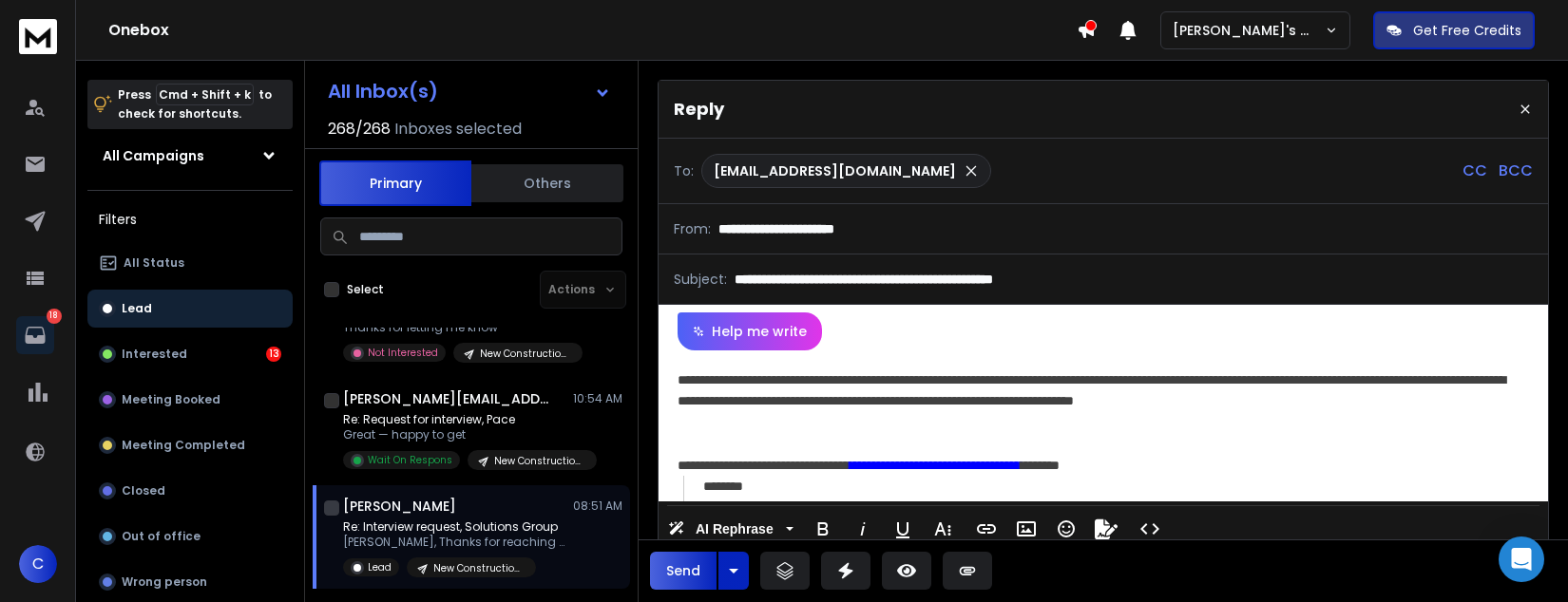
click at [686, 568] on button "Send" at bounding box center [683, 571] width 67 height 38
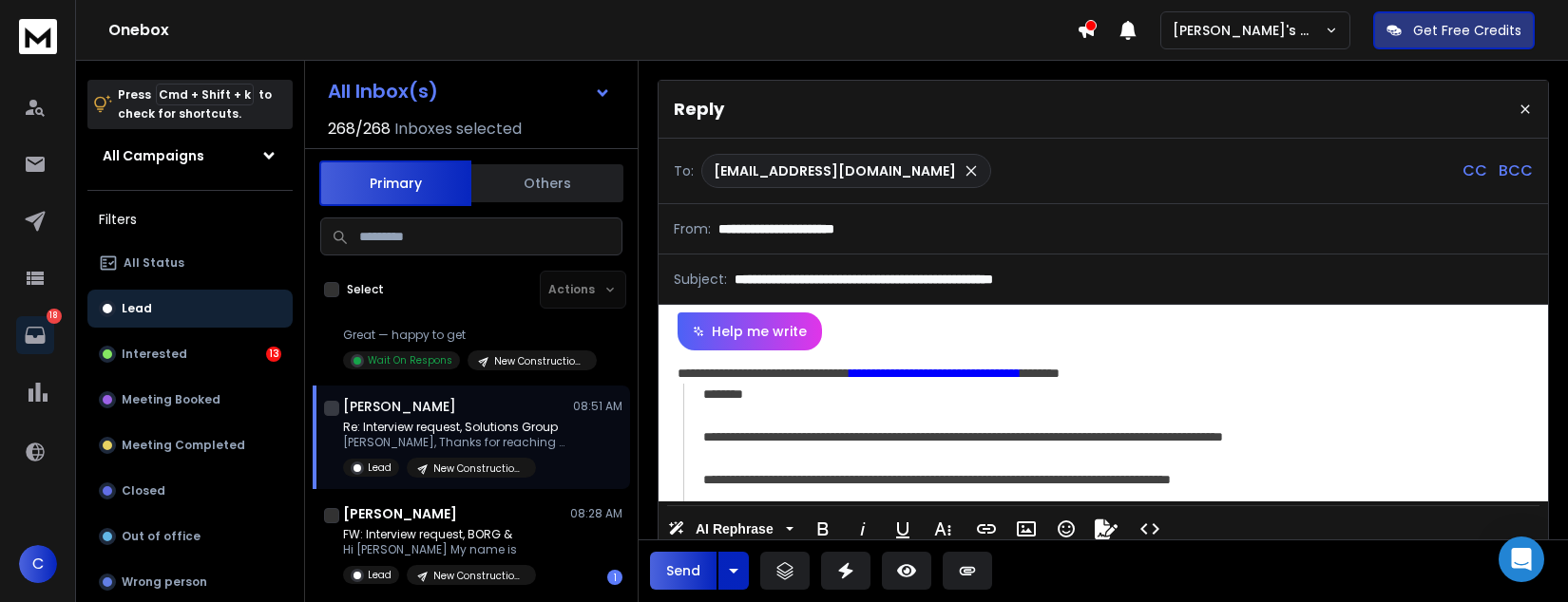
scroll to position [1020, 0]
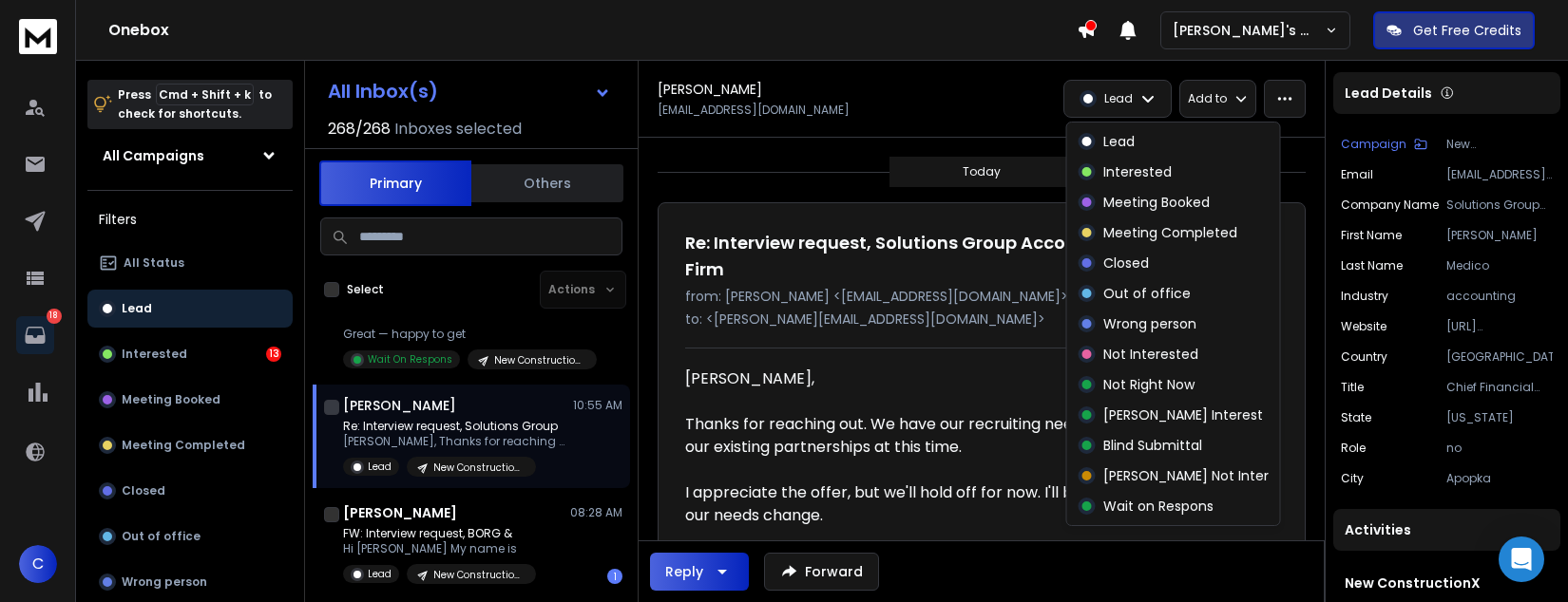
click at [1109, 92] on p "Lead" at bounding box center [1119, 99] width 29 height 15
click at [1136, 385] on p "Not Right Now" at bounding box center [1149, 385] width 91 height 19
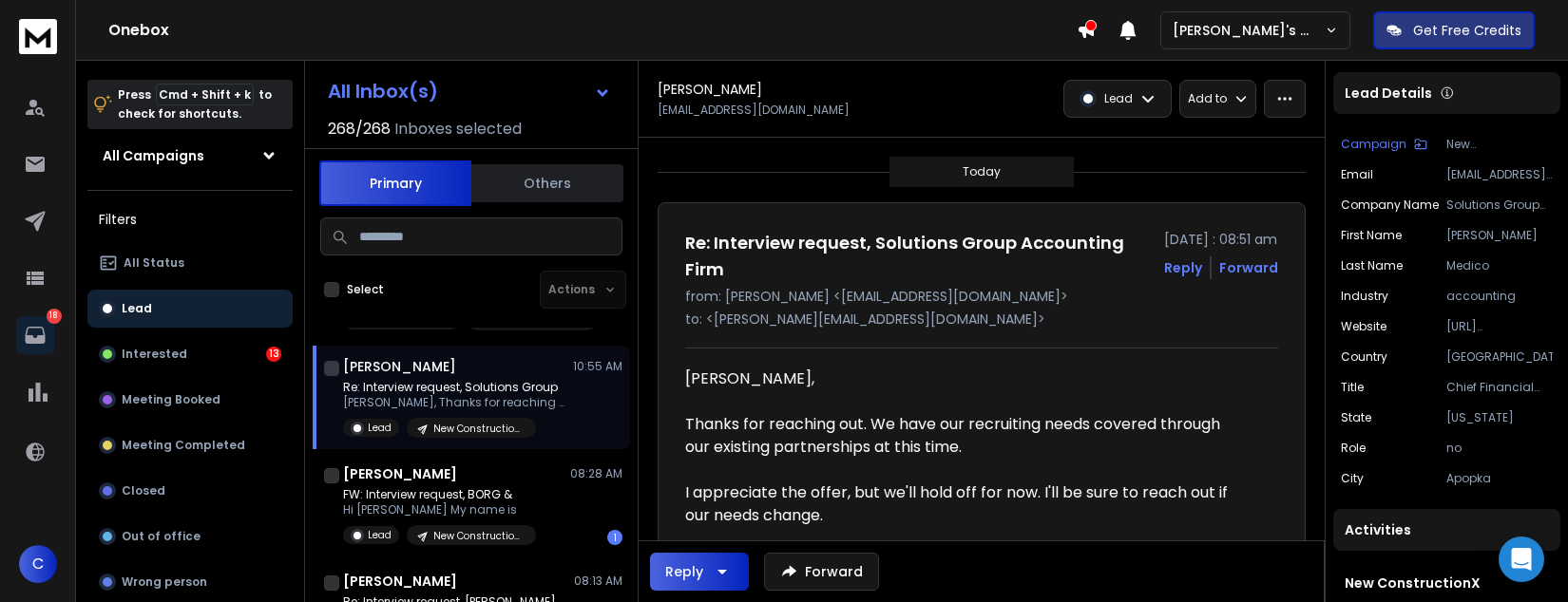
scroll to position [1096, 0]
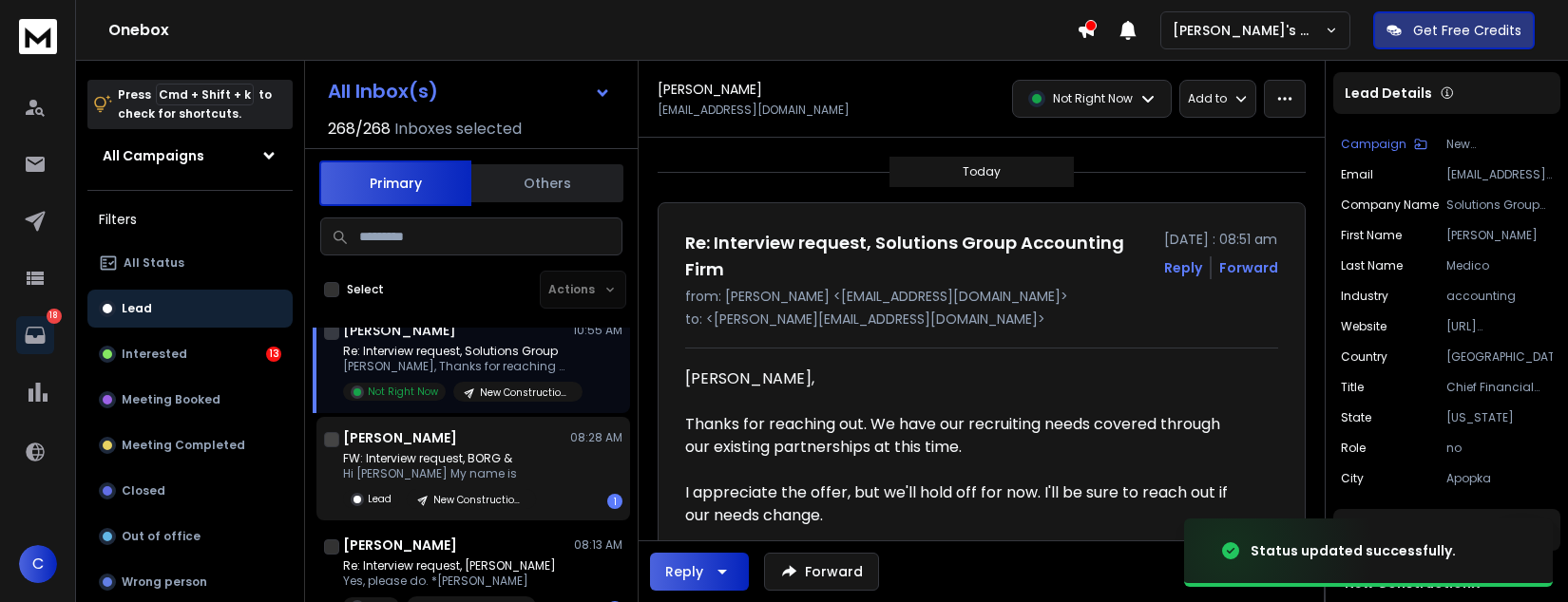
drag, startPoint x: 520, startPoint y: 470, endPoint x: 555, endPoint y: 479, distance: 36.1
click at [520, 470] on p "Hi [PERSON_NAME] My name is" at bounding box center [440, 474] width 193 height 15
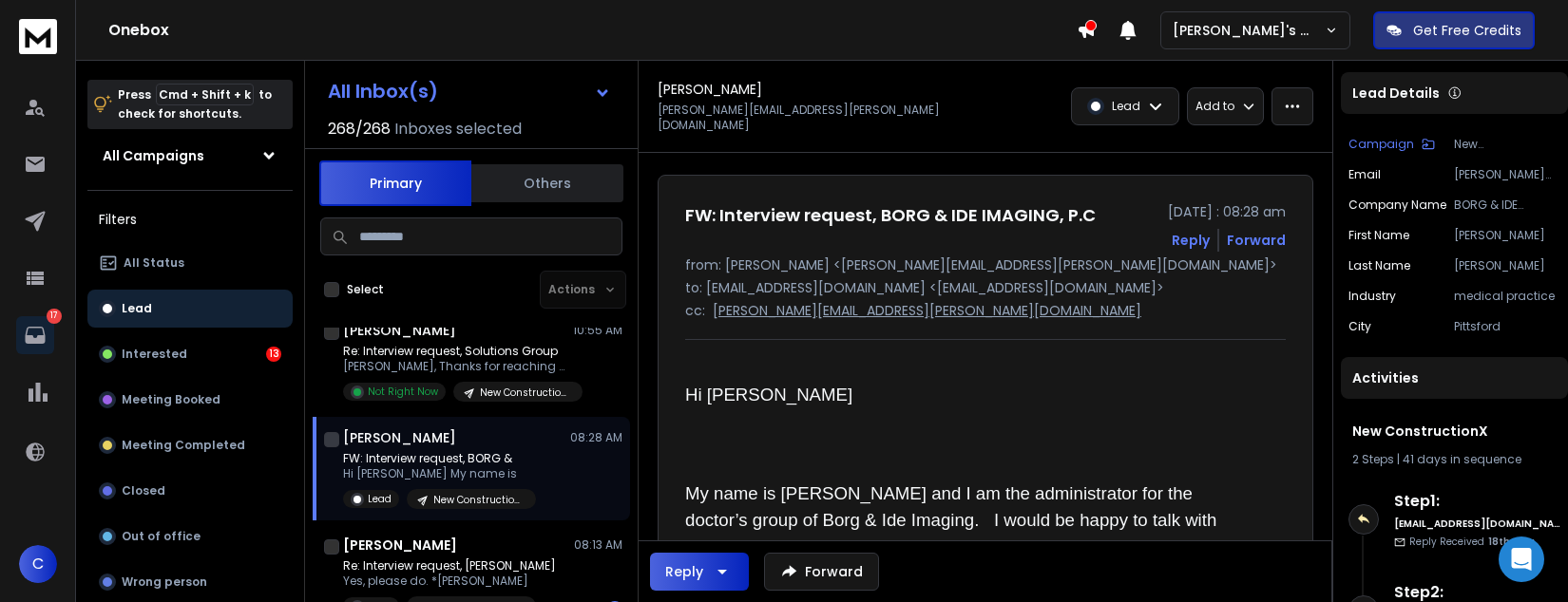
scroll to position [0, 0]
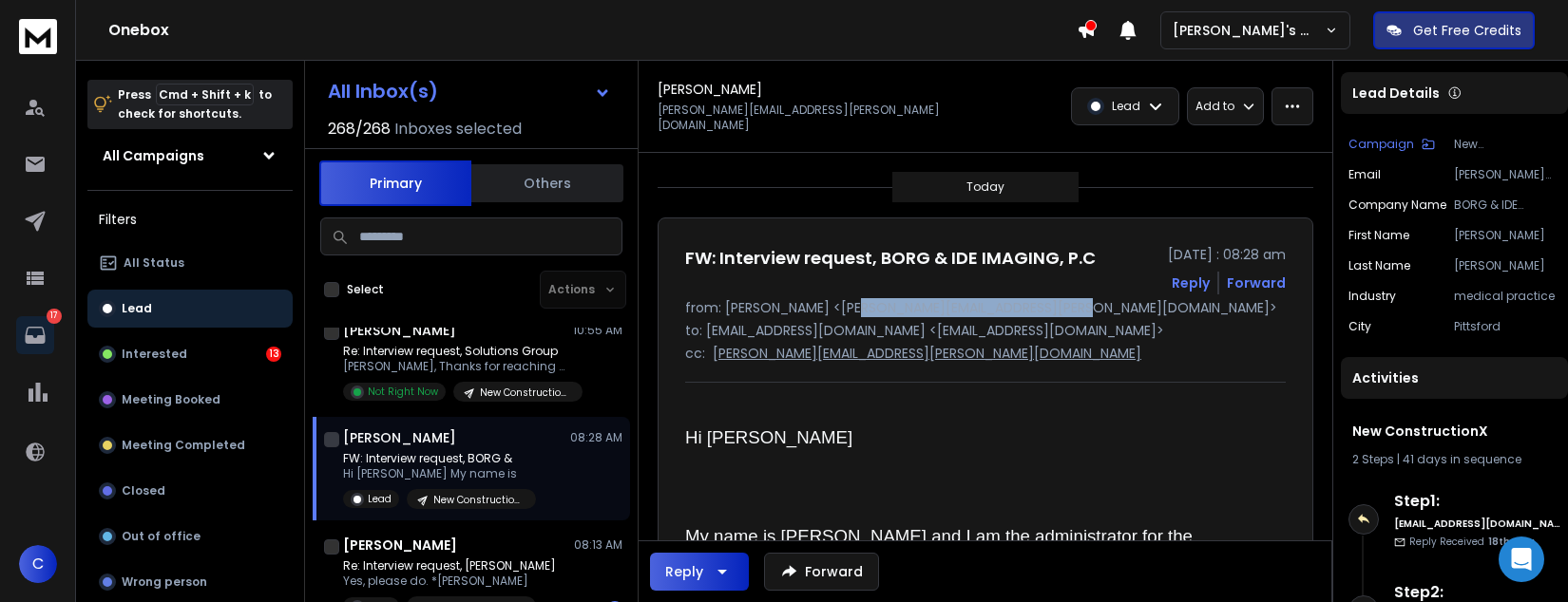
drag, startPoint x: 1075, startPoint y: 293, endPoint x: 864, endPoint y: 293, distance: 211.0
click at [851, 299] on p "from: [PERSON_NAME] <[PERSON_NAME][EMAIL_ADDRESS][PERSON_NAME][DOMAIN_NAME]>" at bounding box center [985, 308] width 600 height 19
click at [1201, 274] on button "Reply" at bounding box center [1191, 283] width 38 height 19
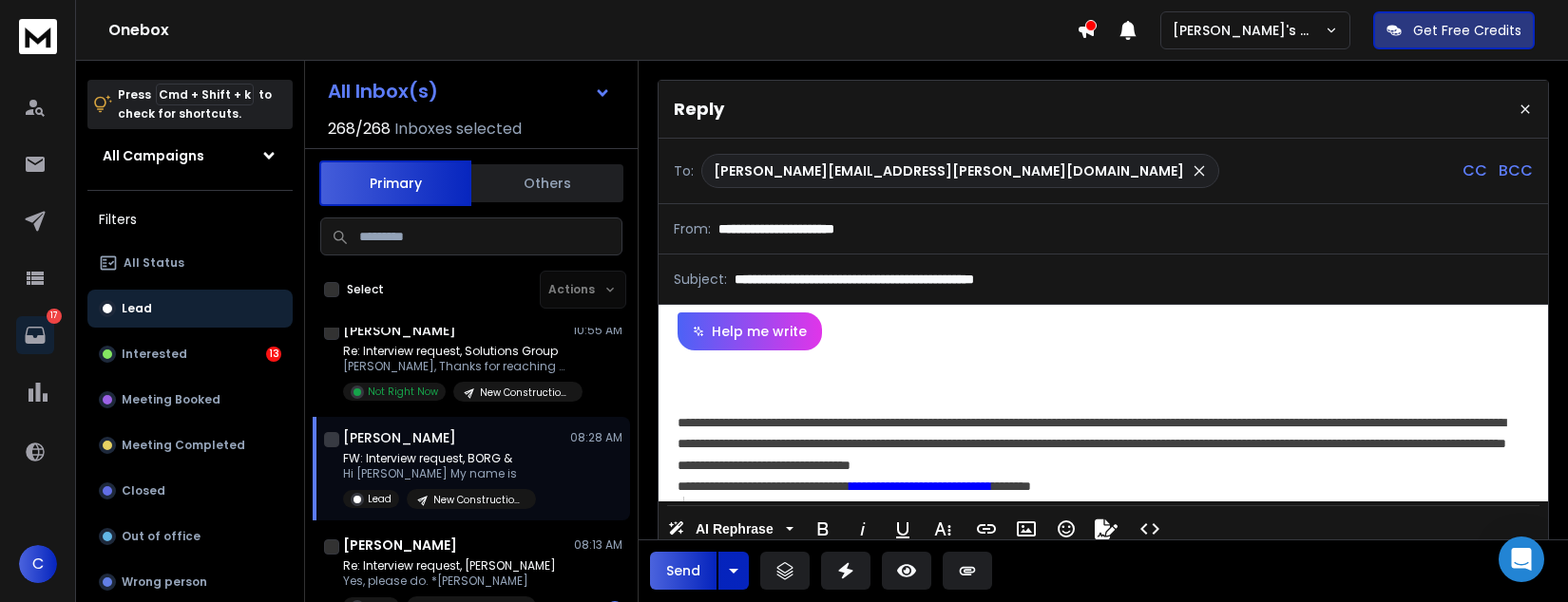
click at [676, 422] on div "**********" at bounding box center [1103, 426] width 890 height 151
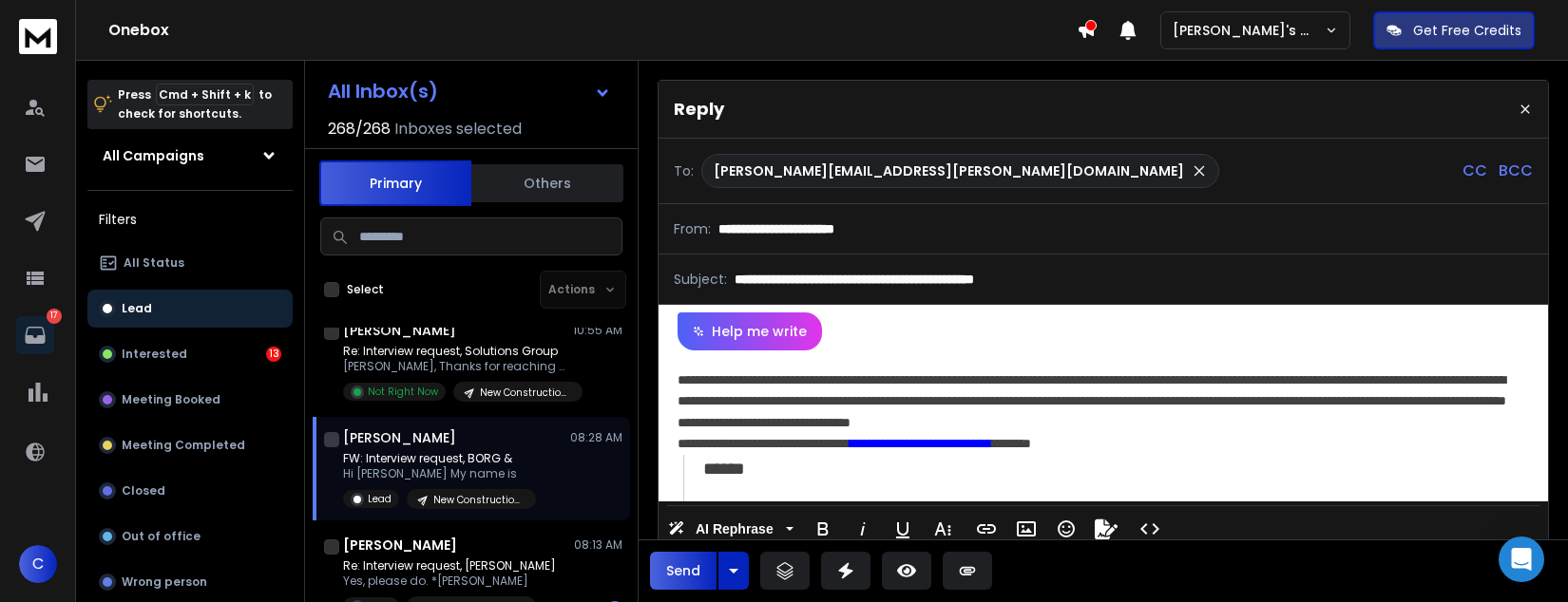
click at [828, 424] on div "**********" at bounding box center [1100, 401] width 846 height 64
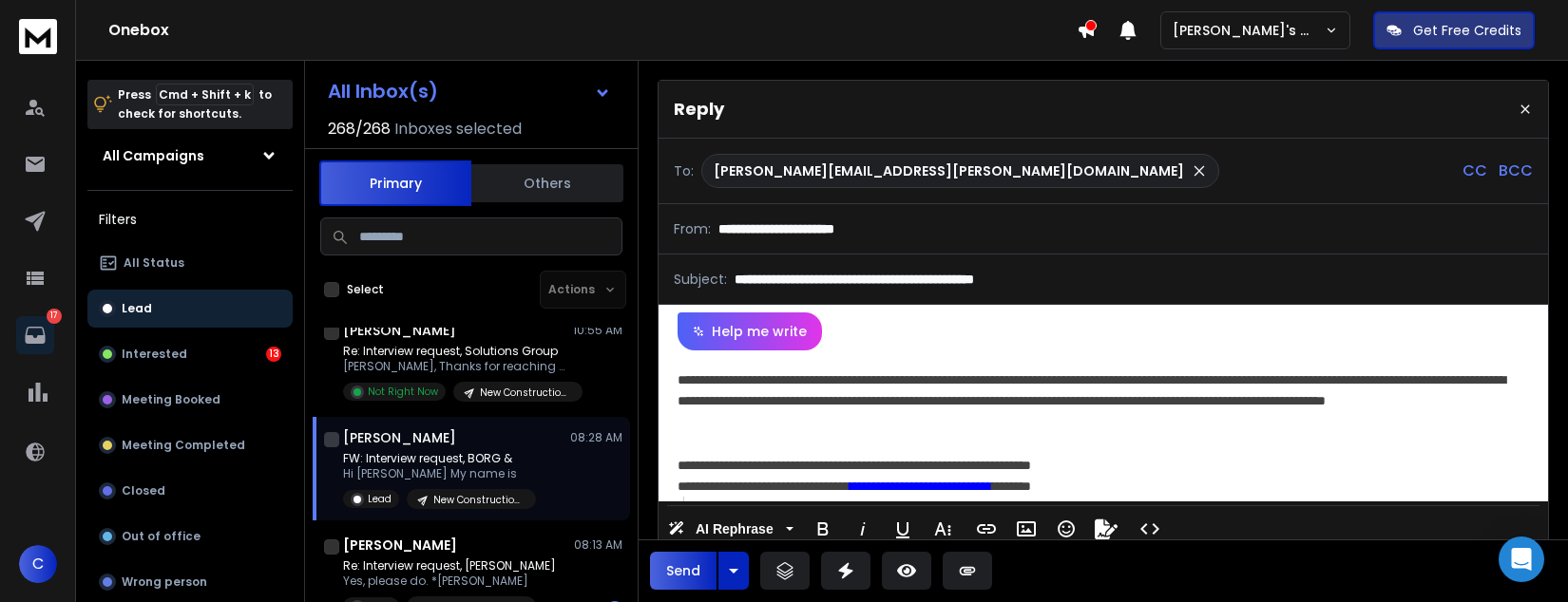
click at [1114, 465] on div "**********" at bounding box center [1100, 465] width 846 height 21
drag, startPoint x: 822, startPoint y: 463, endPoint x: 798, endPoint y: 462, distance: 24.0
click at [793, 463] on div "**********" at bounding box center [1100, 465] width 846 height 21
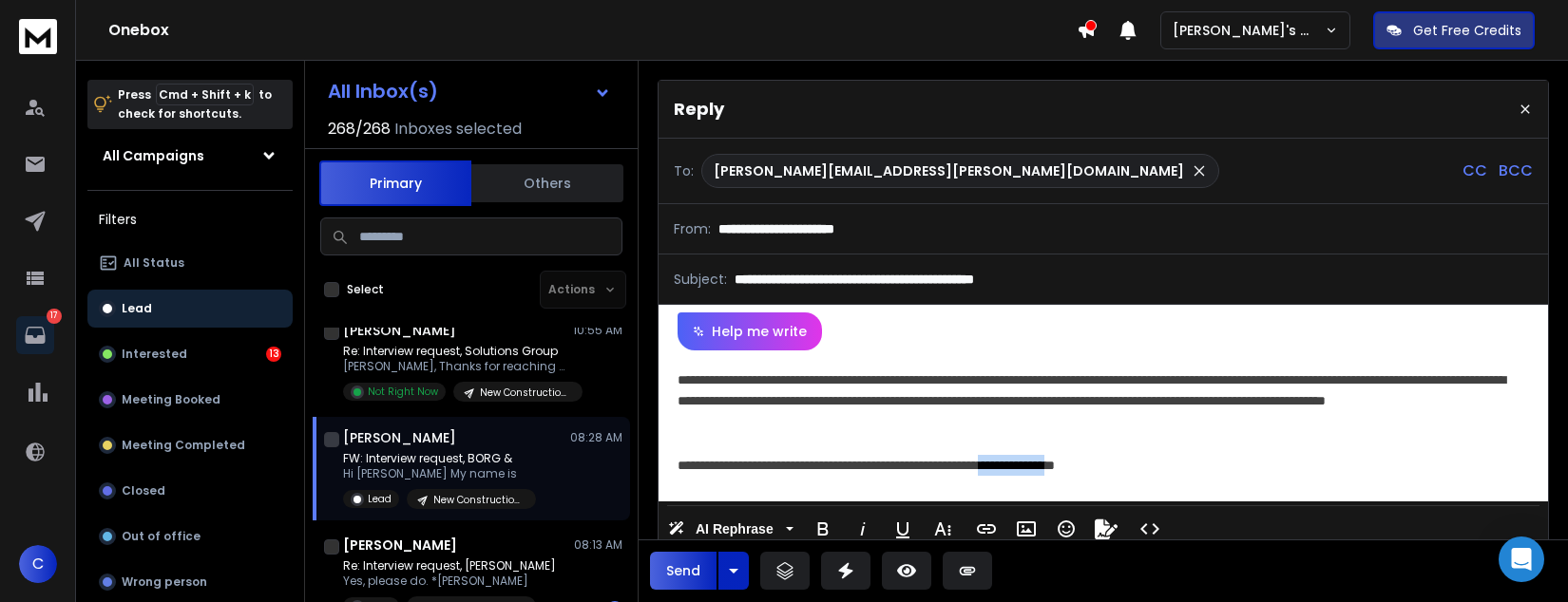
drag, startPoint x: 1103, startPoint y: 465, endPoint x: 1009, endPoint y: 466, distance: 94.0
click at [1024, 466] on div "**********" at bounding box center [1100, 465] width 846 height 21
click at [952, 461] on div "**********" at bounding box center [1100, 465] width 846 height 21
drag, startPoint x: 953, startPoint y: 462, endPoint x: 925, endPoint y: 462, distance: 28.0
click at [925, 462] on div "**********" at bounding box center [1100, 465] width 846 height 21
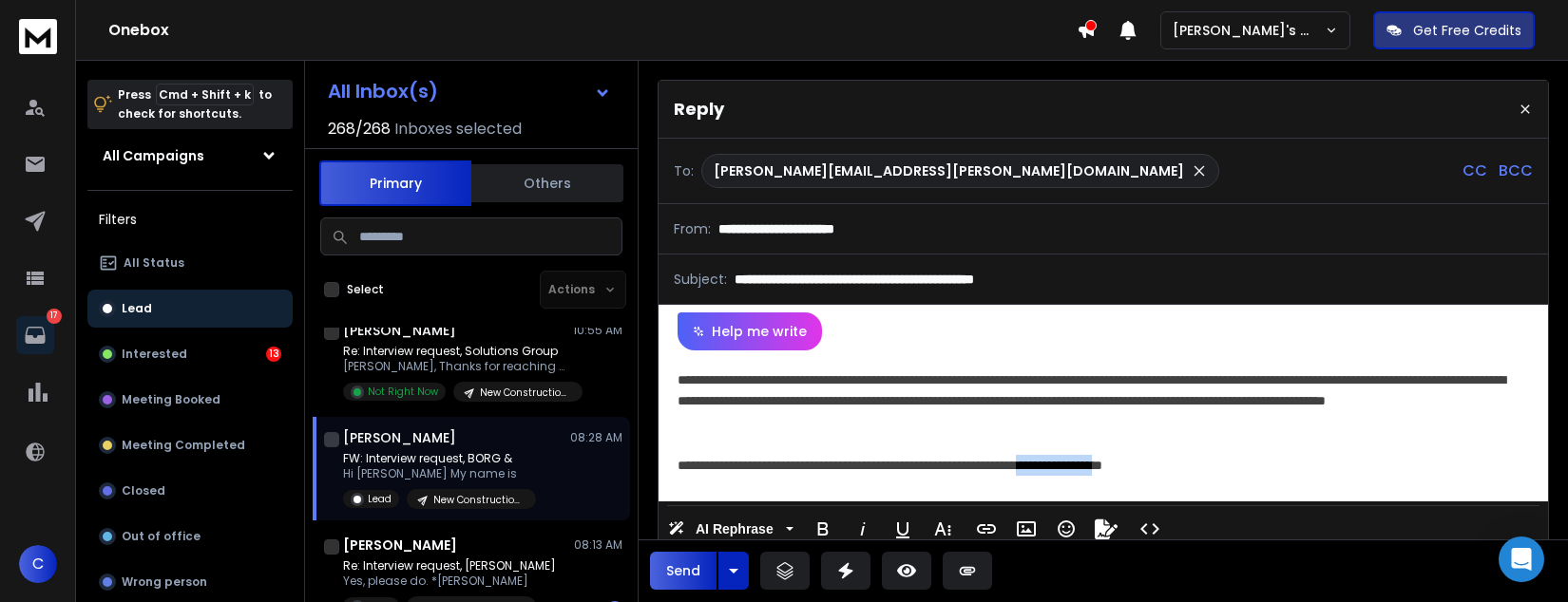
drag, startPoint x: 1170, startPoint y: 461, endPoint x: 1079, endPoint y: 464, distance: 91.0
click at [1079, 464] on div "**********" at bounding box center [1100, 465] width 846 height 21
click at [1025, 468] on div "**********" at bounding box center [1100, 465] width 846 height 21
click at [857, 463] on div "**********" at bounding box center [1100, 465] width 846 height 21
click at [688, 574] on button "Send" at bounding box center [683, 571] width 67 height 38
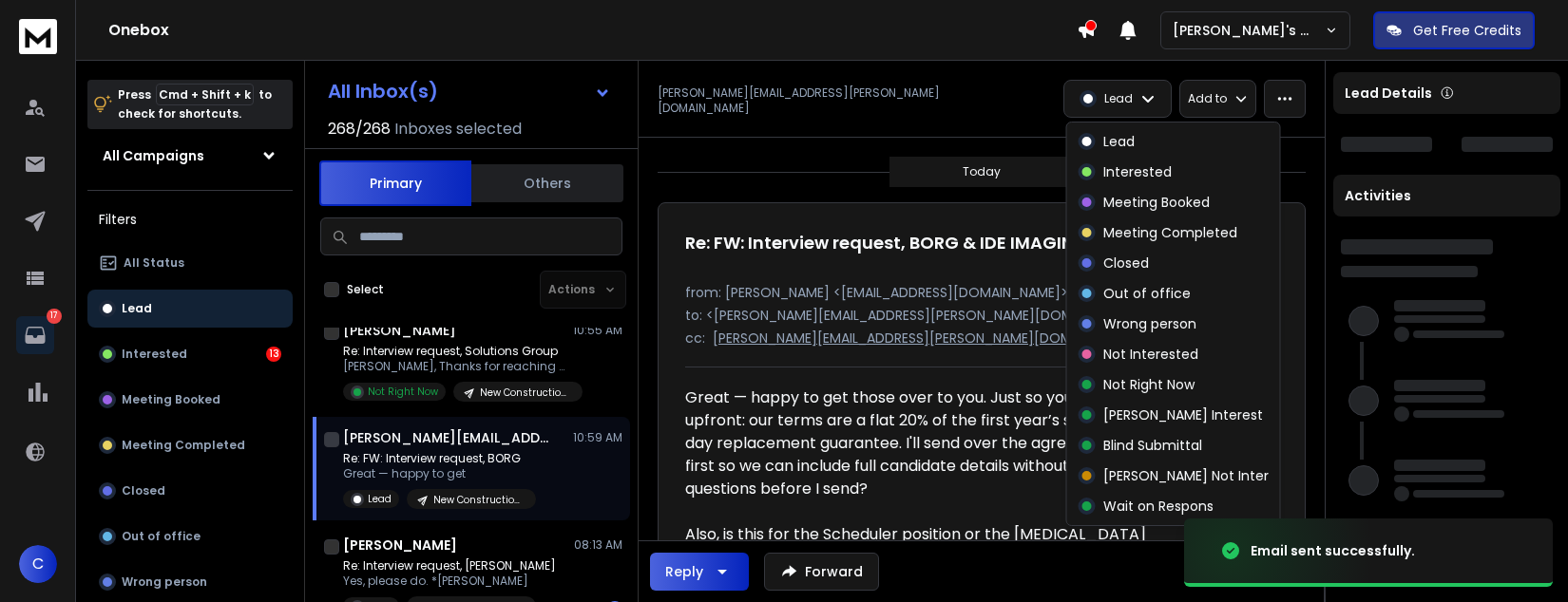
click at [1090, 102] on div at bounding box center [1088, 99] width 17 height 17
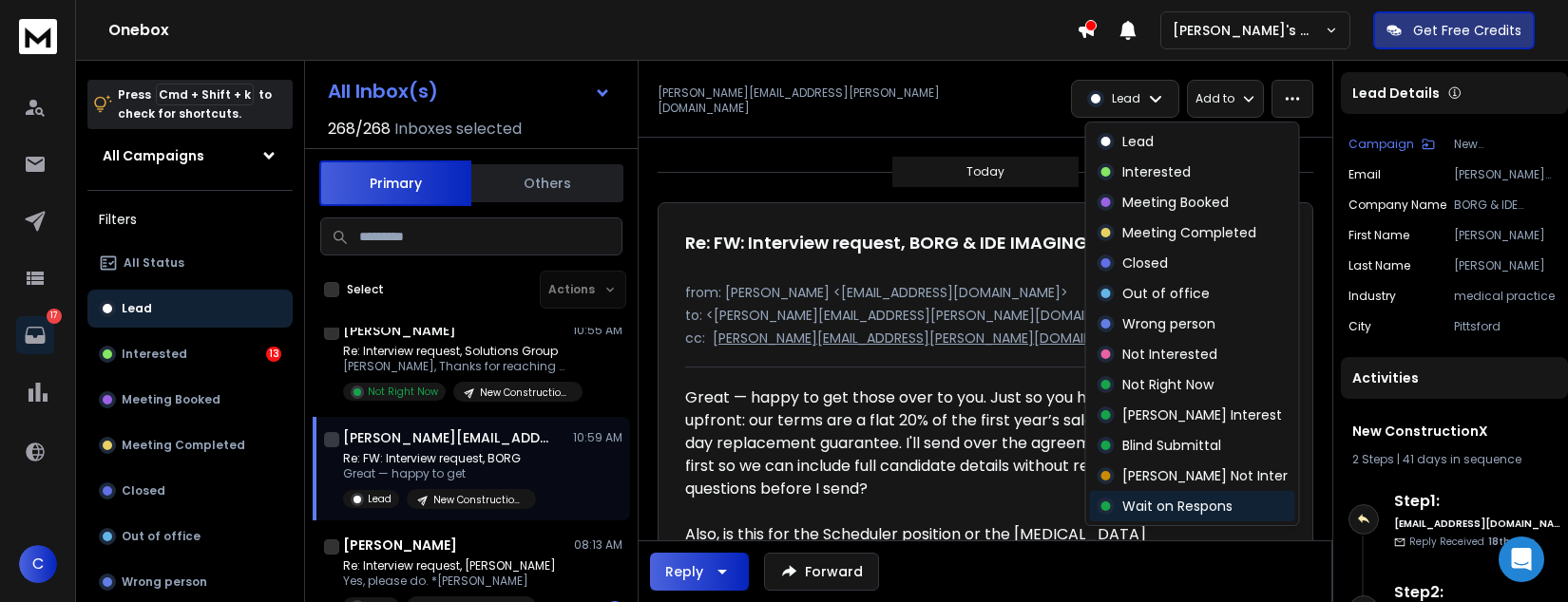
click at [1147, 505] on p "Wait on Respons" at bounding box center [1178, 506] width 110 height 19
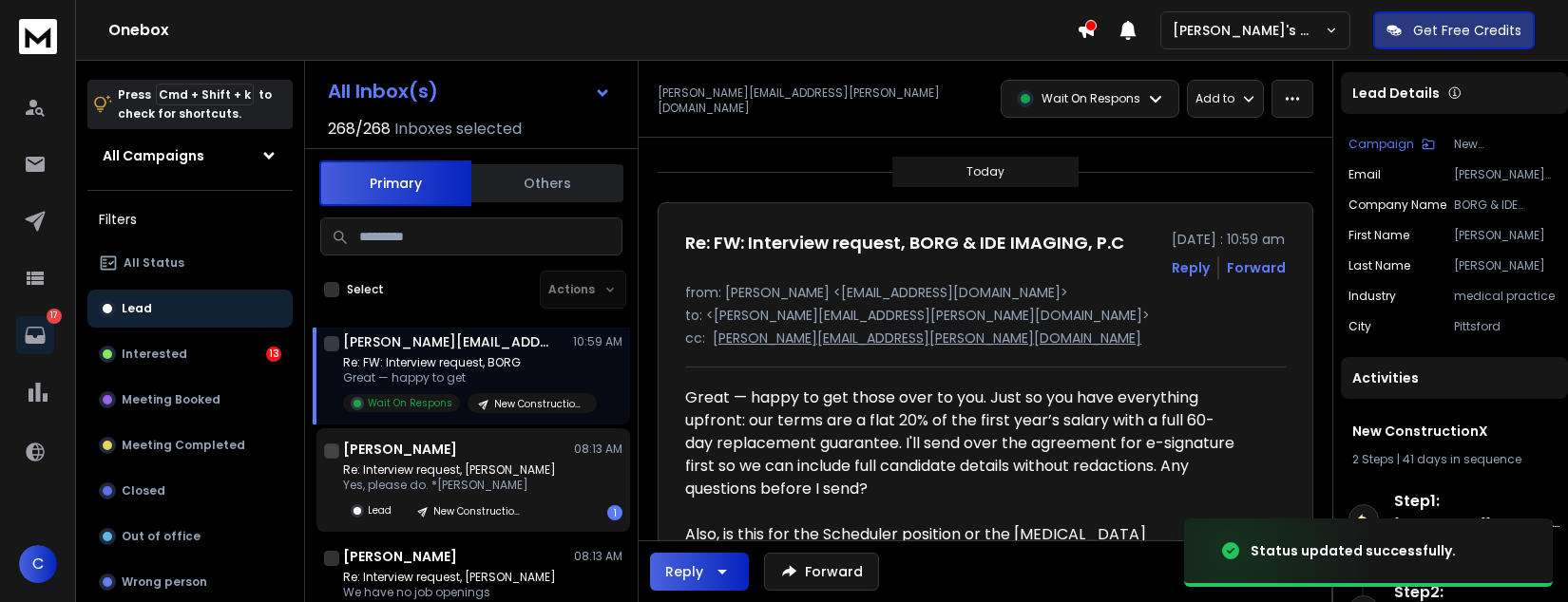
scroll to position [1193, 0]
click at [484, 482] on p "Yes, please do. *[PERSON_NAME]" at bounding box center [450, 484] width 213 height 15
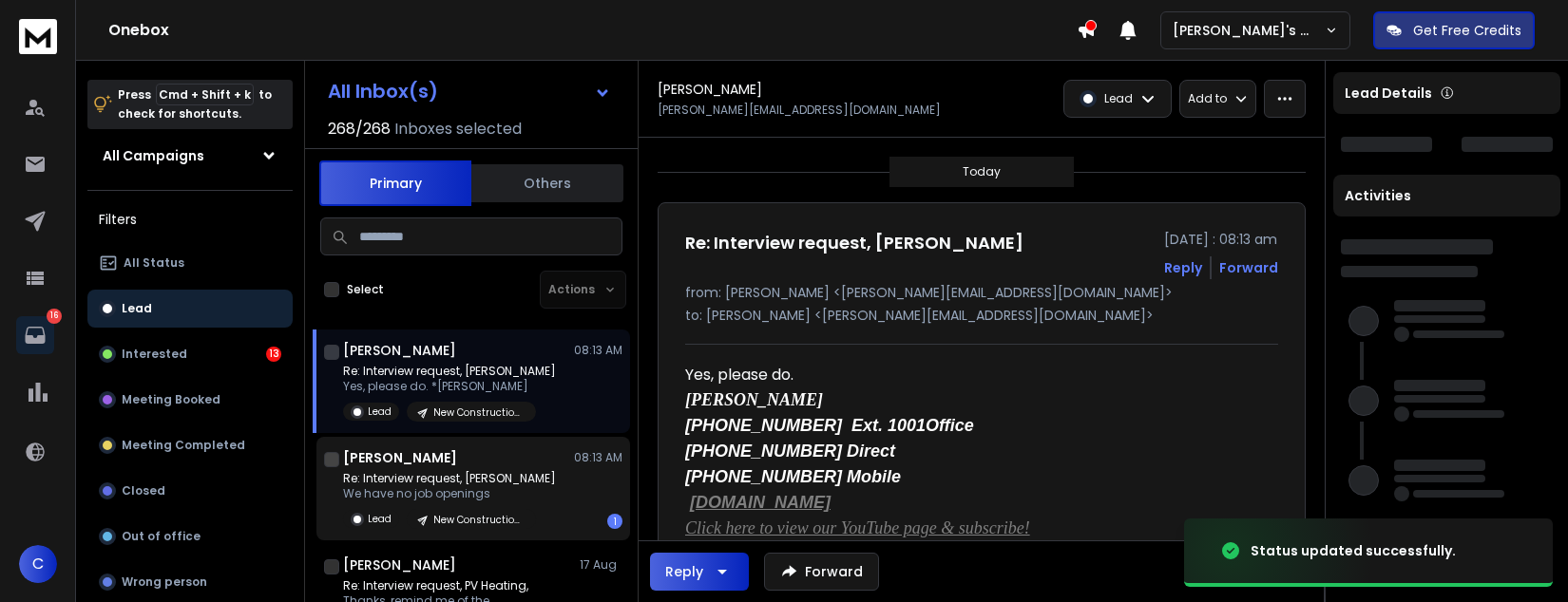
scroll to position [1291, 0]
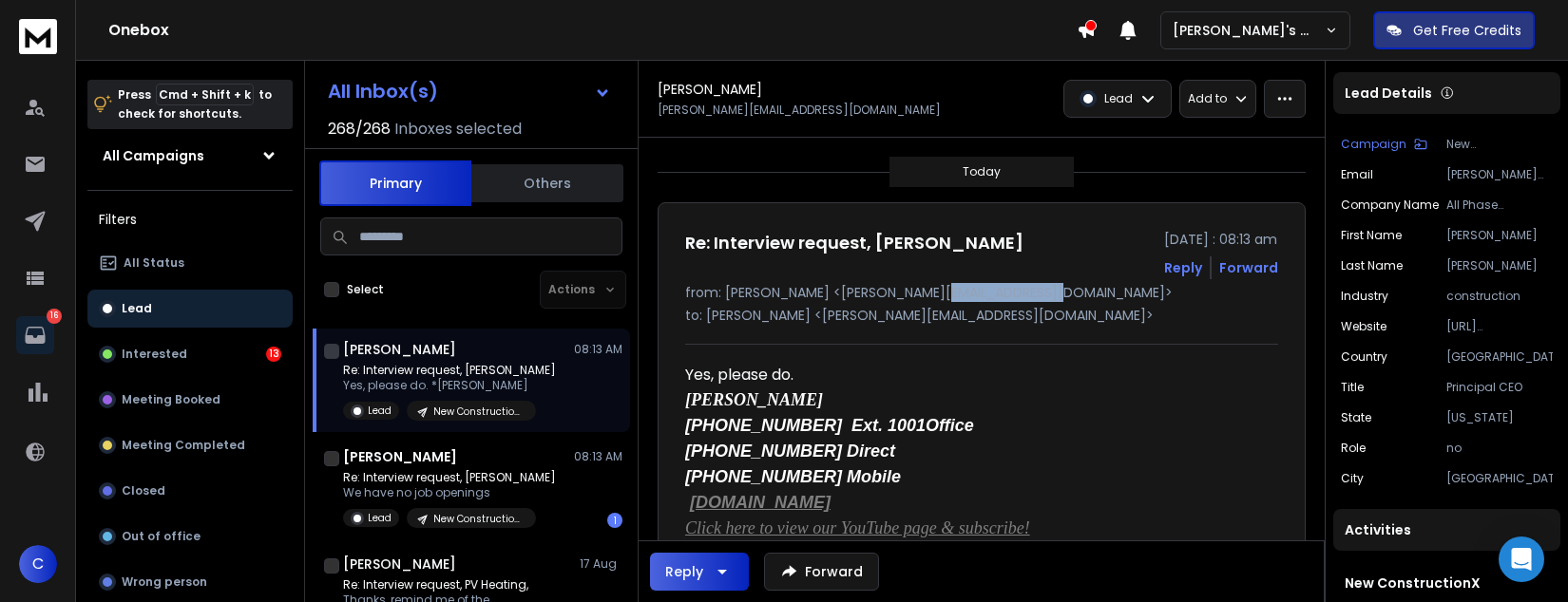
drag, startPoint x: 1036, startPoint y: 291, endPoint x: 922, endPoint y: 288, distance: 114.0
click at [920, 288] on p "from: [PERSON_NAME] <[PERSON_NAME][EMAIL_ADDRESS][DOMAIN_NAME]>" at bounding box center [981, 293] width 593 height 19
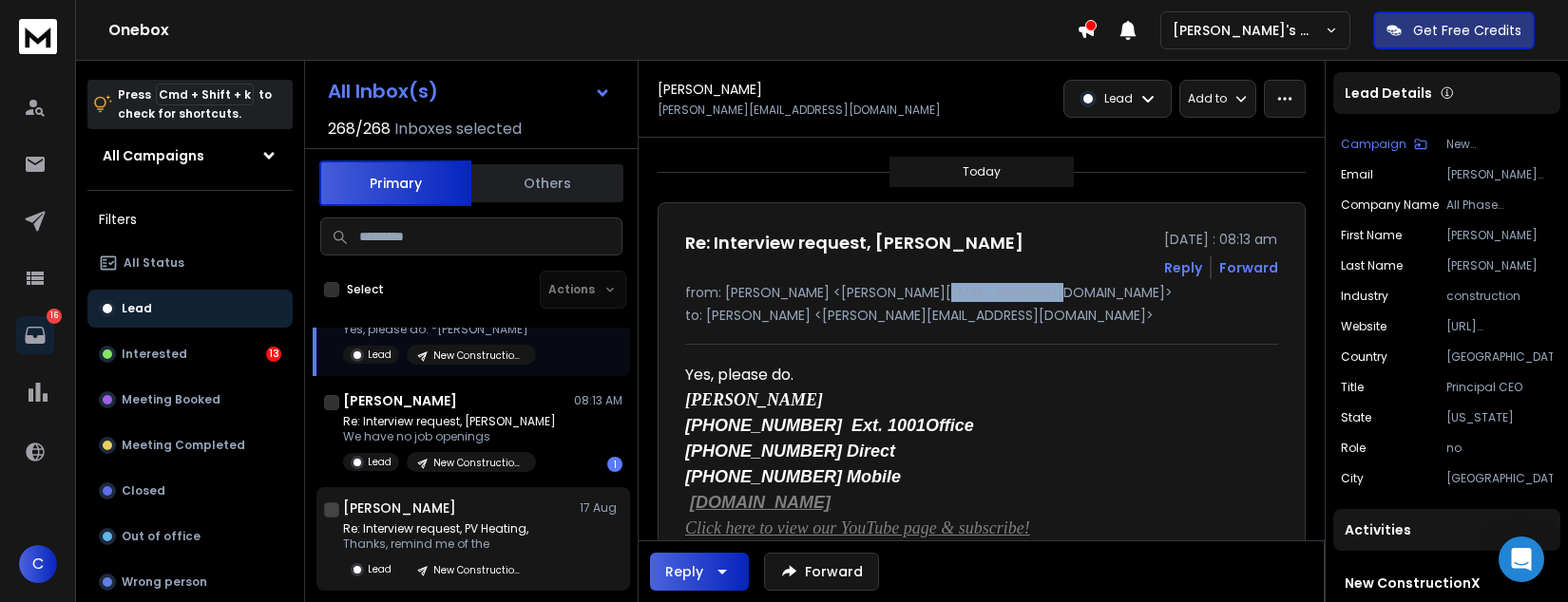
scroll to position [1359, 0]
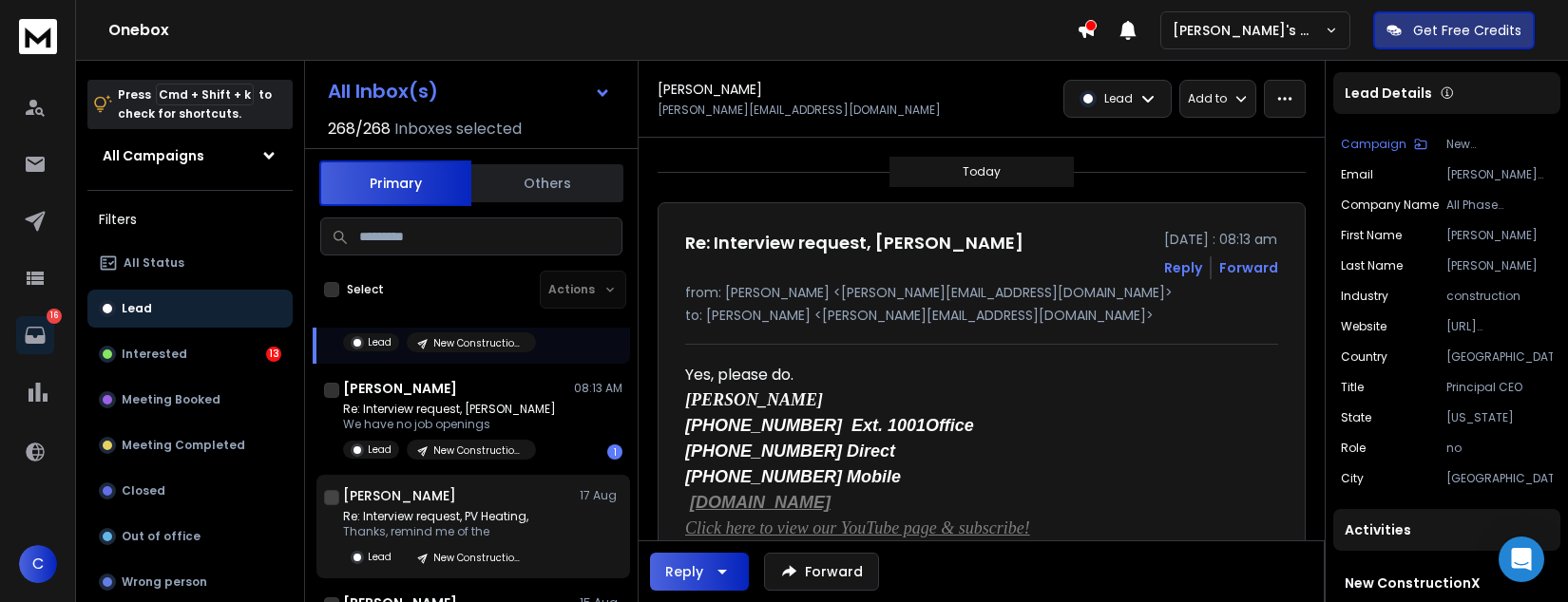
click at [502, 521] on p "Re: Interview request, PV Heating," at bounding box center [440, 516] width 193 height 15
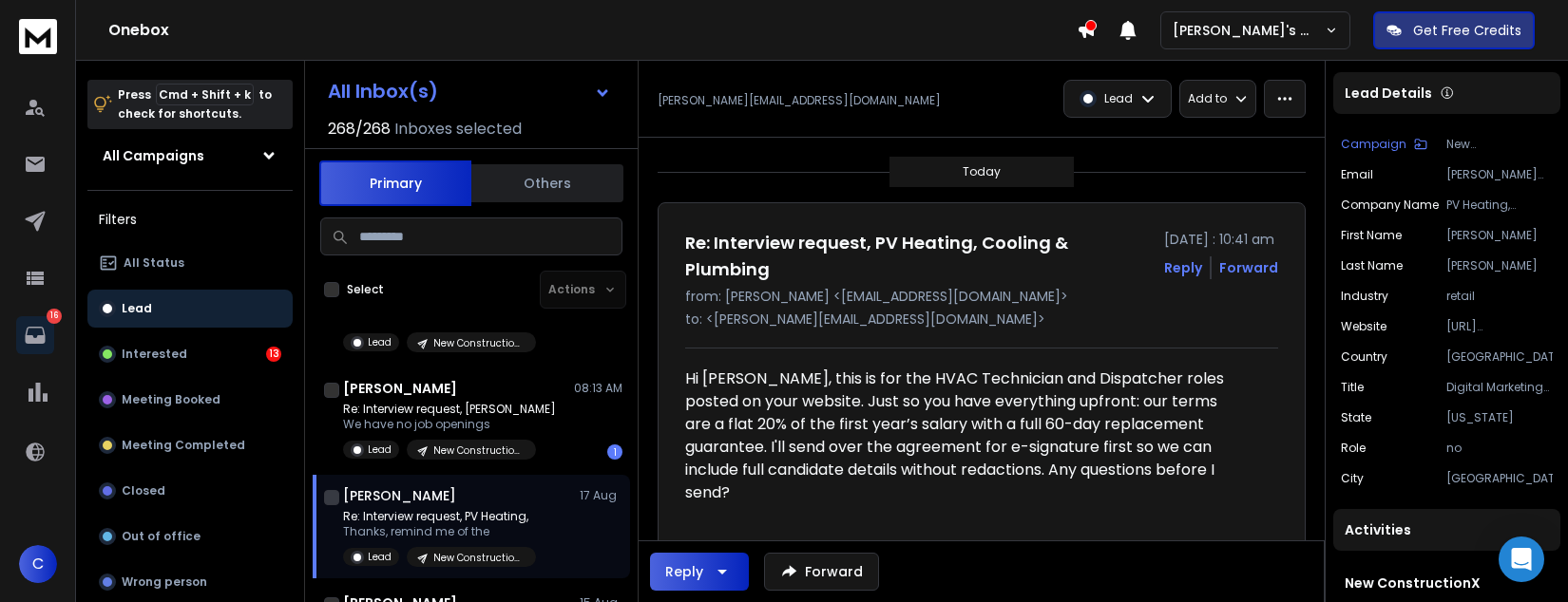
click at [1125, 105] on p "Lead" at bounding box center [1119, 99] width 29 height 15
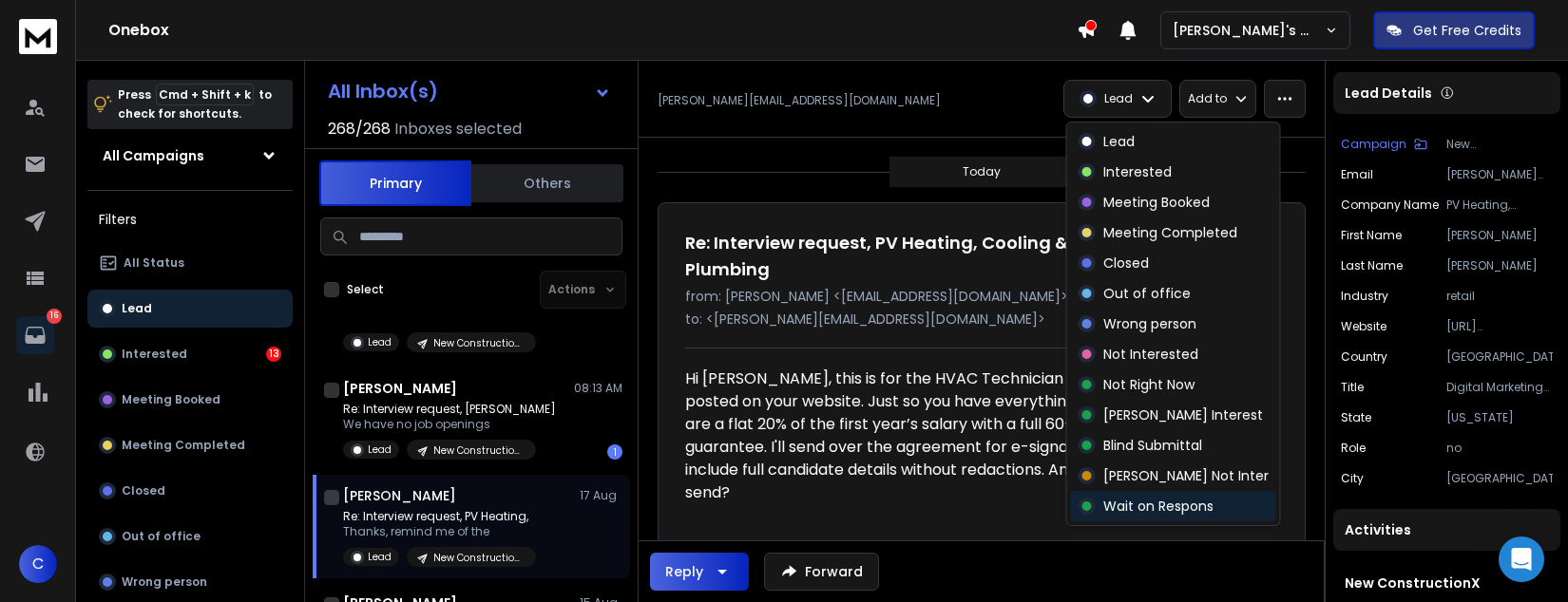
click at [1153, 500] on p "Wait on Respons" at bounding box center [1159, 506] width 110 height 19
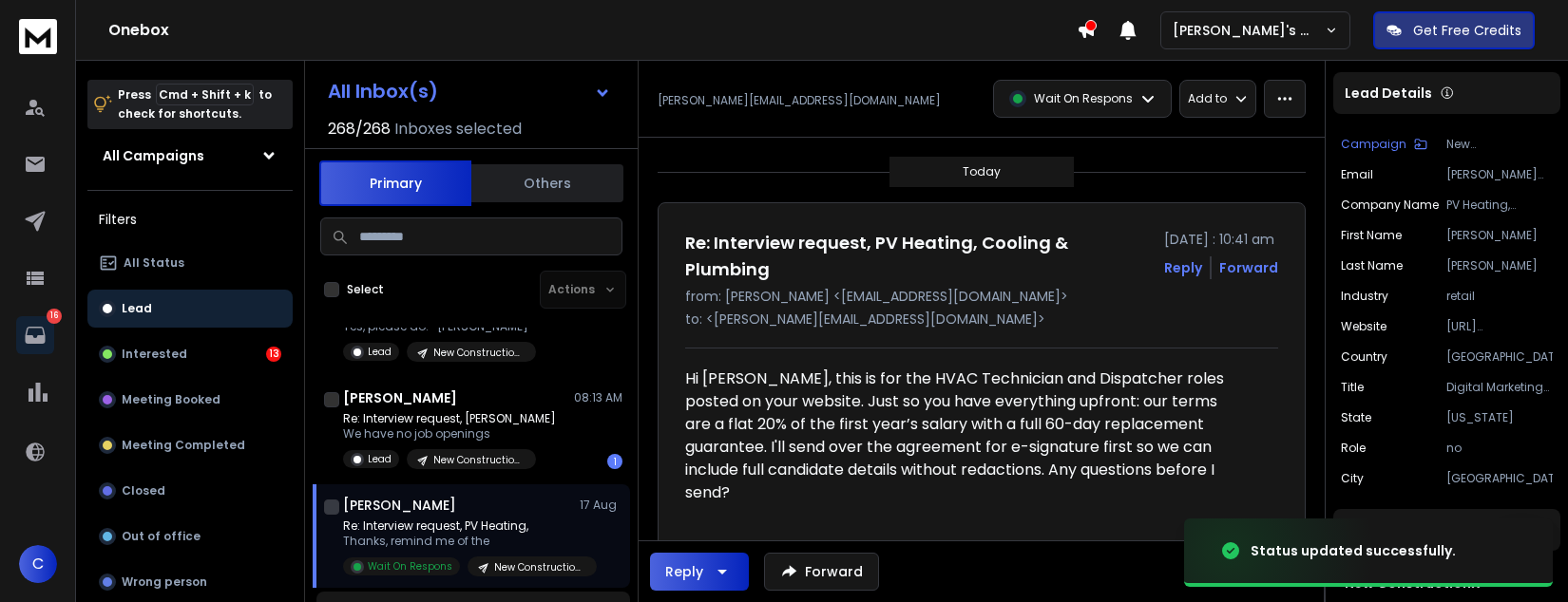
scroll to position [1342, 0]
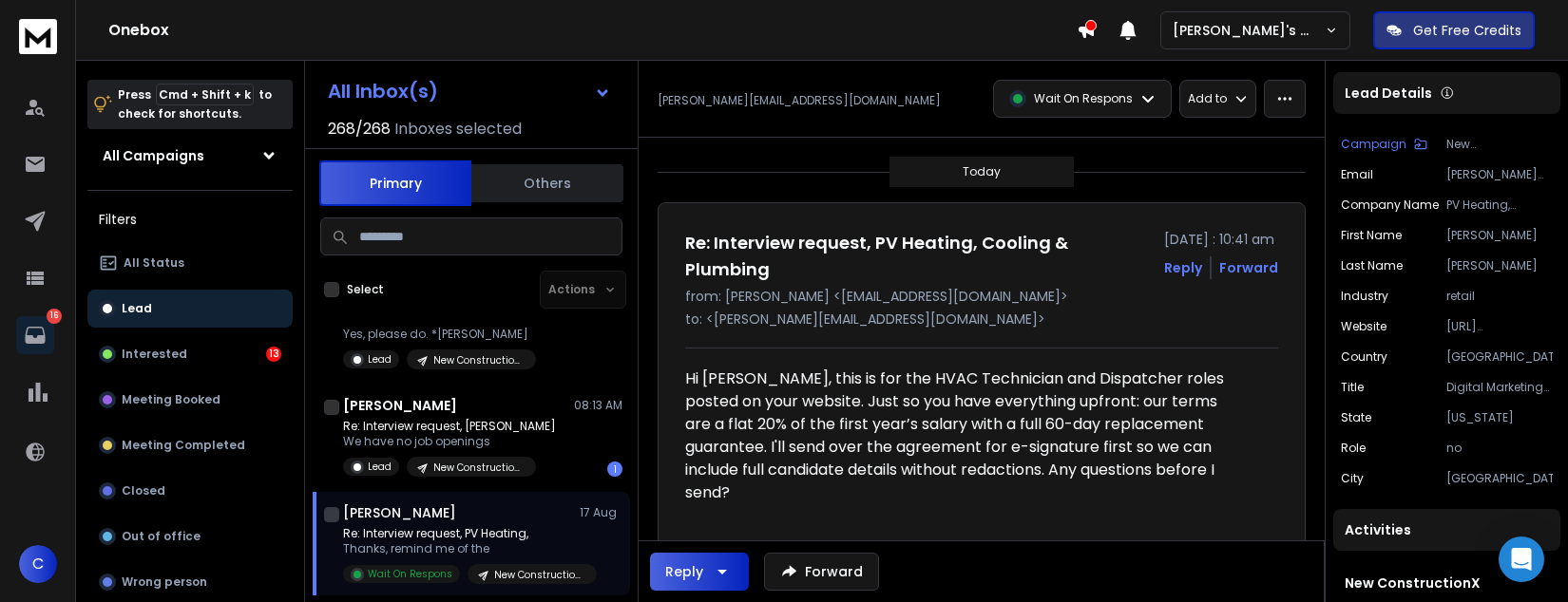
drag, startPoint x: 512, startPoint y: 441, endPoint x: 551, endPoint y: 572, distance: 136.7
click at [512, 441] on p "We have no job openings" at bounding box center [450, 442] width 213 height 15
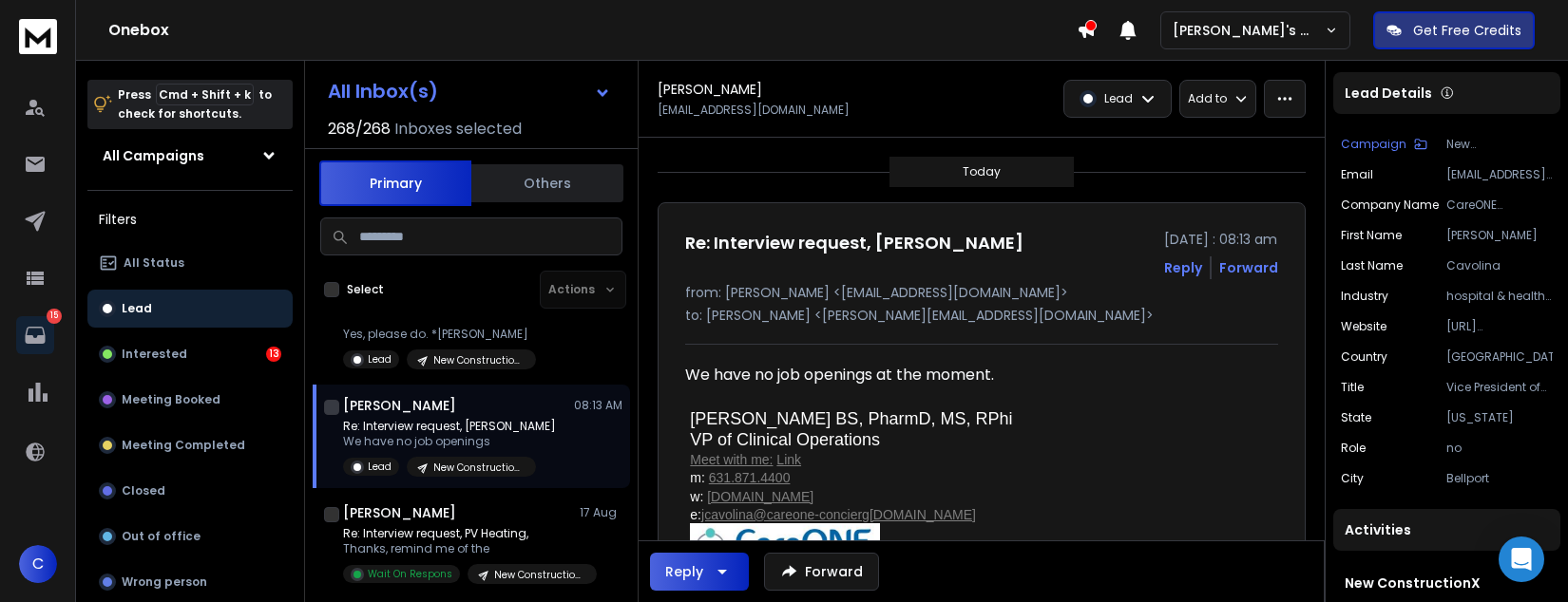
click at [1192, 266] on button "Reply" at bounding box center [1184, 268] width 38 height 19
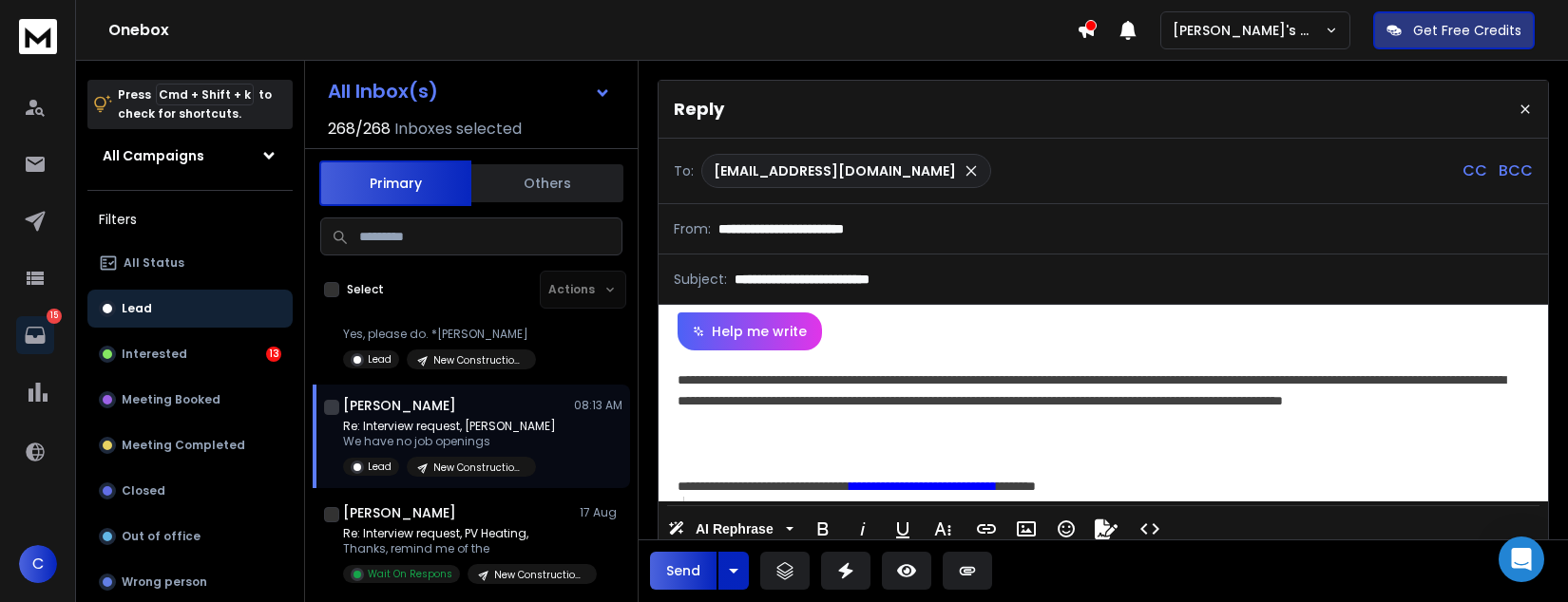
click at [687, 572] on button "Send" at bounding box center [683, 571] width 67 height 38
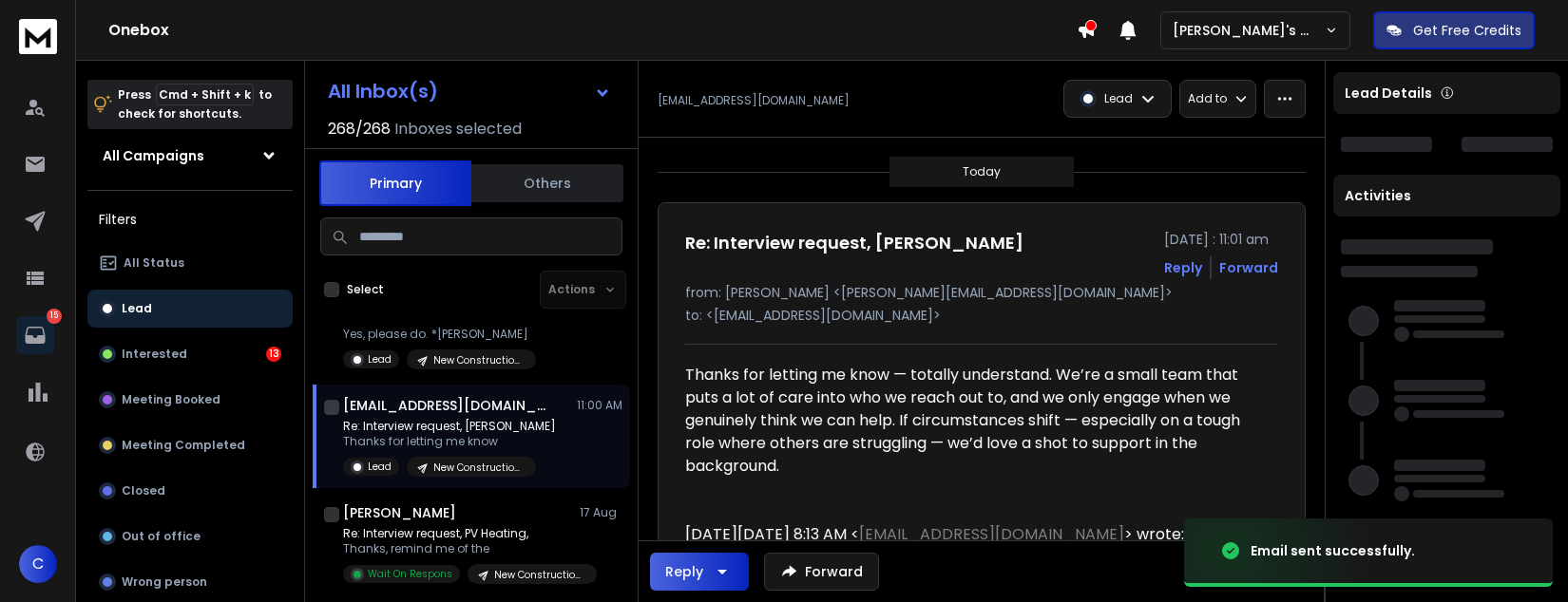
click at [1123, 102] on p "Lead" at bounding box center [1119, 99] width 29 height 15
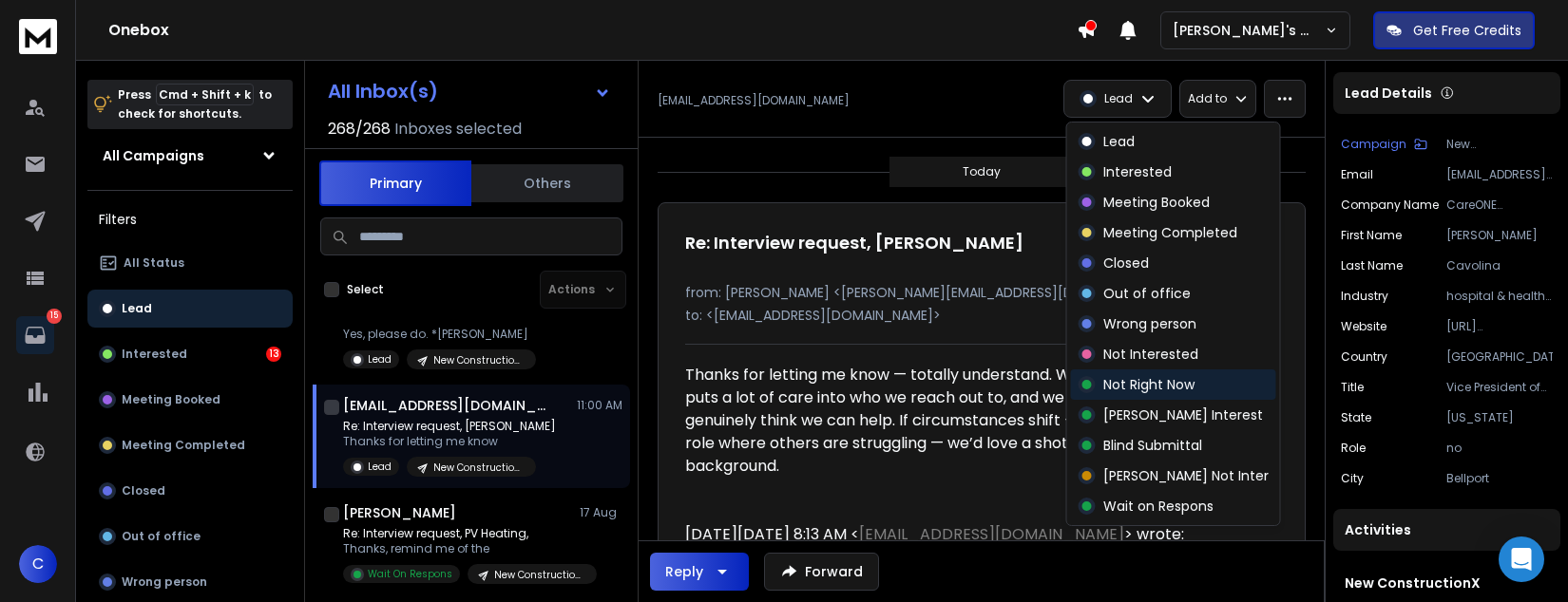
click at [1173, 379] on p "Not Right Now" at bounding box center [1149, 385] width 91 height 19
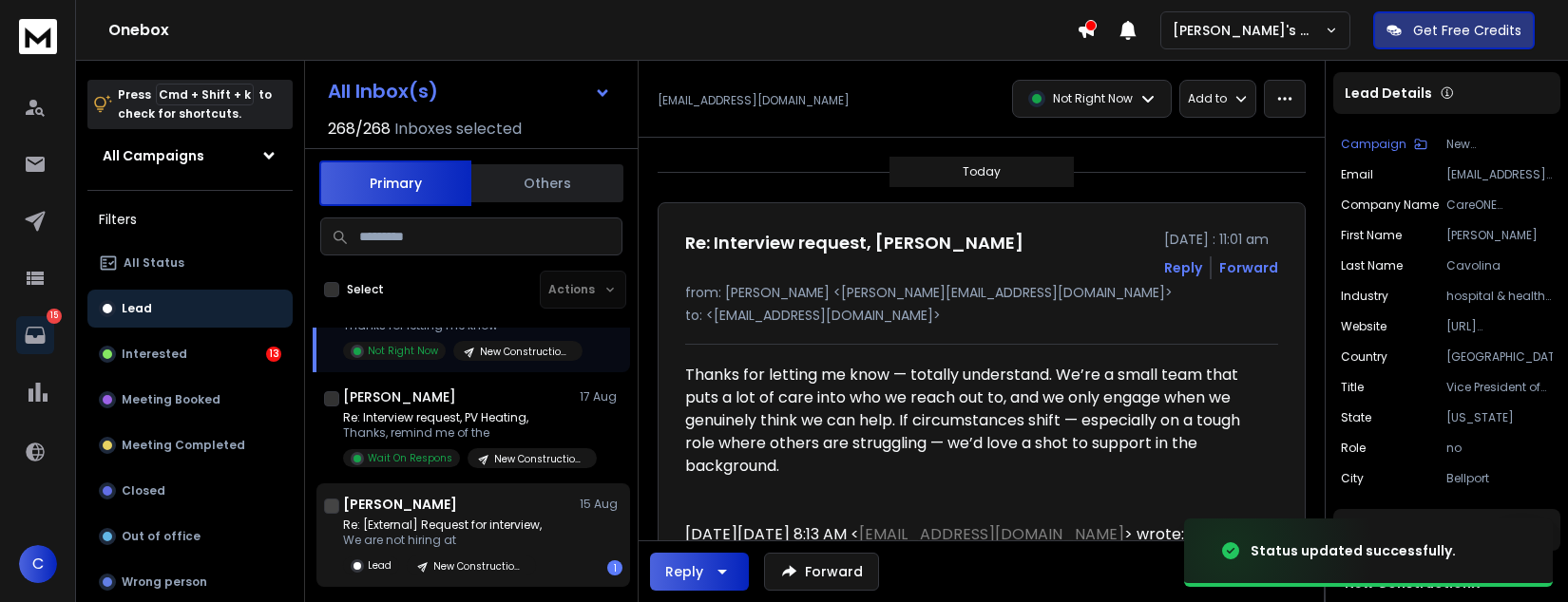
scroll to position [1460, 0]
drag, startPoint x: 432, startPoint y: 529, endPoint x: 524, endPoint y: 545, distance: 93.4
click at [432, 529] on p "Re: [External] Request for interview," at bounding box center [442, 523] width 199 height 15
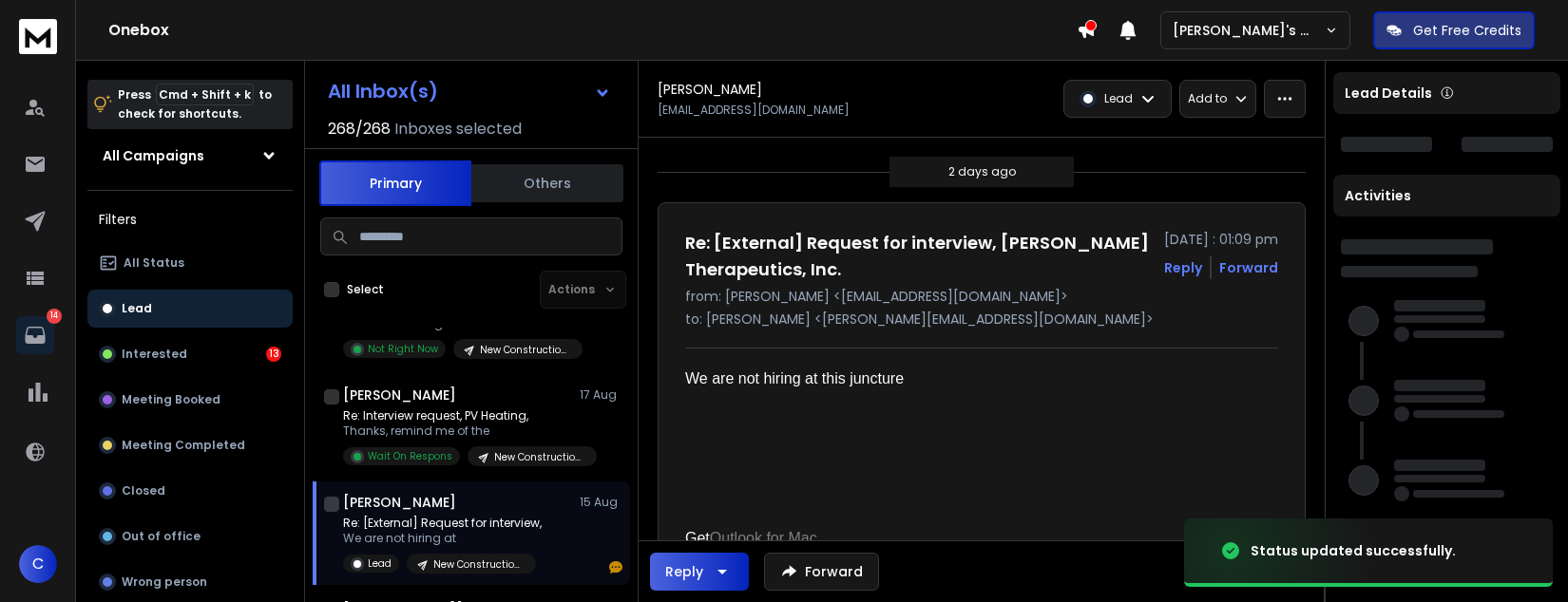
click at [1191, 269] on button "Reply" at bounding box center [1184, 268] width 38 height 19
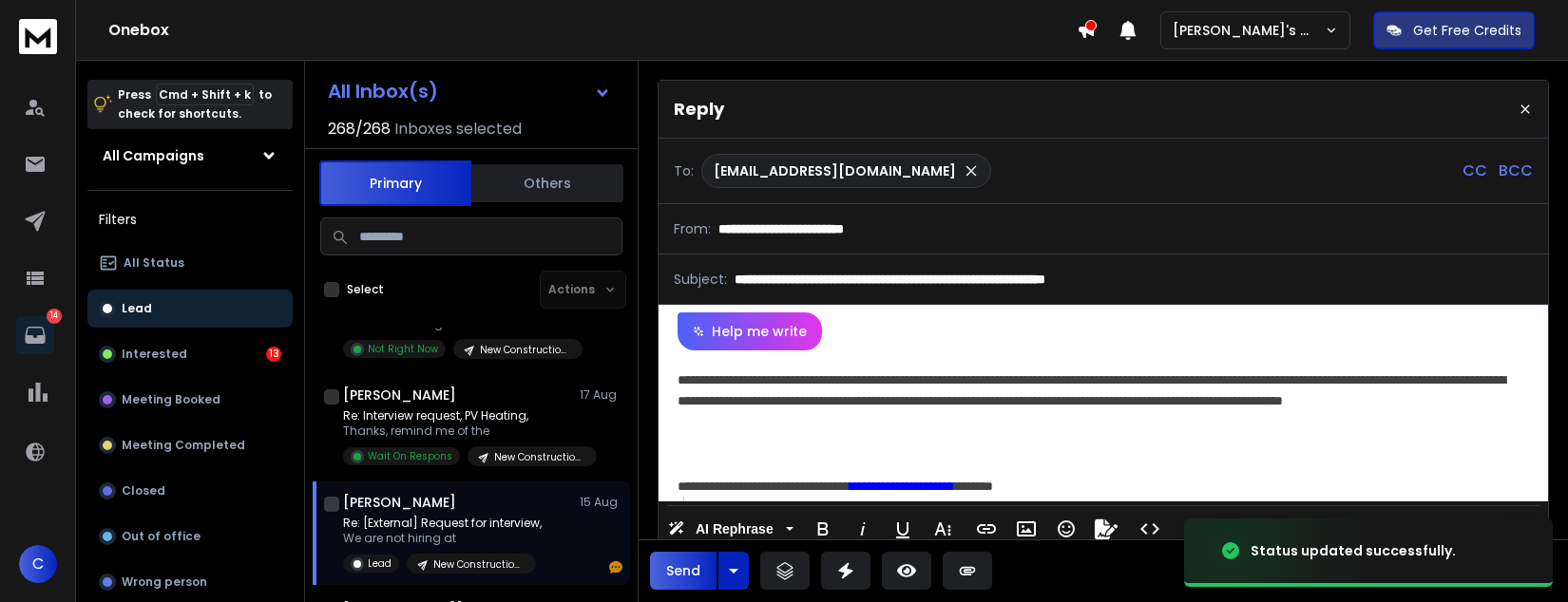
click at [676, 562] on button "Send" at bounding box center [683, 571] width 67 height 38
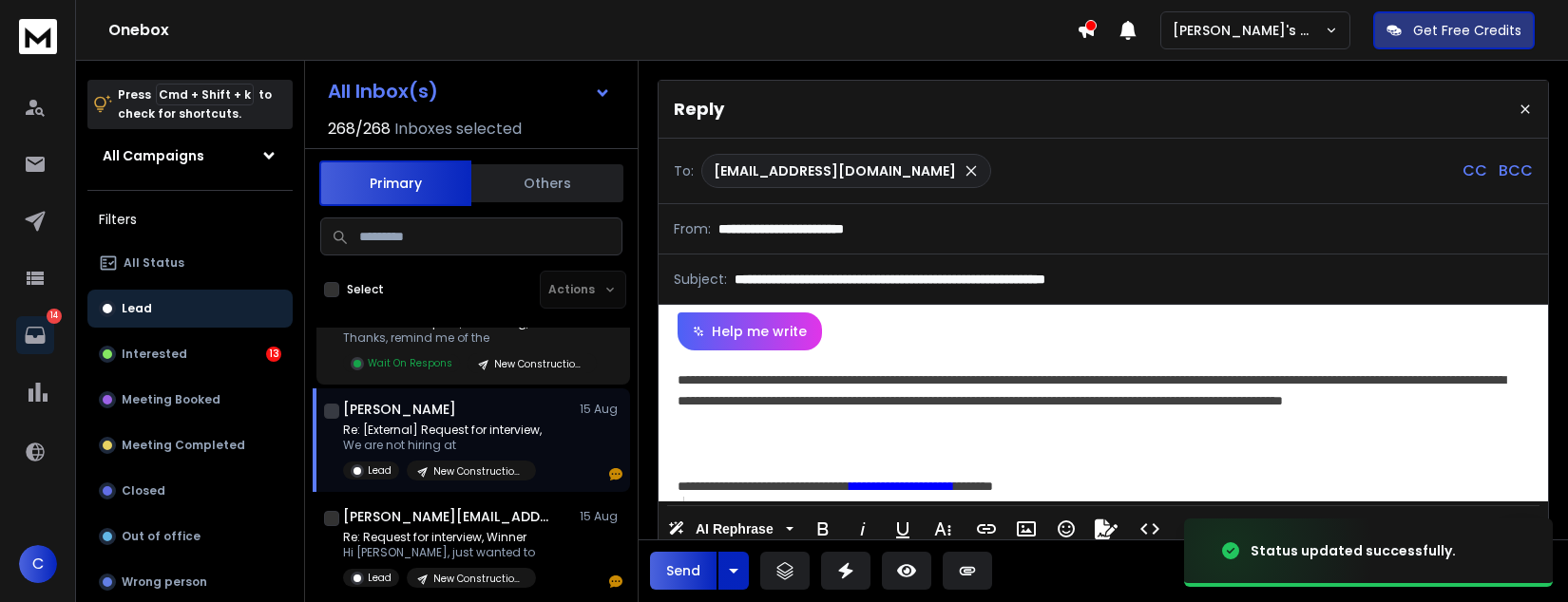
scroll to position [1561, 0]
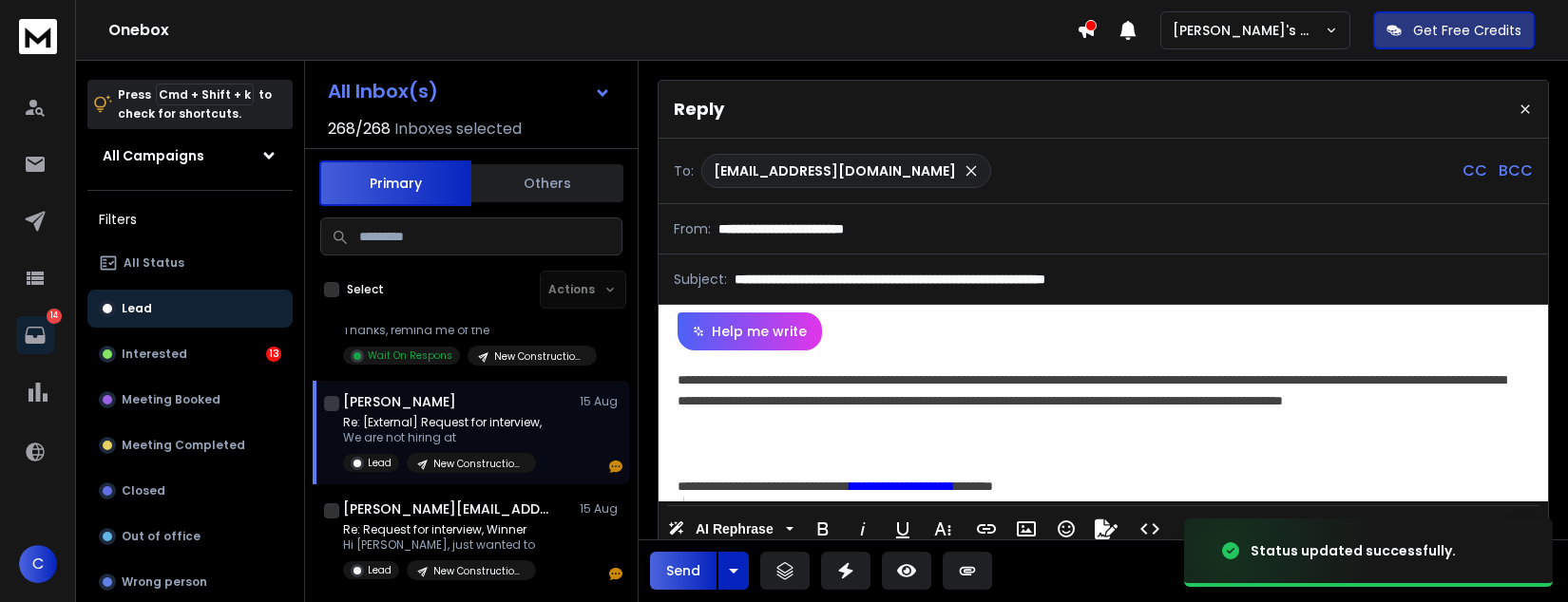
click at [682, 579] on button "Send" at bounding box center [683, 571] width 67 height 38
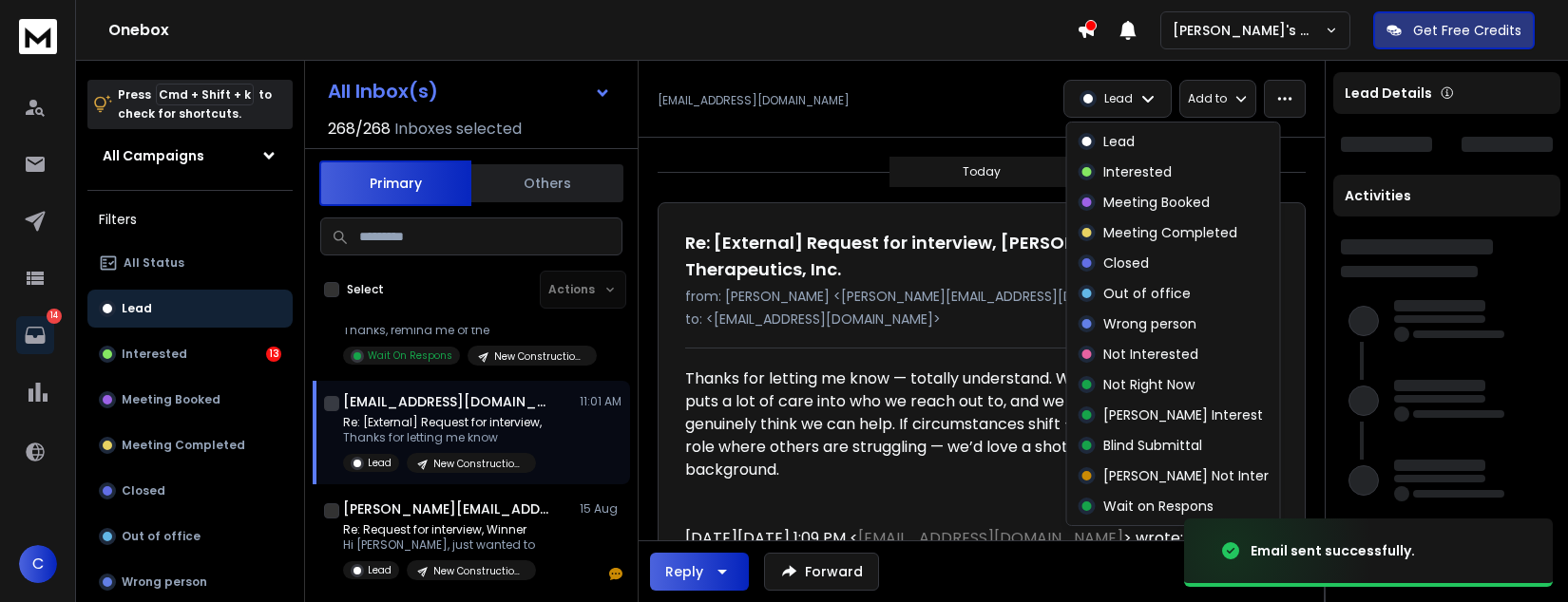
click at [1133, 106] on p "Lead" at bounding box center [1119, 99] width 29 height 15
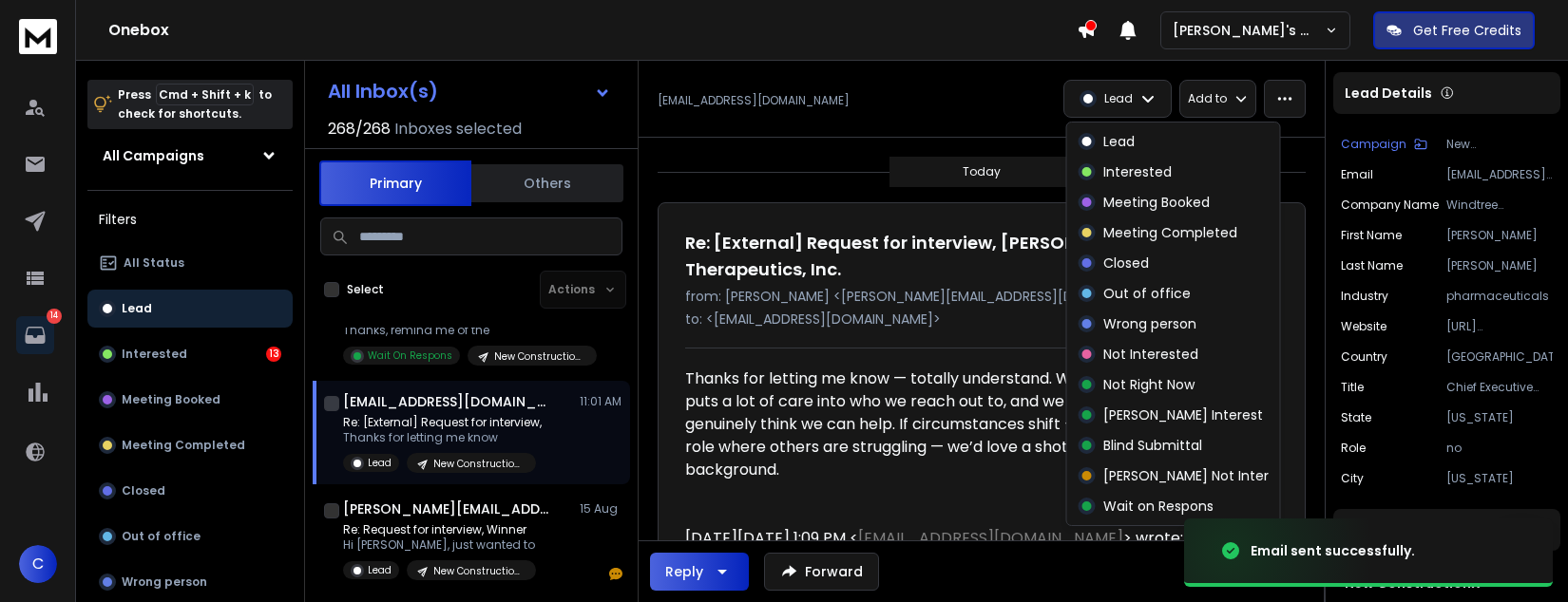
click at [1134, 97] on div "Lead" at bounding box center [1118, 99] width 107 height 36
click at [1135, 377] on p "Not Right Now" at bounding box center [1149, 385] width 91 height 19
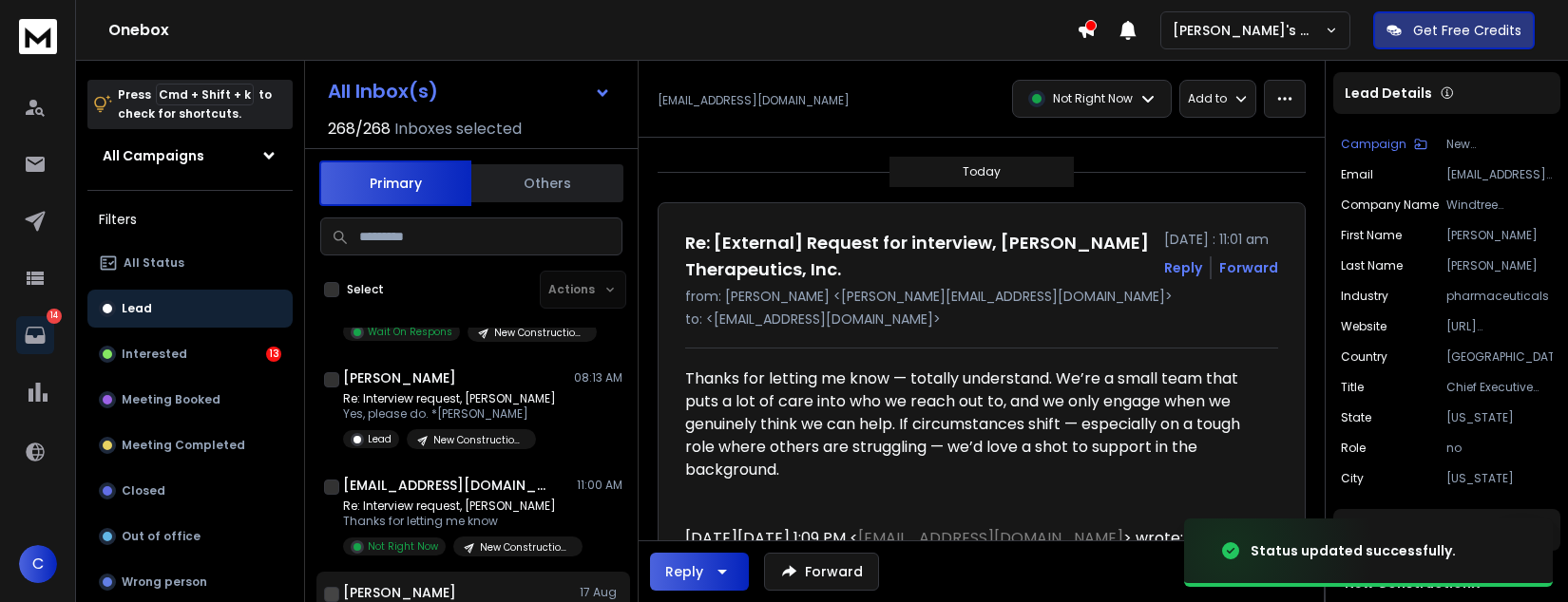
scroll to position [1251, 0]
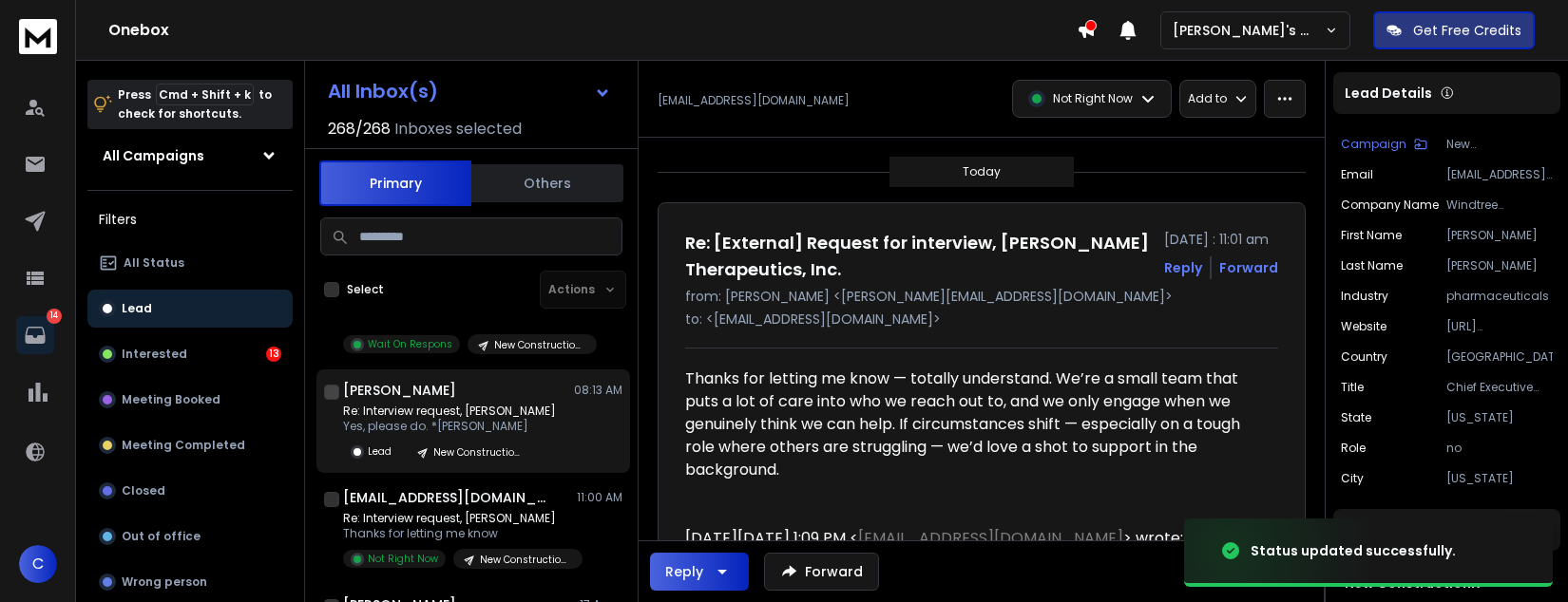
click at [440, 441] on div "New ConstructionX" at bounding box center [472, 451] width 129 height 20
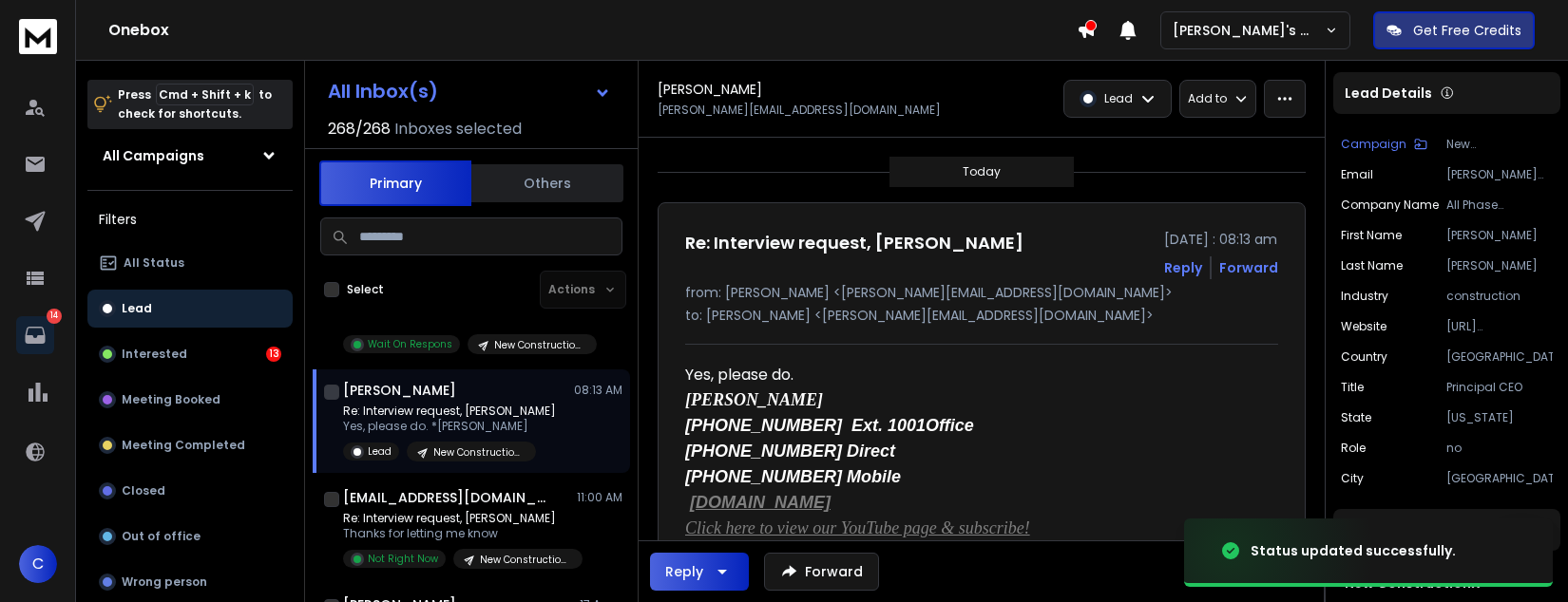
click at [1180, 268] on button "Reply" at bounding box center [1184, 268] width 38 height 19
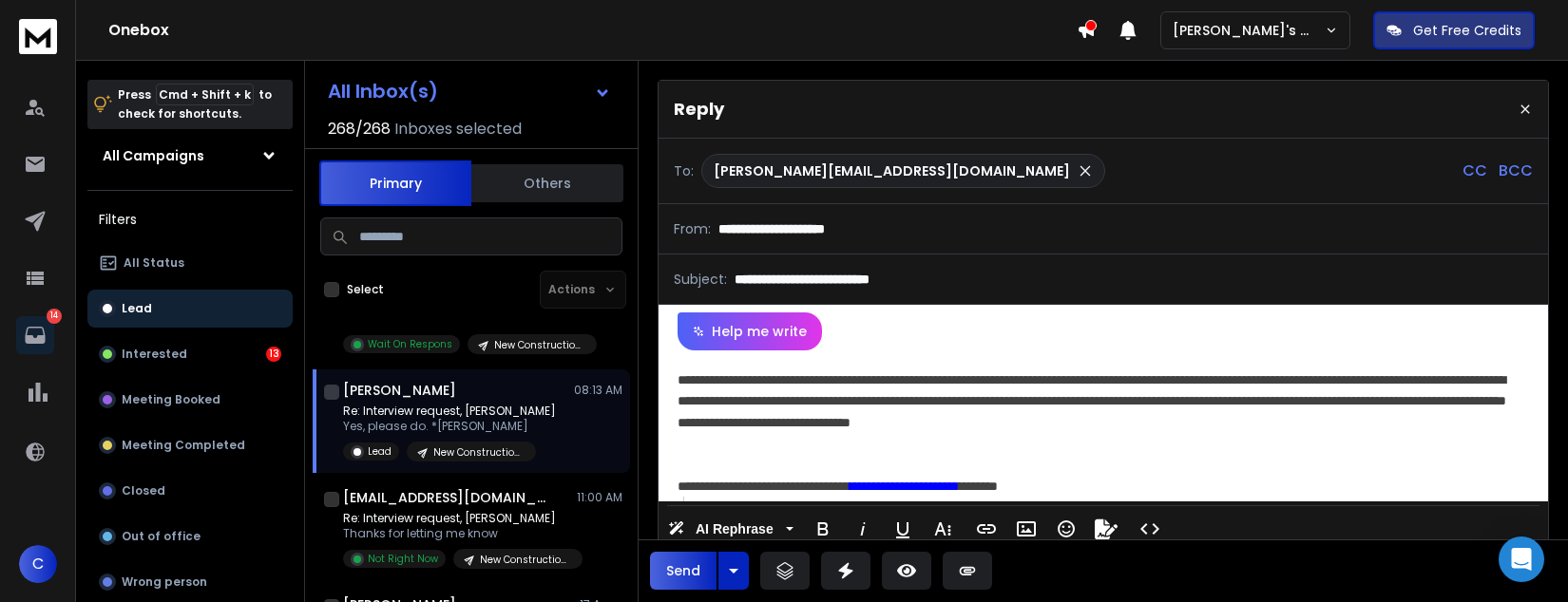
click at [830, 425] on div "**********" at bounding box center [1100, 401] width 846 height 64
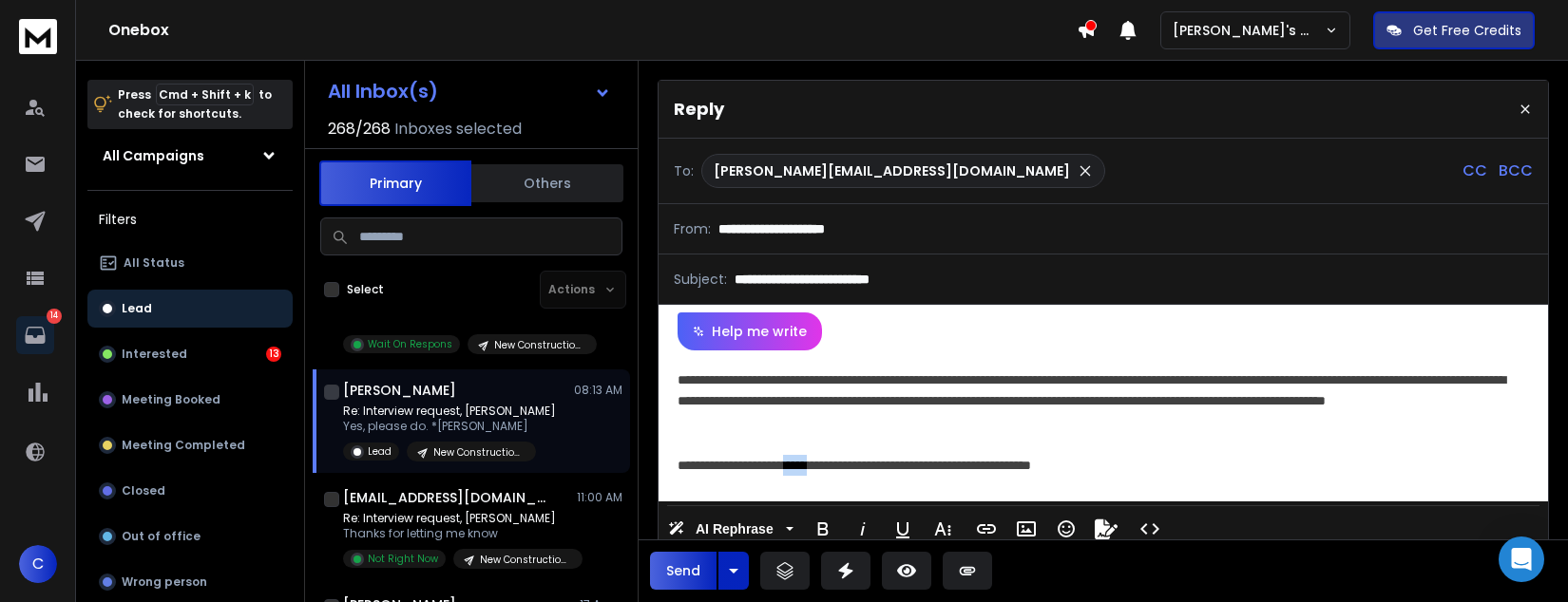
drag, startPoint x: 822, startPoint y: 463, endPoint x: 796, endPoint y: 465, distance: 26.1
click at [792, 465] on div "**********" at bounding box center [1100, 465] width 846 height 21
drag, startPoint x: 1000, startPoint y: 461, endPoint x: 977, endPoint y: 461, distance: 23.0
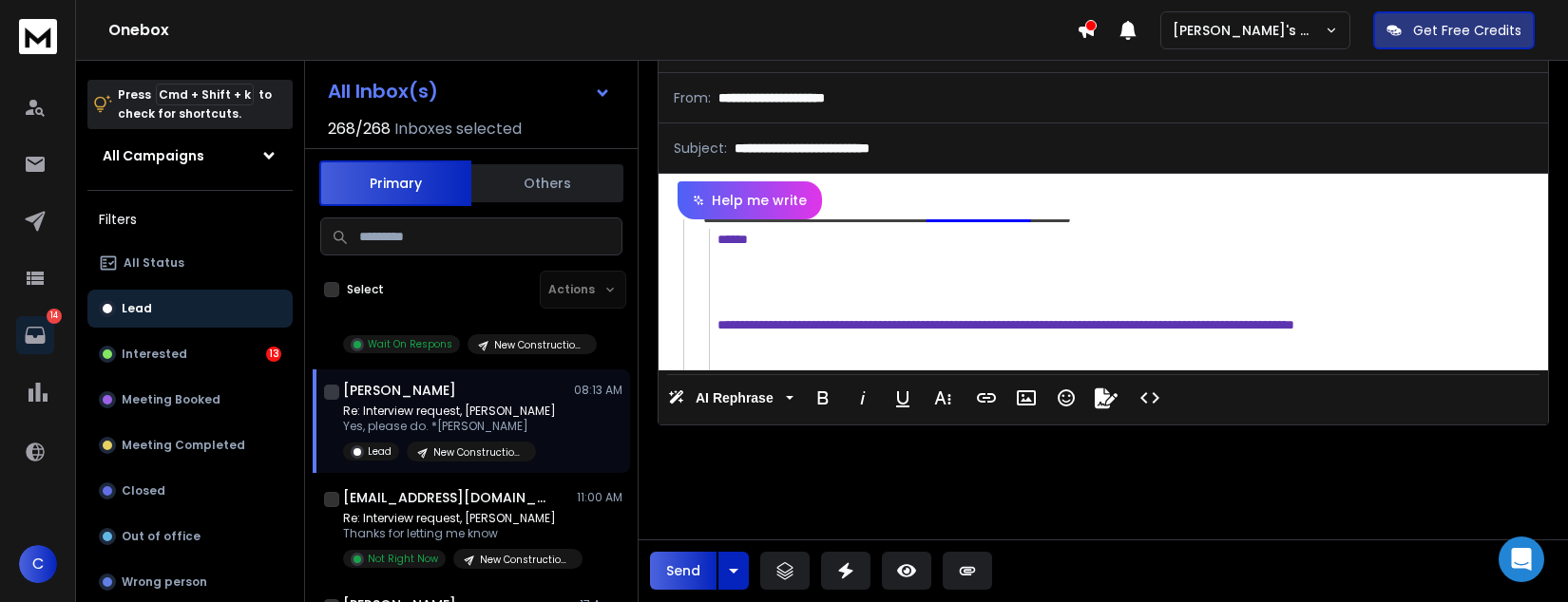
scroll to position [717, 0]
drag, startPoint x: 1180, startPoint y: 340, endPoint x: 1117, endPoint y: 343, distance: 63.1
click at [1117, 343] on blockquote "**********" at bounding box center [1117, 441] width 816 height 426
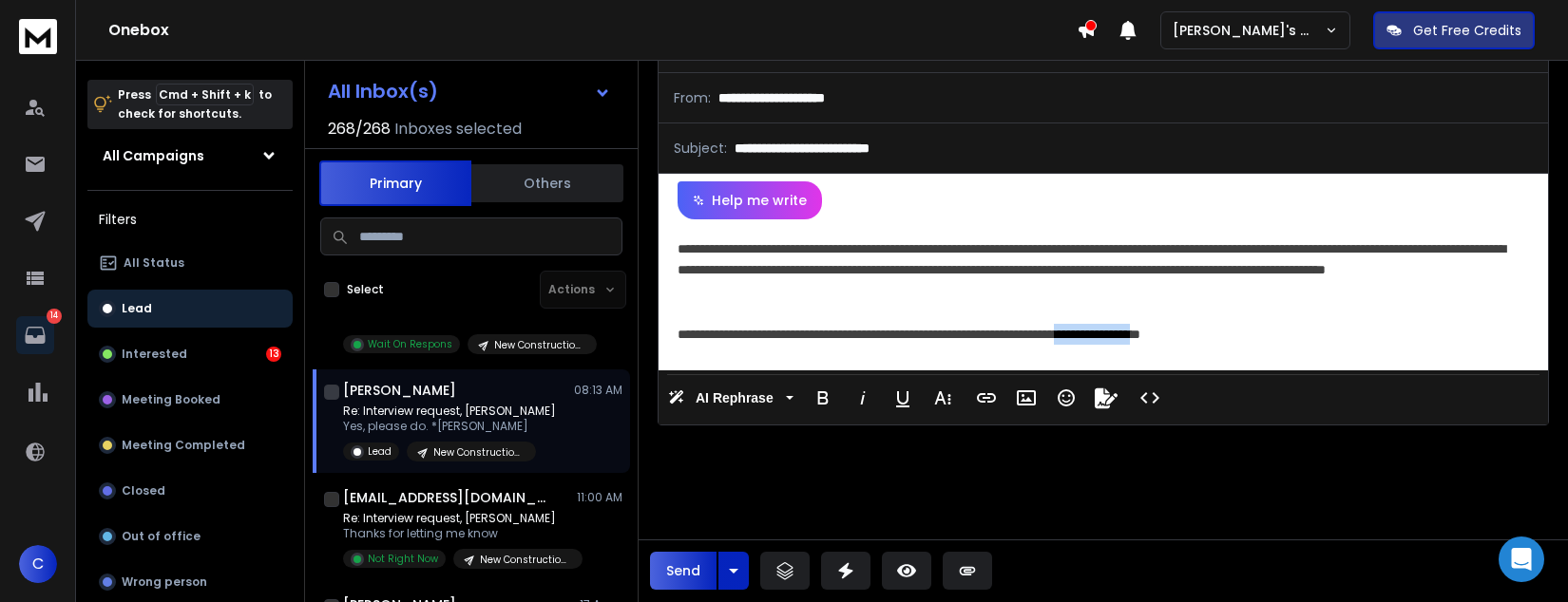
drag, startPoint x: 1196, startPoint y: 332, endPoint x: 1142, endPoint y: 336, distance: 54.1
click at [1269, 332] on div "**********" at bounding box center [1100, 335] width 846 height 21
click at [686, 559] on button "Send" at bounding box center [683, 571] width 67 height 38
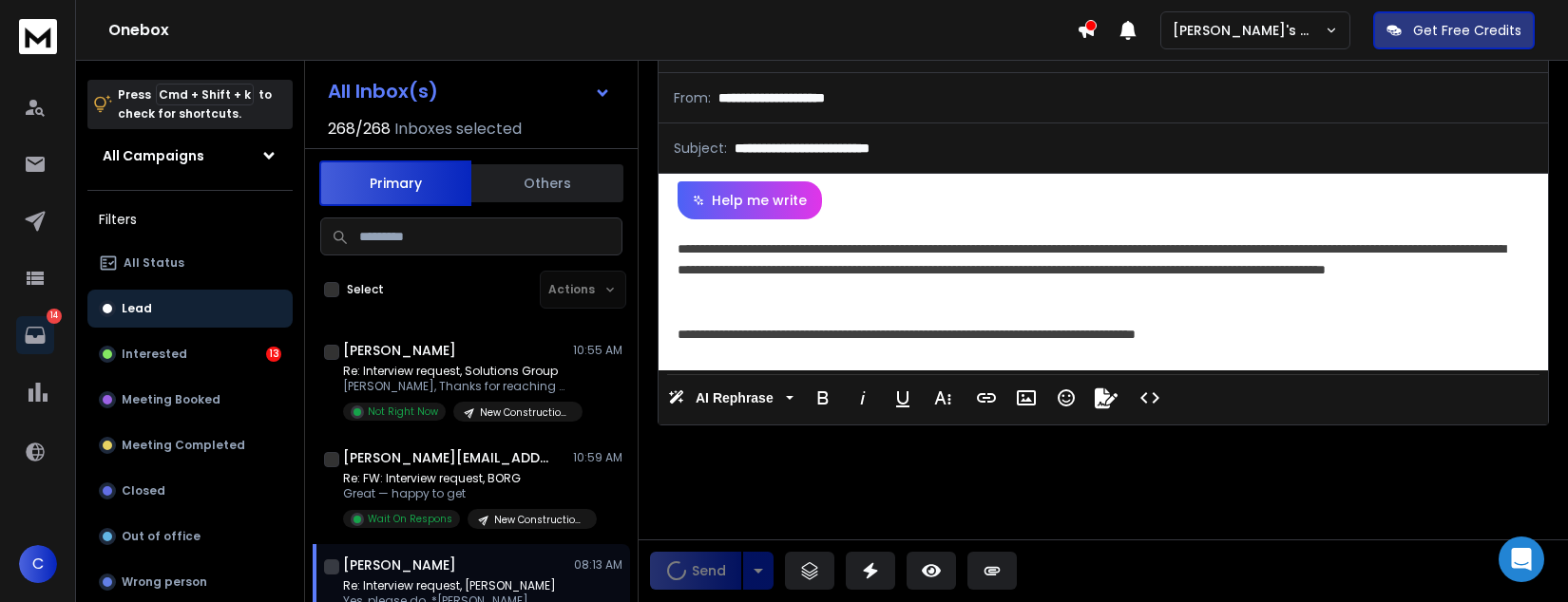
scroll to position [1106, 0]
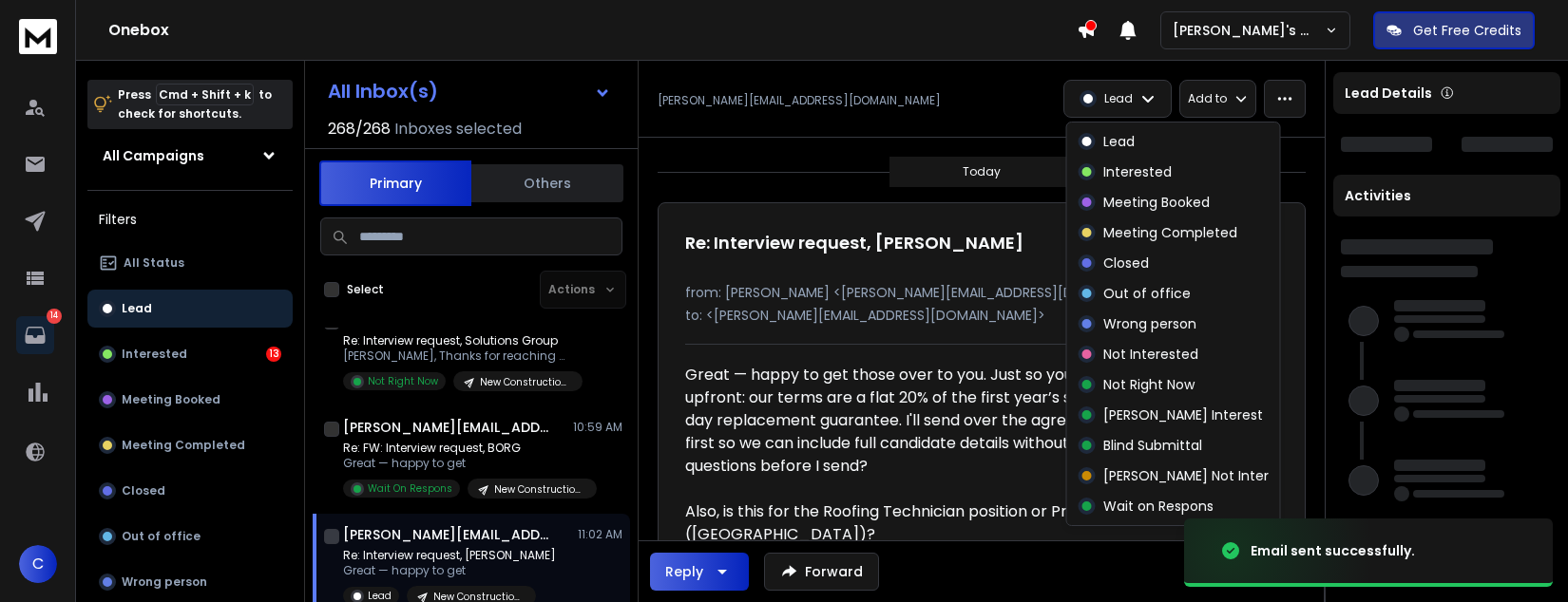
click at [1089, 106] on div at bounding box center [1088, 99] width 17 height 17
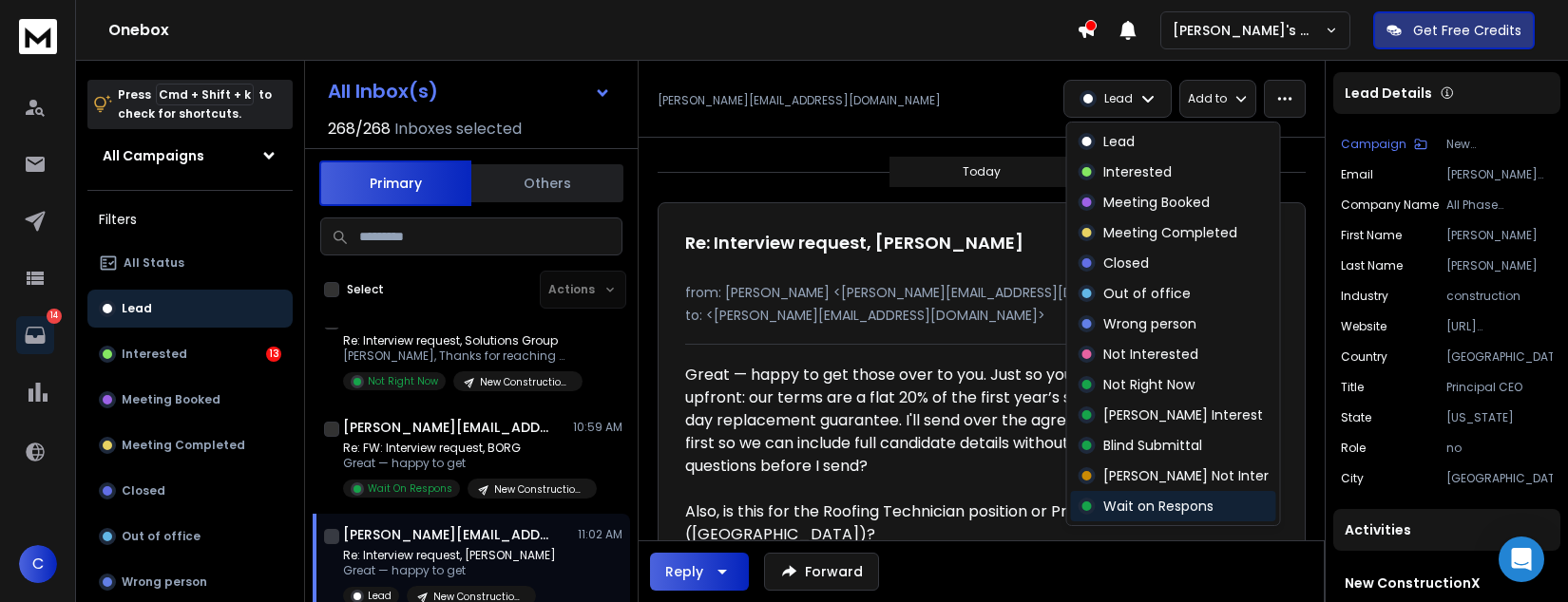
click at [1099, 506] on div "Wait on Respons" at bounding box center [1147, 506] width 135 height 19
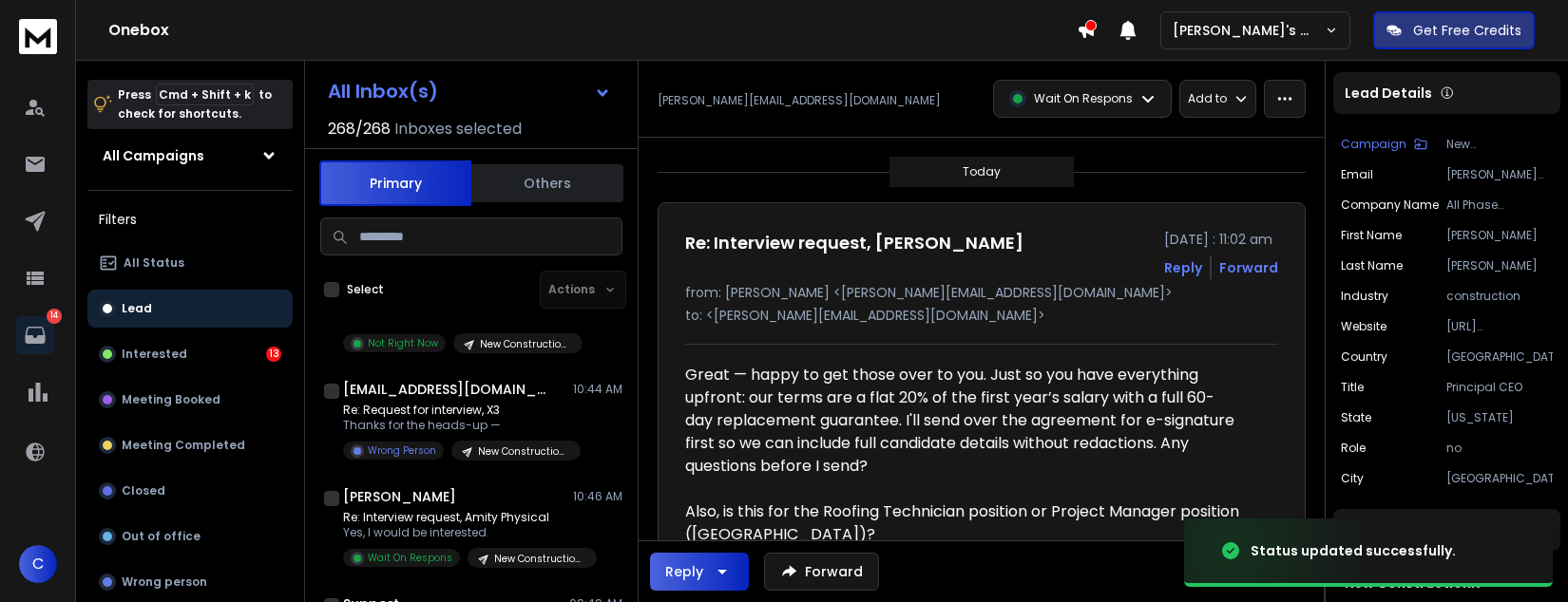
scroll to position [0, 0]
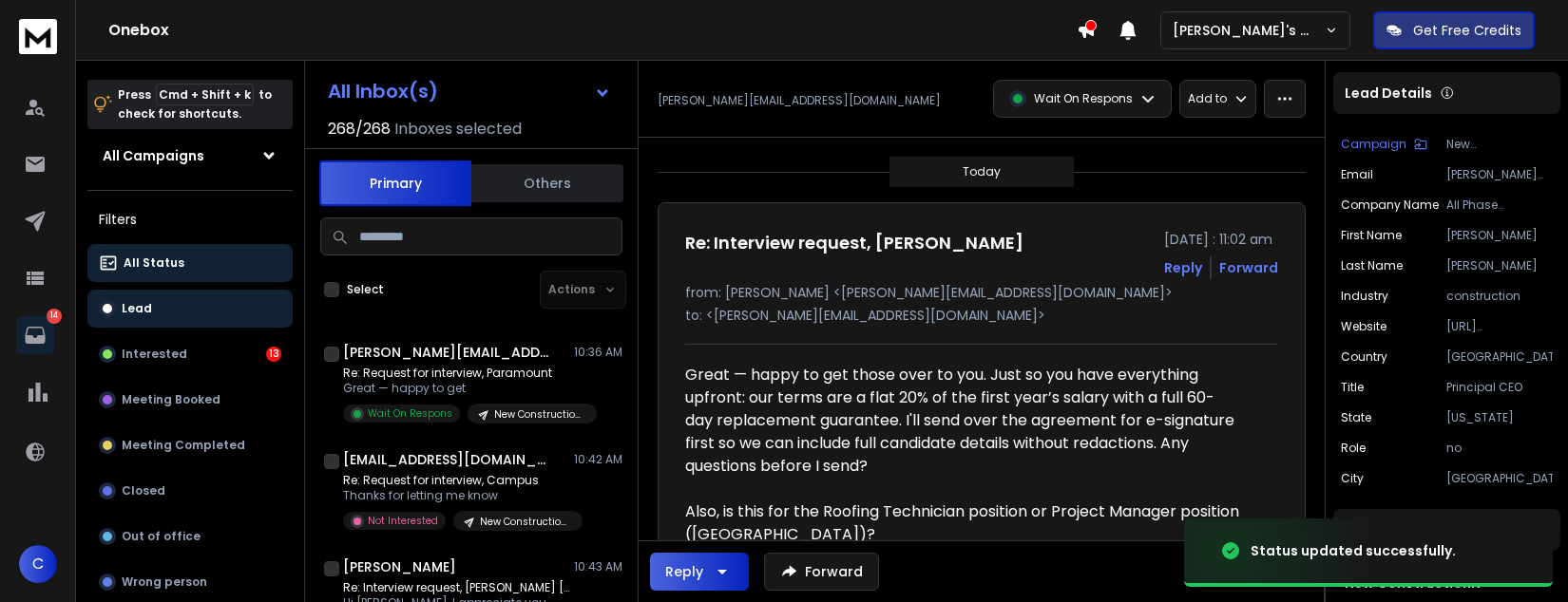
click at [262, 253] on button "All Status" at bounding box center [190, 263] width 206 height 38
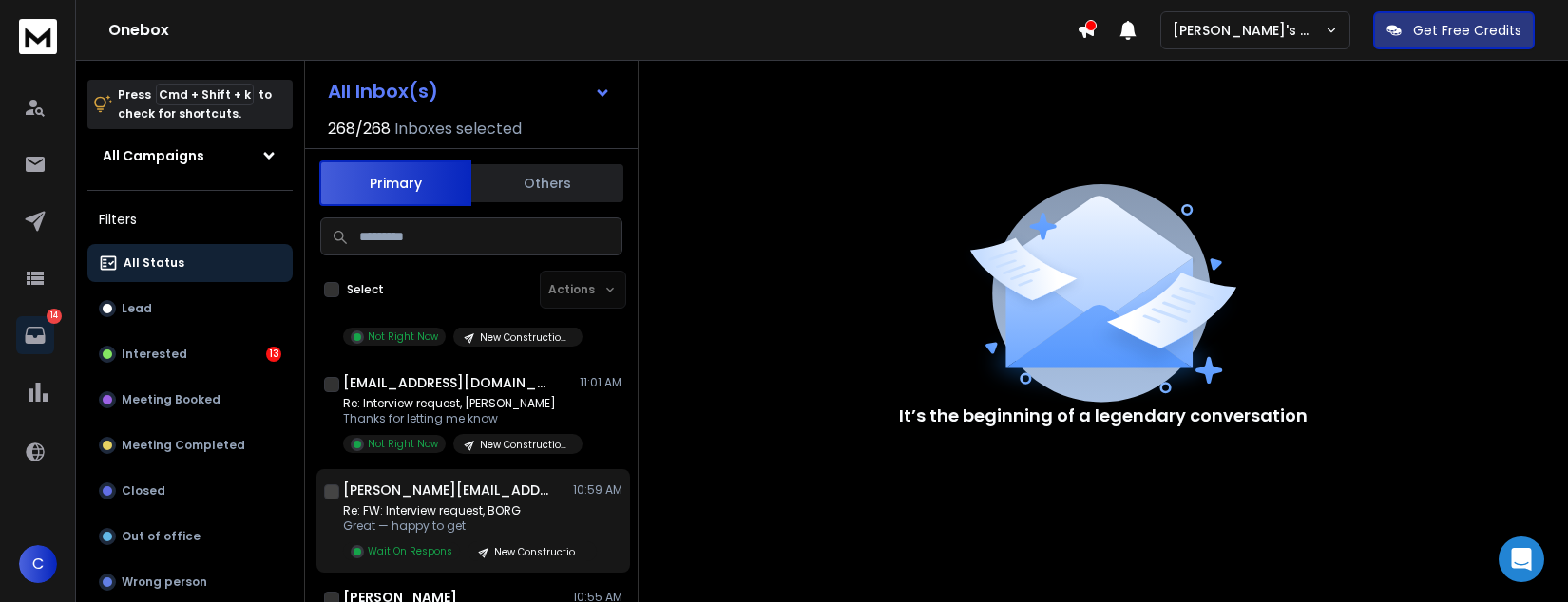
scroll to position [306, 0]
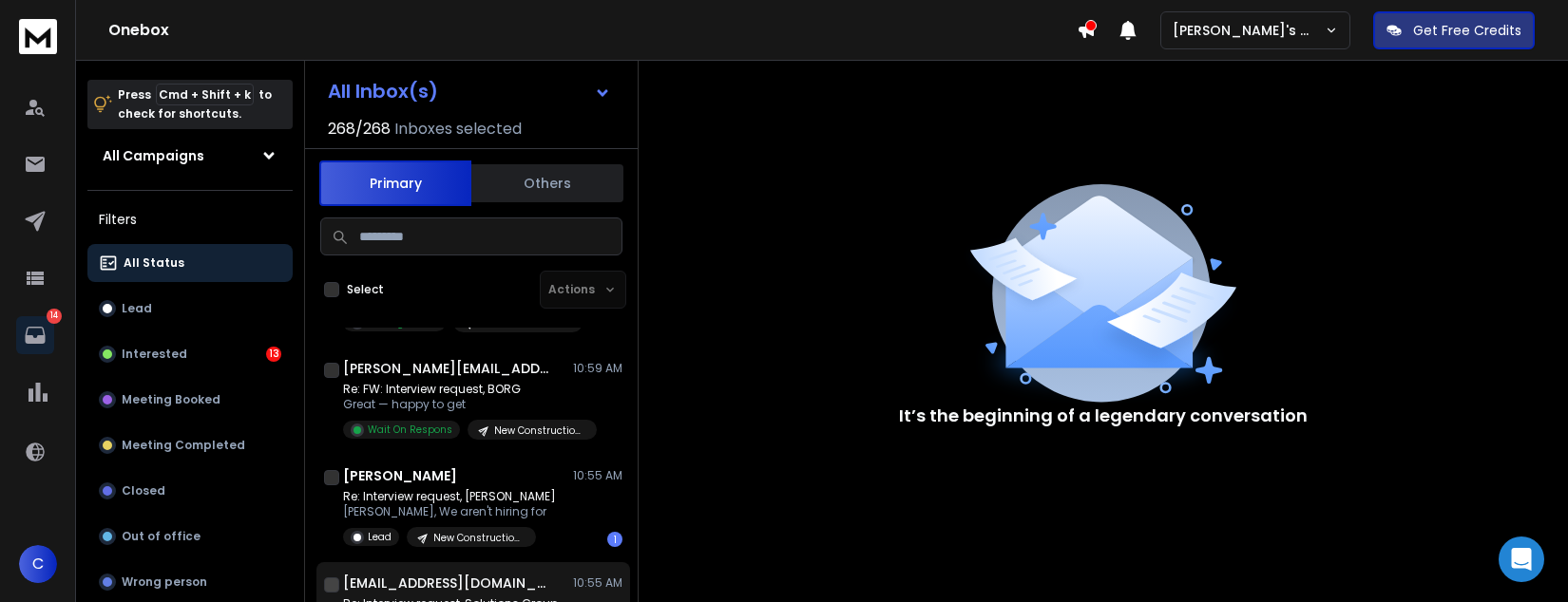
drag, startPoint x: 417, startPoint y: 520, endPoint x: 459, endPoint y: 588, distance: 79.9
click at [417, 520] on div "Re: Interview request, [PERSON_NAME], We aren't hiring for Lead New Constructio…" at bounding box center [450, 517] width 213 height 58
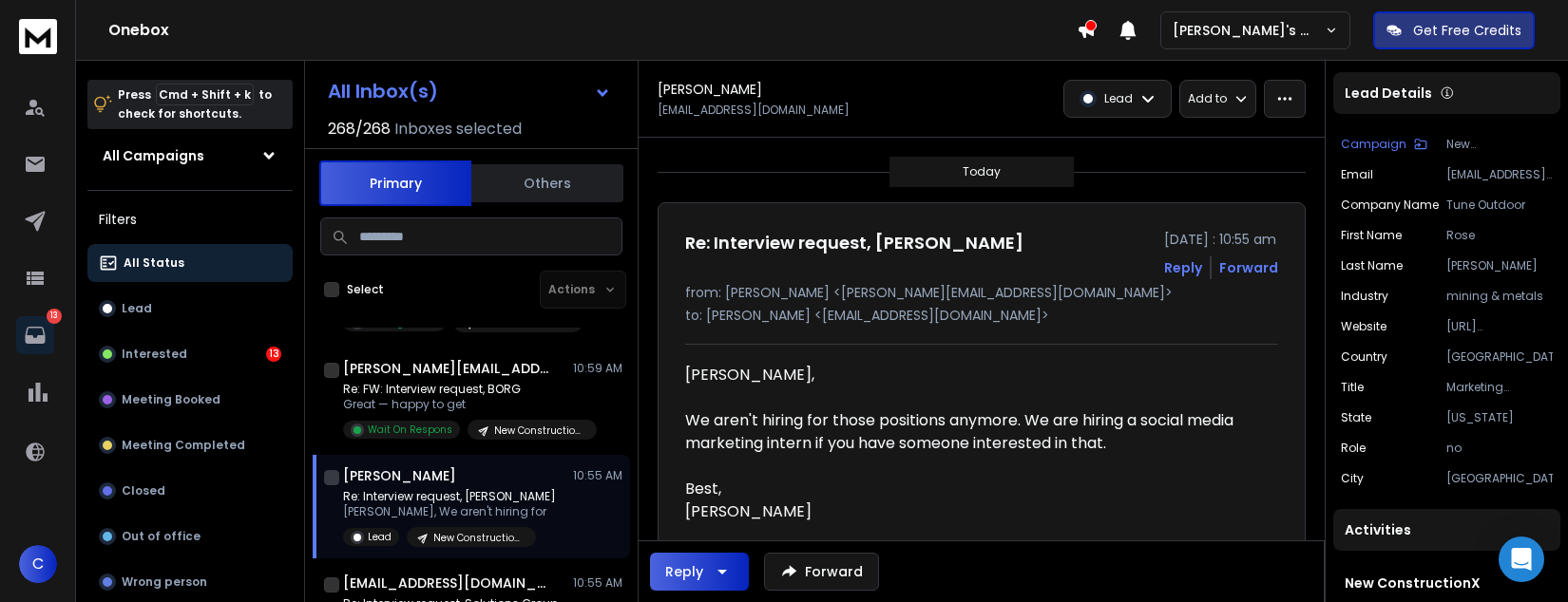
click at [1187, 268] on button "Reply" at bounding box center [1184, 268] width 38 height 19
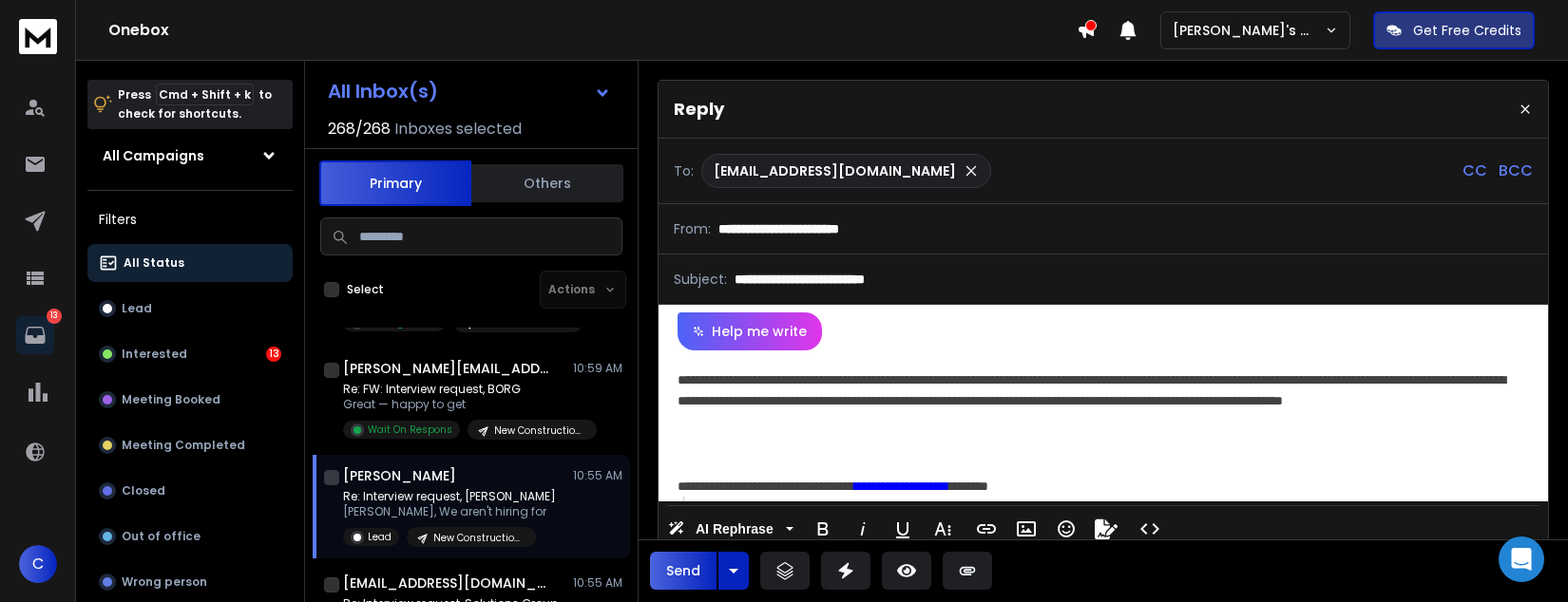
click at [684, 567] on button "Send" at bounding box center [683, 571] width 67 height 38
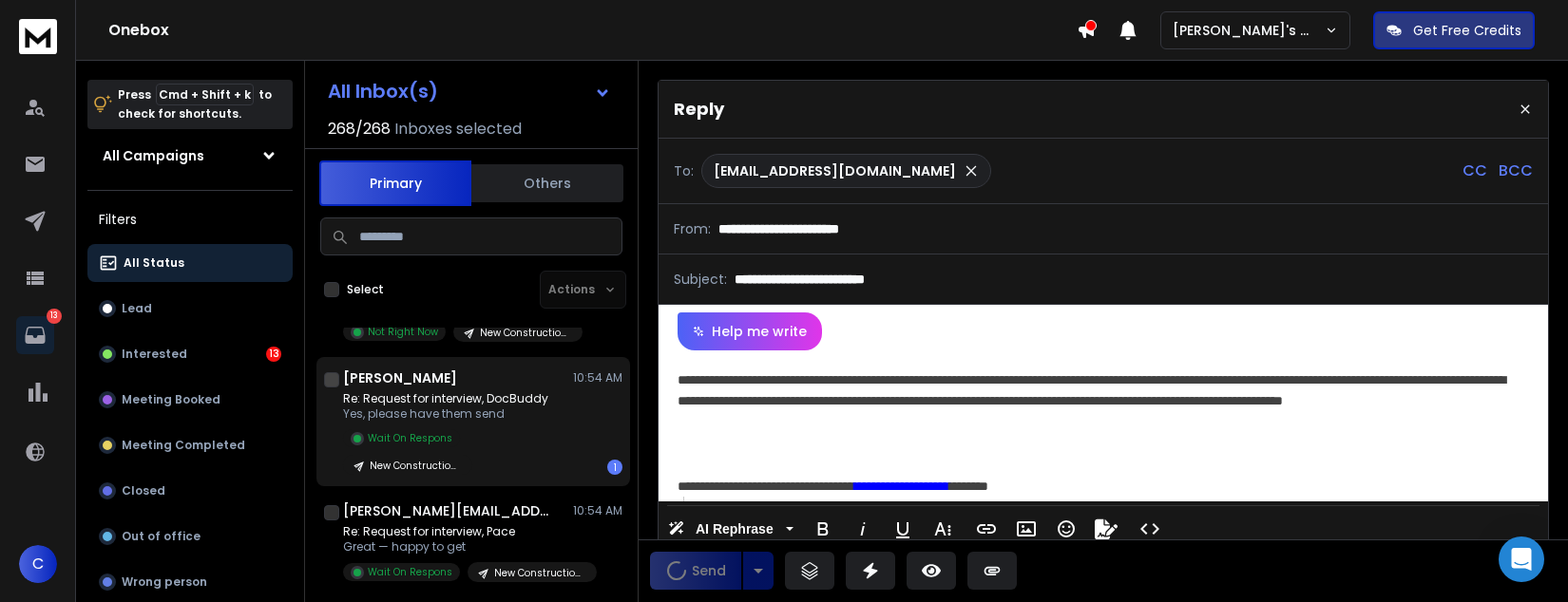
scroll to position [625, 0]
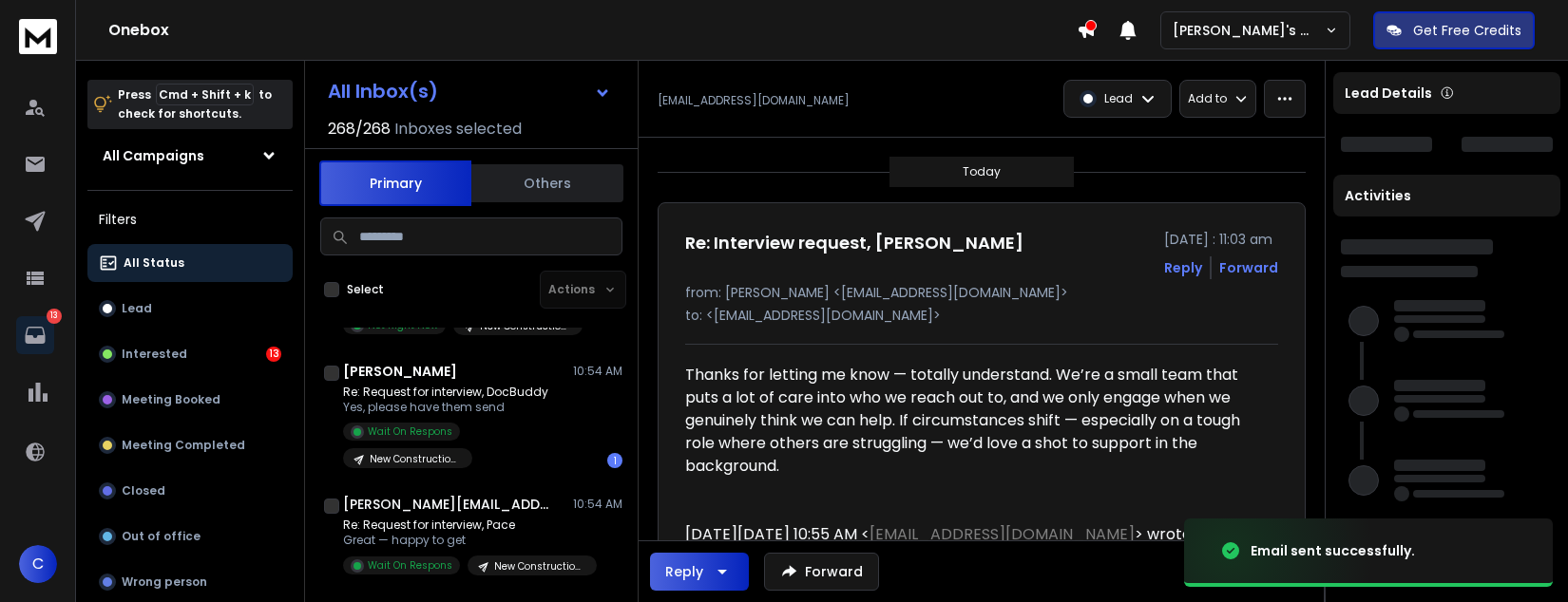
click at [1133, 96] on p "Lead" at bounding box center [1119, 99] width 29 height 15
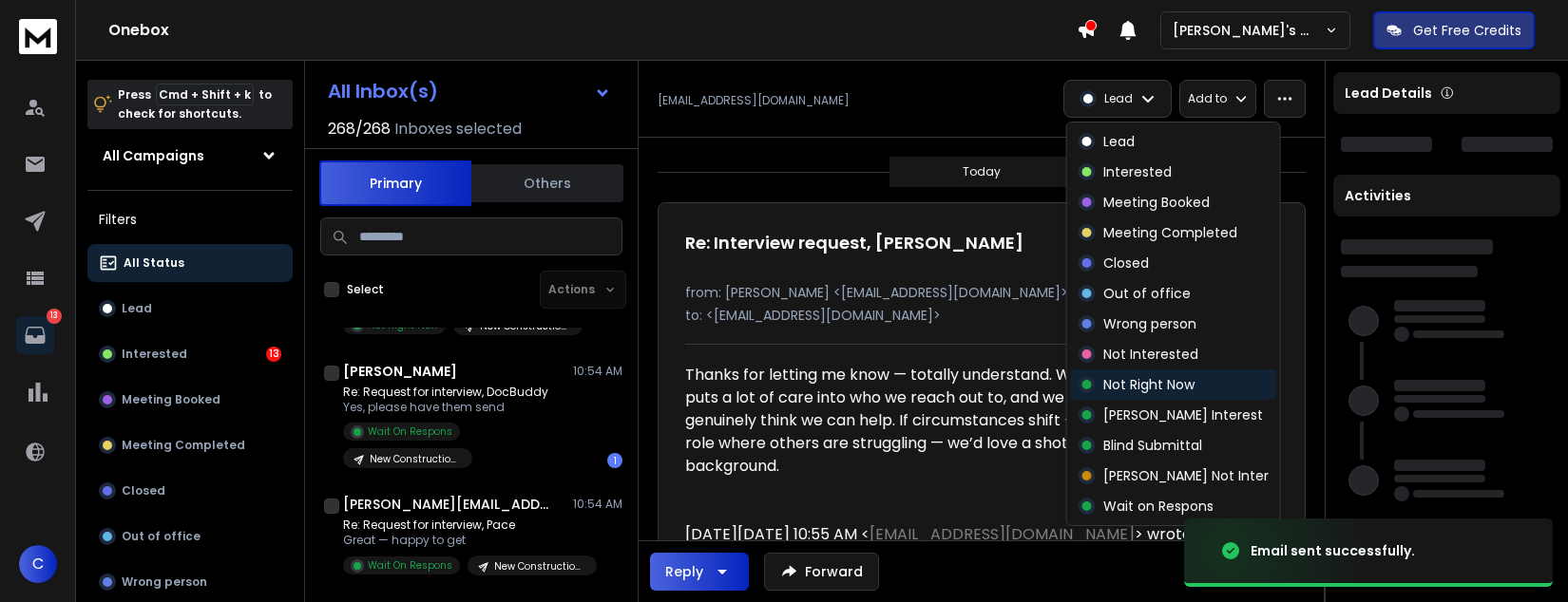
click at [1145, 385] on p "Not Right Now" at bounding box center [1149, 385] width 91 height 19
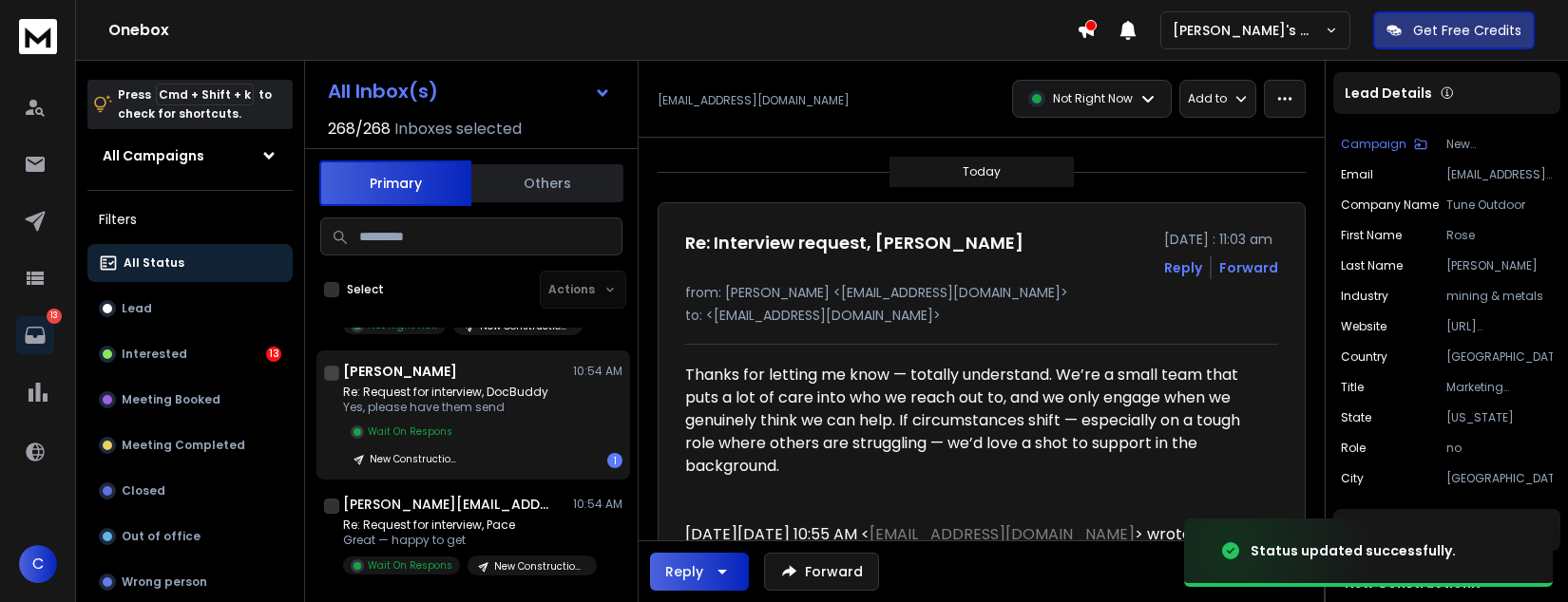
click at [469, 418] on div "Re: Request for interview, [PERSON_NAME] Yes, please have them send Wait On Res…" at bounding box center [468, 427] width 249 height 84
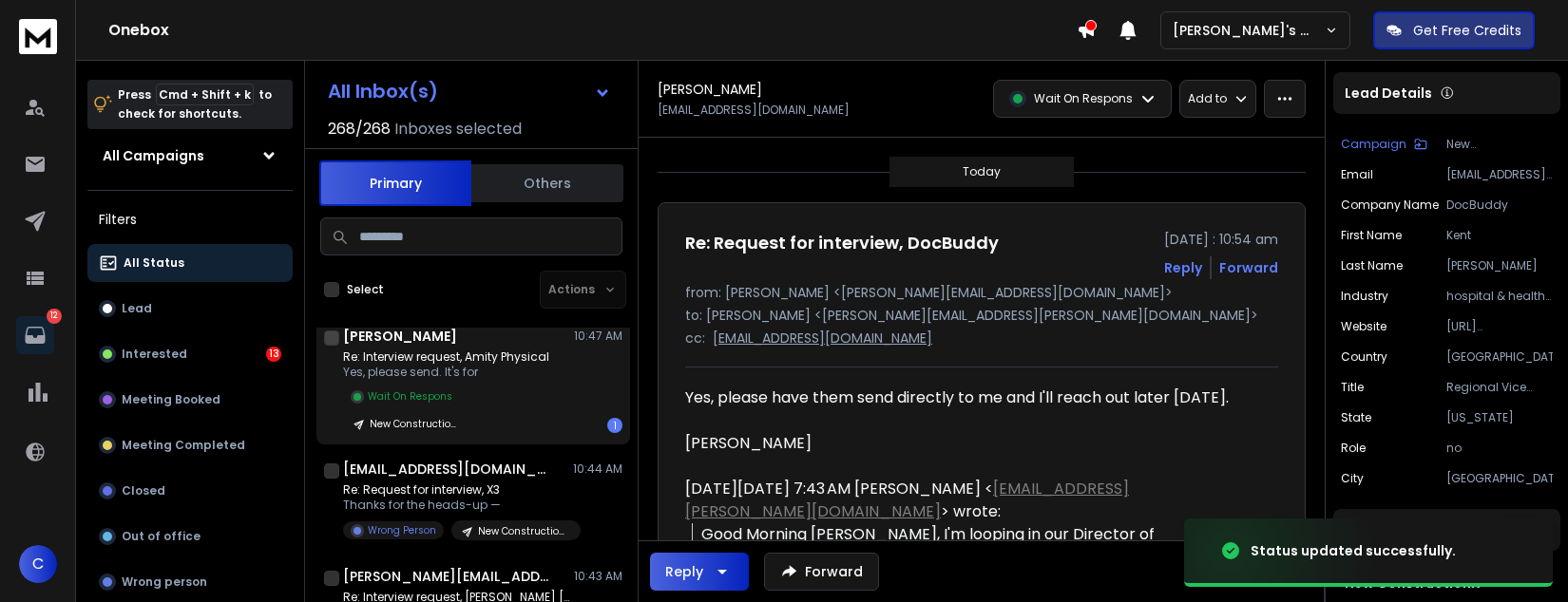
scroll to position [1096, 0]
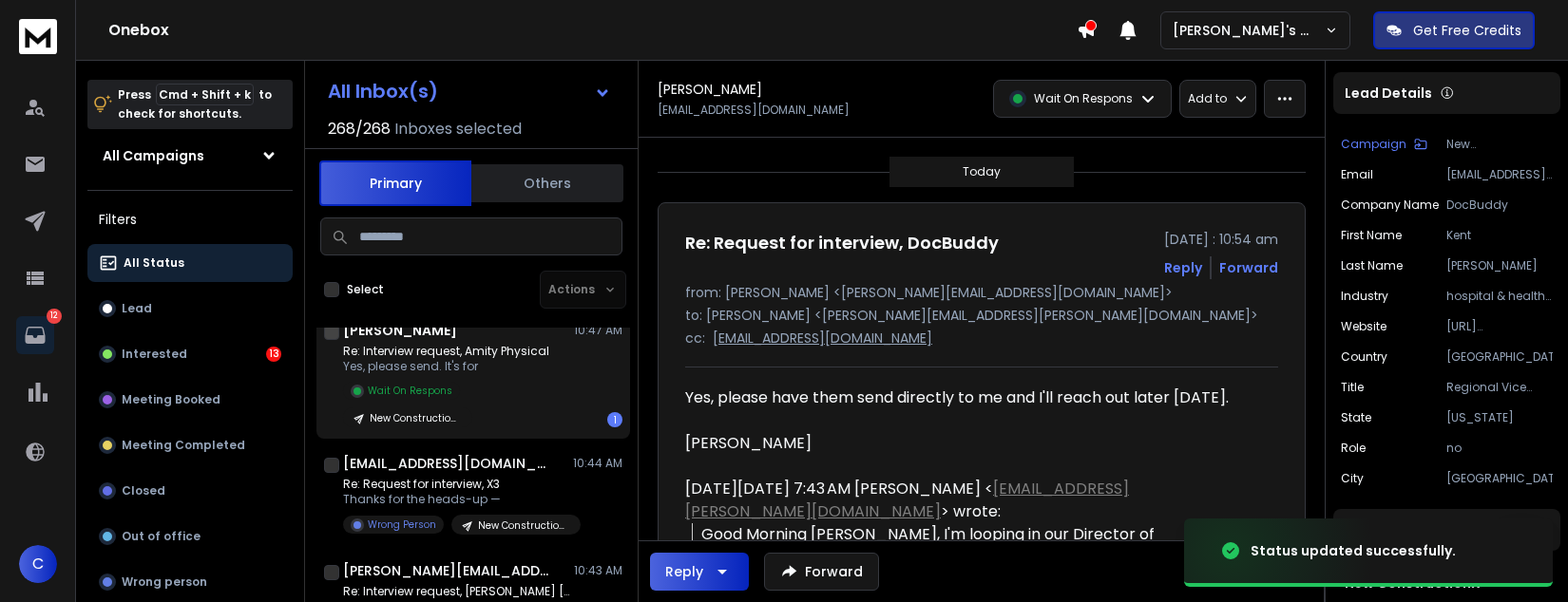
drag, startPoint x: 499, startPoint y: 384, endPoint x: 525, endPoint y: 391, distance: 26.9
click at [499, 384] on div "Wait On Respons New ConstructionX" at bounding box center [468, 405] width 249 height 46
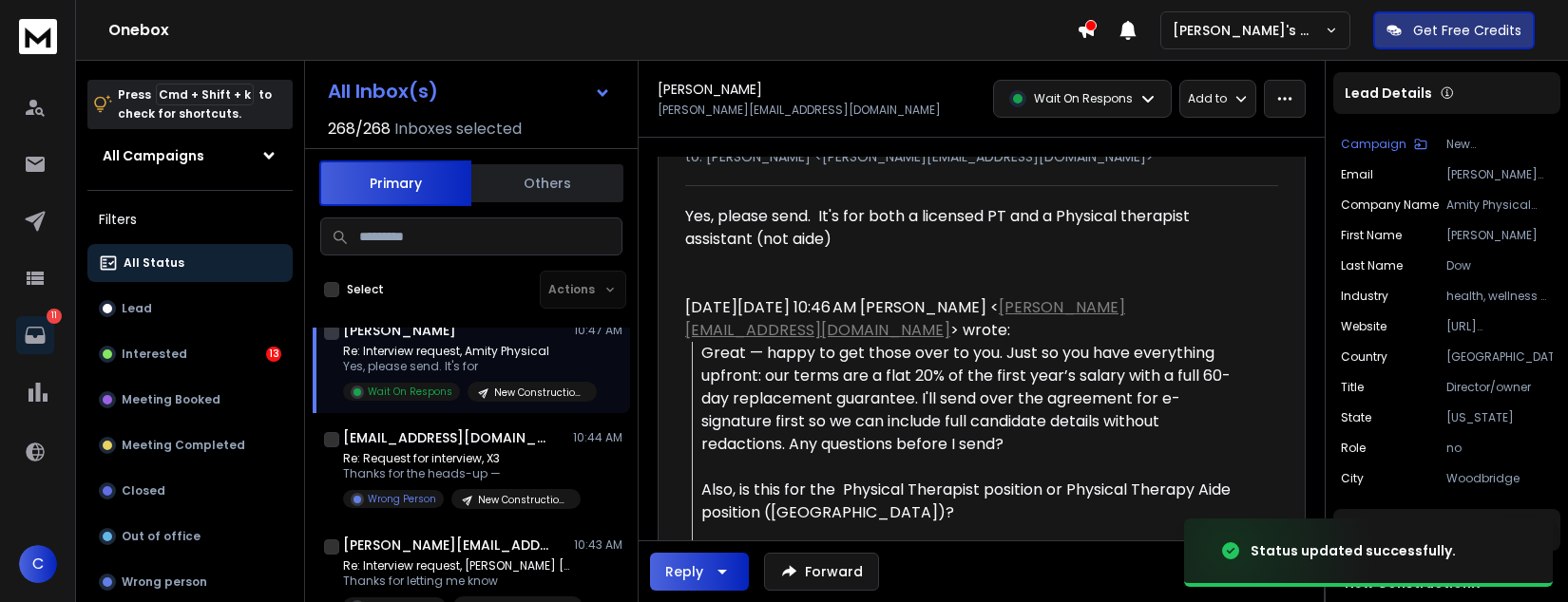
scroll to position [0, 0]
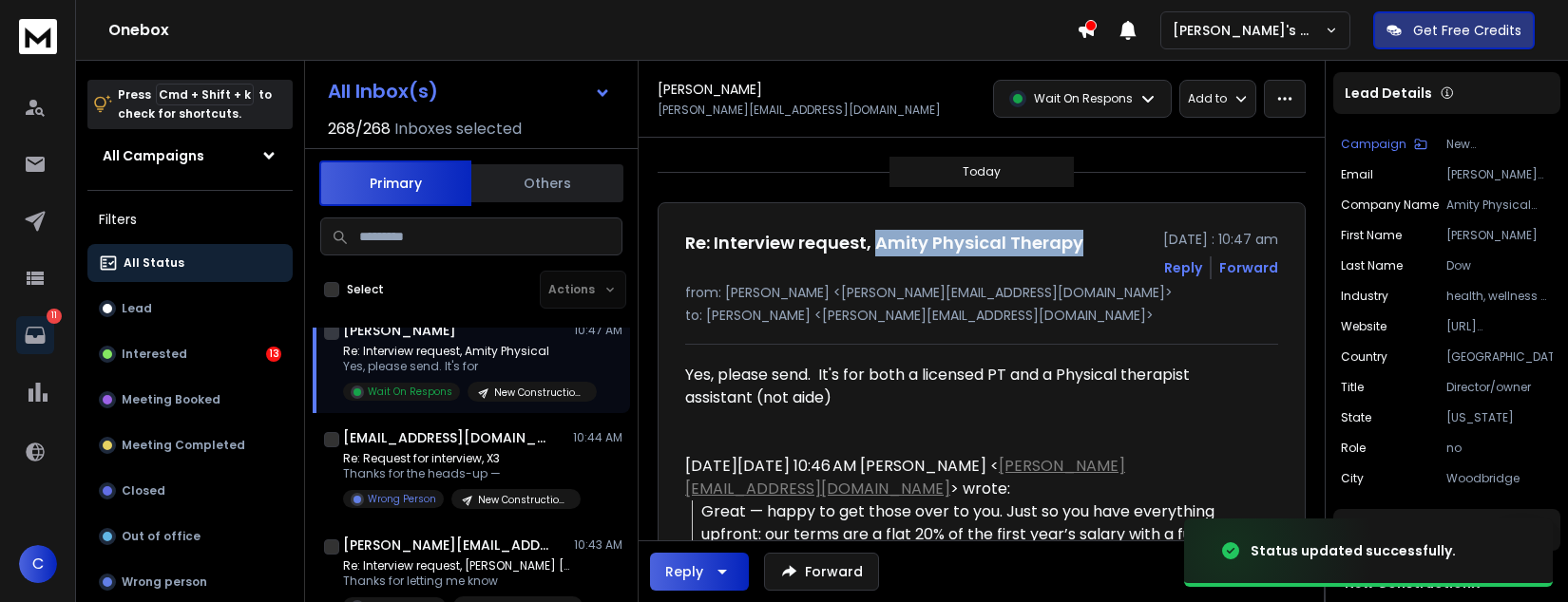
drag, startPoint x: 1050, startPoint y: 243, endPoint x: 880, endPoint y: 251, distance: 170.2
click at [878, 245] on div "Re: Interview request, Amity Physical Therapy [DATE] : 10:47 am Reply Forward" at bounding box center [981, 255] width 593 height 49
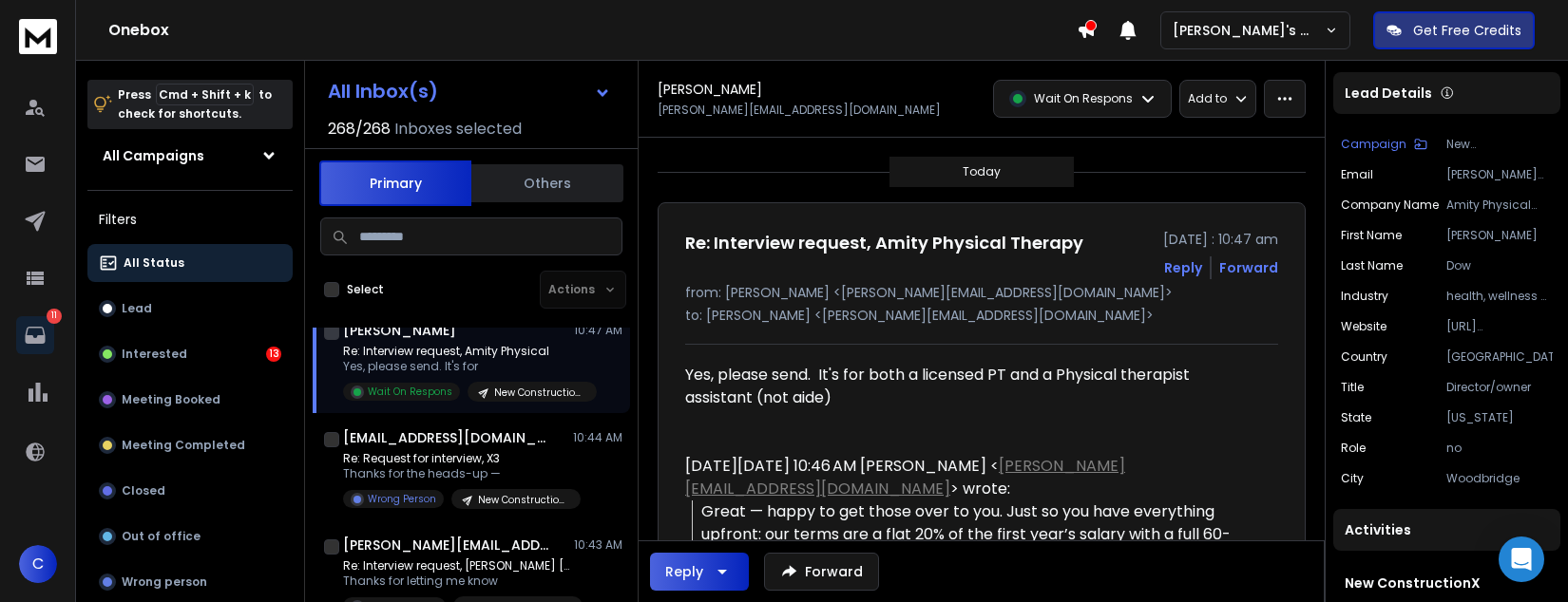
scroll to position [3, 0]
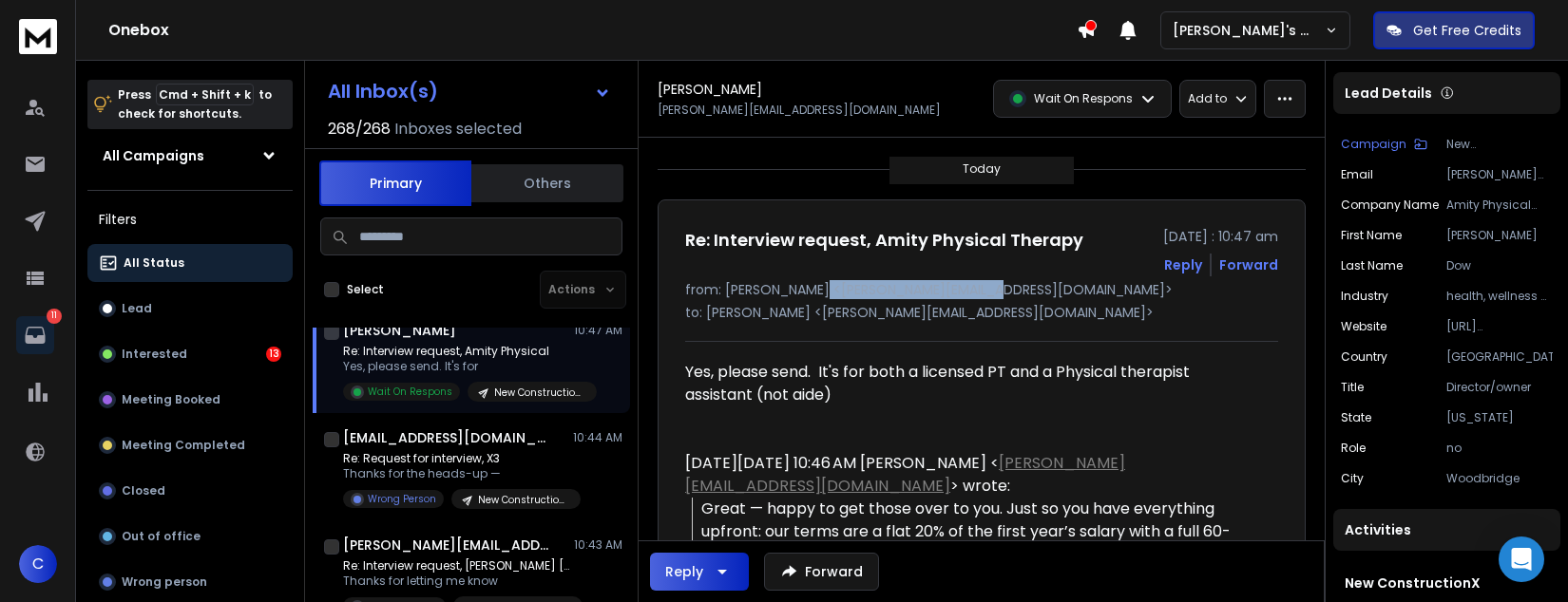
drag, startPoint x: 997, startPoint y: 292, endPoint x: 820, endPoint y: 296, distance: 177.0
click at [820, 296] on p "from: [PERSON_NAME] <[PERSON_NAME][EMAIL_ADDRESS][DOMAIN_NAME]>" at bounding box center [981, 290] width 593 height 19
click at [1191, 265] on button "Reply" at bounding box center [1184, 265] width 38 height 19
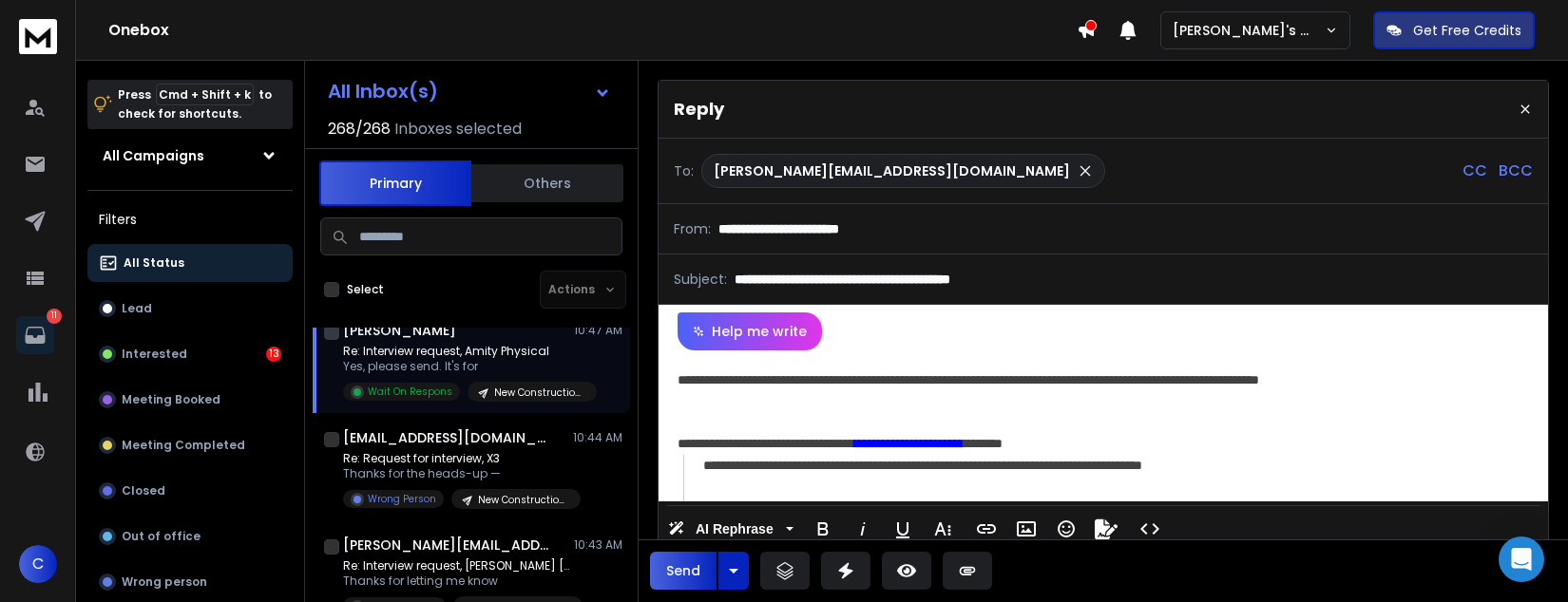
click at [676, 570] on button "Send" at bounding box center [683, 571] width 67 height 38
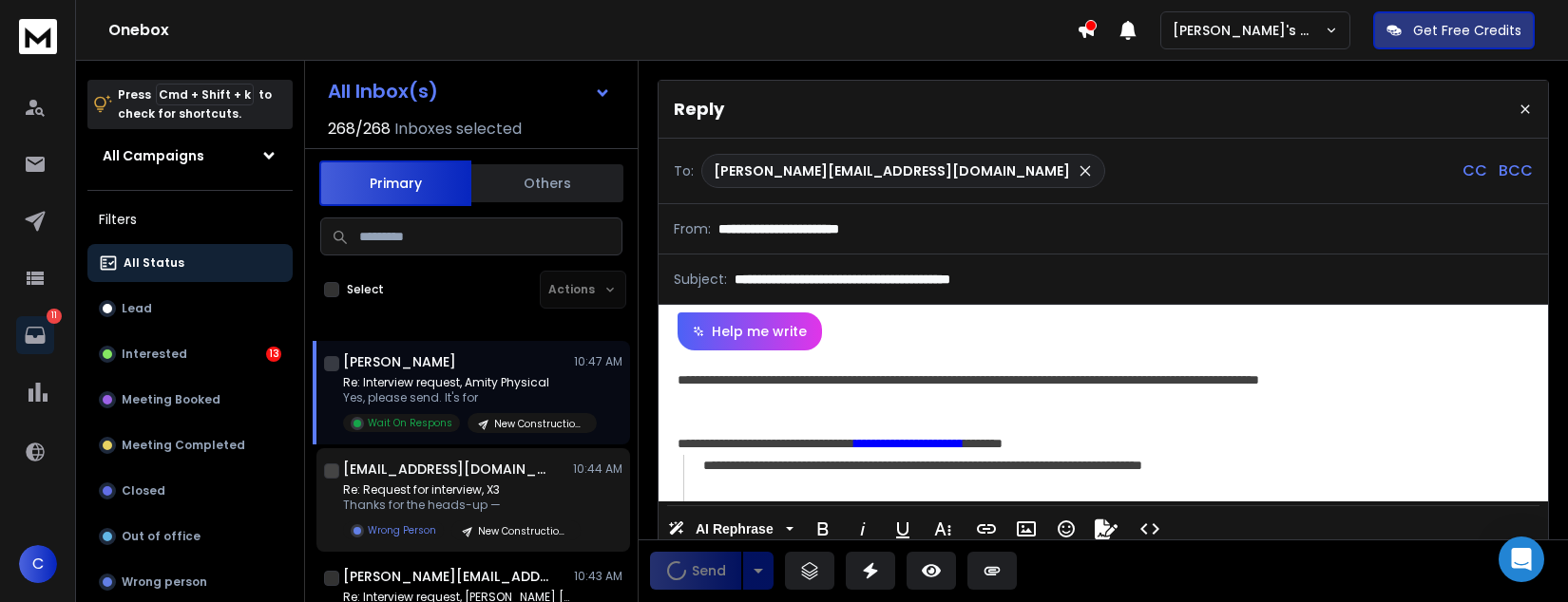
scroll to position [1052, 0]
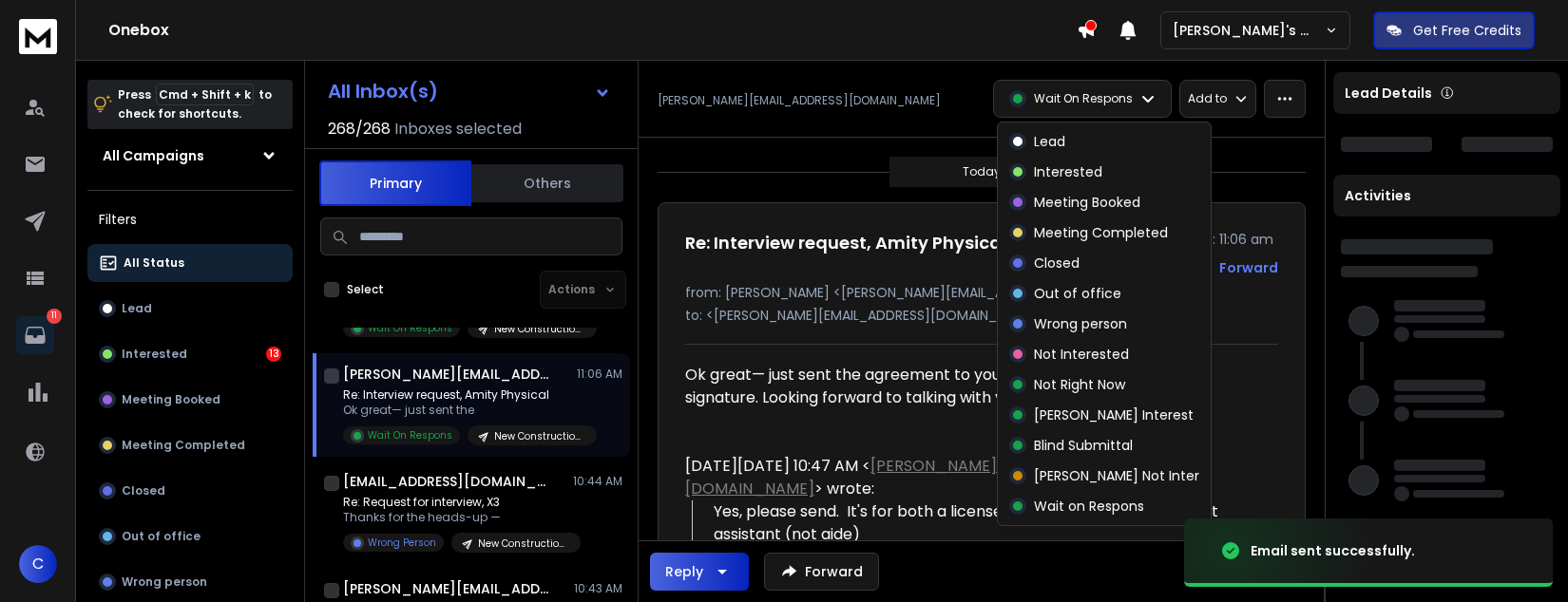
click at [1154, 101] on icon at bounding box center [1148, 99] width 15 height 15
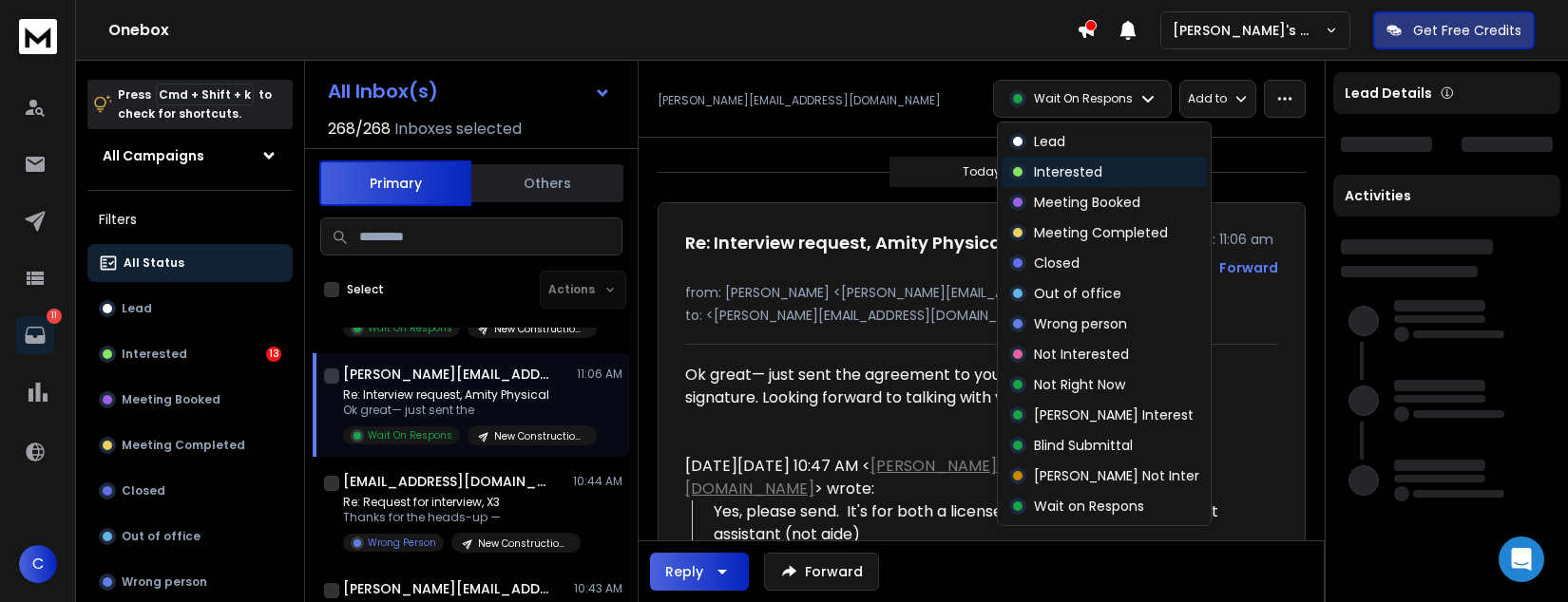
click at [1127, 174] on div "Interested" at bounding box center [1105, 172] width 206 height 30
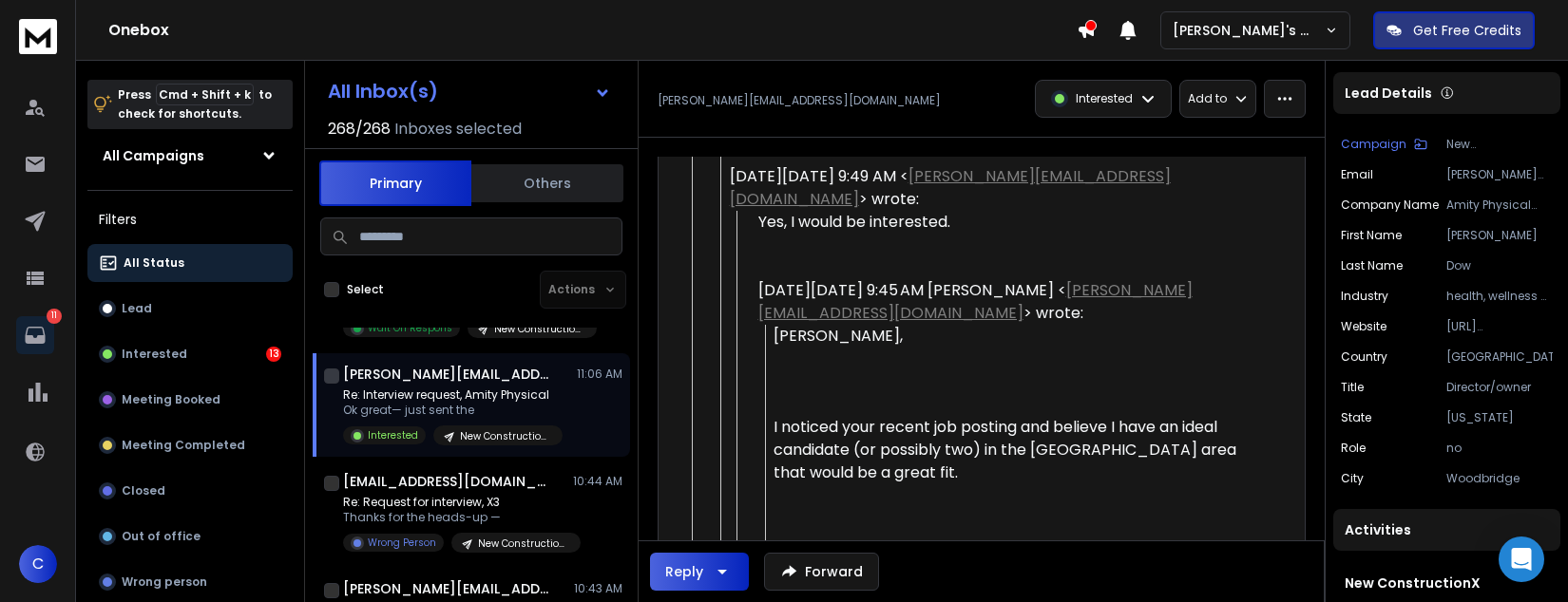
scroll to position [0, 0]
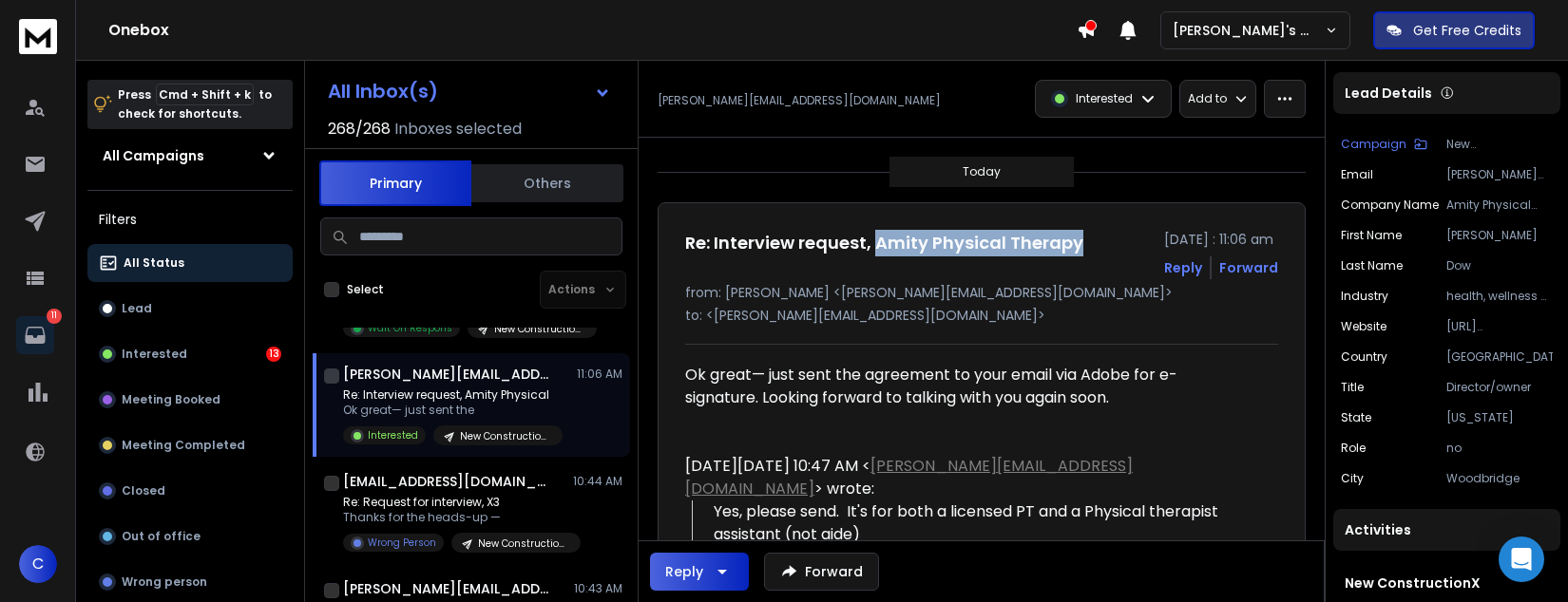
drag, startPoint x: 1088, startPoint y: 248, endPoint x: 876, endPoint y: 251, distance: 212.0
click at [876, 250] on div "Re: Interview request, Amity Physical Therapy [DATE] : 11:06 am Reply Forward" at bounding box center [981, 255] width 593 height 49
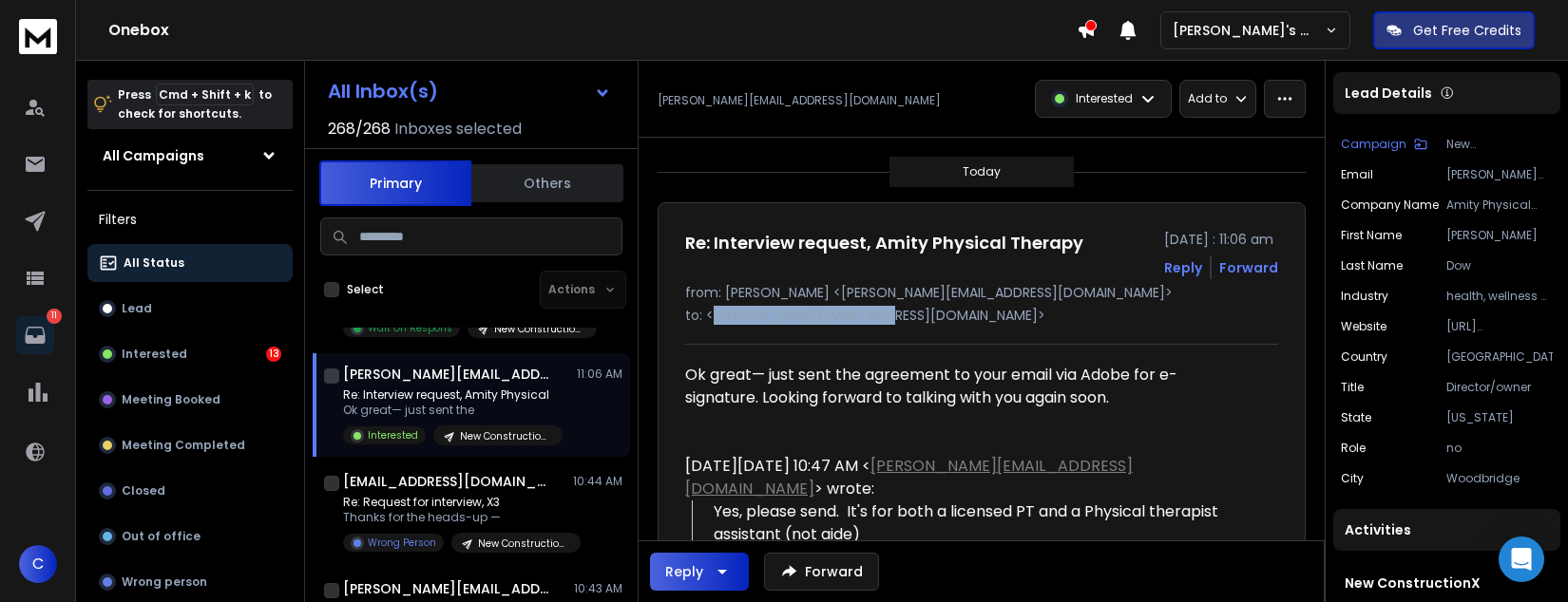
drag, startPoint x: 895, startPoint y: 315, endPoint x: 713, endPoint y: 319, distance: 182.0
click at [714, 319] on p "to: <[PERSON_NAME][EMAIL_ADDRESS][DOMAIN_NAME]>" at bounding box center [981, 316] width 593 height 19
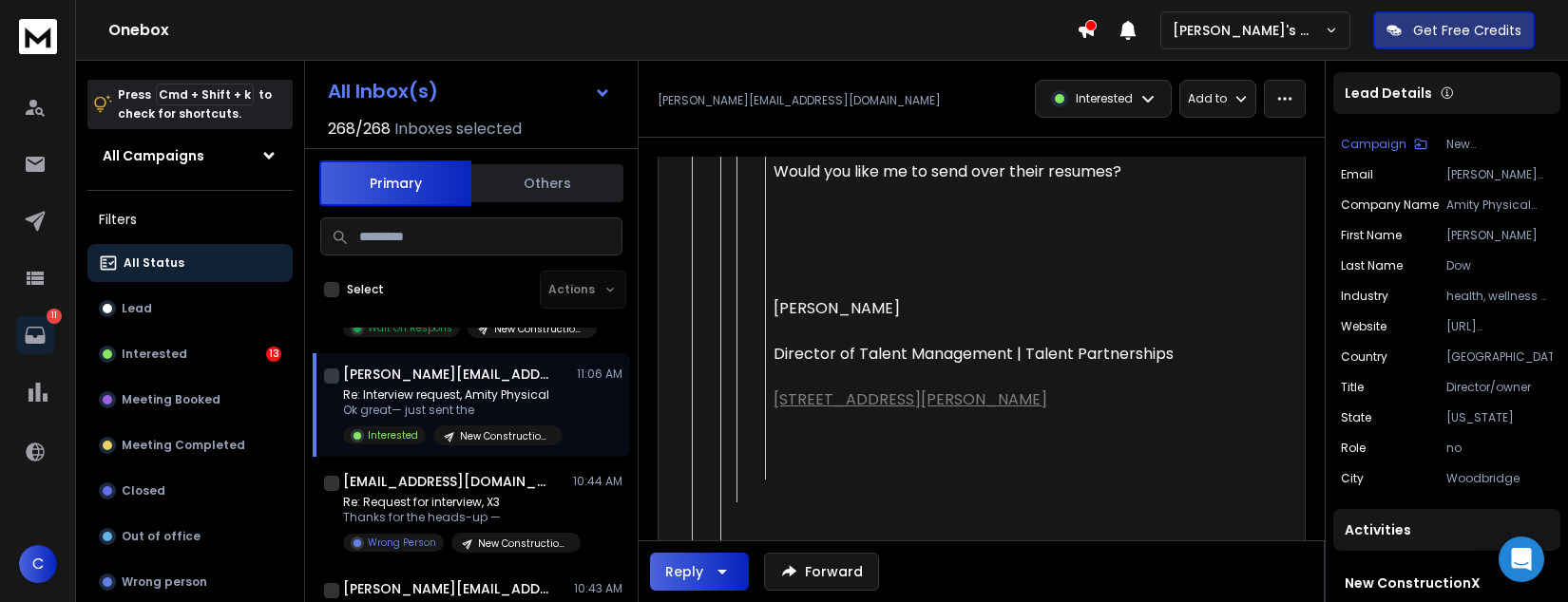
scroll to position [1279, 0]
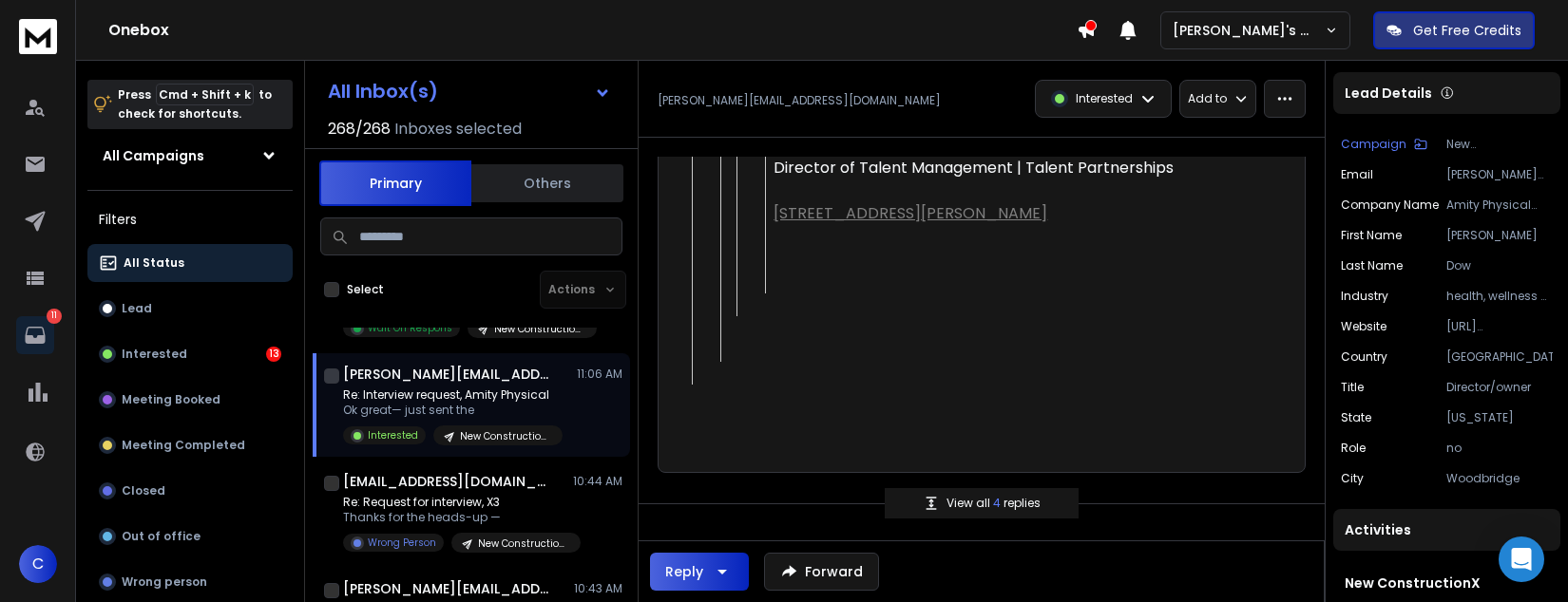
click at [1010, 488] on div "View all 4 replies" at bounding box center [982, 503] width 194 height 30
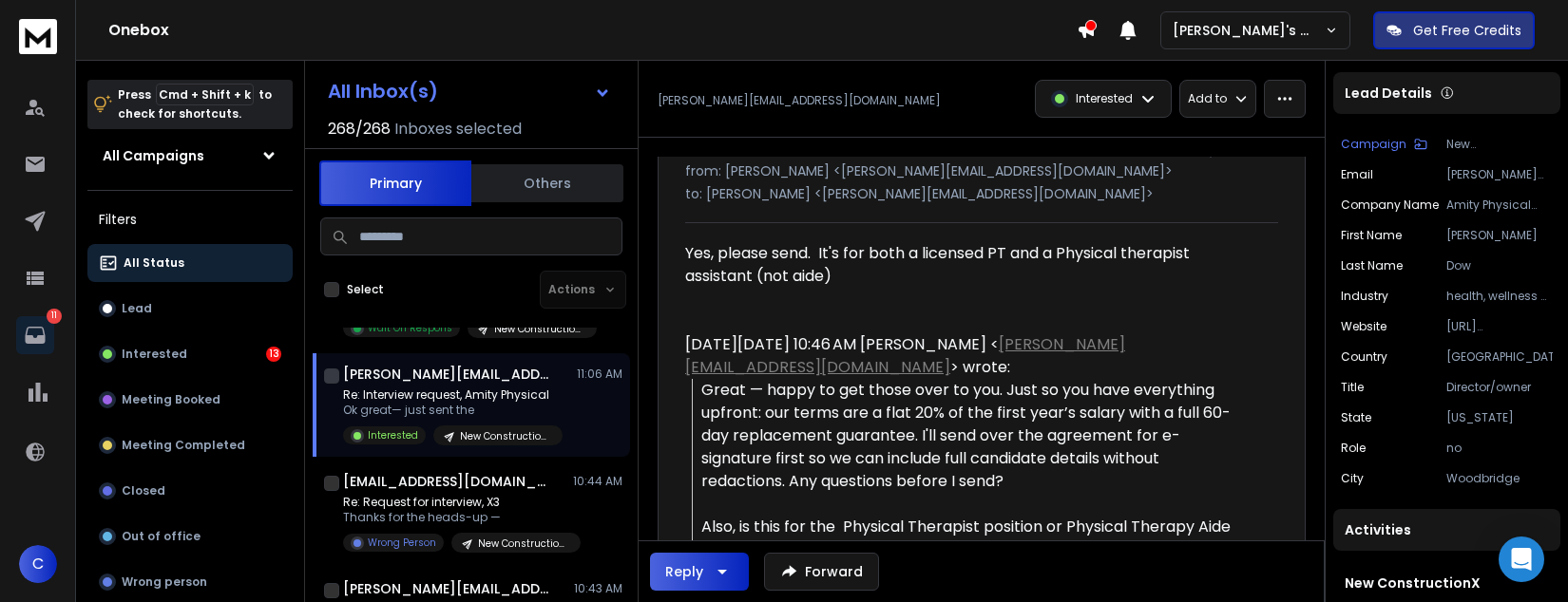
scroll to position [1499, 0]
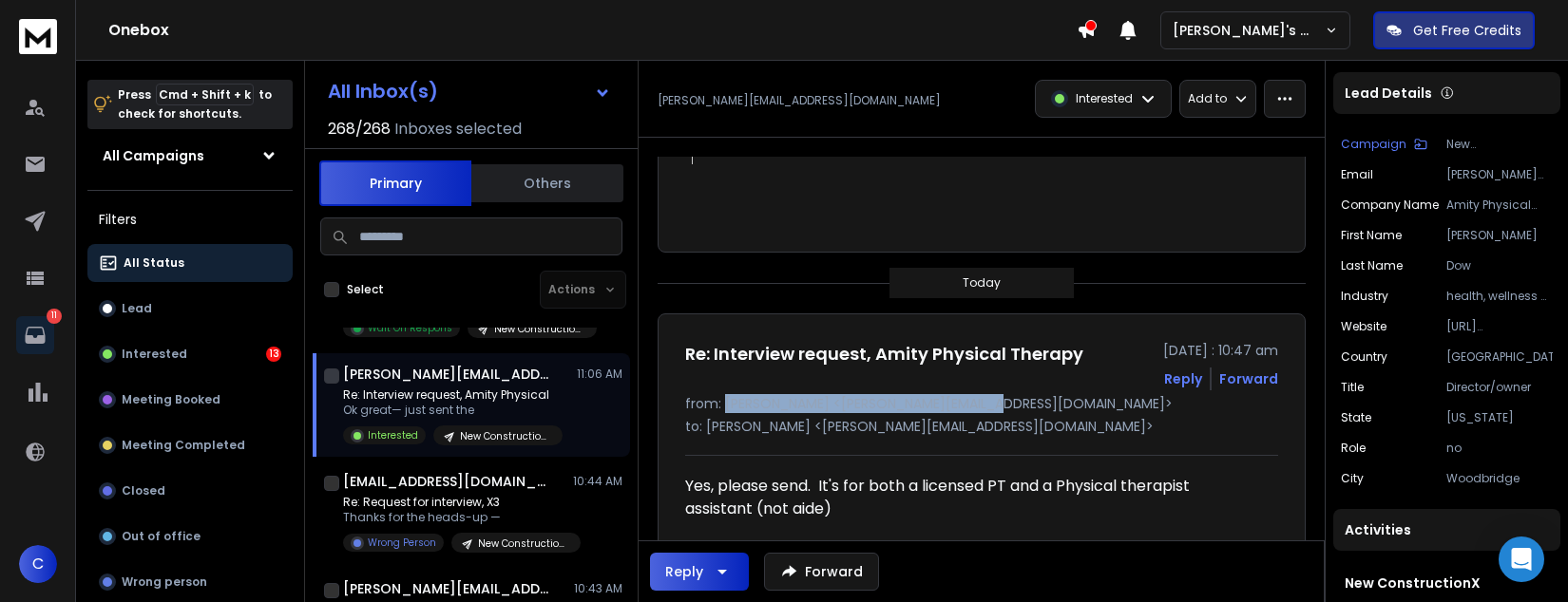
drag, startPoint x: 999, startPoint y: 379, endPoint x: 726, endPoint y: 392, distance: 273.3
click at [723, 395] on p "from: [PERSON_NAME] <[PERSON_NAME][EMAIL_ADDRESS][DOMAIN_NAME]>" at bounding box center [981, 404] width 593 height 19
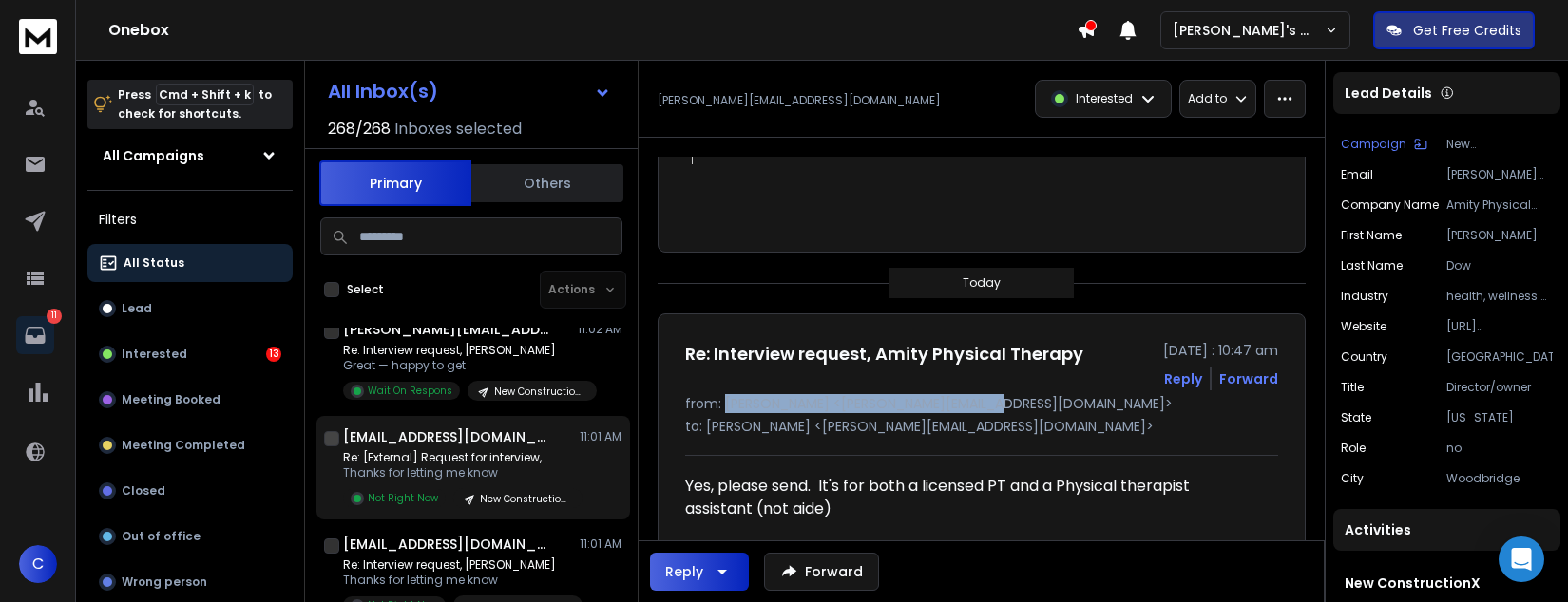
scroll to position [0, 0]
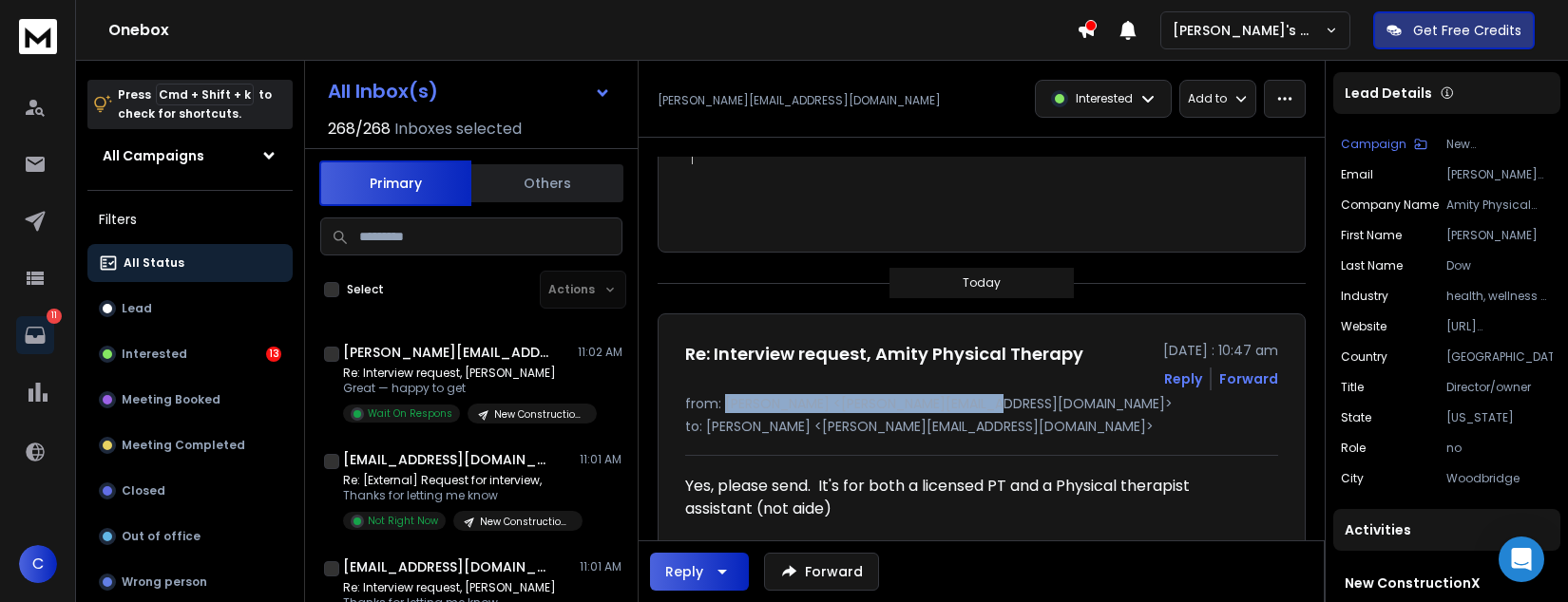
drag, startPoint x: 225, startPoint y: 309, endPoint x: 303, endPoint y: 311, distance: 78.0
click at [225, 309] on button "Lead" at bounding box center [190, 309] width 206 height 38
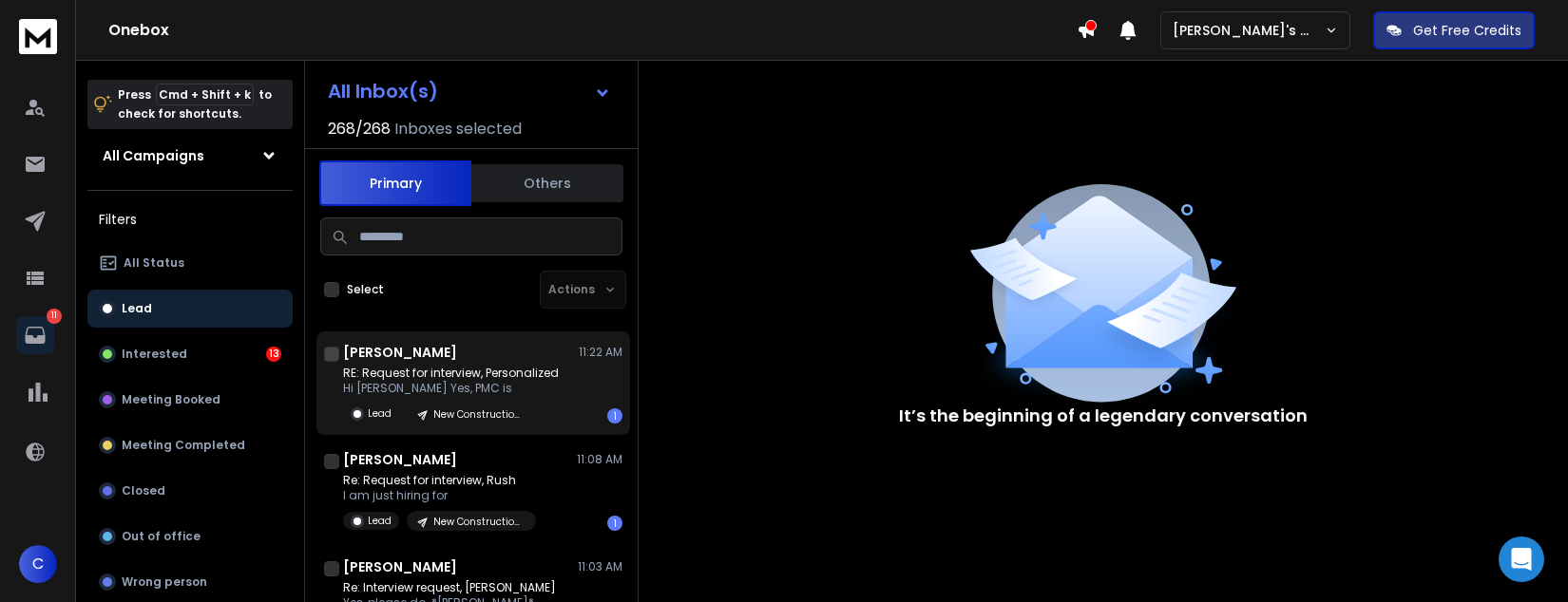
click at [435, 373] on p "RE: Request for interview, Personalized" at bounding box center [451, 374] width 216 height 15
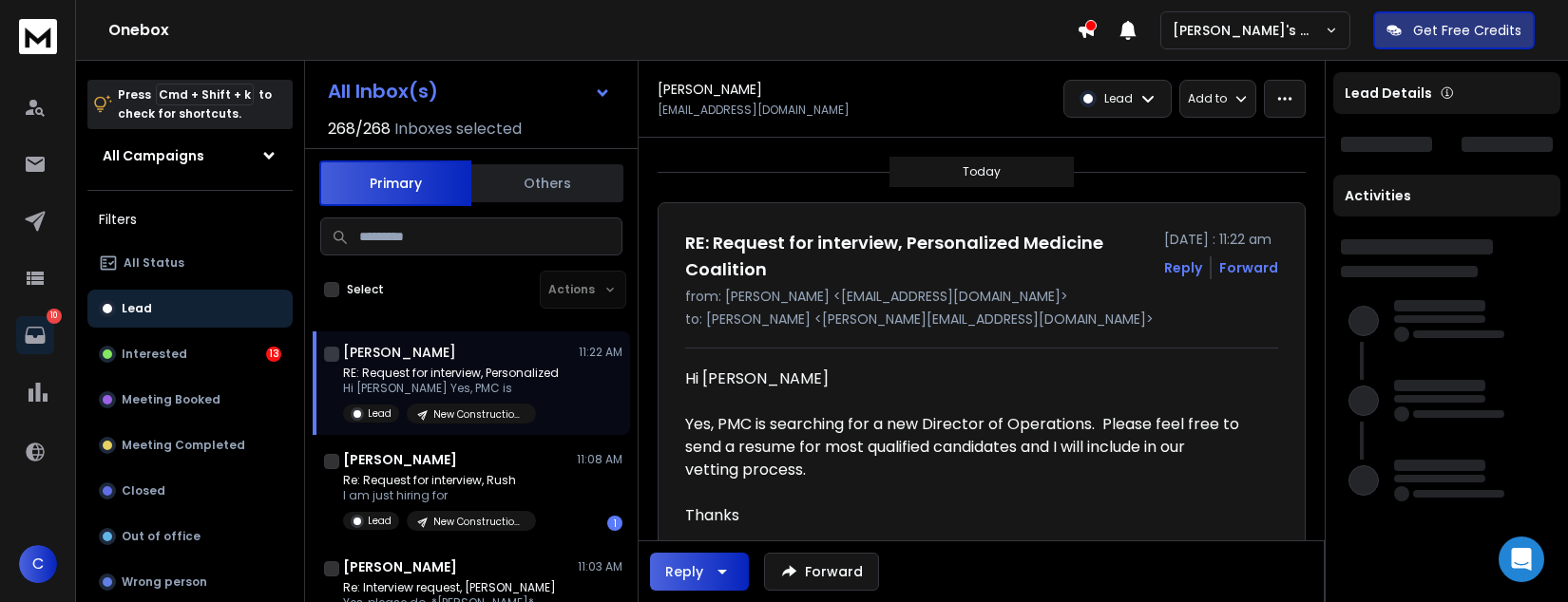
click at [1174, 267] on button "Reply" at bounding box center [1184, 268] width 38 height 19
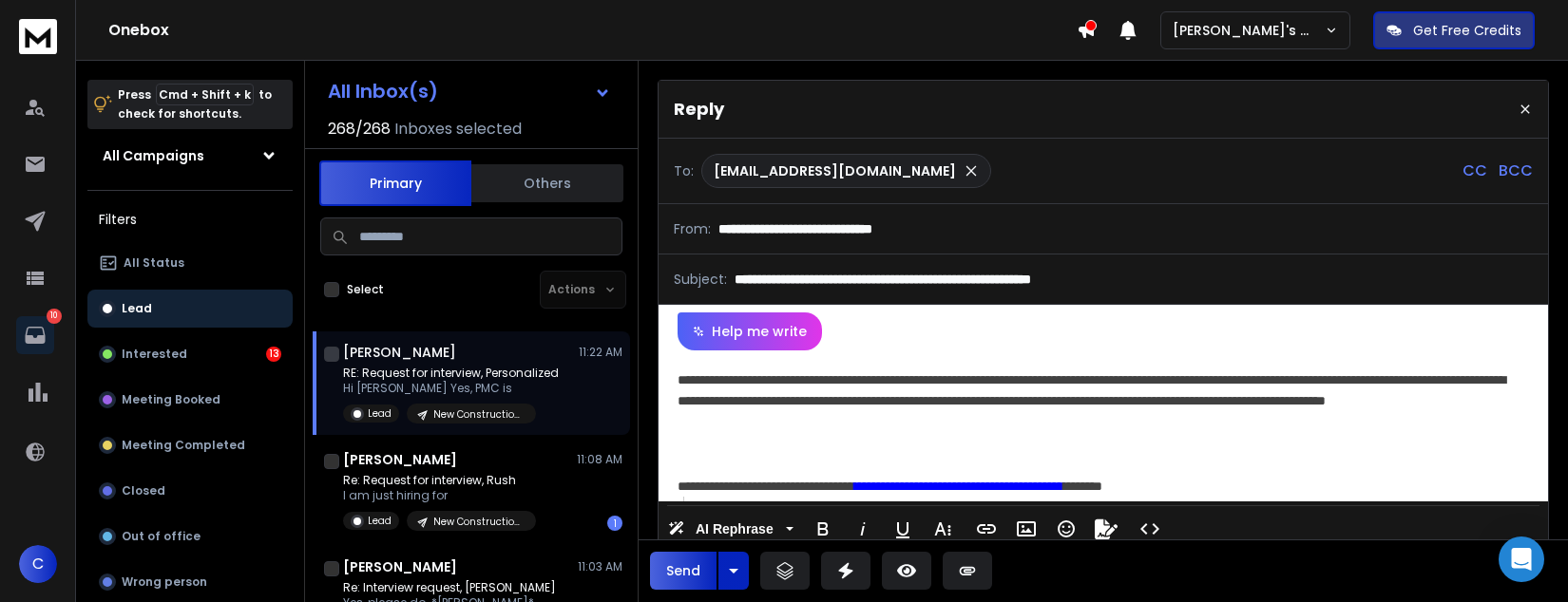
click at [678, 573] on button "Send" at bounding box center [683, 571] width 67 height 38
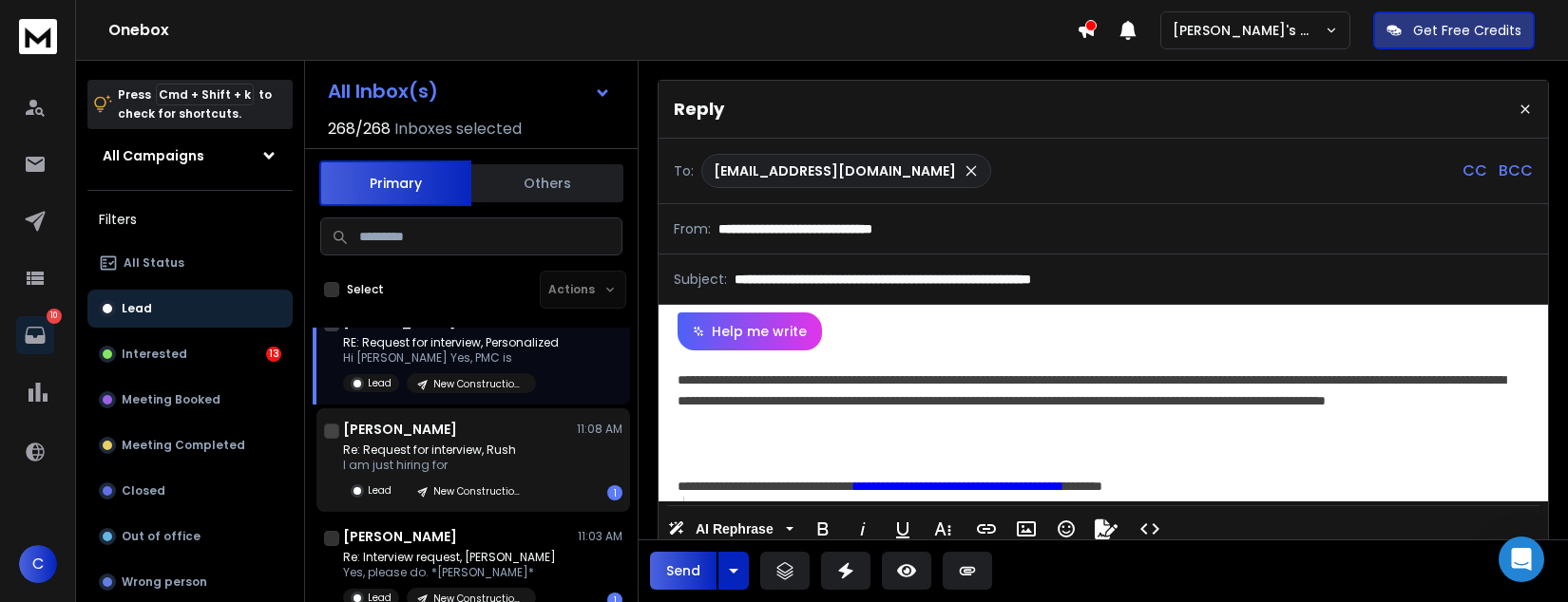
scroll to position [39, 0]
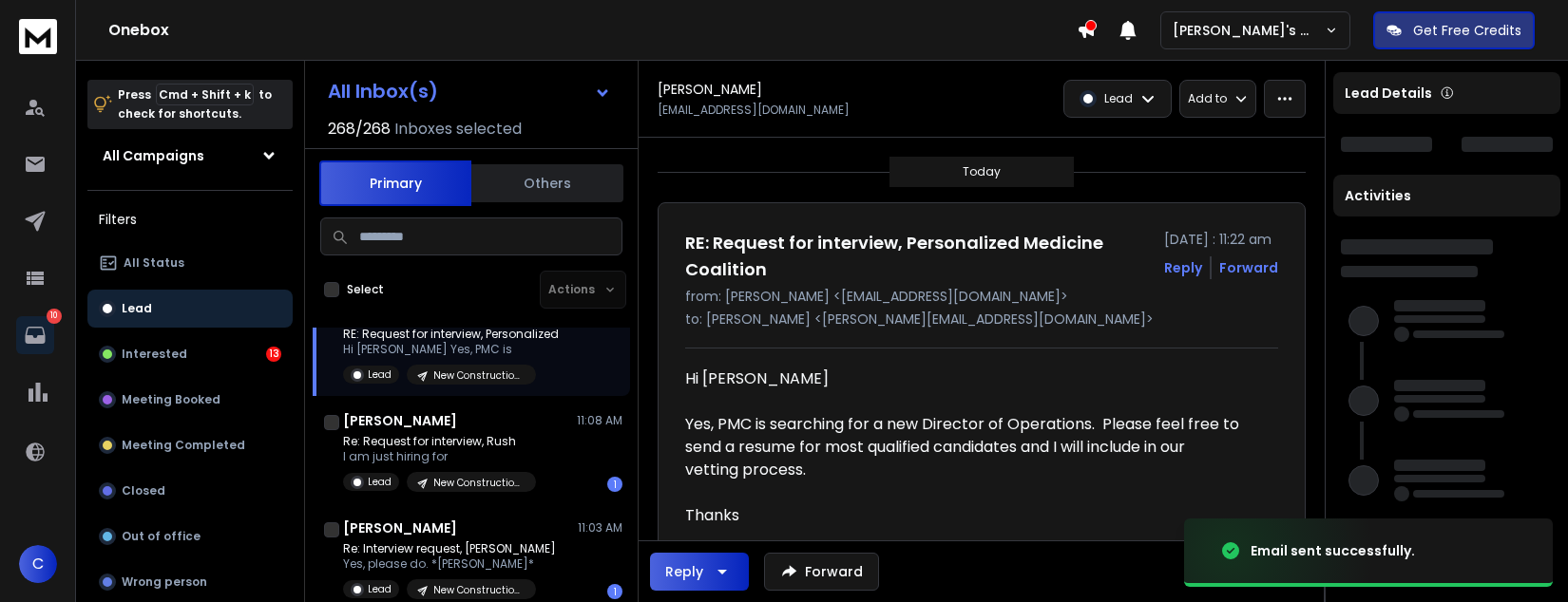
click at [1083, 94] on div at bounding box center [1088, 99] width 17 height 17
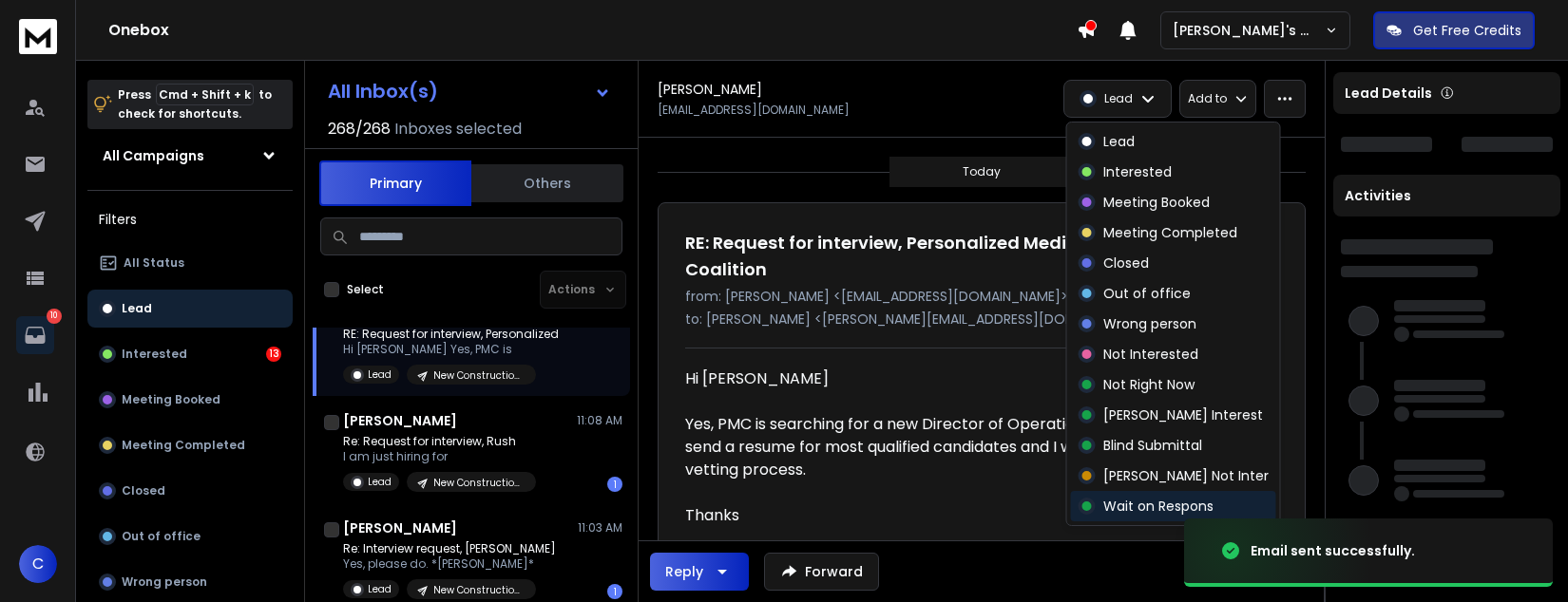
click at [1136, 504] on p "Wait on Respons" at bounding box center [1159, 506] width 110 height 19
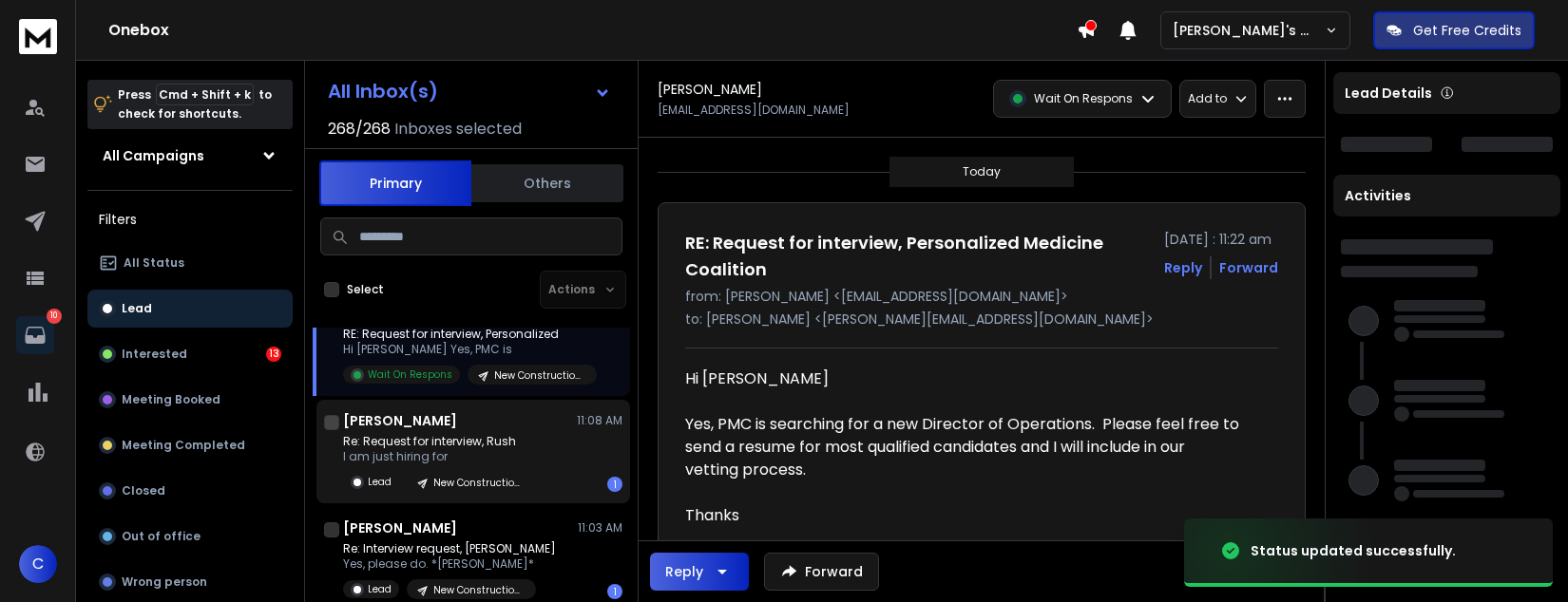
click at [419, 476] on div at bounding box center [424, 482] width 11 height 11
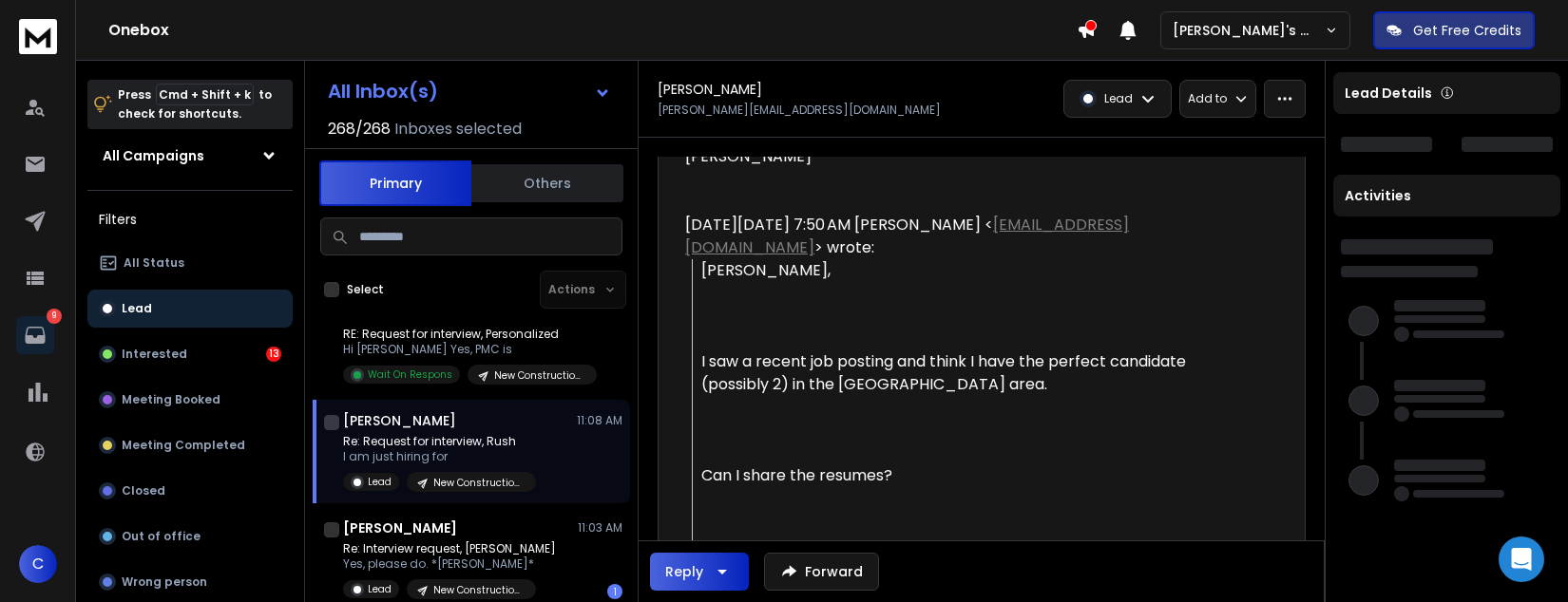
scroll to position [0, 0]
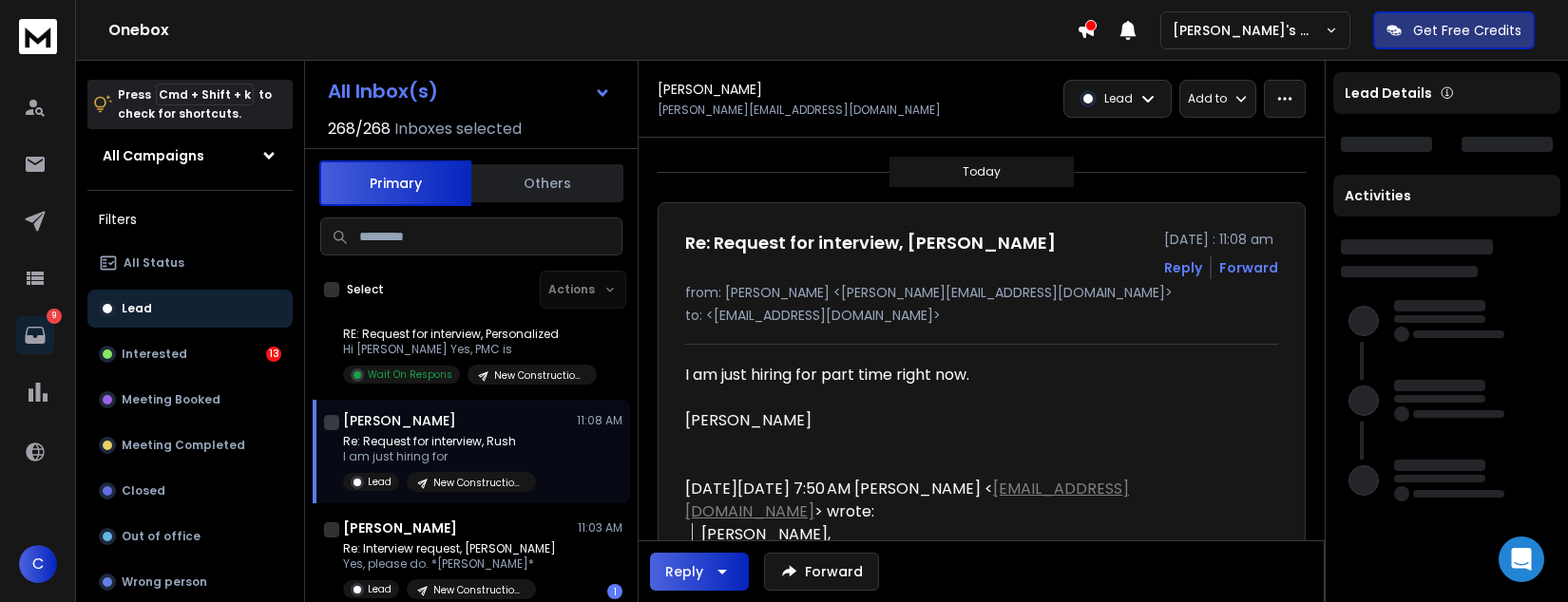
click at [1182, 270] on button "Reply" at bounding box center [1184, 268] width 38 height 19
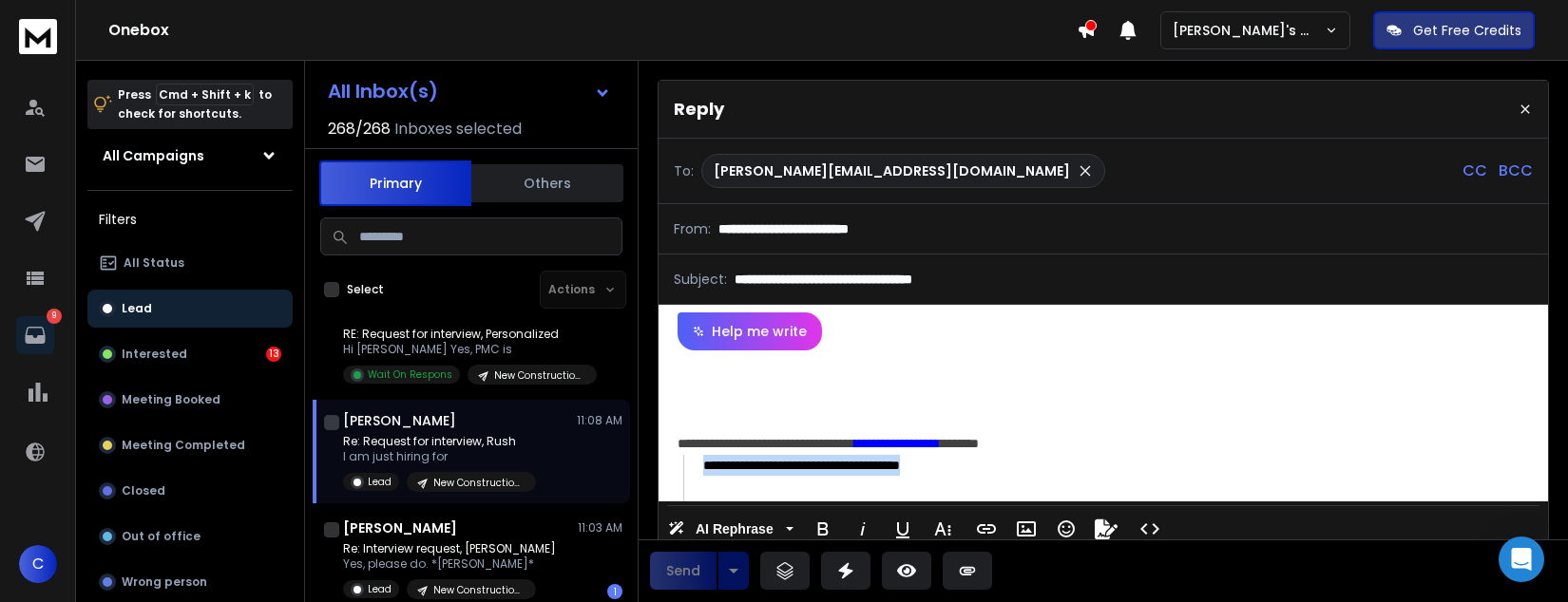
drag, startPoint x: 956, startPoint y: 460, endPoint x: 702, endPoint y: 462, distance: 254.0
click at [703, 462] on div "**********" at bounding box center [1114, 465] width 822 height 21
click at [735, 379] on div at bounding box center [1103, 380] width 852 height 21
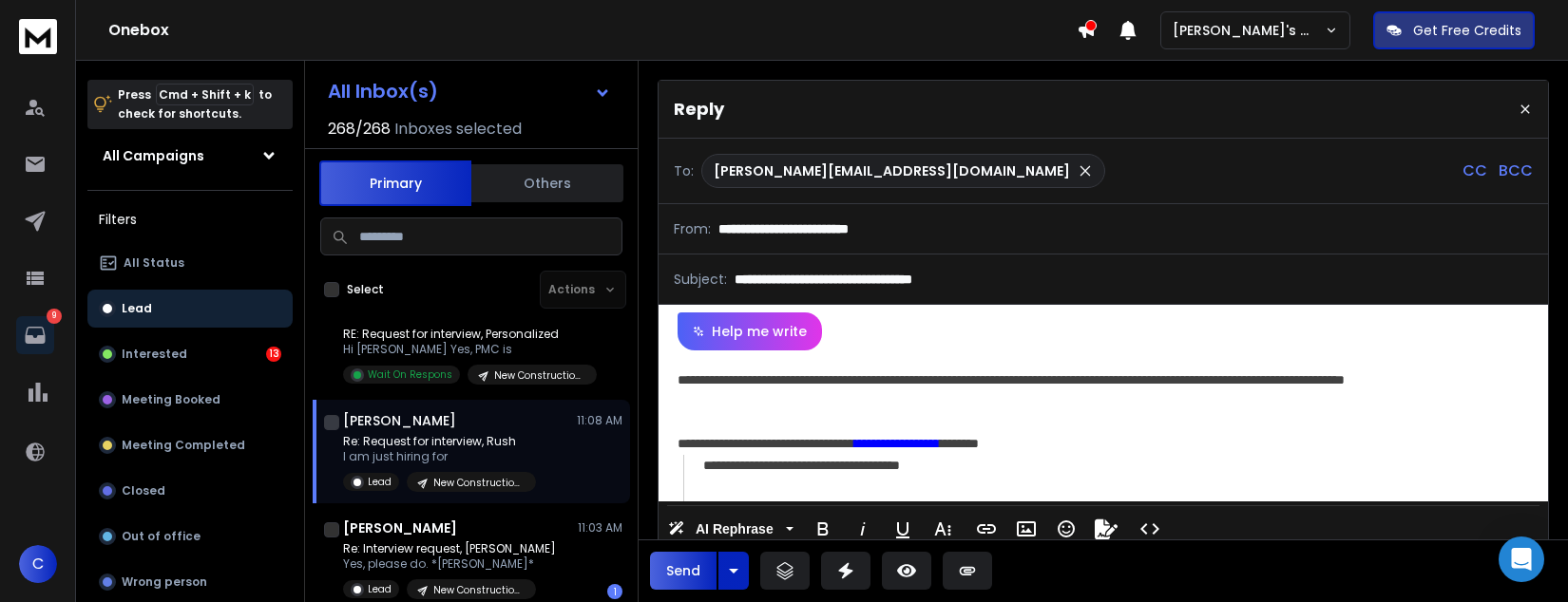
click at [698, 568] on button "Send" at bounding box center [683, 571] width 67 height 38
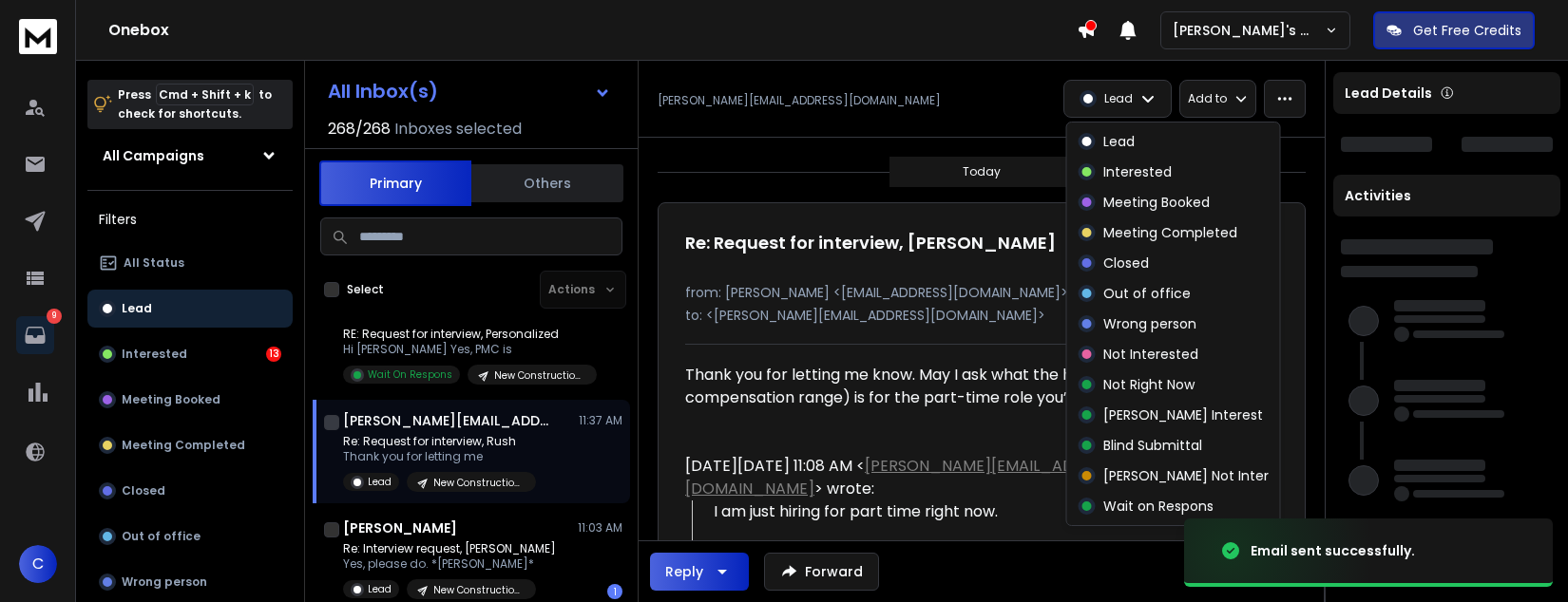
click at [1157, 89] on div "Lead" at bounding box center [1118, 99] width 107 height 36
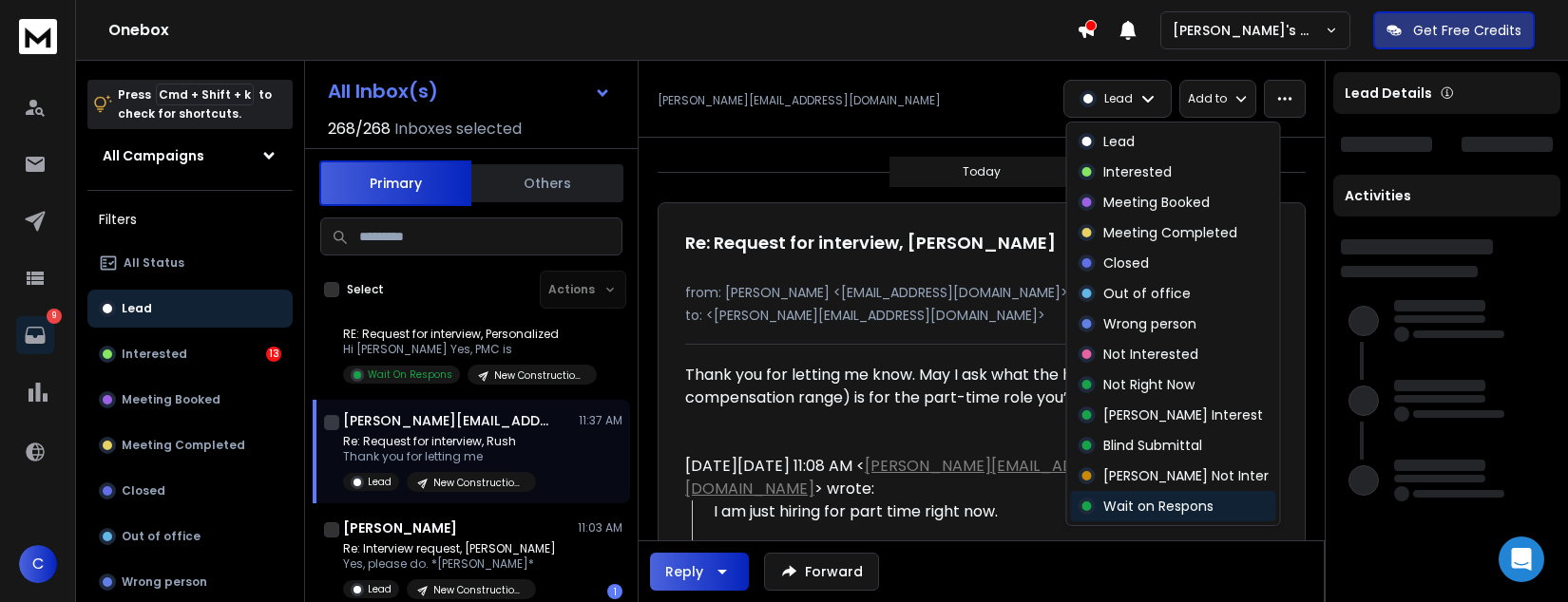
click at [1172, 506] on p "Wait on Respons" at bounding box center [1159, 506] width 110 height 19
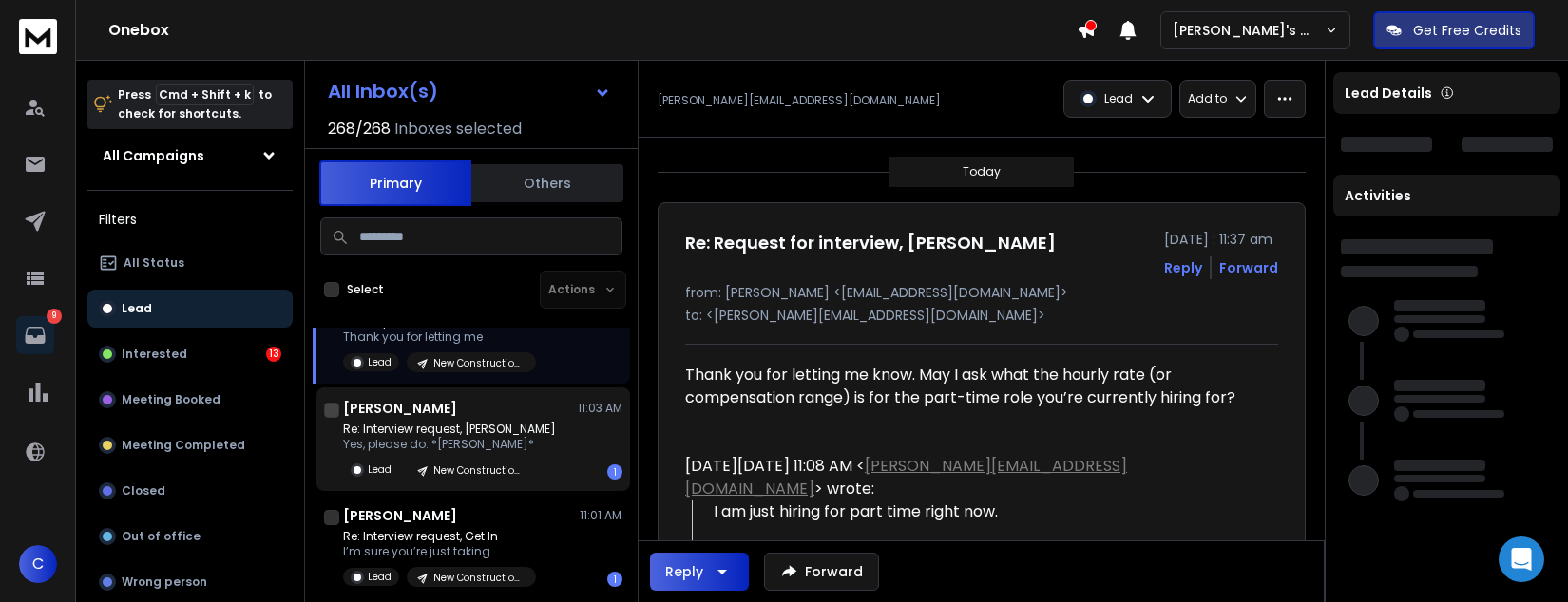
scroll to position [159, 0]
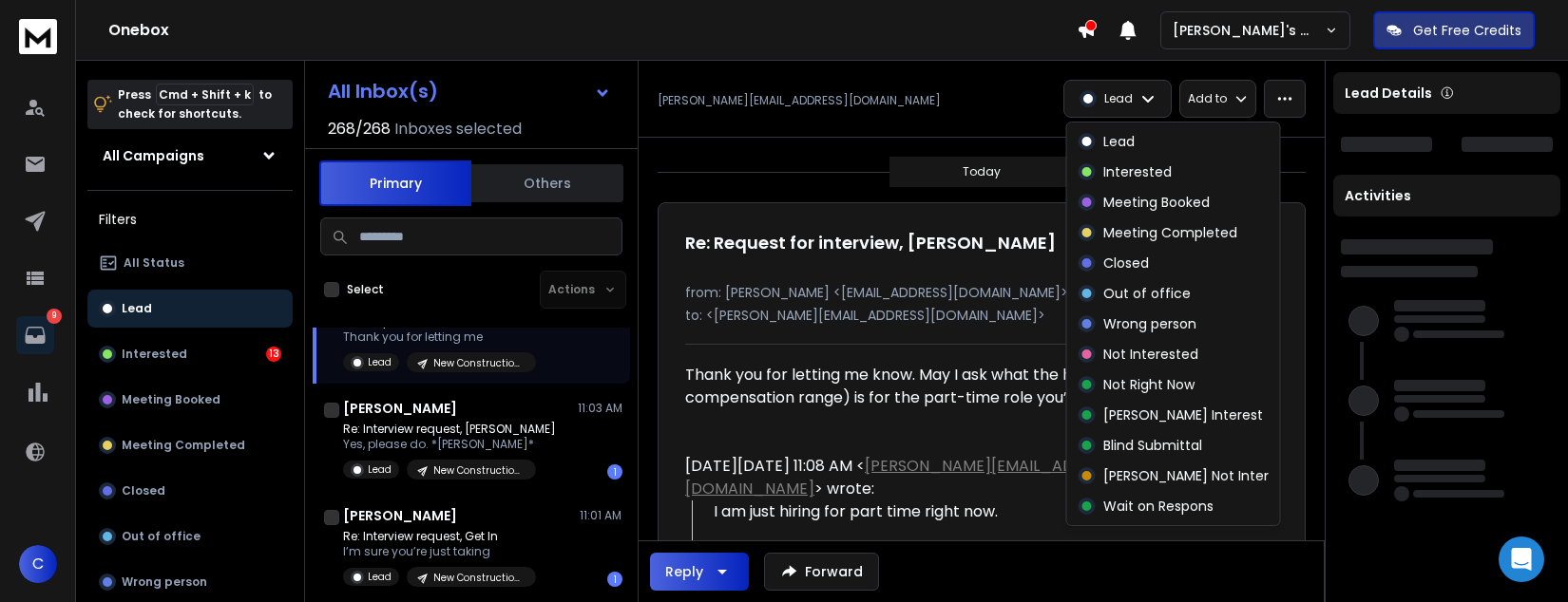
click at [1119, 114] on div "Lead" at bounding box center [1118, 99] width 107 height 36
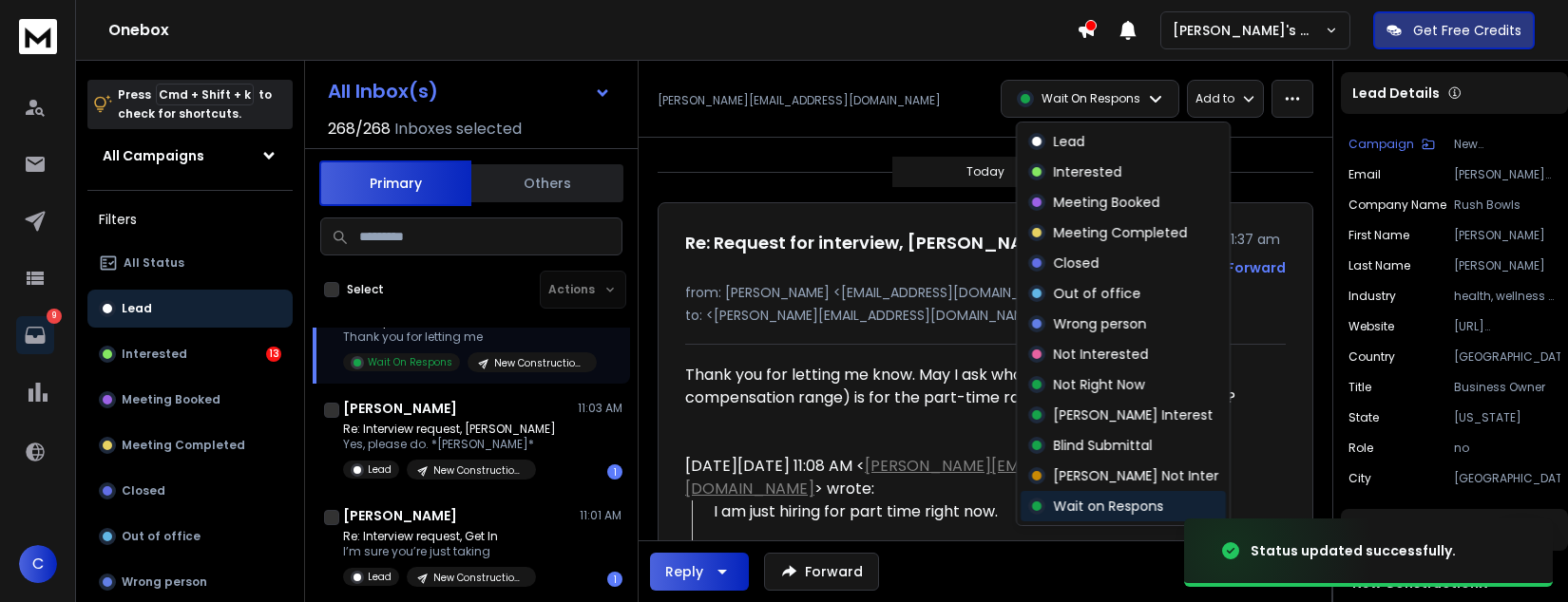
click at [1126, 499] on p "Wait on Respons" at bounding box center [1108, 506] width 110 height 19
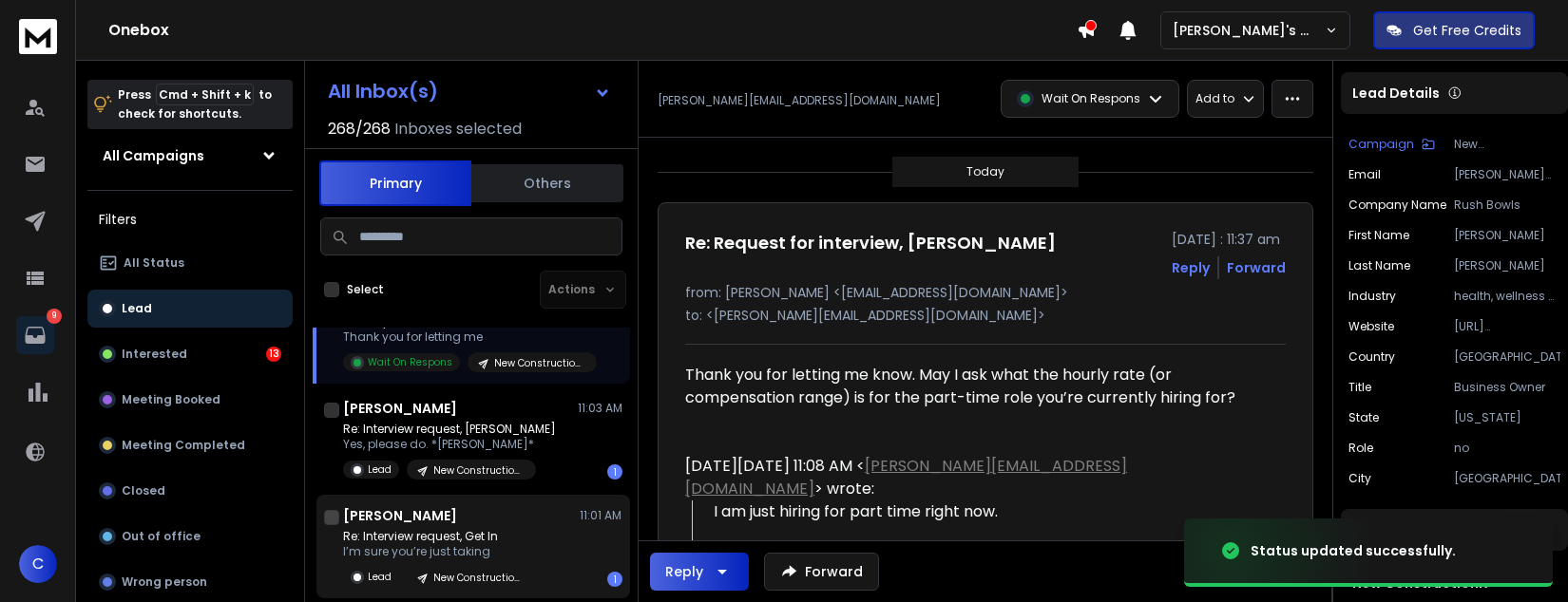
click at [456, 543] on p "Re: Interview request, Get In" at bounding box center [440, 536] width 193 height 15
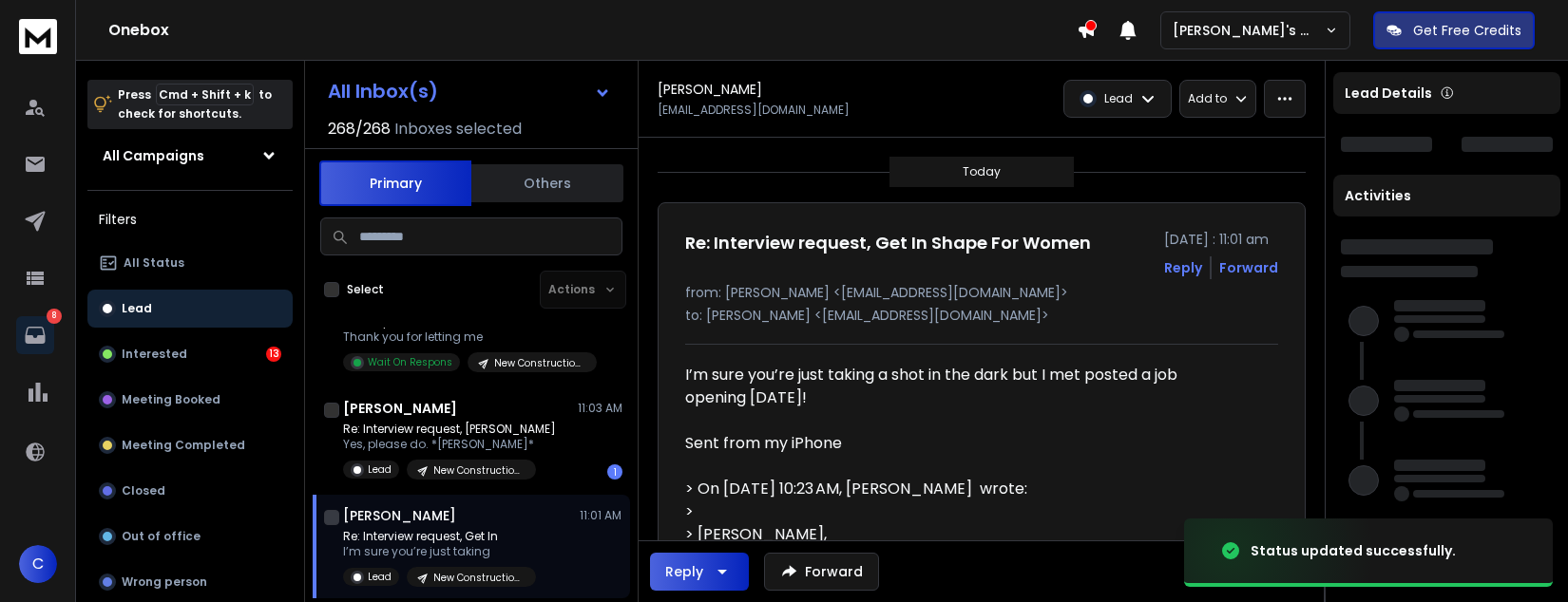
click at [1186, 270] on button "Reply" at bounding box center [1184, 268] width 38 height 19
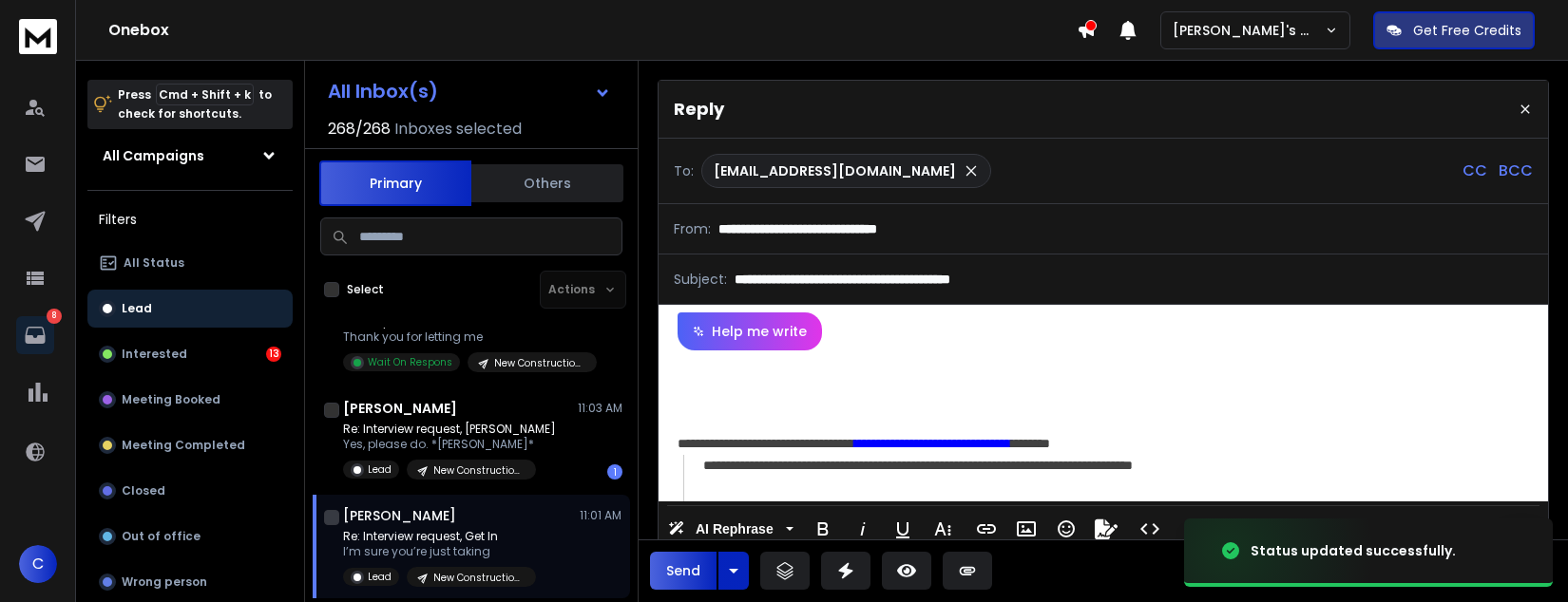
click at [1005, 363] on div "**********" at bounding box center [1103, 426] width 890 height 151
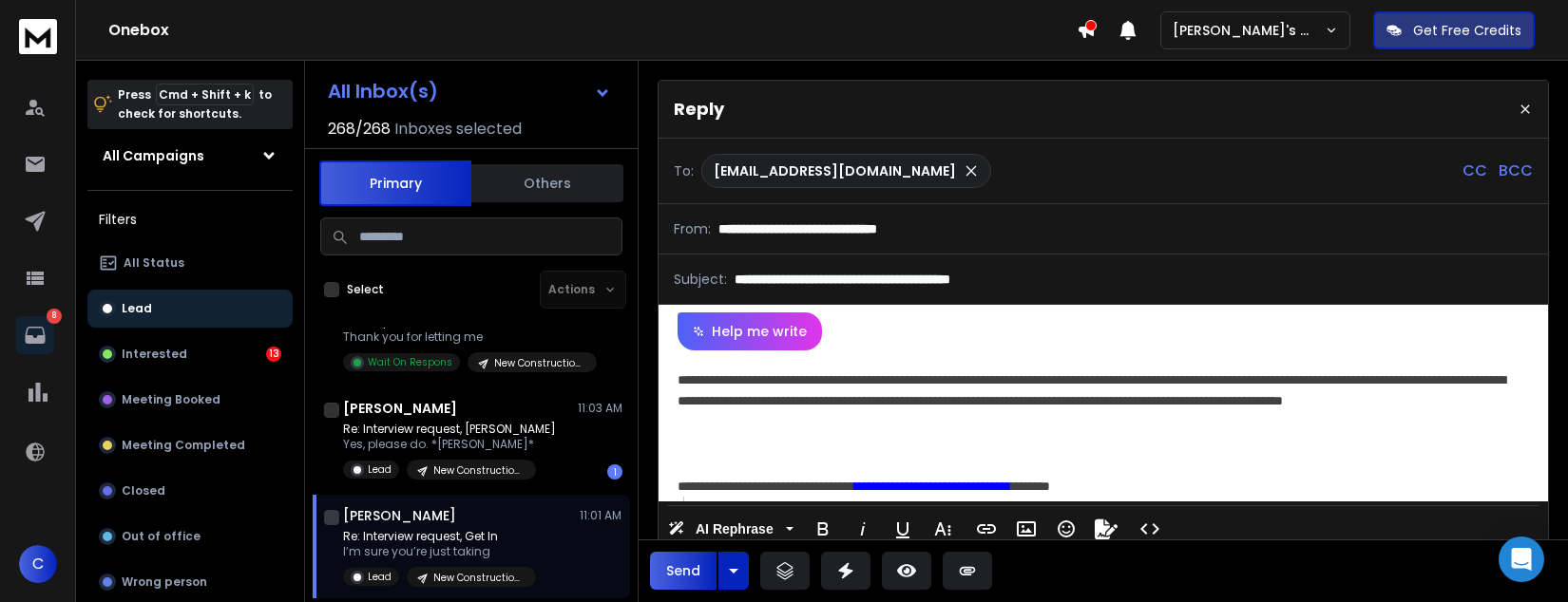
drag, startPoint x: 979, startPoint y: 368, endPoint x: 975, endPoint y: 1, distance: 367.0
click at [0, 0] on div "8 C Onebox [PERSON_NAME]'s Workspace Get Free Credits Press Cmd + Shift + k to …" at bounding box center [784, 331] width 1568 height 663
drag, startPoint x: 934, startPoint y: 380, endPoint x: 683, endPoint y: 388, distance: 251.1
click at [679, 388] on div "**********" at bounding box center [1100, 401] width 846 height 64
click at [669, 579] on button "Send" at bounding box center [683, 571] width 67 height 38
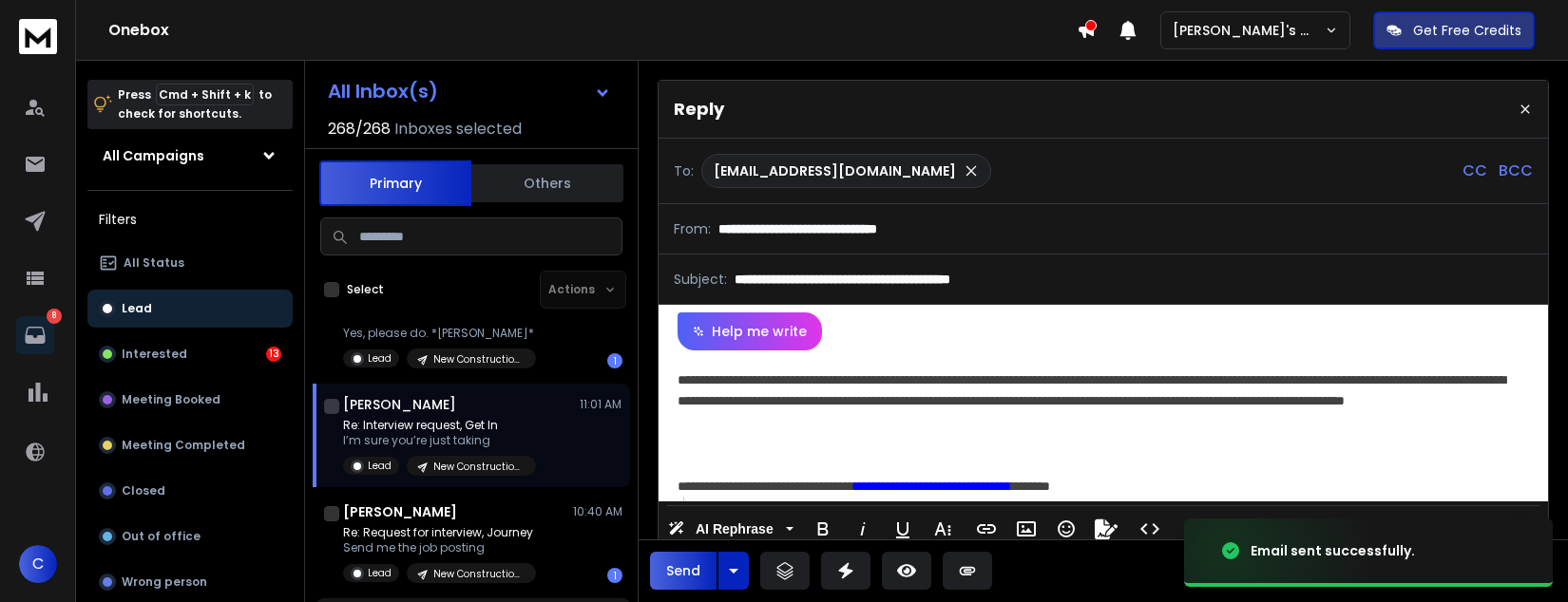
scroll to position [225, 0]
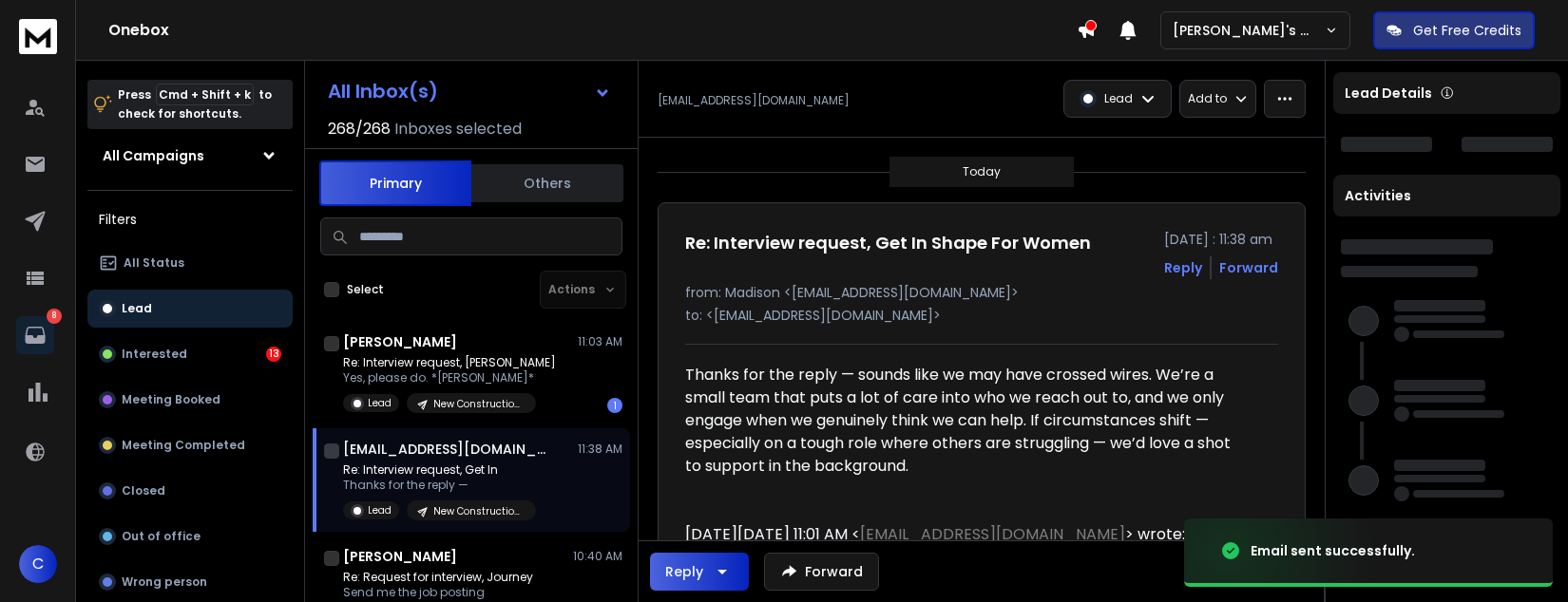
click at [1107, 109] on div "Lead" at bounding box center [1118, 99] width 107 height 36
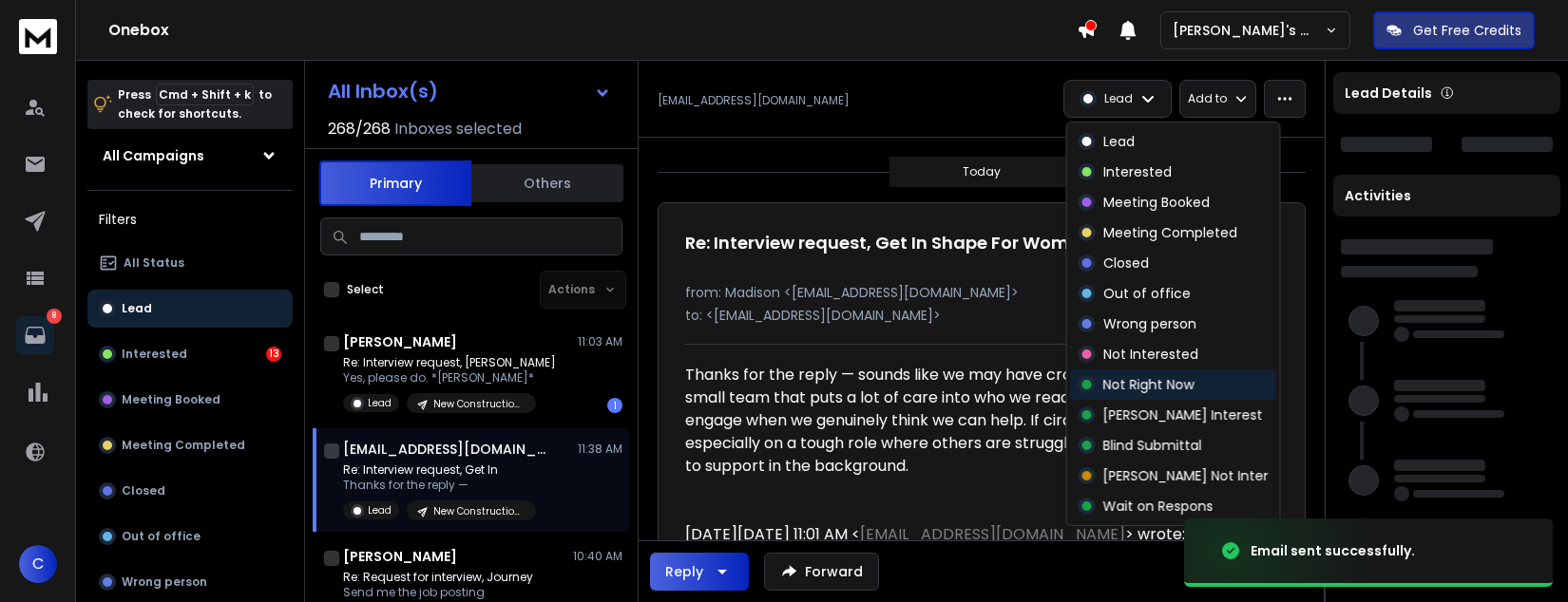
click at [1139, 385] on p "Not Right Now" at bounding box center [1149, 385] width 91 height 19
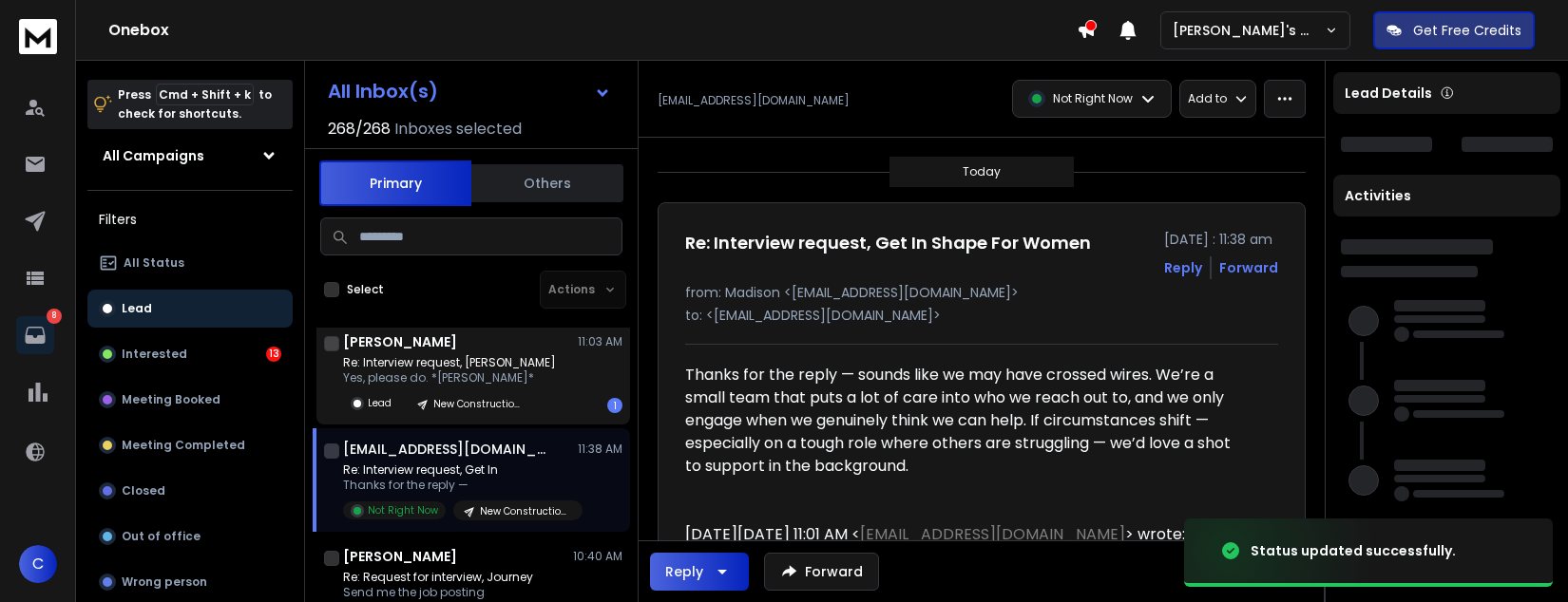
click at [487, 371] on p "Yes, please do. *[PERSON_NAME]*" at bounding box center [450, 379] width 213 height 15
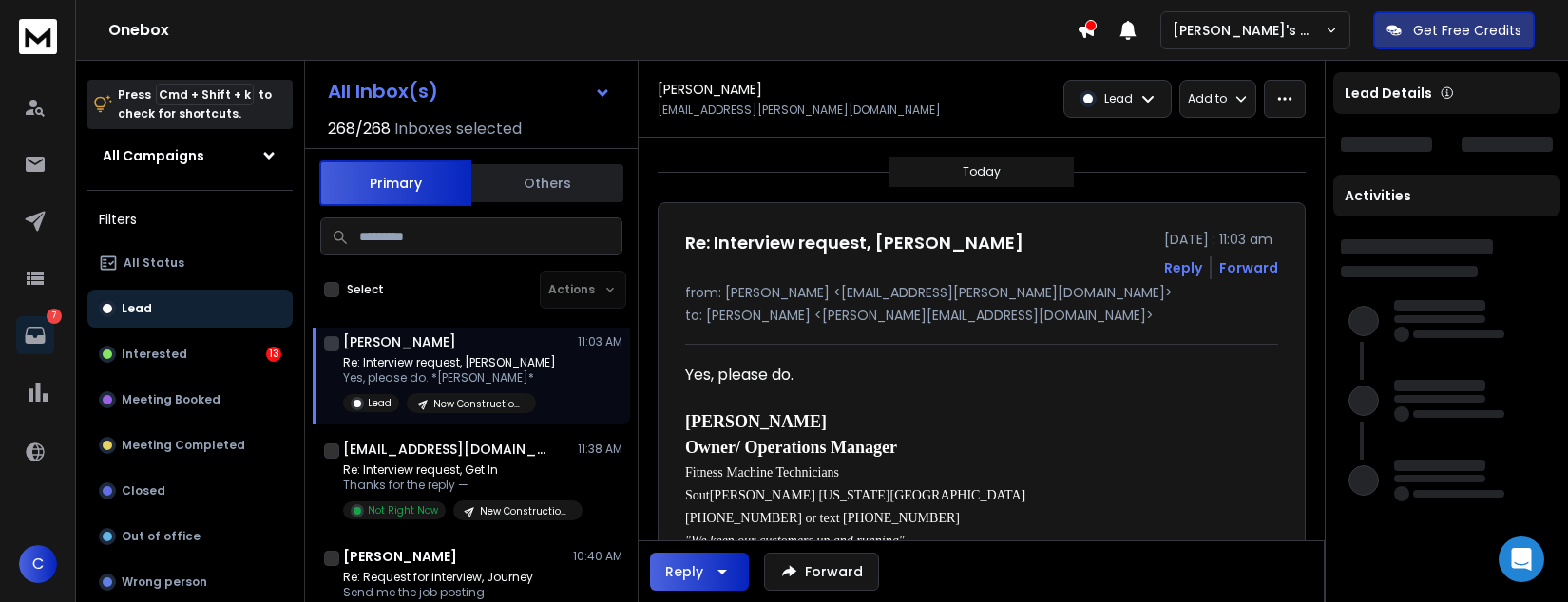
drag, startPoint x: 1202, startPoint y: 295, endPoint x: 994, endPoint y: 301, distance: 208.1
click at [994, 301] on p "from: [PERSON_NAME] <[EMAIL_ADDRESS][PERSON_NAME][DOMAIN_NAME]>" at bounding box center [981, 293] width 593 height 19
click at [1185, 266] on button "Reply" at bounding box center [1184, 268] width 38 height 19
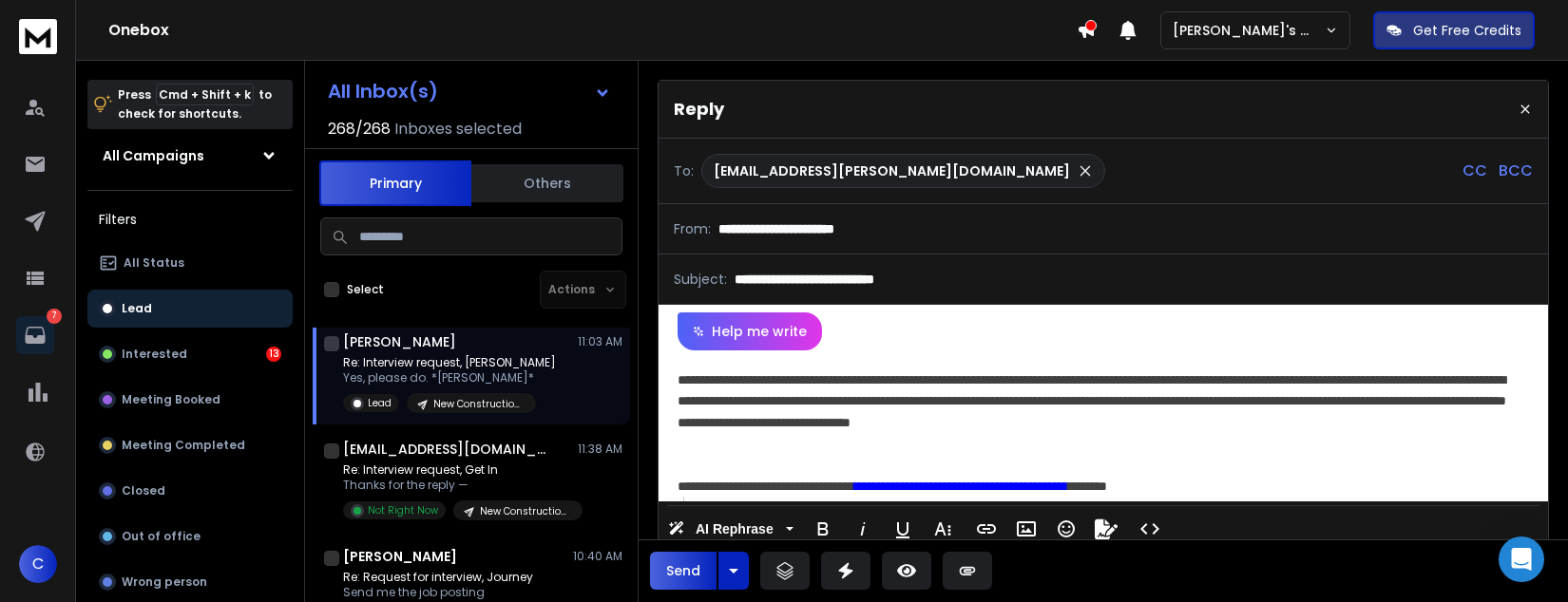
click at [825, 424] on div "**********" at bounding box center [1100, 401] width 846 height 64
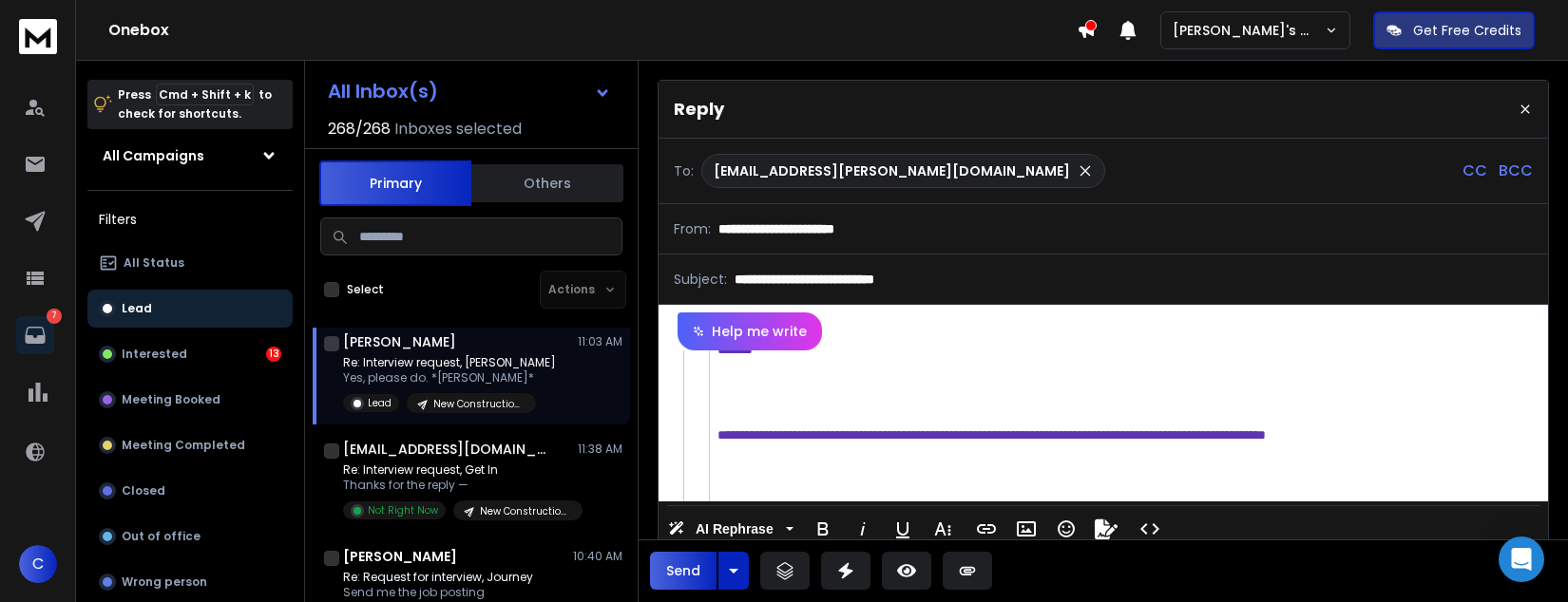
scroll to position [0, 0]
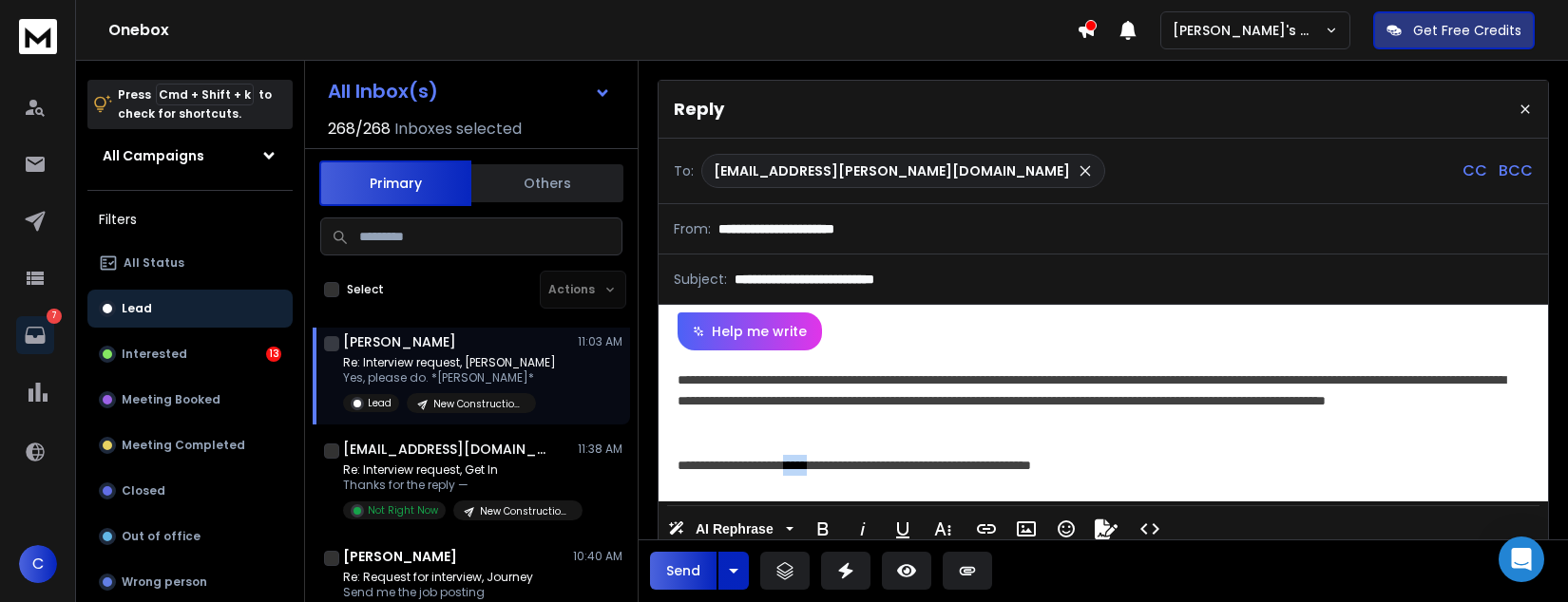
drag, startPoint x: 818, startPoint y: 463, endPoint x: 799, endPoint y: 466, distance: 19.2
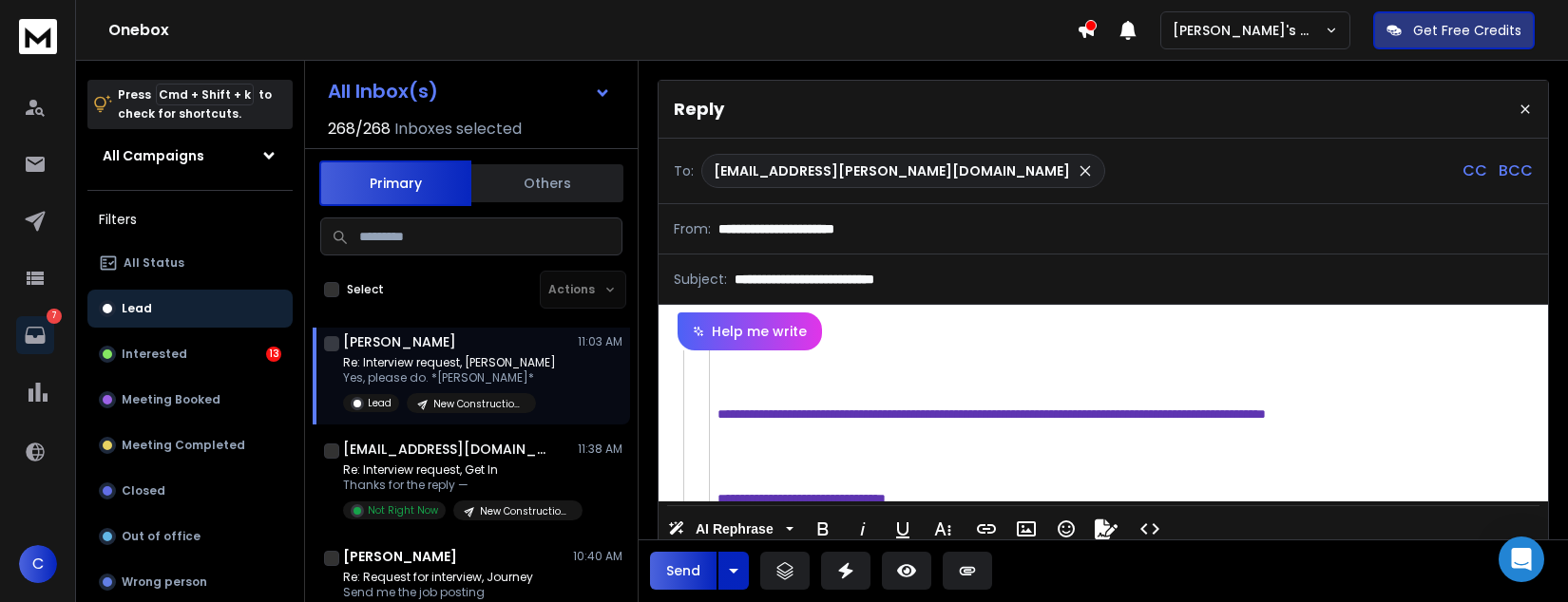
scroll to position [578, 0]
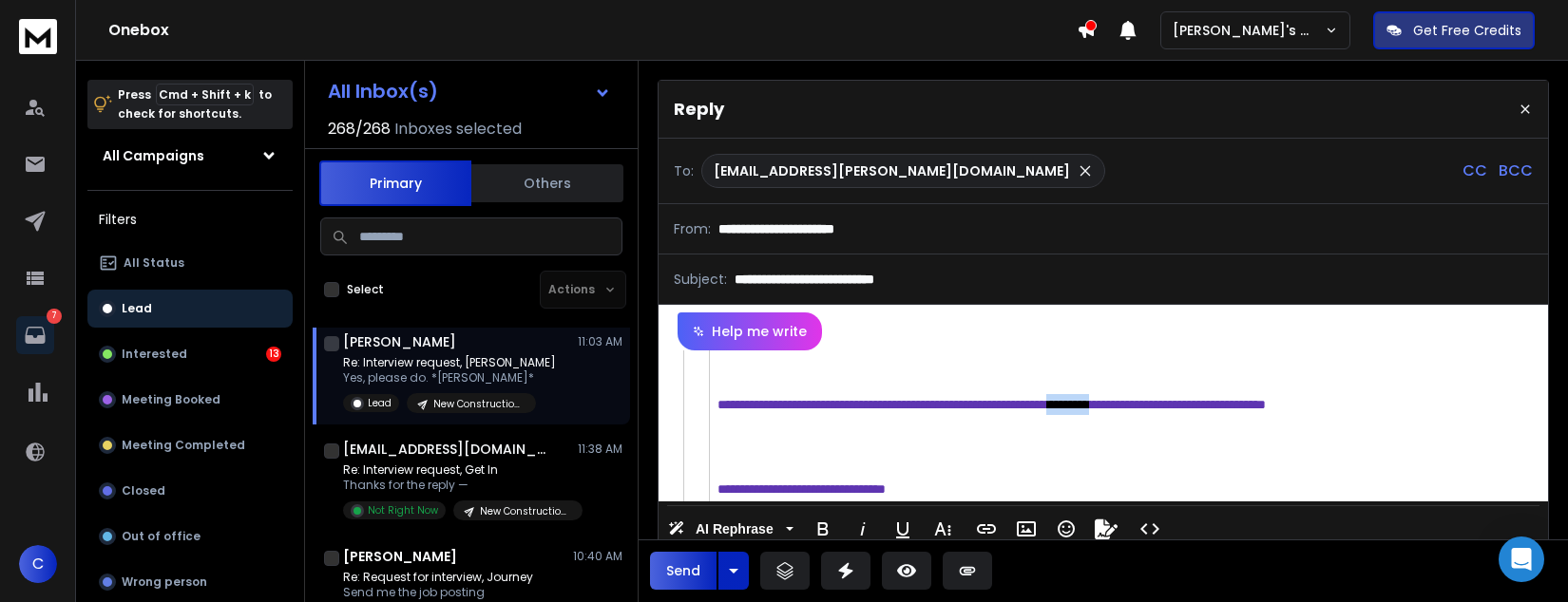
drag, startPoint x: 1180, startPoint y: 408, endPoint x: 1120, endPoint y: 411, distance: 60.1
click at [1119, 412] on blockquote "**********" at bounding box center [1117, 500] width 816 height 383
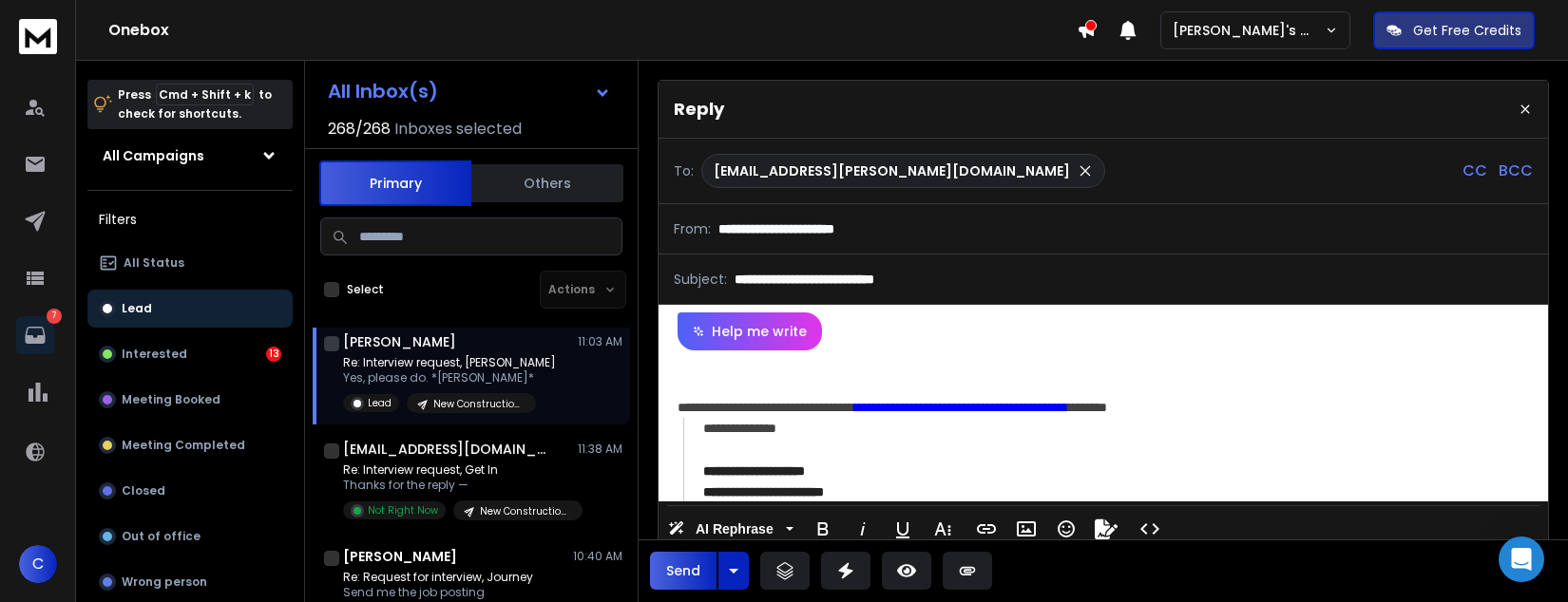
scroll to position [0, 0]
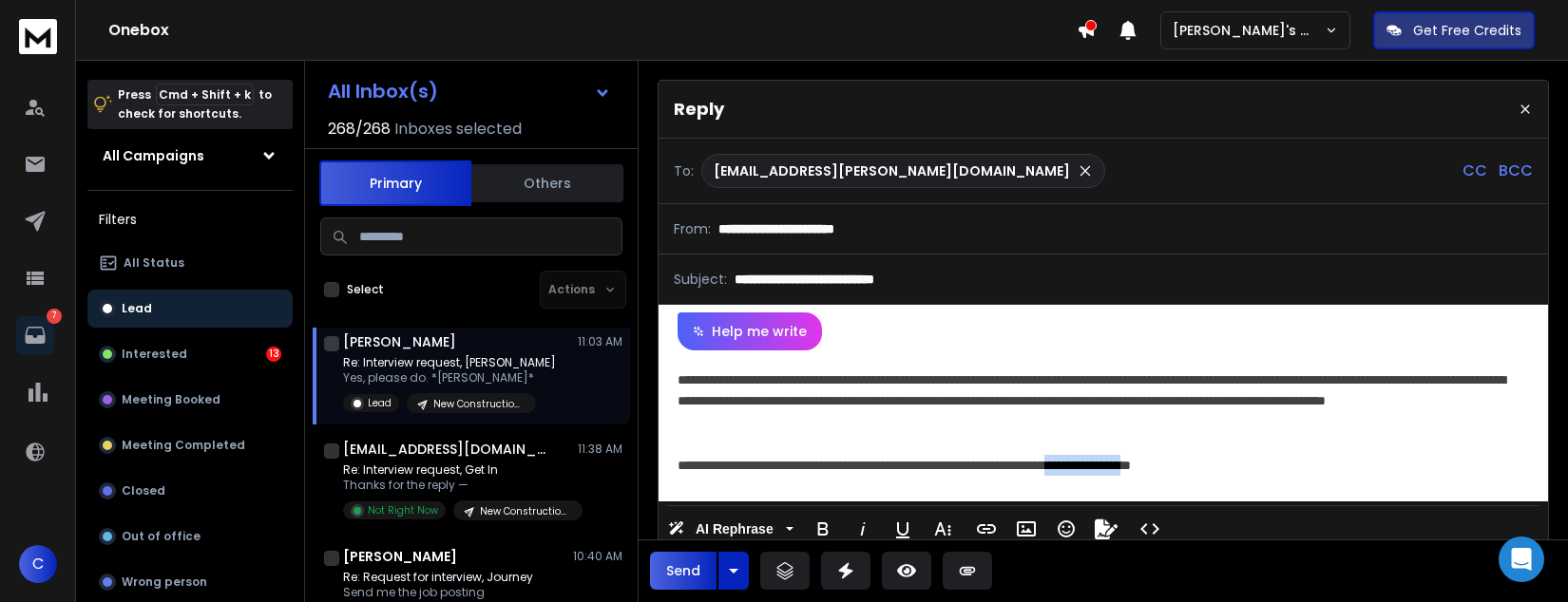
drag, startPoint x: 1204, startPoint y: 460, endPoint x: 1112, endPoint y: 463, distance: 92.0
click at [1112, 463] on div "**********" at bounding box center [1100, 465] width 846 height 21
drag, startPoint x: 1099, startPoint y: 469, endPoint x: 1021, endPoint y: 455, distance: 79.2
click at [1000, 464] on div "**********" at bounding box center [1100, 465] width 846 height 21
click at [689, 580] on button "Send" at bounding box center [683, 571] width 67 height 38
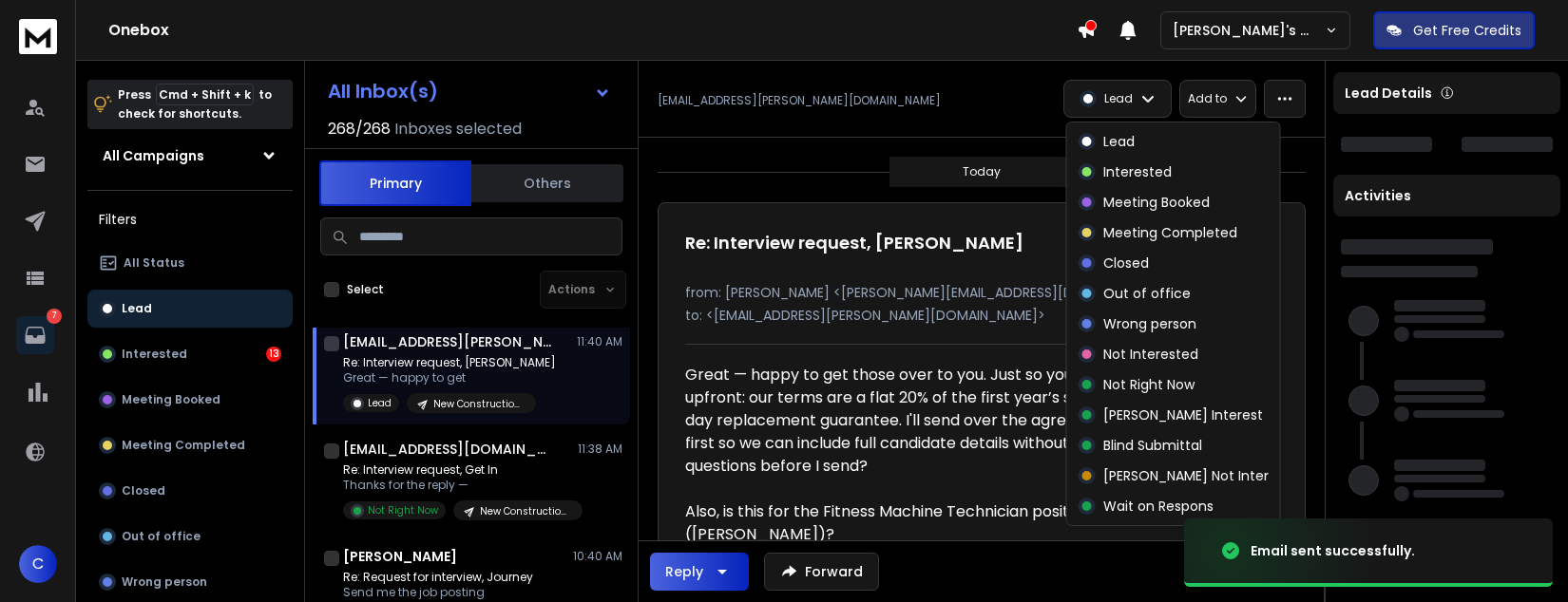
click at [1154, 85] on div "Lead" at bounding box center [1118, 99] width 107 height 36
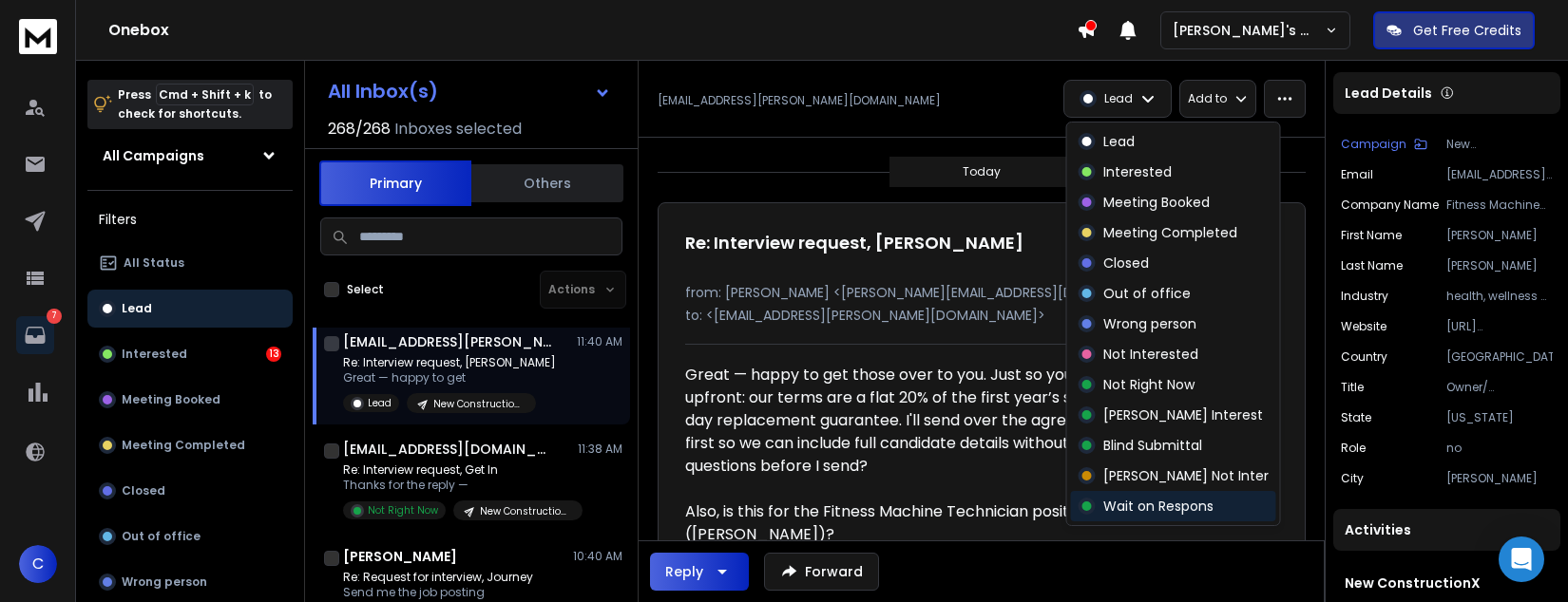
click at [1145, 496] on p "Wait on Respons" at bounding box center [1159, 506] width 110 height 19
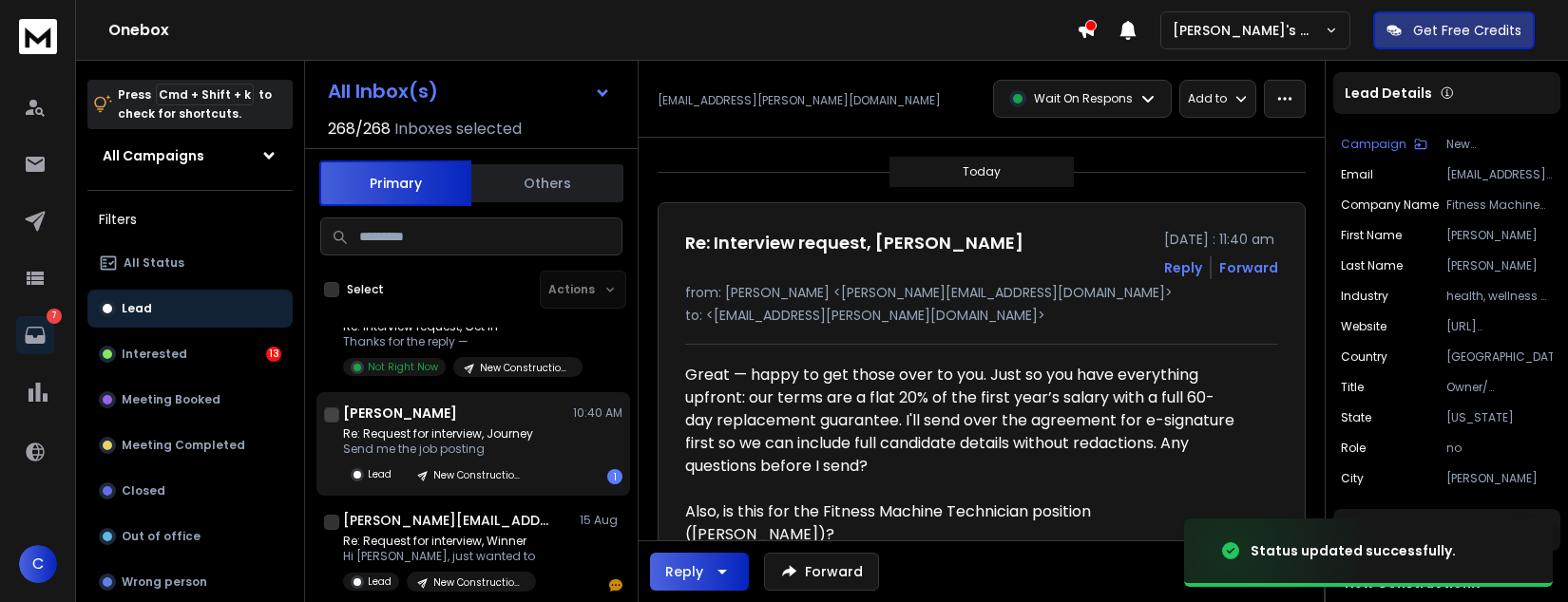
scroll to position [370, 0]
click at [479, 451] on p "Send me the job posting" at bounding box center [440, 448] width 193 height 15
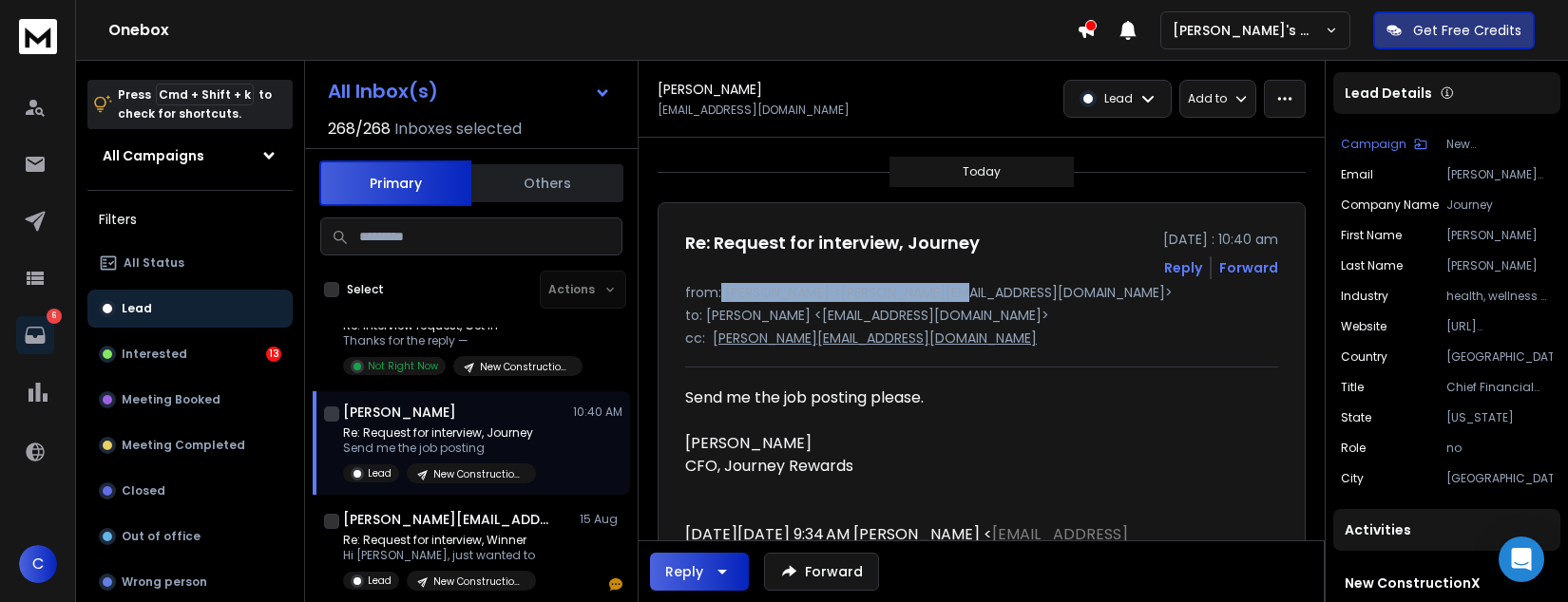
drag, startPoint x: 953, startPoint y: 287, endPoint x: 721, endPoint y: 294, distance: 232.1
click at [721, 294] on p "from: [PERSON_NAME] <[PERSON_NAME][EMAIL_ADDRESS][DOMAIN_NAME]>" at bounding box center [981, 293] width 593 height 19
click at [1187, 274] on button "Reply" at bounding box center [1184, 268] width 38 height 19
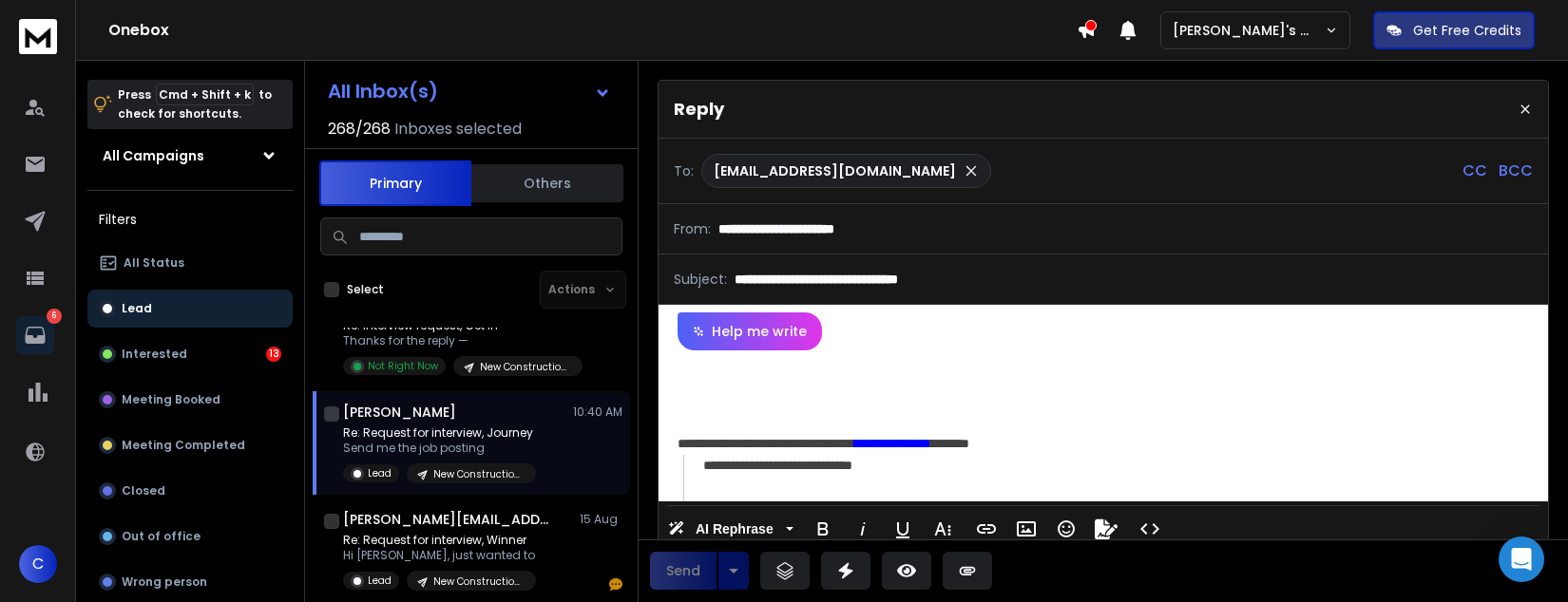
click at [727, 377] on div at bounding box center [1103, 380] width 852 height 21
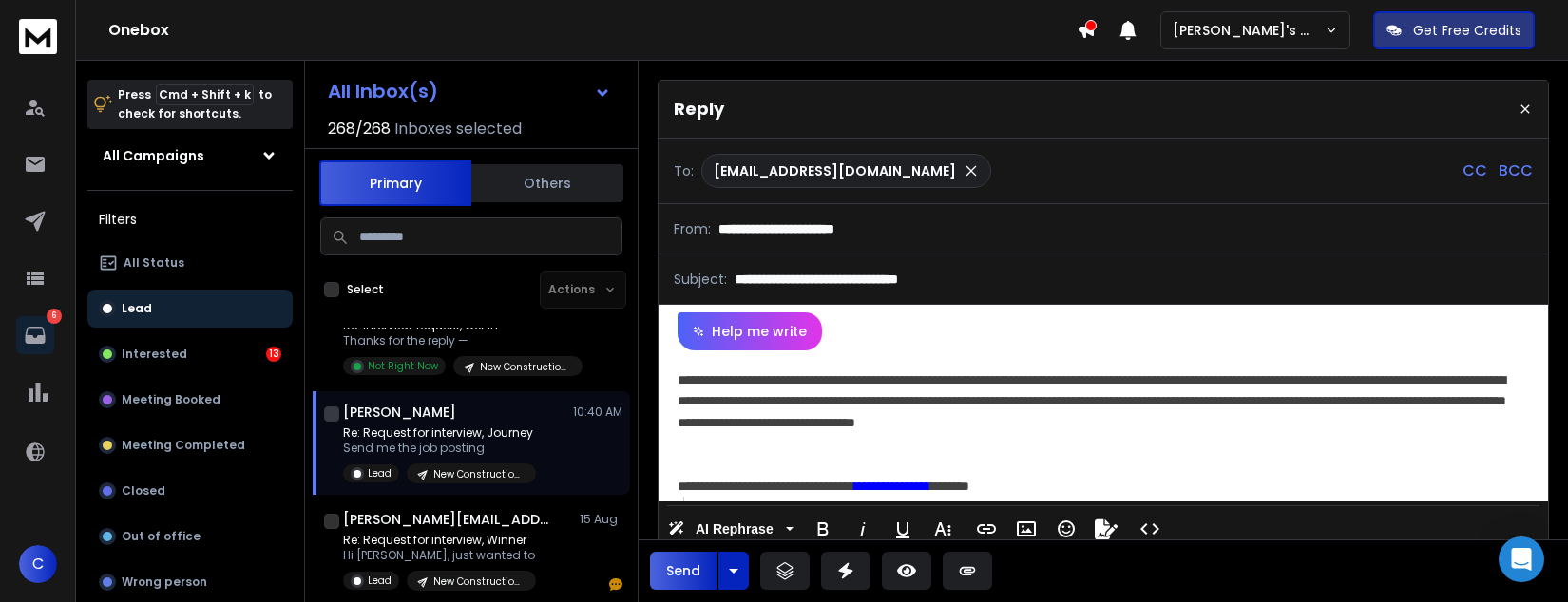
click at [919, 422] on div "**********" at bounding box center [1100, 401] width 846 height 64
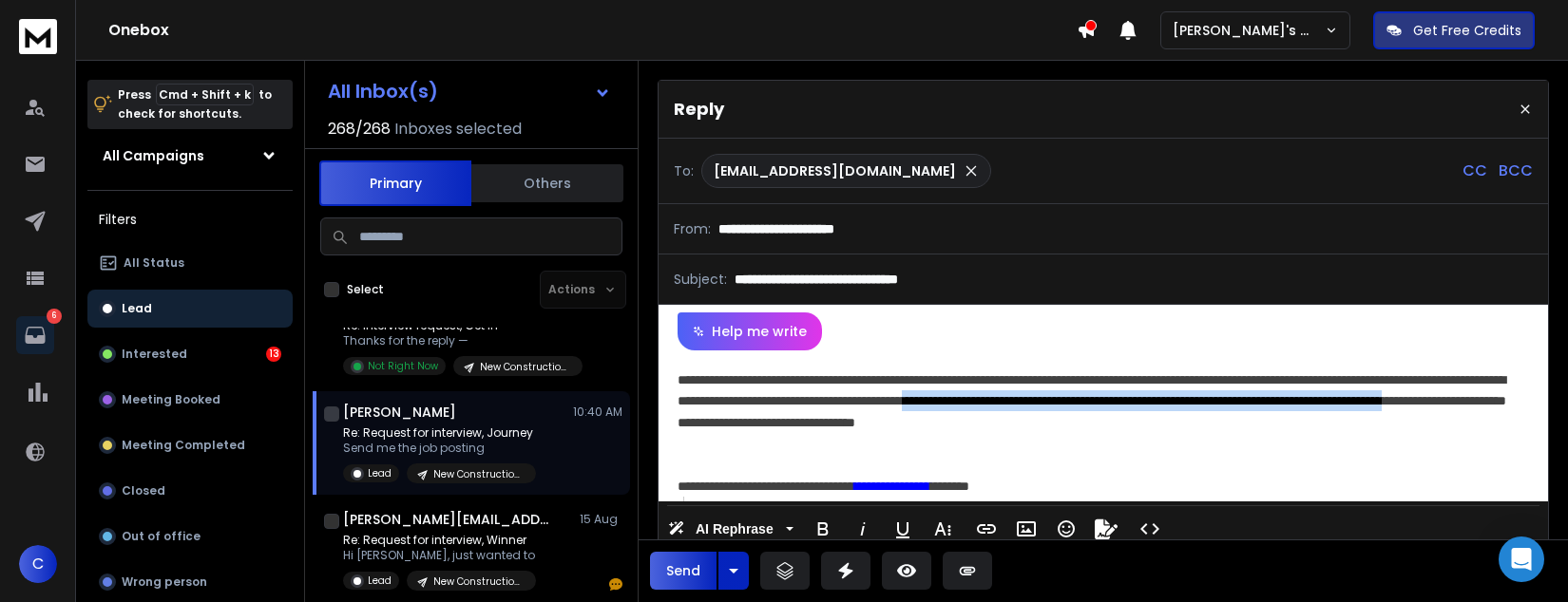
drag, startPoint x: 922, startPoint y: 421, endPoint x: 1155, endPoint y: 406, distance: 233.5
click at [1155, 406] on div "**********" at bounding box center [1100, 401] width 846 height 64
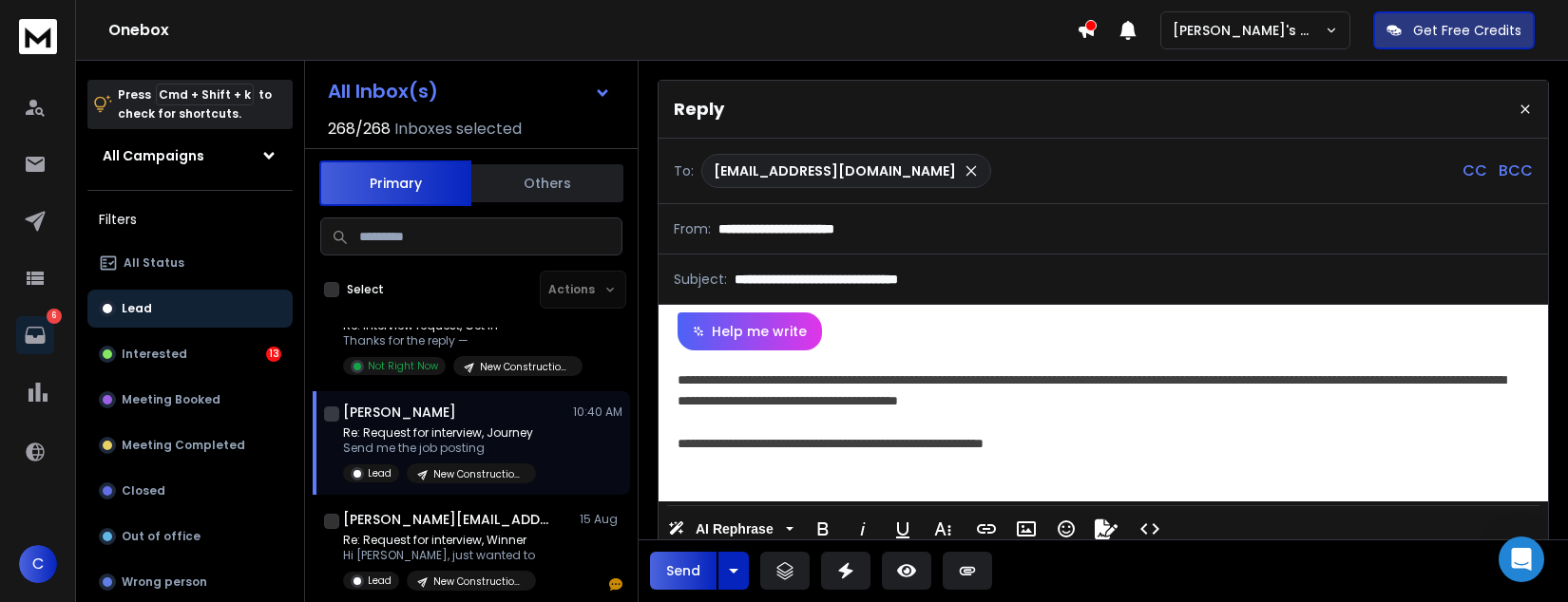
click at [679, 382] on div "**********" at bounding box center [1100, 391] width 846 height 43
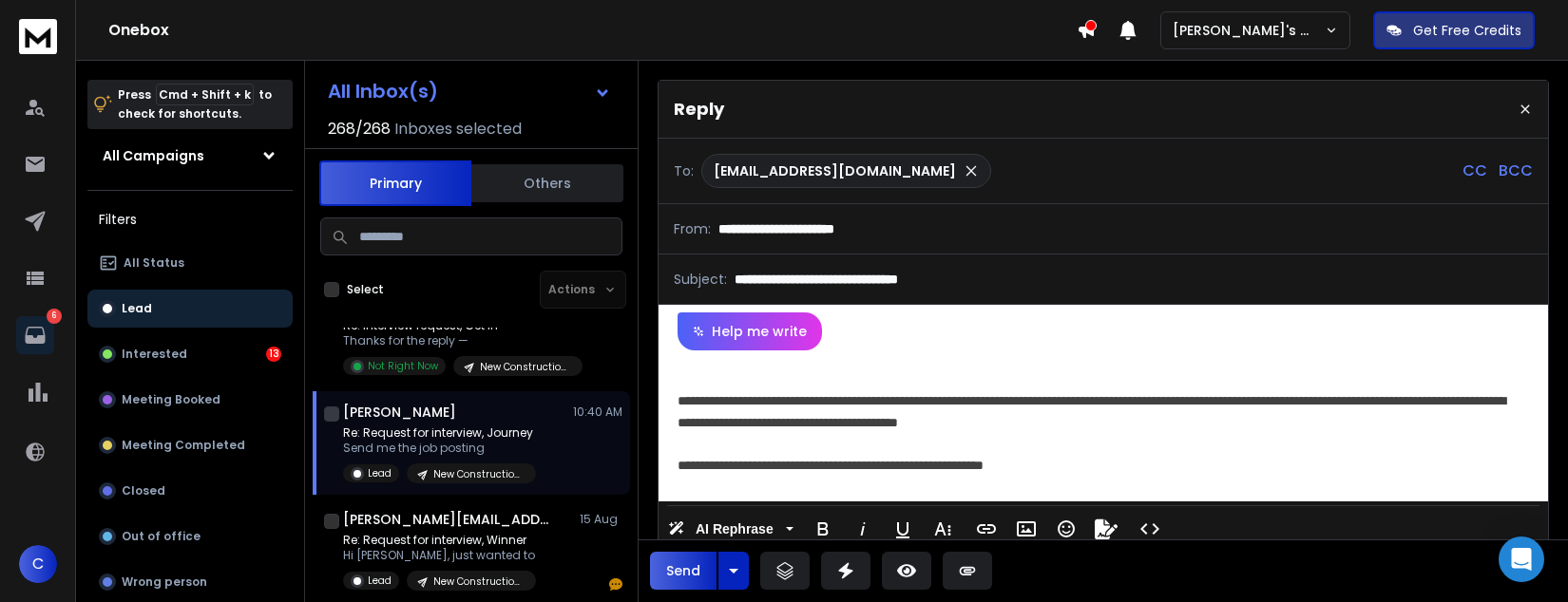
click at [696, 377] on div at bounding box center [1103, 380] width 852 height 21
click at [677, 400] on div "**********" at bounding box center [1100, 412] width 846 height 43
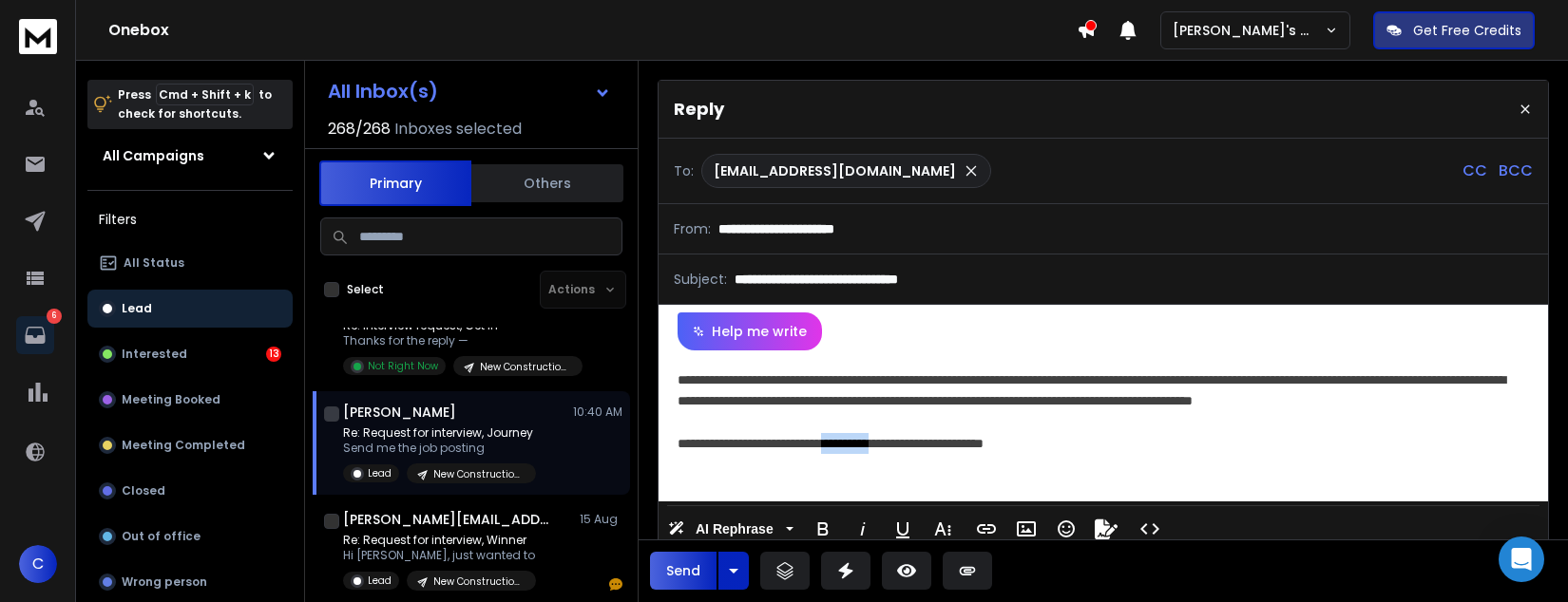
drag, startPoint x: 892, startPoint y: 440, endPoint x: 847, endPoint y: 447, distance: 45.5
click at [838, 448] on div "**********" at bounding box center [1100, 444] width 846 height 21
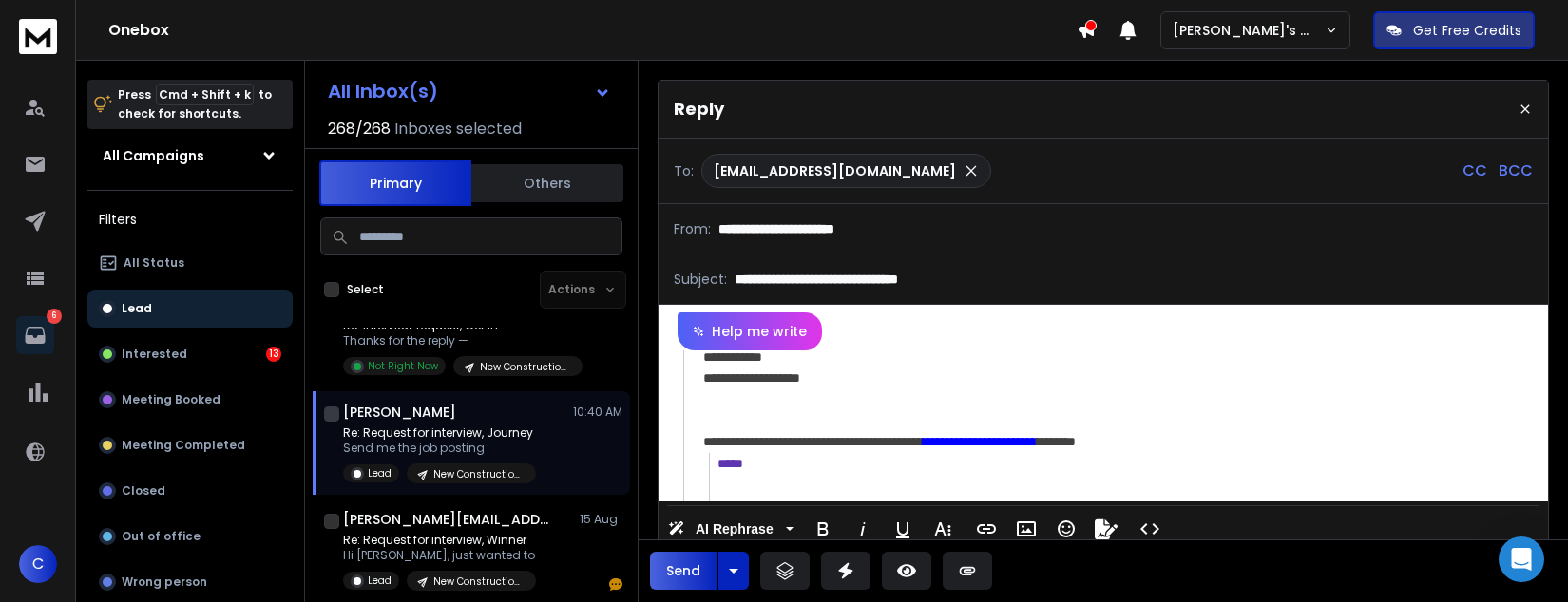
scroll to position [73, 0]
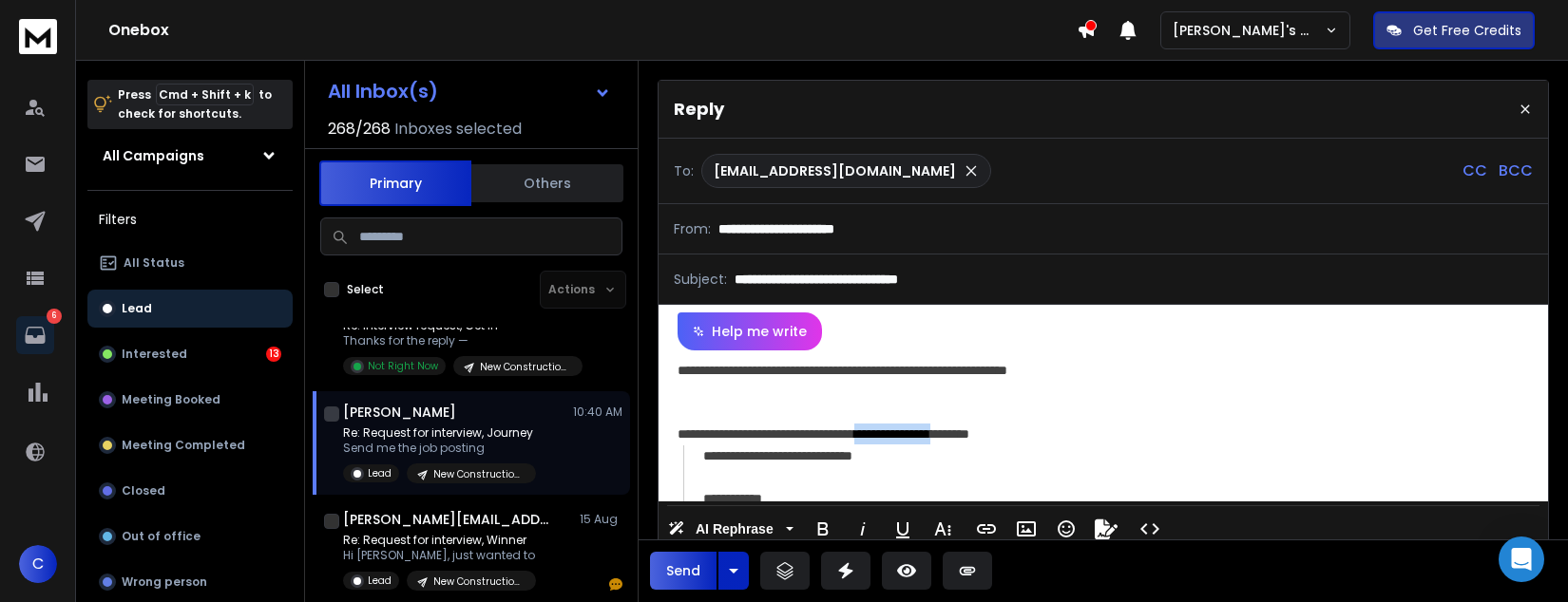
drag, startPoint x: 1026, startPoint y: 435, endPoint x: 916, endPoint y: 437, distance: 110.0
click at [916, 437] on div "**********" at bounding box center [1100, 435] width 846 height 21
drag, startPoint x: 1024, startPoint y: 368, endPoint x: 970, endPoint y: 371, distance: 54.1
click at [970, 371] on div "**********" at bounding box center [1100, 371] width 846 height 21
click at [666, 564] on button "Send" at bounding box center [683, 571] width 67 height 38
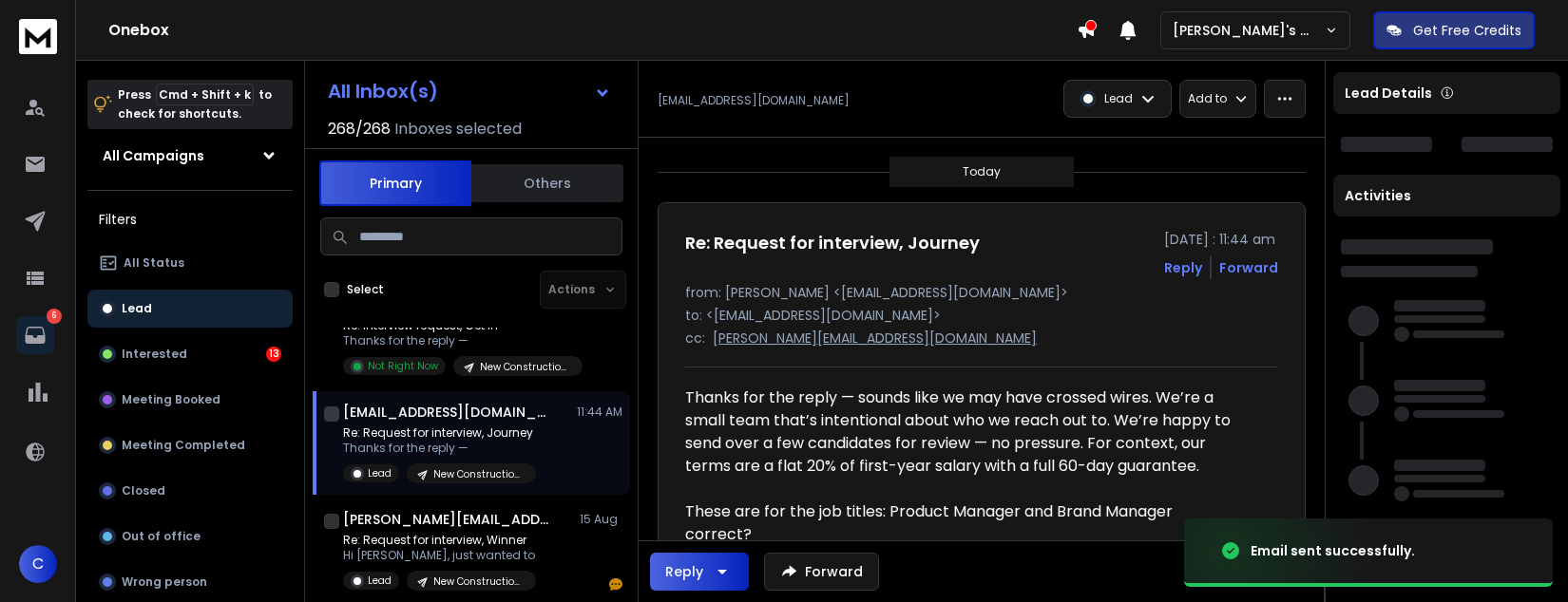
click at [1139, 103] on div "Lead" at bounding box center [1118, 99] width 107 height 36
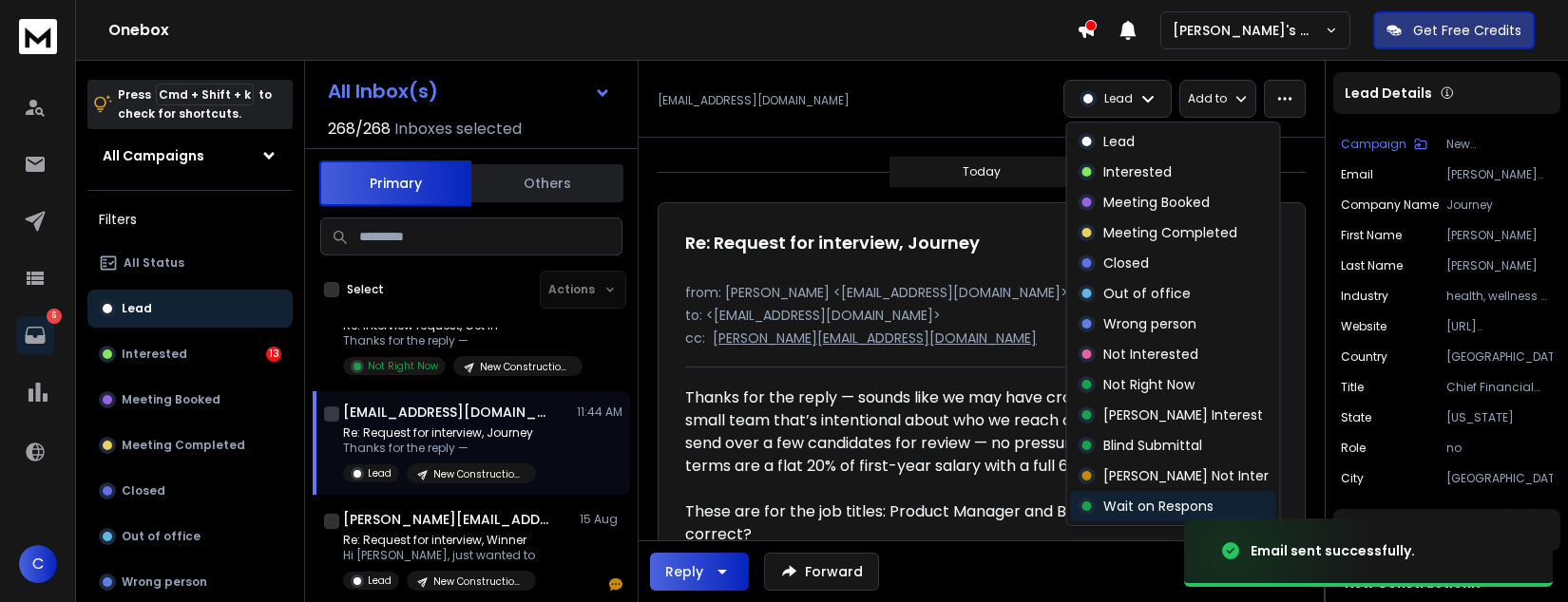
click at [1147, 504] on p "Wait on Respons" at bounding box center [1159, 506] width 110 height 19
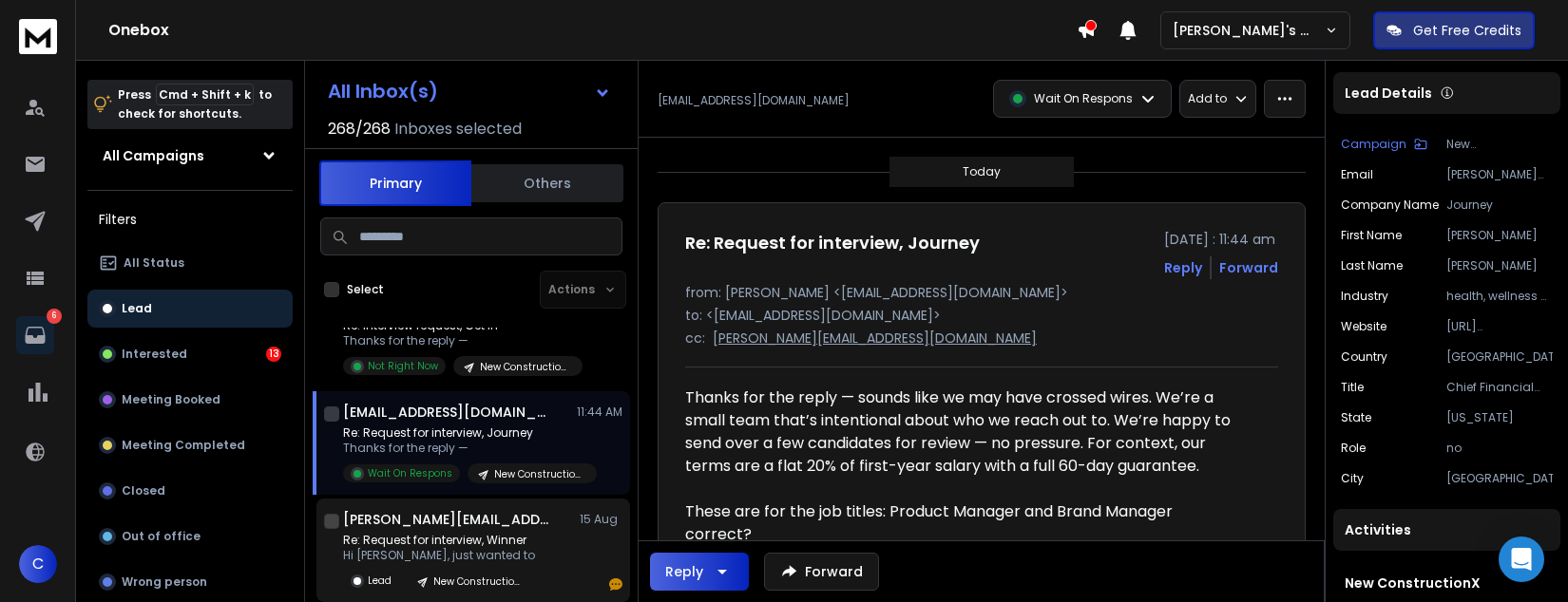
scroll to position [488, 0]
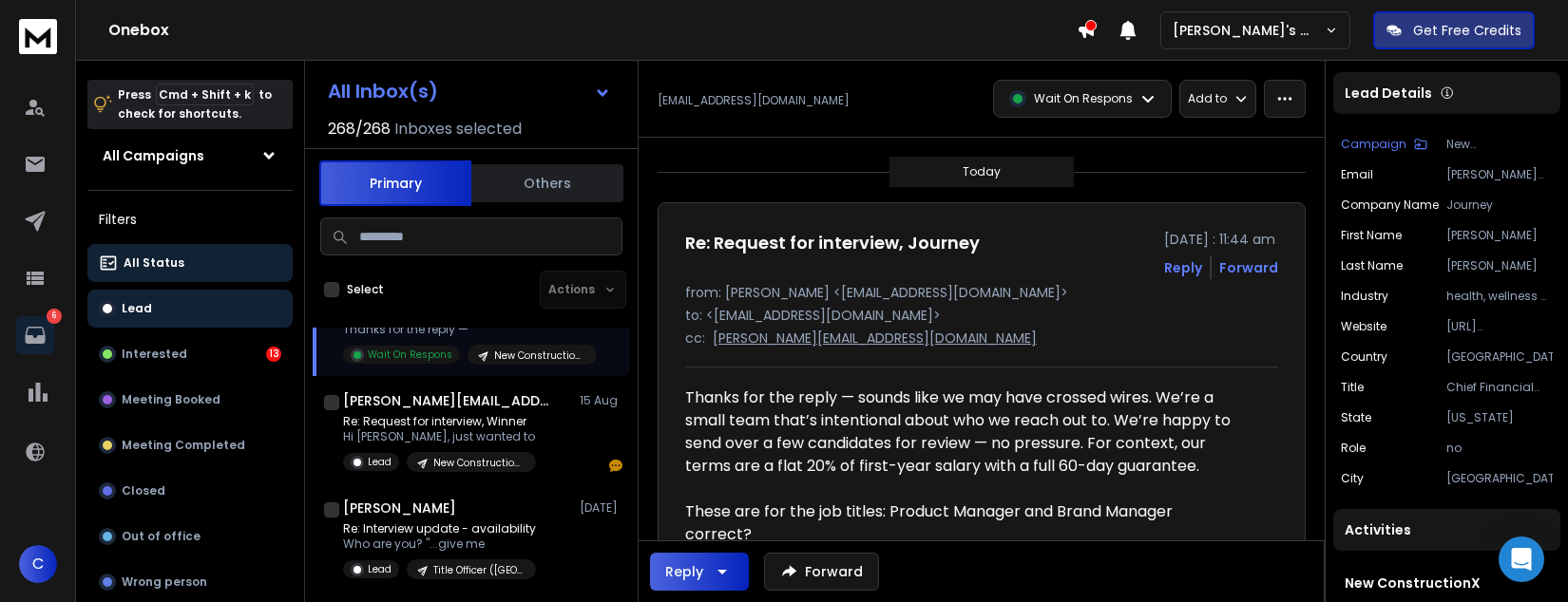
click at [209, 253] on button "All Status" at bounding box center [190, 263] width 206 height 38
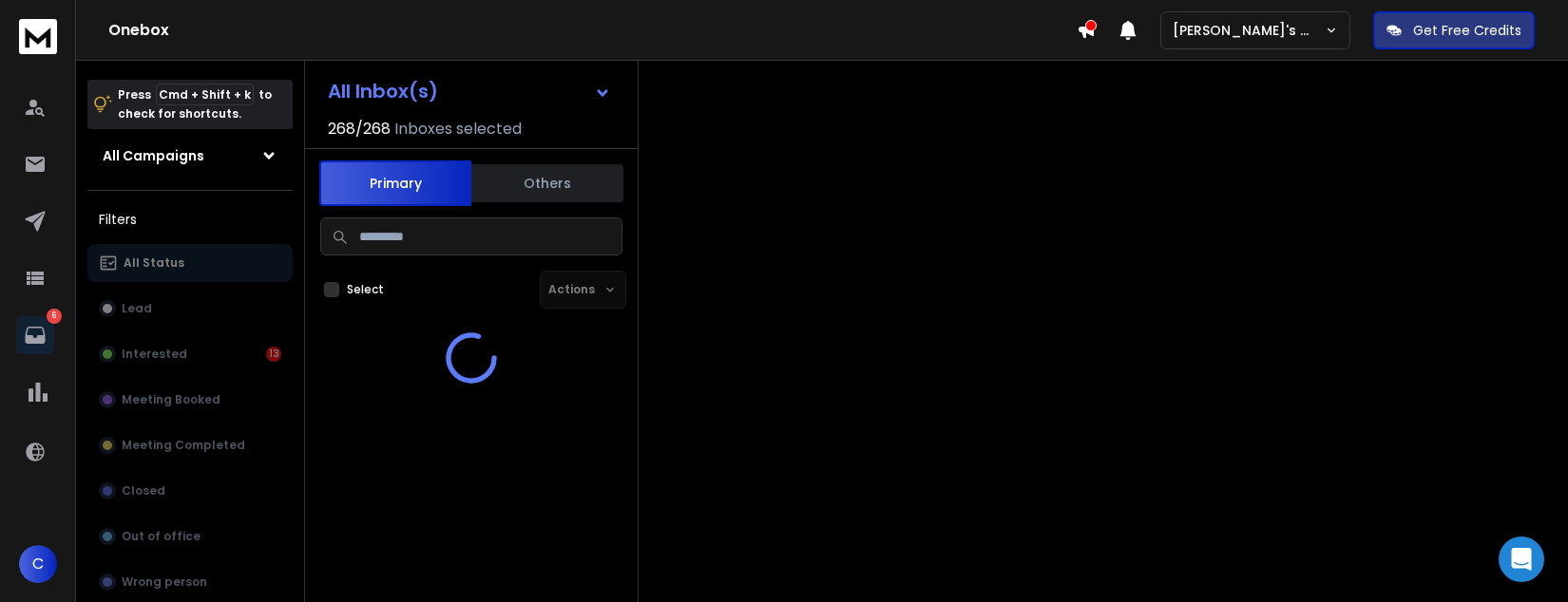
scroll to position [0, 0]
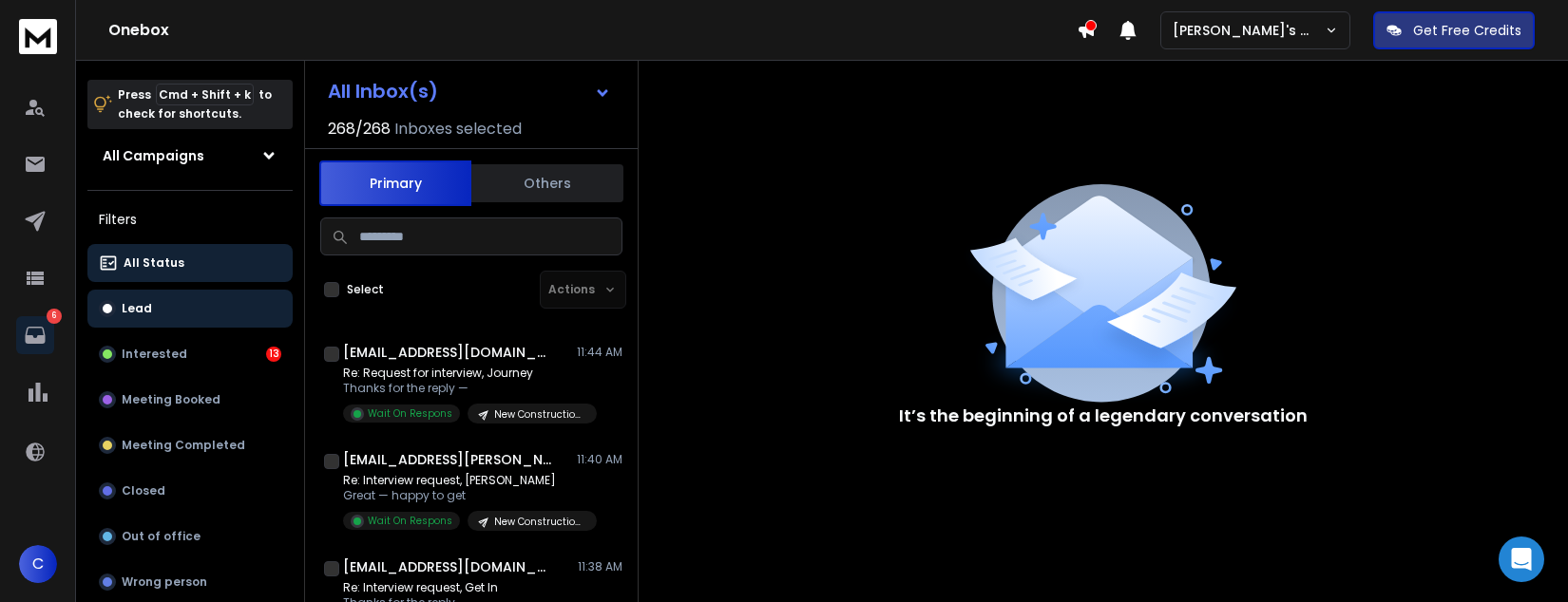
drag, startPoint x: 192, startPoint y: 303, endPoint x: 645, endPoint y: 361, distance: 456.7
click at [191, 303] on button "Lead" at bounding box center [190, 309] width 206 height 38
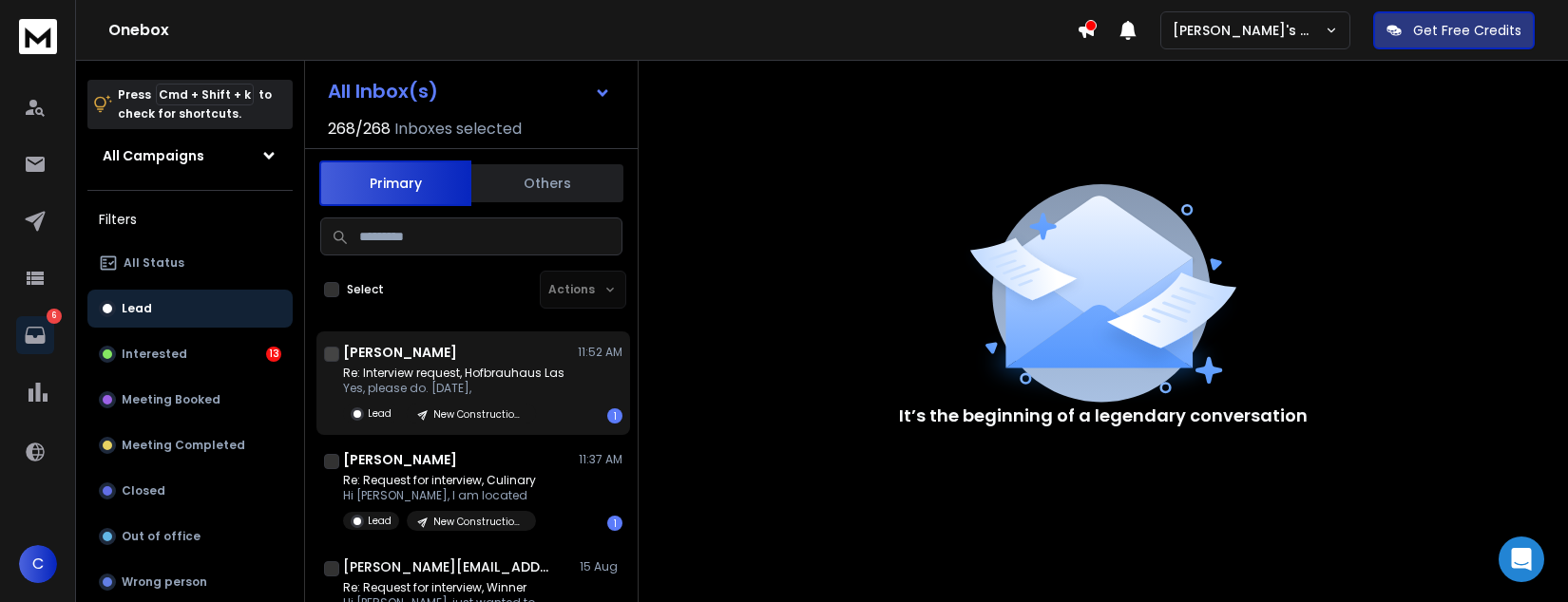
drag, startPoint x: 460, startPoint y: 386, endPoint x: 481, endPoint y: 387, distance: 21.0
click at [460, 386] on p "Yes, please do. [DATE]," at bounding box center [454, 389] width 222 height 15
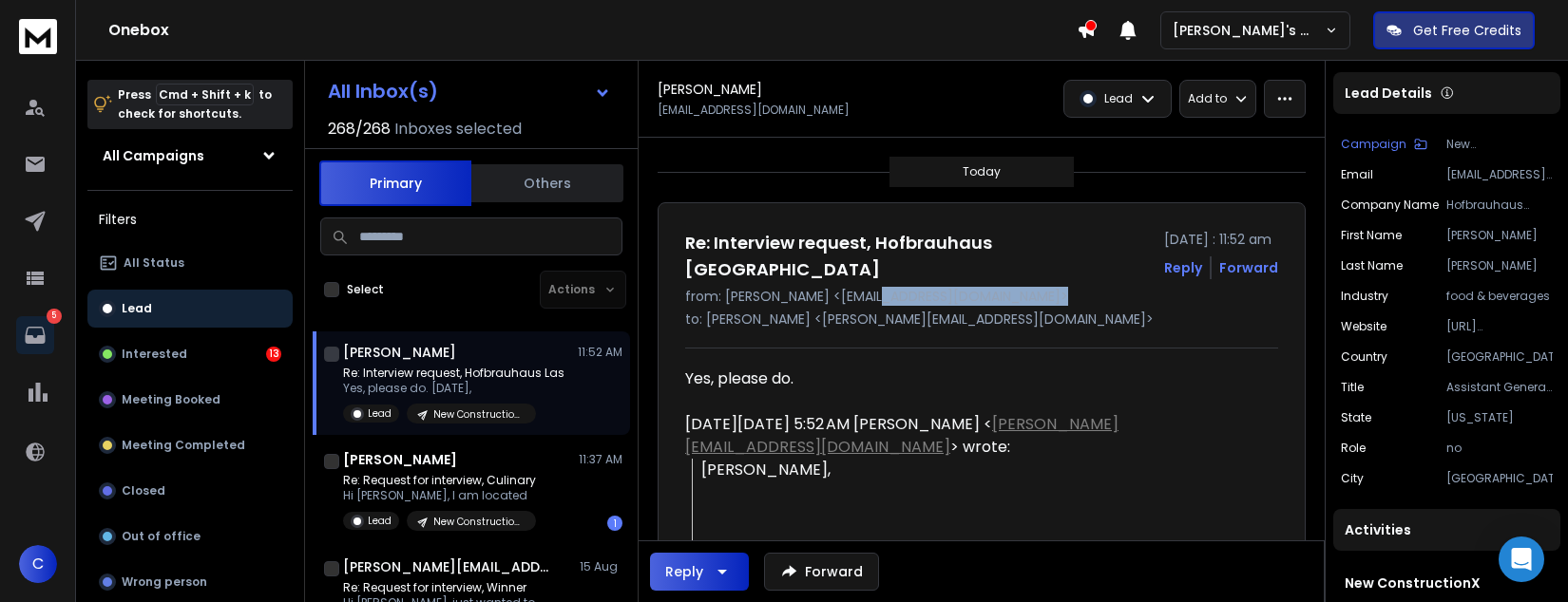
drag, startPoint x: 1003, startPoint y: 293, endPoint x: 893, endPoint y: 301, distance: 110.3
click at [874, 287] on p "from: [PERSON_NAME] <[EMAIL_ADDRESS][DOMAIN_NAME]>" at bounding box center [981, 297] width 593 height 19
click at [1199, 264] on button "Reply" at bounding box center [1184, 268] width 38 height 19
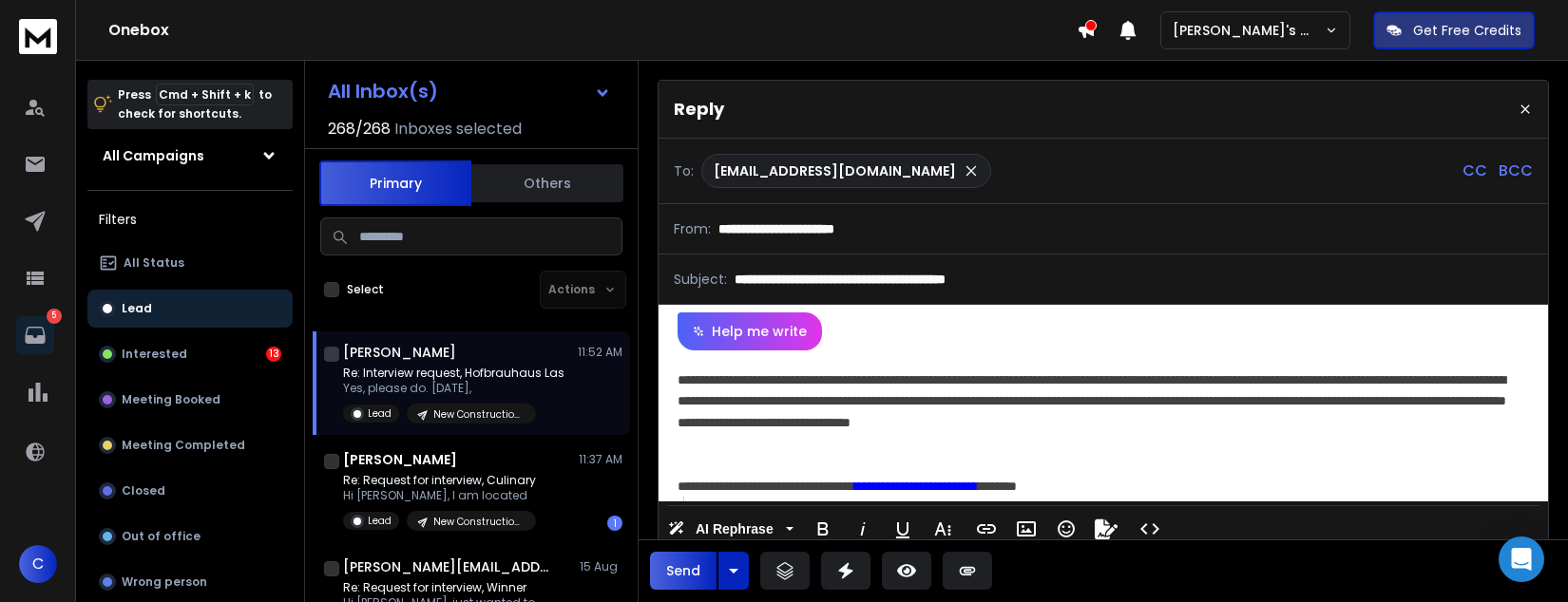
click at [826, 426] on div "**********" at bounding box center [1100, 401] width 846 height 64
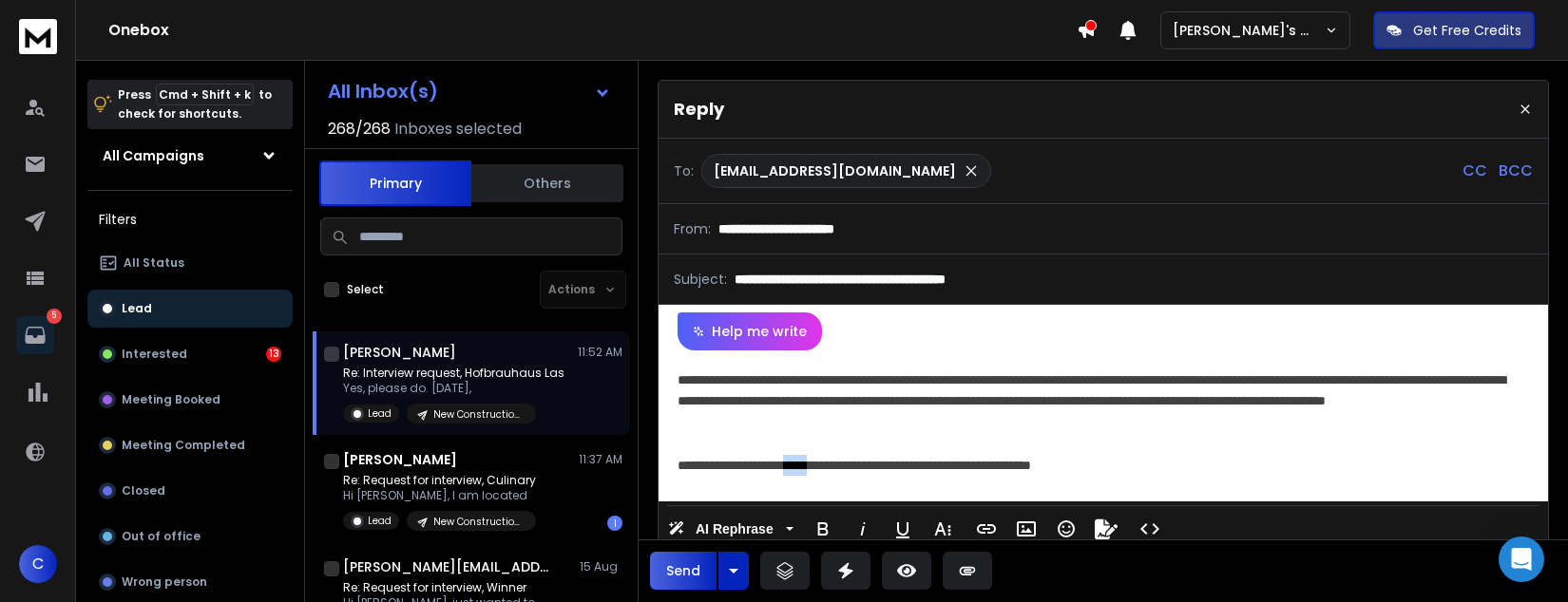
drag, startPoint x: 821, startPoint y: 467, endPoint x: 796, endPoint y: 469, distance: 25.1
click at [791, 468] on div "**********" at bounding box center [1100, 465] width 846 height 21
drag, startPoint x: 969, startPoint y: 468, endPoint x: 943, endPoint y: 466, distance: 26.1
click at [937, 466] on div "**********" at bounding box center [1100, 465] width 846 height 21
drag, startPoint x: 1147, startPoint y: 461, endPoint x: 1062, endPoint y: 463, distance: 85.0
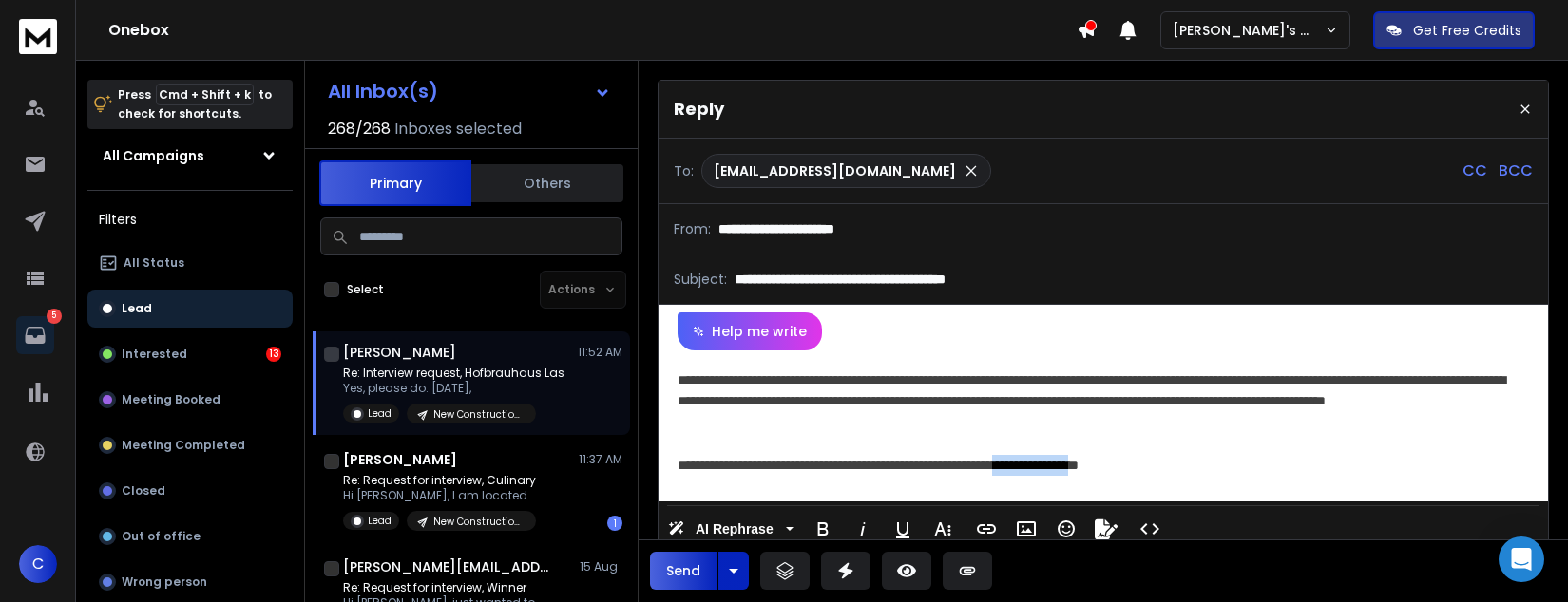
click at [1055, 464] on div "**********" at bounding box center [1100, 465] width 846 height 21
click at [1081, 460] on div "**********" at bounding box center [1100, 465] width 846 height 21
drag, startPoint x: 1149, startPoint y: 462, endPoint x: 1057, endPoint y: 464, distance: 92.0
click at [1055, 464] on div "**********" at bounding box center [1100, 465] width 846 height 21
click at [686, 586] on button "Send" at bounding box center [683, 571] width 67 height 38
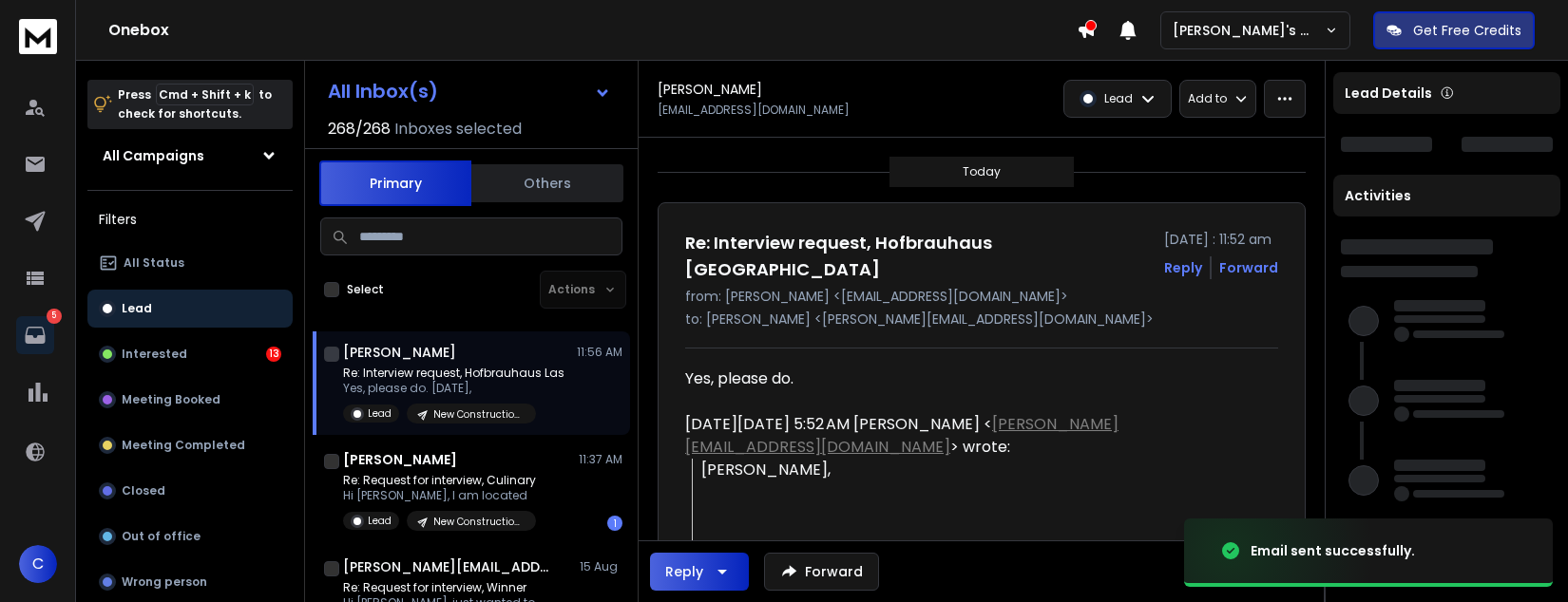
click at [1128, 106] on p "Lead" at bounding box center [1119, 99] width 29 height 15
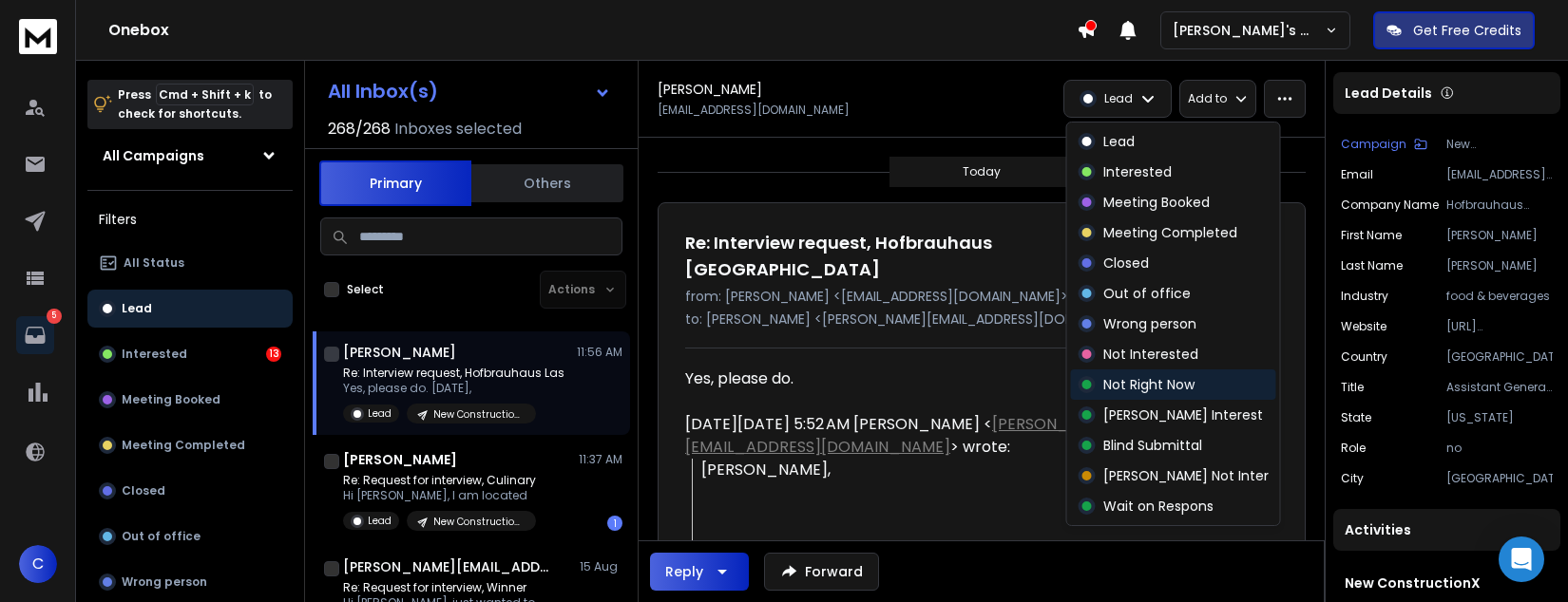
click at [1170, 383] on p "Not Right Now" at bounding box center [1149, 385] width 91 height 19
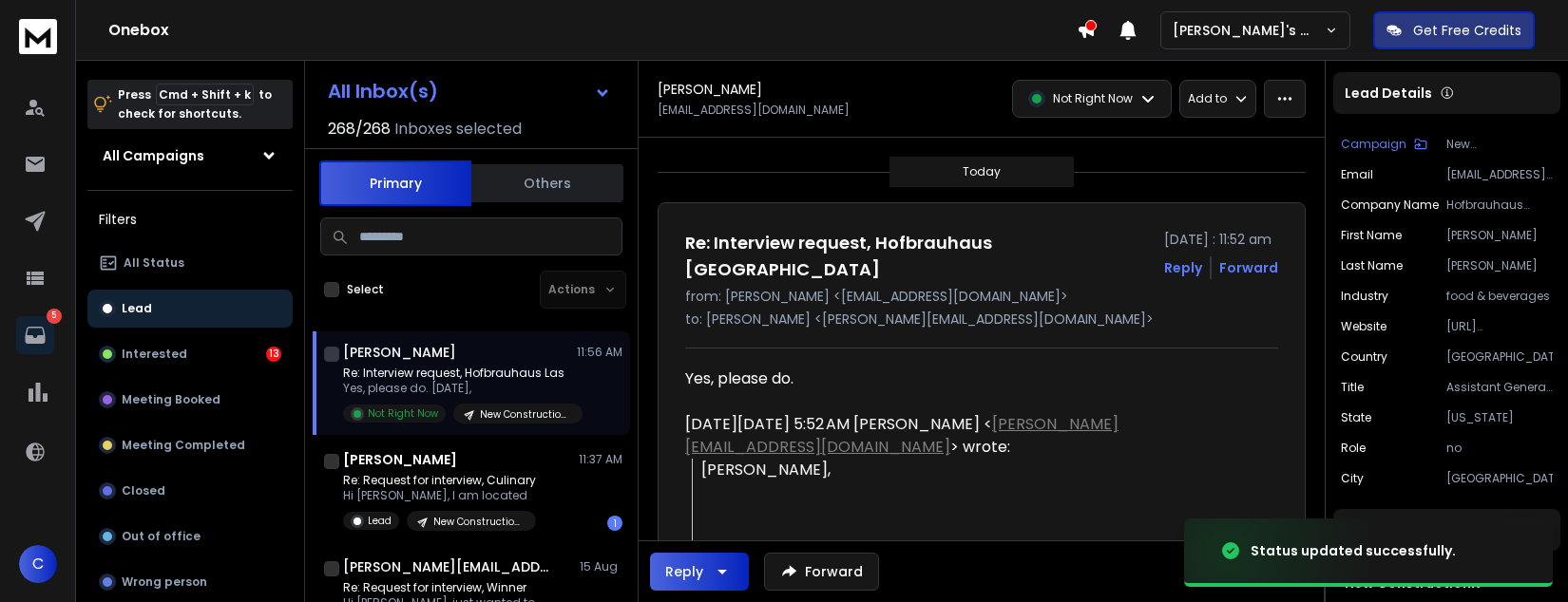
click at [1126, 99] on p "Not Right Now" at bounding box center [1093, 99] width 80 height 15
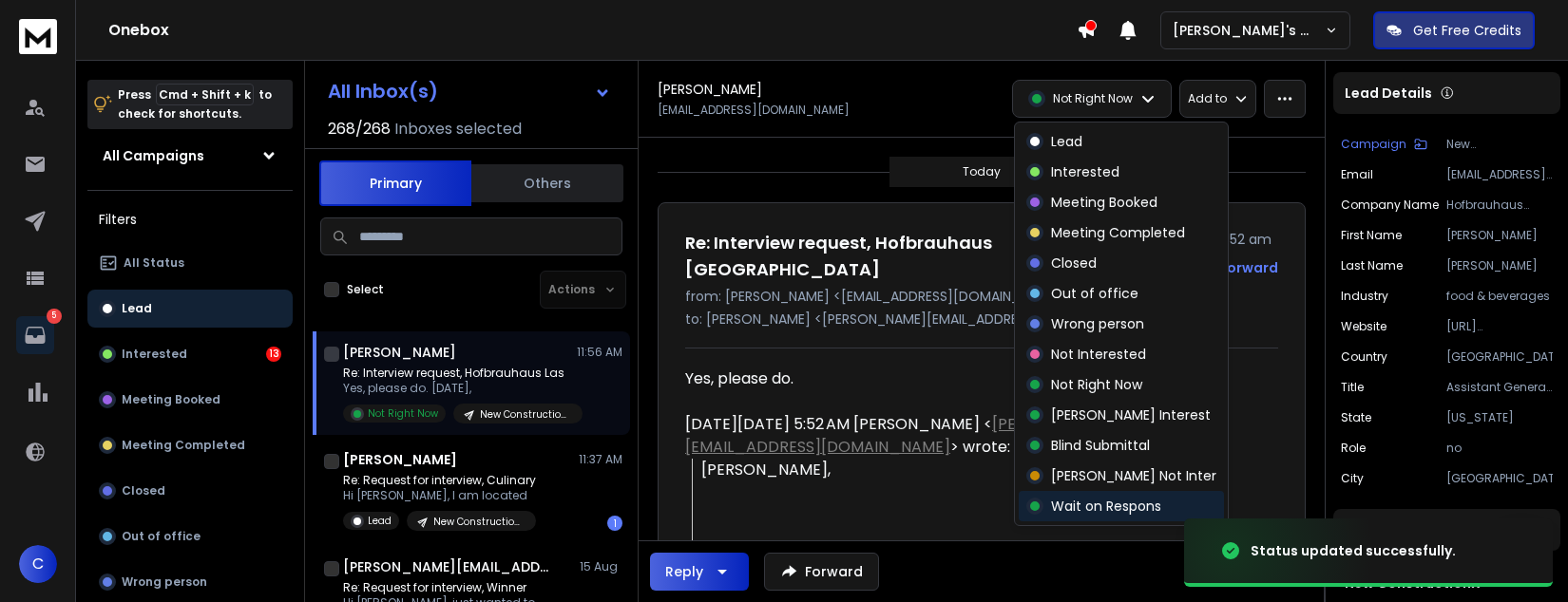
click at [1126, 510] on p "Wait on Respons" at bounding box center [1107, 506] width 110 height 19
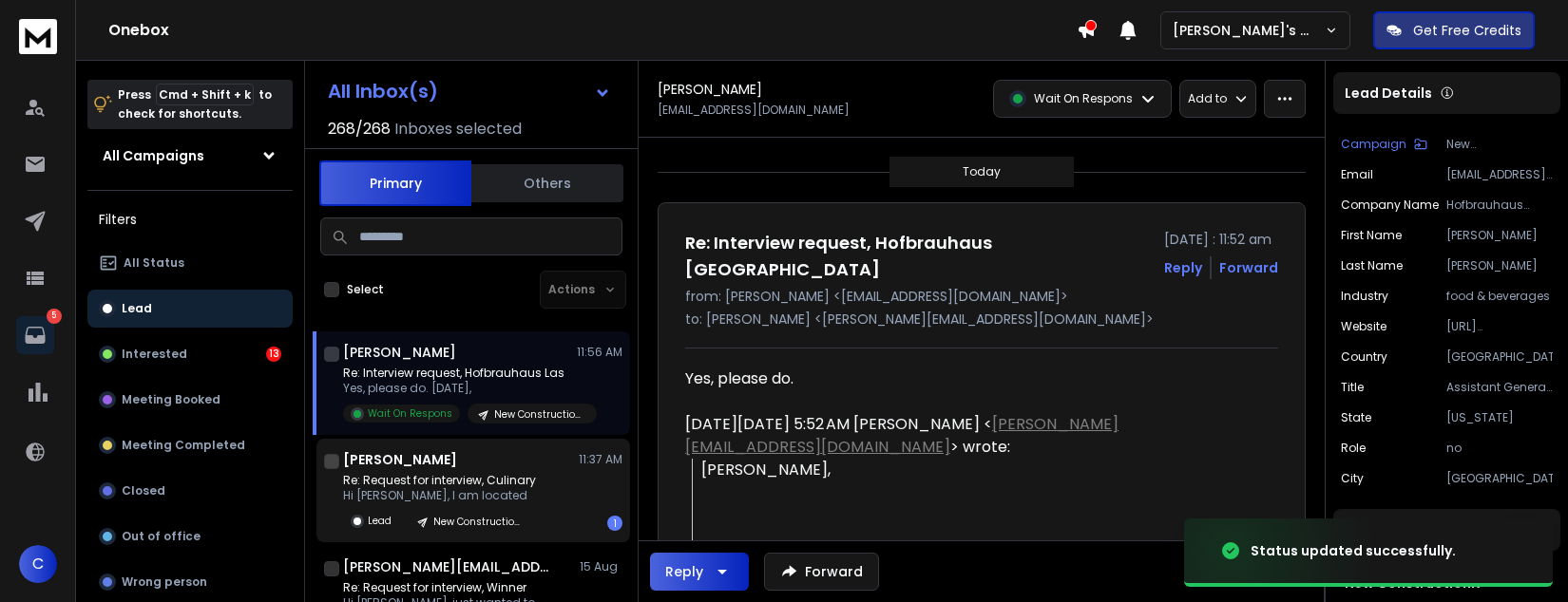
drag, startPoint x: 507, startPoint y: 511, endPoint x: 559, endPoint y: 509, distance: 52.0
click at [507, 511] on div "New ConstructionX" at bounding box center [472, 520] width 129 height 20
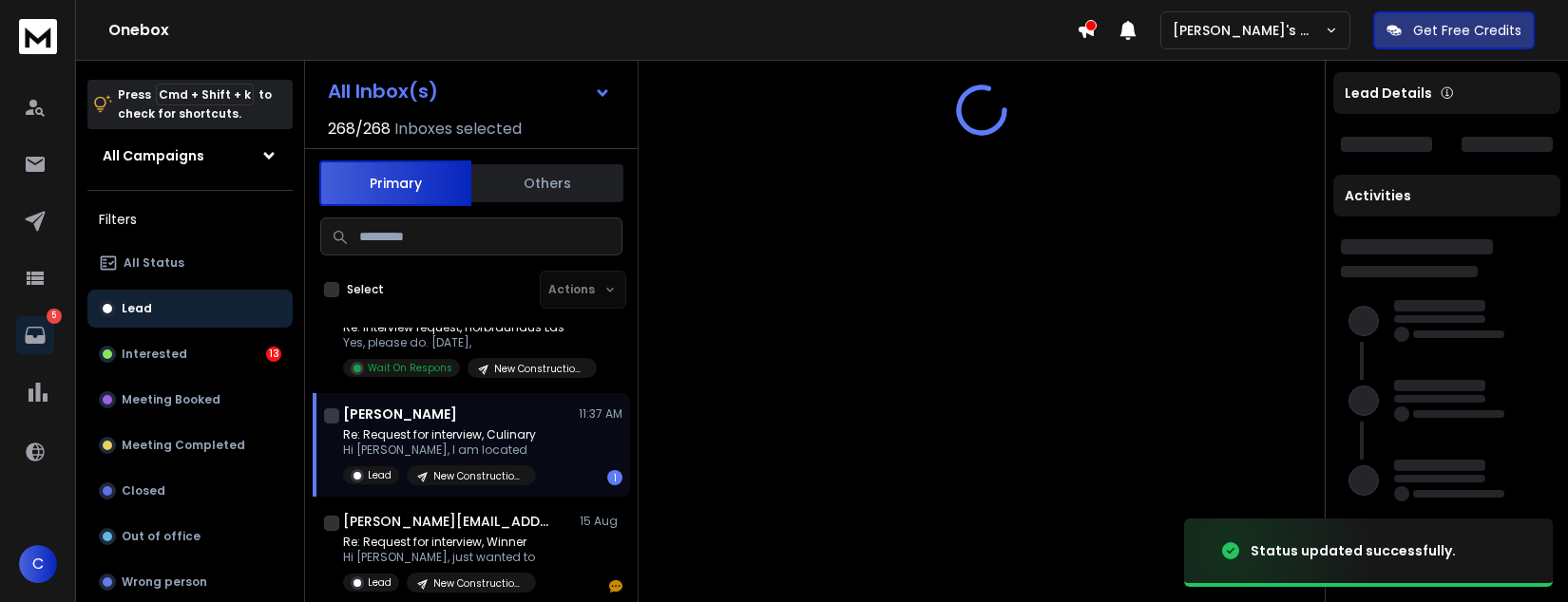
scroll to position [56, 0]
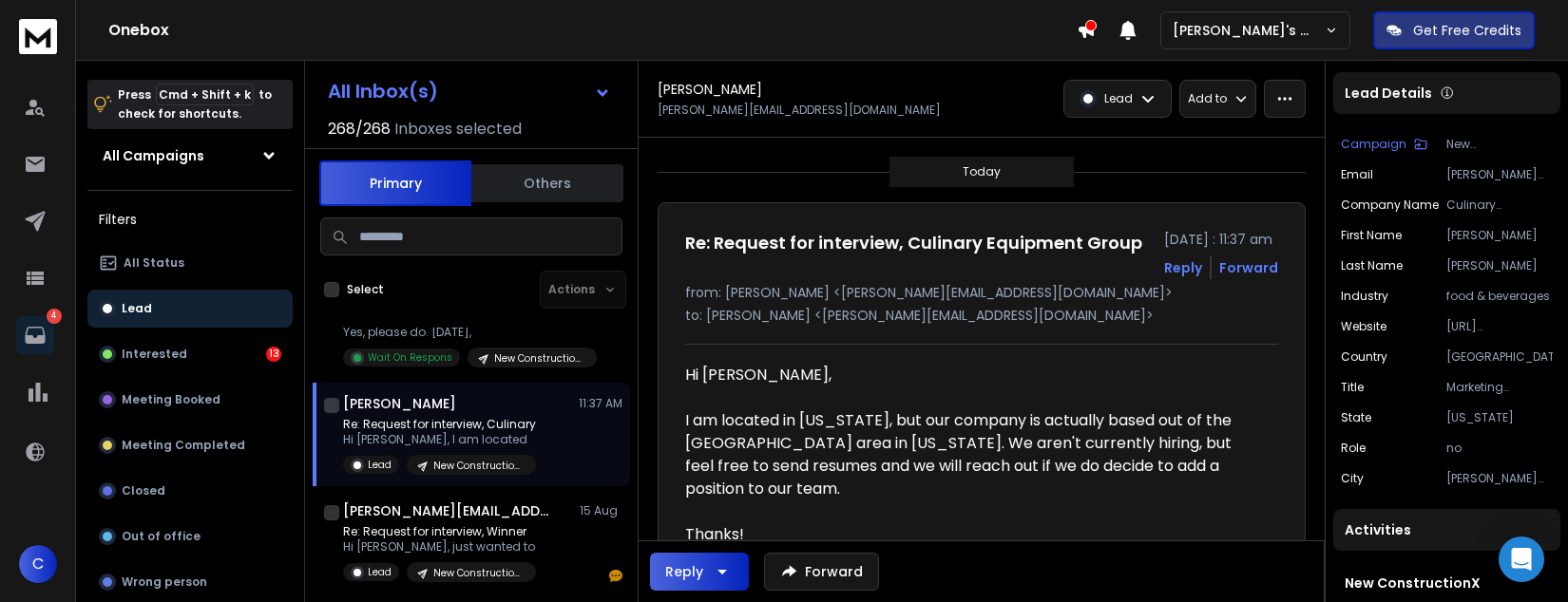
click at [1180, 268] on button "Reply" at bounding box center [1184, 268] width 38 height 19
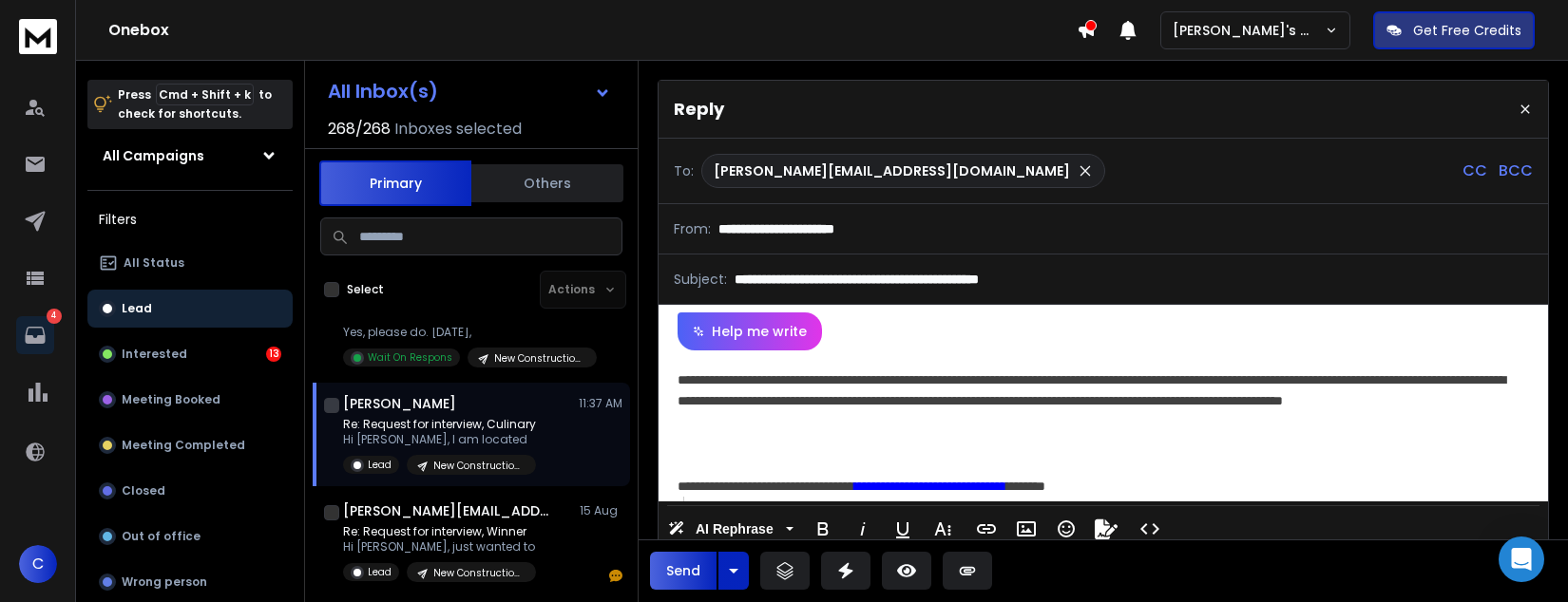
click at [700, 576] on button "Send" at bounding box center [683, 571] width 67 height 38
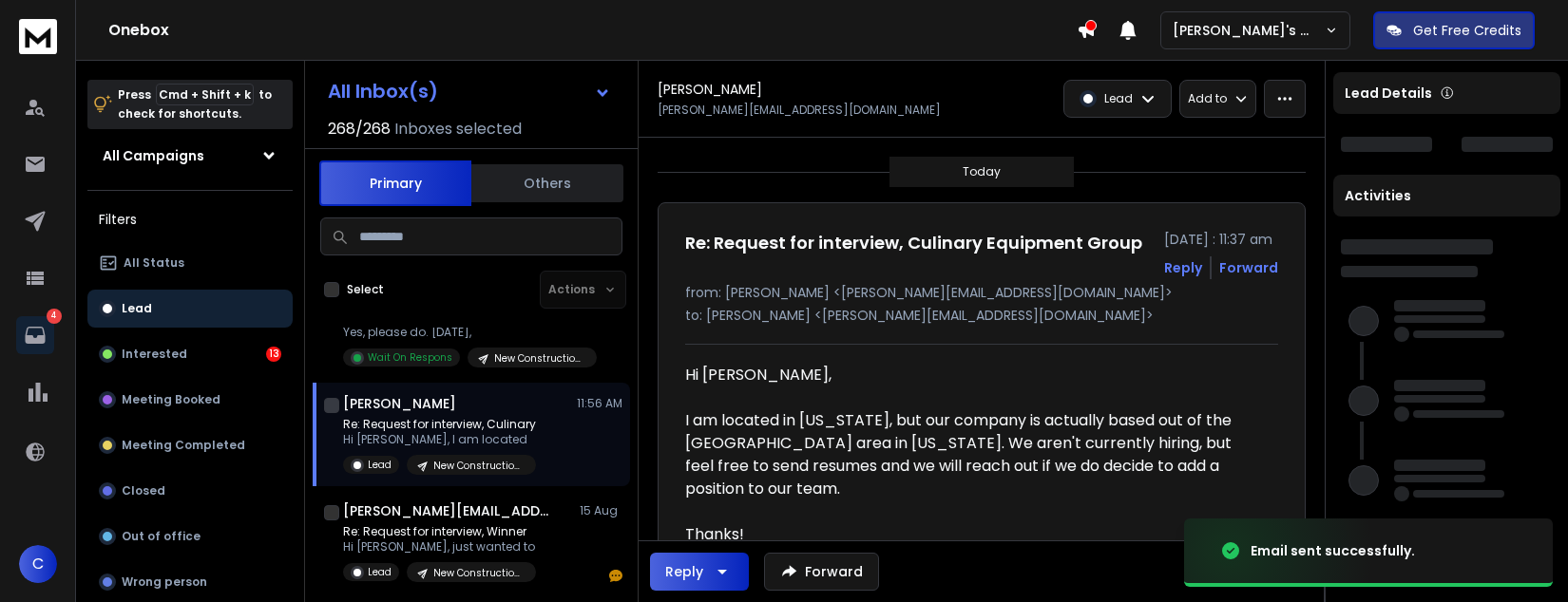
click at [1115, 93] on p "Lead" at bounding box center [1119, 99] width 29 height 15
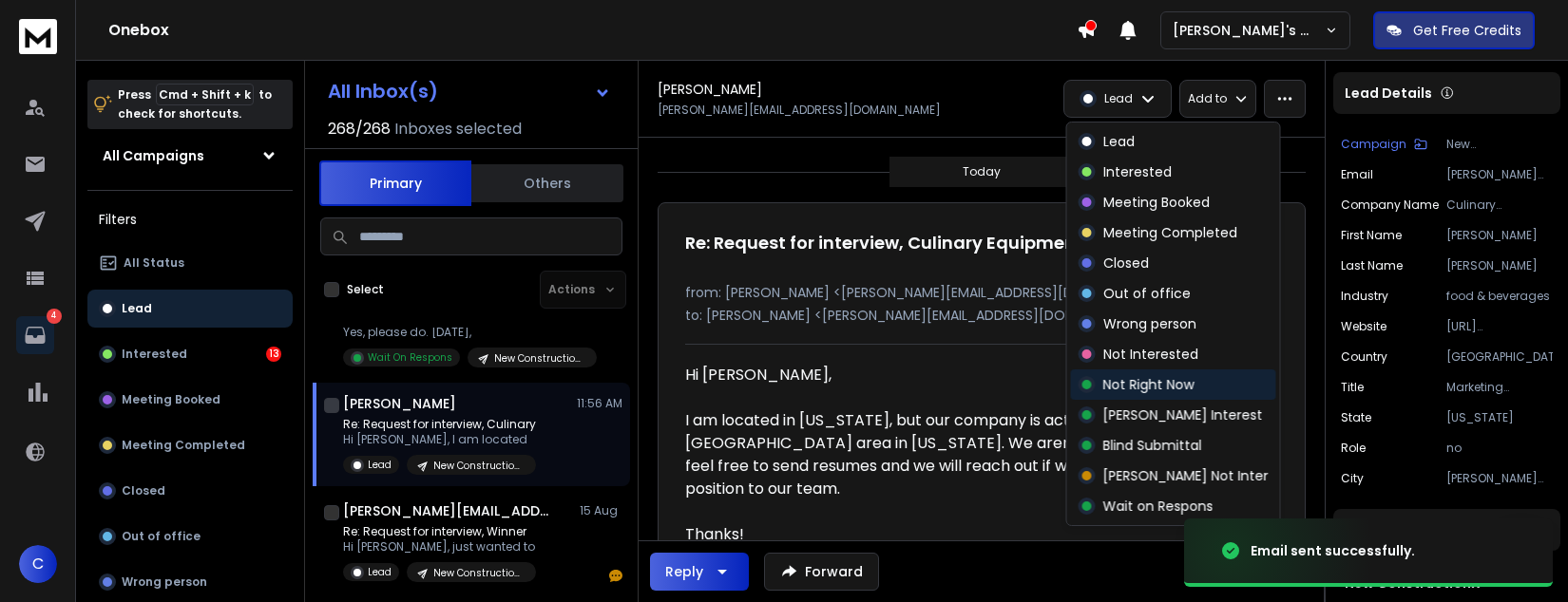
click at [1151, 388] on p "Not Right Now" at bounding box center [1149, 385] width 91 height 19
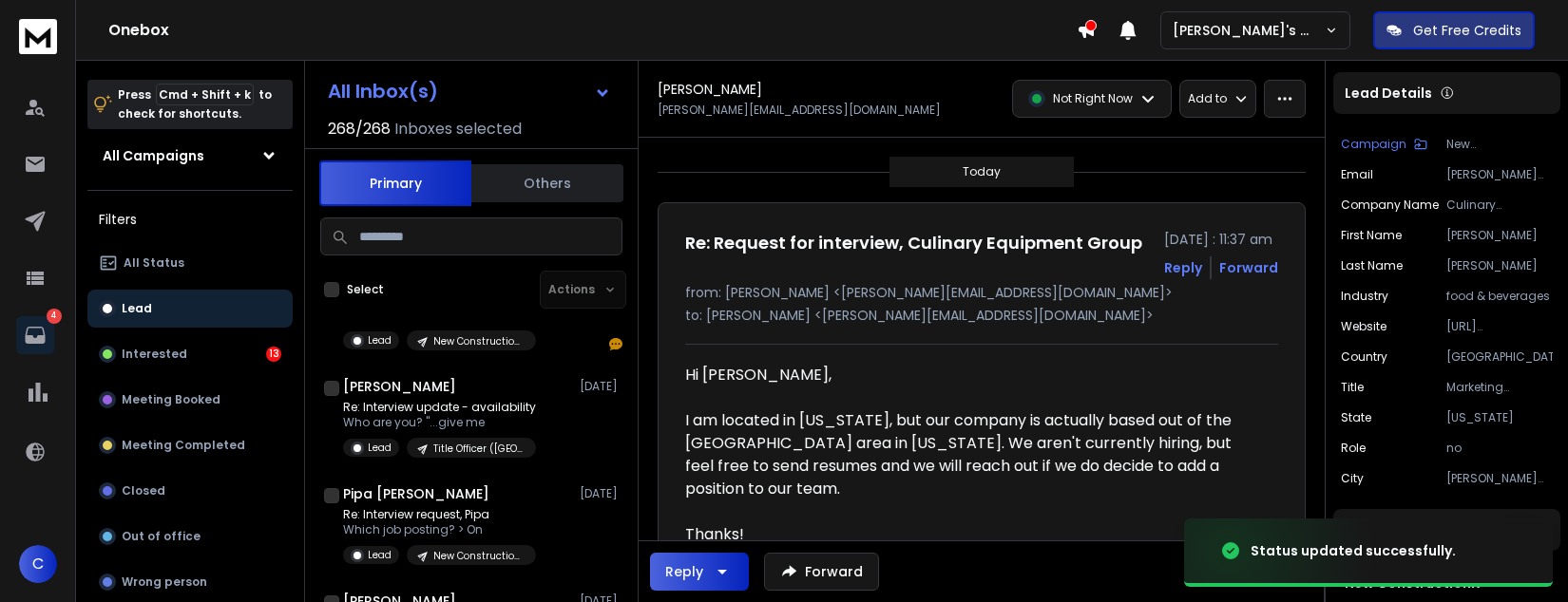
scroll to position [0, 0]
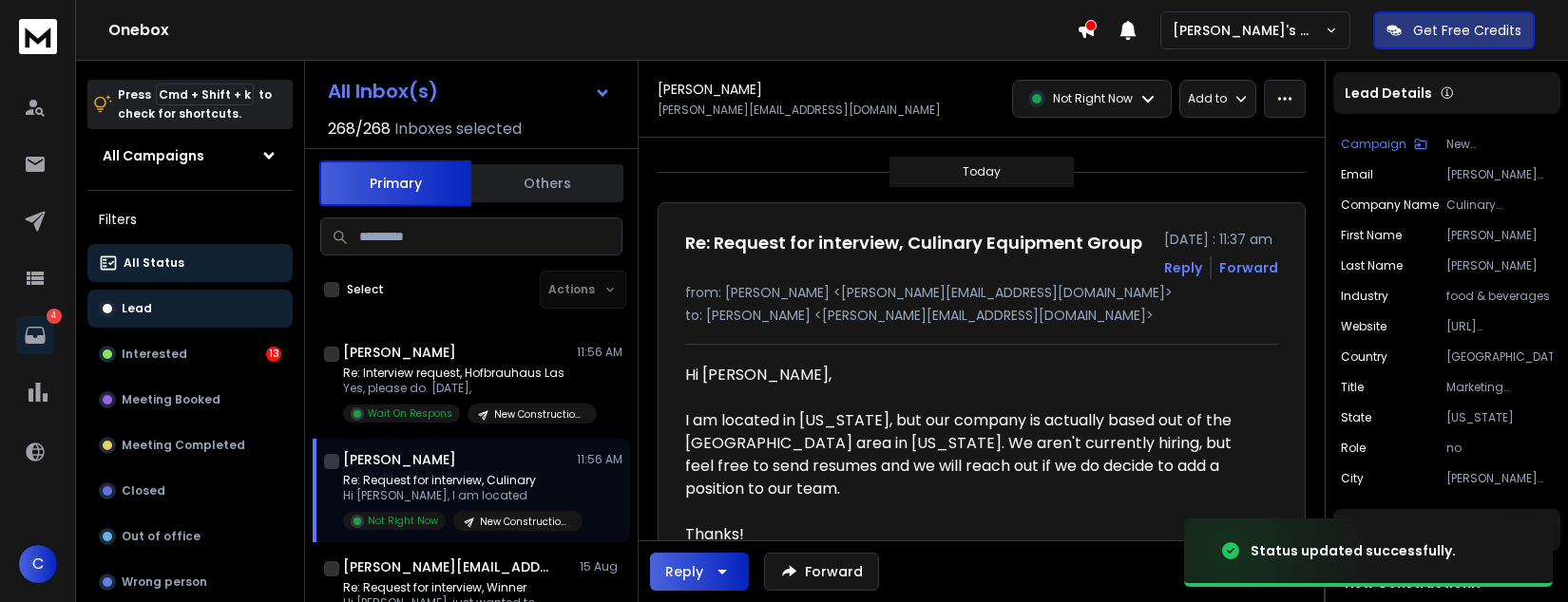
click at [241, 272] on button "All Status" at bounding box center [190, 263] width 206 height 38
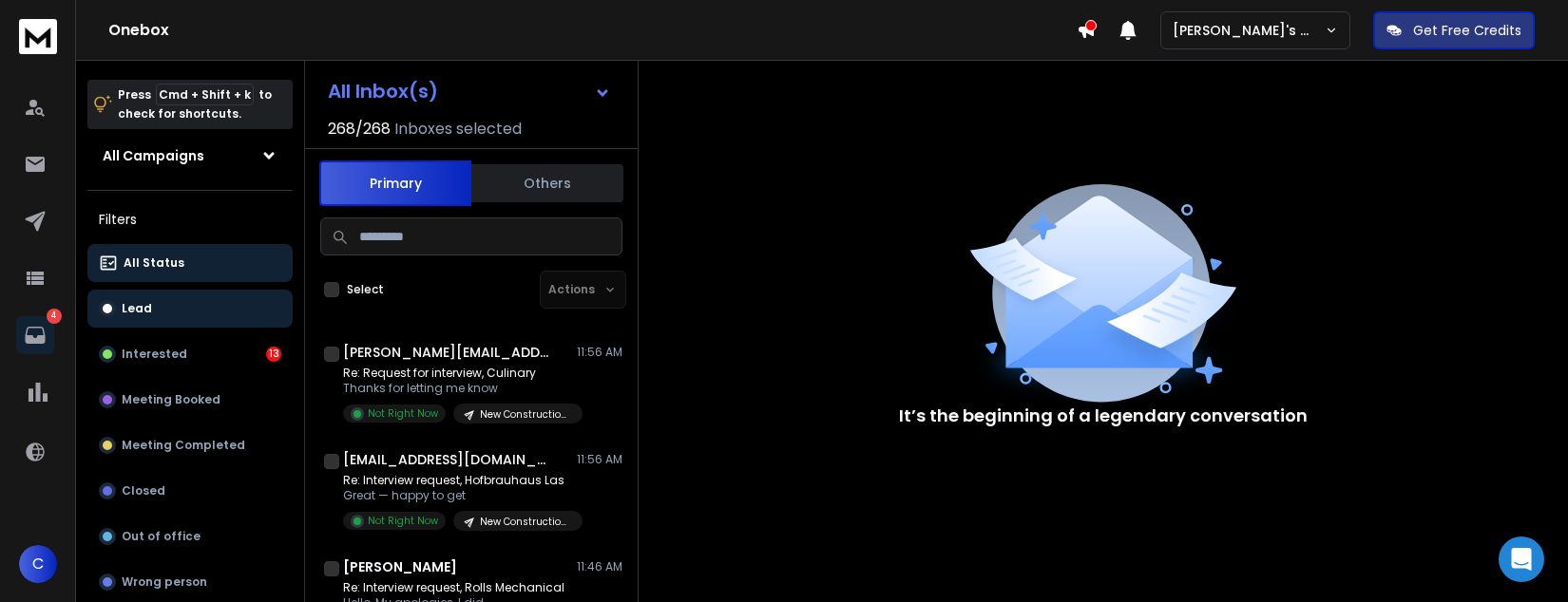
click at [162, 316] on button "Lead" at bounding box center [190, 309] width 206 height 38
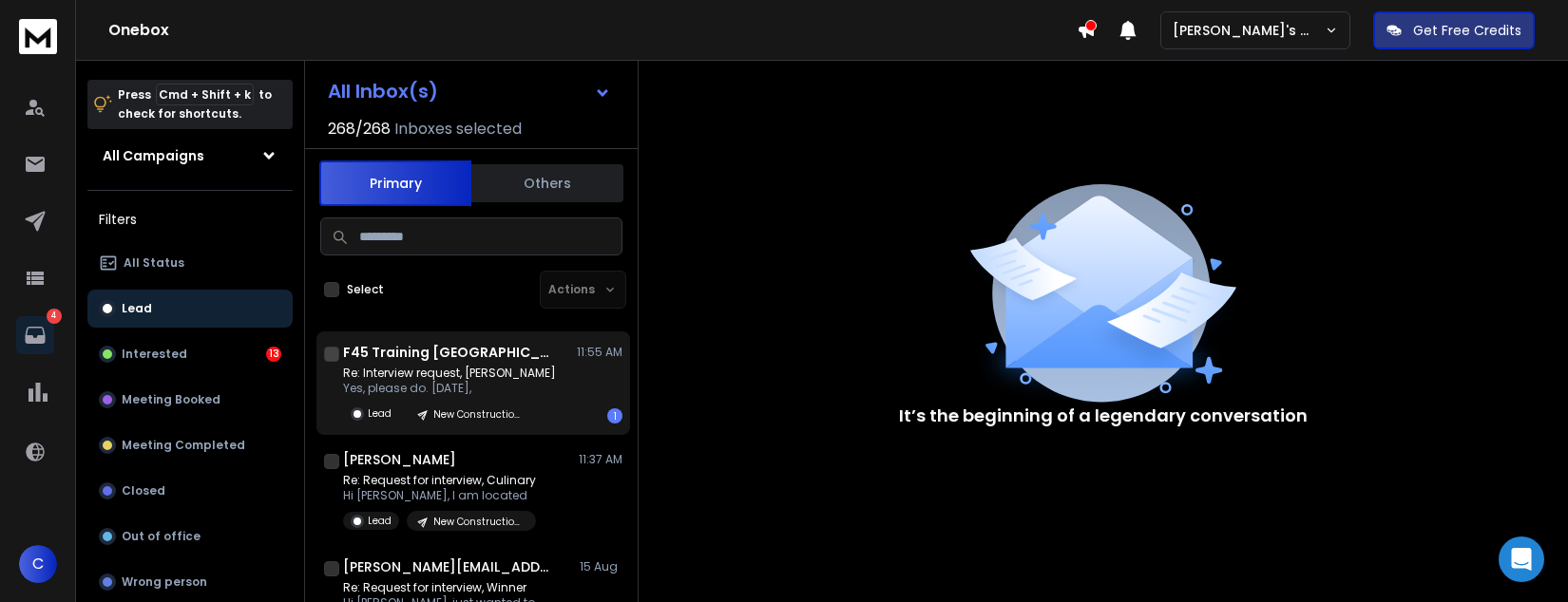
click at [544, 398] on div "Re: Interview request, [PERSON_NAME] Yes, please do. [DATE], Lead New Construct…" at bounding box center [483, 395] width 280 height 58
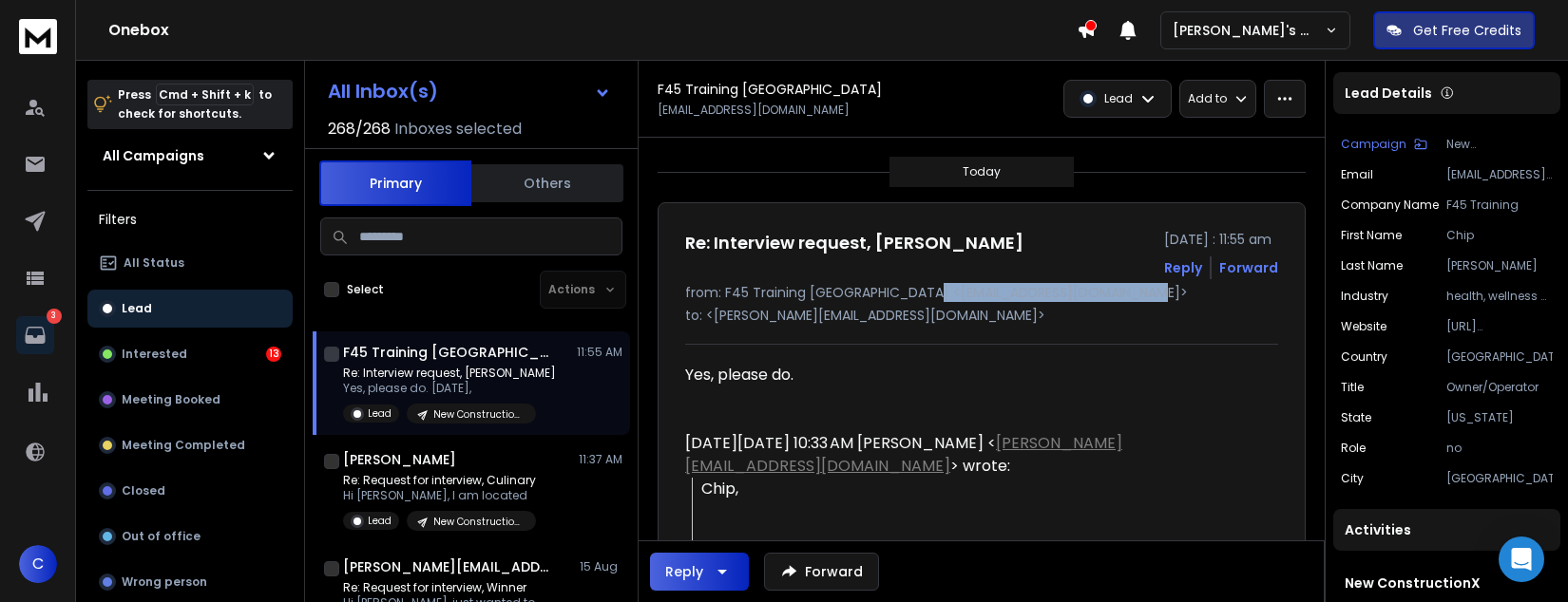
drag, startPoint x: 1114, startPoint y: 290, endPoint x: 915, endPoint y: 298, distance: 199.2
click at [915, 298] on p "from: F45 Training [GEOGRAPHIC_DATA] <[EMAIL_ADDRESS][DOMAIN_NAME]>" at bounding box center [981, 293] width 593 height 19
click at [1185, 270] on button "Reply" at bounding box center [1184, 268] width 38 height 19
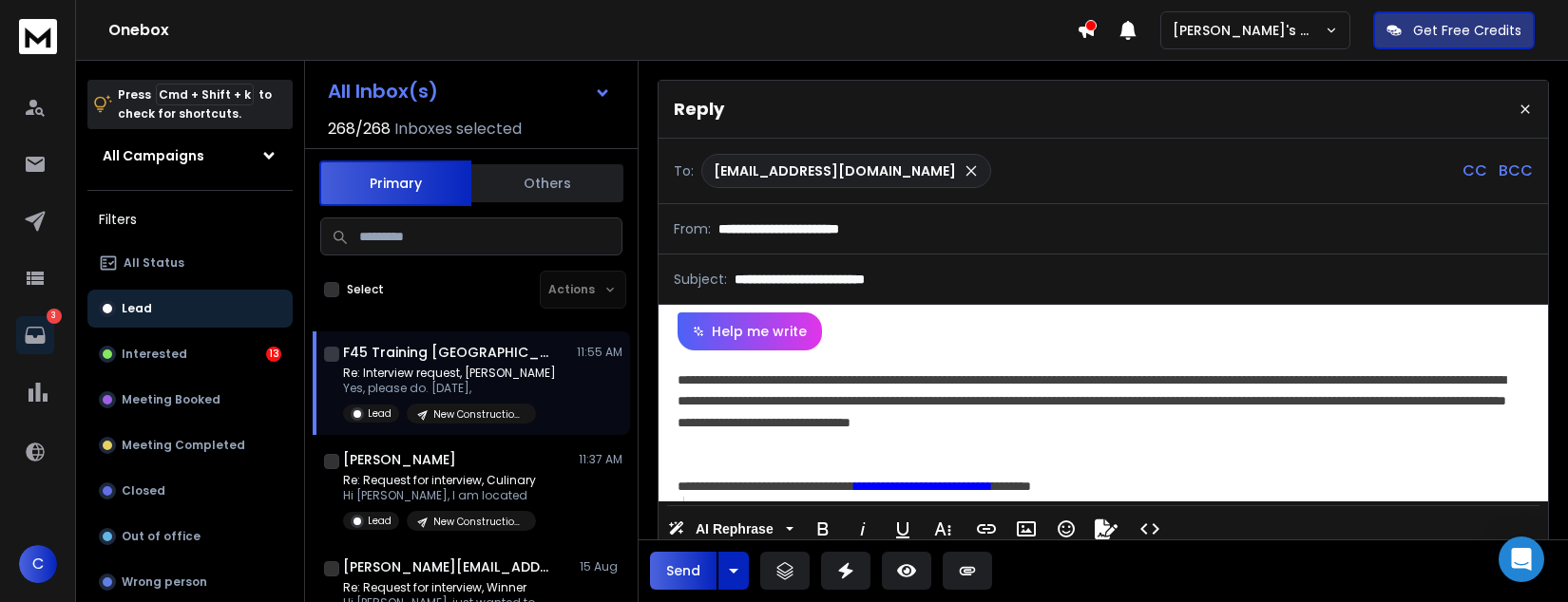
click at [825, 426] on div "**********" at bounding box center [1100, 401] width 846 height 64
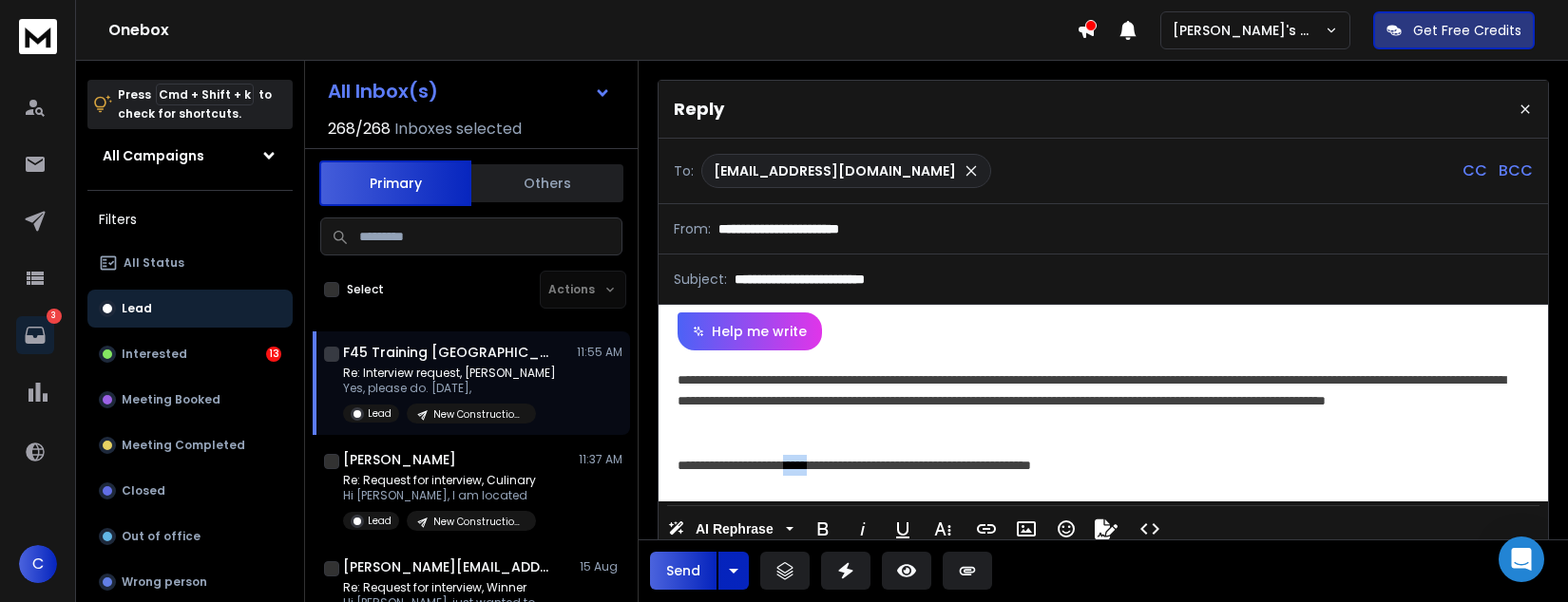
drag, startPoint x: 820, startPoint y: 465, endPoint x: 795, endPoint y: 463, distance: 25.1
paste div
click at [925, 465] on div "**********" at bounding box center [1100, 465] width 846 height 21
drag, startPoint x: 1051, startPoint y: 463, endPoint x: 1019, endPoint y: 465, distance: 32.1
click at [1019, 465] on div "**********" at bounding box center [1100, 465] width 846 height 21
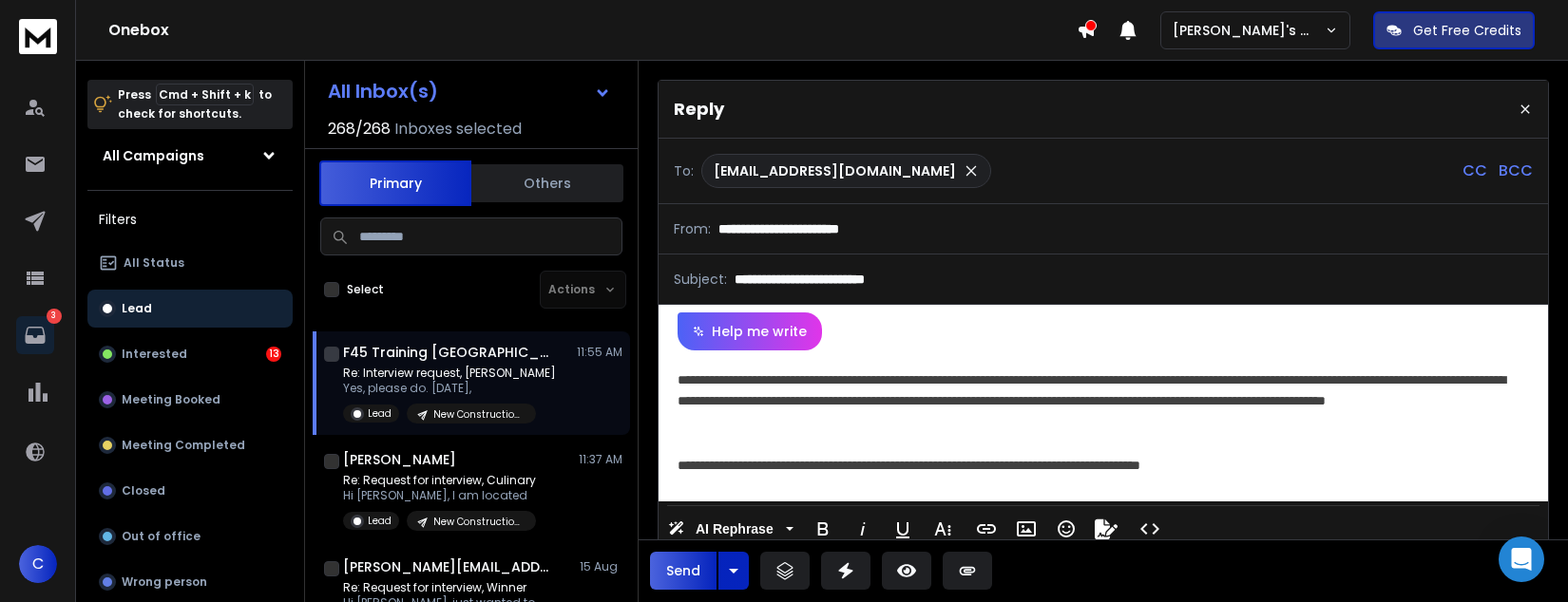
scroll to position [1, 0]
drag, startPoint x: 1044, startPoint y: 465, endPoint x: 1016, endPoint y: 464, distance: 28.0
click at [1014, 464] on div "**********" at bounding box center [1100, 464] width 846 height 21
drag, startPoint x: 995, startPoint y: 462, endPoint x: 975, endPoint y: 467, distance: 20.6
click at [932, 467] on div "**********" at bounding box center [1100, 464] width 846 height 21
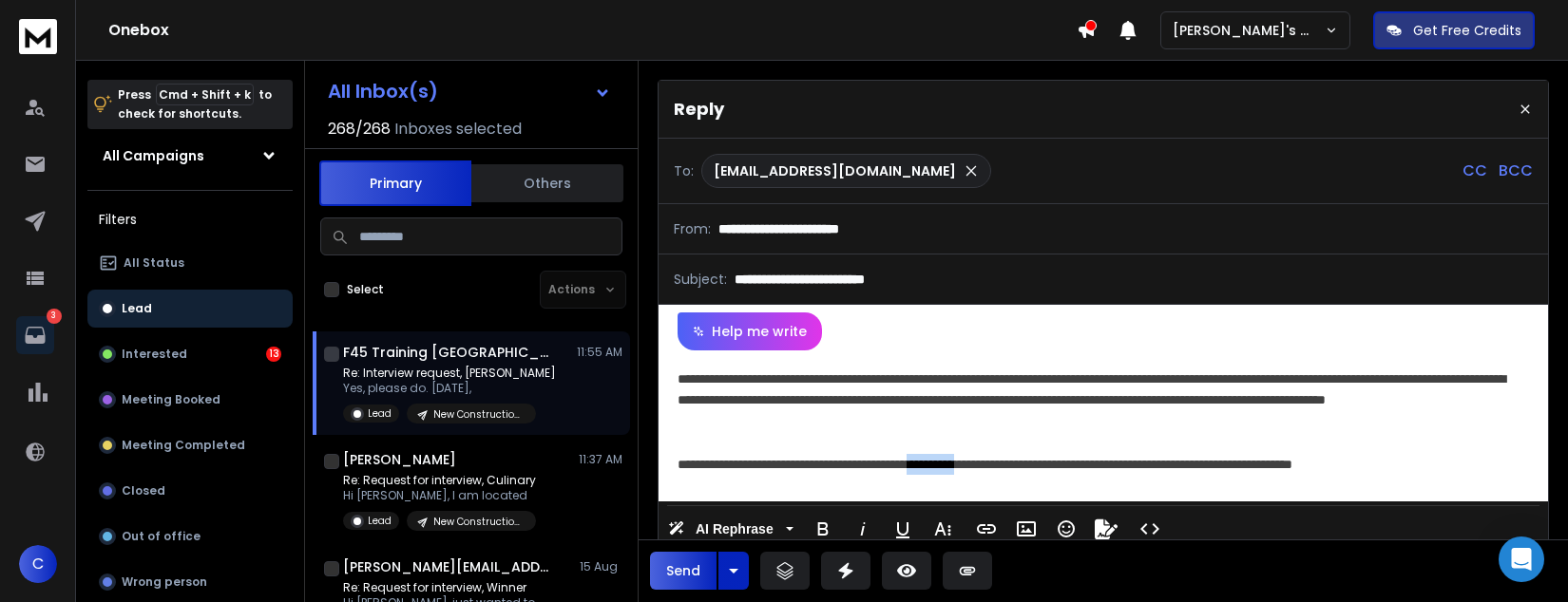
click at [995, 460] on div "**********" at bounding box center [1100, 464] width 846 height 21
drag, startPoint x: 997, startPoint y: 462, endPoint x: 978, endPoint y: 442, distance: 27.6
click at [923, 461] on div "**********" at bounding box center [1100, 463] width 846 height 21
drag, startPoint x: 1329, startPoint y: 466, endPoint x: 1243, endPoint y: 469, distance: 86.1
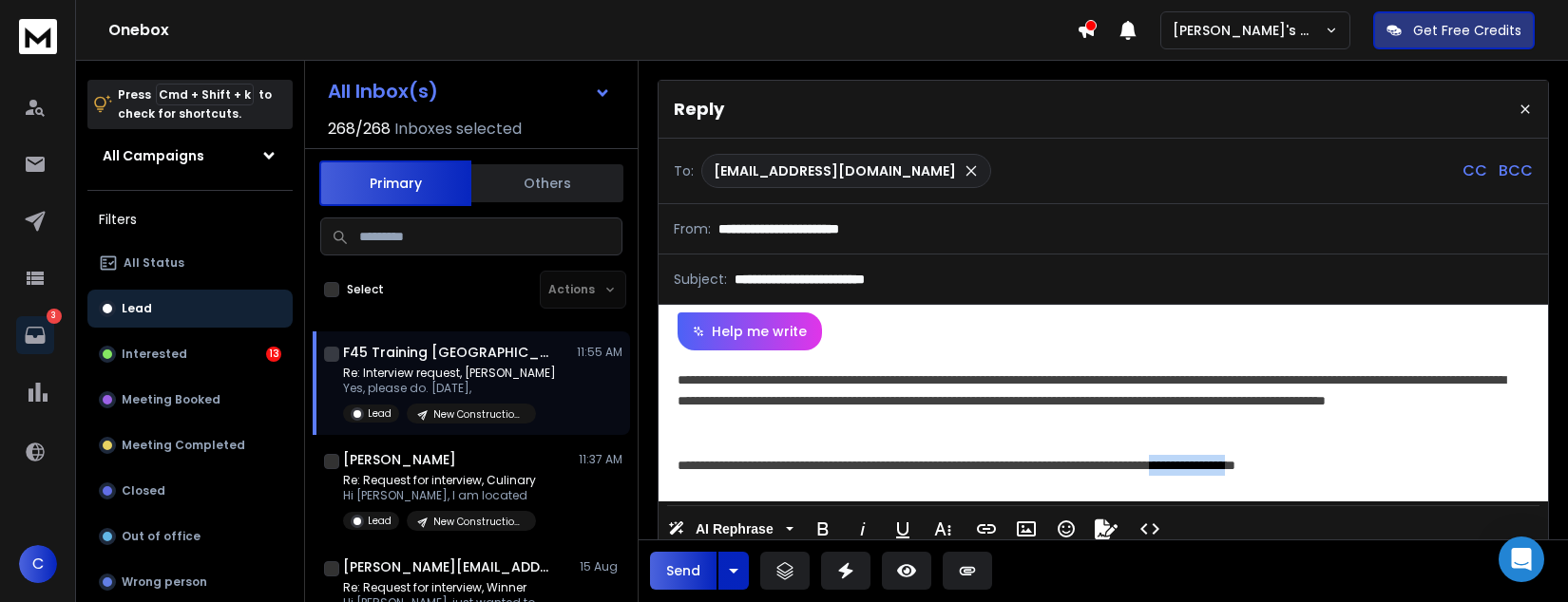
click at [1238, 469] on div "**********" at bounding box center [1100, 465] width 846 height 21
drag, startPoint x: 668, startPoint y: 575, endPoint x: 667, endPoint y: 592, distance: 17.0
click at [667, 575] on button "Send" at bounding box center [683, 571] width 67 height 38
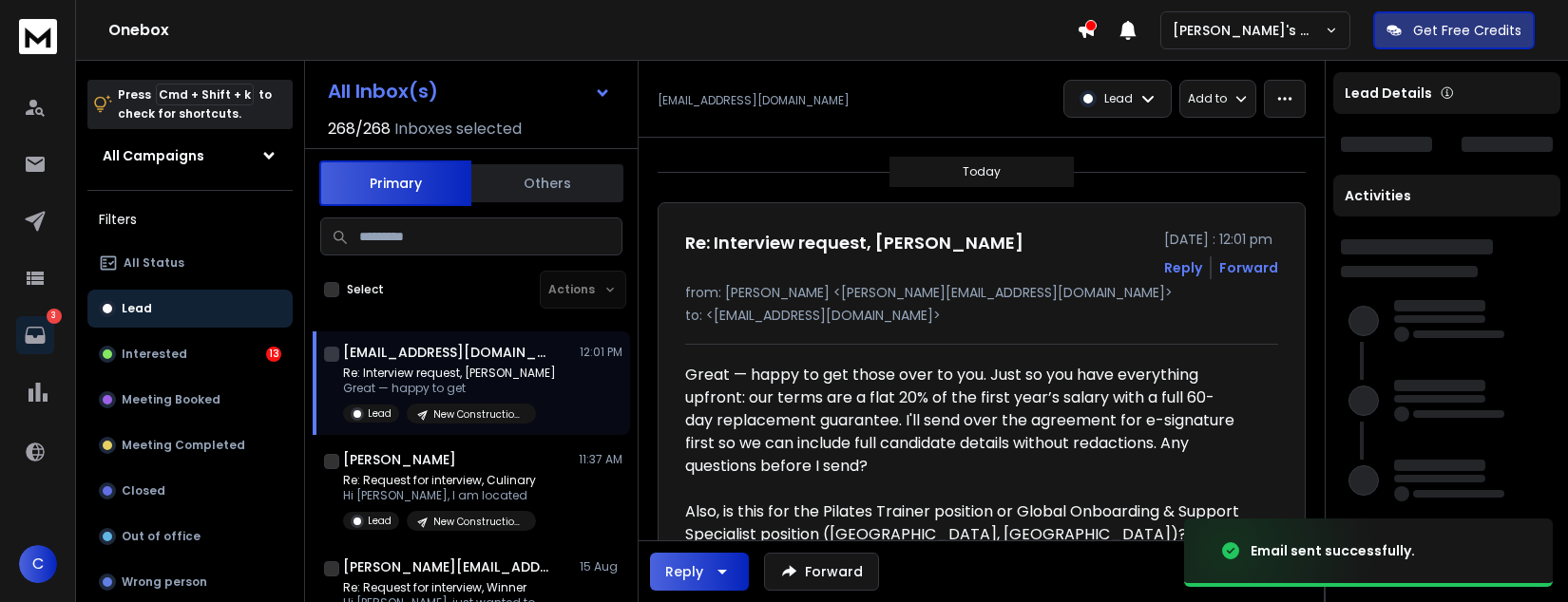
click at [1139, 101] on div "Lead" at bounding box center [1118, 99] width 107 height 36
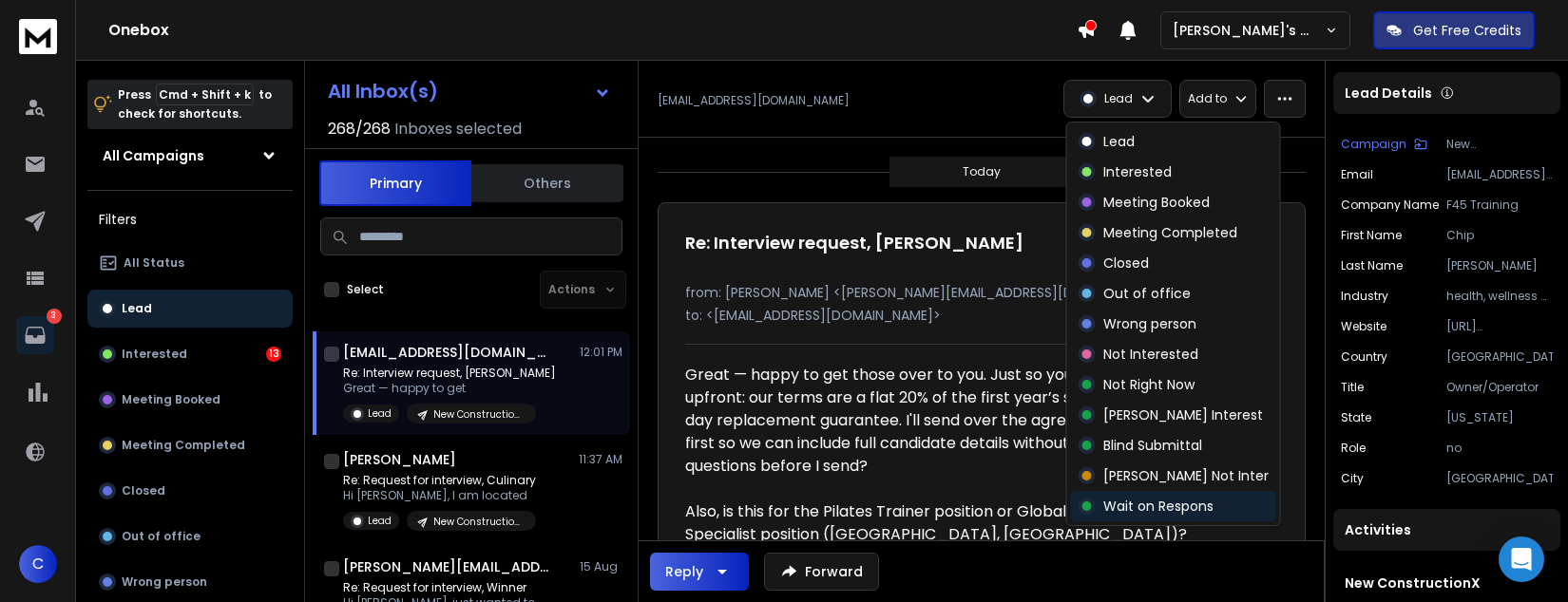
drag, startPoint x: 1128, startPoint y: 505, endPoint x: 1183, endPoint y: 456, distance: 73.7
click at [1128, 505] on p "Wait on Respons" at bounding box center [1159, 506] width 110 height 19
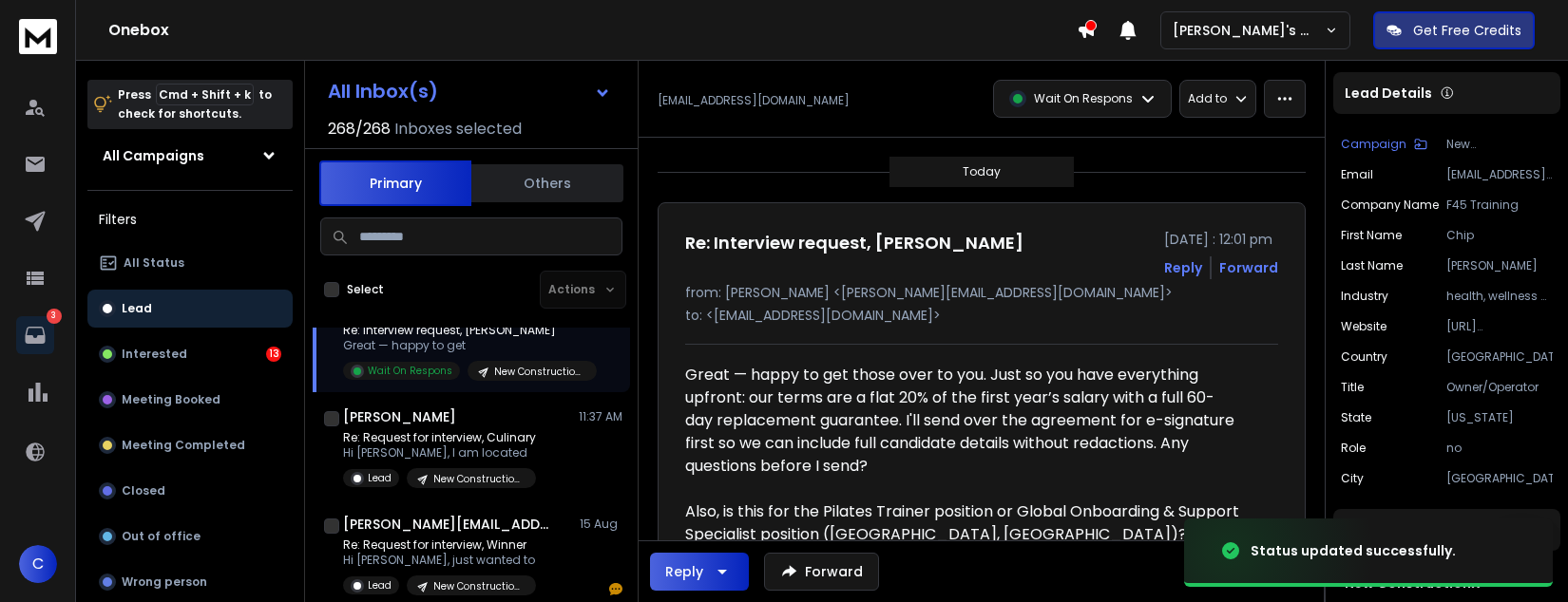
scroll to position [55, 0]
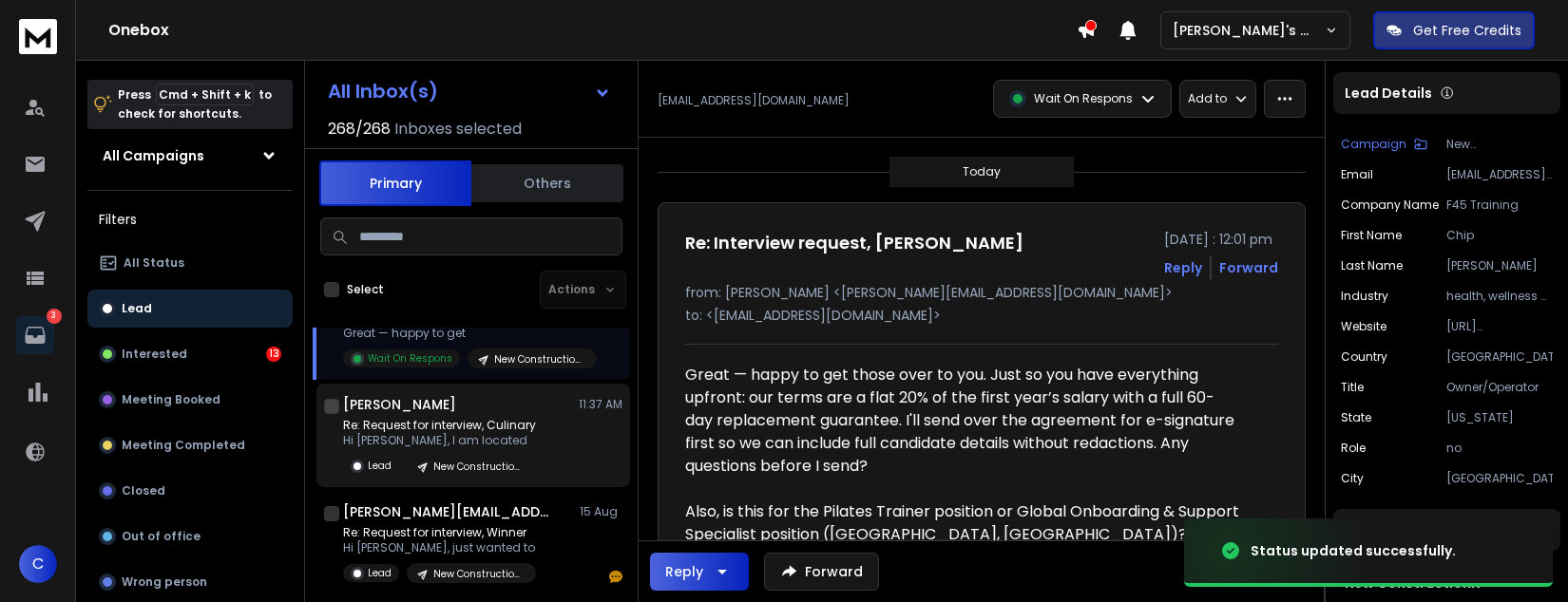
click at [516, 445] on p "Hi [PERSON_NAME], I am located" at bounding box center [440, 441] width 193 height 15
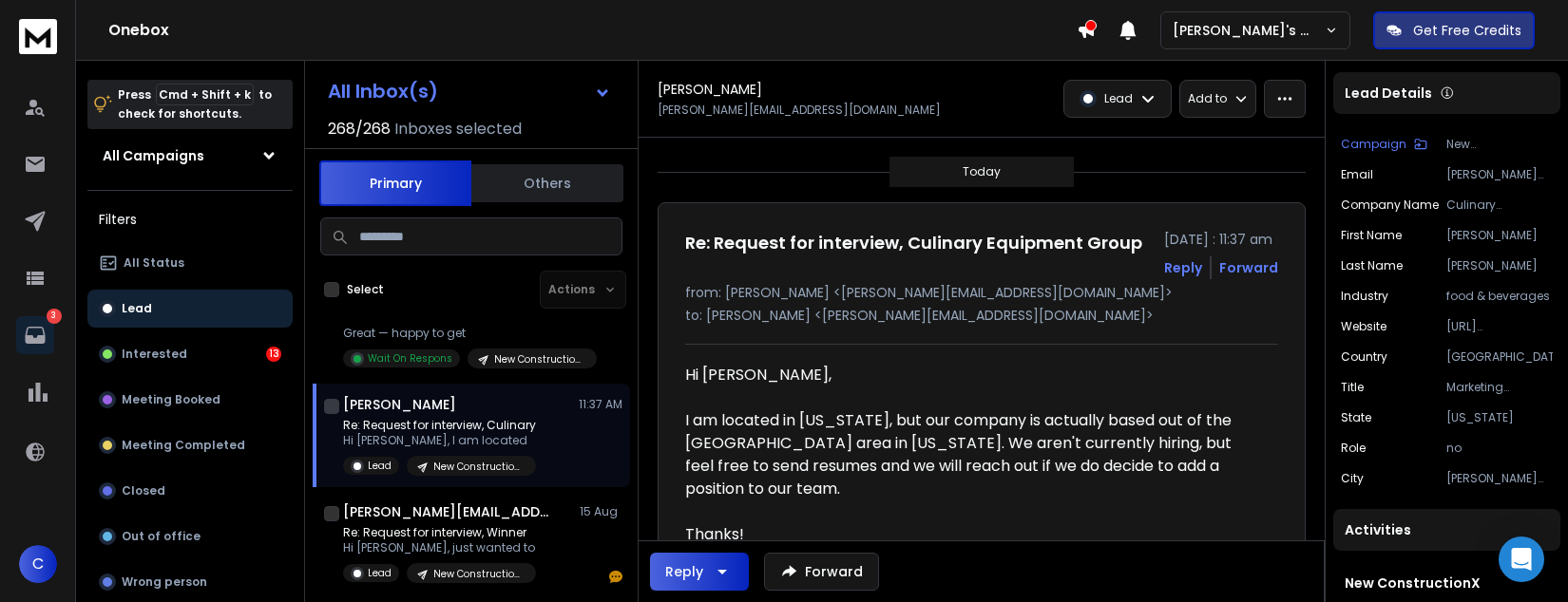
click at [1113, 104] on p "Lead" at bounding box center [1119, 99] width 29 height 15
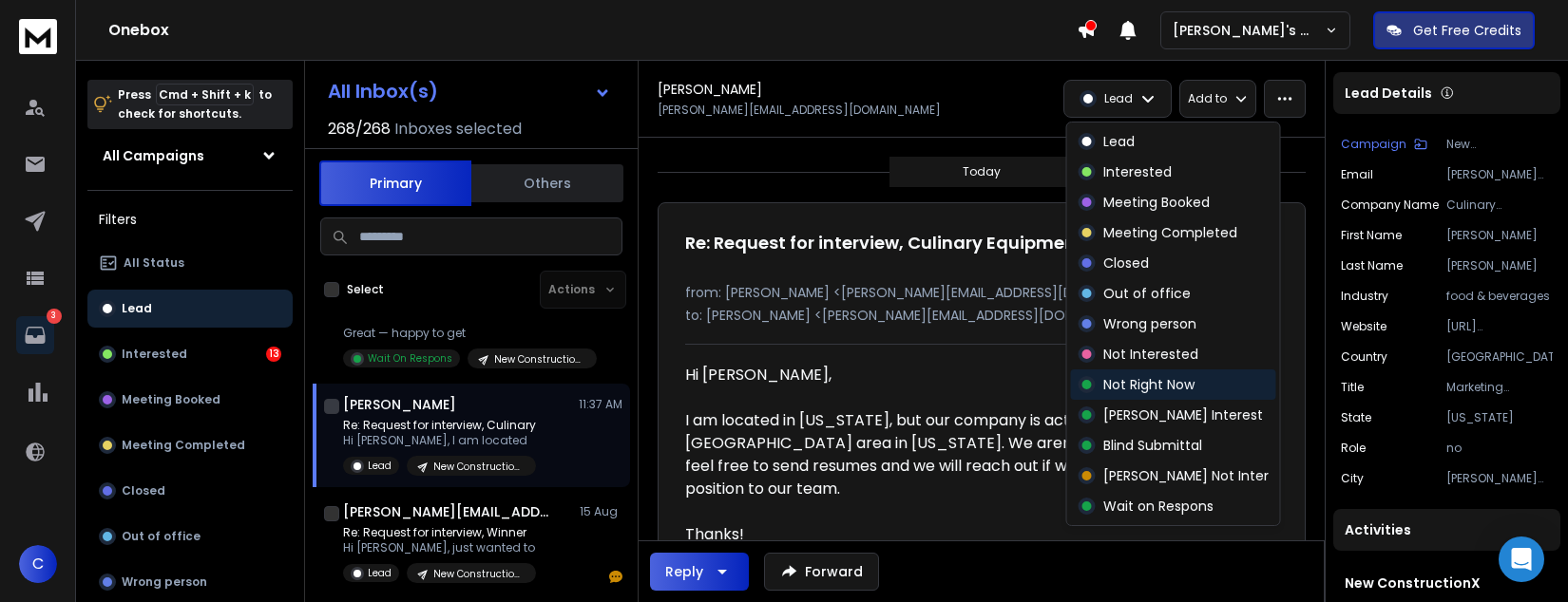
drag, startPoint x: 1145, startPoint y: 386, endPoint x: 1195, endPoint y: 250, distance: 144.9
click at [1145, 386] on p "Not Right Now" at bounding box center [1149, 385] width 91 height 19
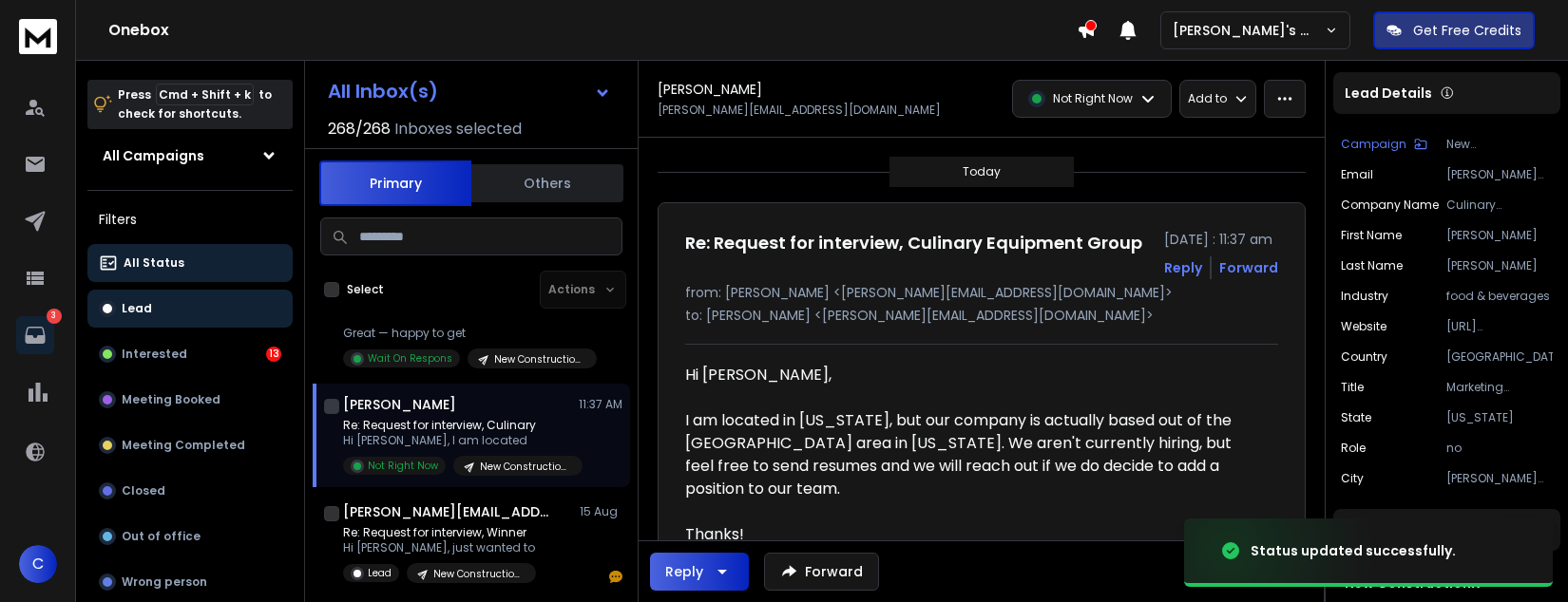
click at [200, 253] on button "All Status" at bounding box center [190, 263] width 206 height 38
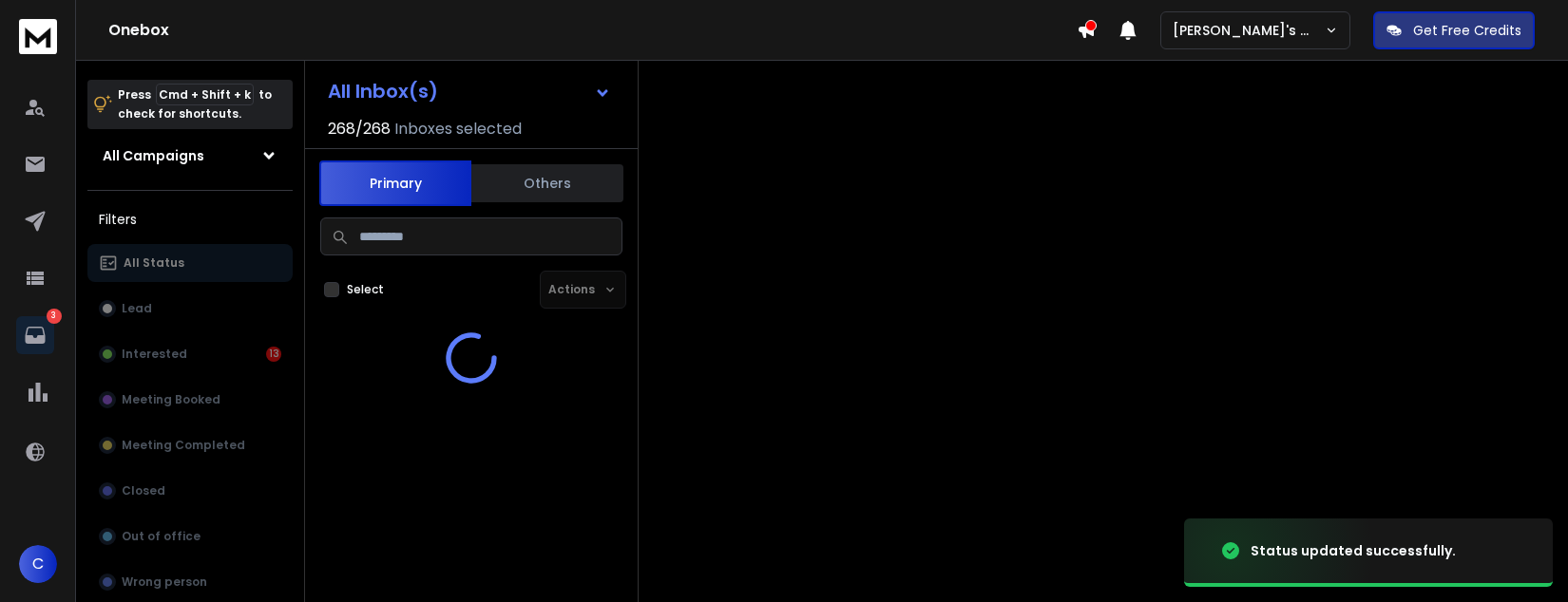
scroll to position [0, 0]
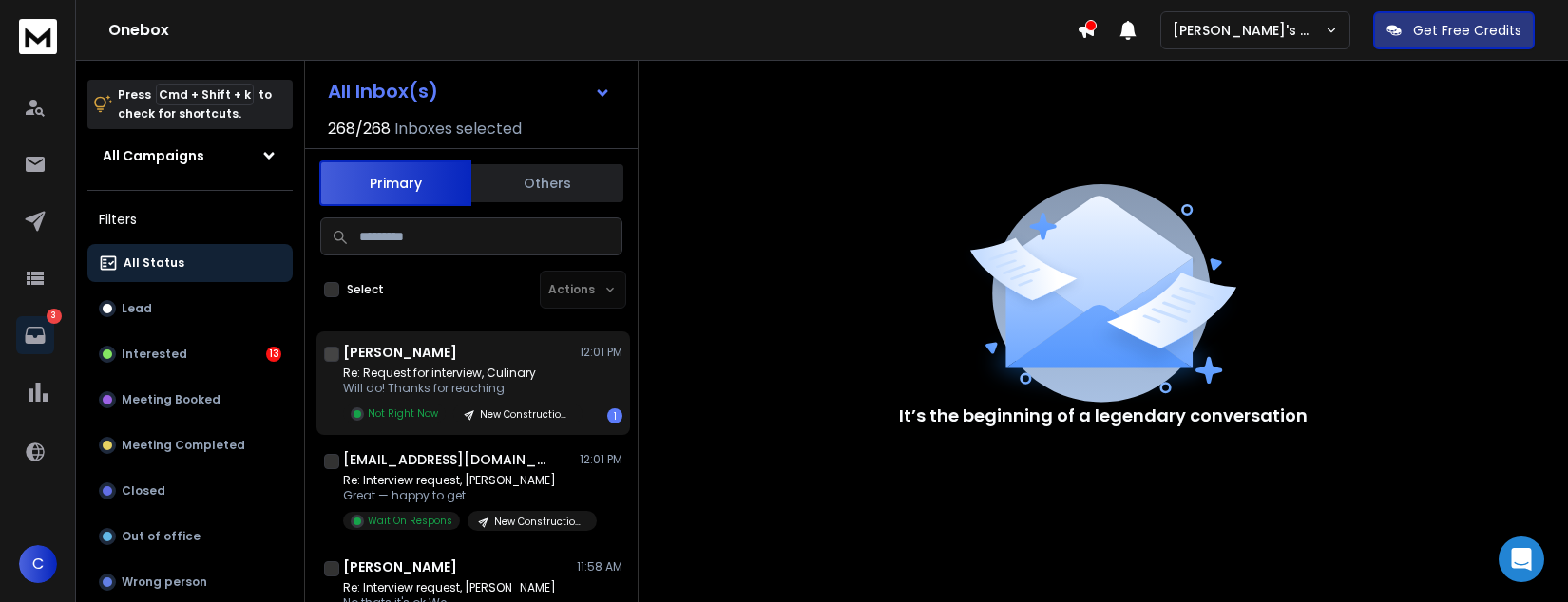
click at [450, 361] on div "[PERSON_NAME] 12:01 PM" at bounding box center [483, 353] width 280 height 19
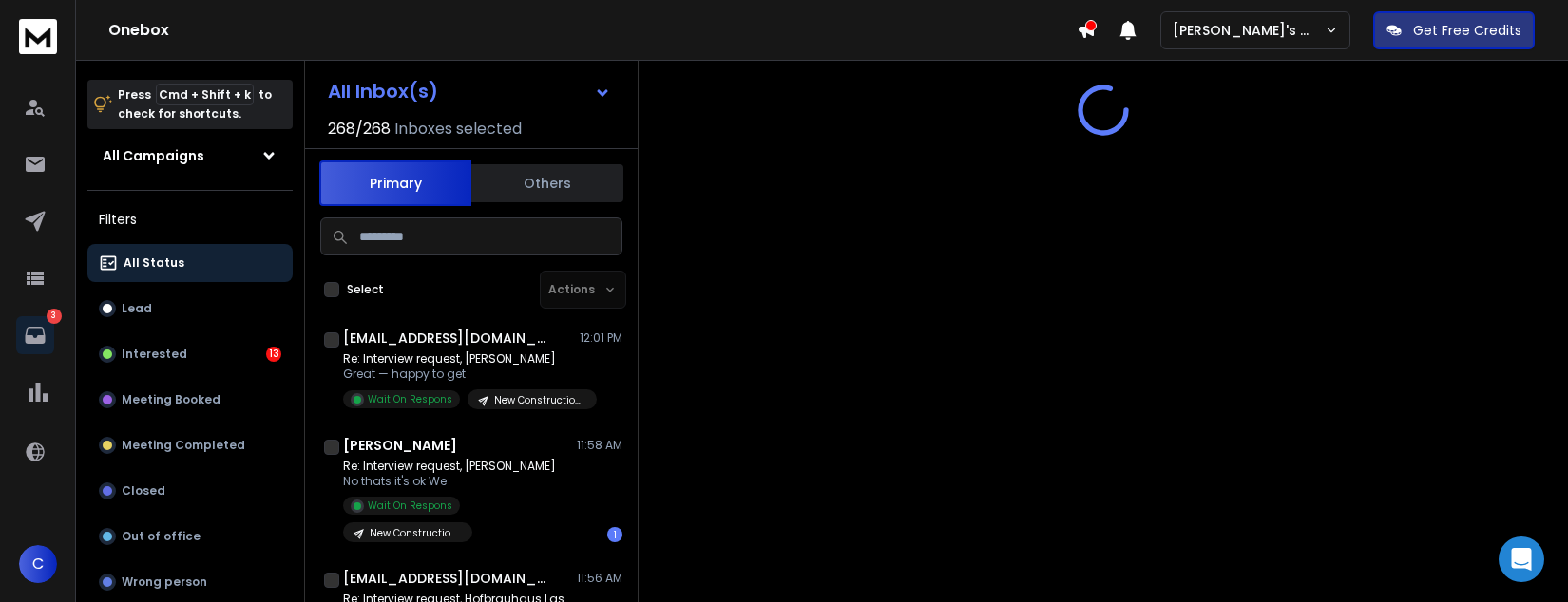
scroll to position [132, 0]
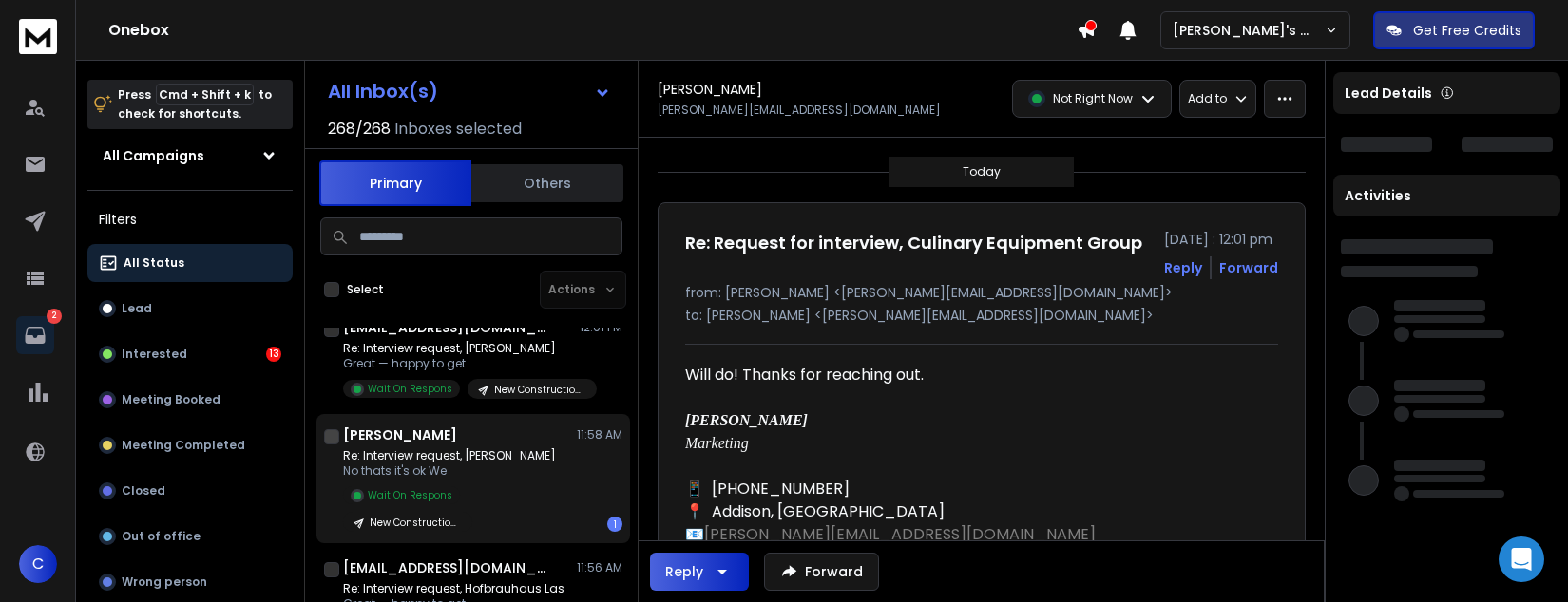
click at [533, 472] on p "No thats it's ok We" at bounding box center [458, 471] width 228 height 15
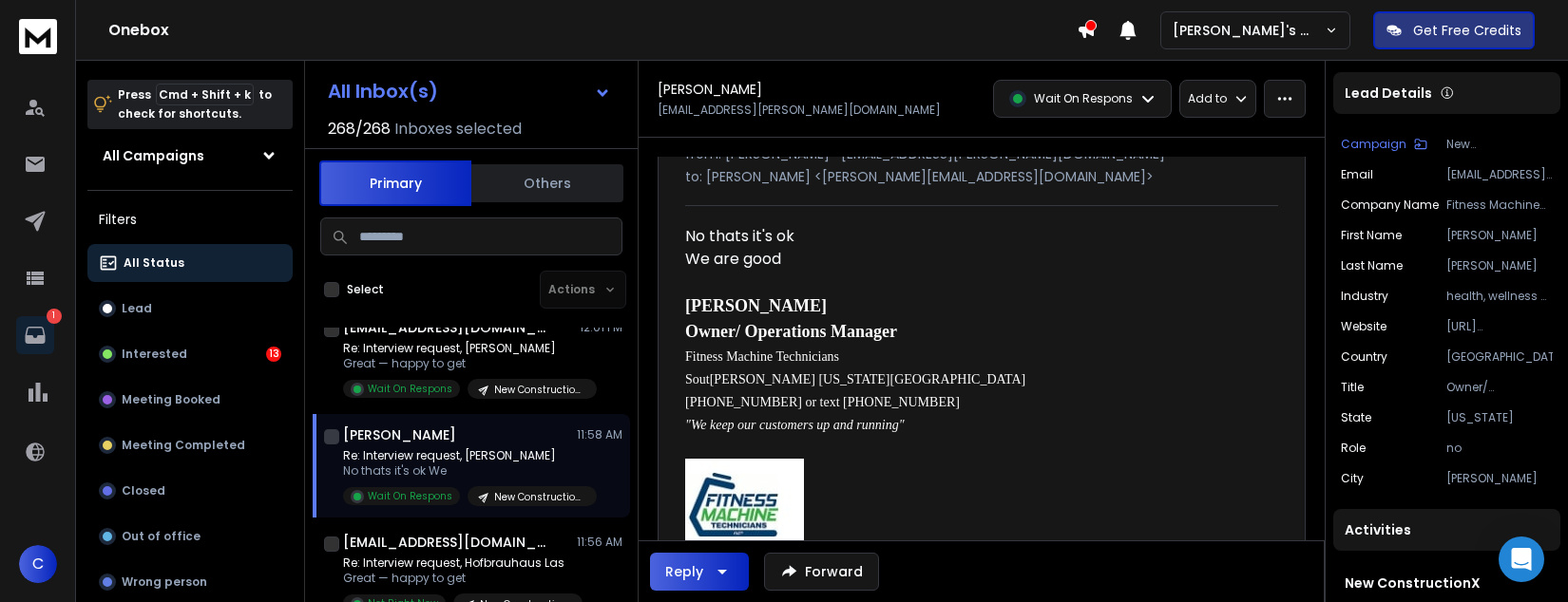
scroll to position [0, 0]
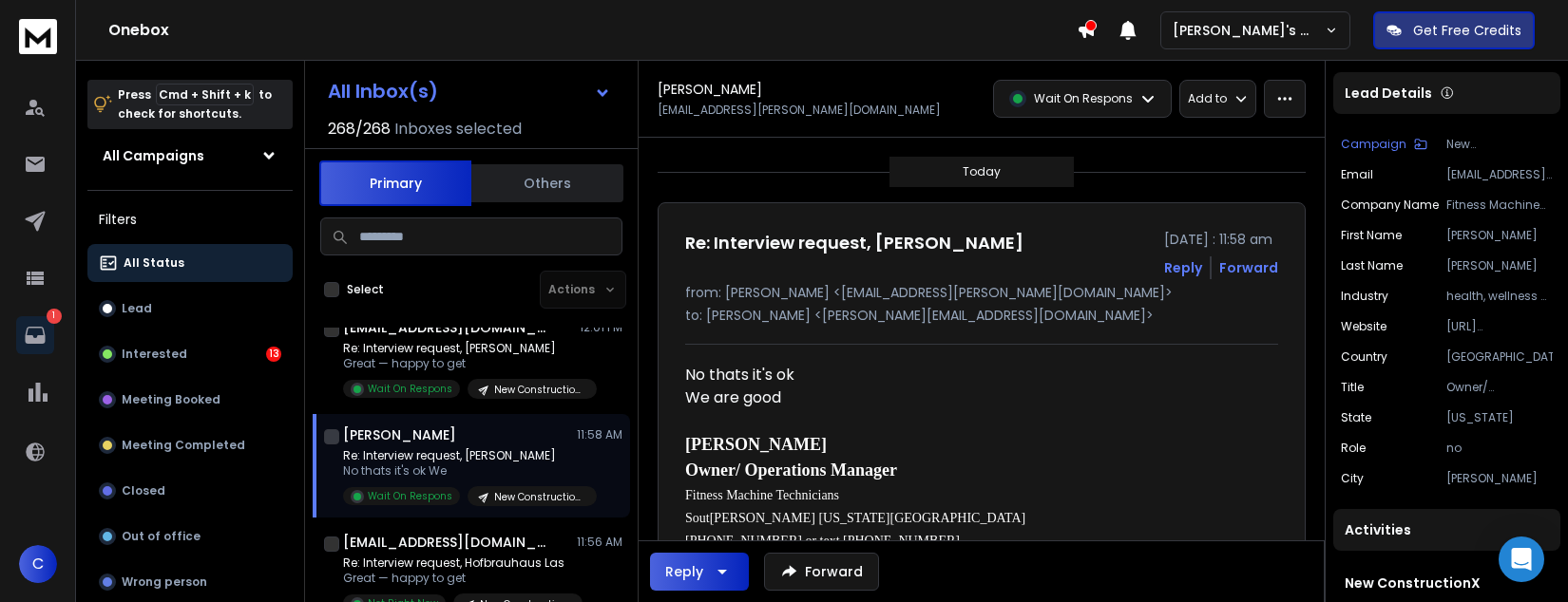
drag, startPoint x: 1172, startPoint y: 264, endPoint x: 1005, endPoint y: 18, distance: 297.3
click at [1172, 264] on button "Reply" at bounding box center [1184, 268] width 38 height 19
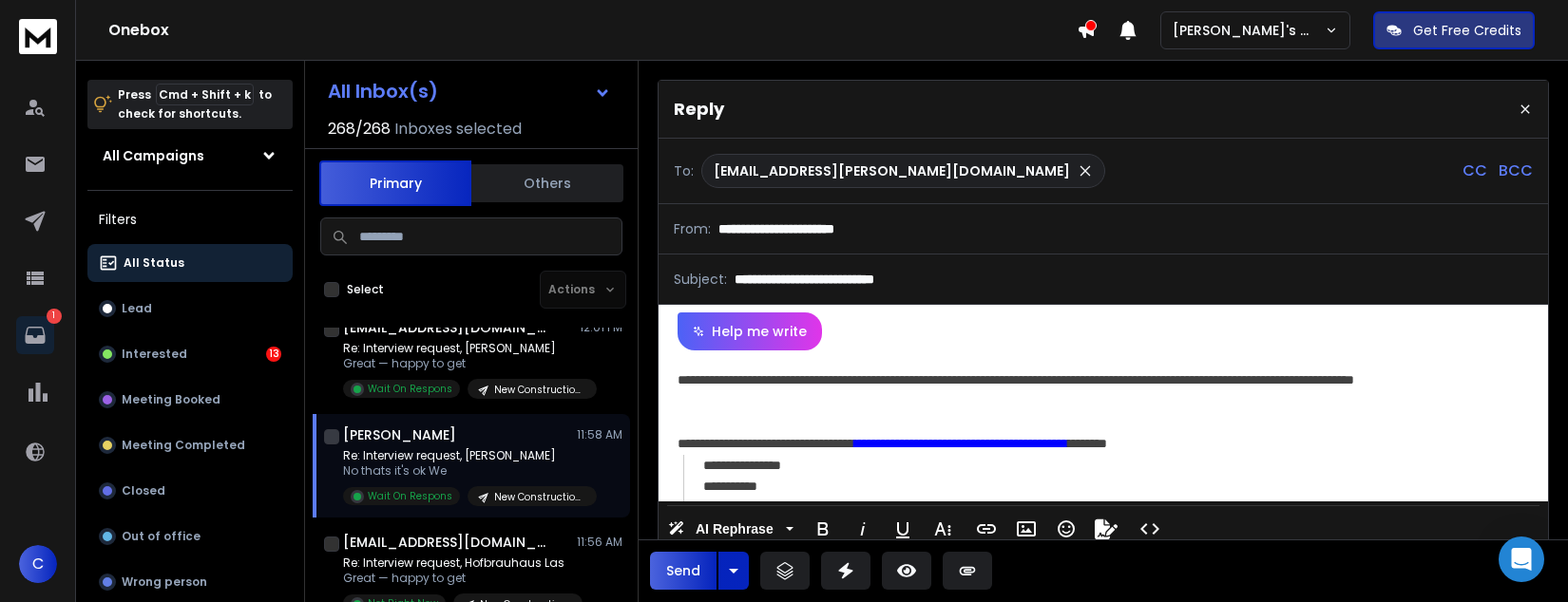
click at [680, 563] on button "Send" at bounding box center [683, 571] width 67 height 38
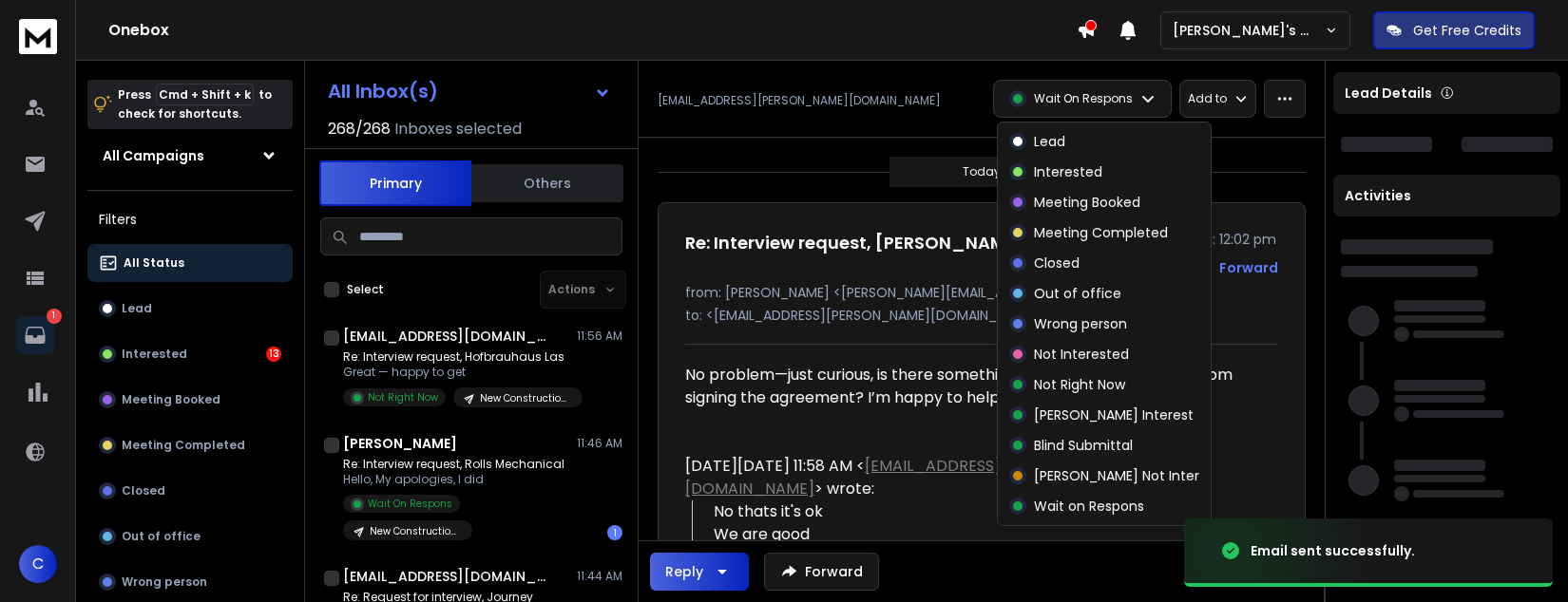
click at [1138, 92] on div "Wait On Respons" at bounding box center [1083, 99] width 177 height 36
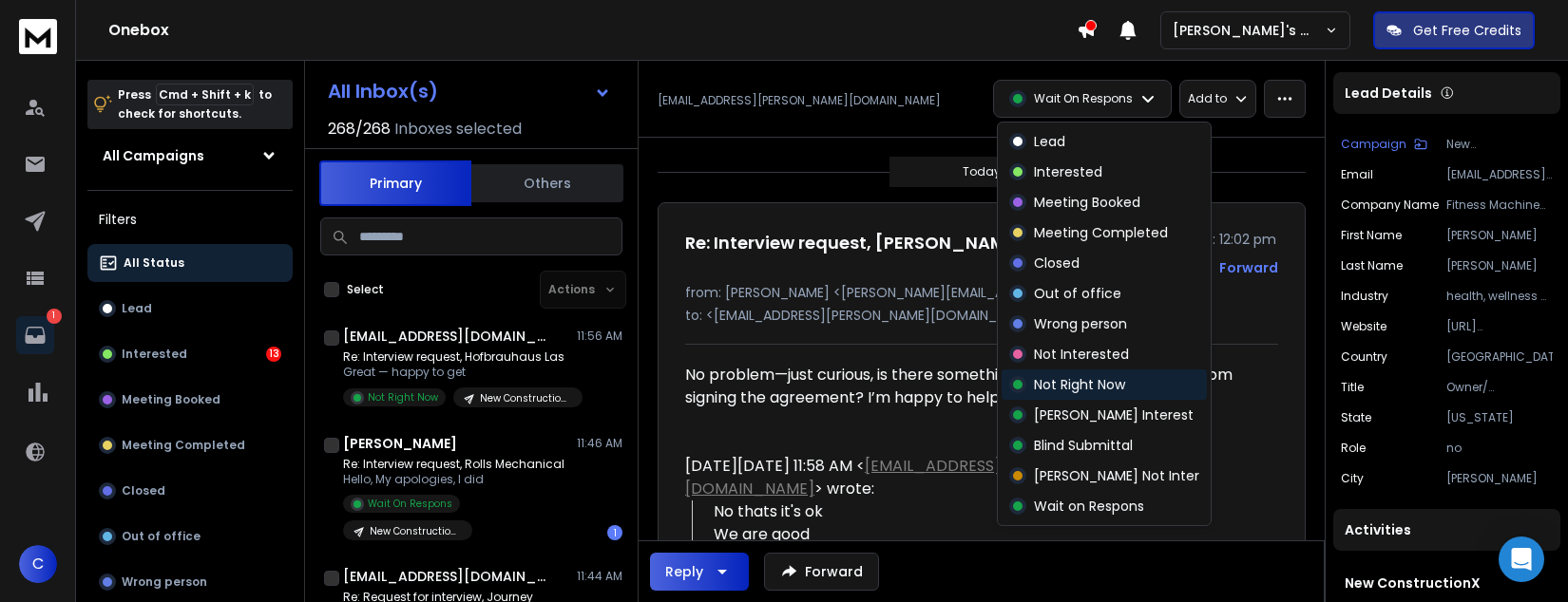
click at [1132, 382] on div "Not Right Now" at bounding box center [1105, 385] width 206 height 30
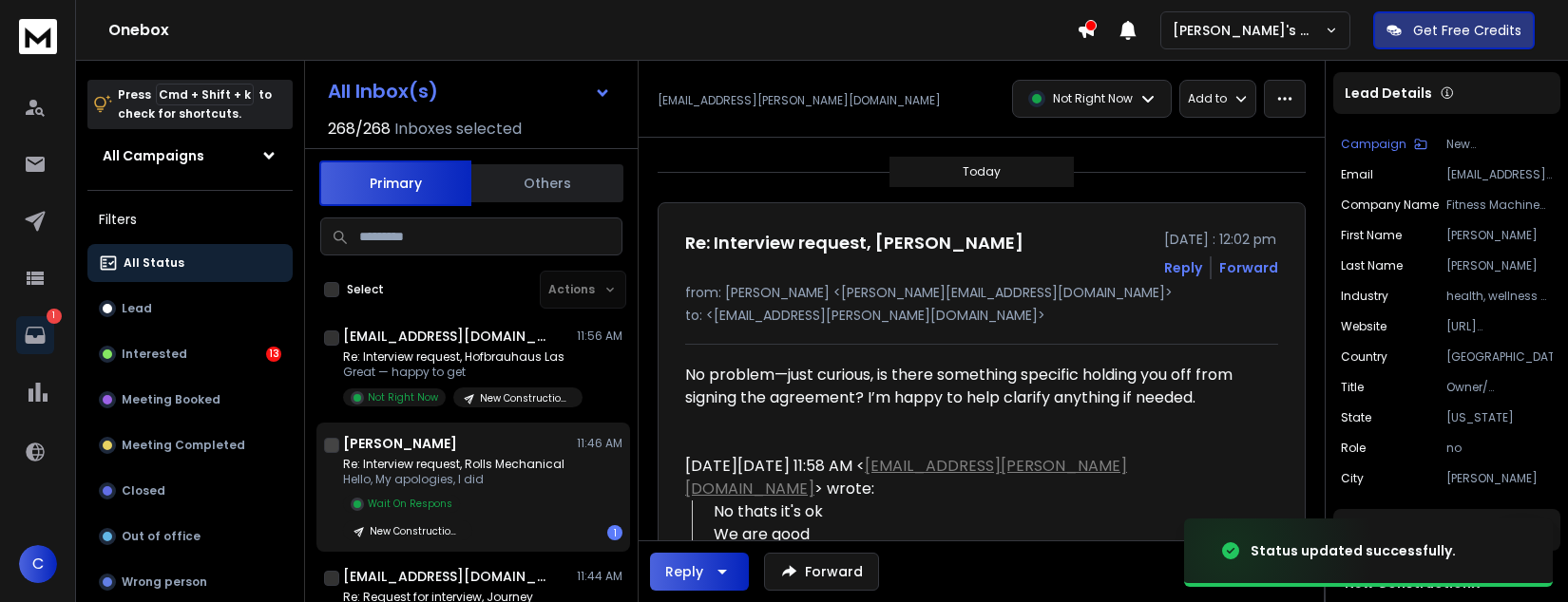
click at [558, 476] on p "Hello, My apologies, I did" at bounding box center [458, 479] width 228 height 15
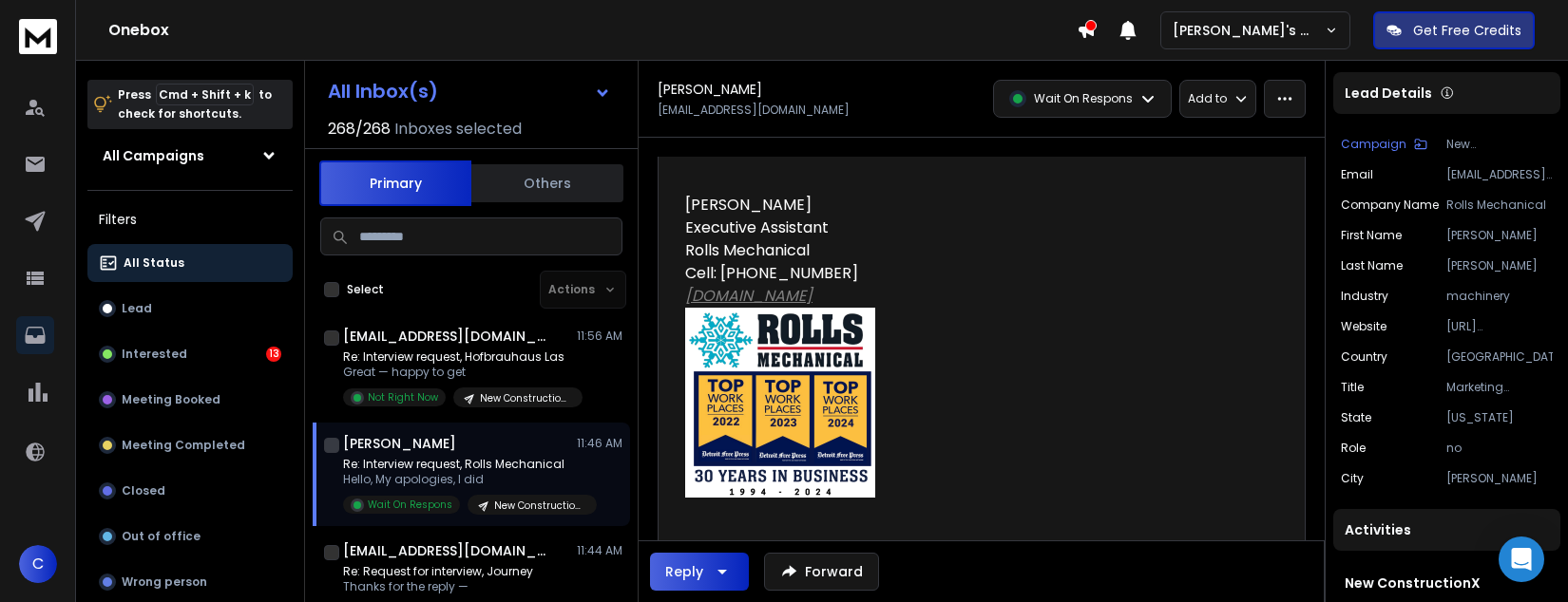
scroll to position [82, 0]
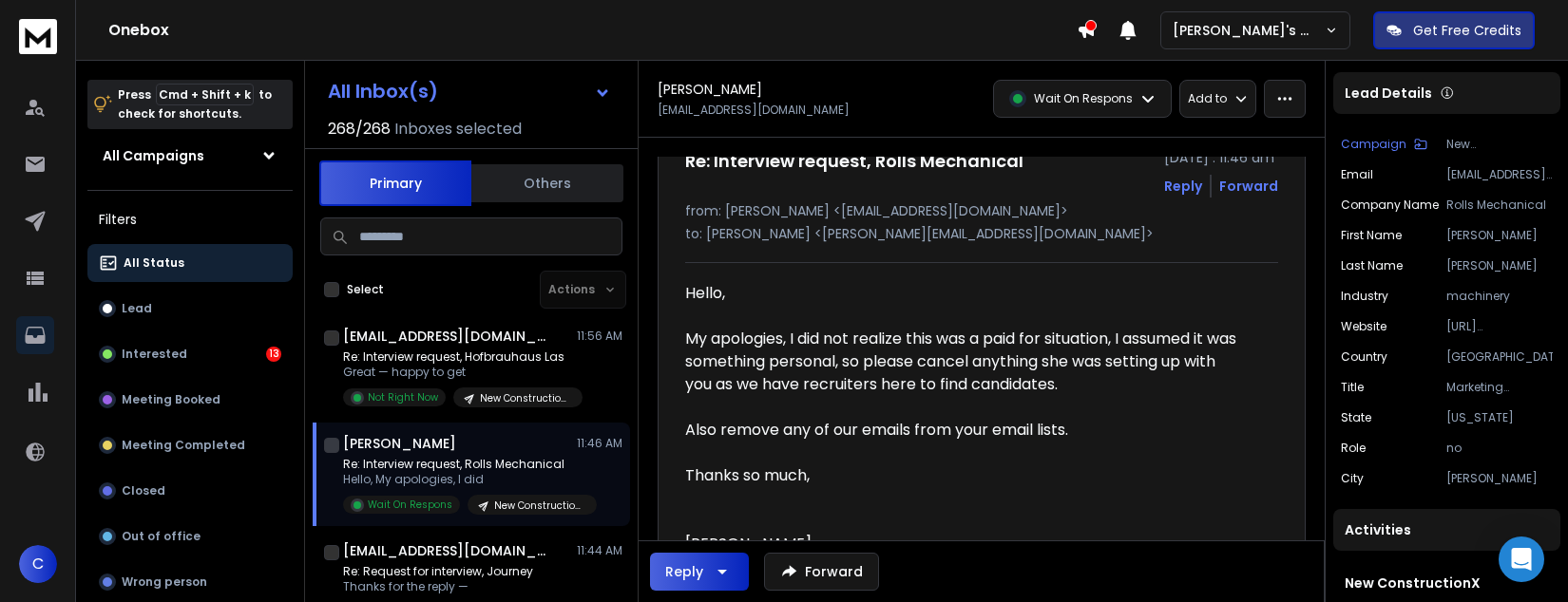
click at [1184, 193] on button "Reply" at bounding box center [1184, 186] width 38 height 19
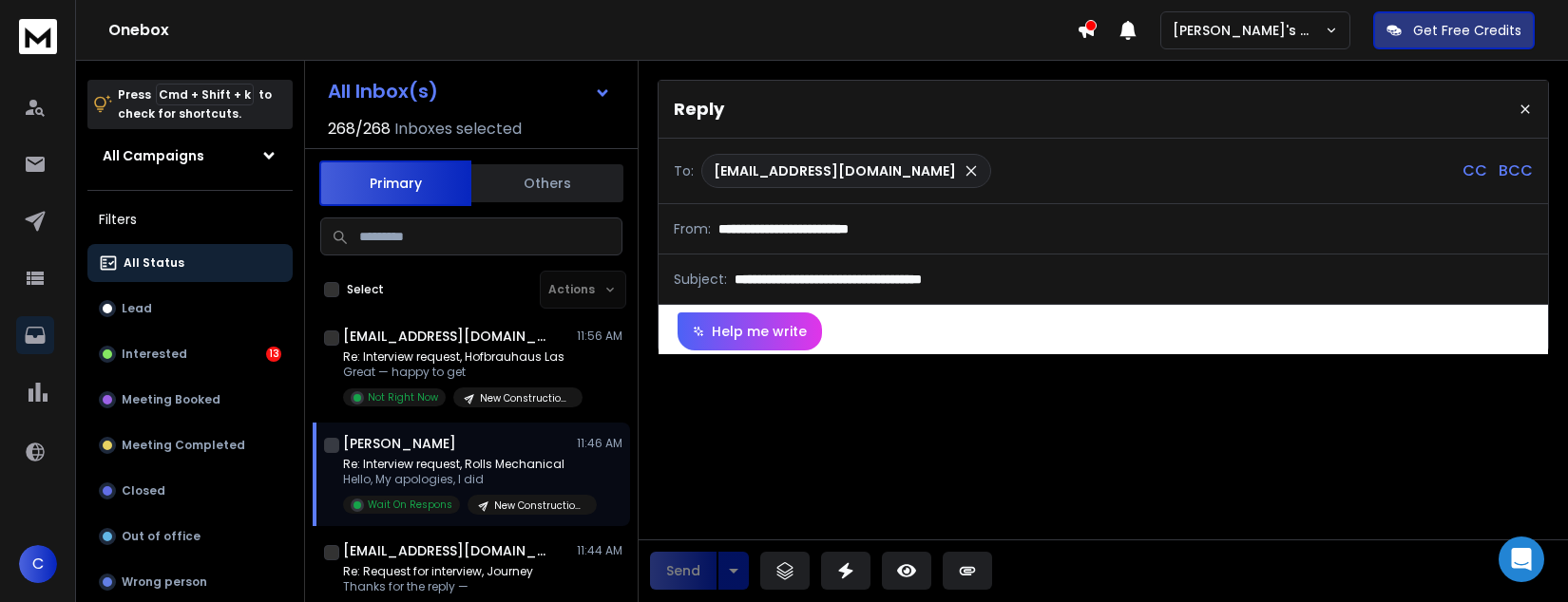
scroll to position [0, 0]
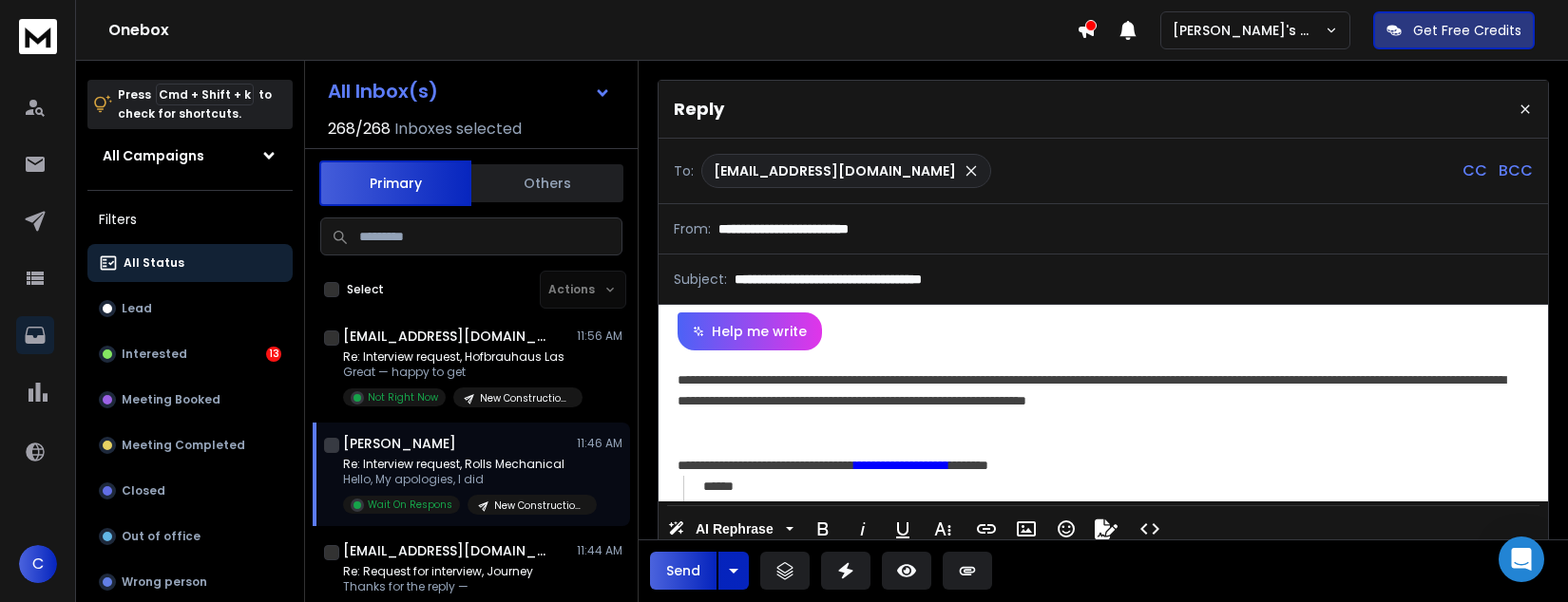
click at [693, 573] on button "Send" at bounding box center [683, 571] width 67 height 38
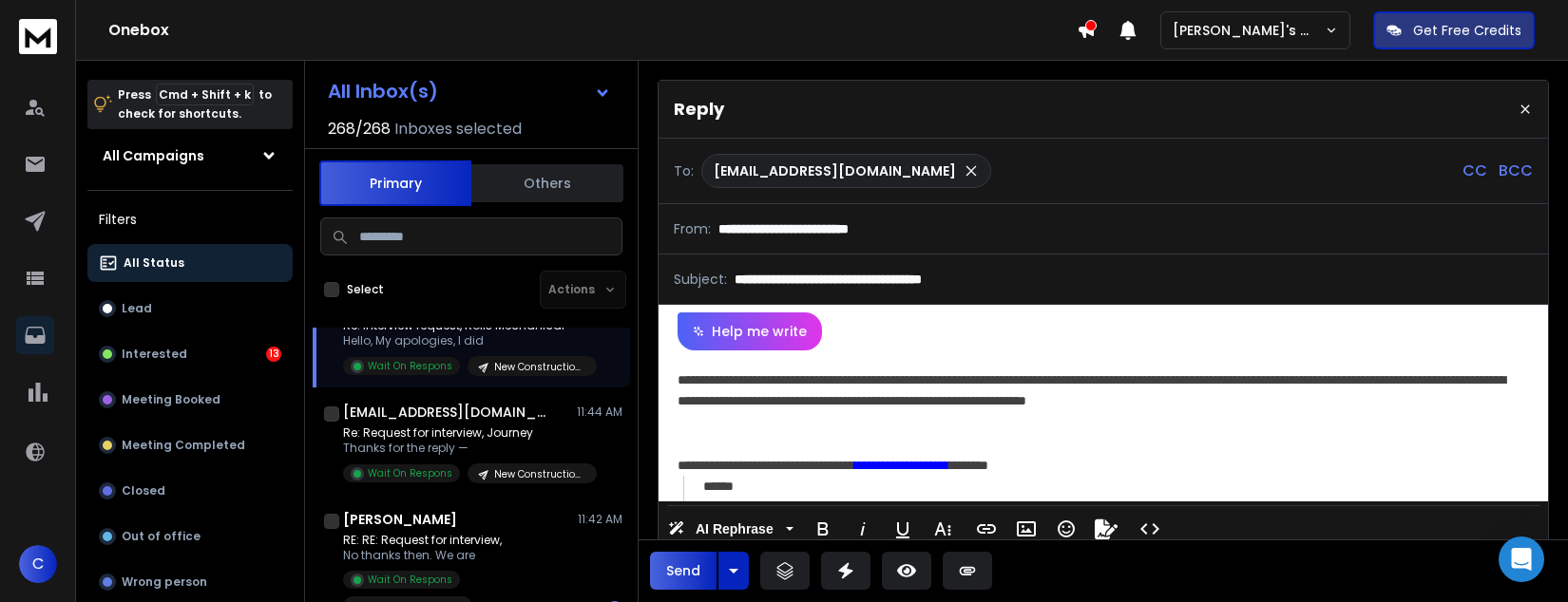
scroll to position [480, 0]
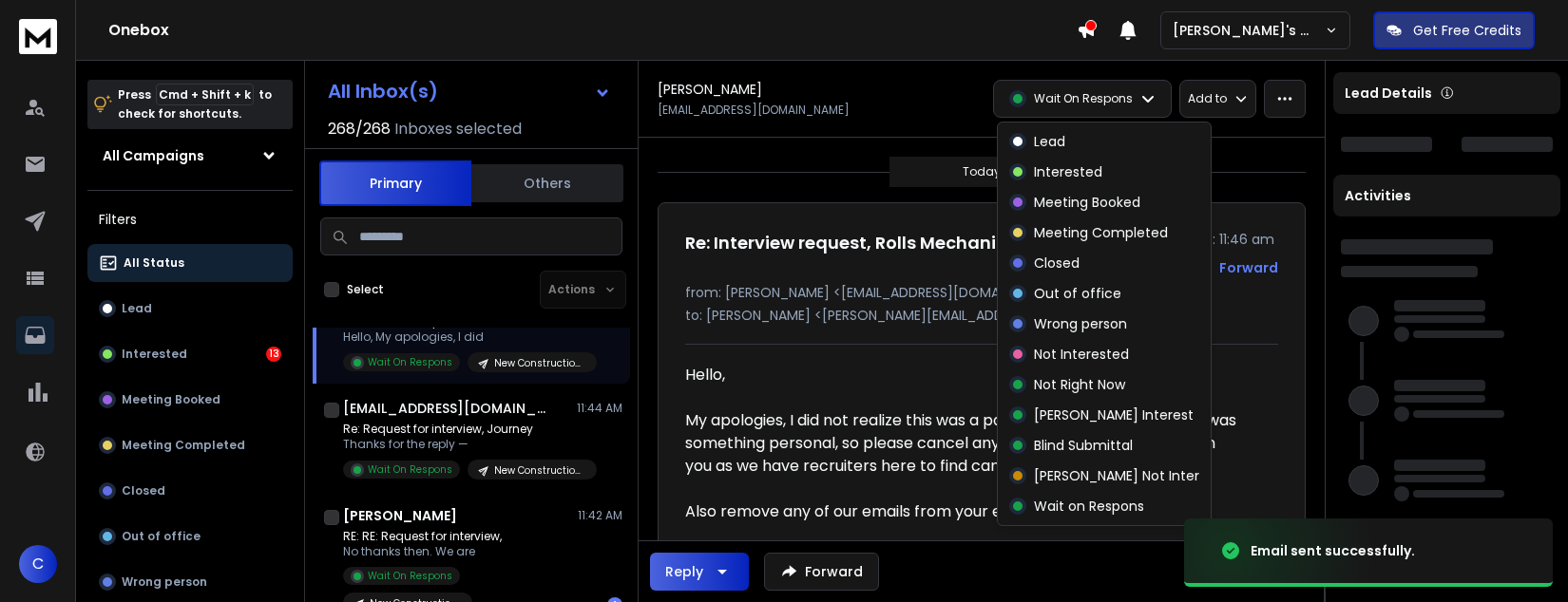
click at [1131, 92] on p "Wait On Respons" at bounding box center [1084, 99] width 99 height 15
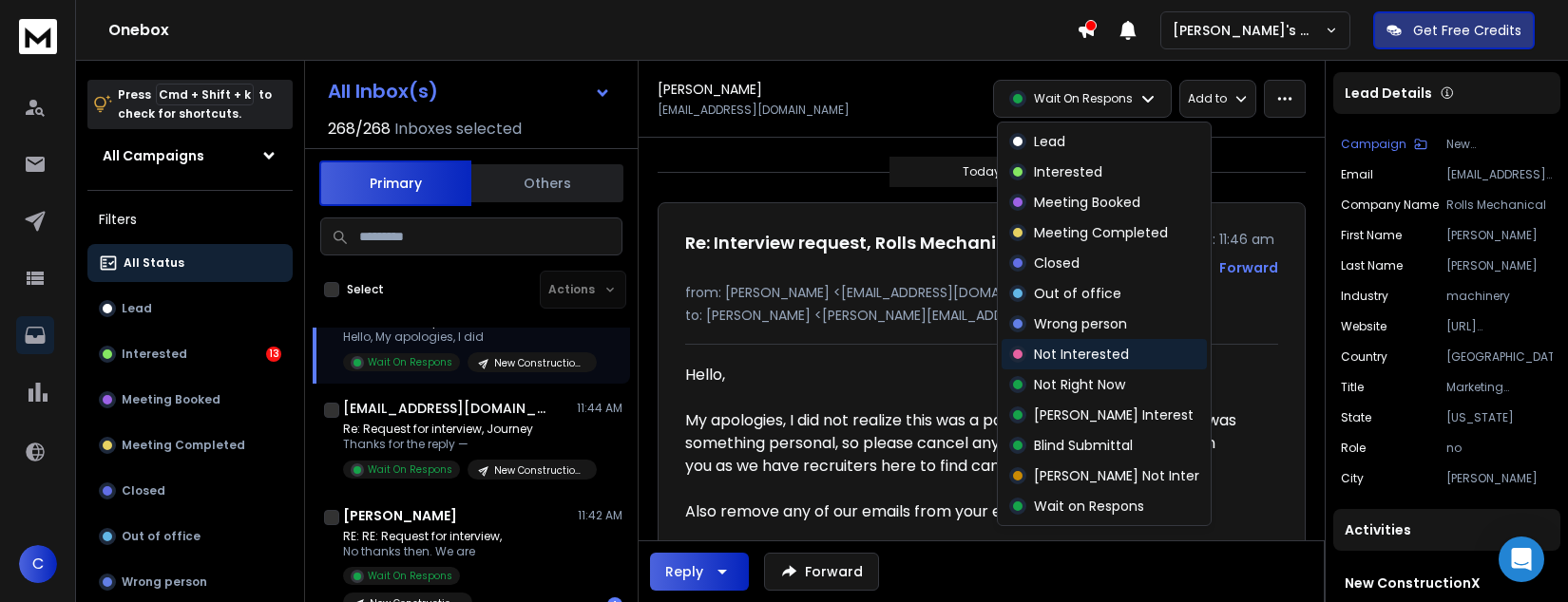
click at [1107, 349] on p "Not Interested" at bounding box center [1082, 355] width 95 height 19
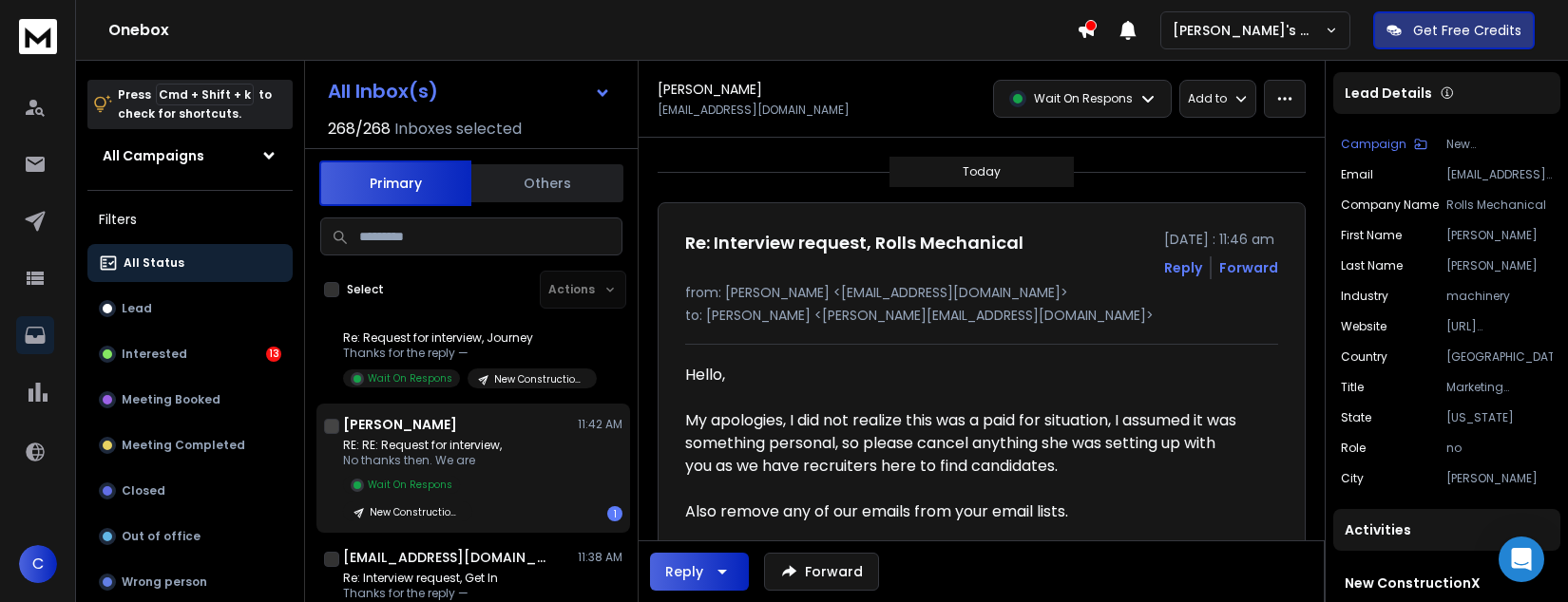
scroll to position [586, 0]
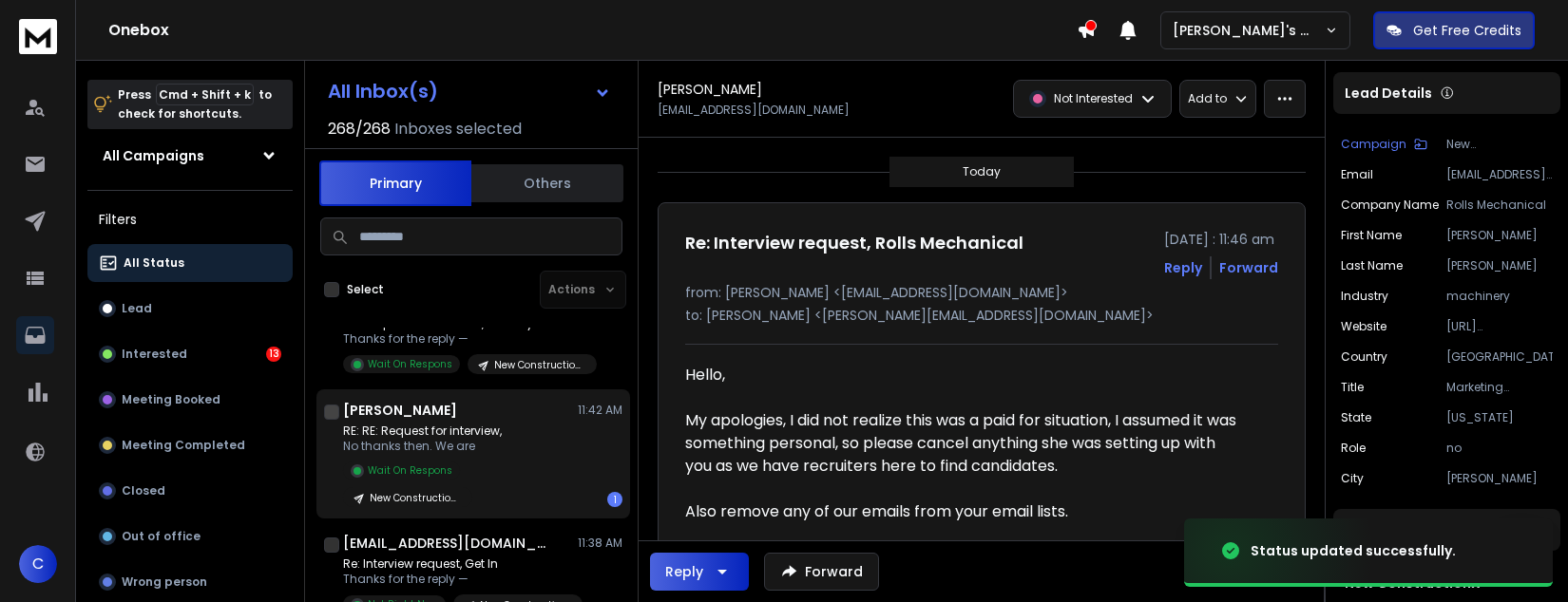
click at [473, 444] on p "No thanks then. We are" at bounding box center [458, 447] width 228 height 15
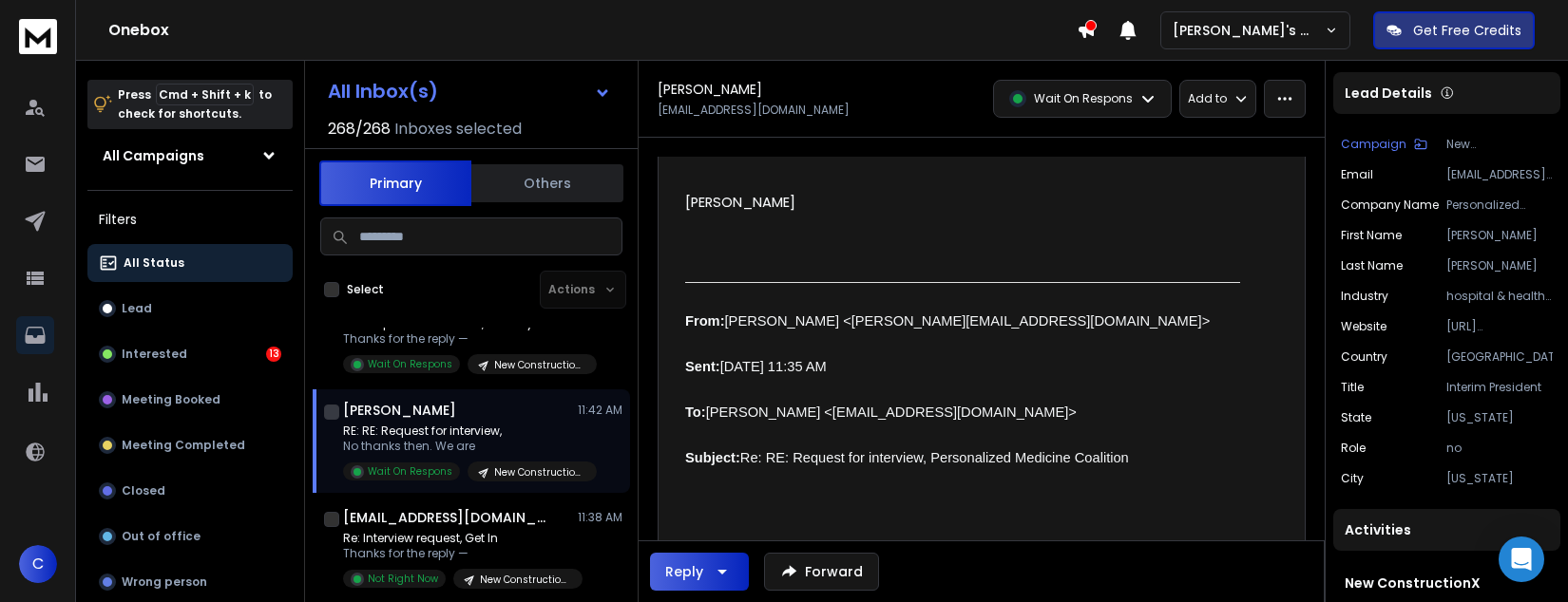
scroll to position [0, 0]
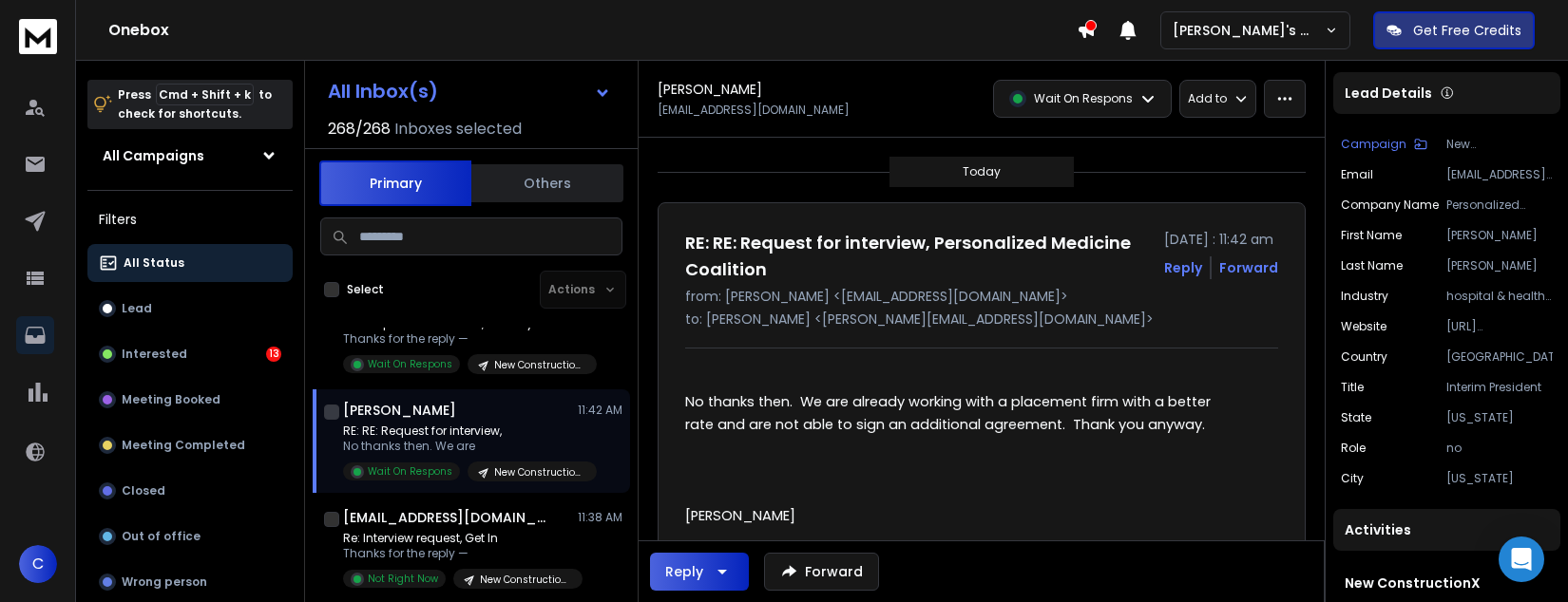
click at [1195, 266] on button "Reply" at bounding box center [1184, 268] width 38 height 19
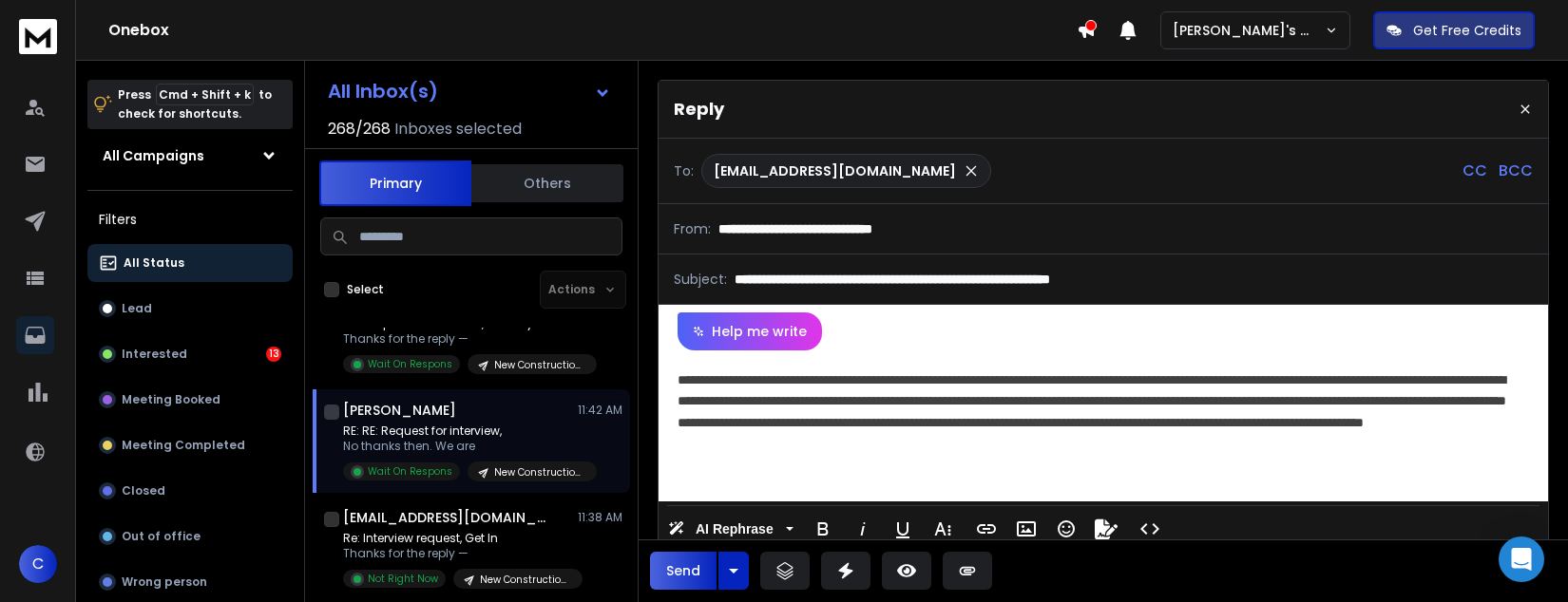
click at [667, 570] on button "Send" at bounding box center [683, 571] width 67 height 38
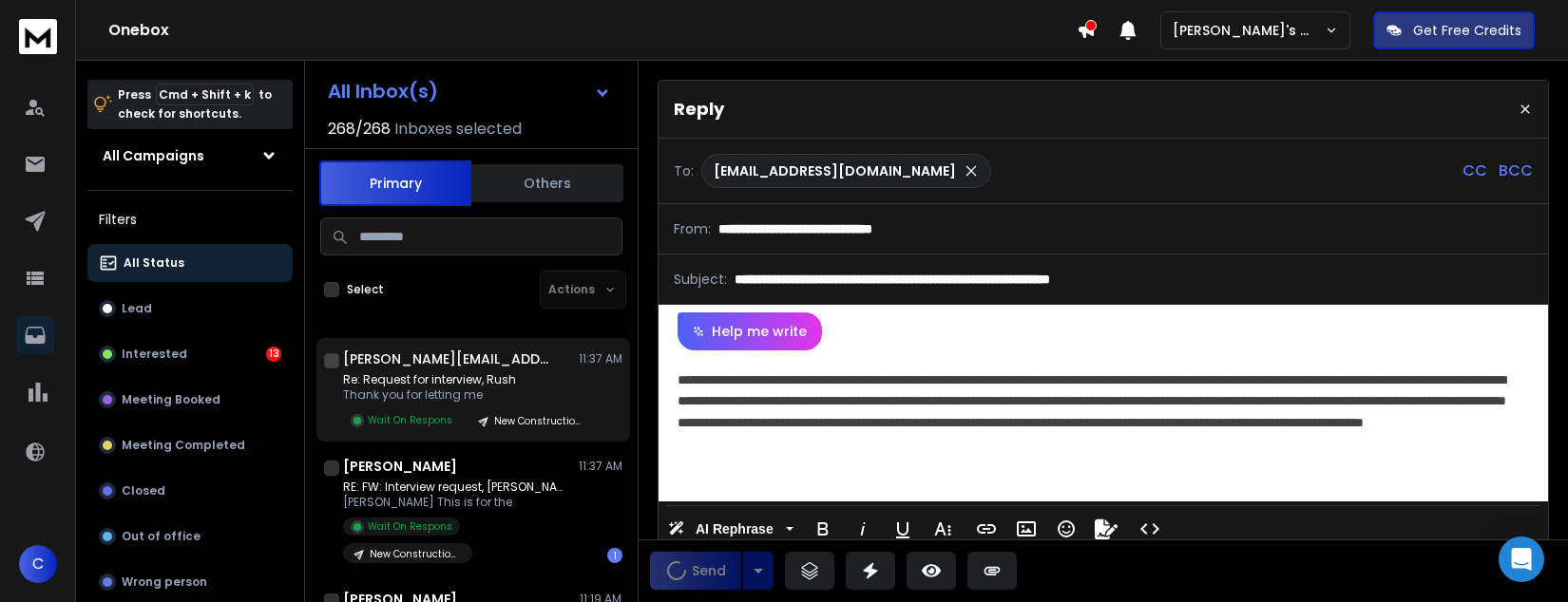
scroll to position [868, 0]
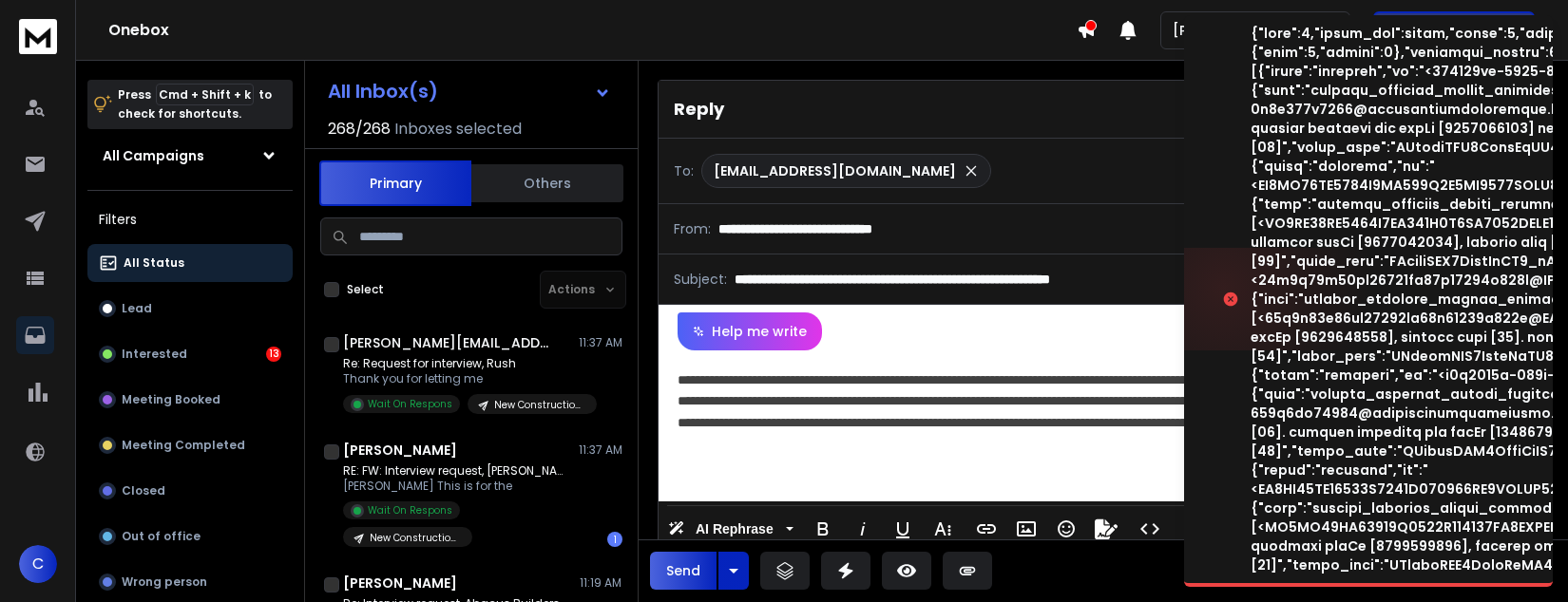
click at [663, 573] on button "Send" at bounding box center [683, 571] width 67 height 38
drag, startPoint x: 1025, startPoint y: 326, endPoint x: 1052, endPoint y: 342, distance: 31.4
click at [1024, 326] on div "Help me write" at bounding box center [1103, 330] width 890 height 49
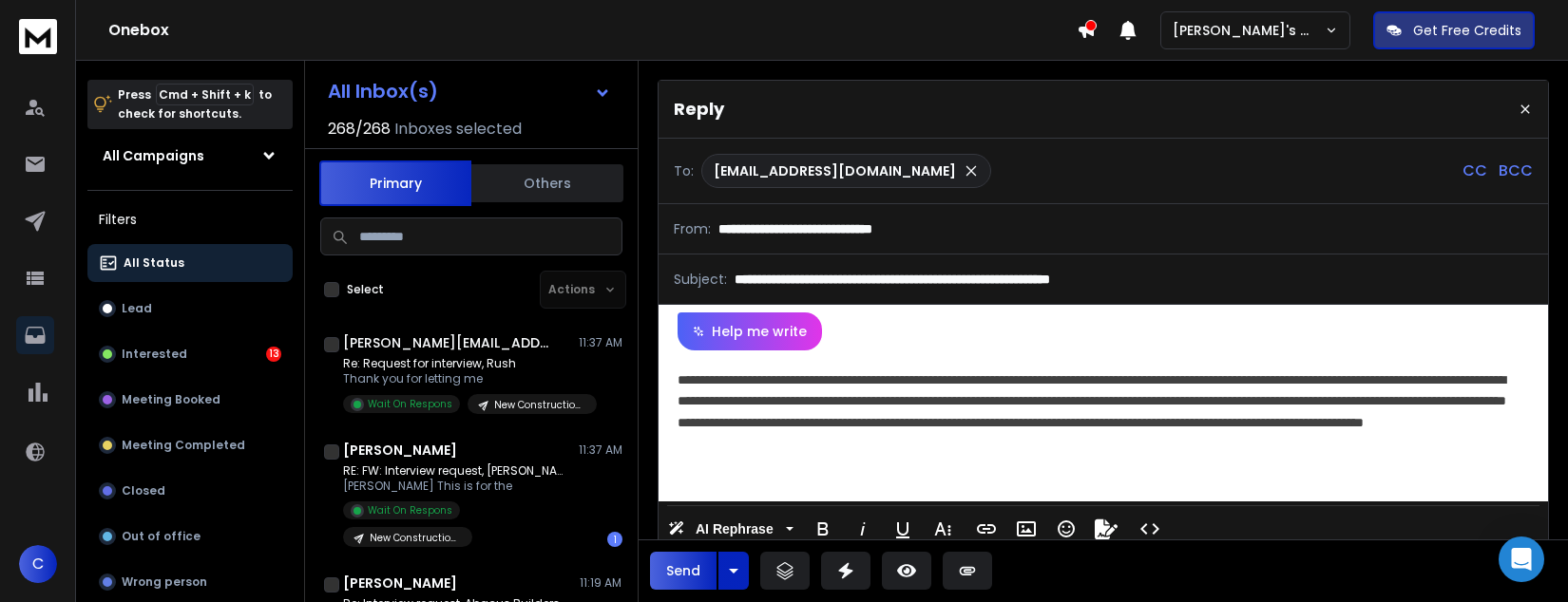
click at [694, 564] on button "Send" at bounding box center [683, 571] width 67 height 38
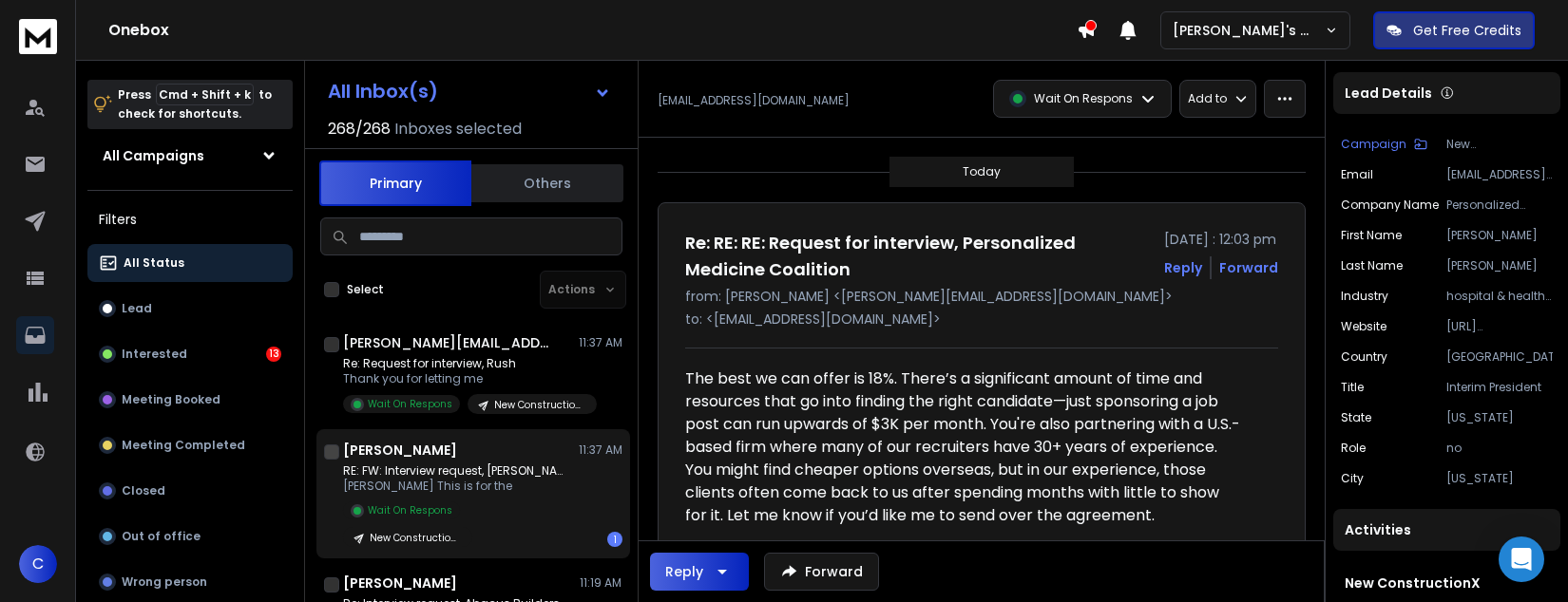
scroll to position [882, 0]
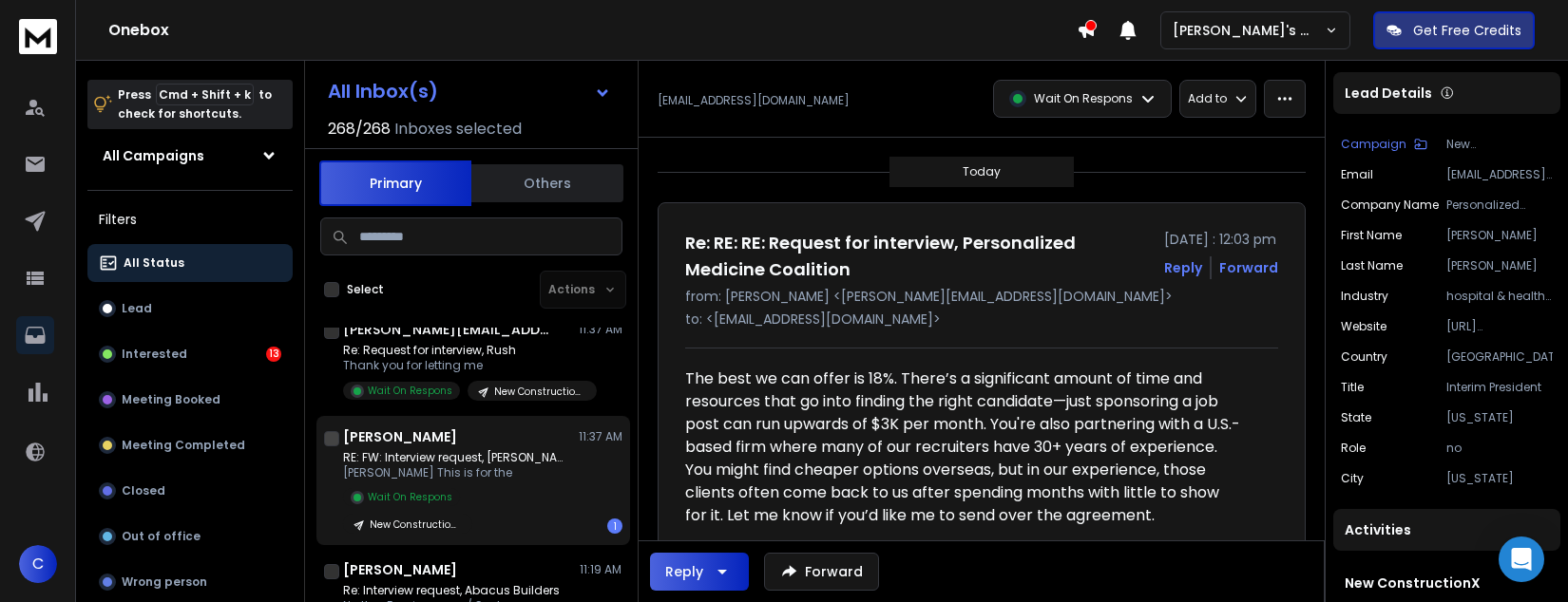
drag, startPoint x: 484, startPoint y: 466, endPoint x: 572, endPoint y: 459, distance: 88.3
click at [484, 466] on p "[PERSON_NAME] This is for the" at bounding box center [458, 473] width 228 height 15
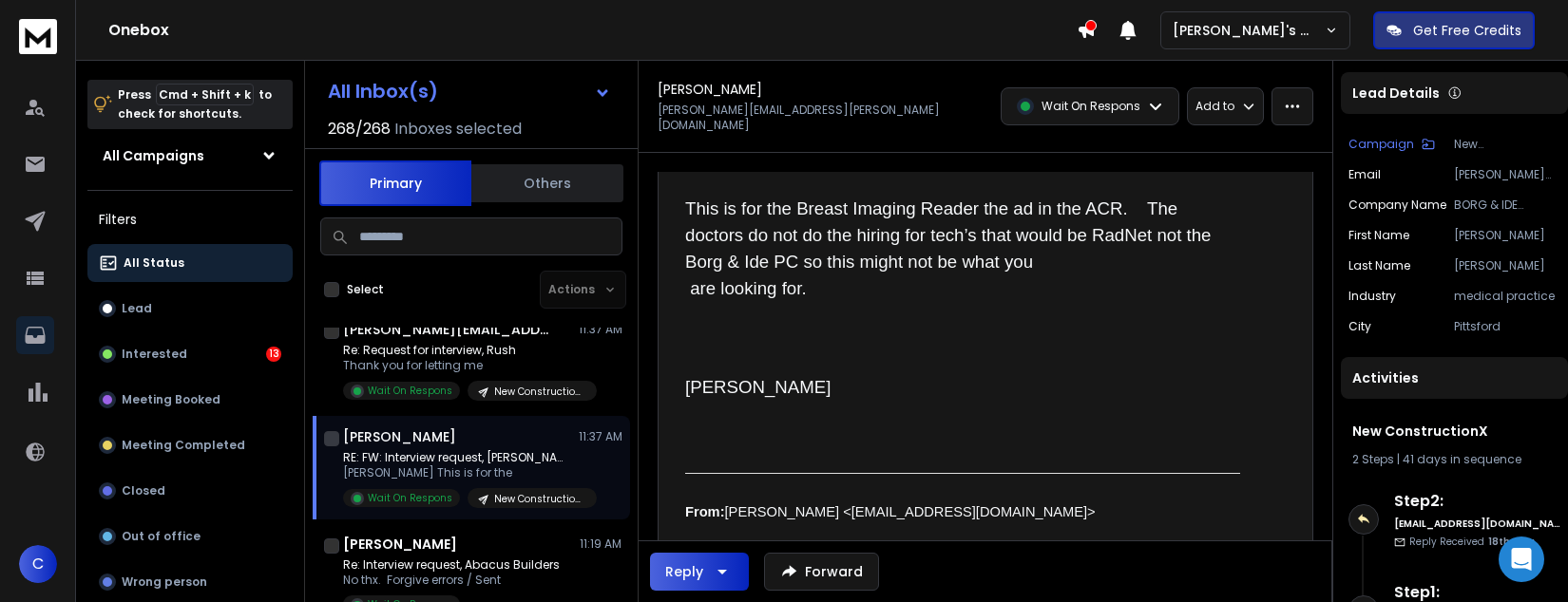
scroll to position [175, 0]
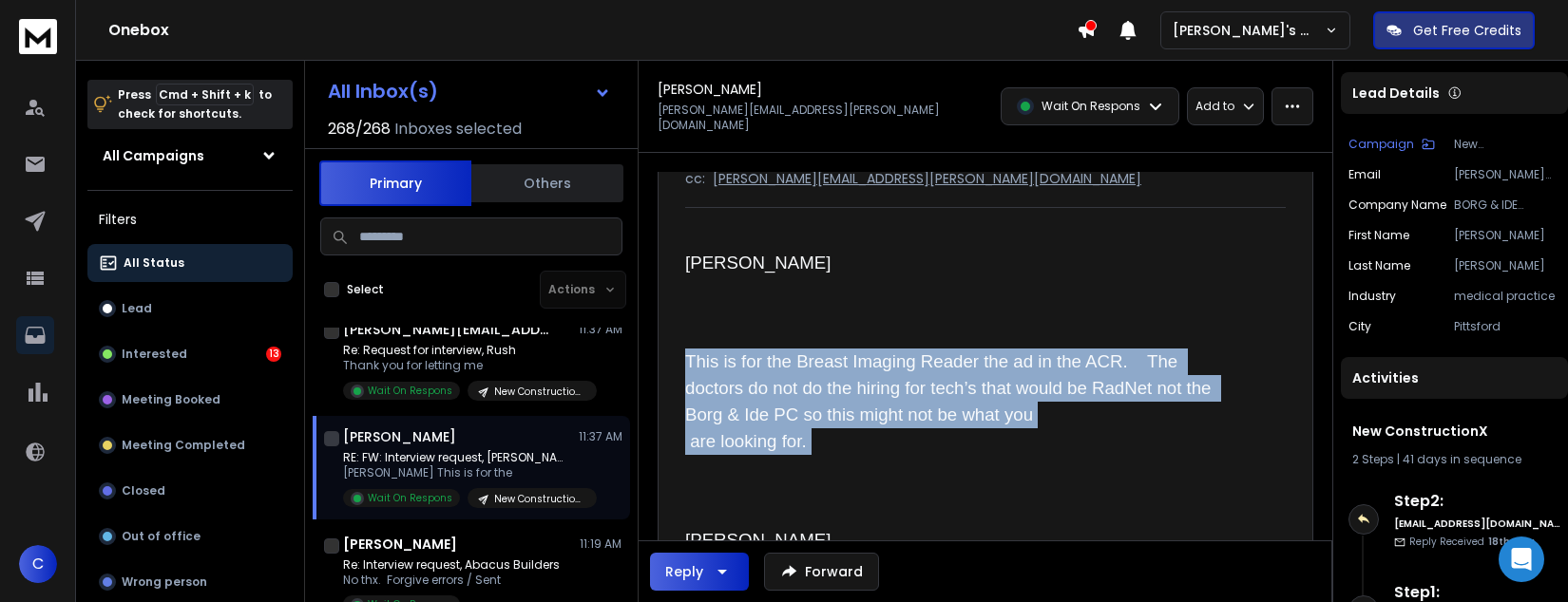
drag, startPoint x: 886, startPoint y: 451, endPoint x: 654, endPoint y: 355, distance: 251.1
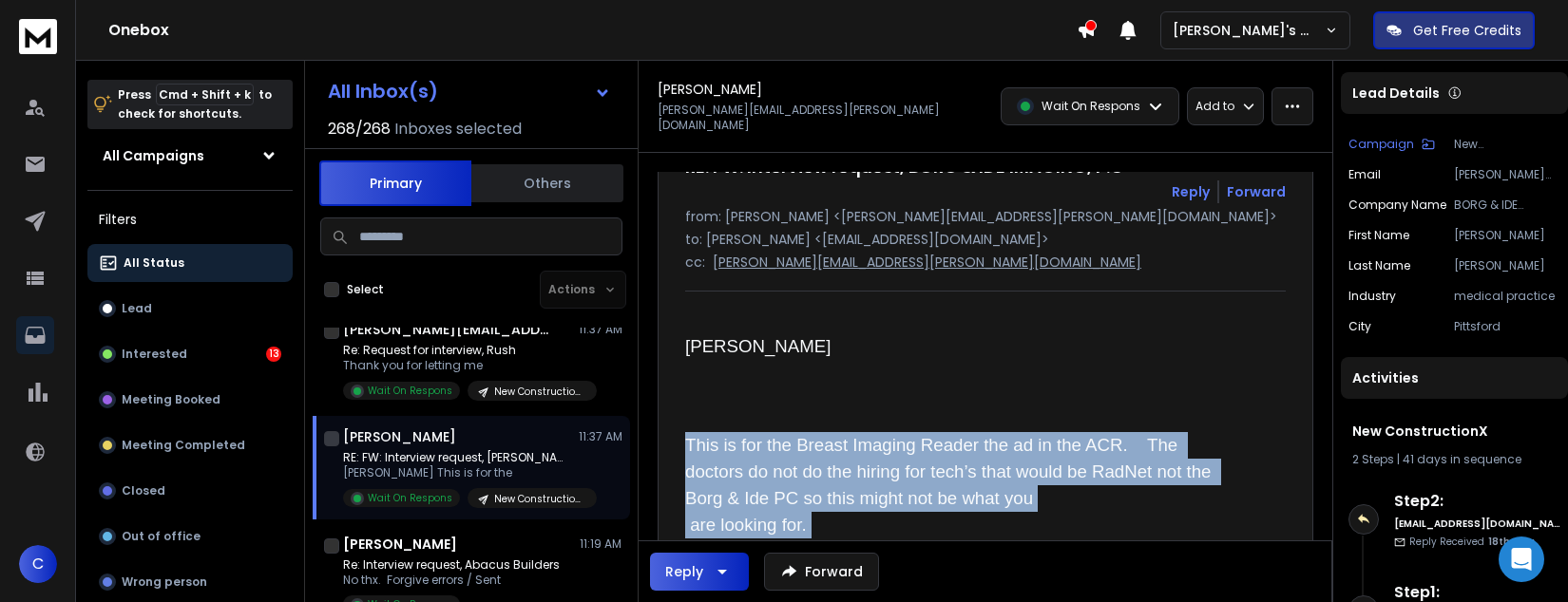
scroll to position [0, 0]
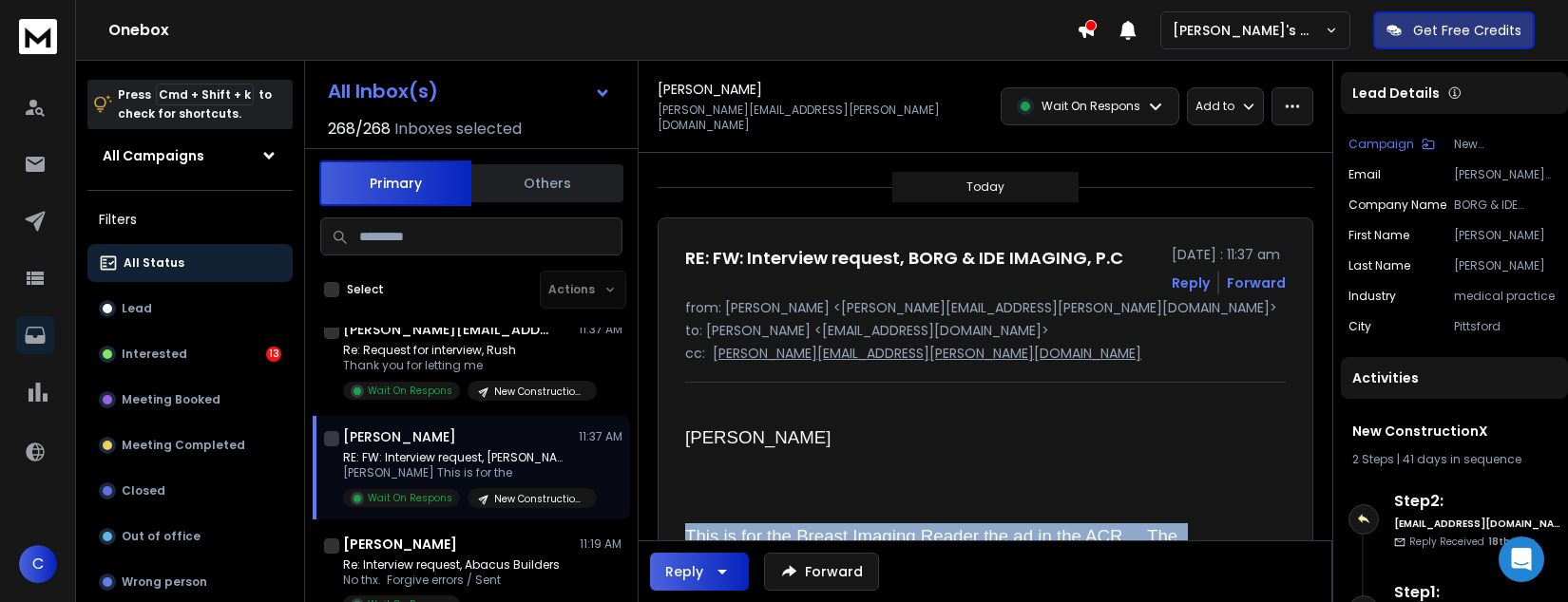
click at [1205, 274] on button "Reply" at bounding box center [1191, 283] width 38 height 19
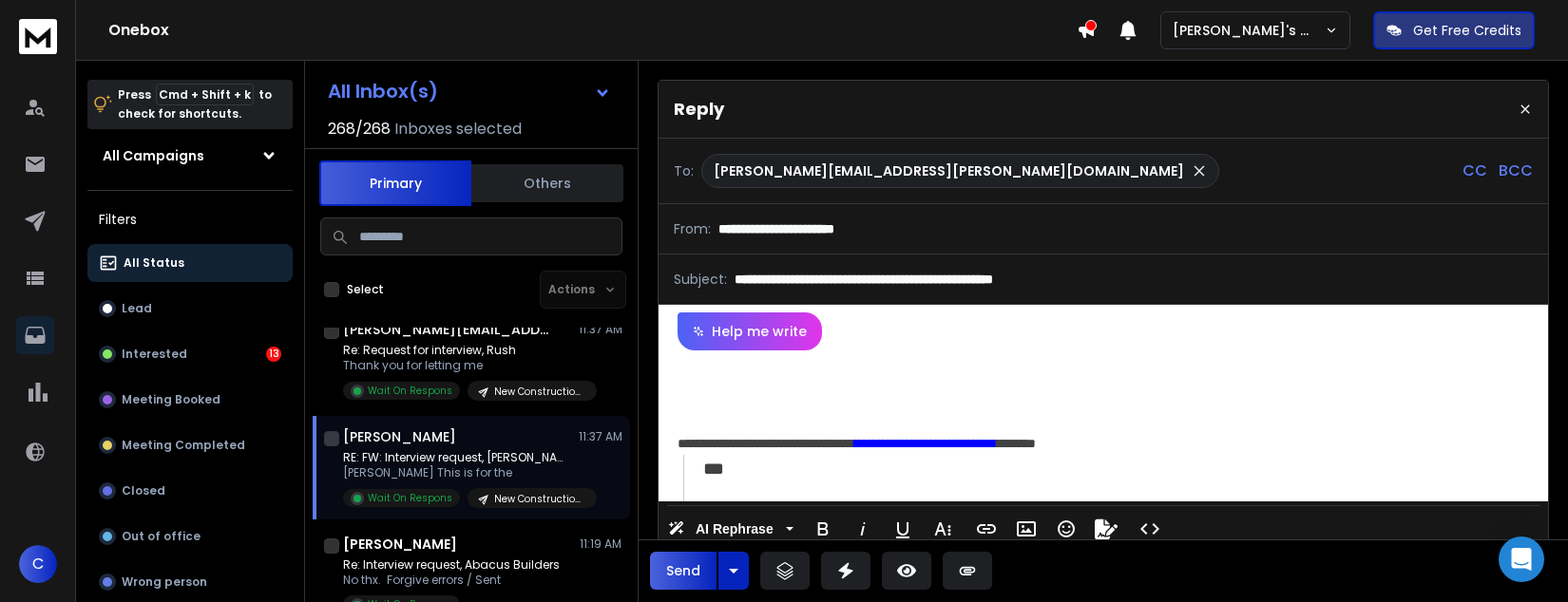
click at [794, 374] on div at bounding box center [1103, 380] width 852 height 21
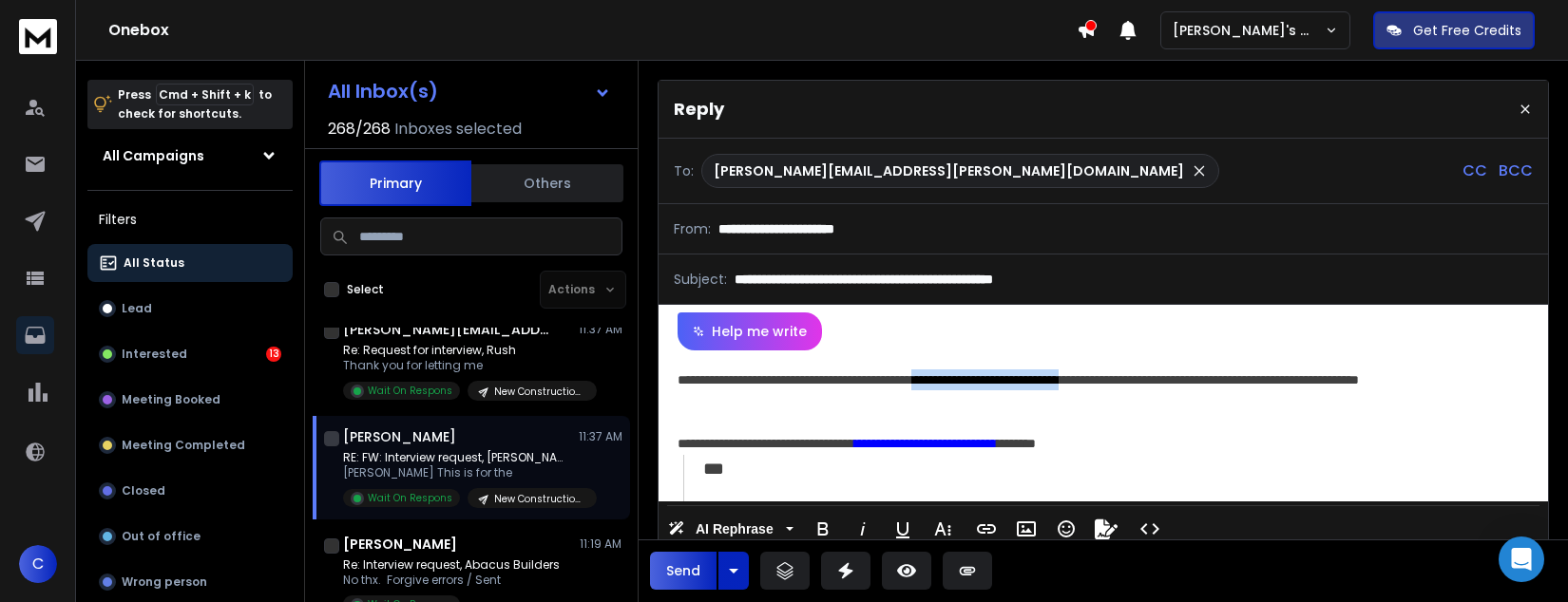
drag, startPoint x: 1153, startPoint y: 381, endPoint x: 964, endPoint y: 384, distance: 189.0
click at [964, 384] on div "**********" at bounding box center [1100, 380] width 846 height 21
click at [999, 381] on div "**********" at bounding box center [1100, 380] width 846 height 21
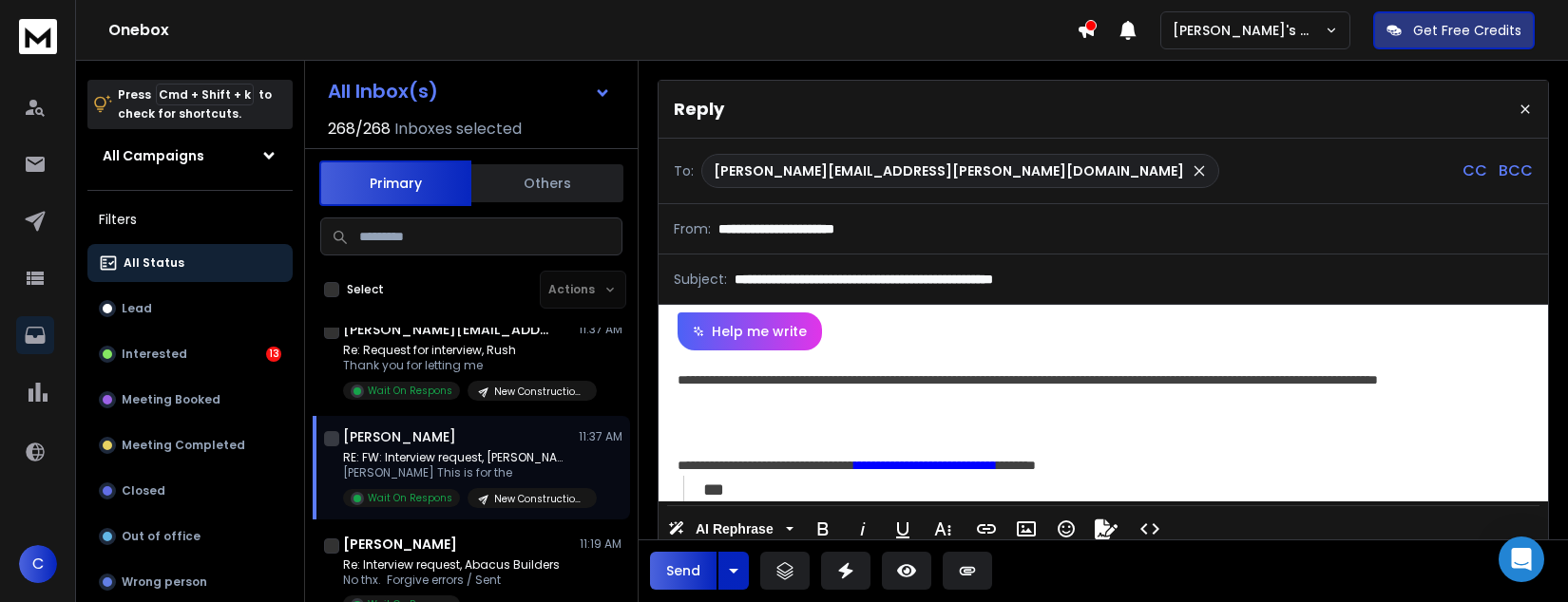
click at [1180, 383] on div "**********" at bounding box center [1100, 391] width 846 height 43
drag, startPoint x: 1356, startPoint y: 382, endPoint x: 1141, endPoint y: 470, distance: 232.3
click at [1184, 382] on div "**********" at bounding box center [1100, 391] width 846 height 43
drag, startPoint x: 1291, startPoint y: 382, endPoint x: 1307, endPoint y: 393, distance: 19.4
click at [1291, 382] on div "**********" at bounding box center [1100, 391] width 846 height 43
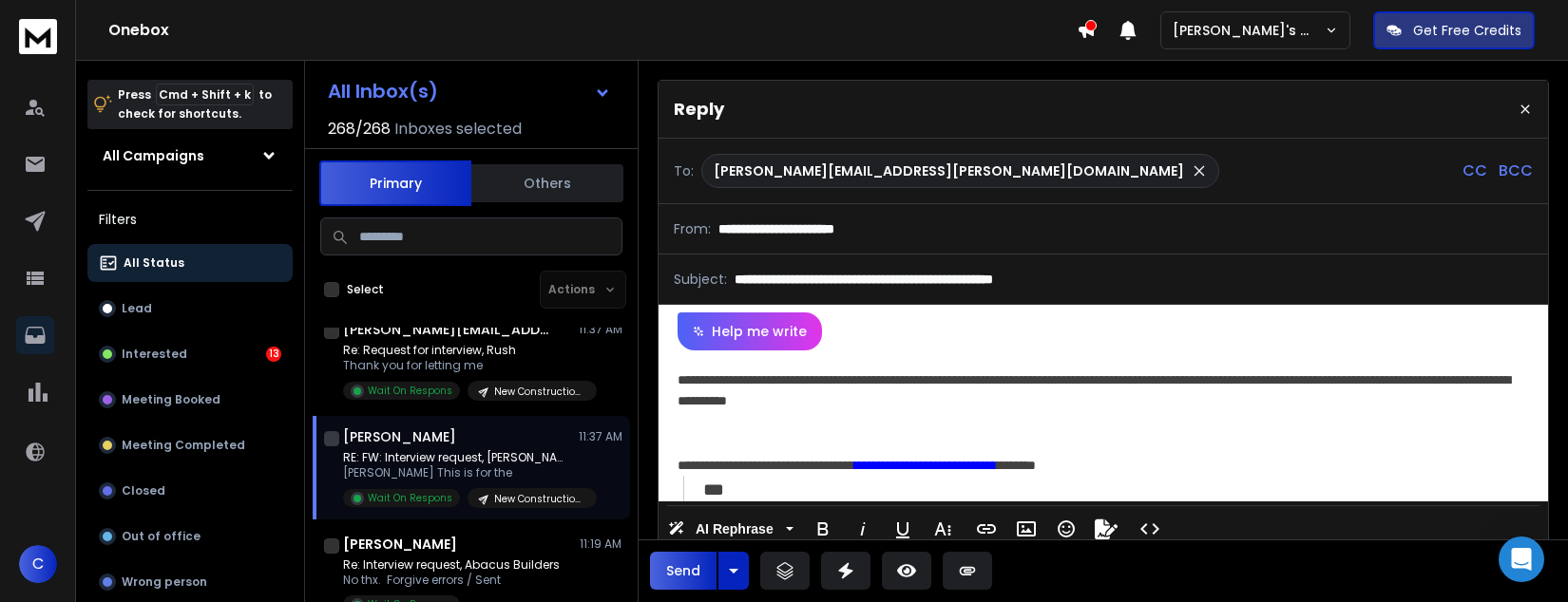
click at [1396, 377] on div "**********" at bounding box center [1100, 391] width 846 height 43
drag, startPoint x: 677, startPoint y: 576, endPoint x: 690, endPoint y: 570, distance: 14.3
click at [677, 576] on button "Send" at bounding box center [683, 571] width 67 height 38
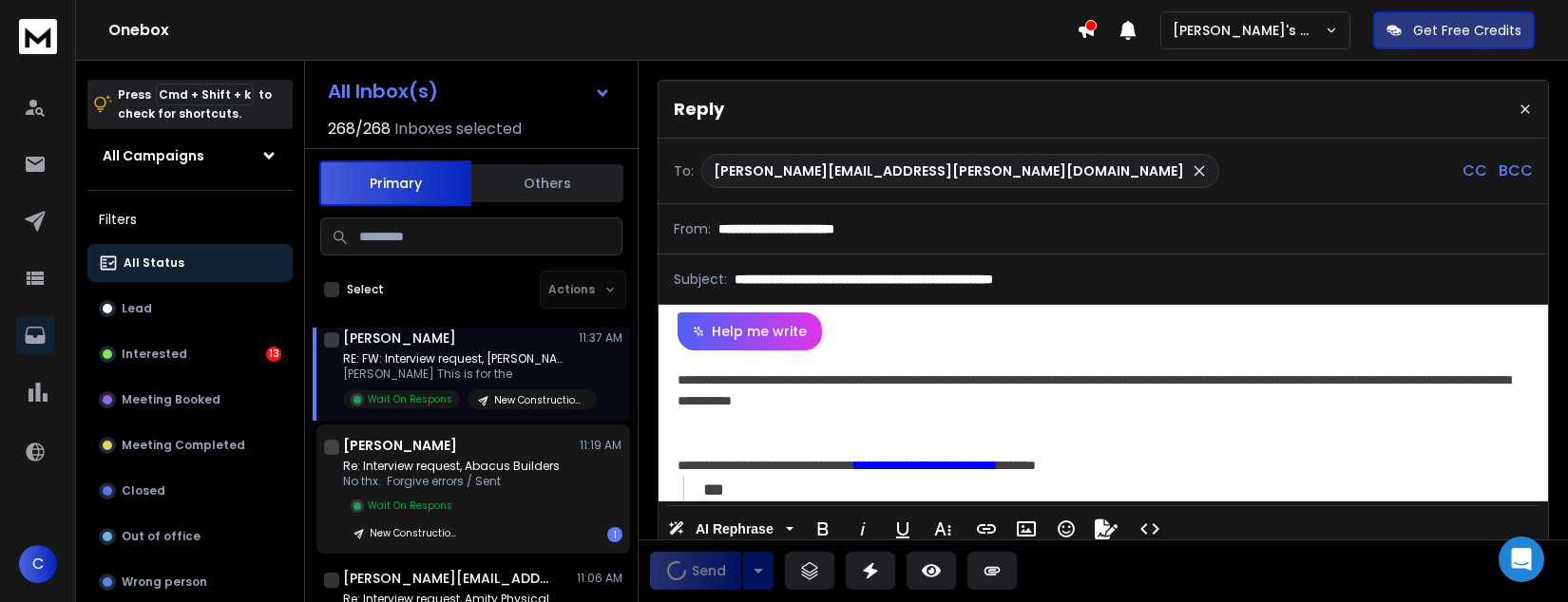
scroll to position [1018, 0]
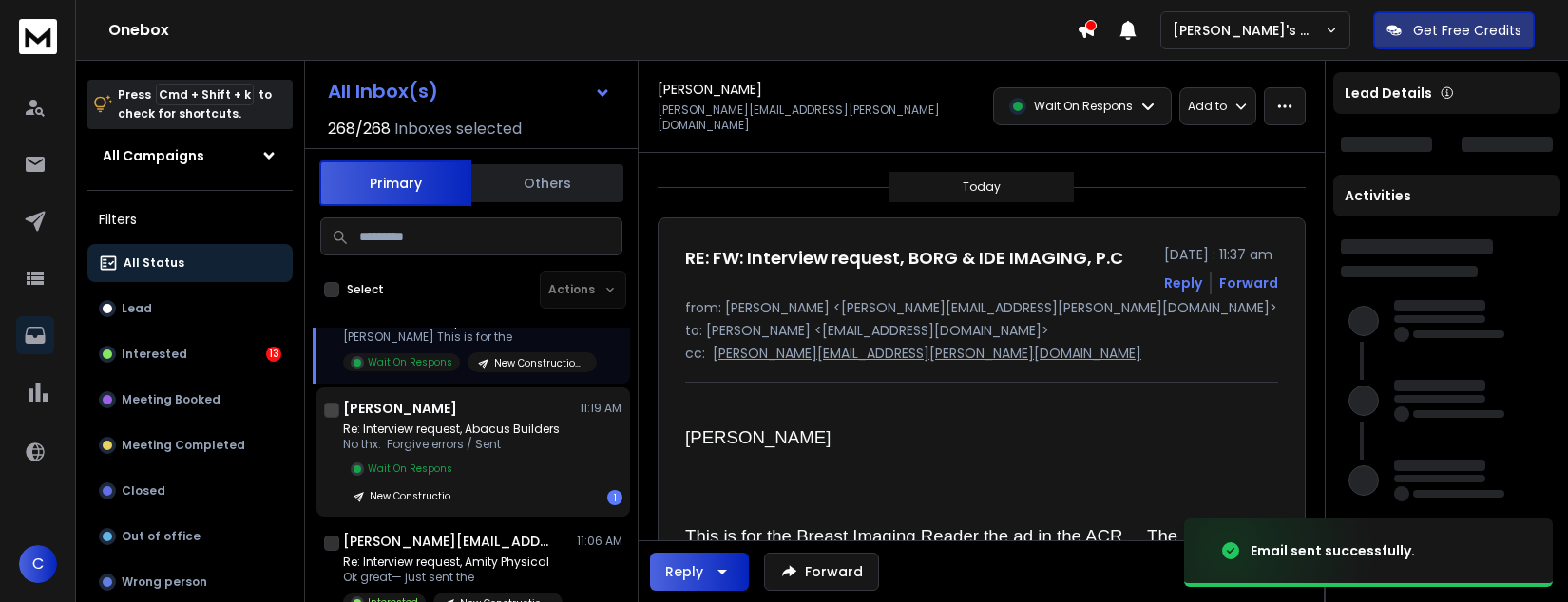
drag, startPoint x: 539, startPoint y: 434, endPoint x: 540, endPoint y: 480, distance: 46.0
click at [539, 434] on p "Re: Interview request, Abacus Builders" at bounding box center [458, 430] width 228 height 15
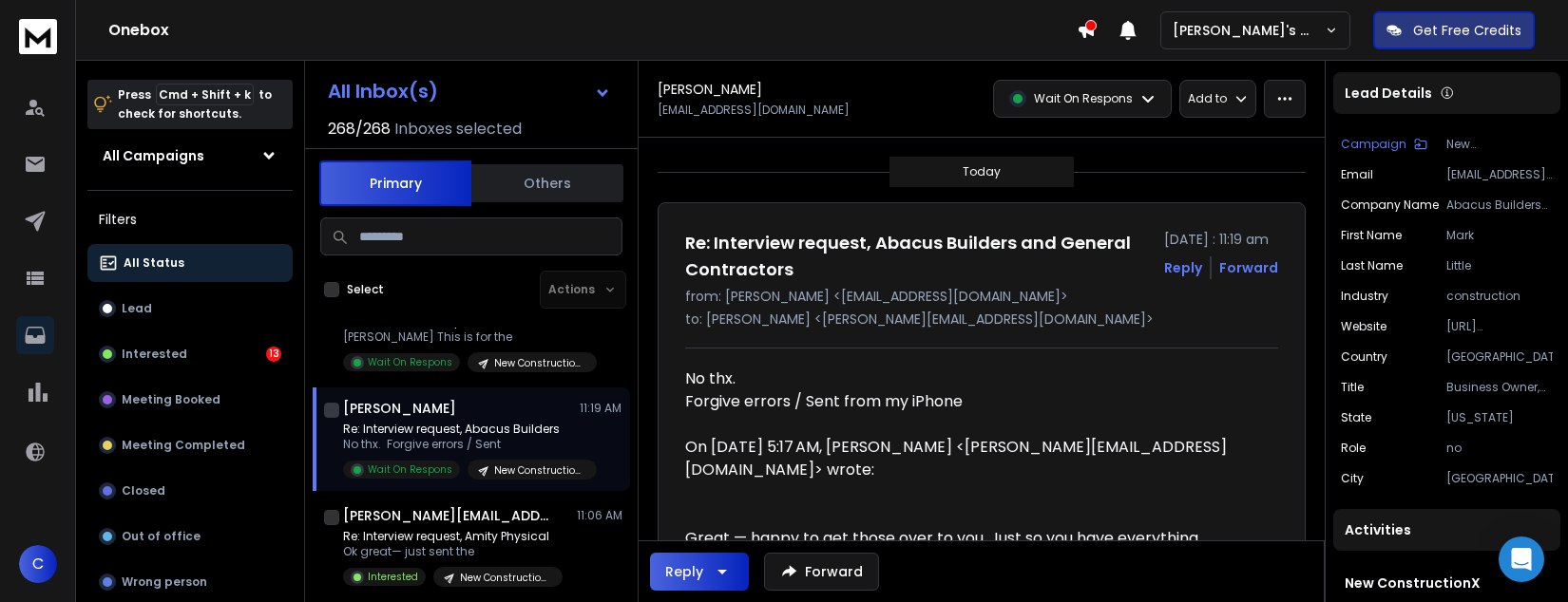
click at [1183, 266] on button "Reply" at bounding box center [1184, 268] width 38 height 19
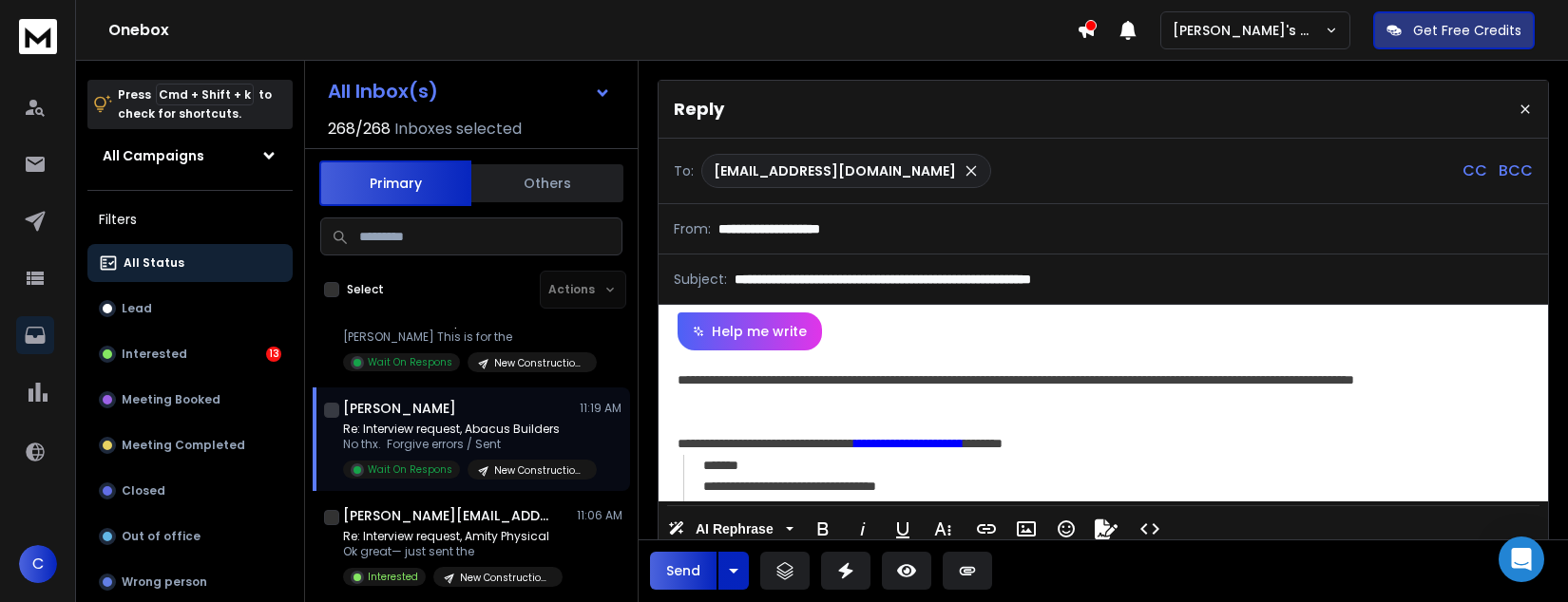
click at [674, 577] on button "Send" at bounding box center [683, 571] width 67 height 38
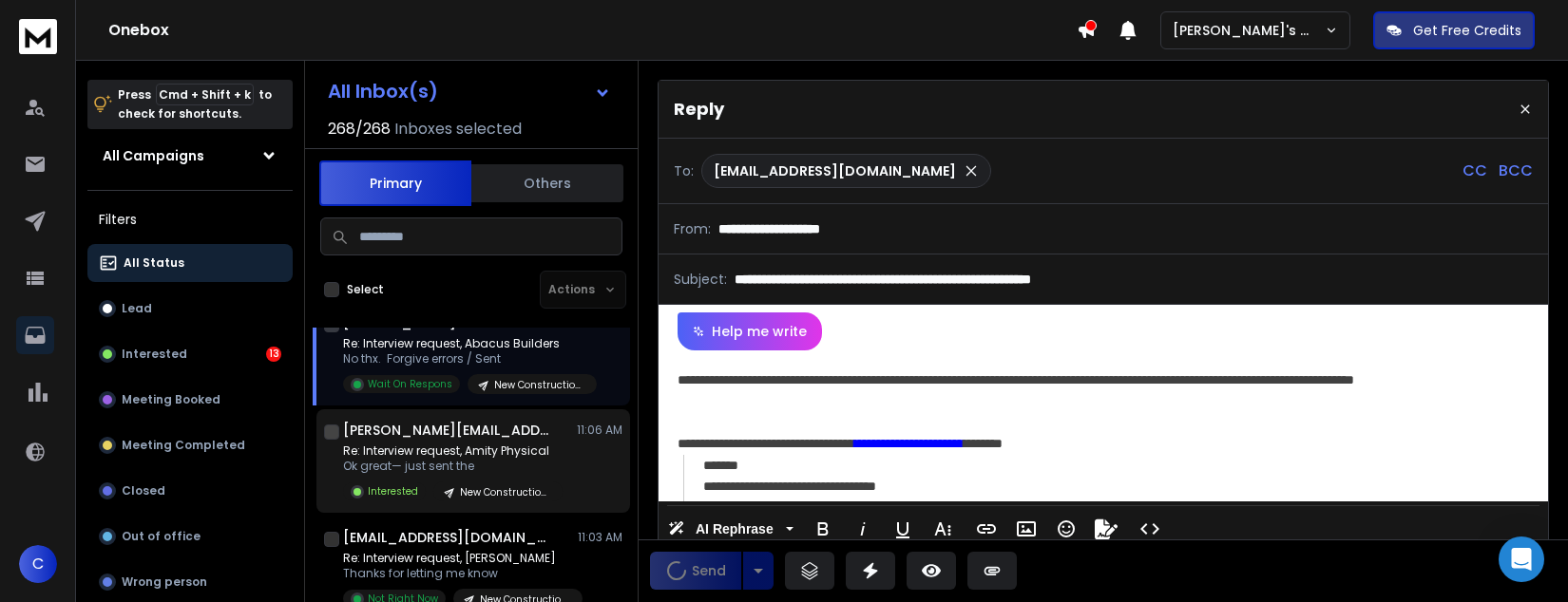
scroll to position [1107, 0]
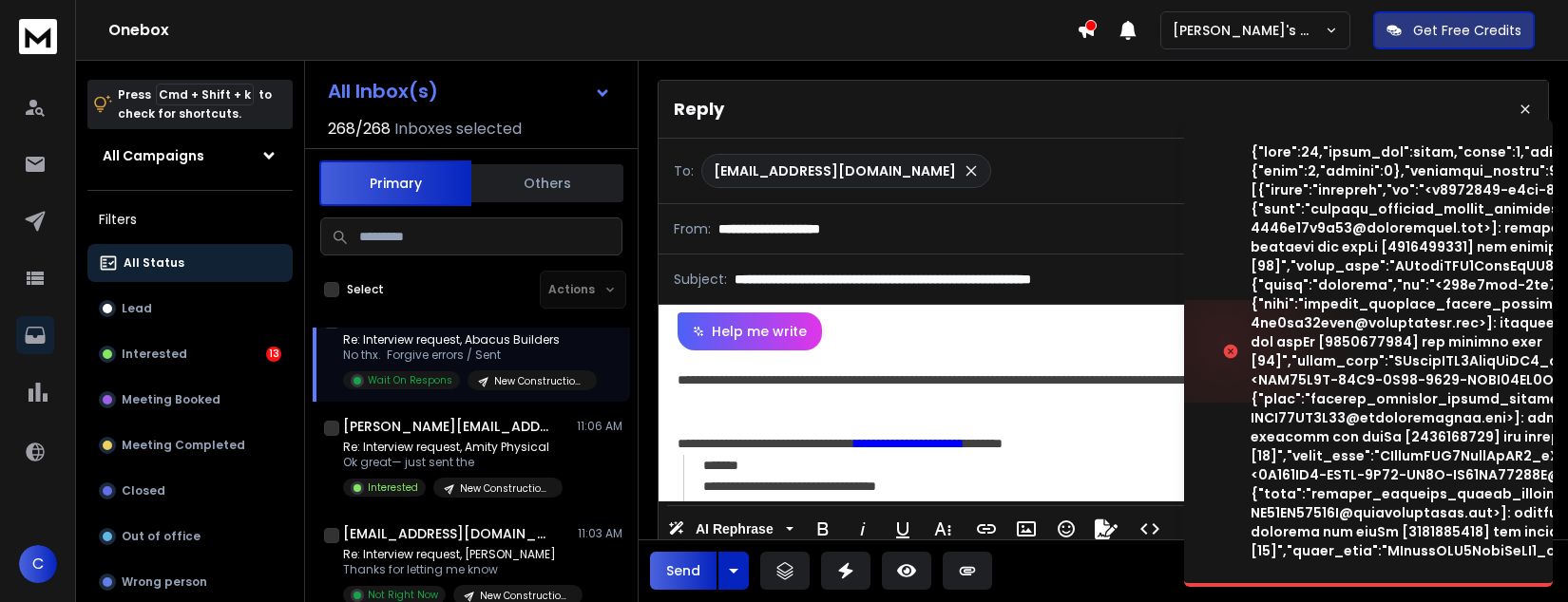
click at [693, 573] on button "Send" at bounding box center [683, 571] width 67 height 38
click at [684, 571] on button "Send" at bounding box center [683, 571] width 67 height 38
drag, startPoint x: 1520, startPoint y: 107, endPoint x: 1513, endPoint y: 119, distance: 13.9
click at [1519, 107] on ol "Notifications (F8)" at bounding box center [1369, 353] width 400 height 497
click at [1519, 111] on ol "Notifications (F8)" at bounding box center [1369, 353] width 400 height 497
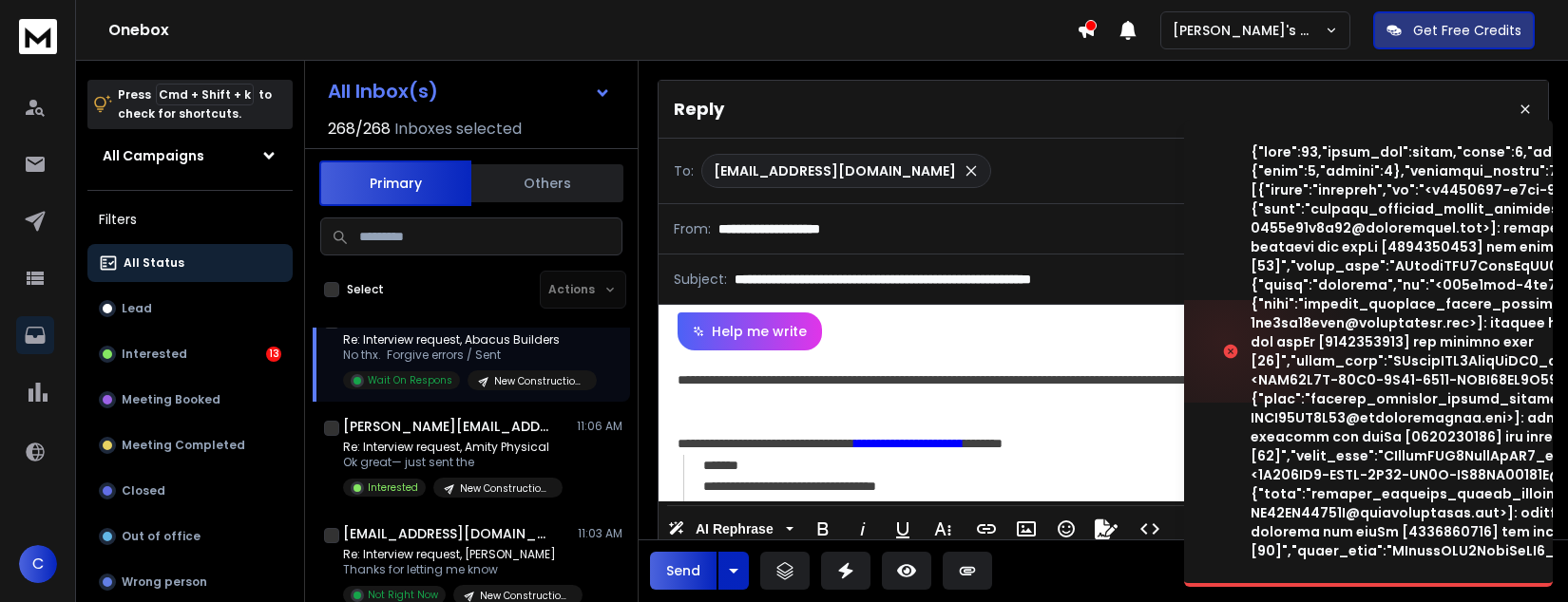
drag, startPoint x: 1111, startPoint y: 340, endPoint x: 1133, endPoint y: 396, distance: 60.2
click at [1111, 340] on div "Help me write" at bounding box center [1103, 330] width 890 height 49
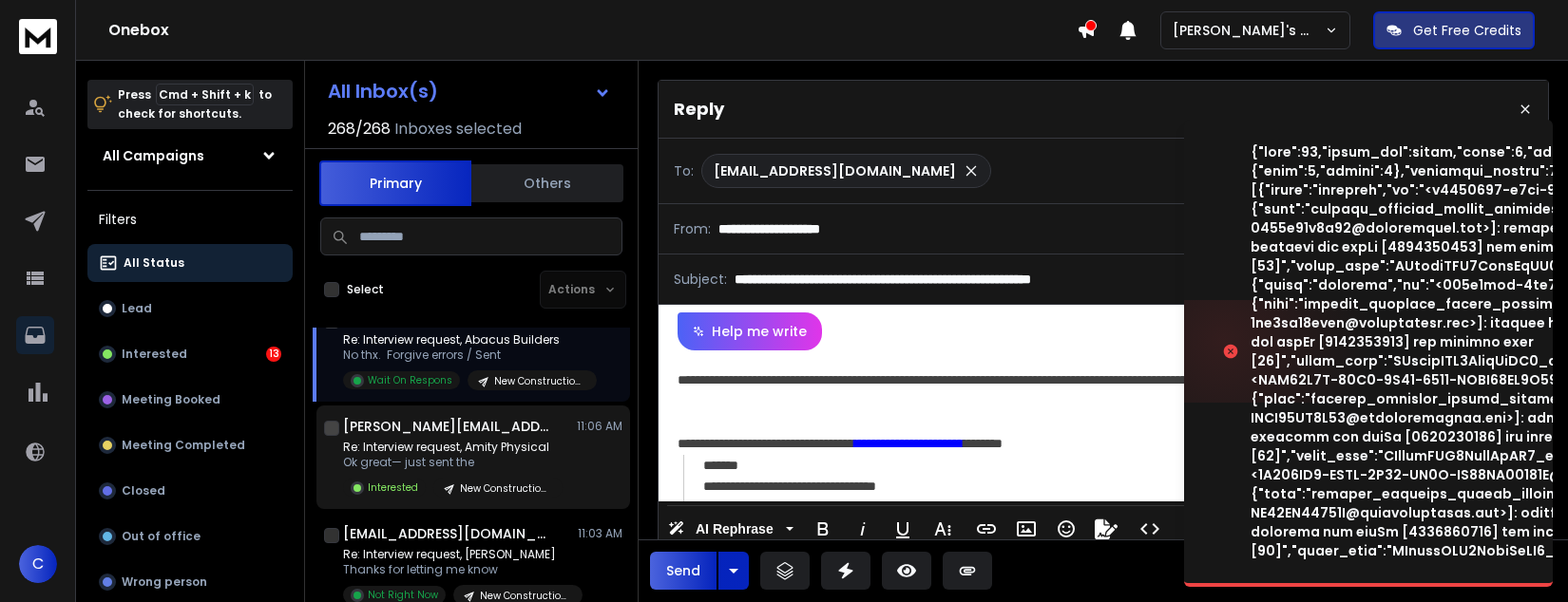
click at [441, 447] on p "Re: Interview request, Amity Physical" at bounding box center [453, 448] width 220 height 15
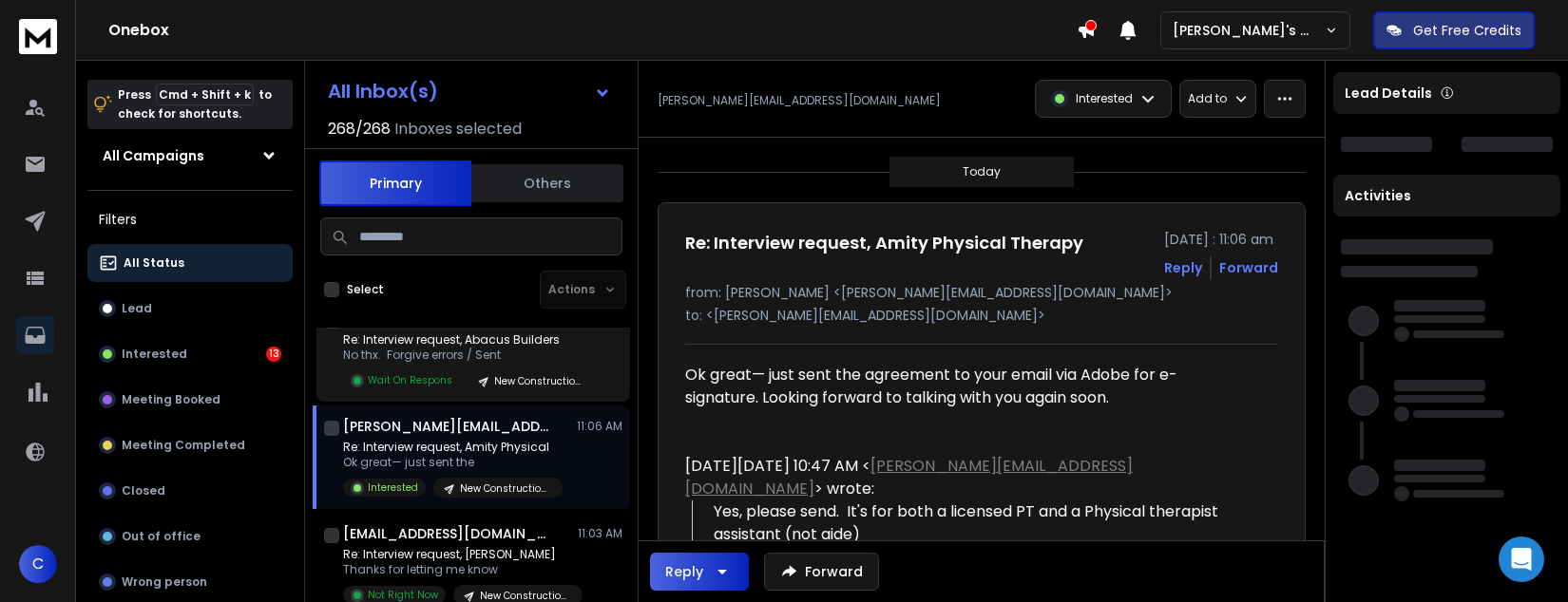
drag, startPoint x: 505, startPoint y: 345, endPoint x: 568, endPoint y: 354, distance: 63.6
click at [505, 345] on p "Re: Interview request, Abacus Builders" at bounding box center [458, 340] width 228 height 15
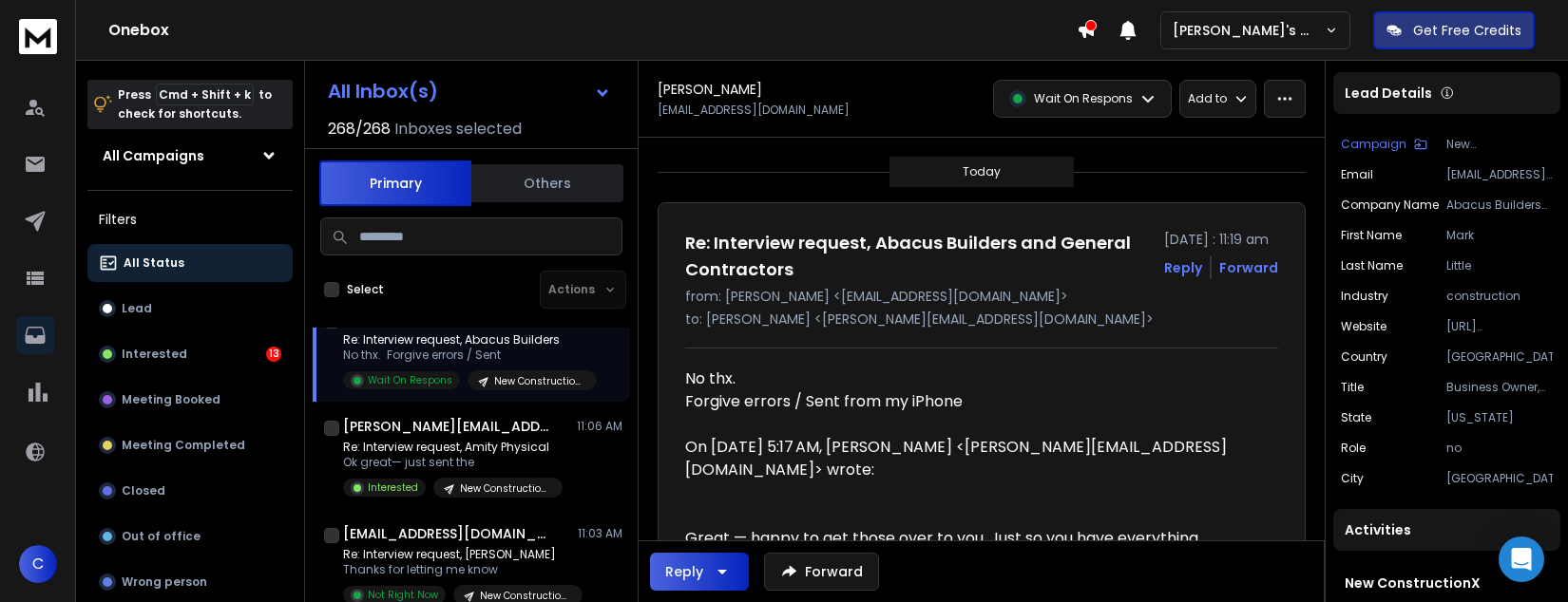
click at [1191, 275] on button "Reply" at bounding box center [1184, 268] width 38 height 19
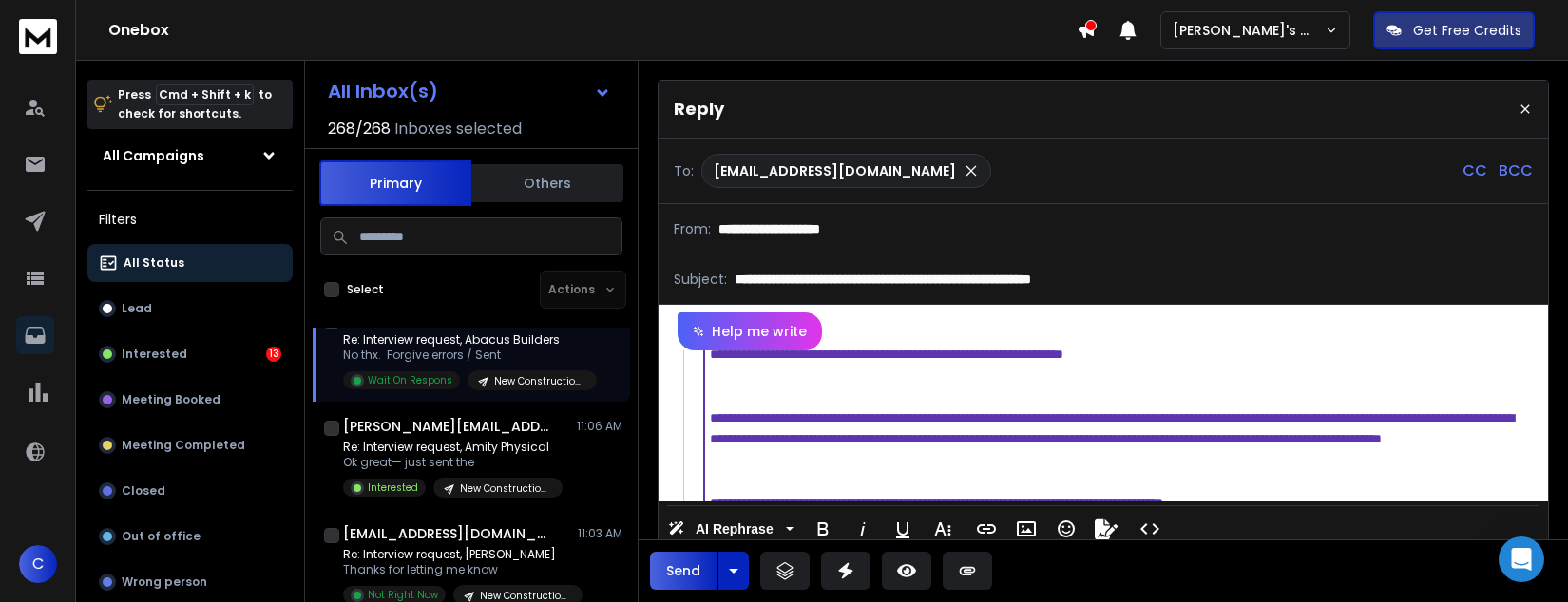
scroll to position [0, 0]
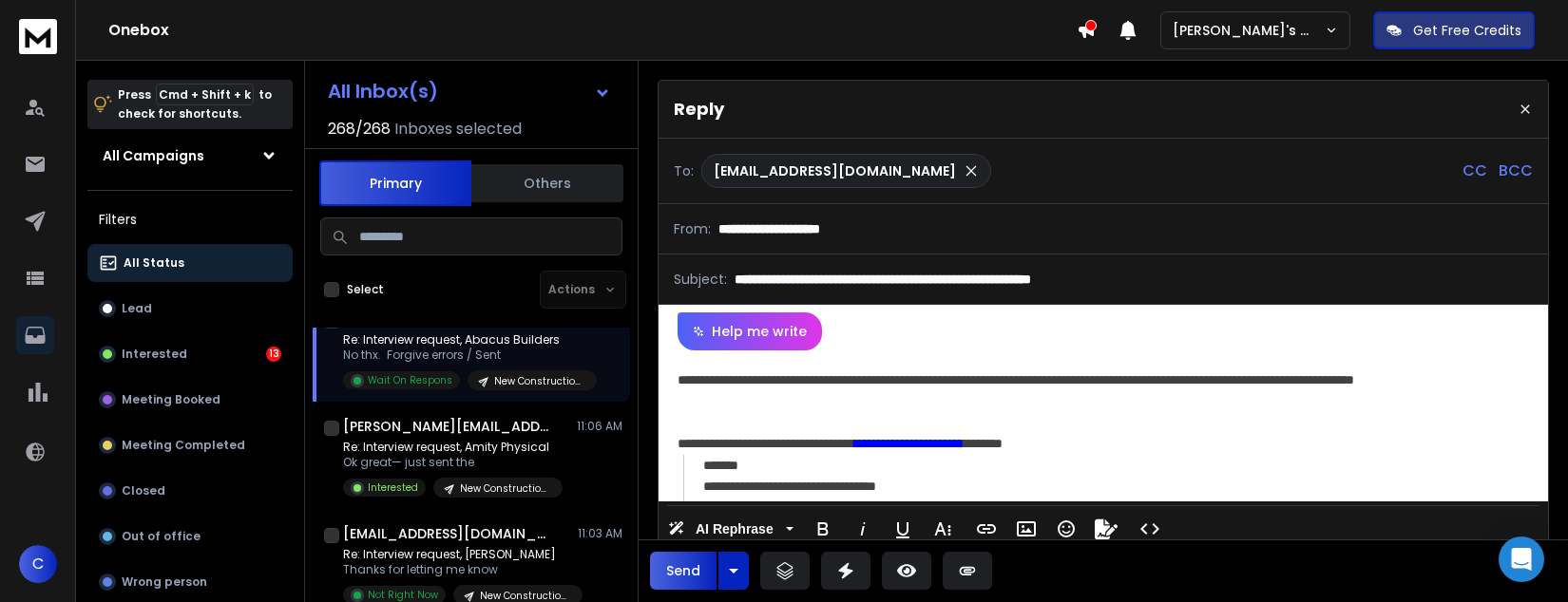
click at [685, 567] on button "Send" at bounding box center [683, 571] width 67 height 38
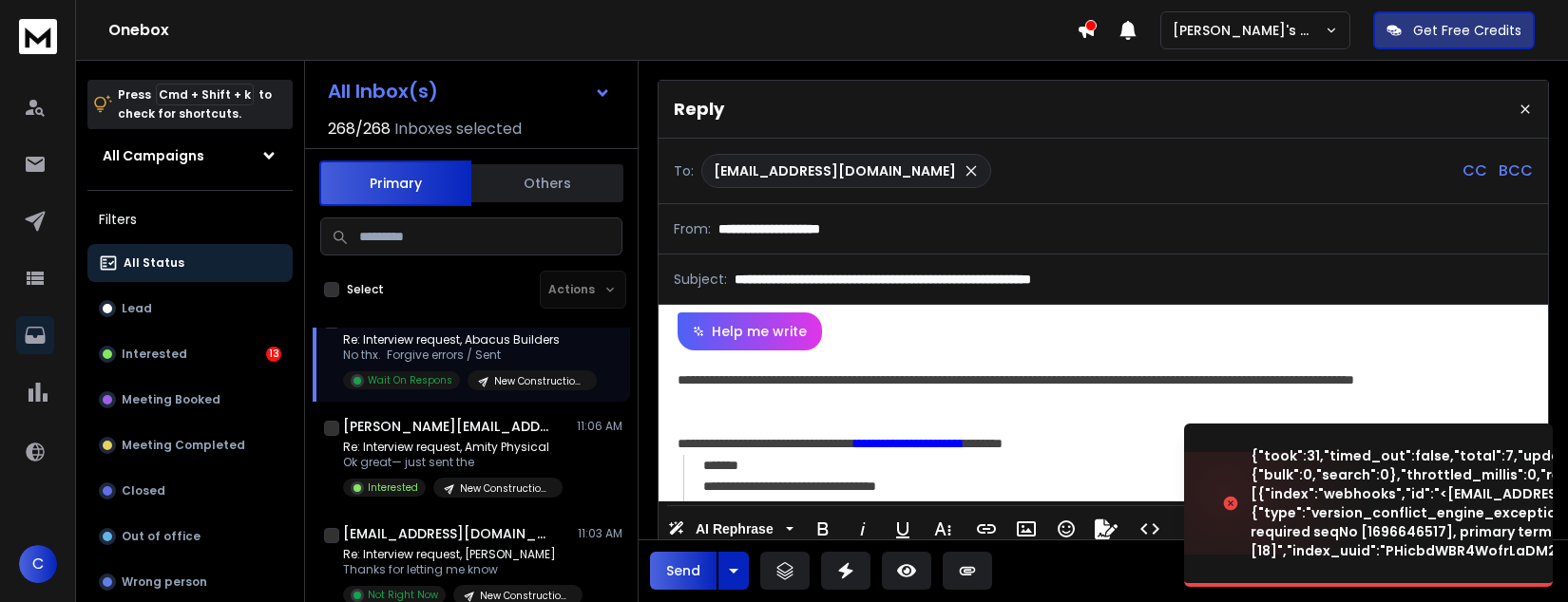
click at [667, 577] on button "Send" at bounding box center [683, 571] width 67 height 38
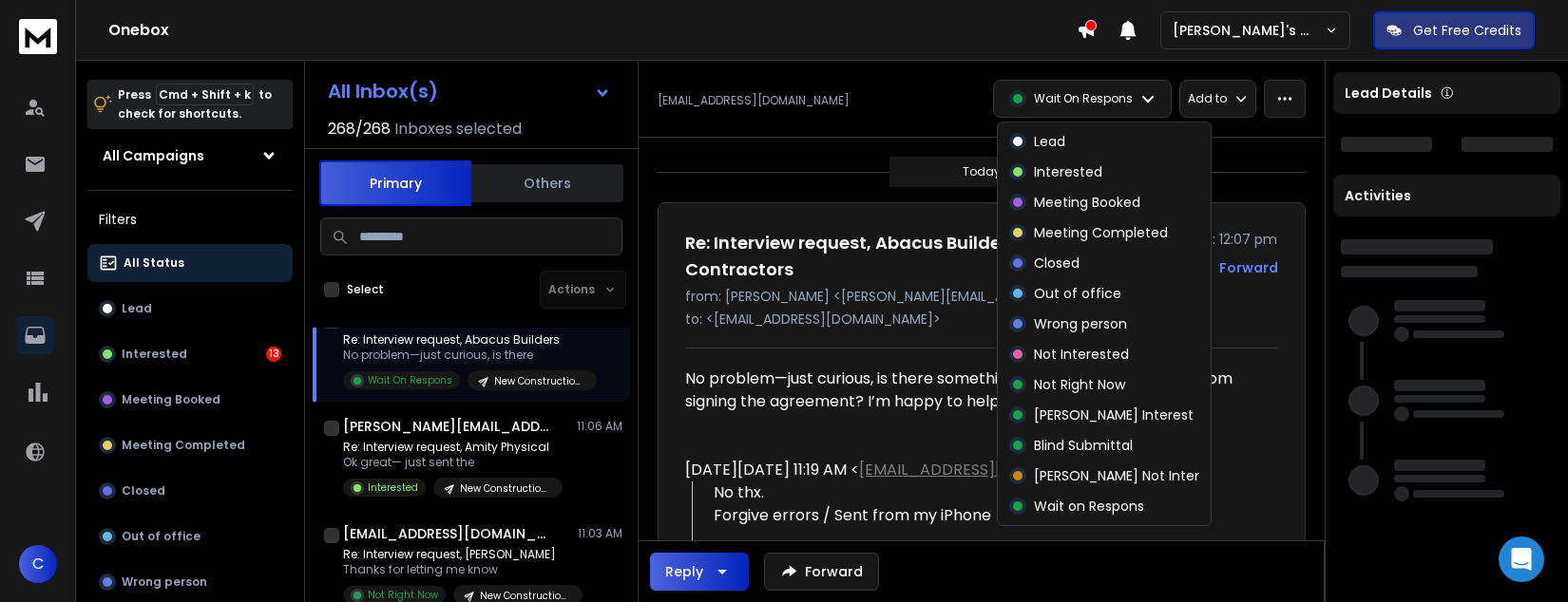
click at [1126, 97] on p "Wait On Respons" at bounding box center [1084, 99] width 99 height 15
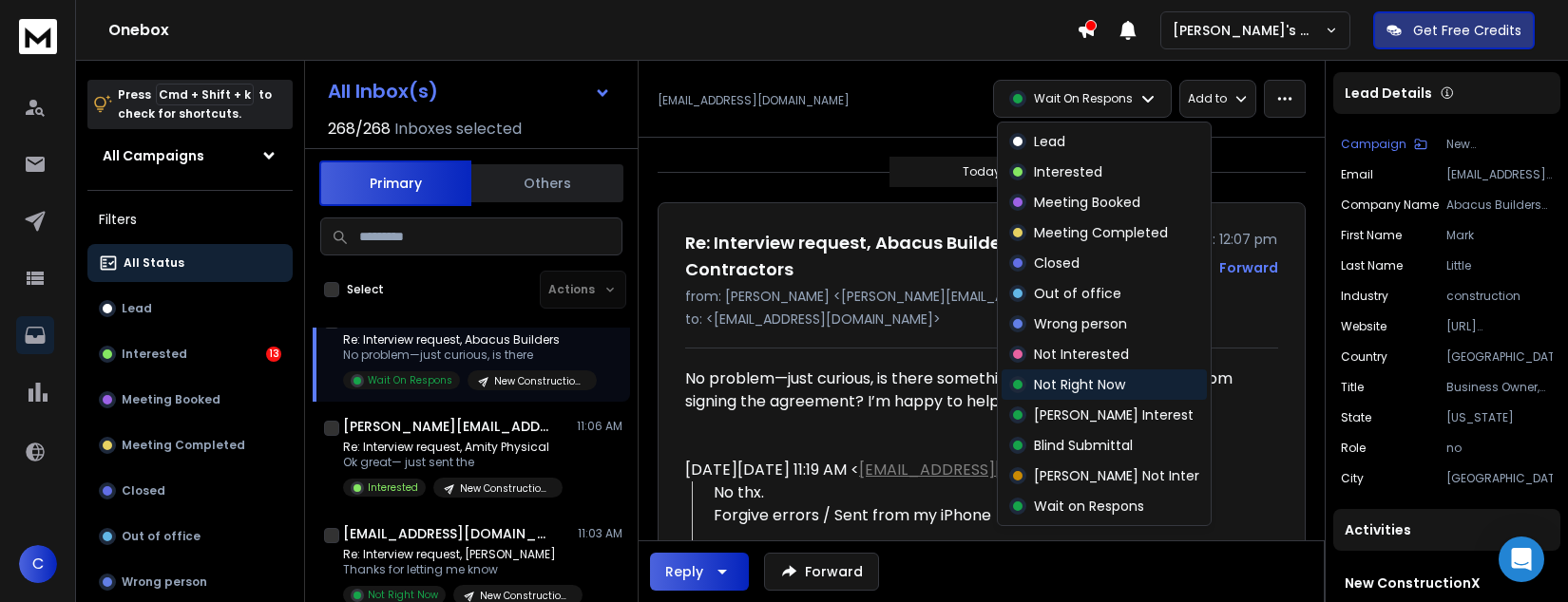
drag, startPoint x: 1093, startPoint y: 392, endPoint x: 1186, endPoint y: 277, distance: 147.9
click at [1092, 392] on p "Not Right Now" at bounding box center [1080, 385] width 91 height 19
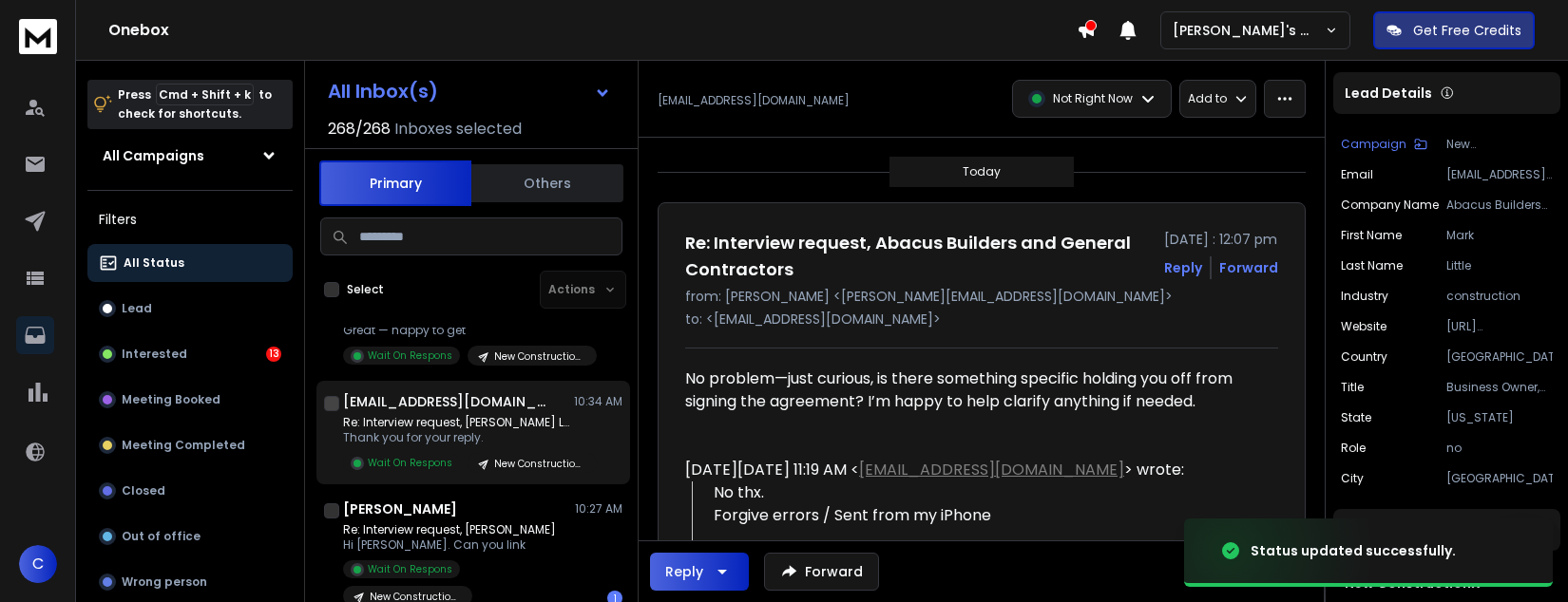
scroll to position [2706, 0]
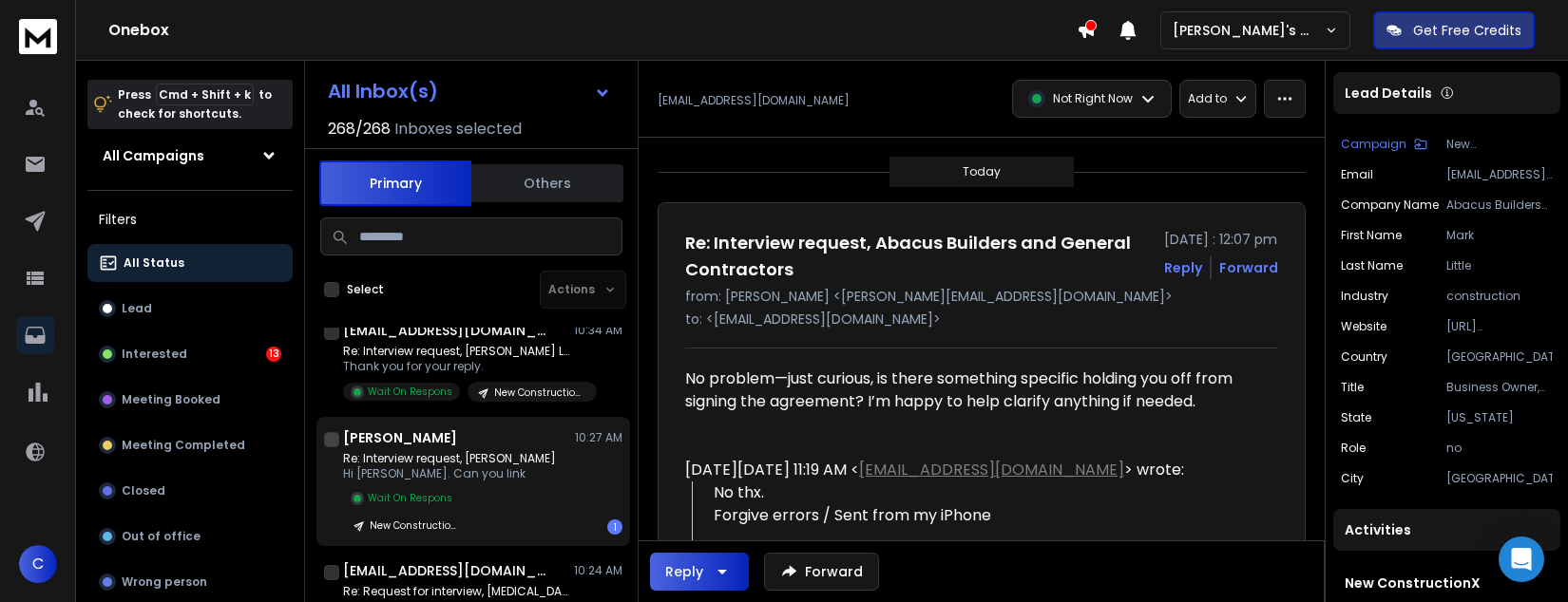
click at [486, 483] on div "Re: Interview request, [PERSON_NAME] [PERSON_NAME]. Can you link Wait On Respon…" at bounding box center [468, 493] width 249 height 84
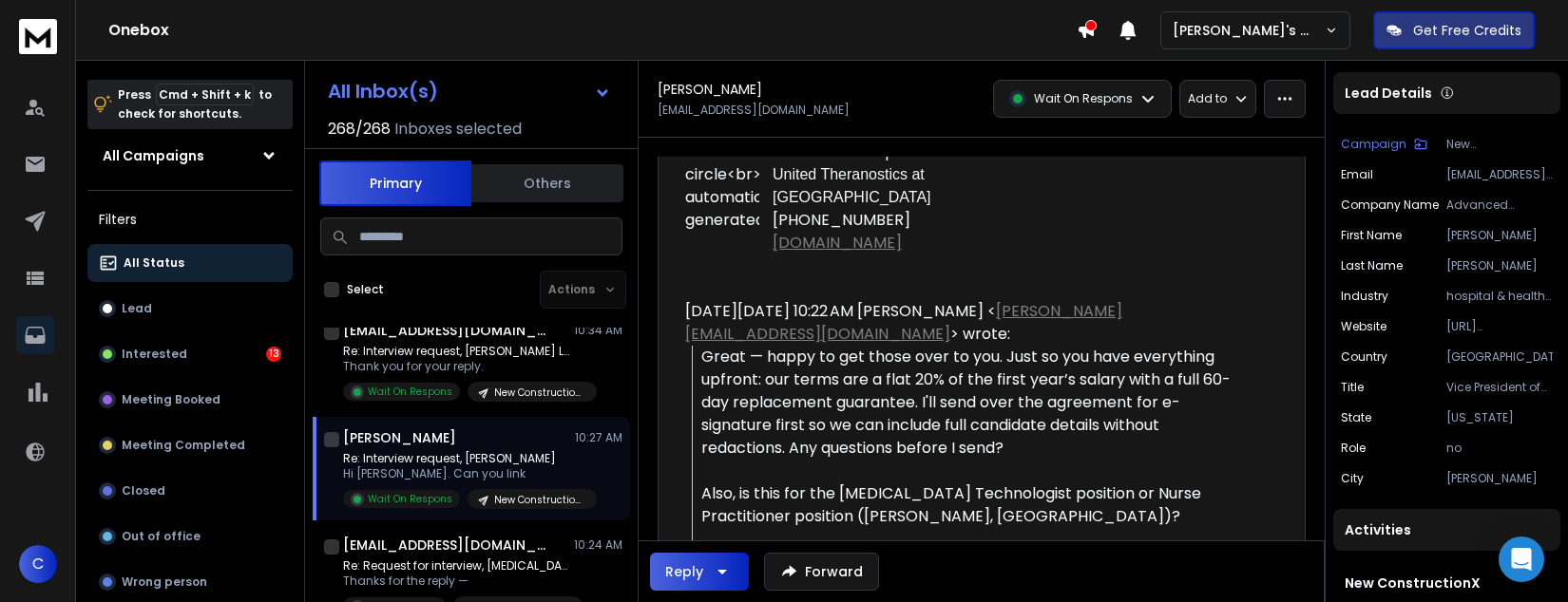
scroll to position [0, 0]
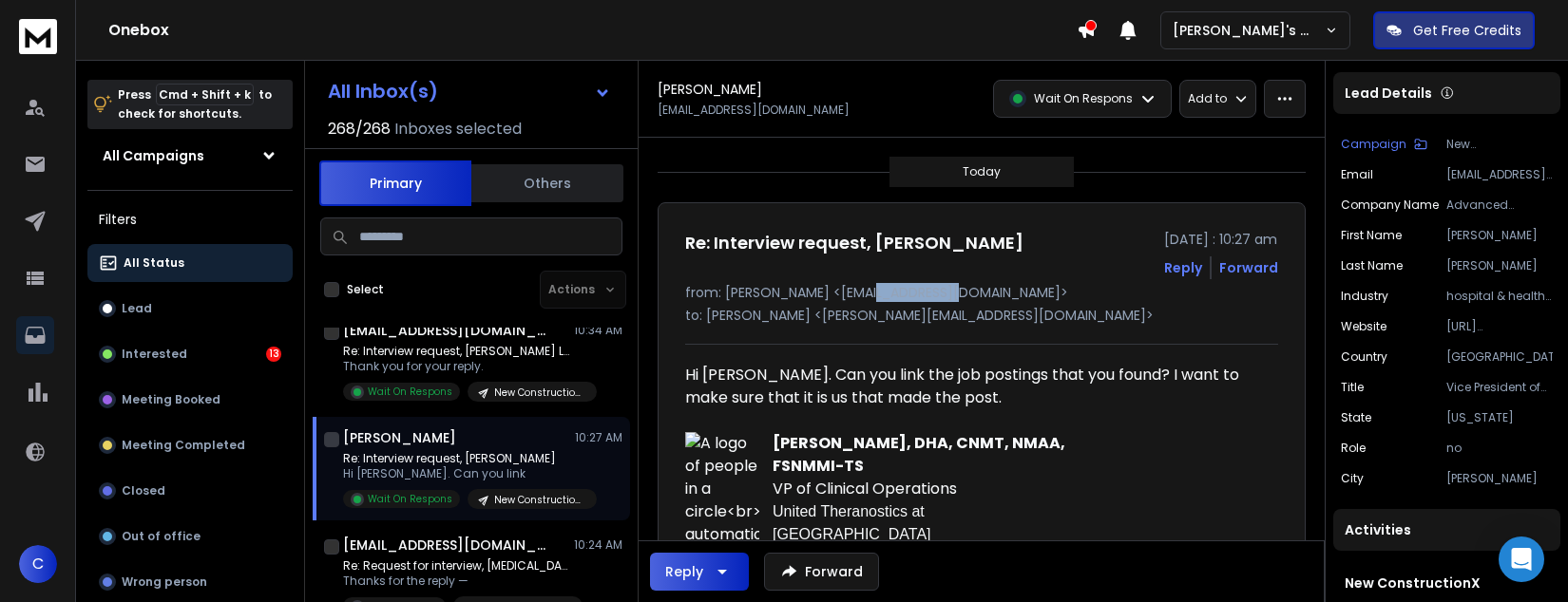
drag, startPoint x: 945, startPoint y: 285, endPoint x: 893, endPoint y: 316, distance: 60.5
click at [869, 298] on p "from: [PERSON_NAME] <[EMAIL_ADDRESS][DOMAIN_NAME]>" at bounding box center [981, 293] width 593 height 19
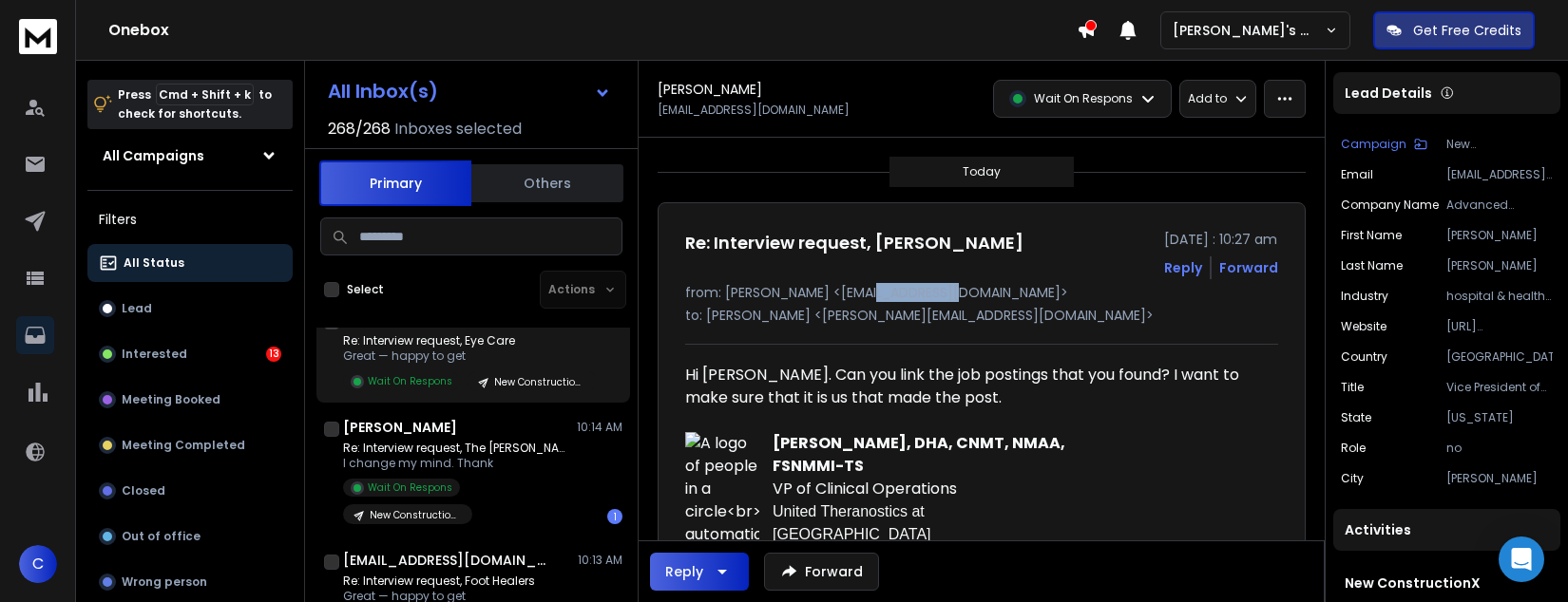
scroll to position [3160, 0]
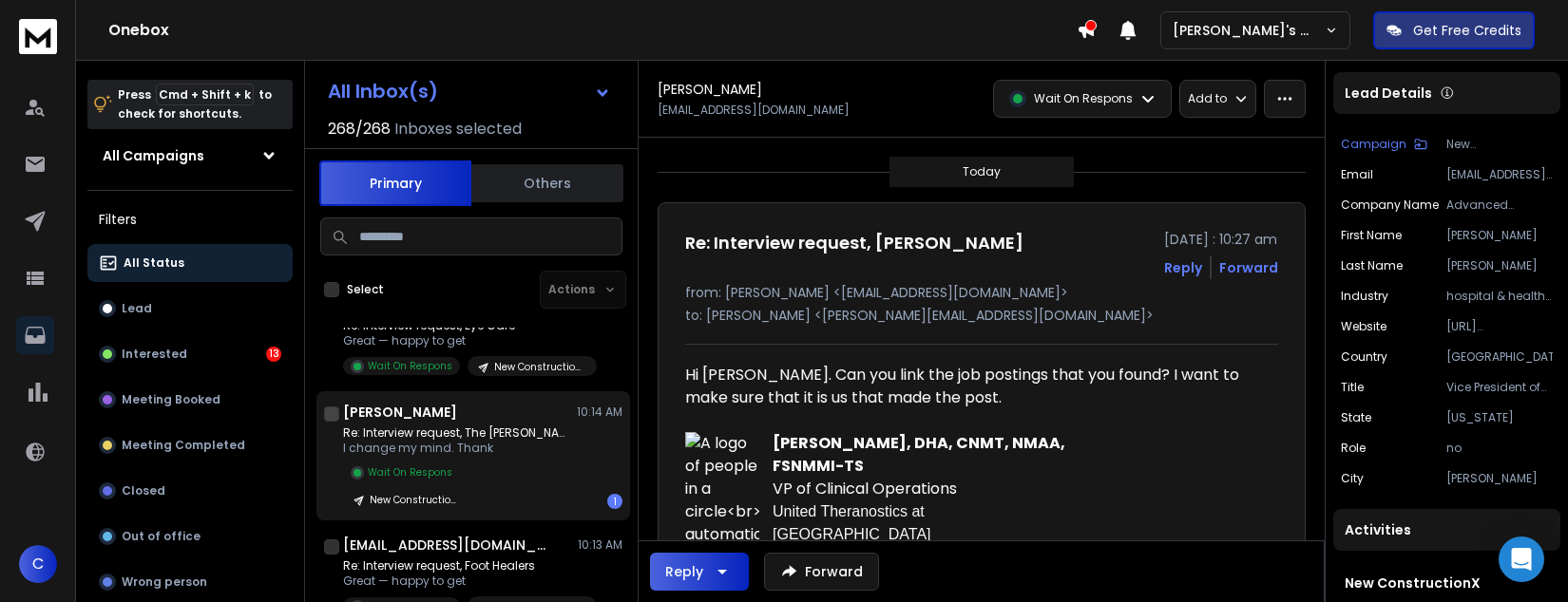
drag, startPoint x: 448, startPoint y: 446, endPoint x: 493, endPoint y: 444, distance: 45.0
click at [448, 446] on p "I change my mind. Thank" at bounding box center [458, 448] width 228 height 15
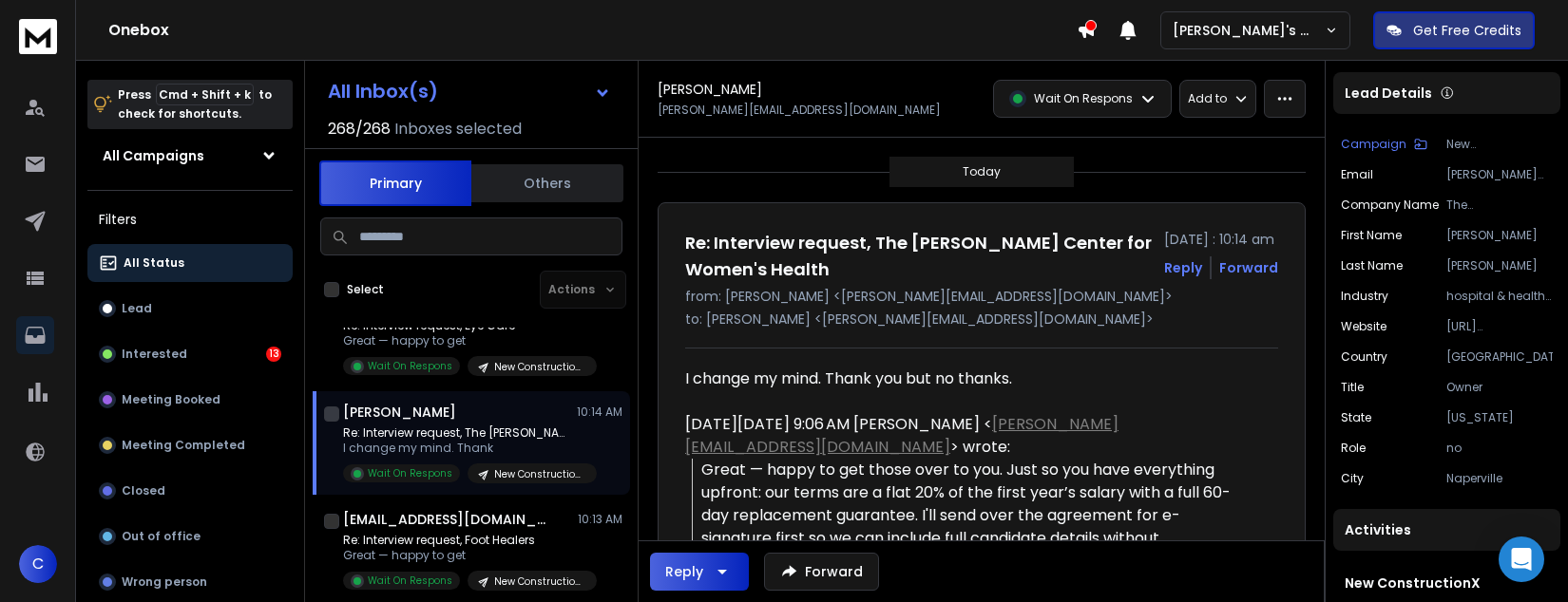
click at [1182, 268] on button "Reply" at bounding box center [1184, 268] width 38 height 19
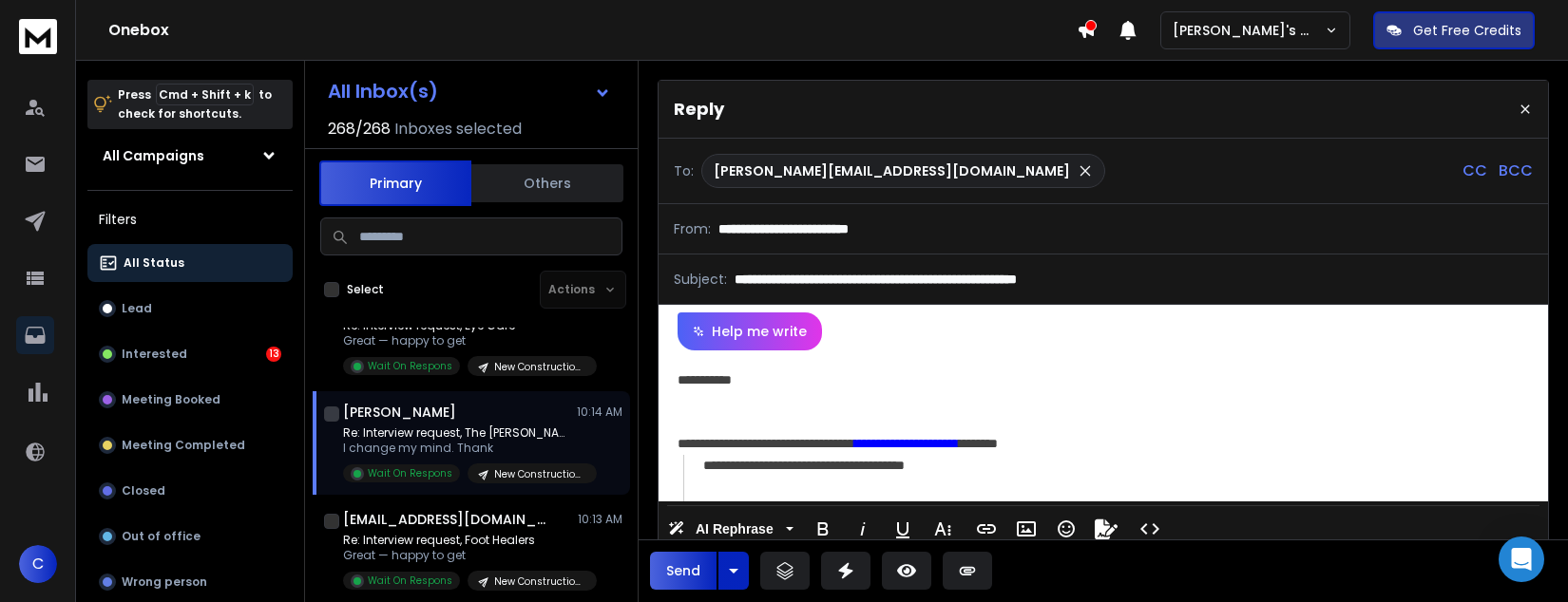
drag, startPoint x: 846, startPoint y: 375, endPoint x: 1024, endPoint y: 12, distance: 404.3
click at [0, 0] on div "C Onebox [PERSON_NAME]'s Workspace Get Free Credits Press Cmd + Shift + k to ch…" at bounding box center [784, 331] width 1568 height 663
drag, startPoint x: 707, startPoint y: 384, endPoint x: 676, endPoint y: 384, distance: 31.0
click at [672, 384] on div "**********" at bounding box center [1103, 426] width 890 height 151
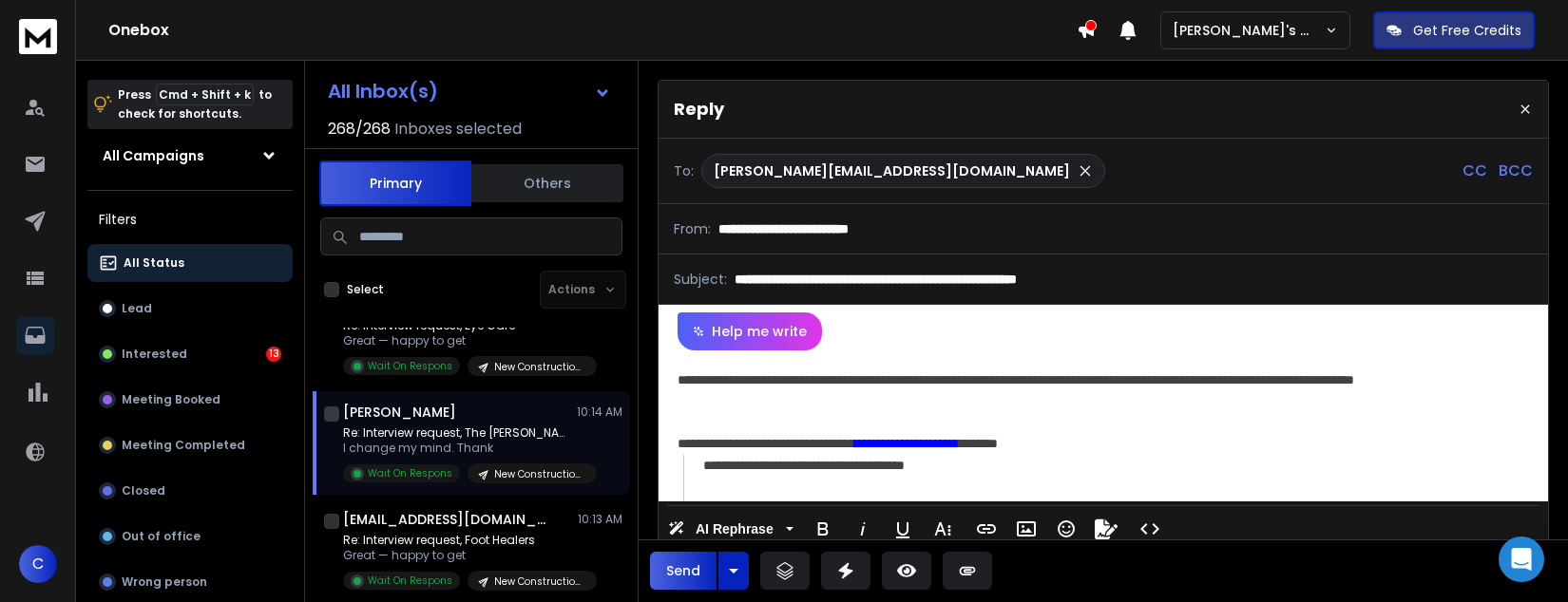
drag, startPoint x: 675, startPoint y: 560, endPoint x: 680, endPoint y: 542, distance: 18.7
click at [675, 560] on button "Send" at bounding box center [683, 571] width 67 height 38
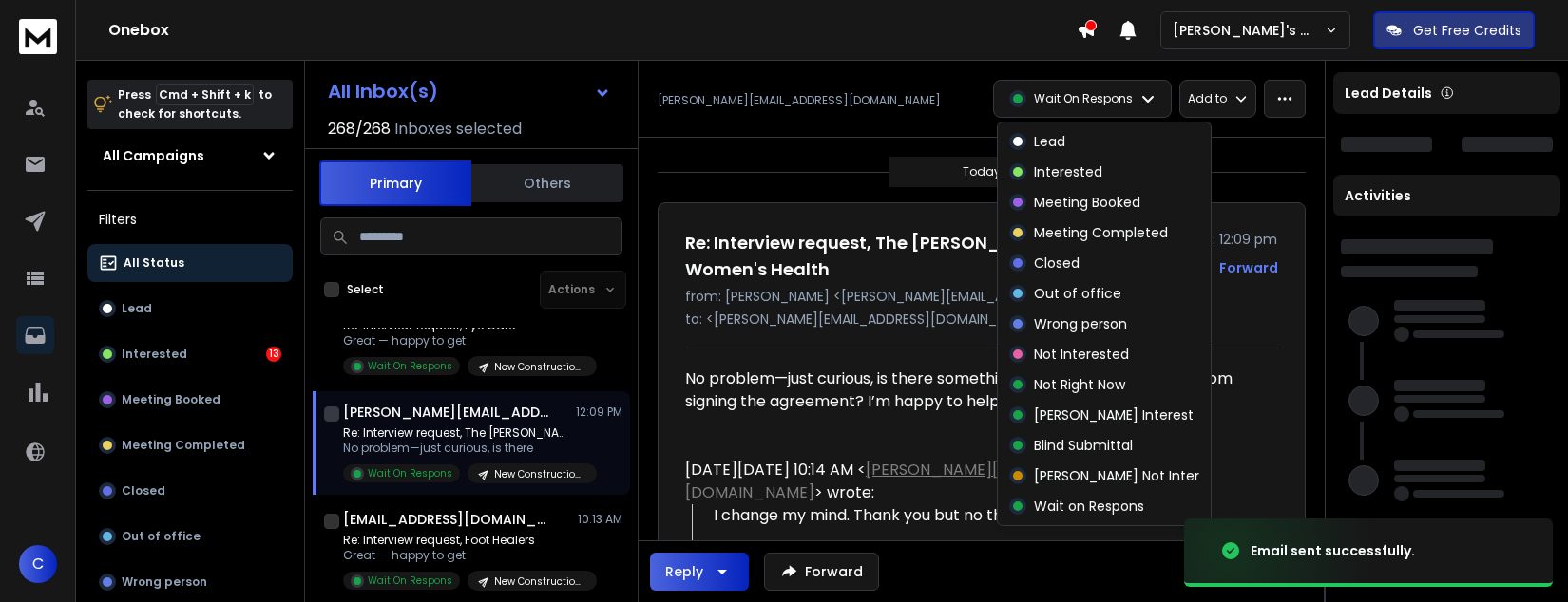
click at [1130, 100] on p "Wait On Respons" at bounding box center [1084, 99] width 99 height 15
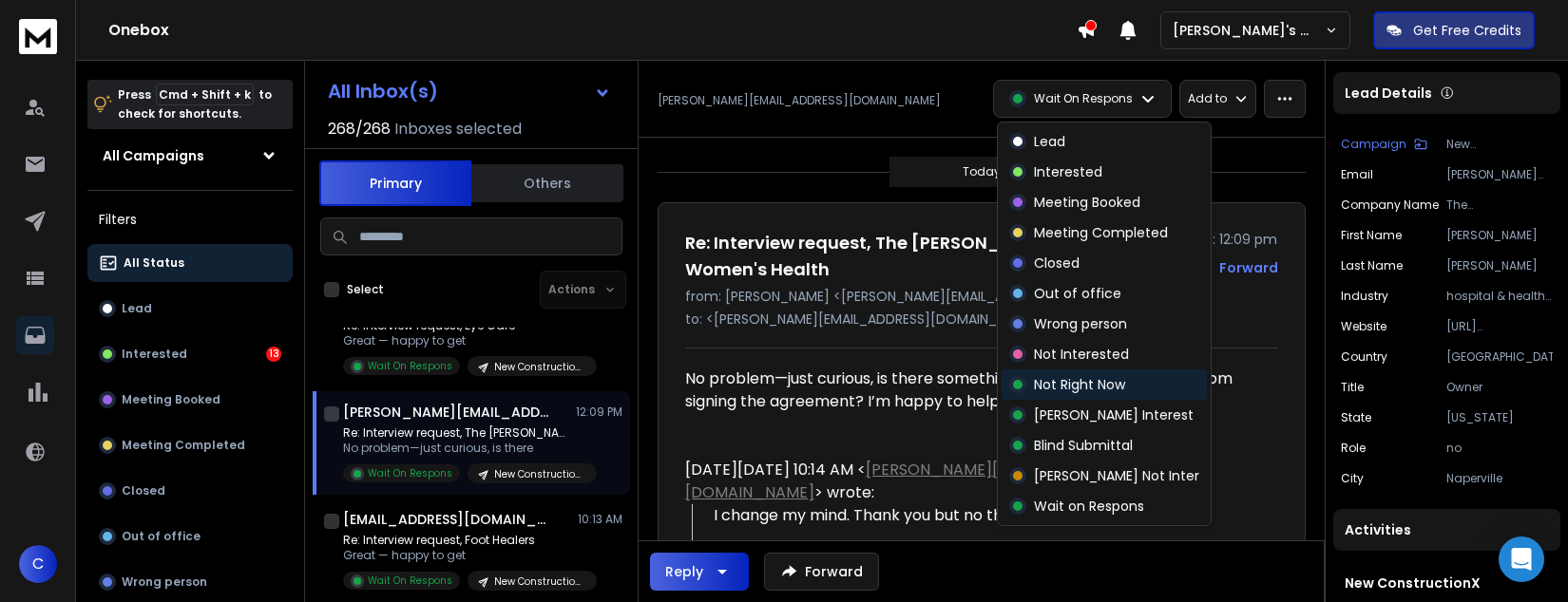
click at [1065, 389] on p "Not Right Now" at bounding box center [1080, 385] width 91 height 19
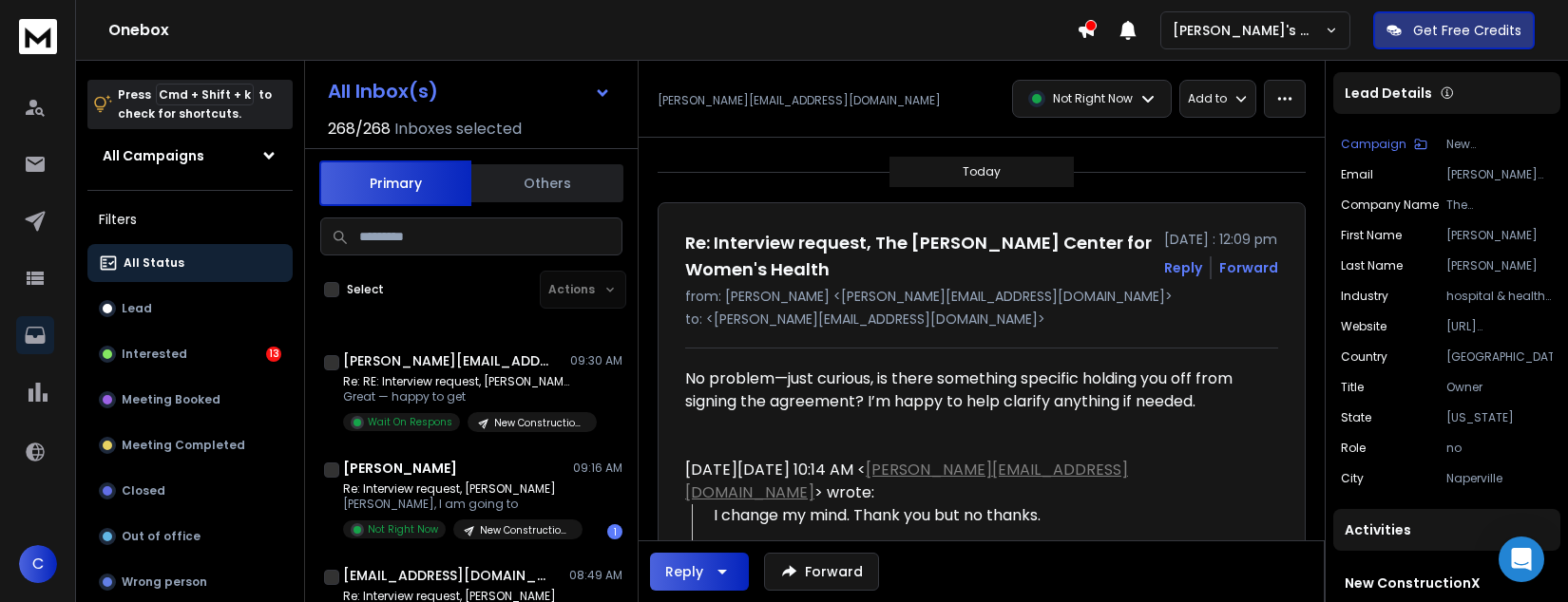
scroll to position [3965, 0]
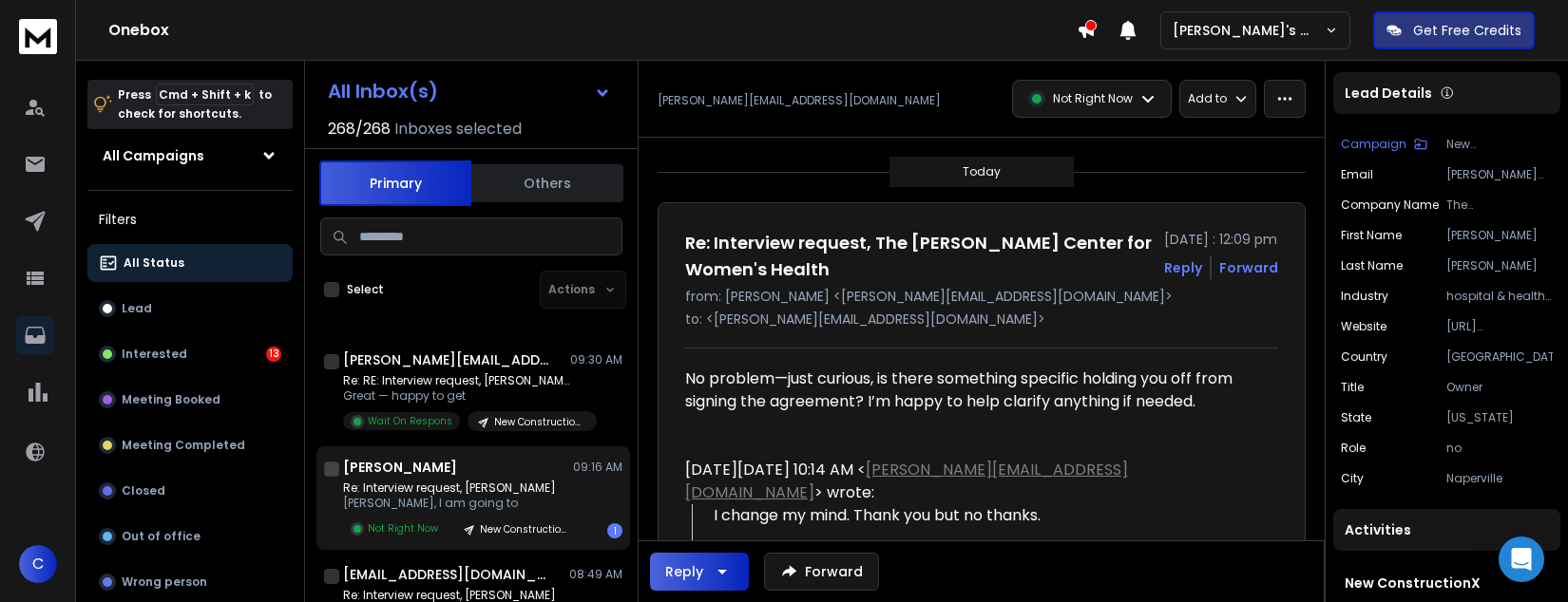
drag, startPoint x: 499, startPoint y: 523, endPoint x: 616, endPoint y: 474, distance: 126.8
click at [498, 523] on p "New ConstructionX" at bounding box center [525, 529] width 91 height 14
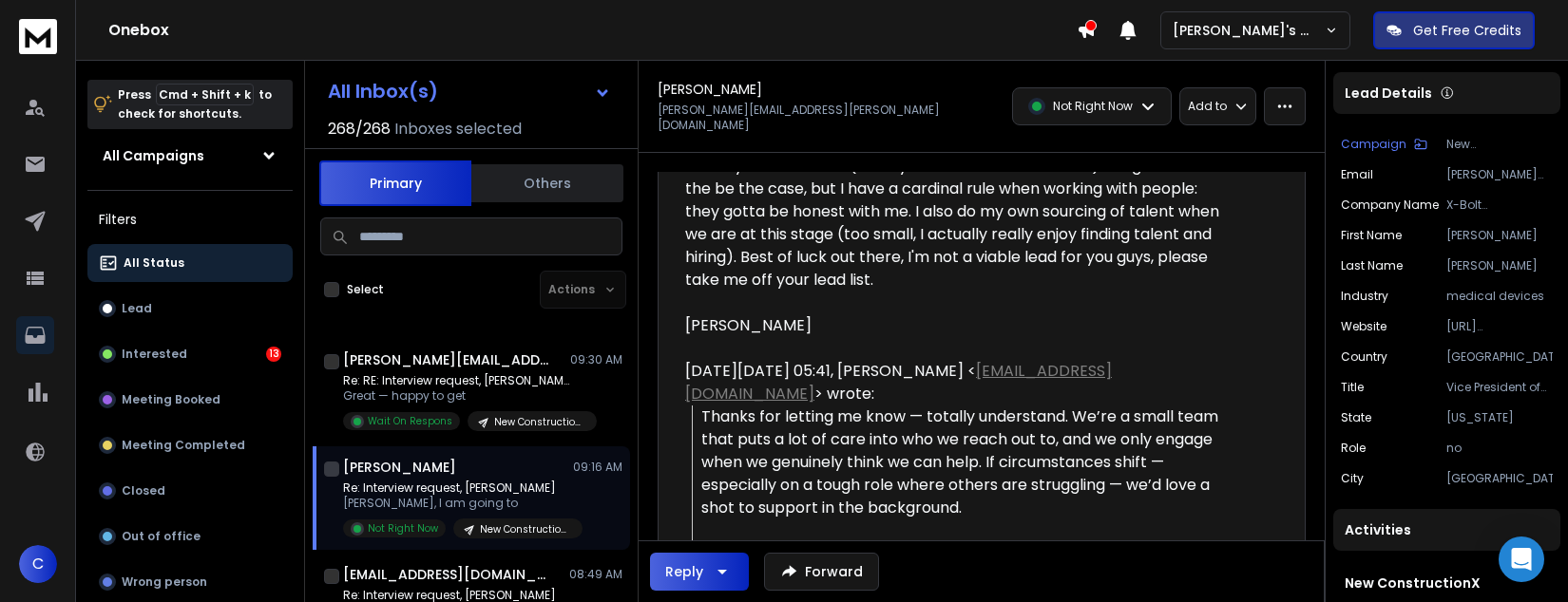
scroll to position [294, 0]
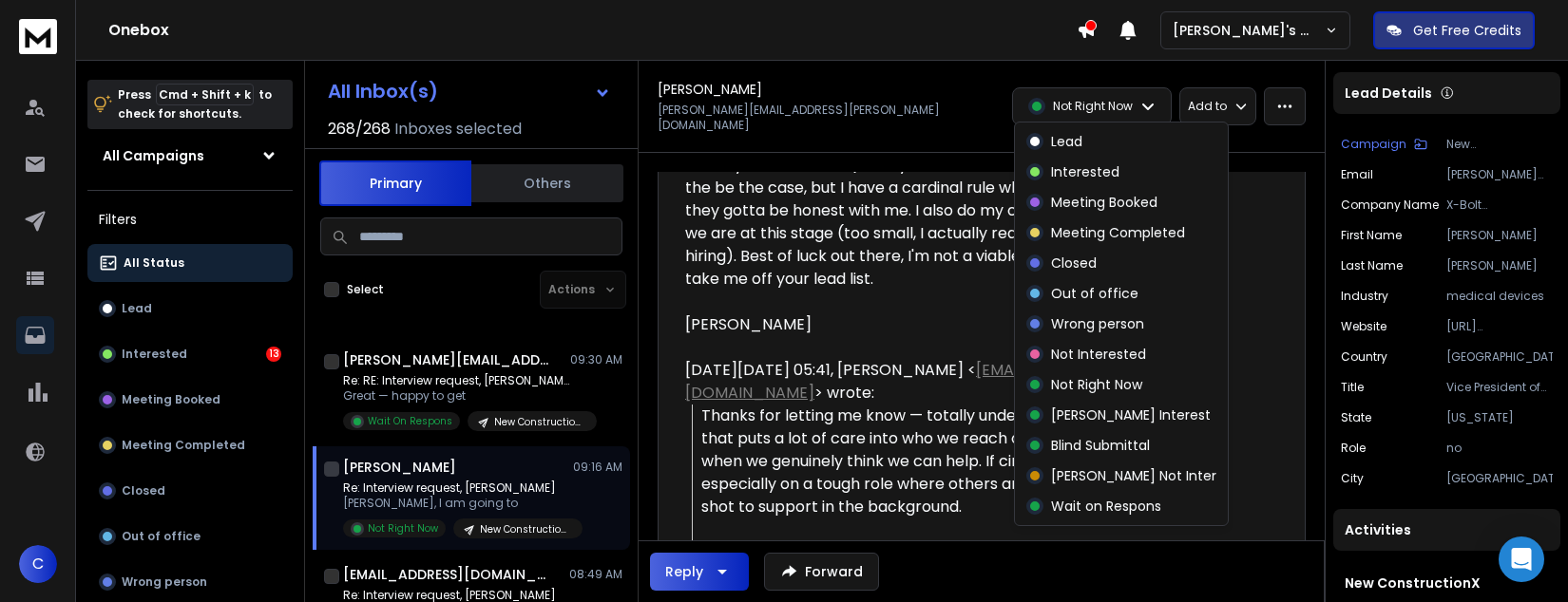
click at [1103, 99] on p "Not Right Now" at bounding box center [1093, 107] width 80 height 15
click at [1097, 353] on p "Not Interested" at bounding box center [1099, 355] width 95 height 19
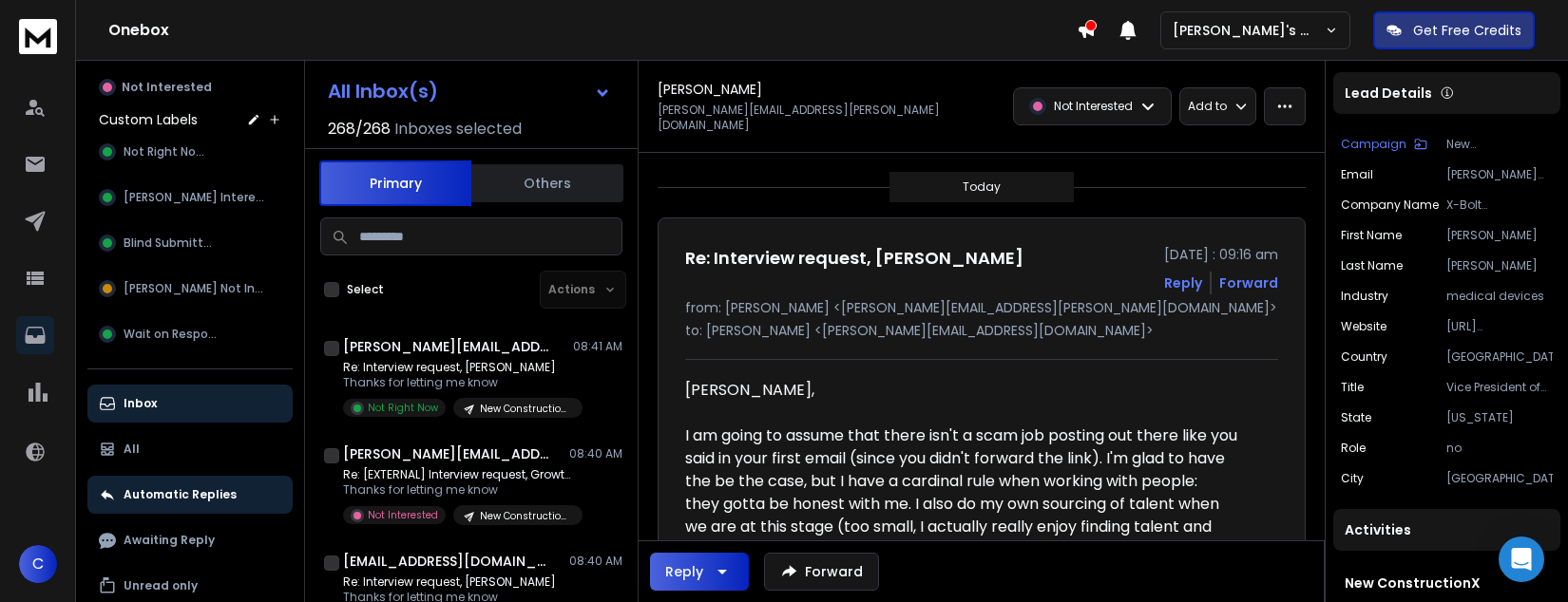
scroll to position [576, 0]
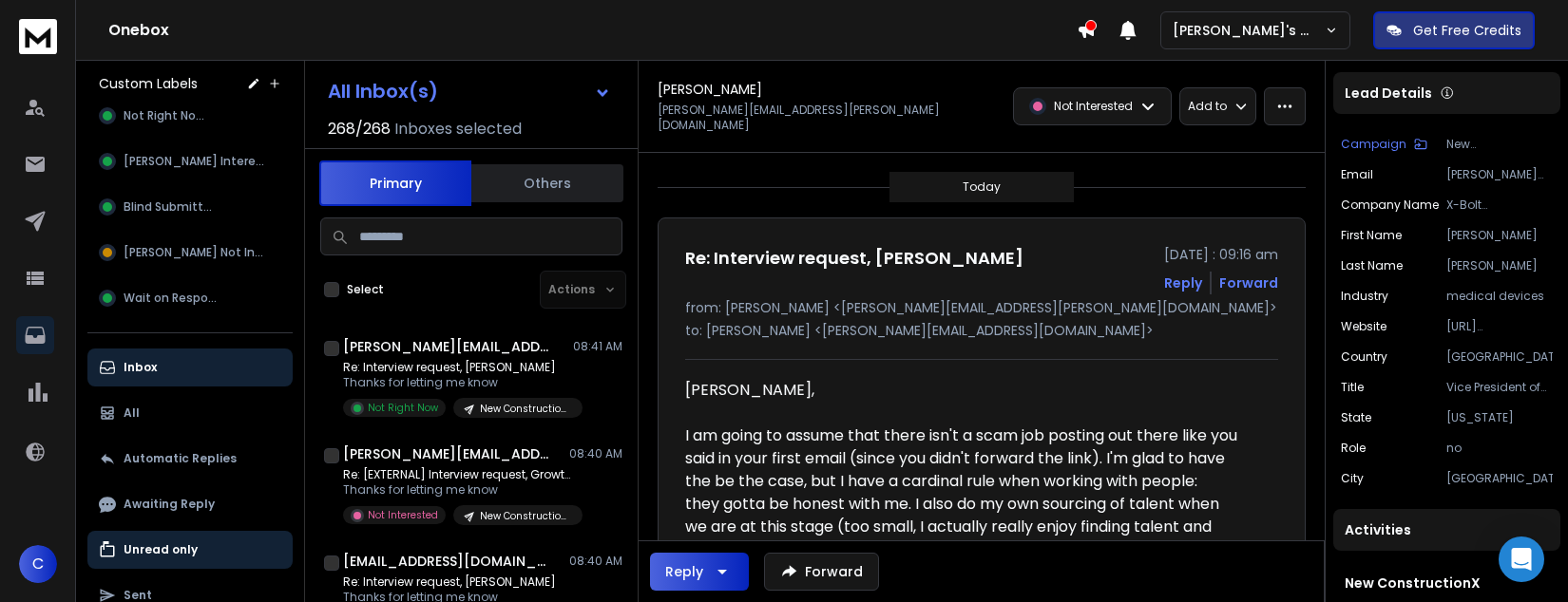
click at [188, 534] on button "Unread only" at bounding box center [190, 550] width 206 height 38
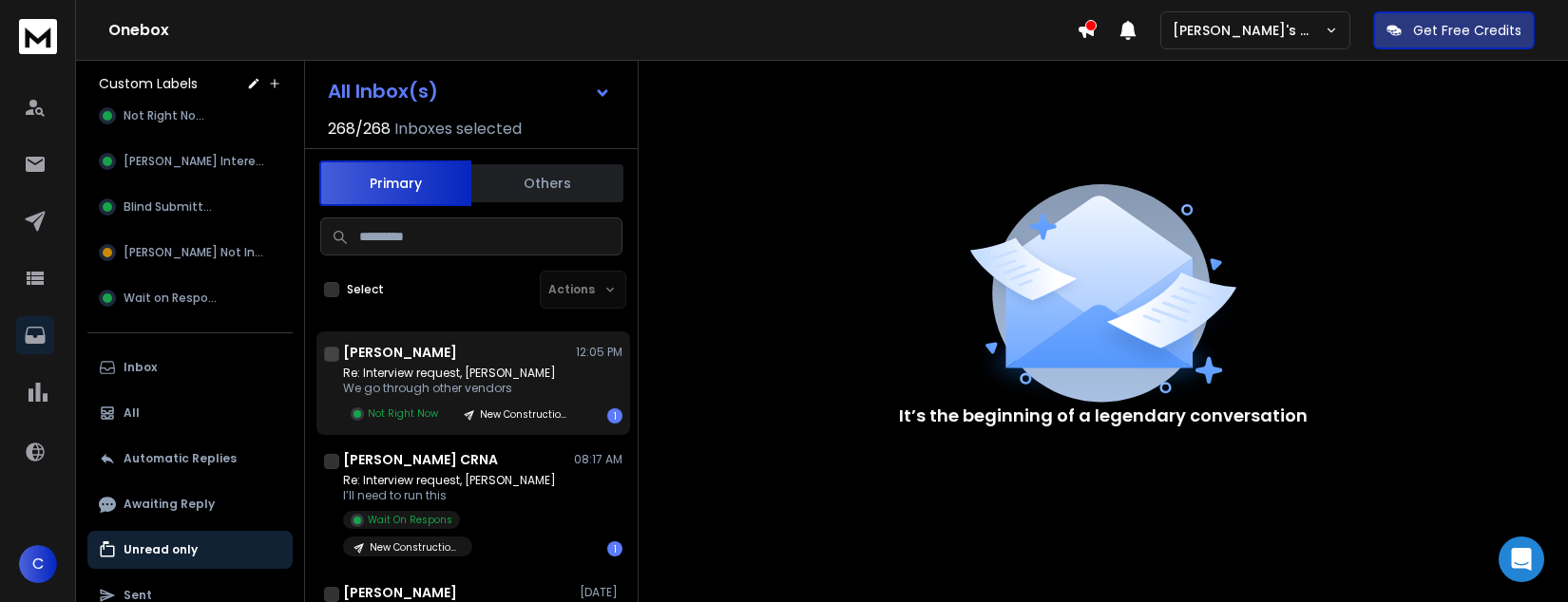
click at [473, 379] on p "Re: Interview request, [PERSON_NAME]" at bounding box center [458, 374] width 228 height 15
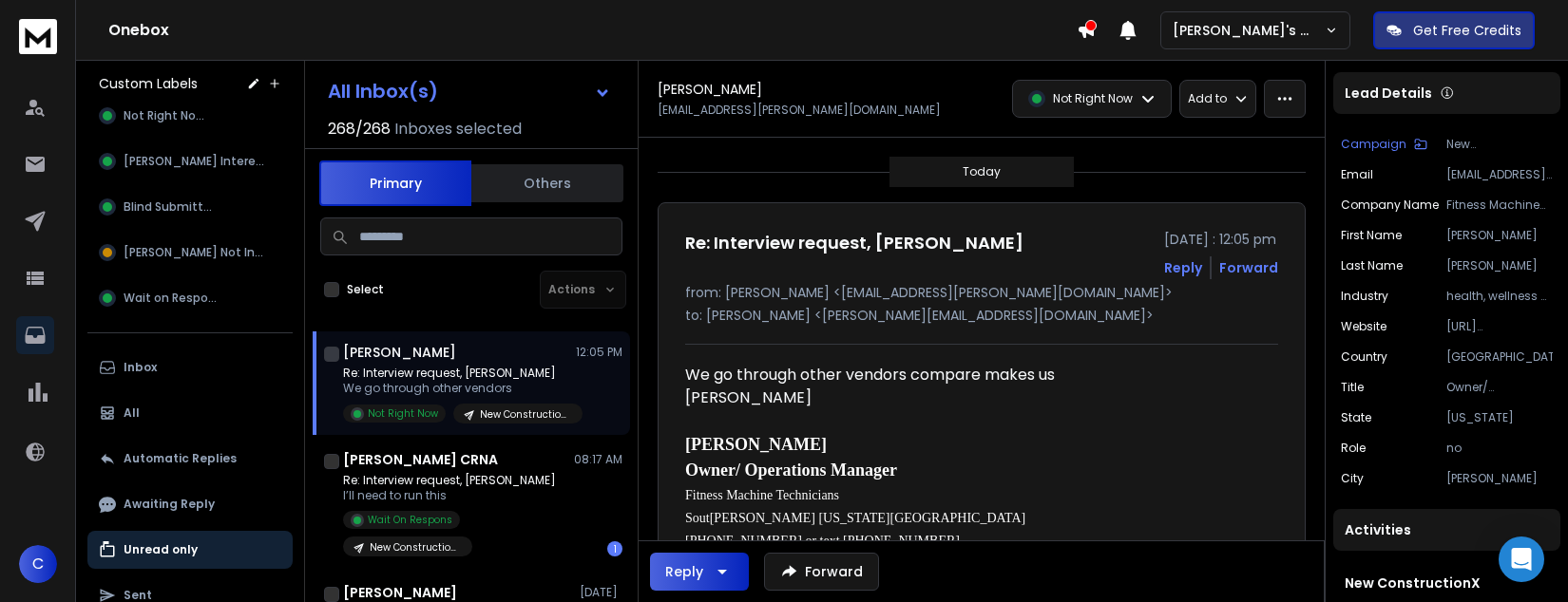
click at [1187, 265] on button "Reply" at bounding box center [1184, 268] width 38 height 19
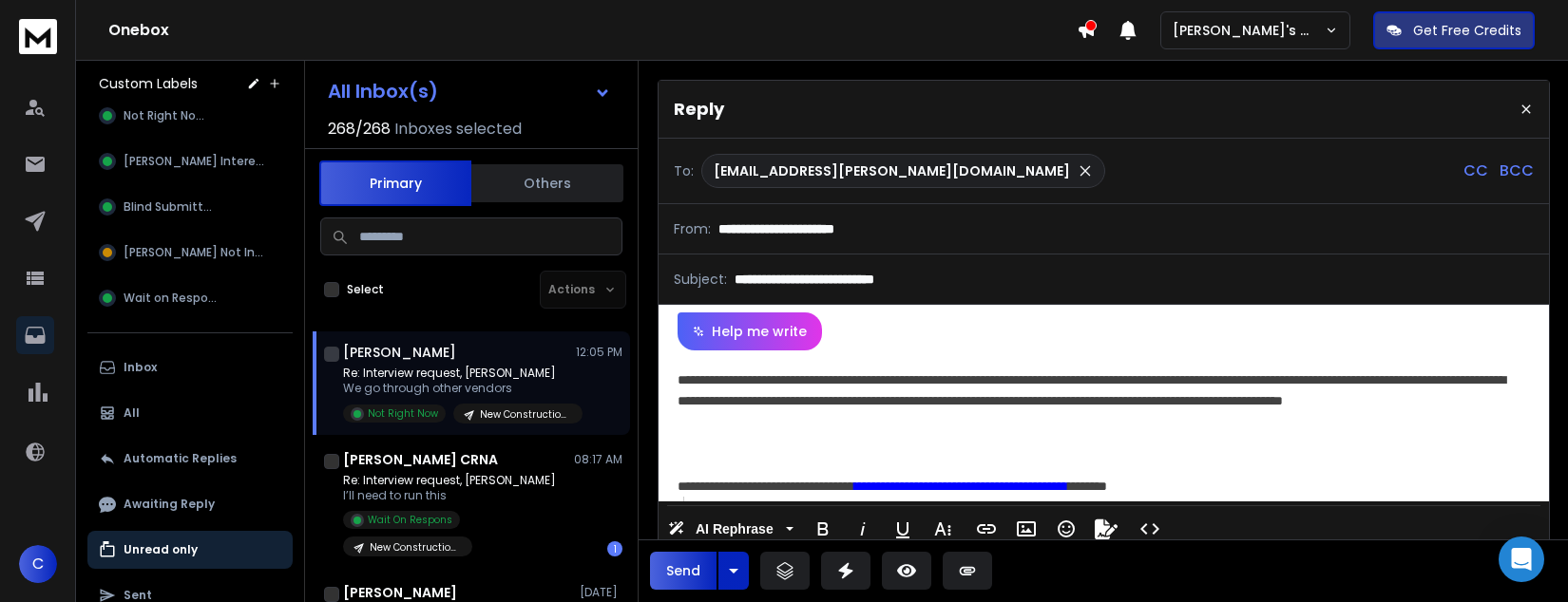
drag, startPoint x: 670, startPoint y: 574, endPoint x: 666, endPoint y: 562, distance: 12.6
click at [670, 574] on button "Send" at bounding box center [683, 571] width 67 height 38
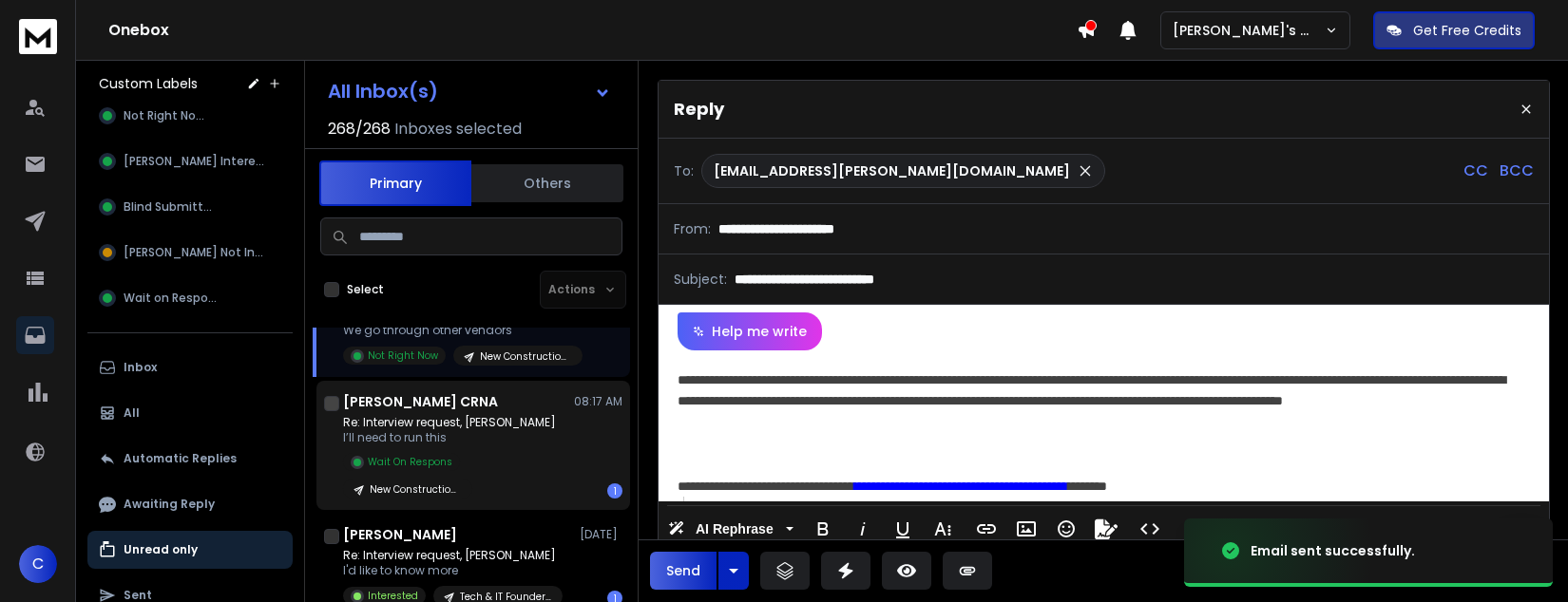
scroll to position [52, 0]
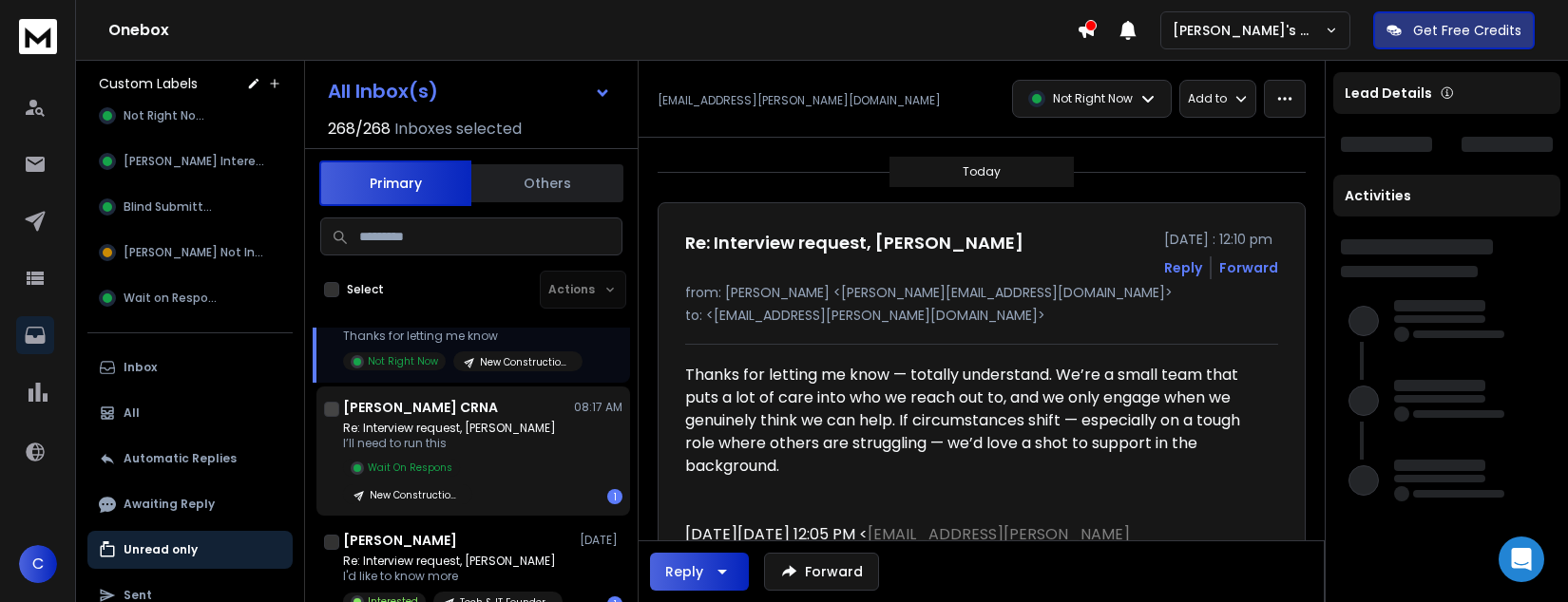
click at [533, 442] on p "I’ll need to run this" at bounding box center [458, 444] width 228 height 15
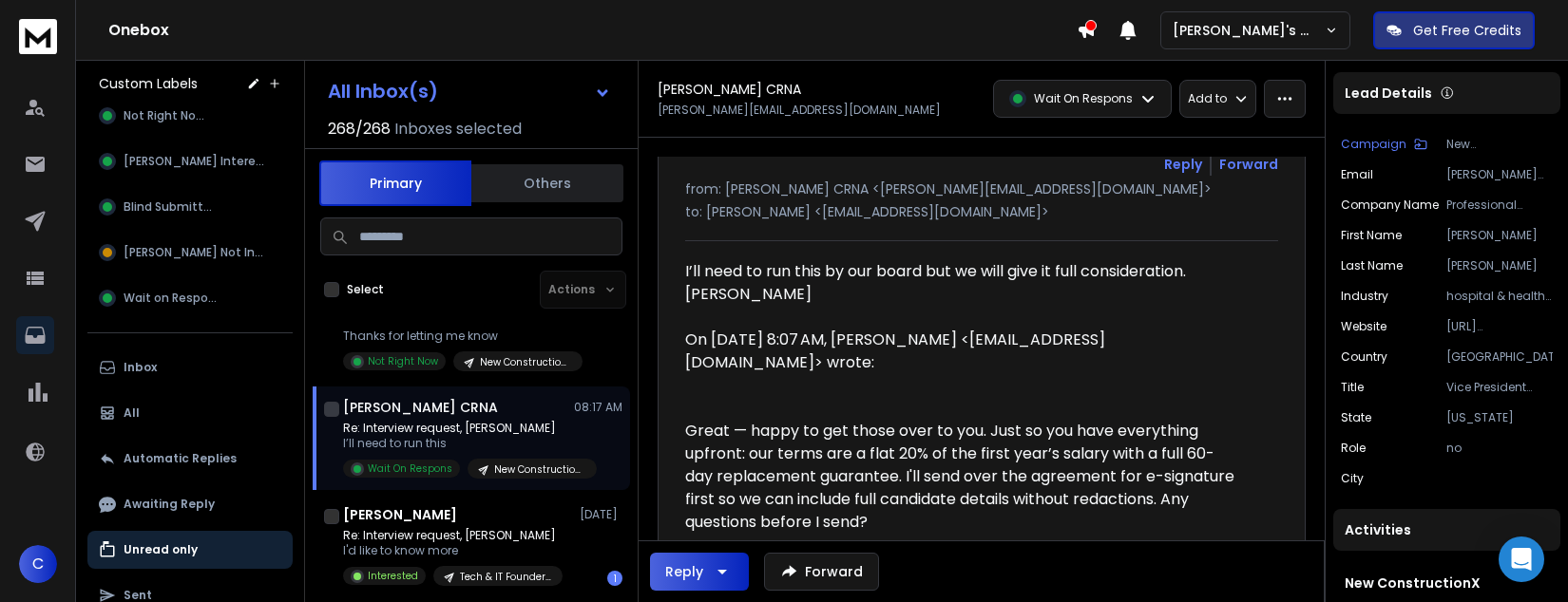
scroll to position [106, 0]
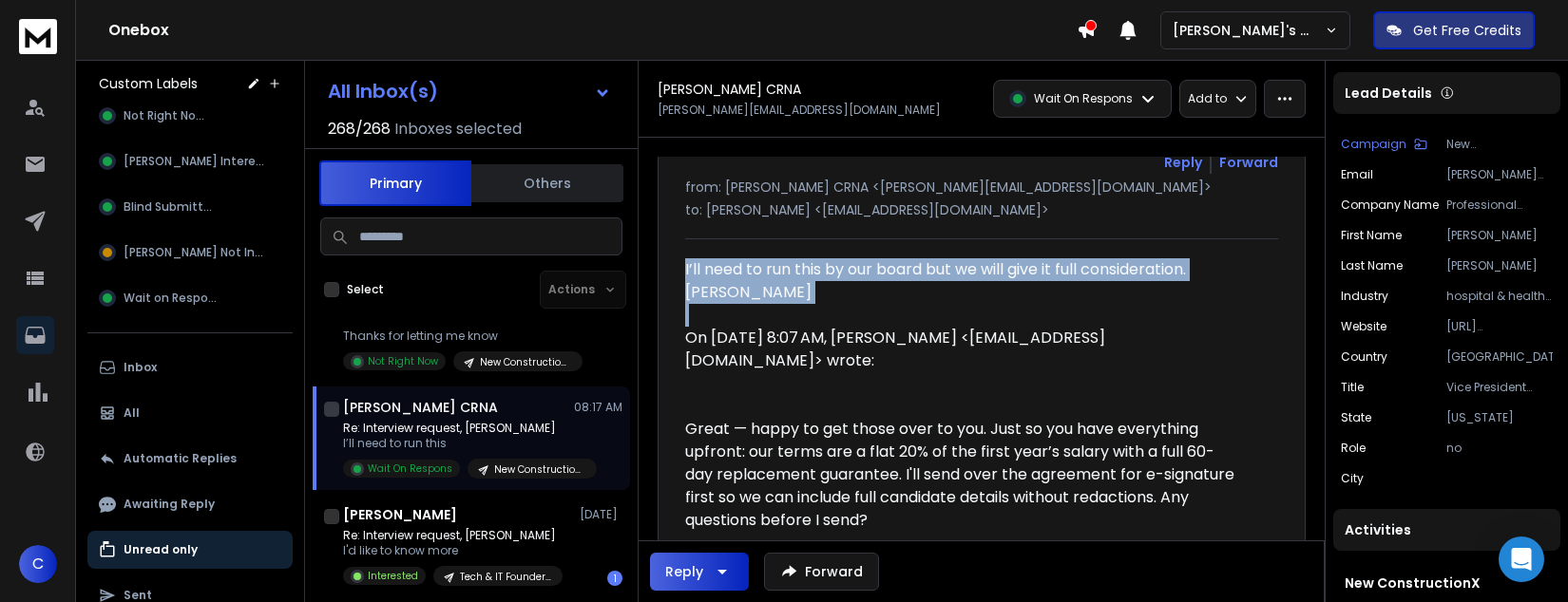
drag, startPoint x: 747, startPoint y: 297, endPoint x: 662, endPoint y: 269, distance: 89.5
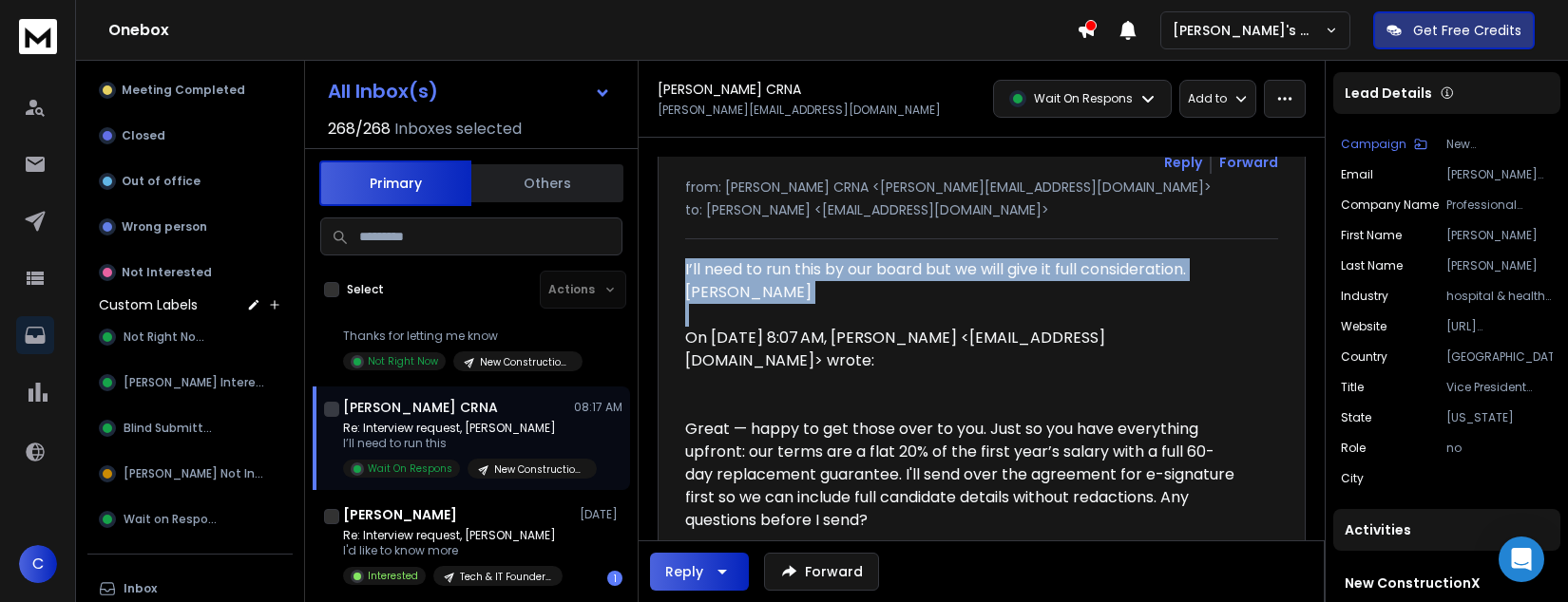
scroll to position [0, 0]
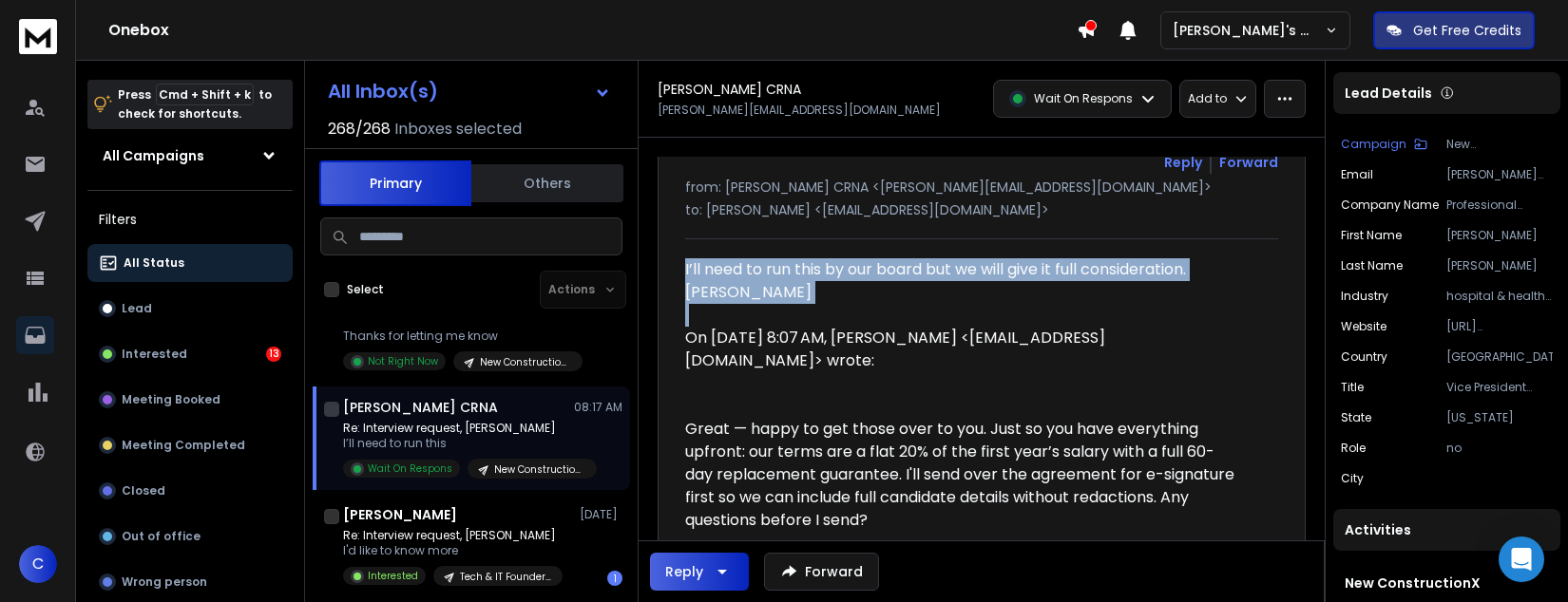
click at [163, 269] on p "All Status" at bounding box center [154, 263] width 61 height 15
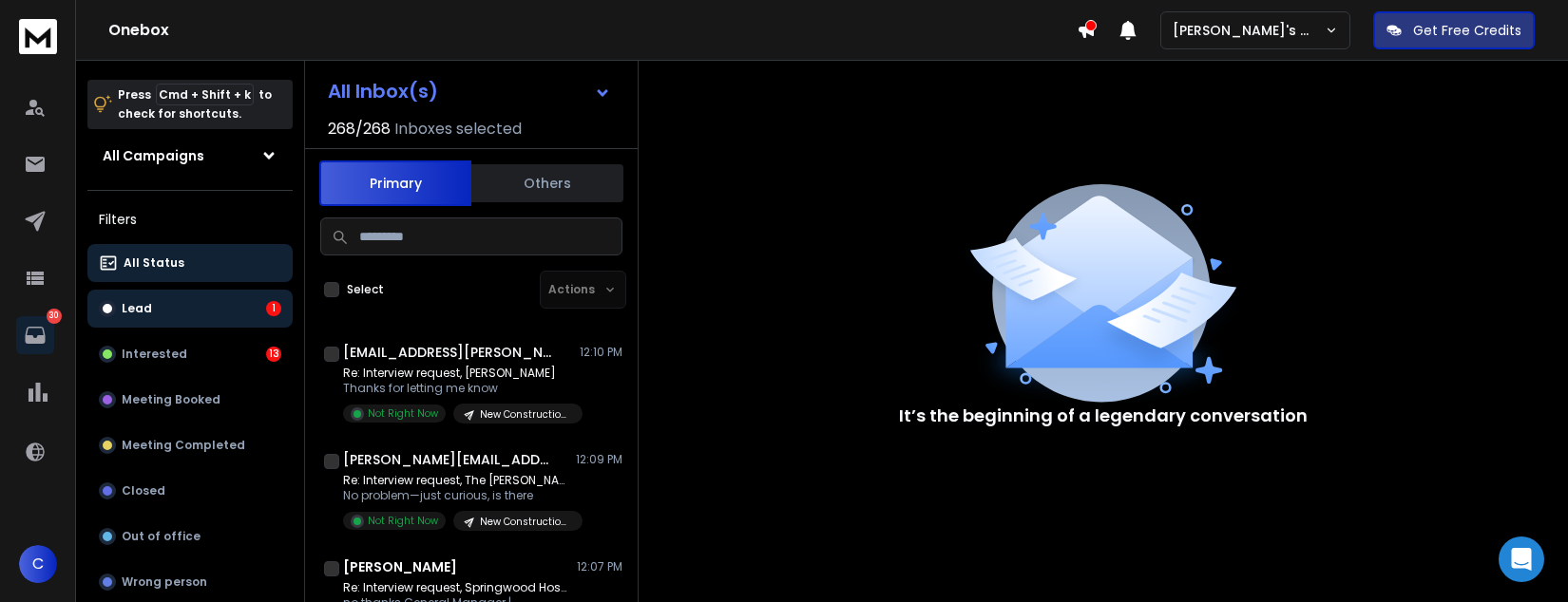
click at [116, 326] on button "Lead 1" at bounding box center [190, 309] width 206 height 38
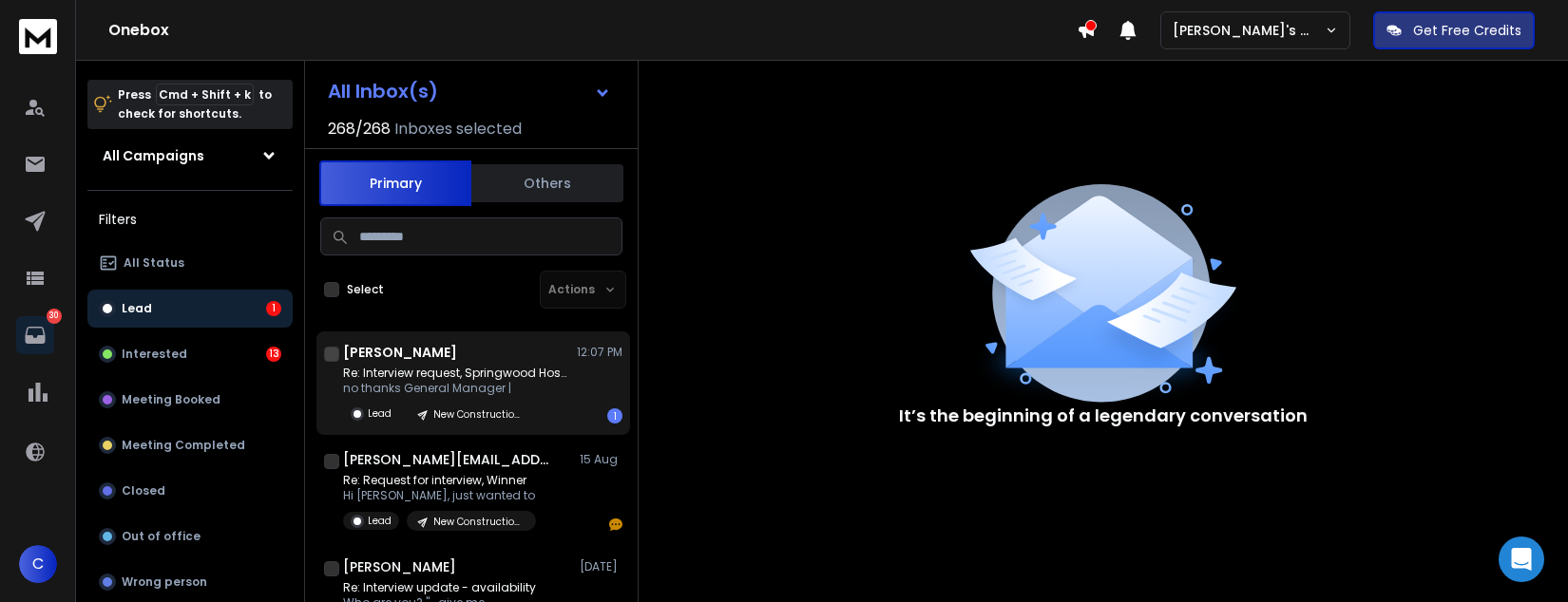
drag, startPoint x: 490, startPoint y: 395, endPoint x: 548, endPoint y: 393, distance: 58.0
click at [489, 395] on p "no thanks General Manager |" at bounding box center [458, 389] width 228 height 15
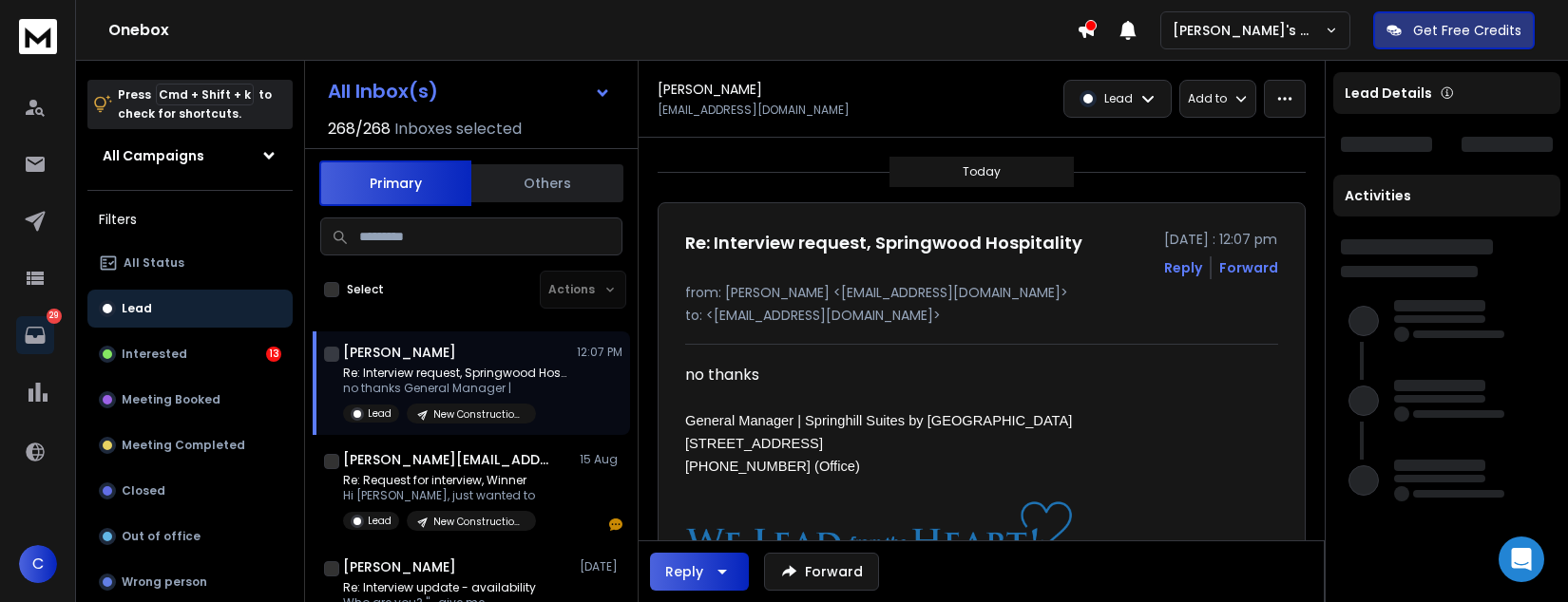
click at [1165, 270] on button "Reply" at bounding box center [1184, 268] width 38 height 19
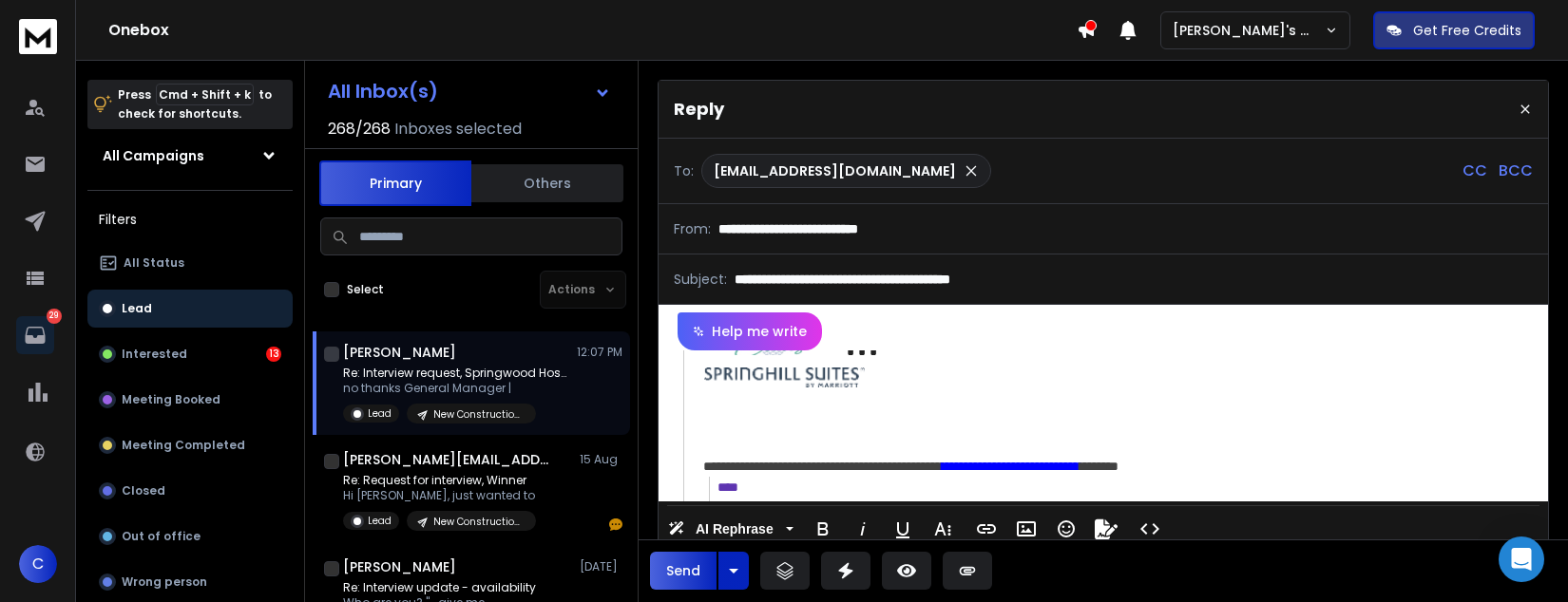
scroll to position [510, 0]
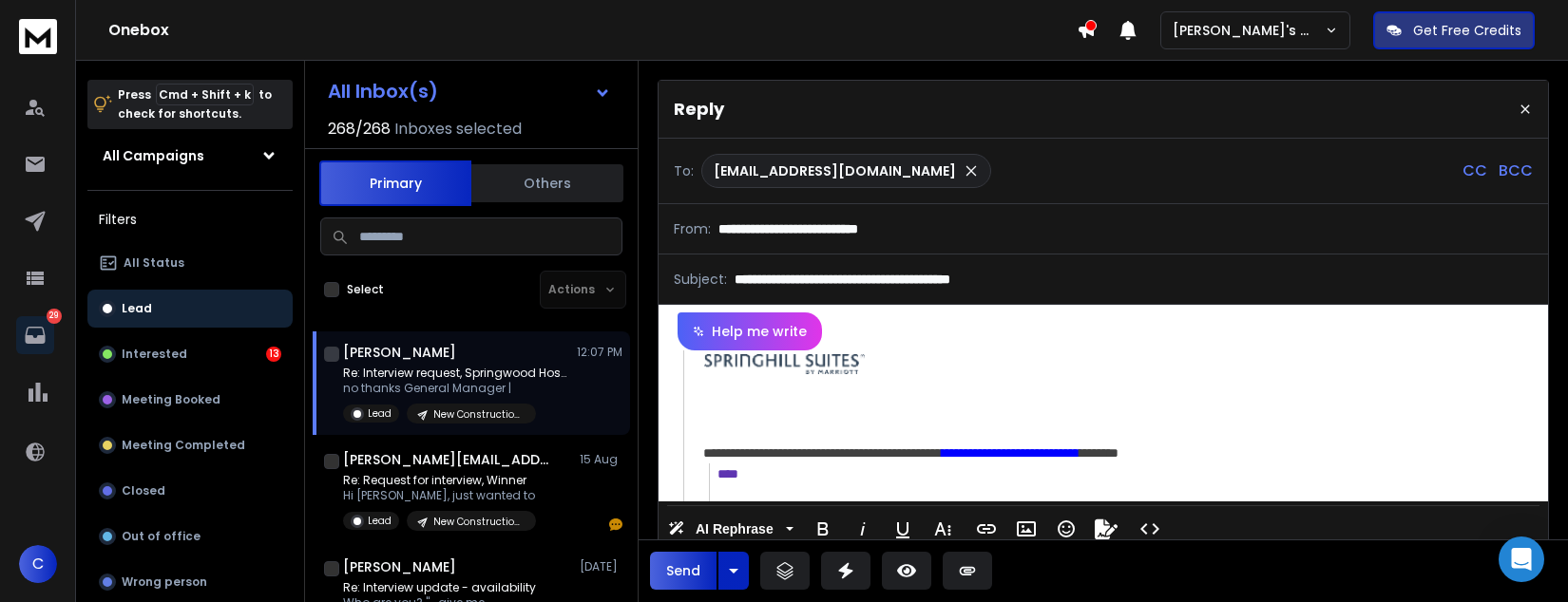
click at [673, 569] on button "Send" at bounding box center [683, 571] width 67 height 38
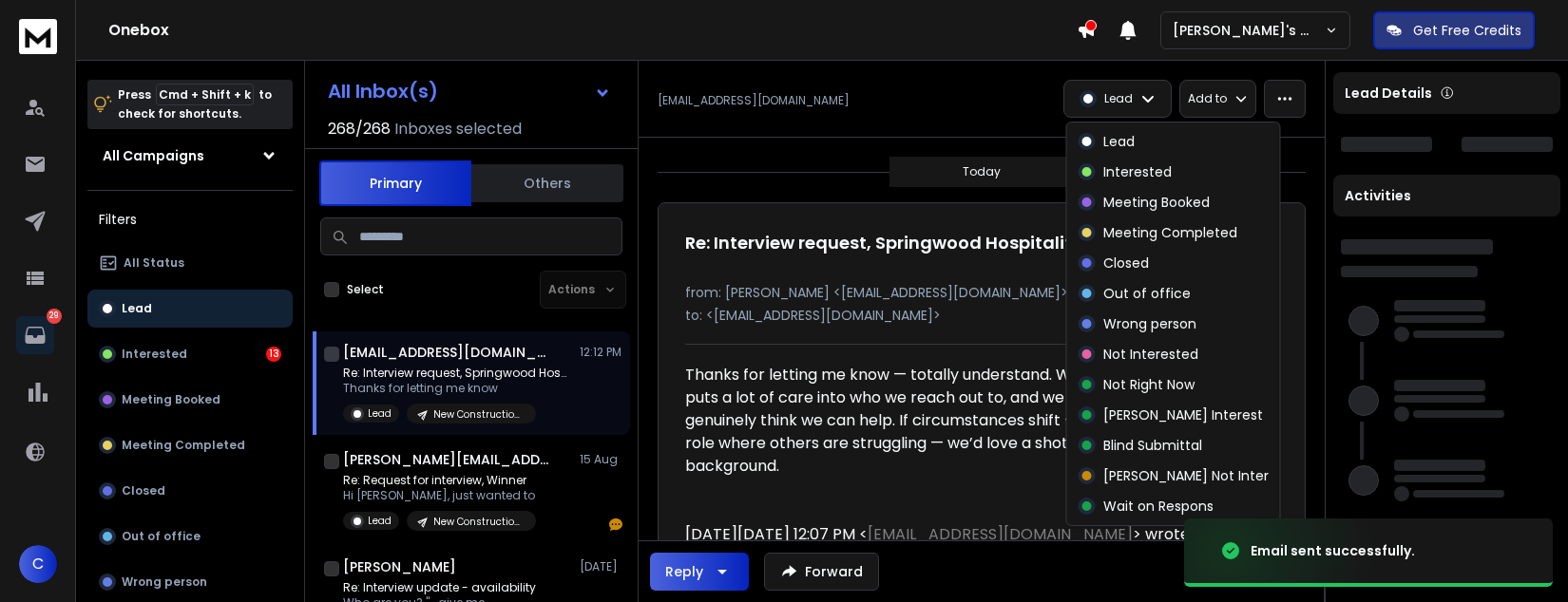
click at [1105, 107] on div "Lead" at bounding box center [1118, 99] width 107 height 36
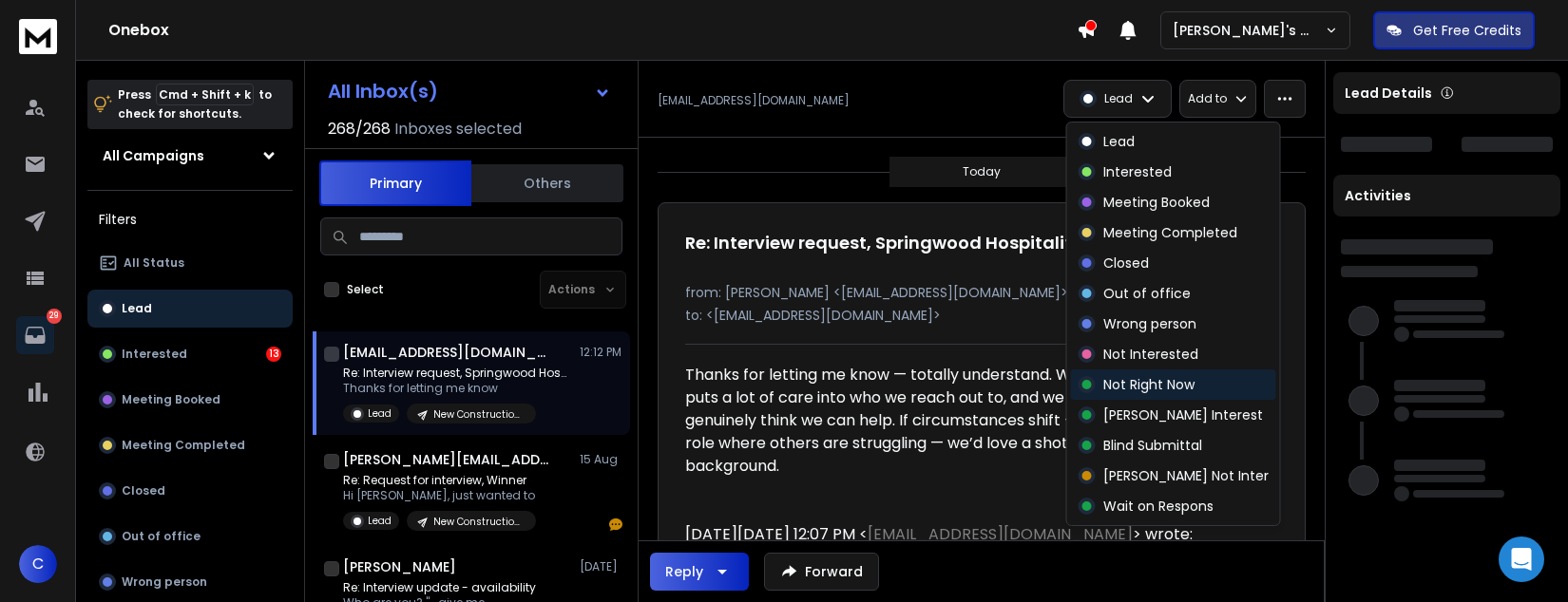
click at [1130, 381] on p "Not Right Now" at bounding box center [1149, 385] width 91 height 19
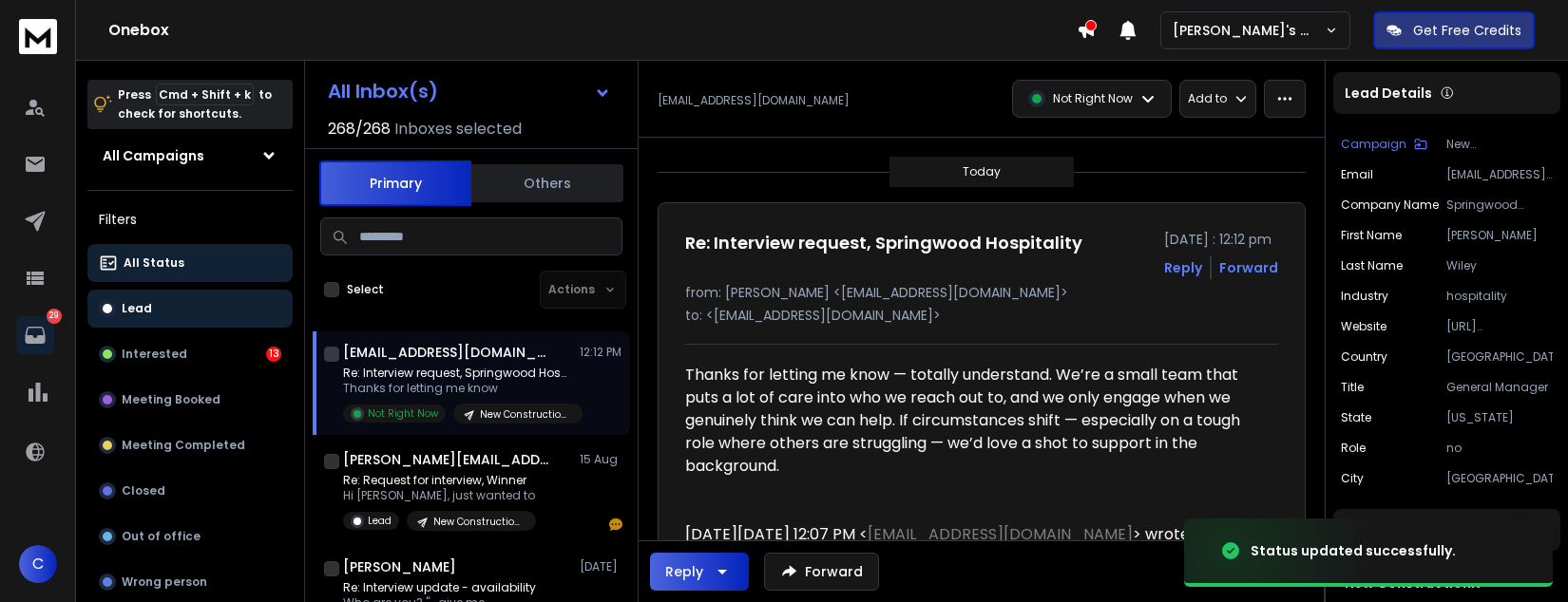
click at [232, 268] on button "All Status" at bounding box center [190, 263] width 206 height 38
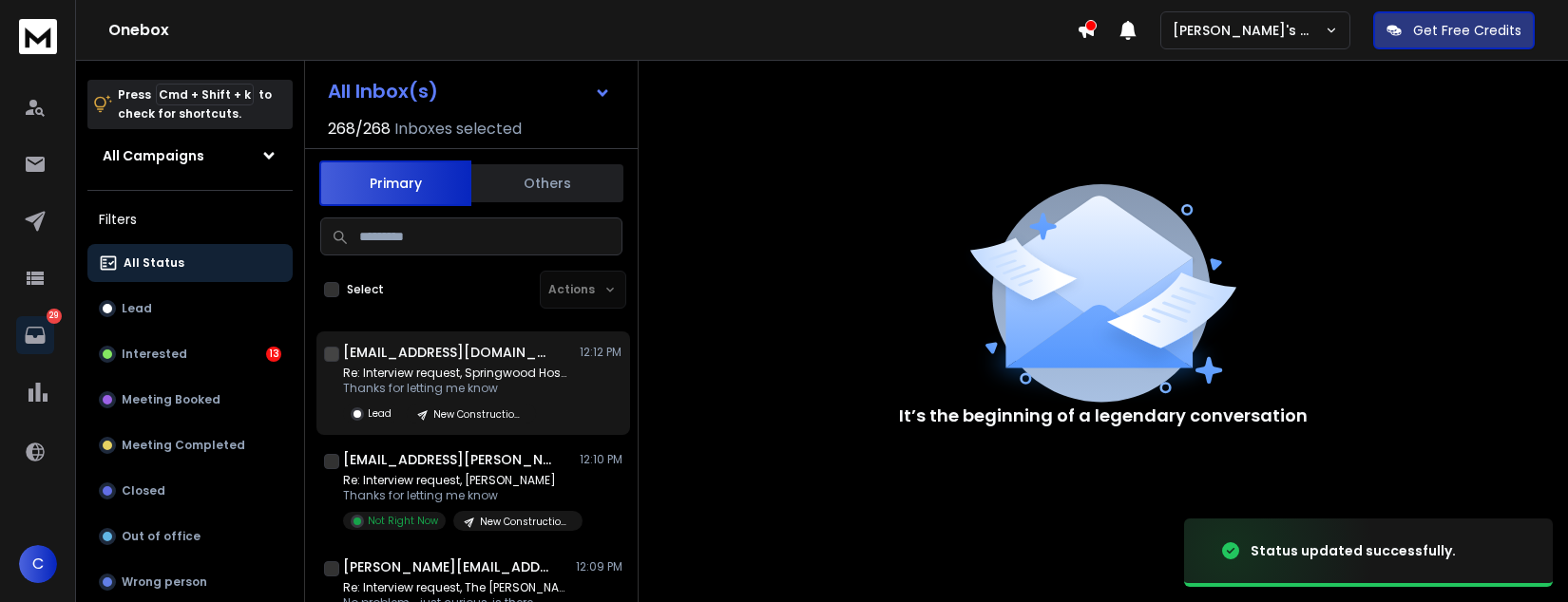
drag, startPoint x: 442, startPoint y: 390, endPoint x: 562, endPoint y: 339, distance: 130.4
click at [442, 390] on p "Thanks for letting me know" at bounding box center [458, 389] width 228 height 15
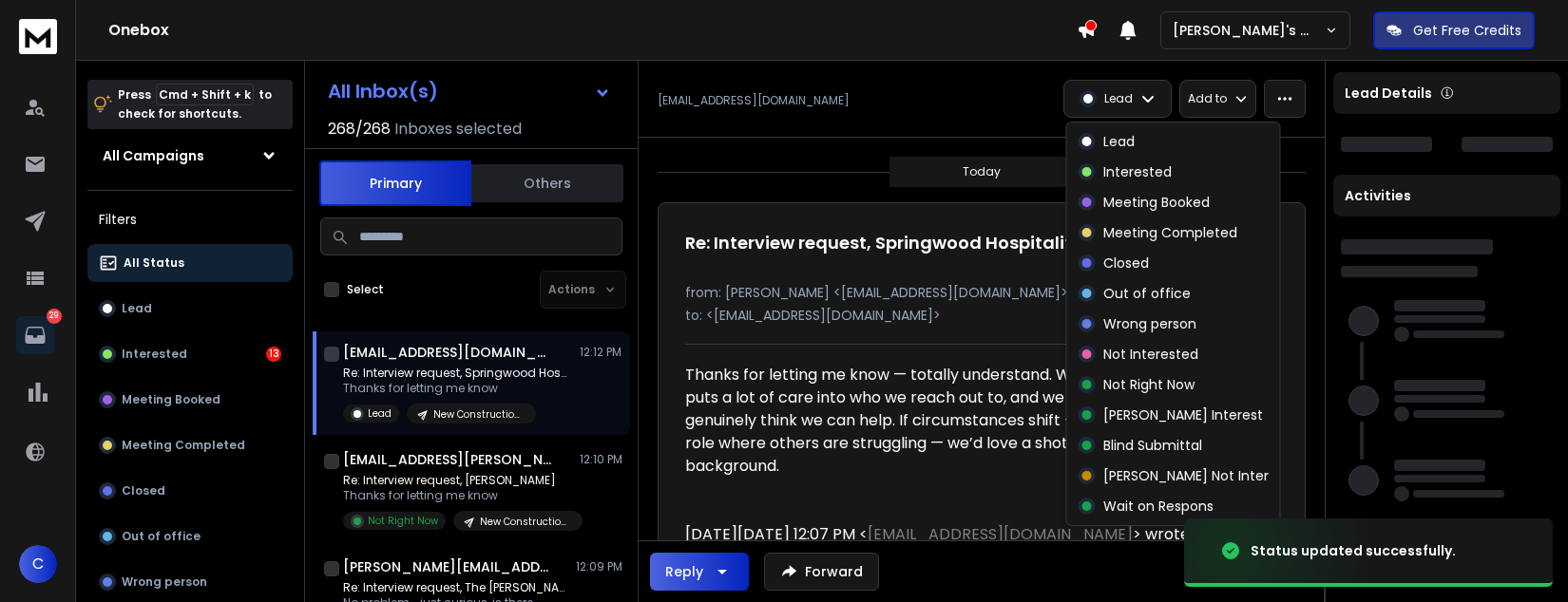
click at [1146, 107] on div "Lead" at bounding box center [1118, 99] width 107 height 36
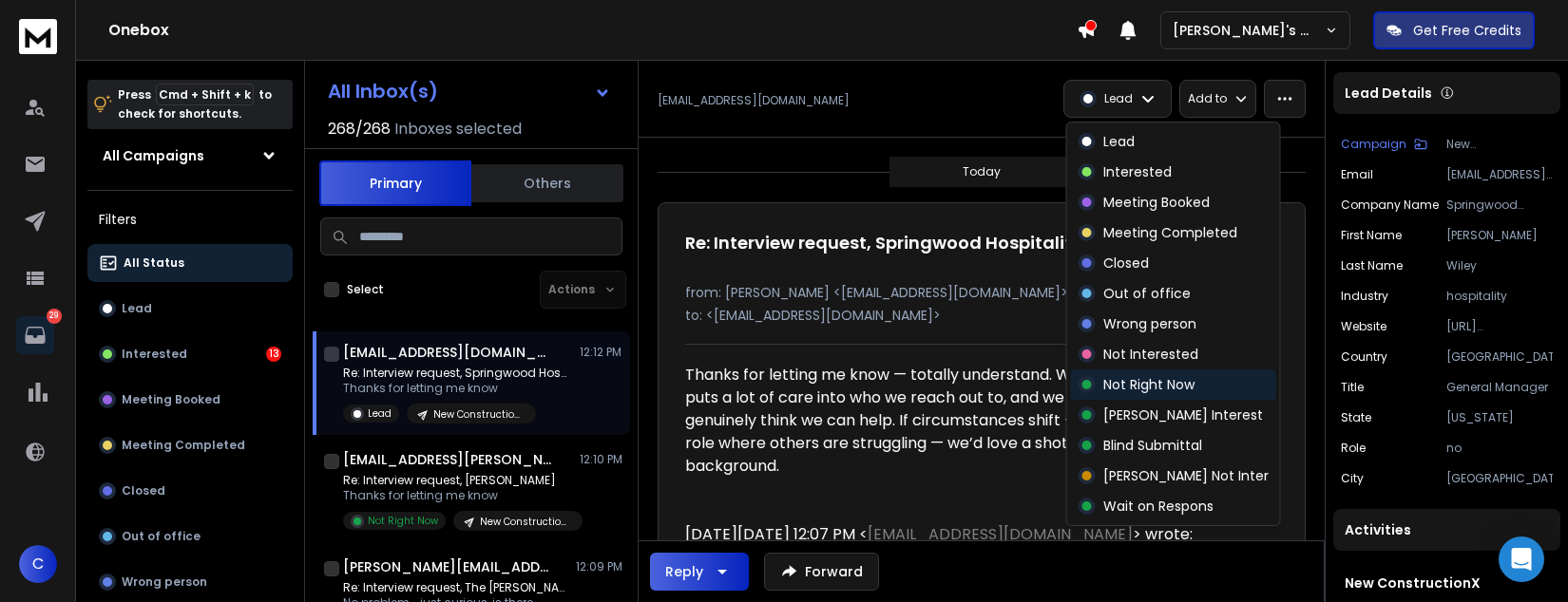
drag, startPoint x: 1156, startPoint y: 385, endPoint x: 1130, endPoint y: 337, distance: 54.6
click p "Not Right Now"
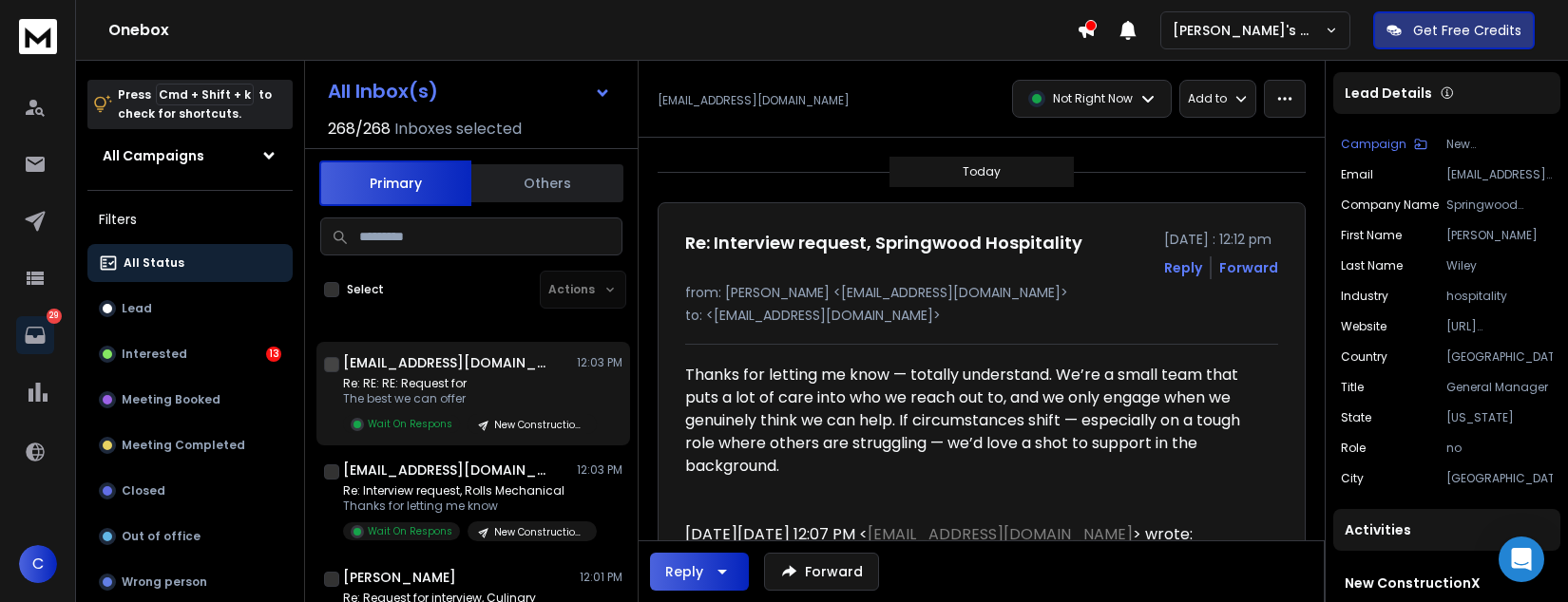
scroll to position [0, 0]
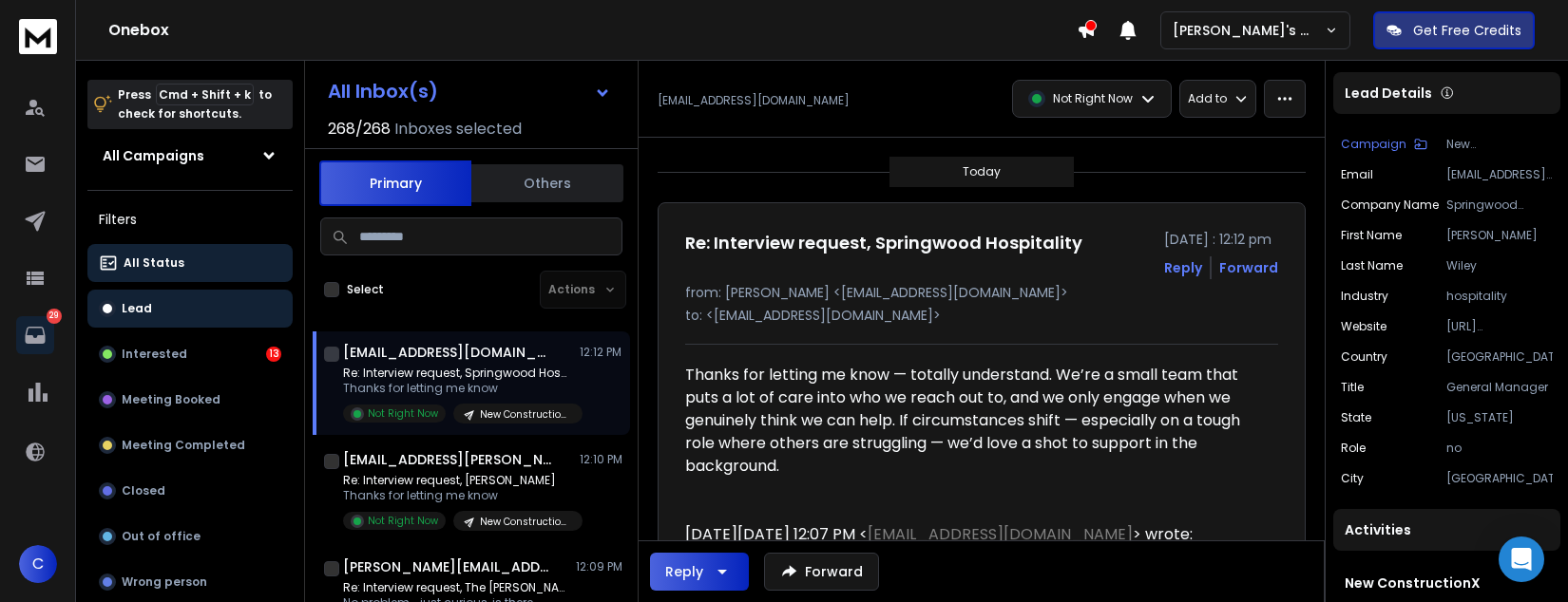
click button "Lead"
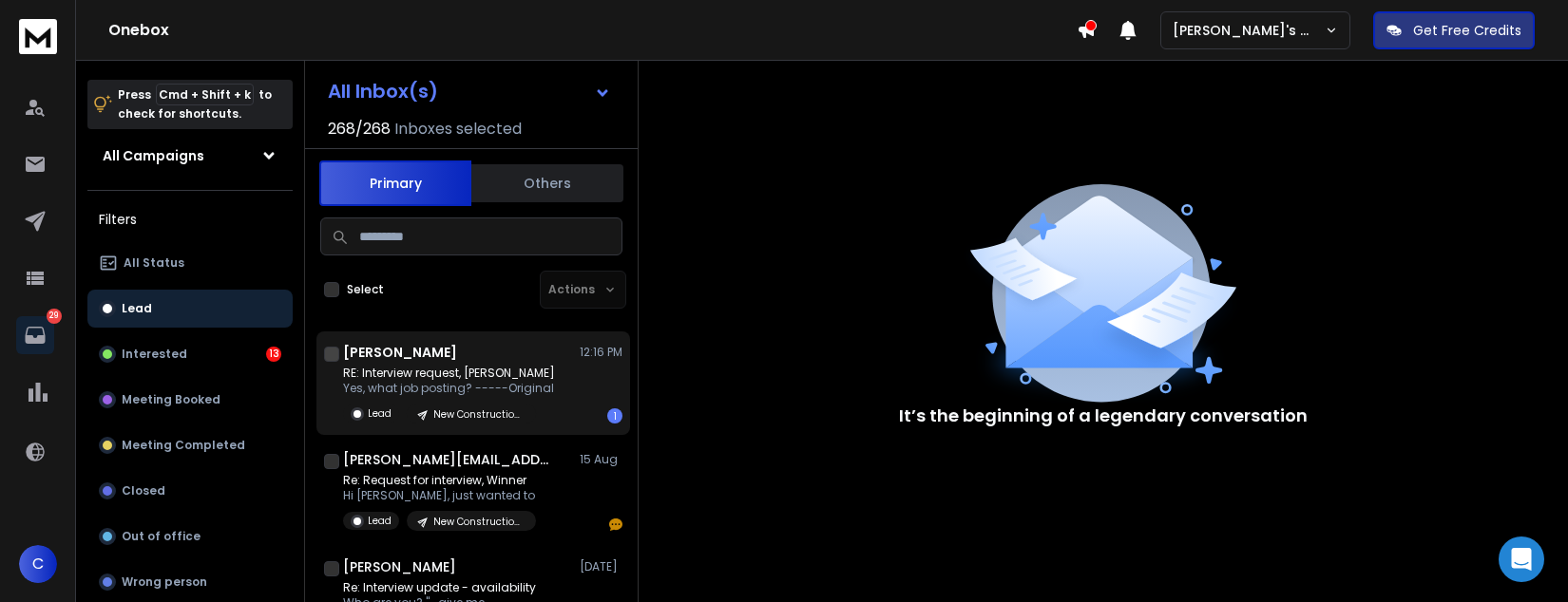
click div "Patricia Vasquez 12:16 PM"
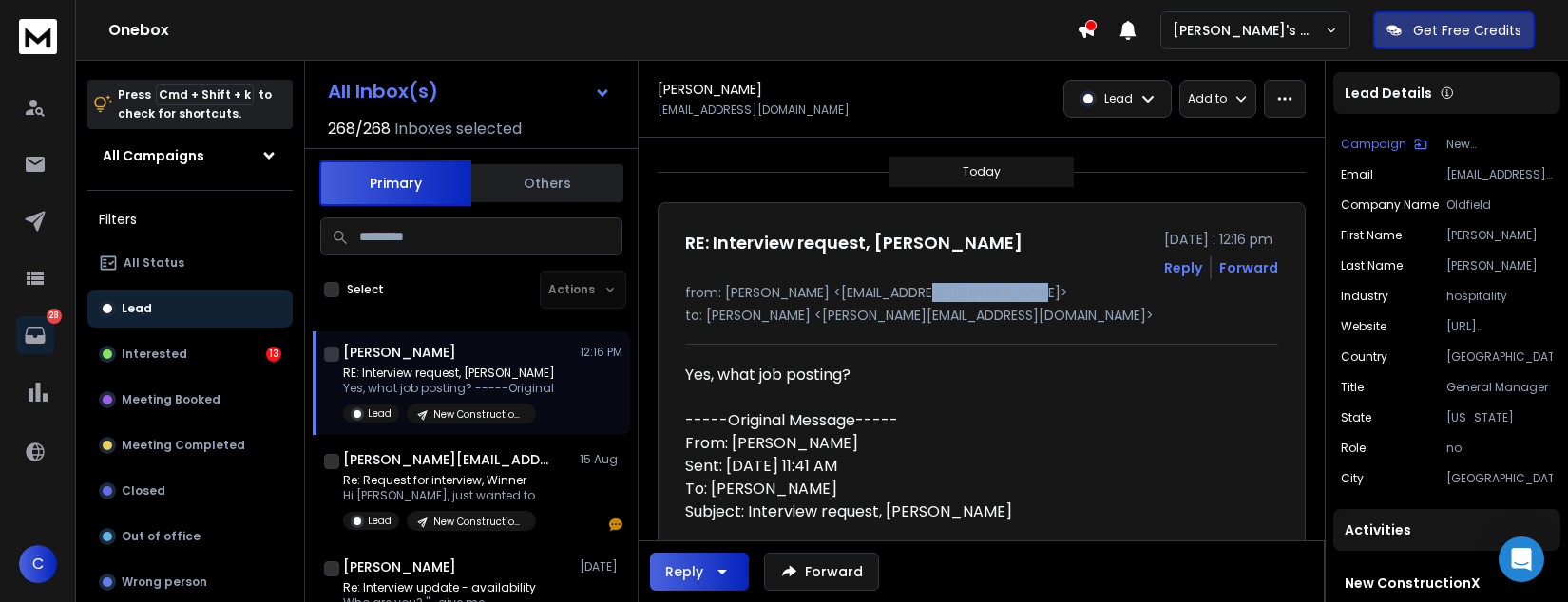
drag, startPoint x: 1022, startPoint y: 290, endPoint x: 921, endPoint y: 293, distance: 101.0
click p "from: Patricia Vasquez <PVasquez@oldfieldsc.com>"
copy p "oldfieldsc.com"
click button "Reply"
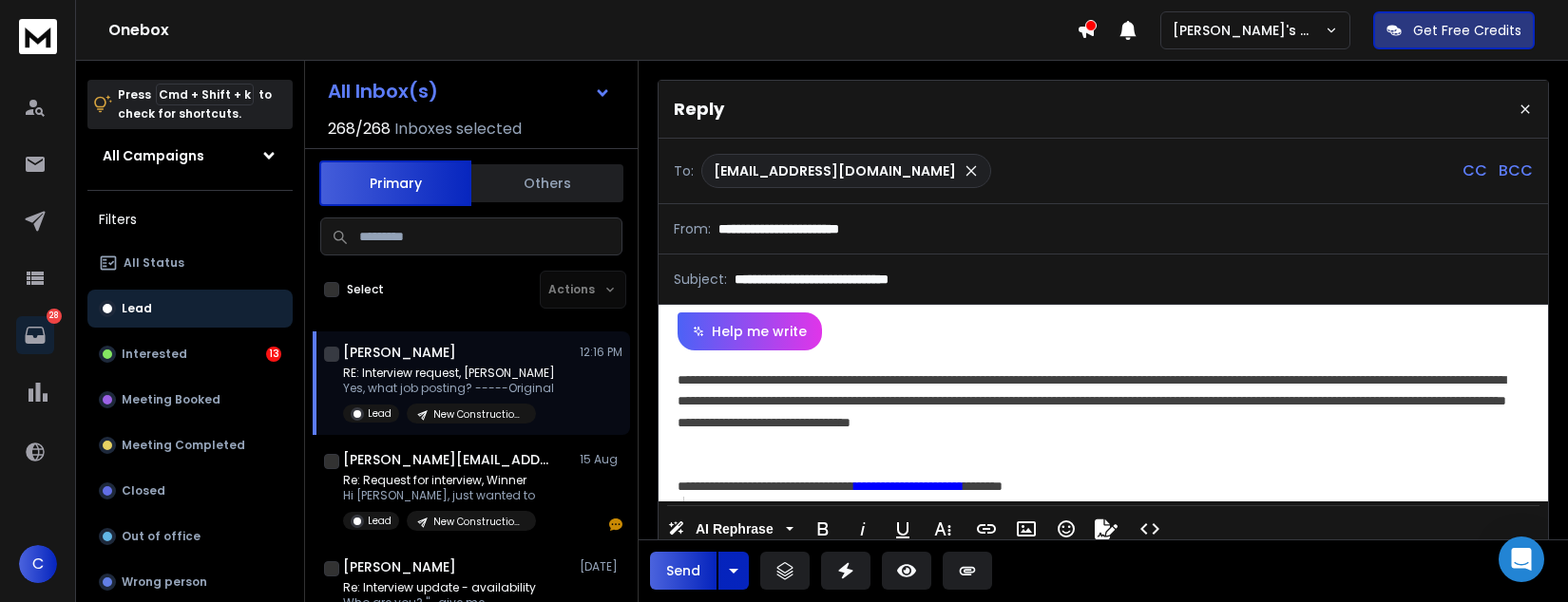
click div "**********"
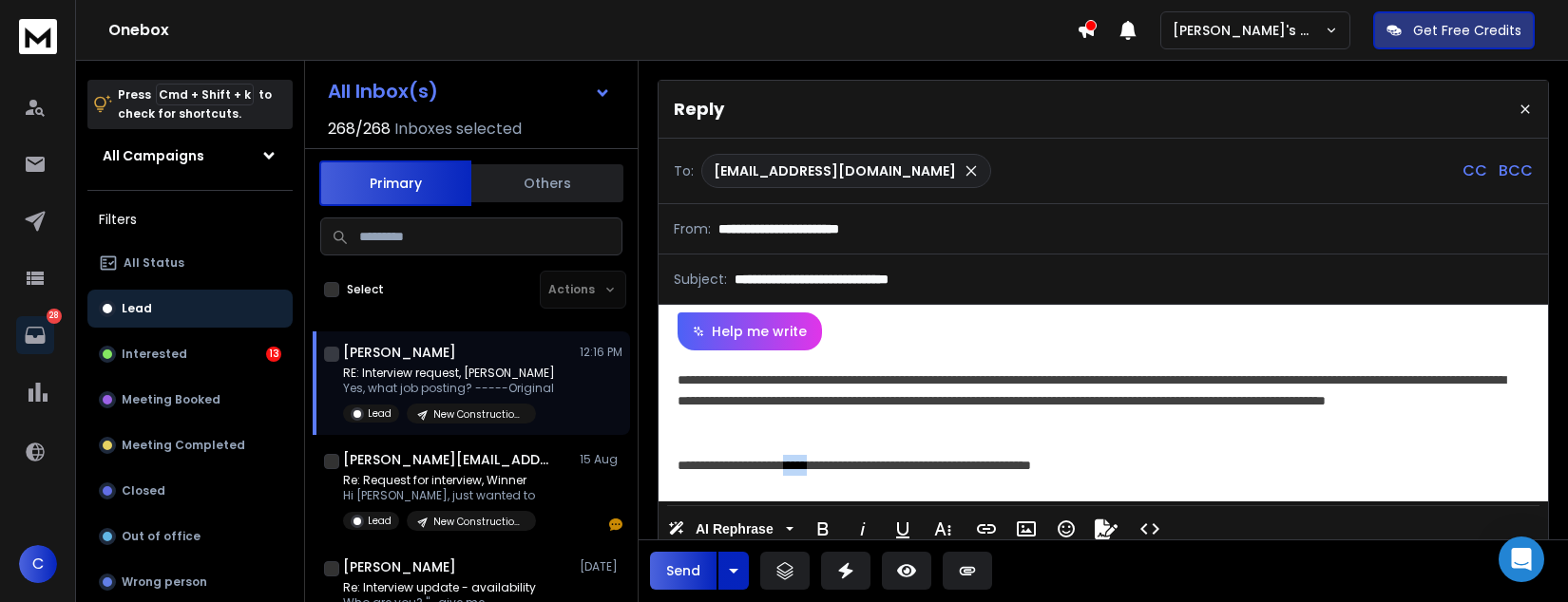
drag, startPoint x: 820, startPoint y: 462, endPoint x: 791, endPoint y: 465, distance: 29.2
drag, startPoint x: 990, startPoint y: 463, endPoint x: 959, endPoint y: 467, distance: 31.3
click div "**********"
drag, startPoint x: 1235, startPoint y: 465, endPoint x: 1150, endPoint y: 468, distance: 85.1
click div "**********"
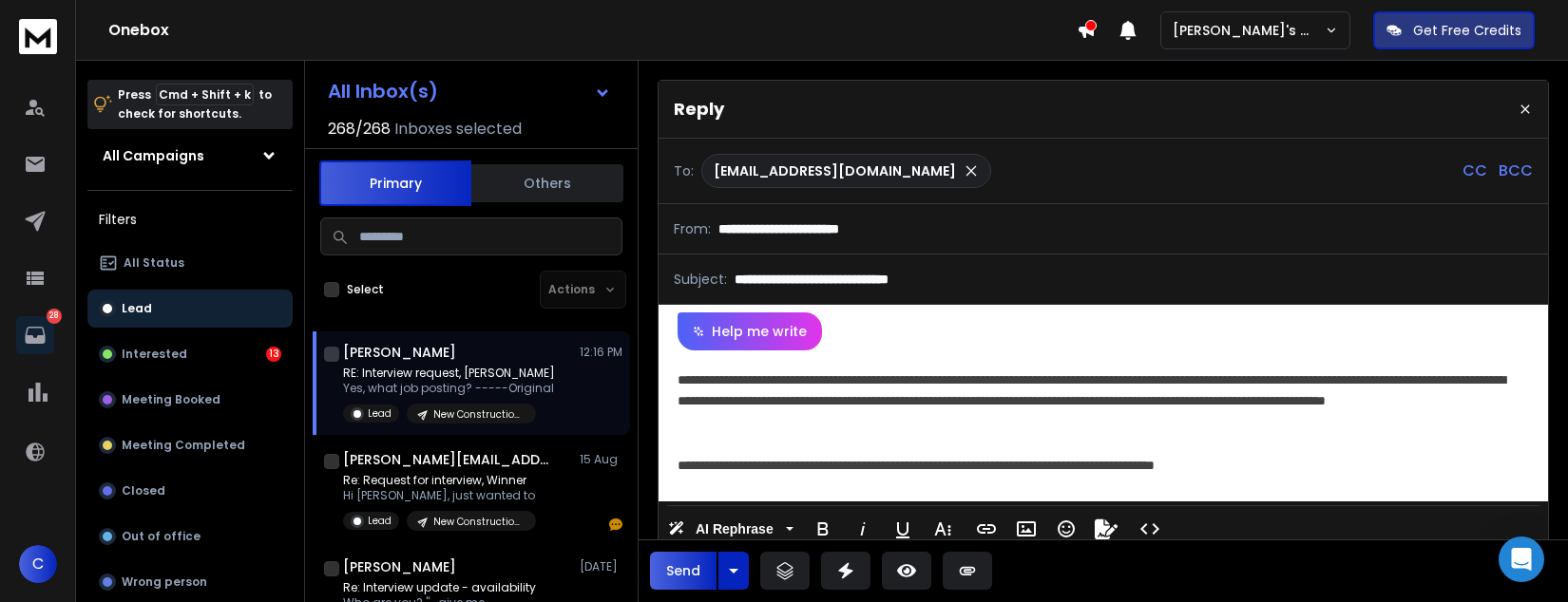
paste div
click button "Send"
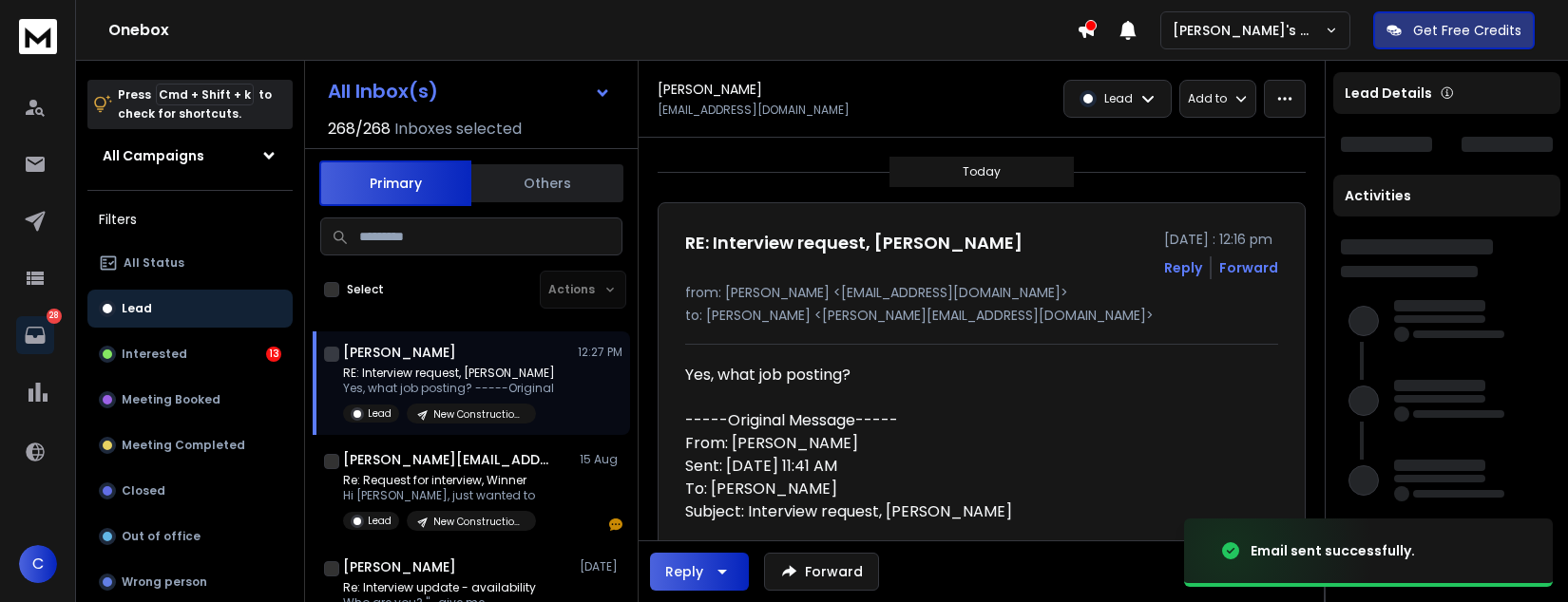
click icon
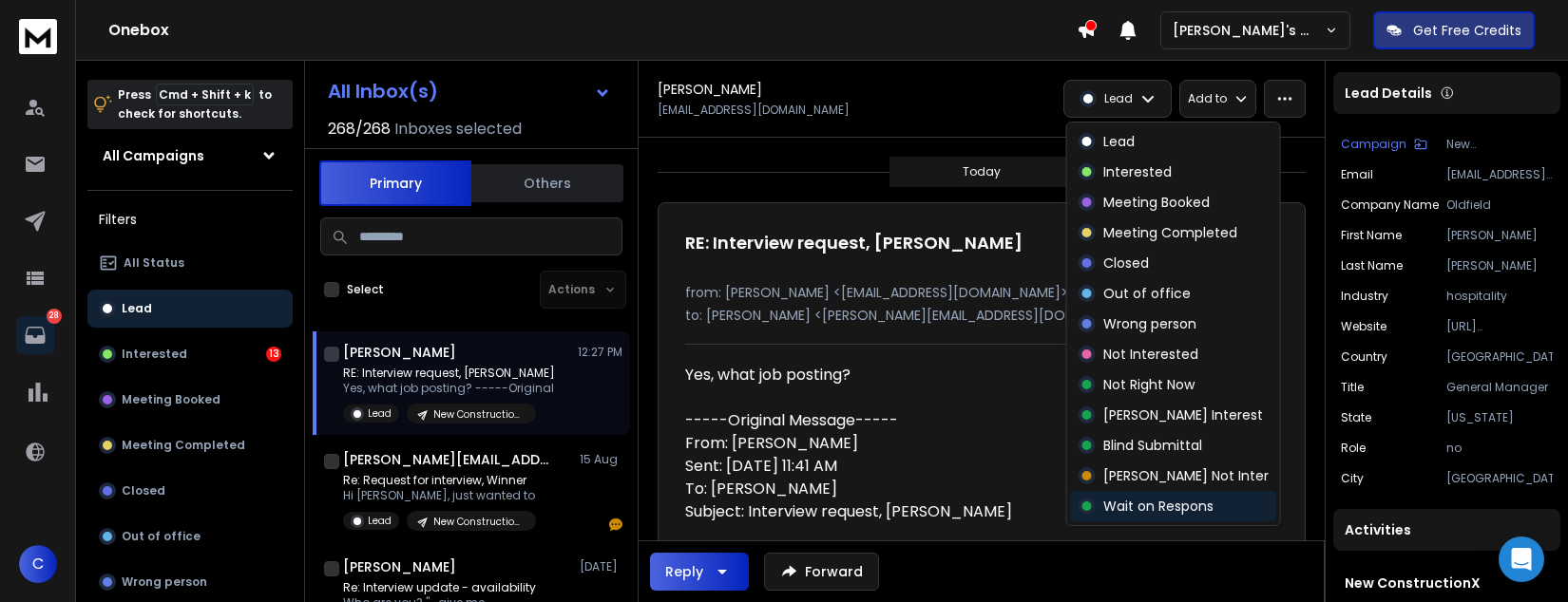
drag, startPoint x: 1138, startPoint y: 509, endPoint x: 1215, endPoint y: 480, distance: 82.3
click p "Wait on Respons"
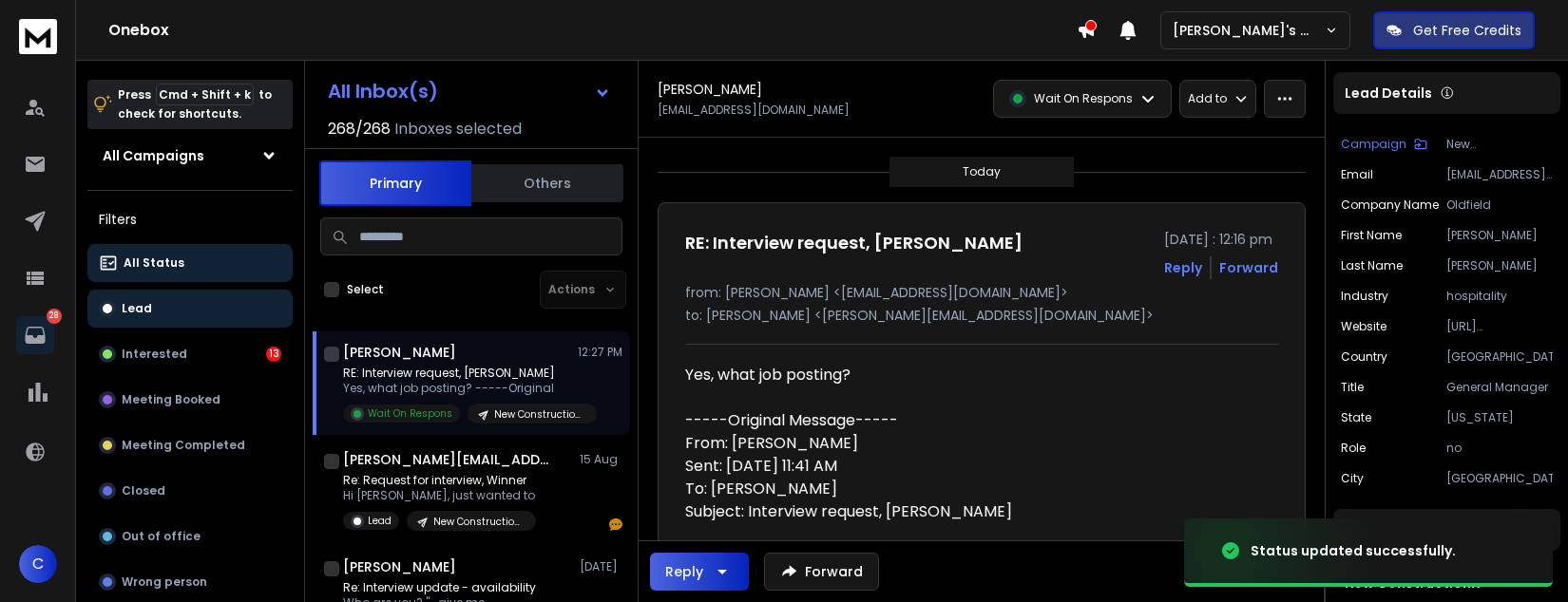
click button "All Status"
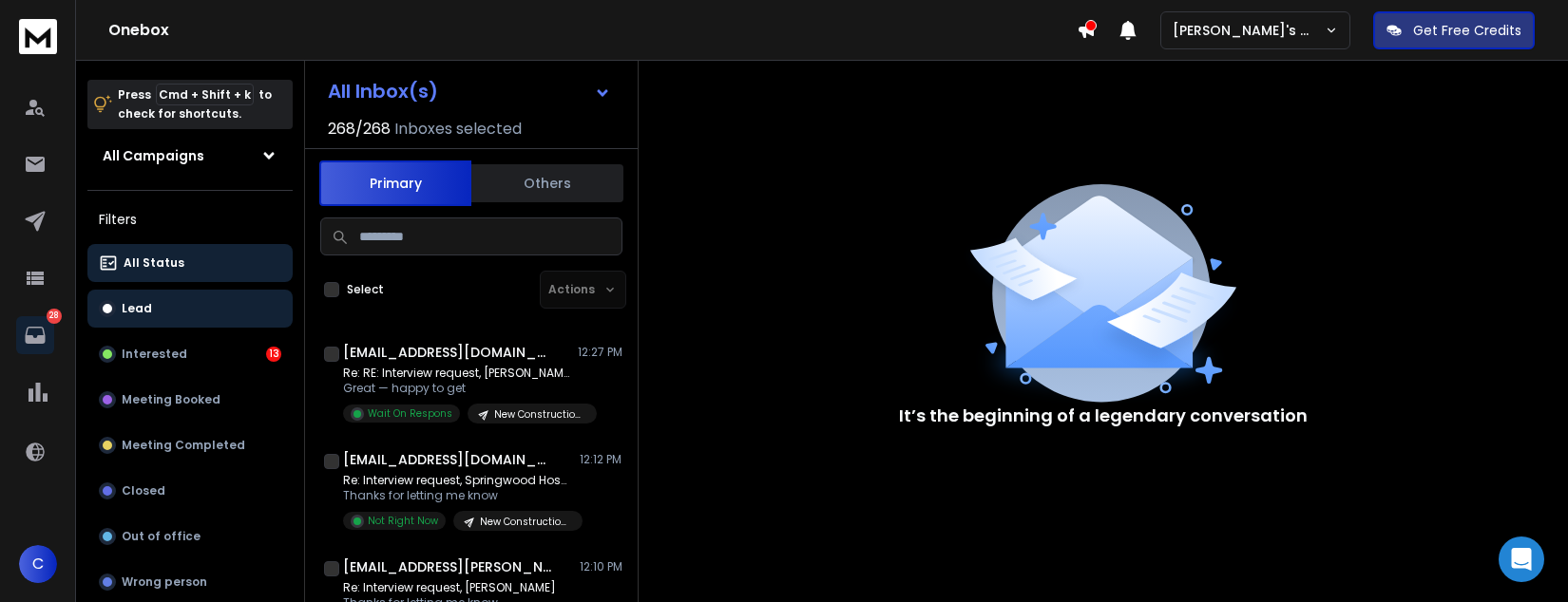
click button "Lead"
